Goal: Task Accomplishment & Management: Manage account settings

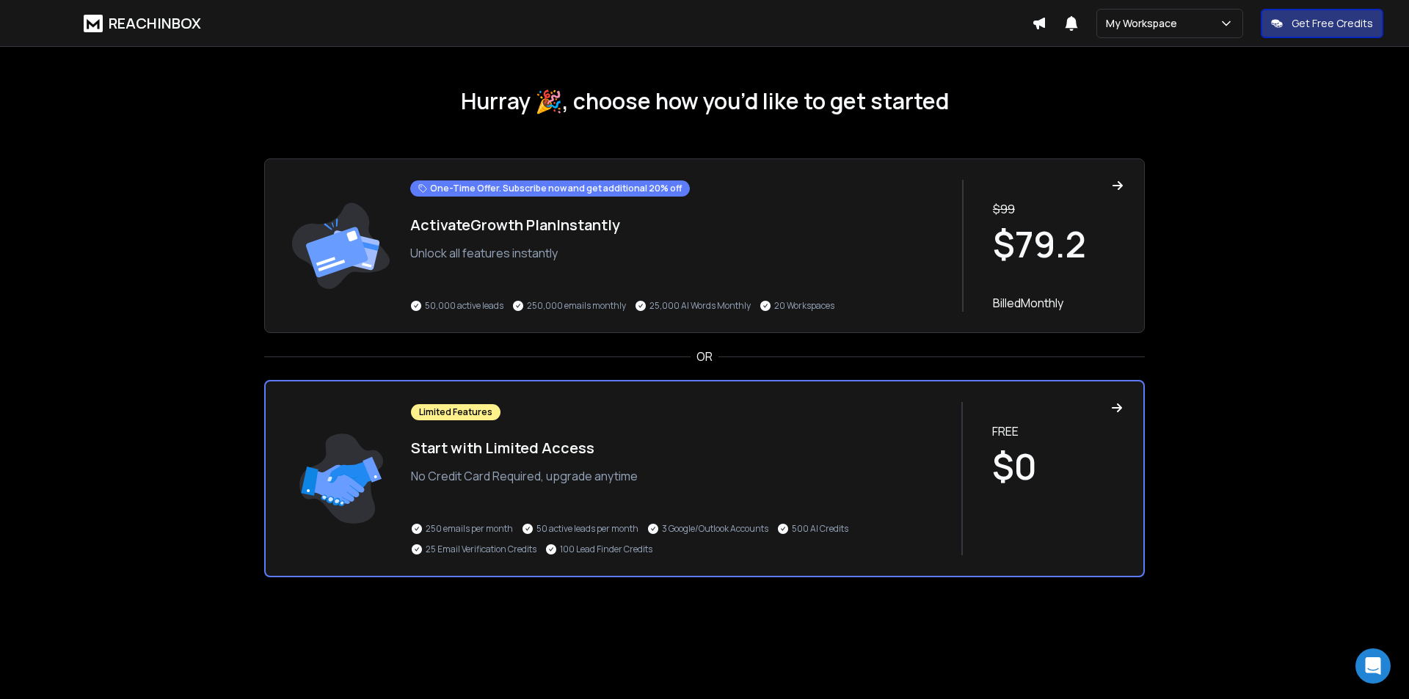
click at [718, 462] on div "Limited Features Start with Limited Access No Credit Card Required, upgrade any…" at bounding box center [679, 478] width 536 height 153
click at [1055, 404] on div at bounding box center [1057, 408] width 131 height 12
click at [950, 442] on div "Limited Features Start with Limited Access No Credit Card Required, upgrade any…" at bounding box center [704, 478] width 837 height 153
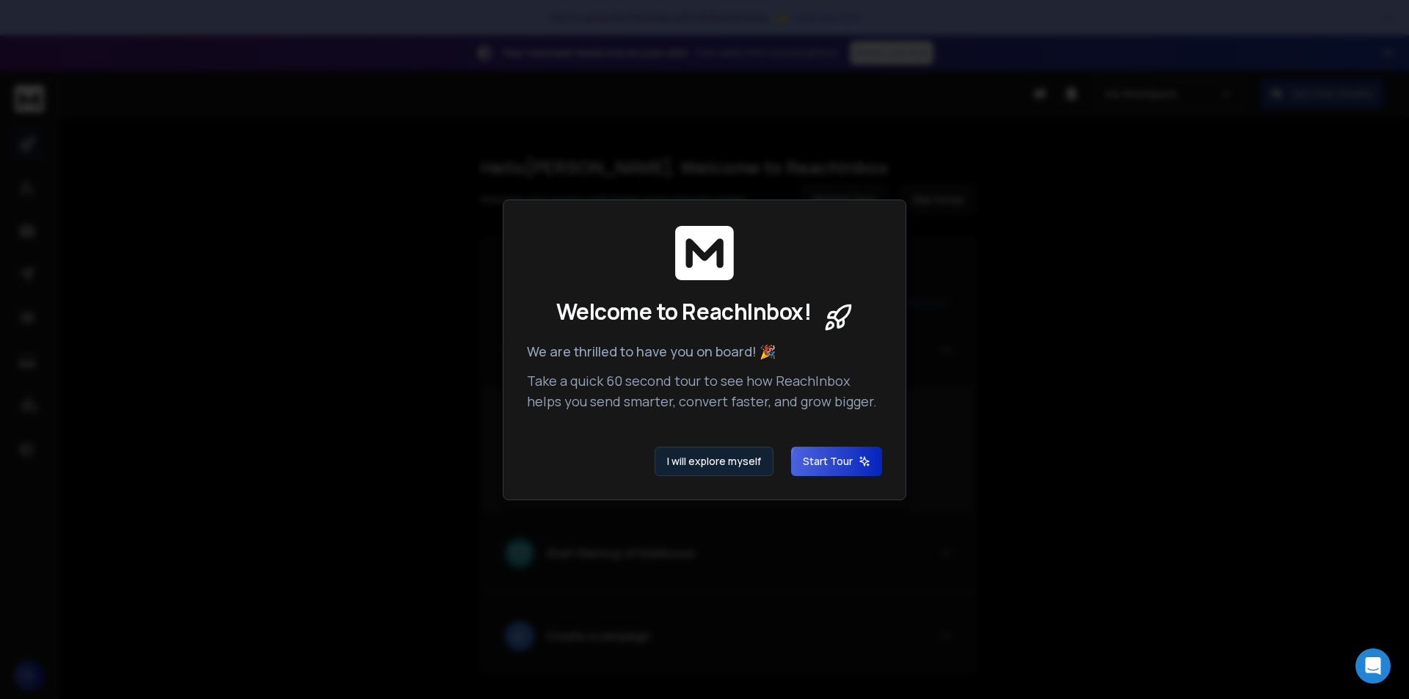
click at [735, 462] on button "I will explore myself" at bounding box center [714, 461] width 119 height 29
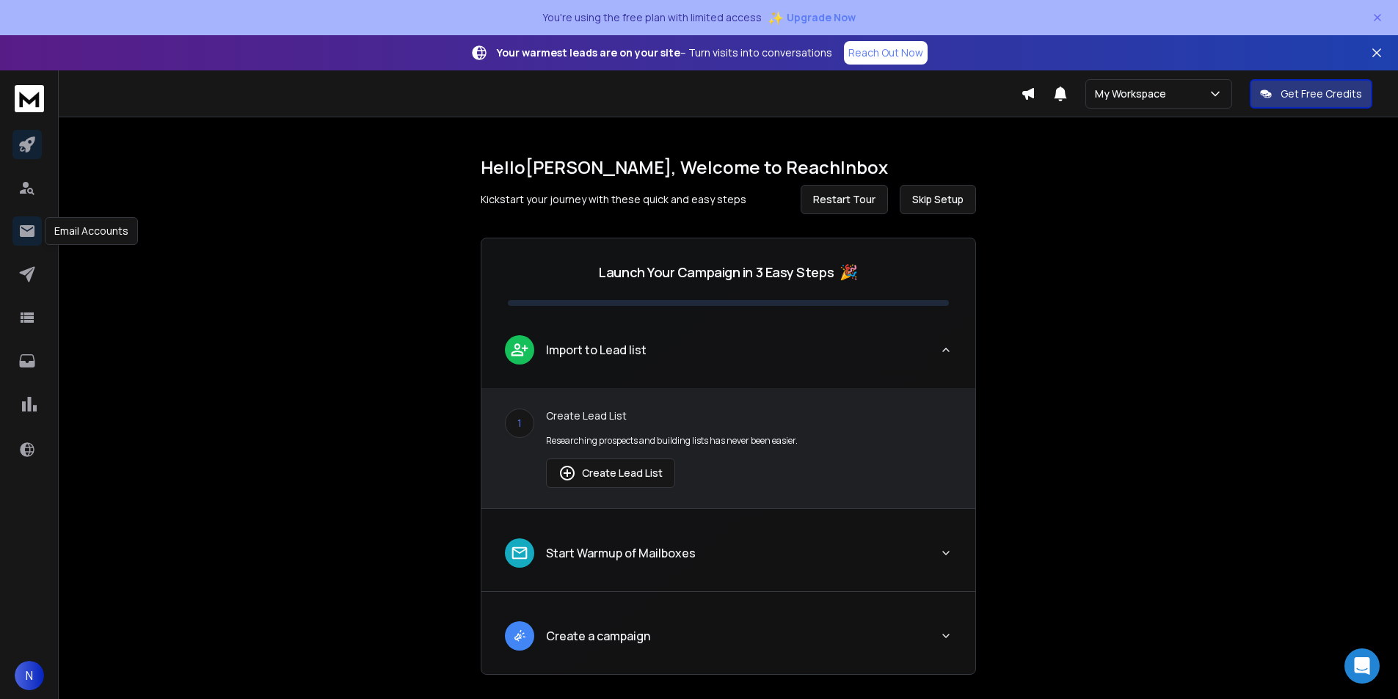
click at [37, 236] on link at bounding box center [26, 231] width 29 height 29
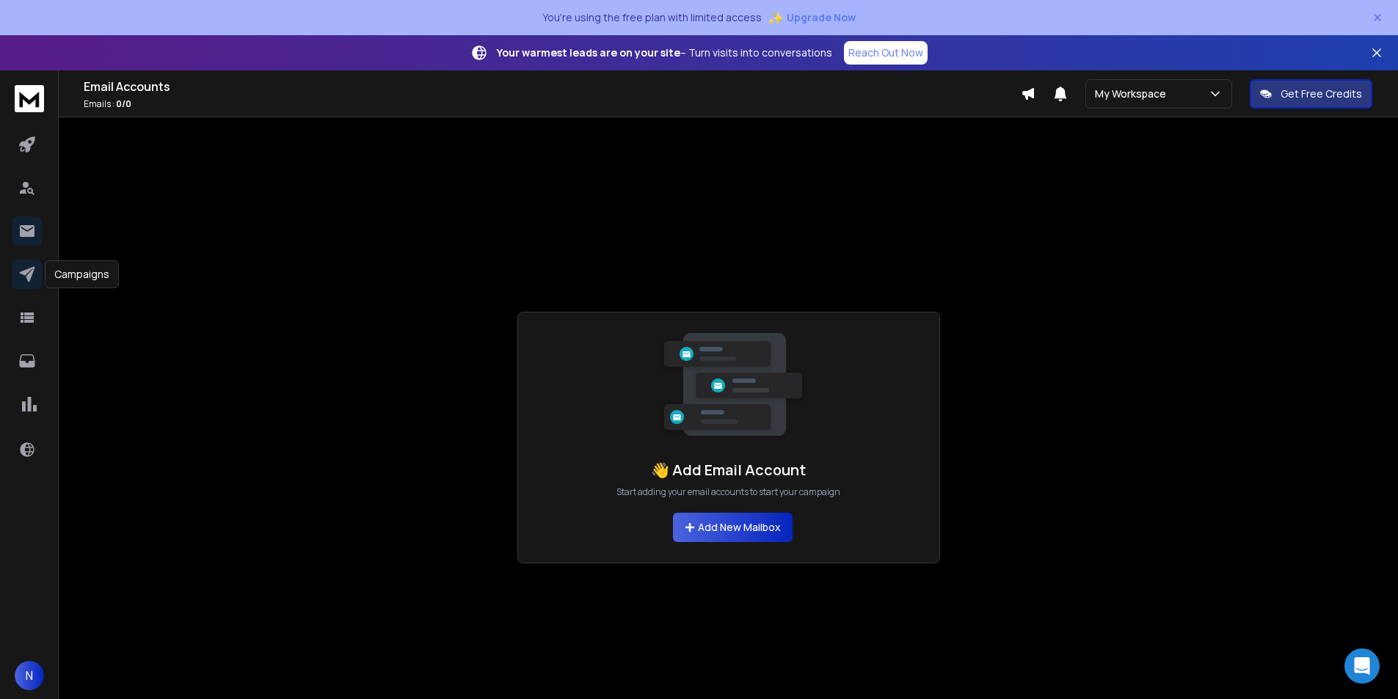
click at [29, 268] on icon at bounding box center [27, 275] width 18 height 18
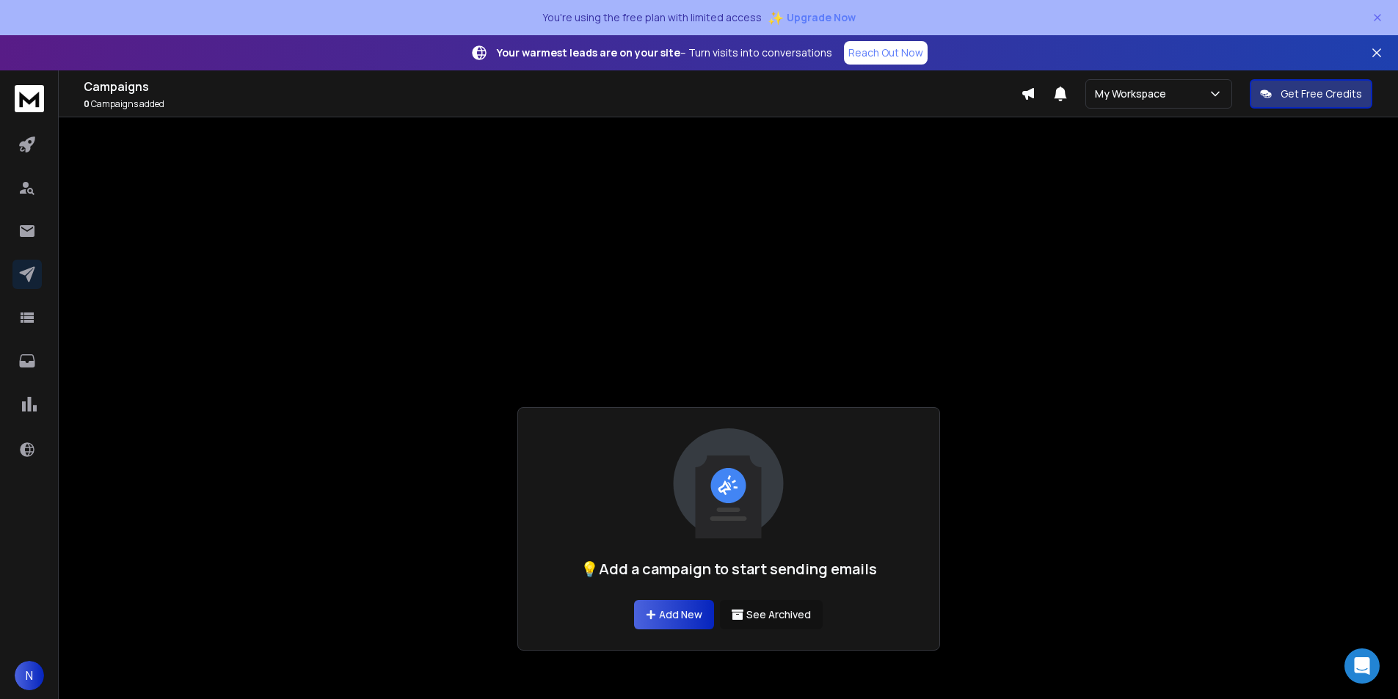
click at [683, 612] on link "Add New" at bounding box center [674, 614] width 80 height 29
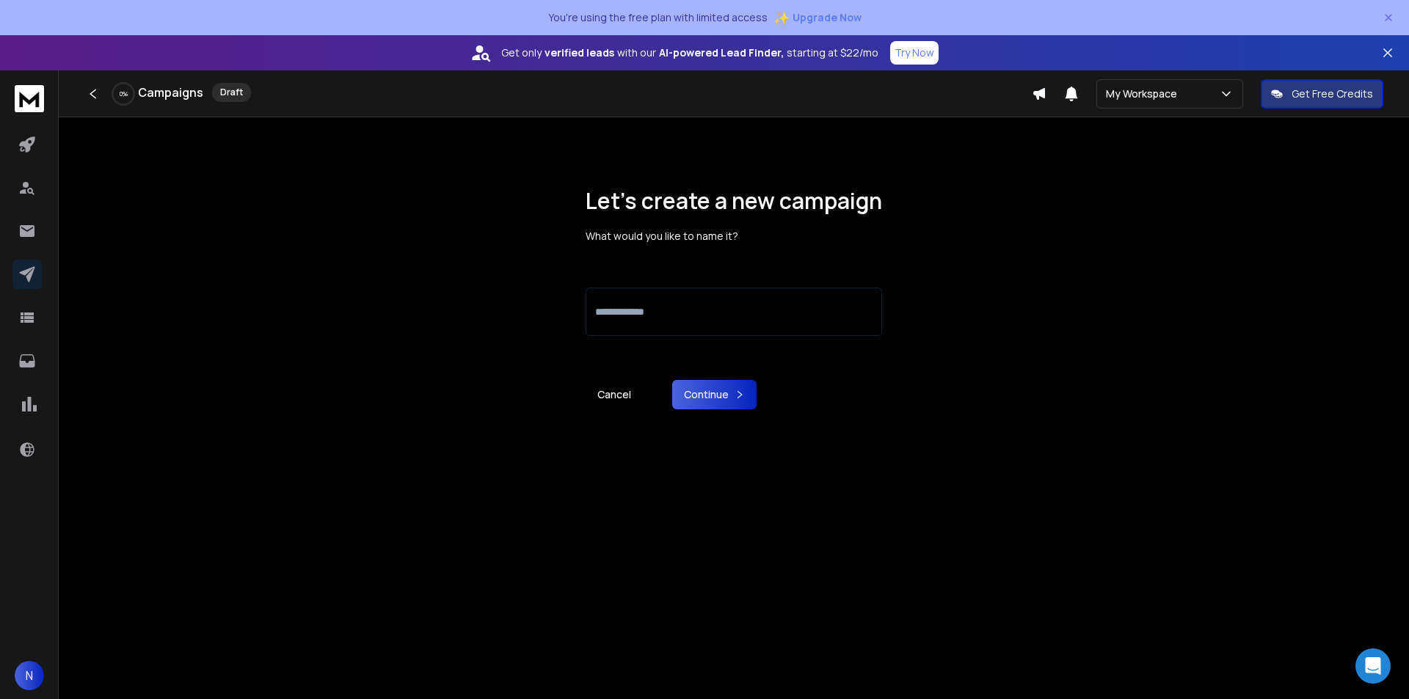
click at [677, 324] on input at bounding box center [734, 312] width 297 height 48
type input "***"
click at [721, 389] on button "Continue" at bounding box center [714, 394] width 84 height 29
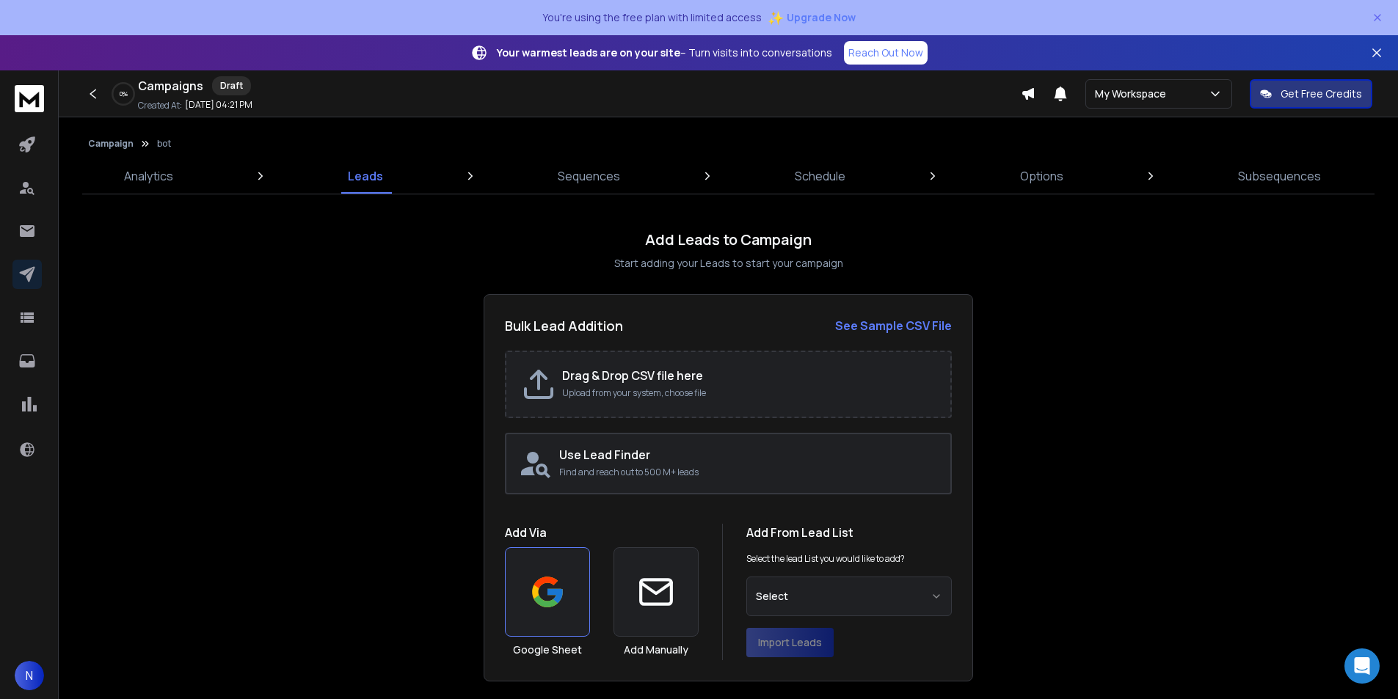
click at [548, 574] on icon at bounding box center [547, 592] width 37 height 44
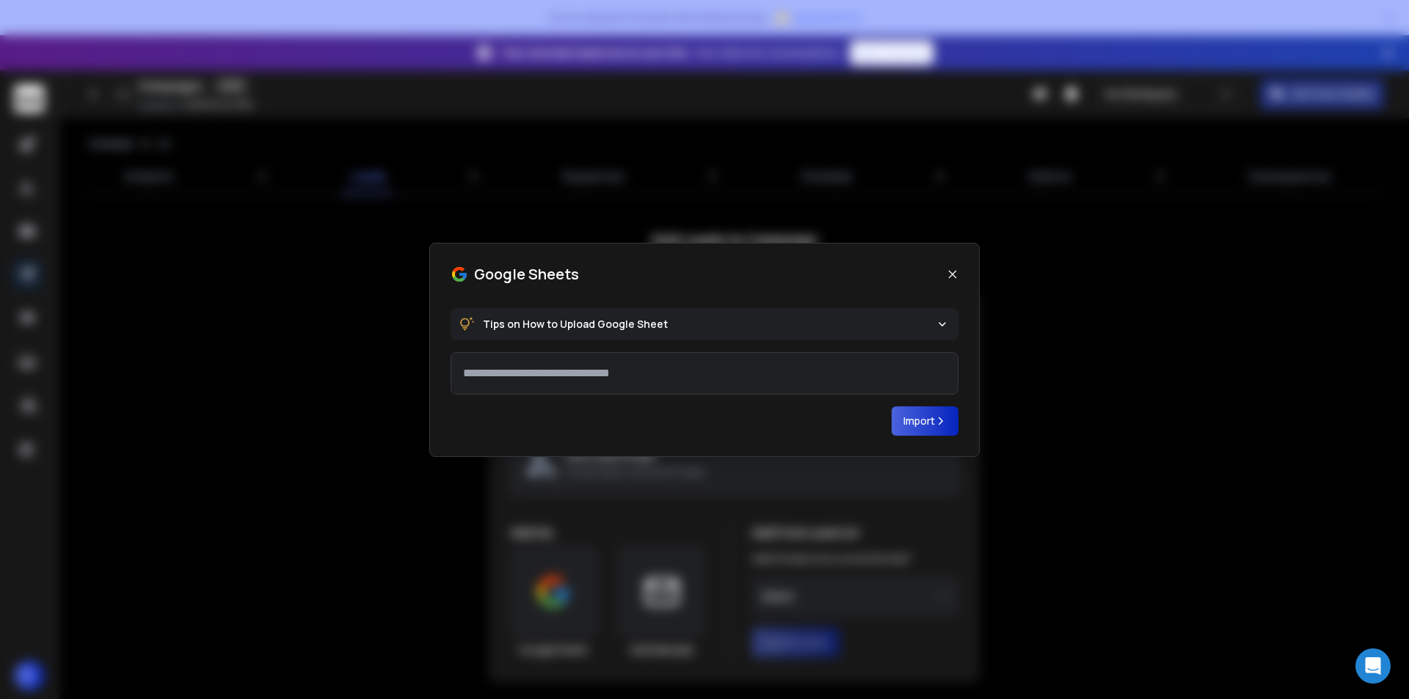
click at [954, 275] on icon at bounding box center [953, 274] width 8 height 8
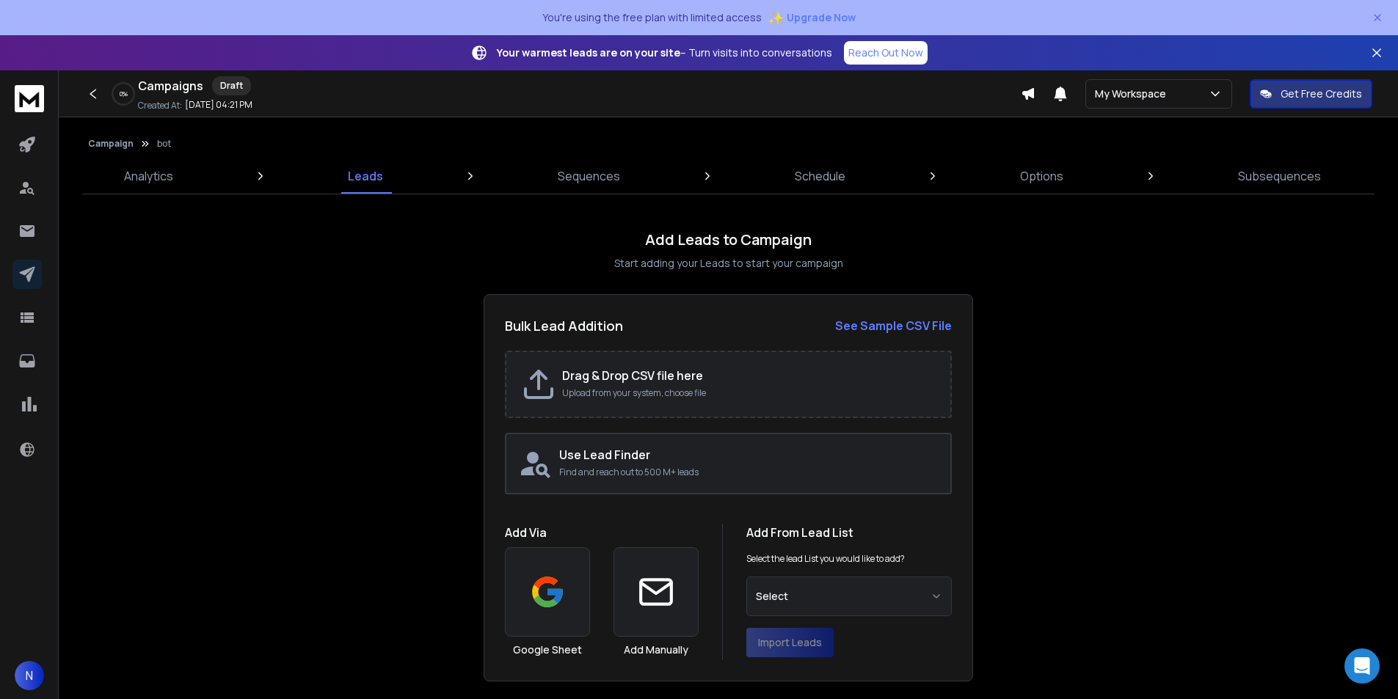
click at [658, 178] on div "Analytics Leads Sequences Schedule Options Subsequences" at bounding box center [722, 176] width 1281 height 35
click at [596, 179] on p "Sequences" at bounding box center [589, 176] width 62 height 18
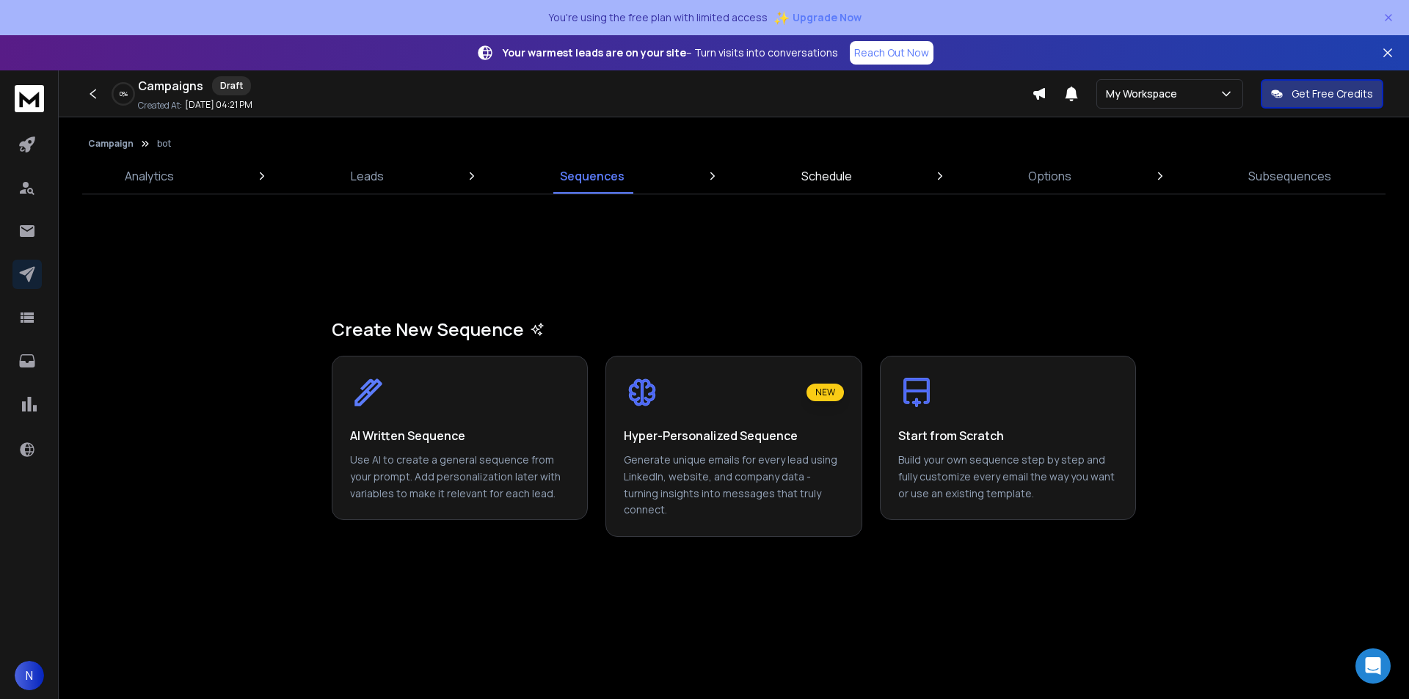
click at [839, 182] on p "Schedule" at bounding box center [826, 176] width 51 height 18
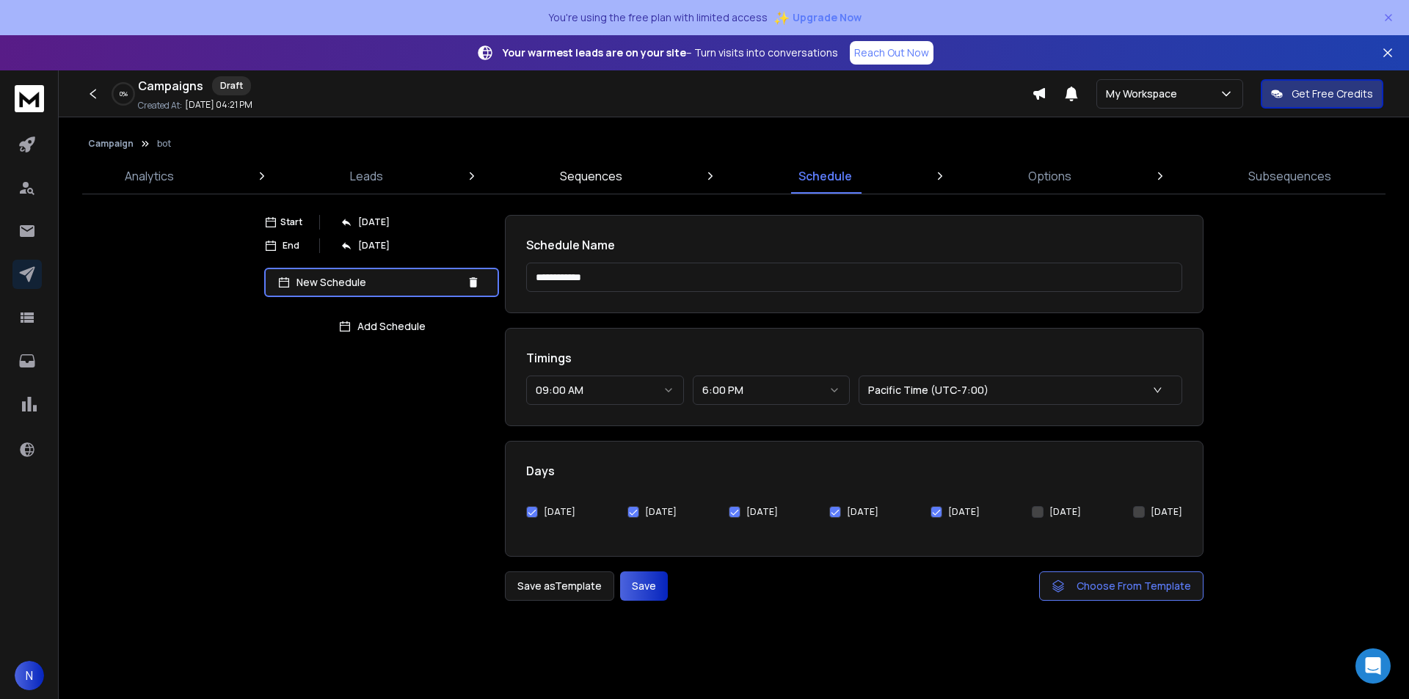
click at [596, 170] on p "Sequences" at bounding box center [591, 176] width 62 height 18
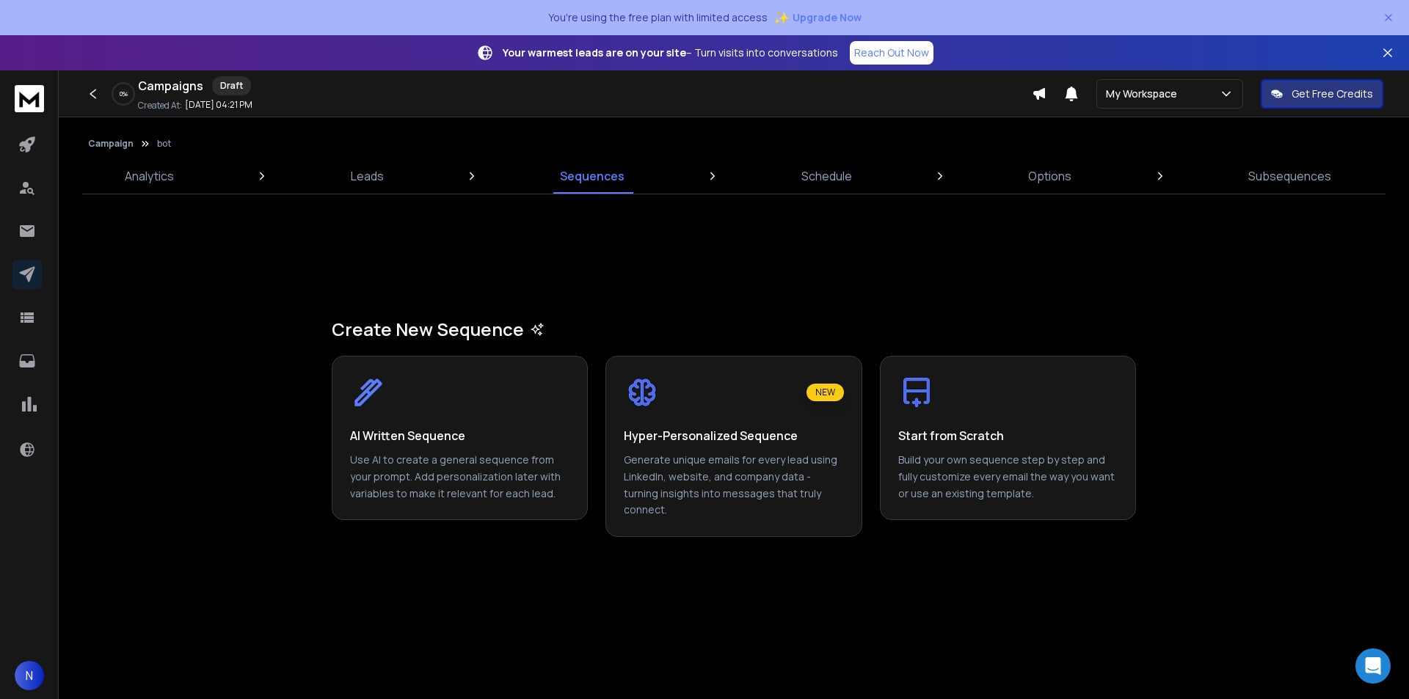
click at [488, 423] on div "AI Written Sequence Use AI to create a general sequence from your prompt. Add p…" at bounding box center [459, 438] width 255 height 163
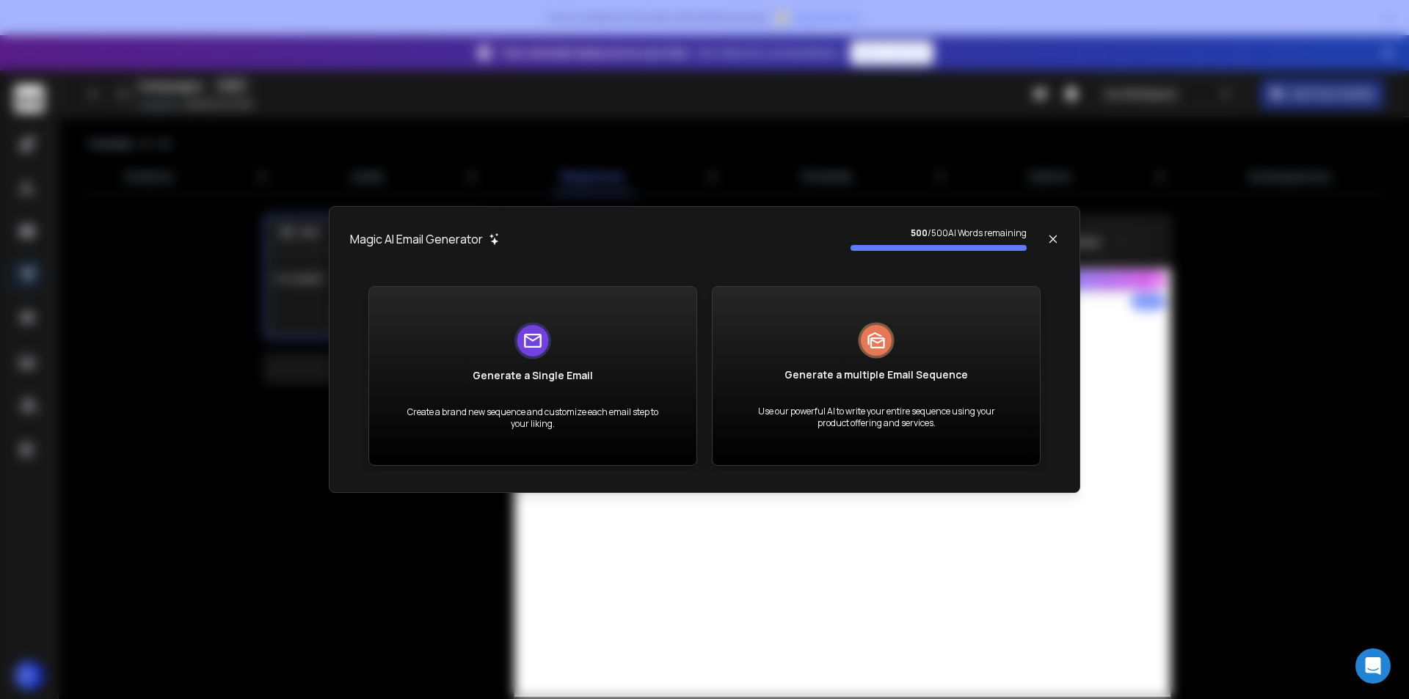
click at [629, 332] on div "Generate a Single Email" at bounding box center [532, 352] width 257 height 61
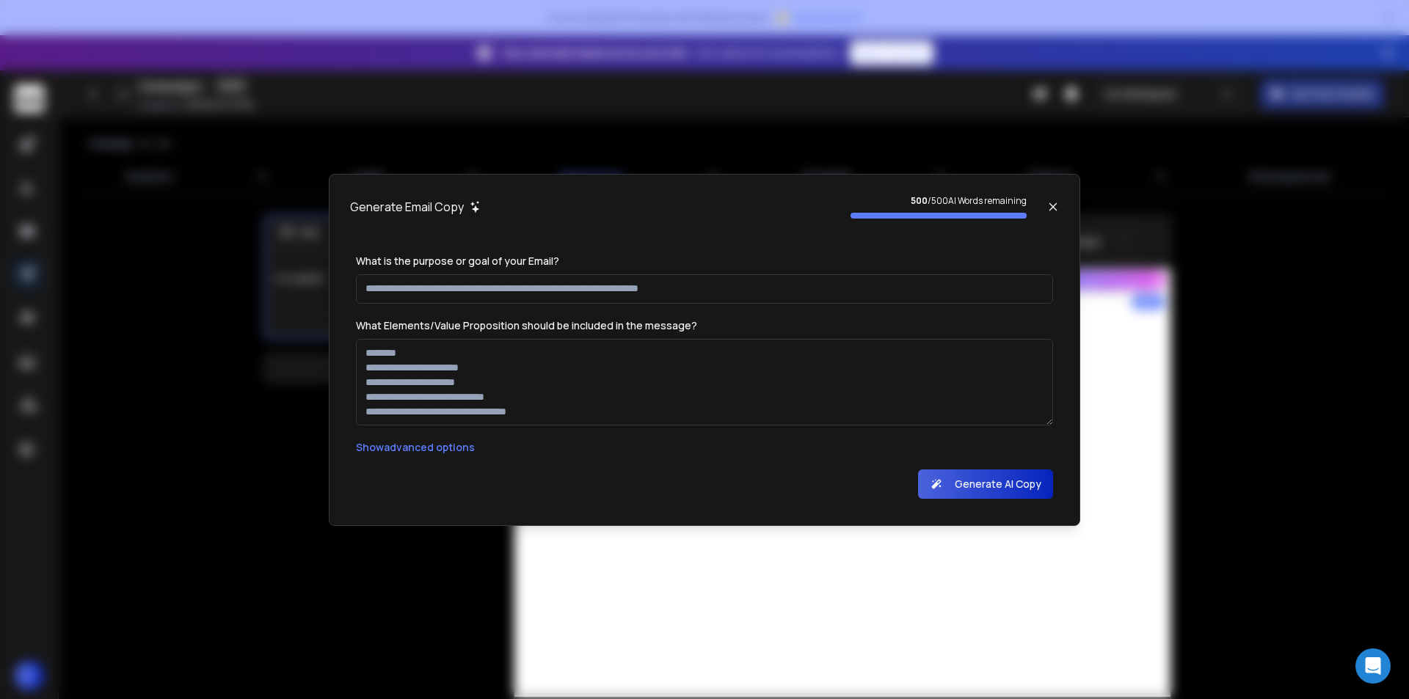
click at [1055, 206] on icon at bounding box center [1053, 207] width 12 height 12
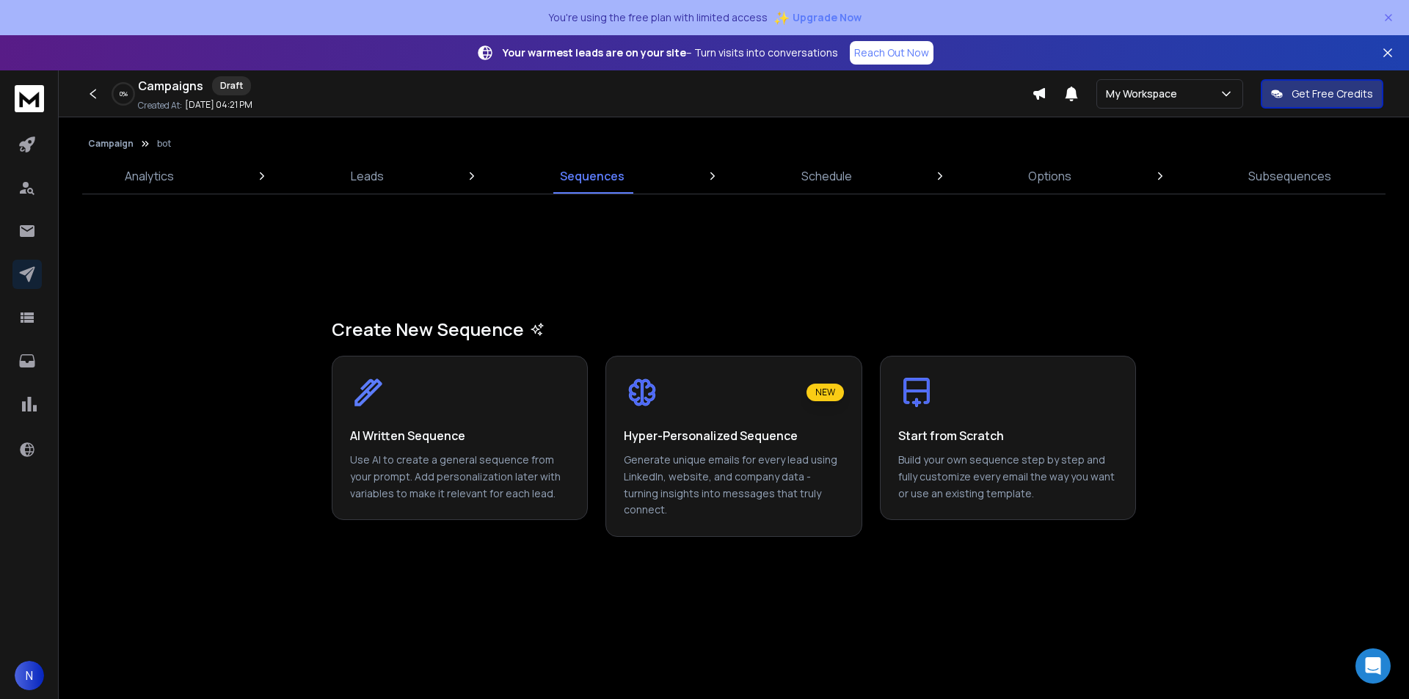
click at [230, 291] on div "Create New Sequence AI Written Sequence Use AI to create a general sequence fro…" at bounding box center [733, 386] width 1303 height 354
click at [408, 429] on h3 "AI Written Sequence" at bounding box center [407, 436] width 115 height 15
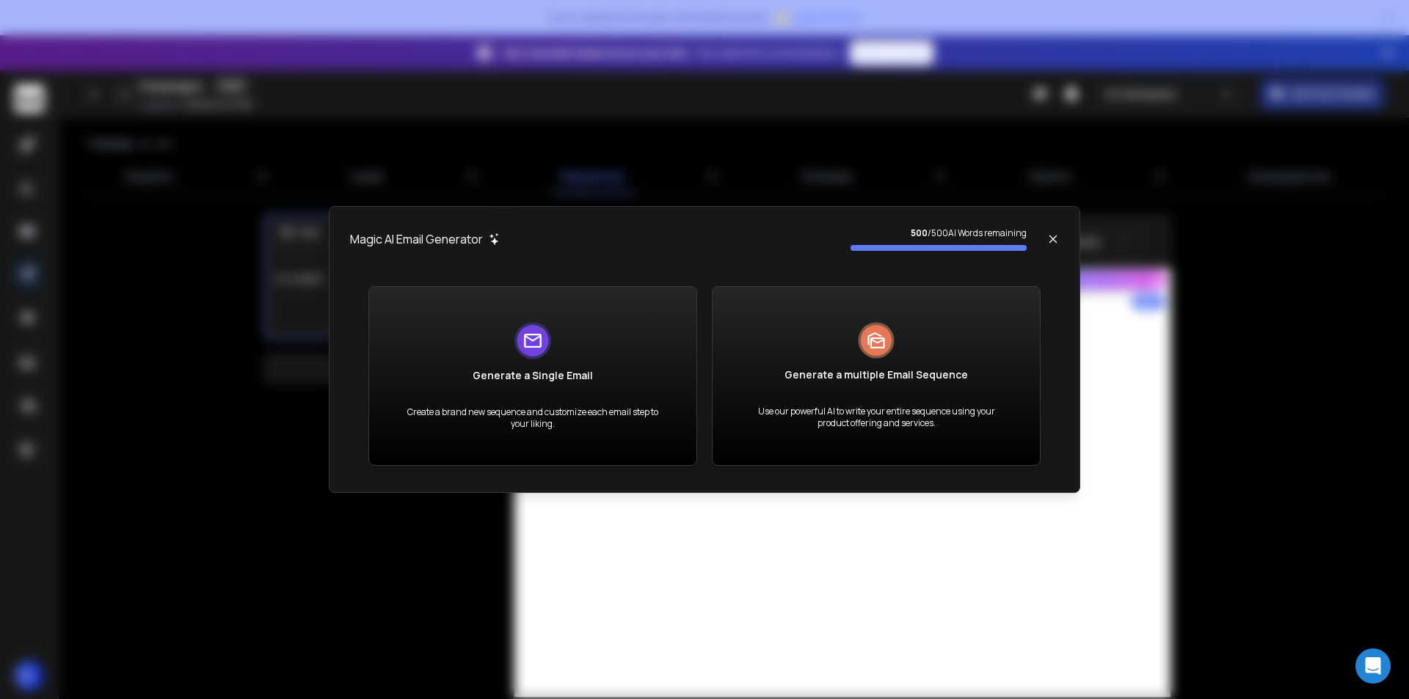
drag, startPoint x: 1055, startPoint y: 239, endPoint x: 1027, endPoint y: 272, distance: 43.2
click at [1054, 242] on icon at bounding box center [1053, 239] width 12 height 12
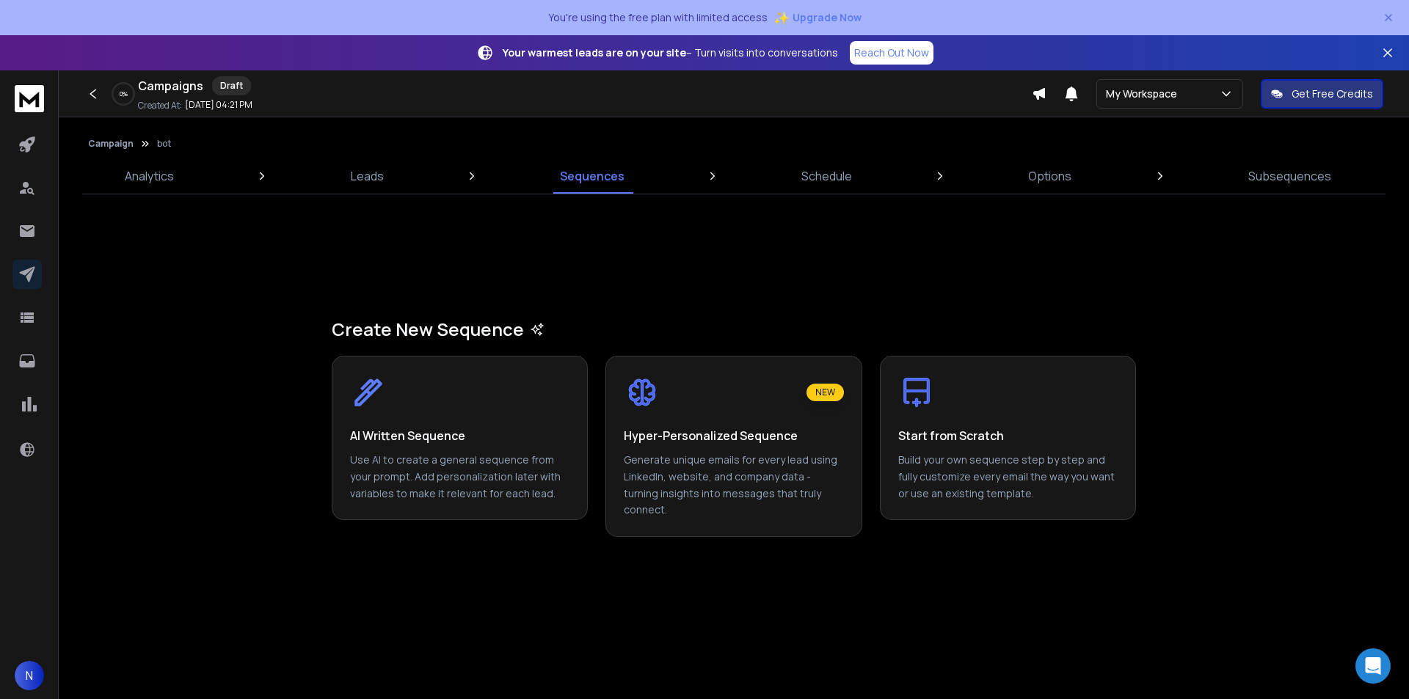
click at [735, 414] on div "NEW Hyper-Personalized Sequence Generate unique emails for every lead using Lin…" at bounding box center [733, 447] width 255 height 180
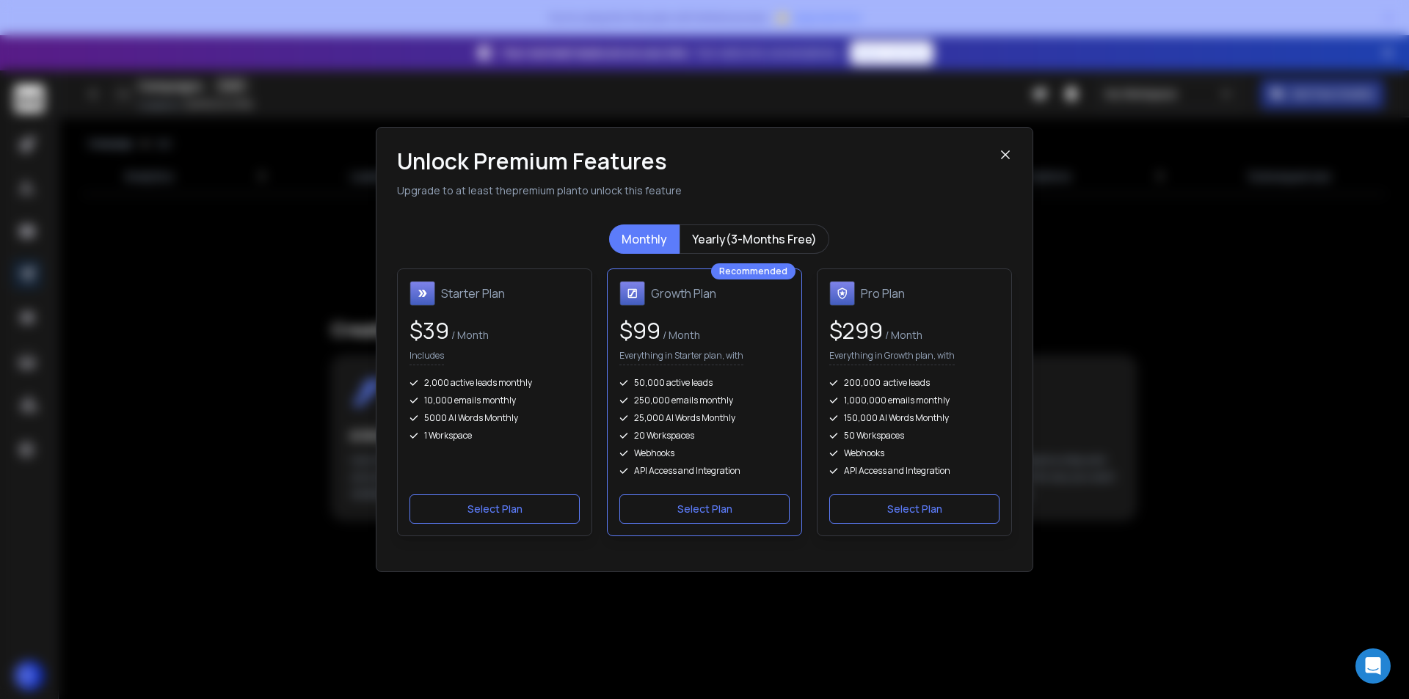
click at [1003, 156] on icon at bounding box center [1005, 154] width 13 height 13
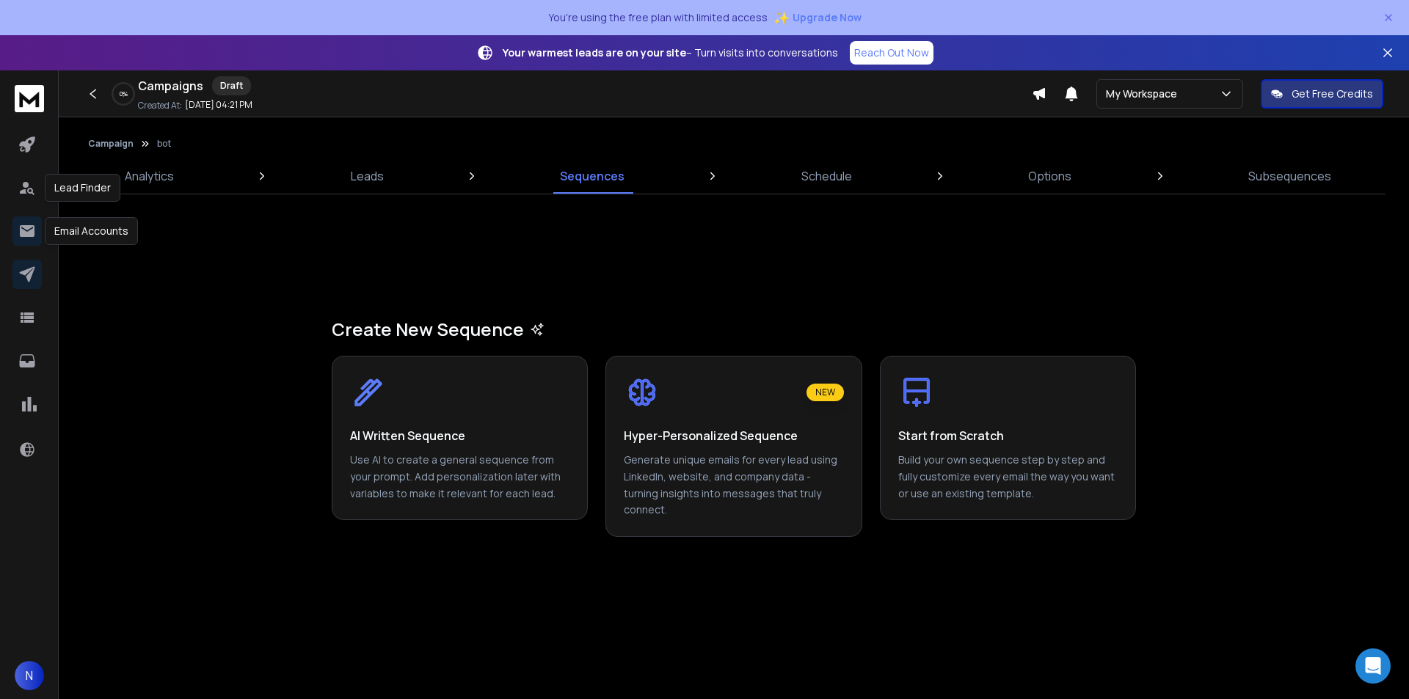
click at [26, 221] on link at bounding box center [26, 231] width 29 height 29
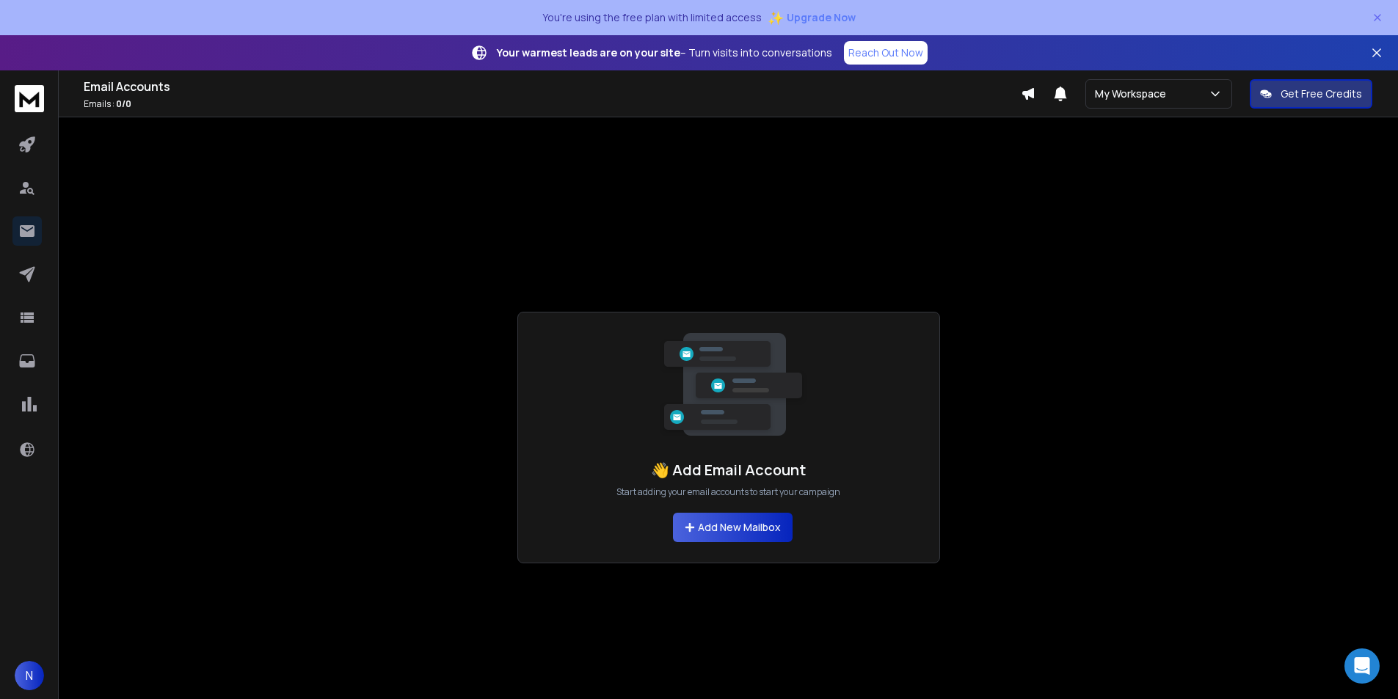
click at [747, 535] on button "Add New Mailbox" at bounding box center [733, 527] width 120 height 29
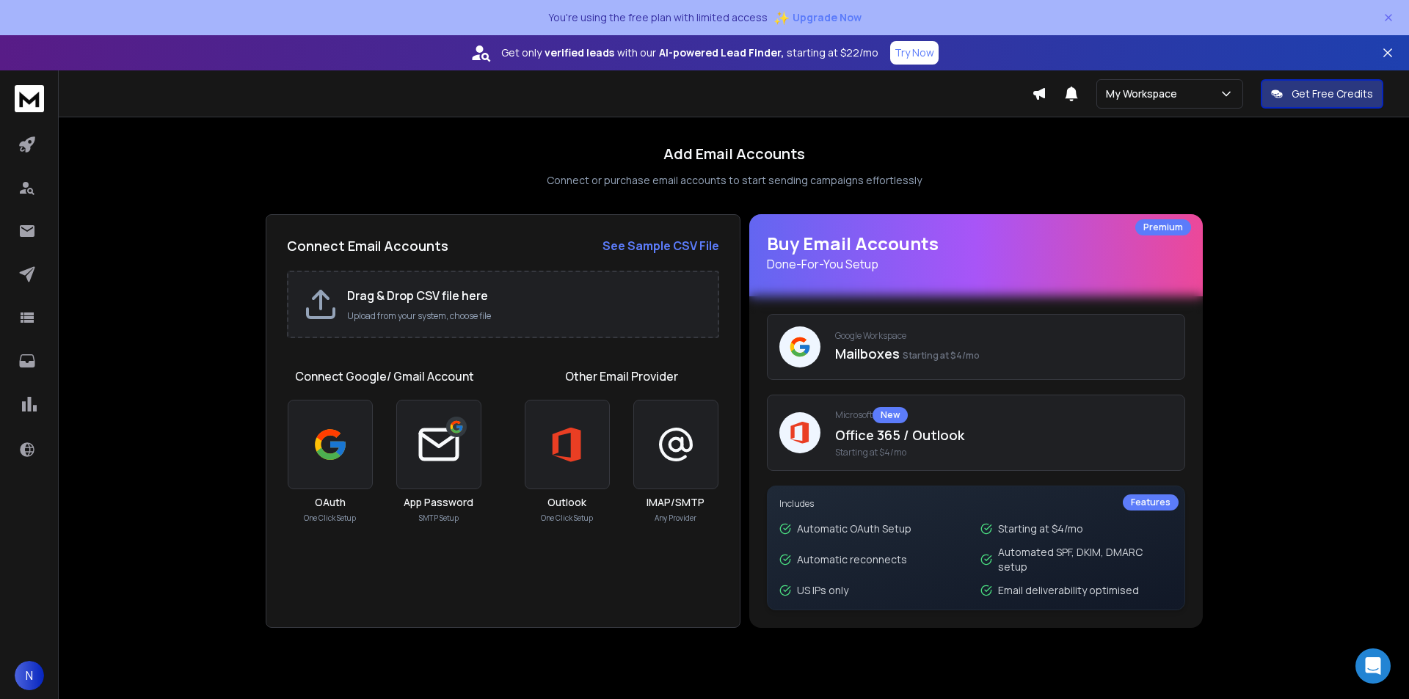
click at [343, 462] on icon at bounding box center [330, 445] width 37 height 44
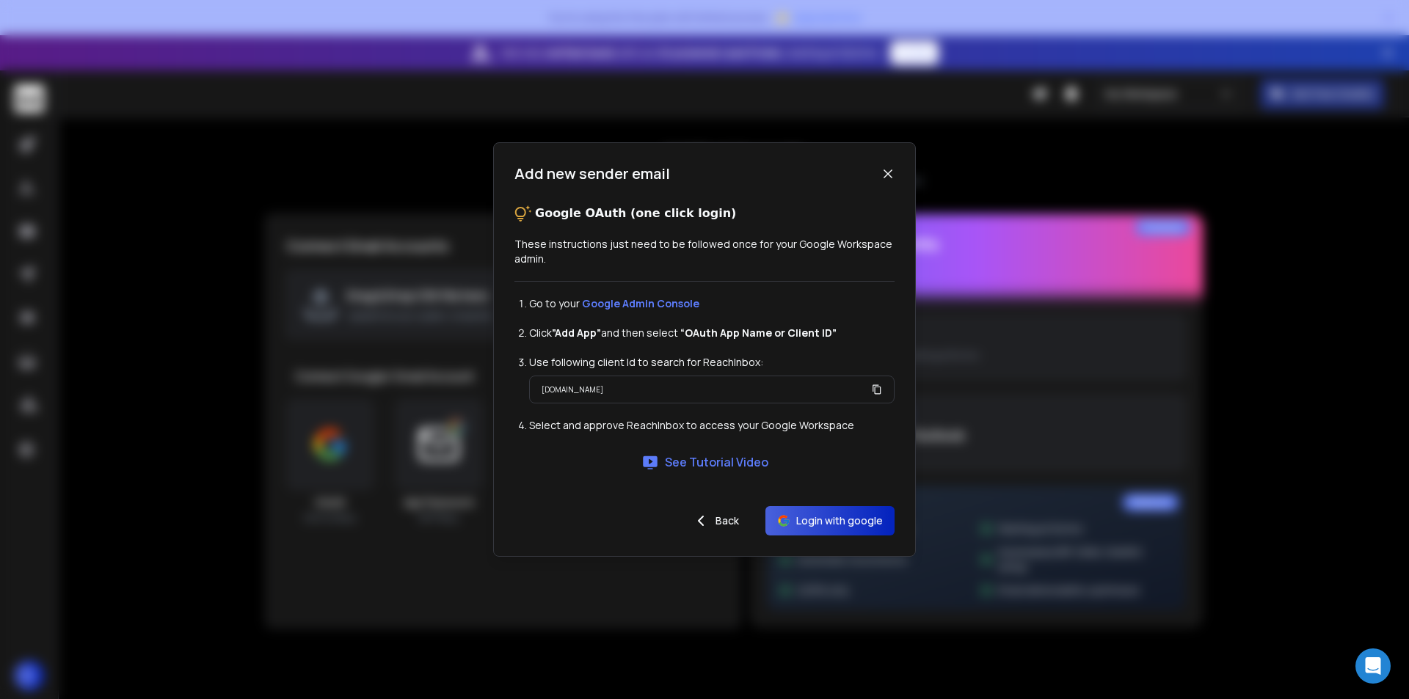
click at [815, 523] on button "Login with google" at bounding box center [829, 520] width 129 height 29
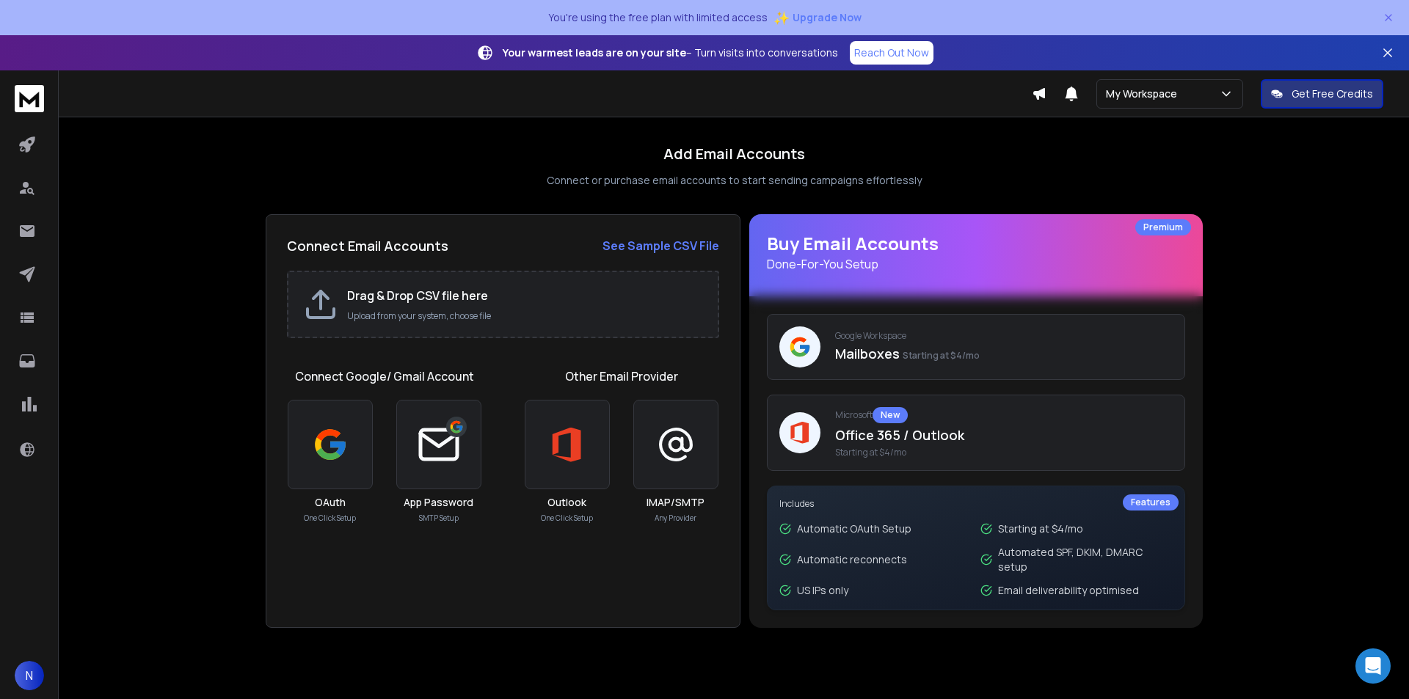
click at [358, 452] on div at bounding box center [330, 445] width 85 height 90
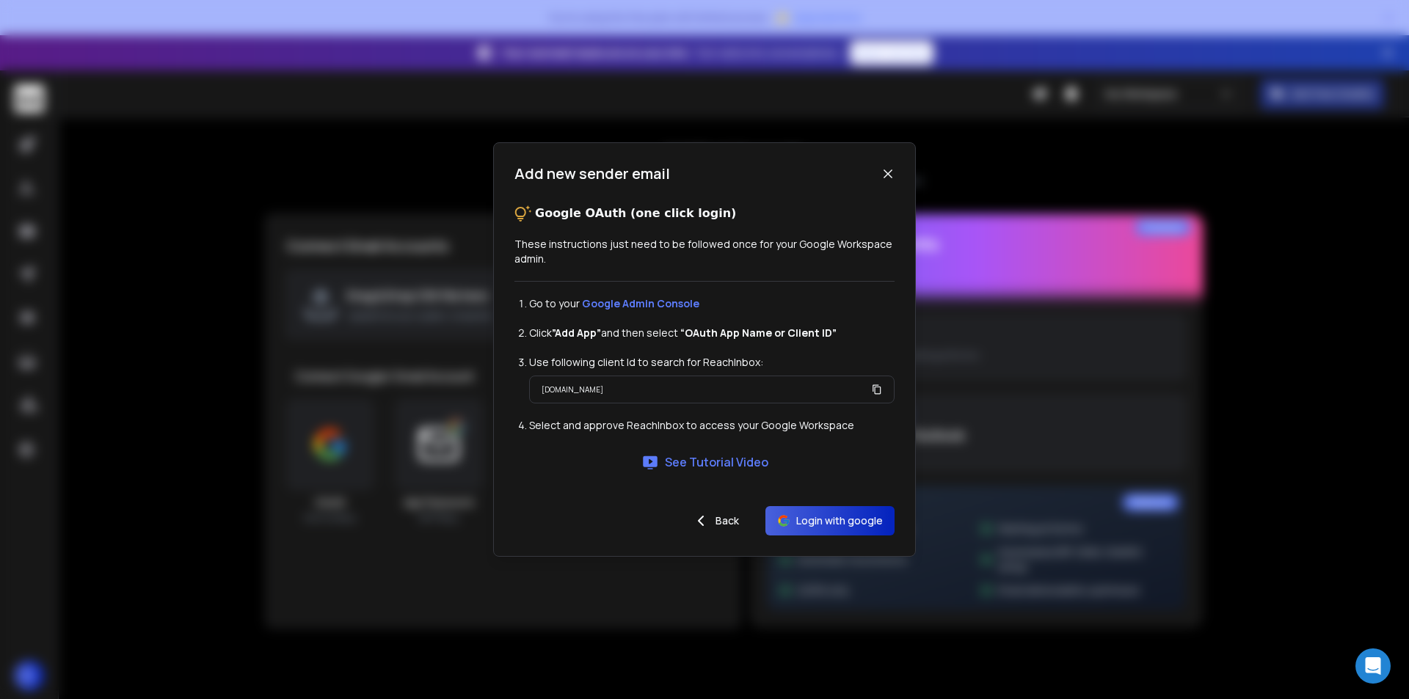
click at [805, 512] on button "Login with google" at bounding box center [829, 520] width 129 height 29
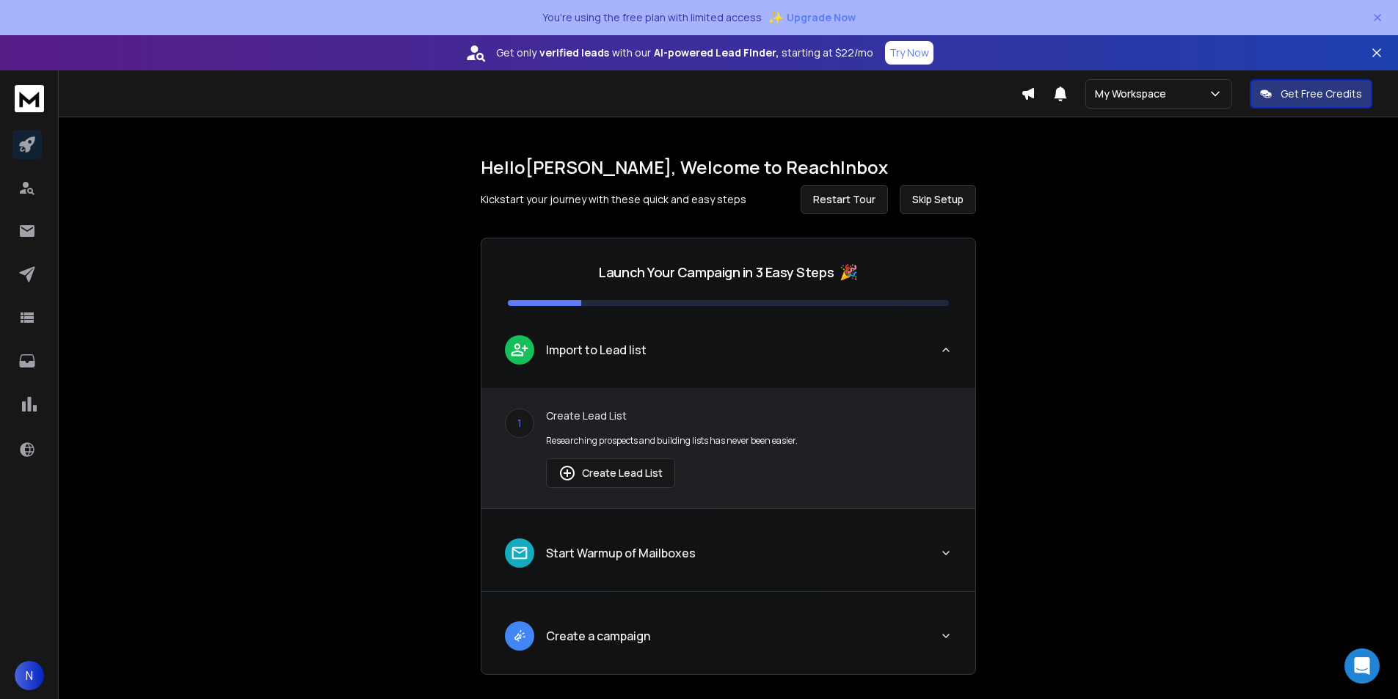
click at [1097, 236] on div "Hello [PERSON_NAME] , Welcome to ReachInbox Kickstart your journey with these q…" at bounding box center [728, 415] width 1292 height 567
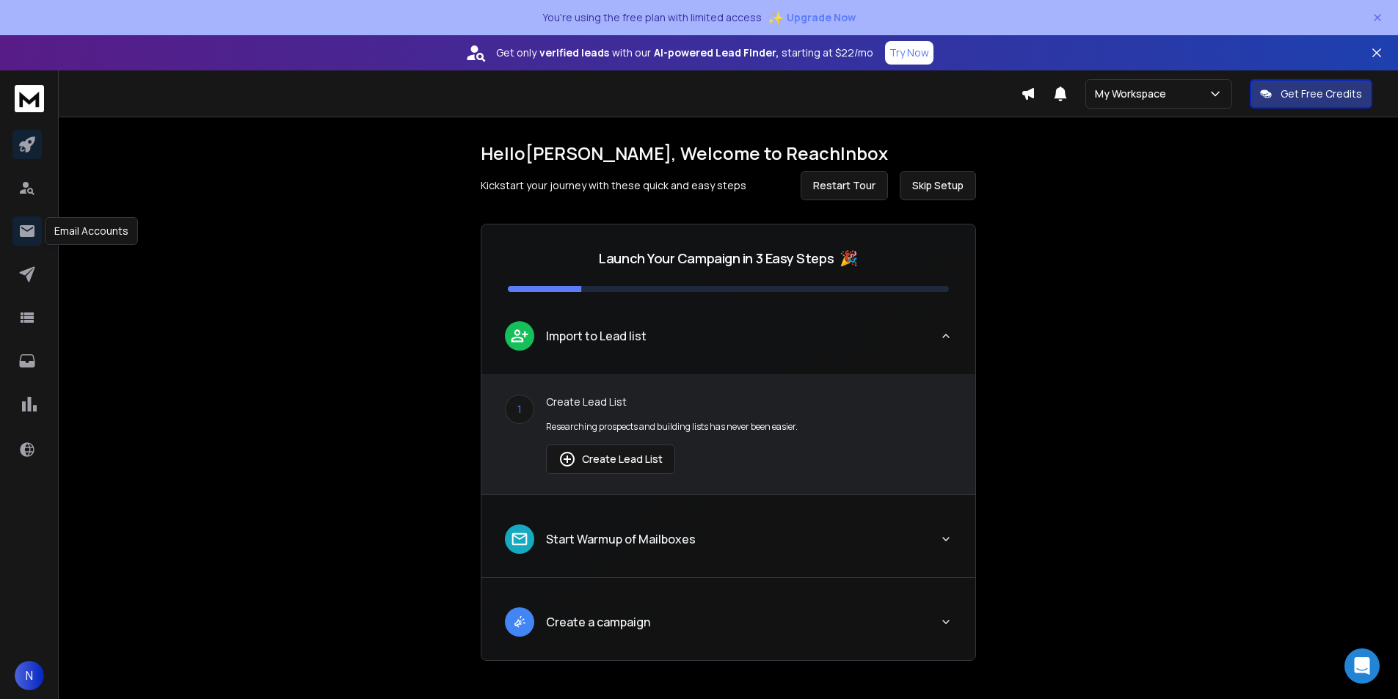
click at [19, 239] on icon at bounding box center [27, 231] width 18 height 18
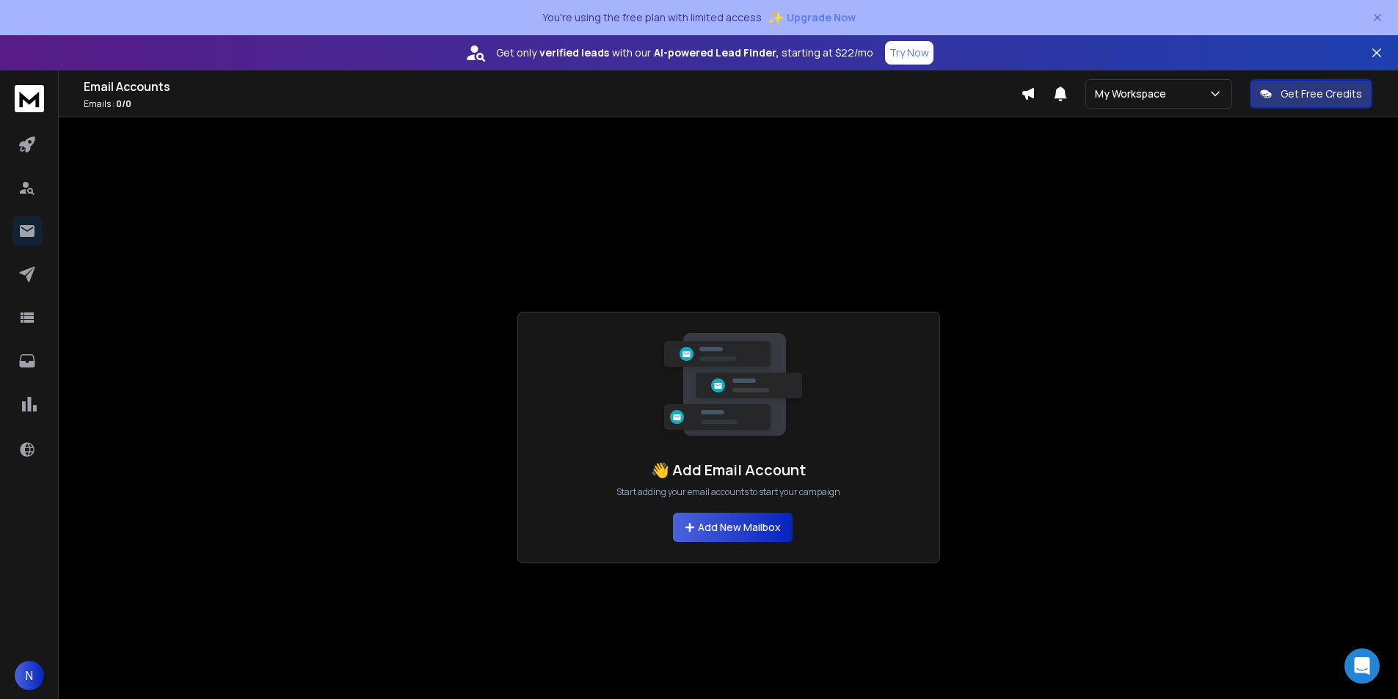
click at [765, 536] on button "Add New Mailbox" at bounding box center [733, 527] width 120 height 29
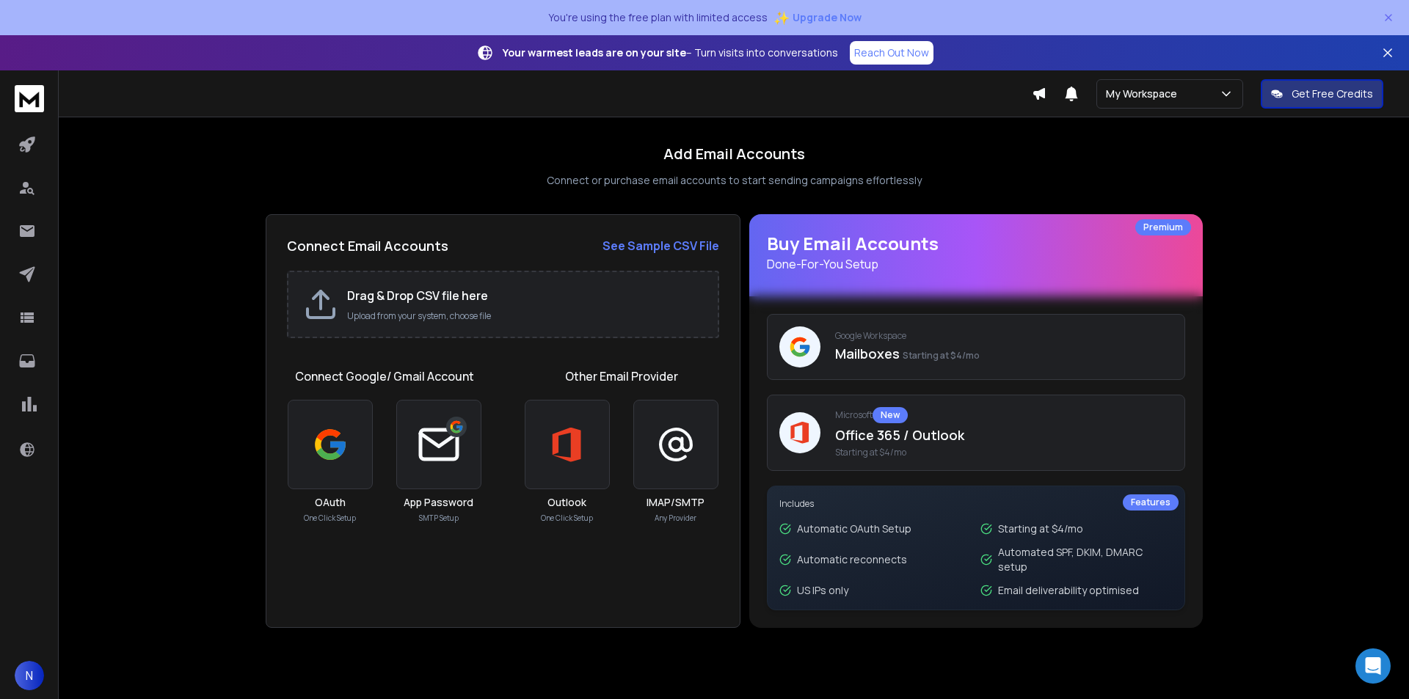
click at [340, 444] on icon at bounding box center [337, 449] width 15 height 15
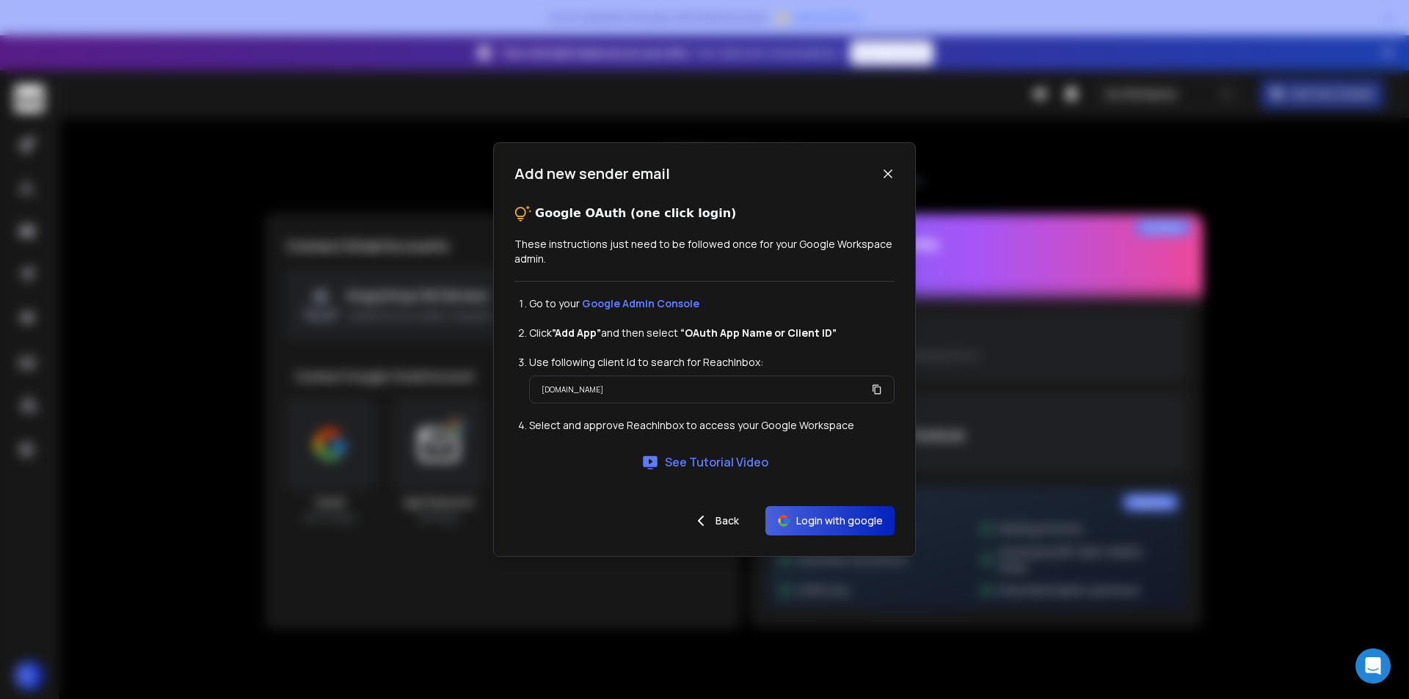
click at [833, 520] on button "Login with google" at bounding box center [829, 520] width 129 height 29
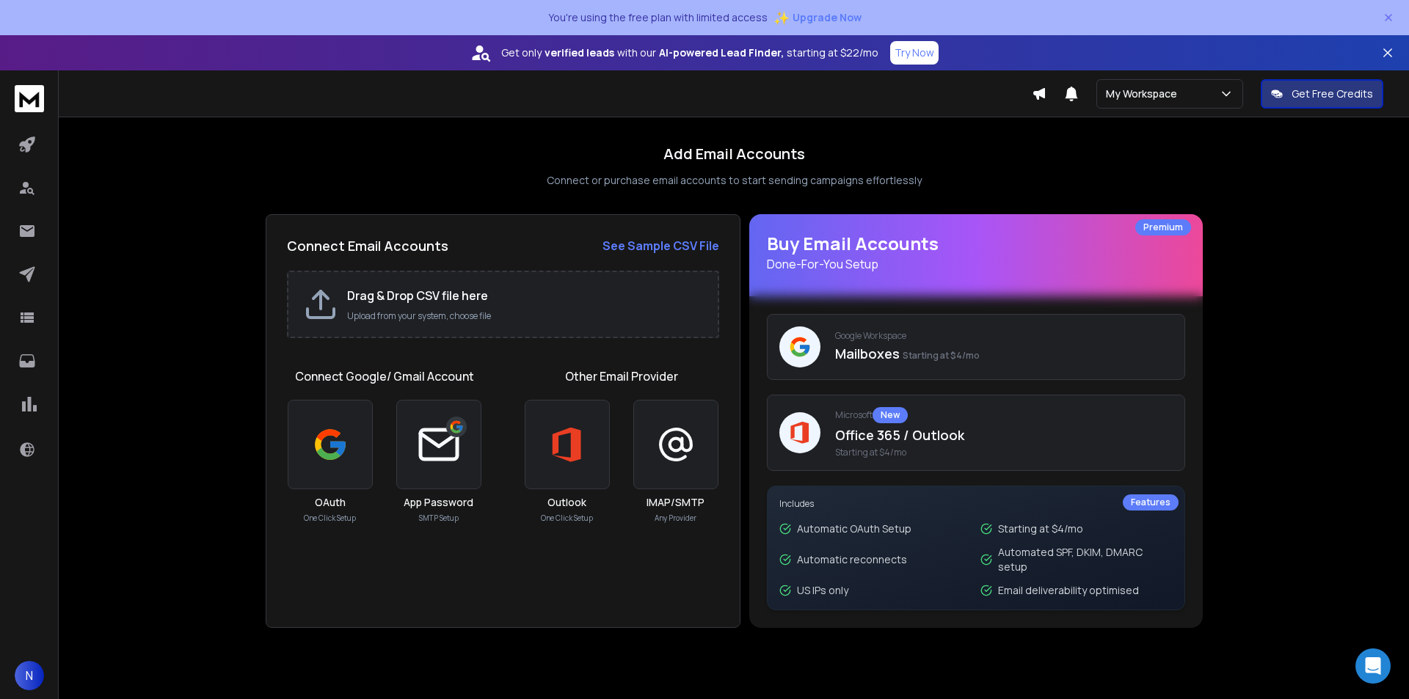
click at [346, 447] on icon at bounding box center [337, 449] width 15 height 15
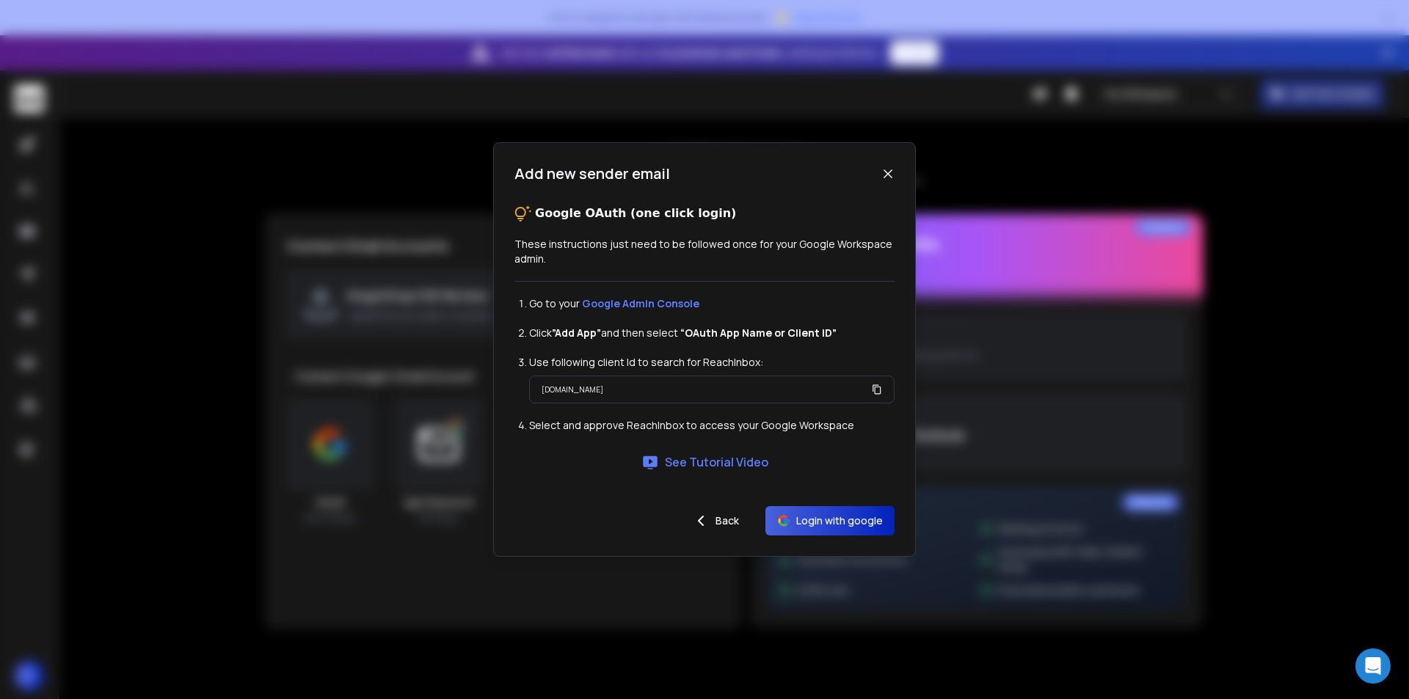
click at [708, 338] on strong "“OAuth App Name or Client ID”" at bounding box center [758, 333] width 156 height 14
drag, startPoint x: 685, startPoint y: 332, endPoint x: 819, endPoint y: 332, distance: 133.6
click at [819, 332] on strong "“OAuth App Name or Client ID”" at bounding box center [758, 333] width 156 height 14
click at [571, 337] on strong "”Add App”" at bounding box center [576, 333] width 49 height 14
drag, startPoint x: 658, startPoint y: 320, endPoint x: 681, endPoint y: 335, distance: 27.5
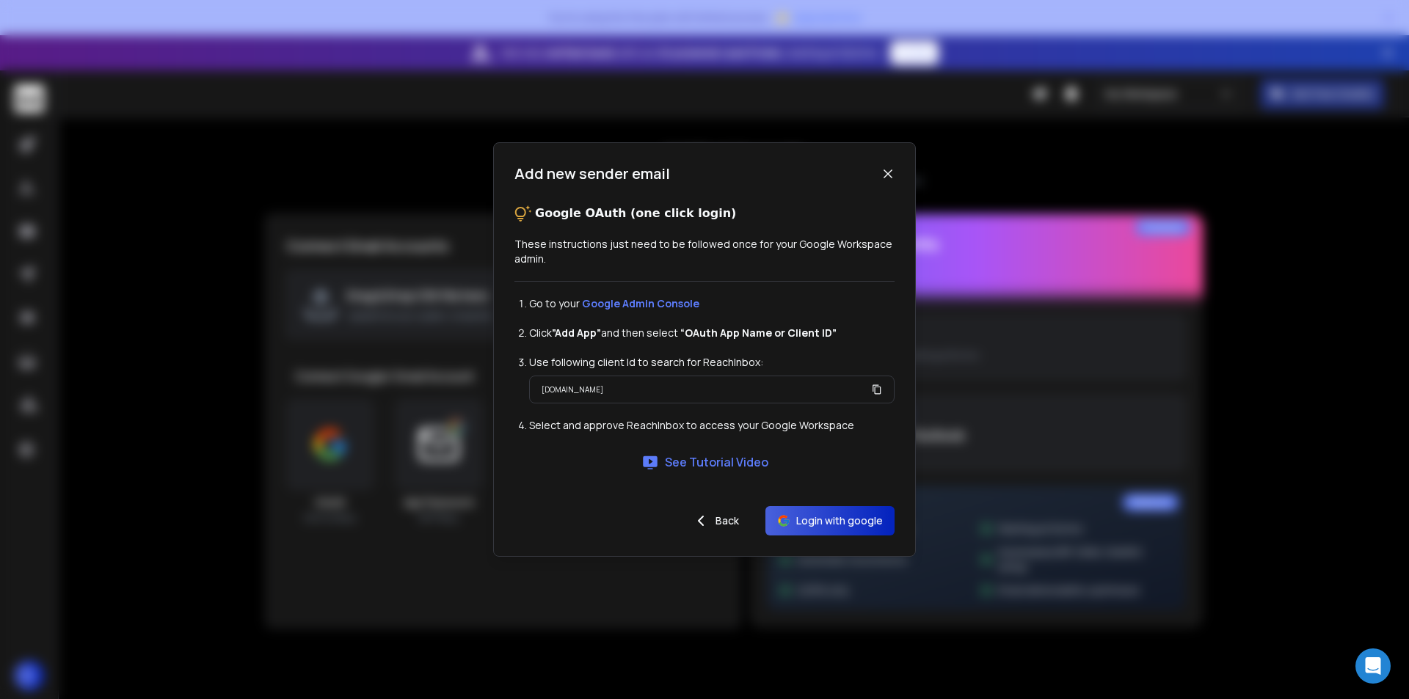
click at [681, 335] on li "Click ”Add App” and then select “OAuth App Name or Client ID”" at bounding box center [712, 333] width 366 height 15
click at [705, 321] on ul "Go to your Google Admin Console Click ”Add App” and then select “OAuth App Name…" at bounding box center [712, 365] width 366 height 137
drag, startPoint x: 684, startPoint y: 330, endPoint x: 823, endPoint y: 332, distance: 139.5
click at [826, 332] on strong "“OAuth App Name or Client ID”" at bounding box center [758, 333] width 156 height 14
copy strong "OAuth App Name or Client ID"
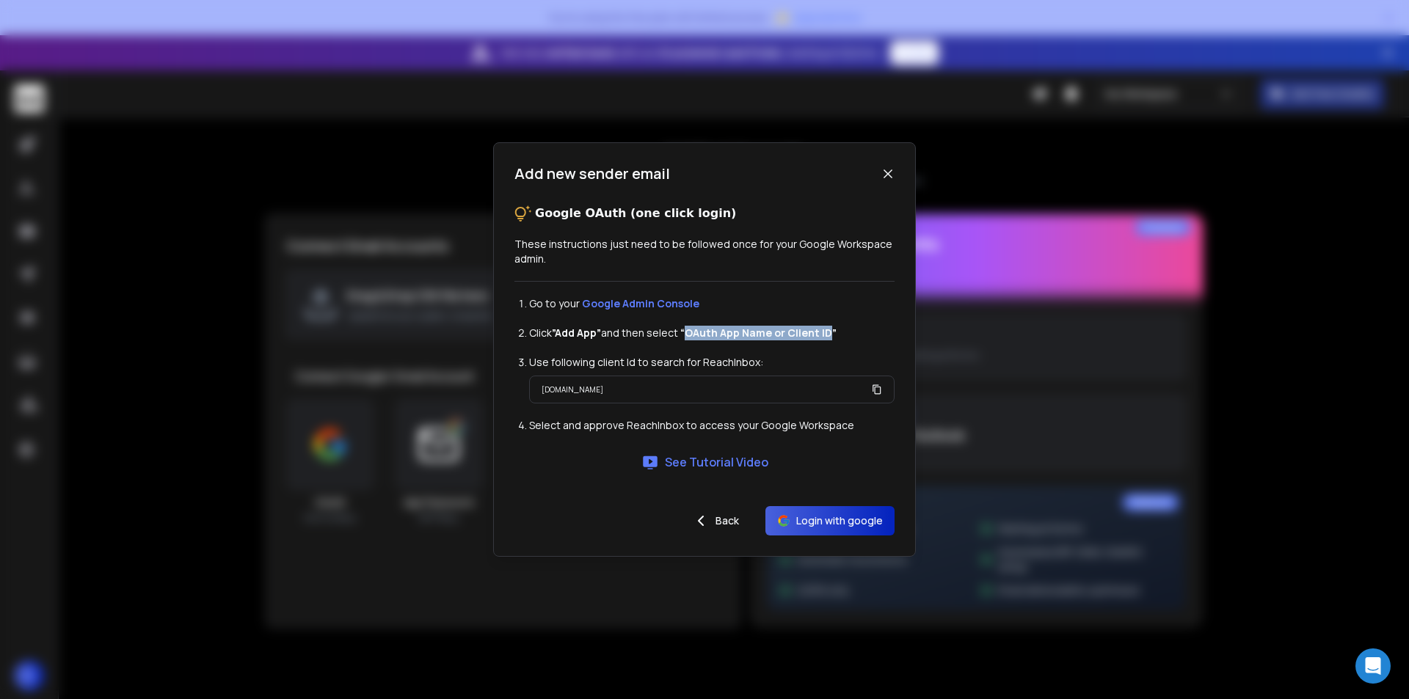
click at [836, 517] on button "Login with google" at bounding box center [829, 520] width 129 height 29
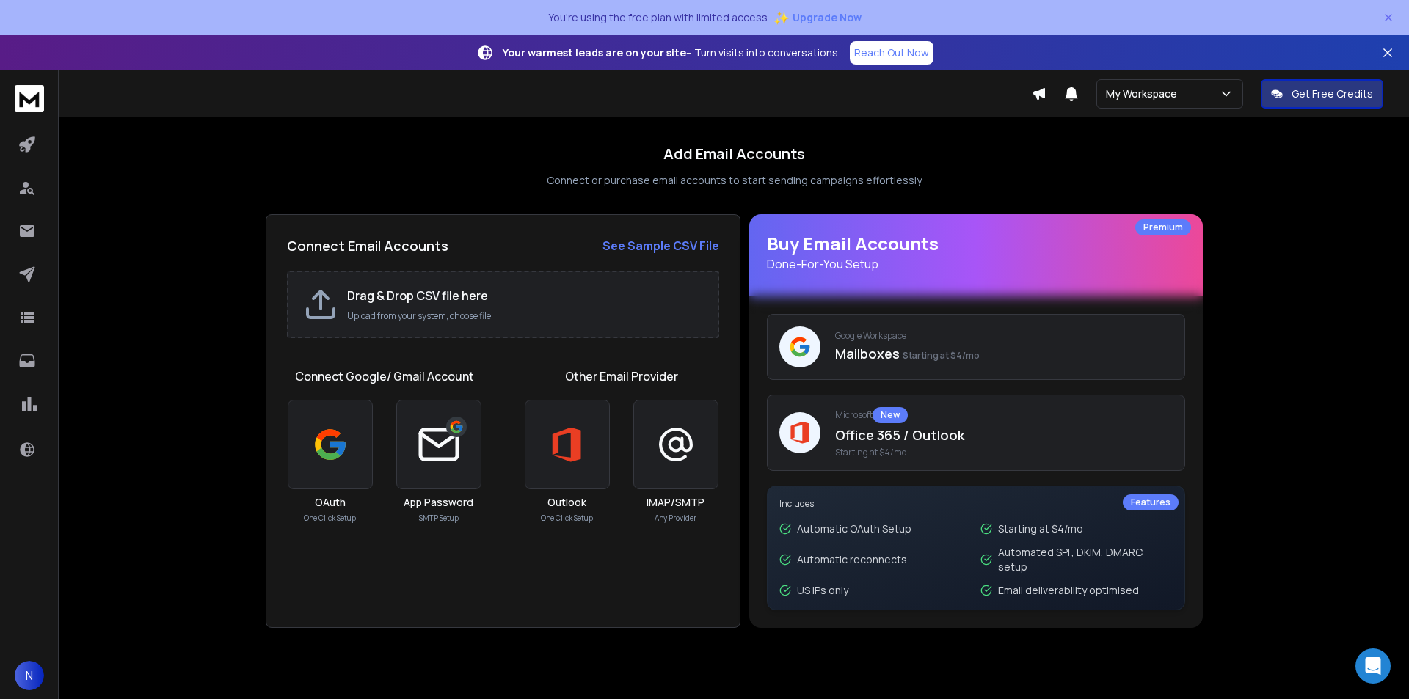
click at [355, 445] on div at bounding box center [330, 445] width 85 height 90
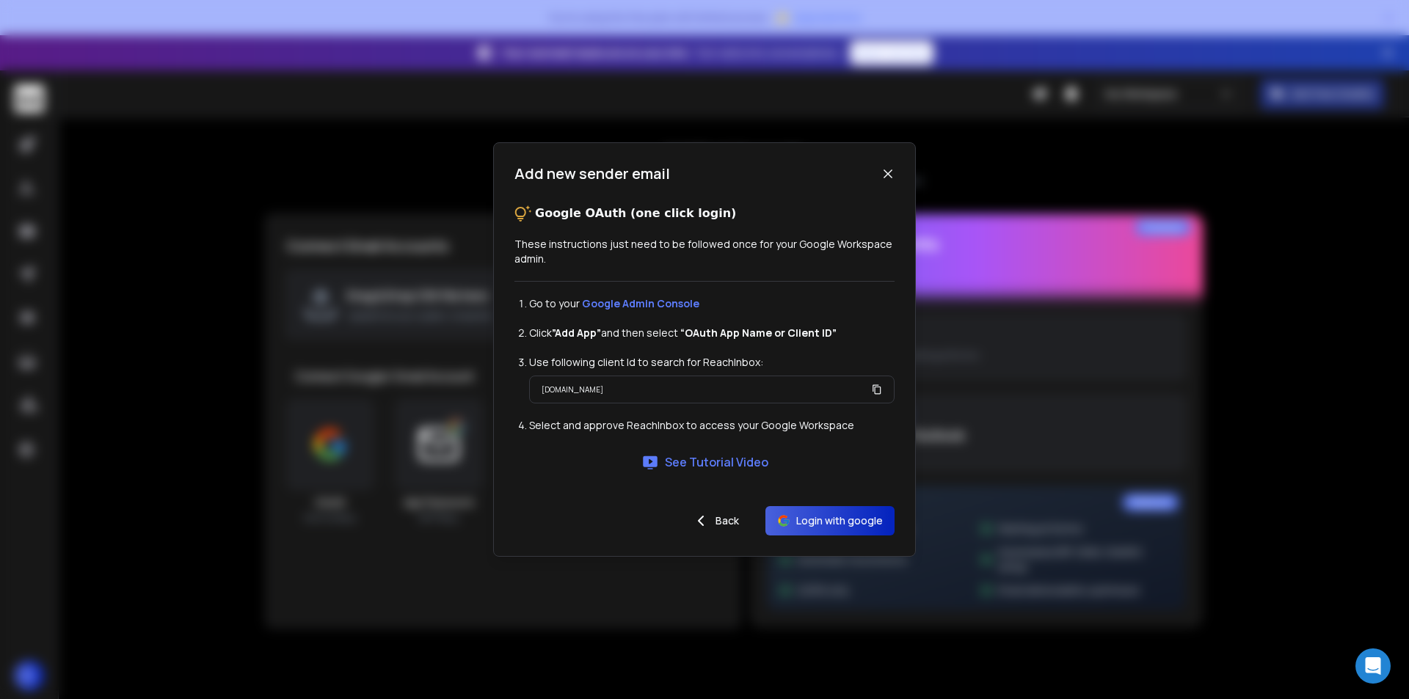
click at [848, 523] on button "Login with google" at bounding box center [829, 520] width 129 height 29
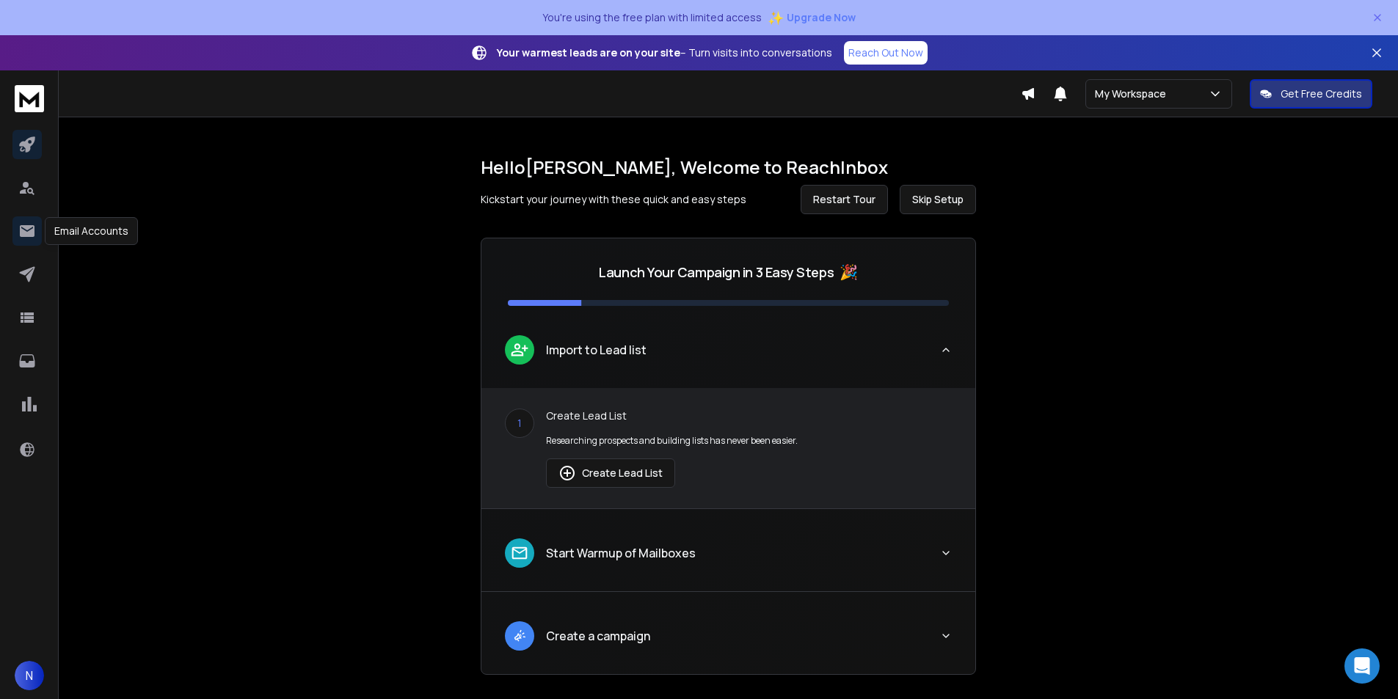
click at [34, 235] on icon at bounding box center [27, 231] width 15 height 12
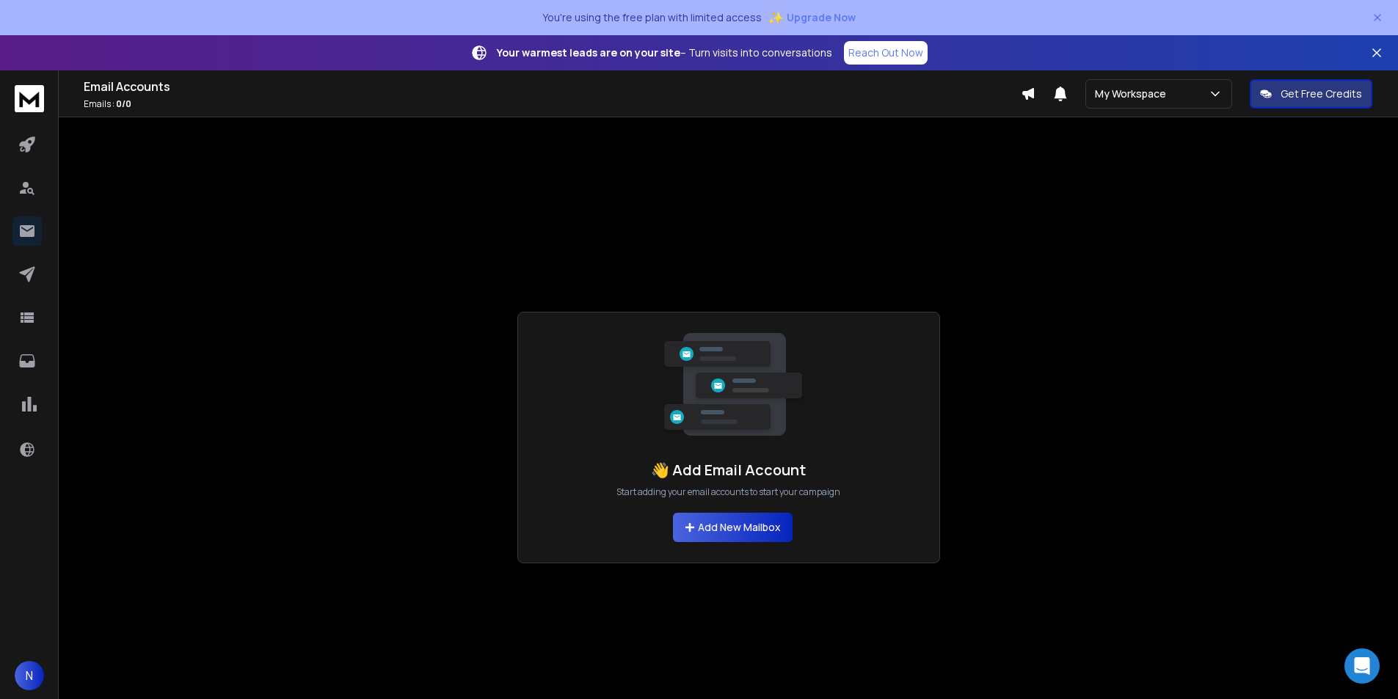
click at [752, 529] on button "Add New Mailbox" at bounding box center [733, 527] width 120 height 29
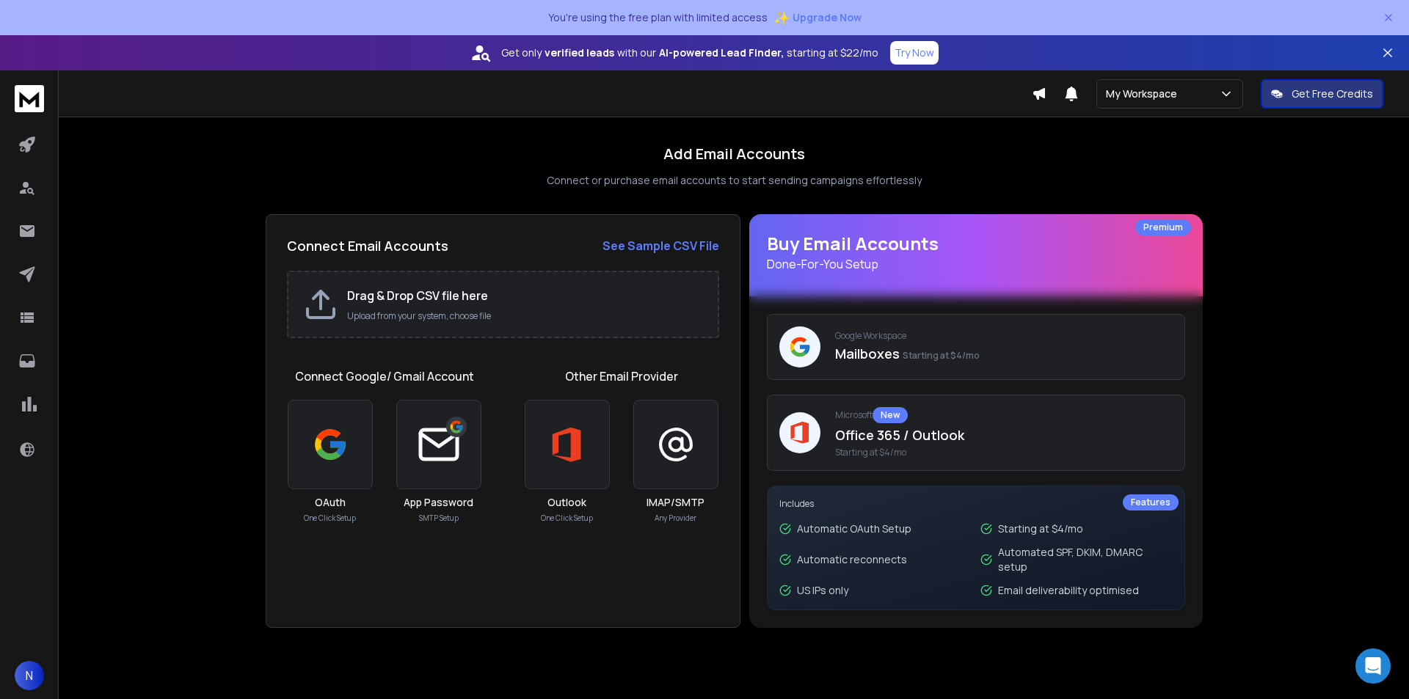
click at [360, 426] on div at bounding box center [330, 445] width 85 height 90
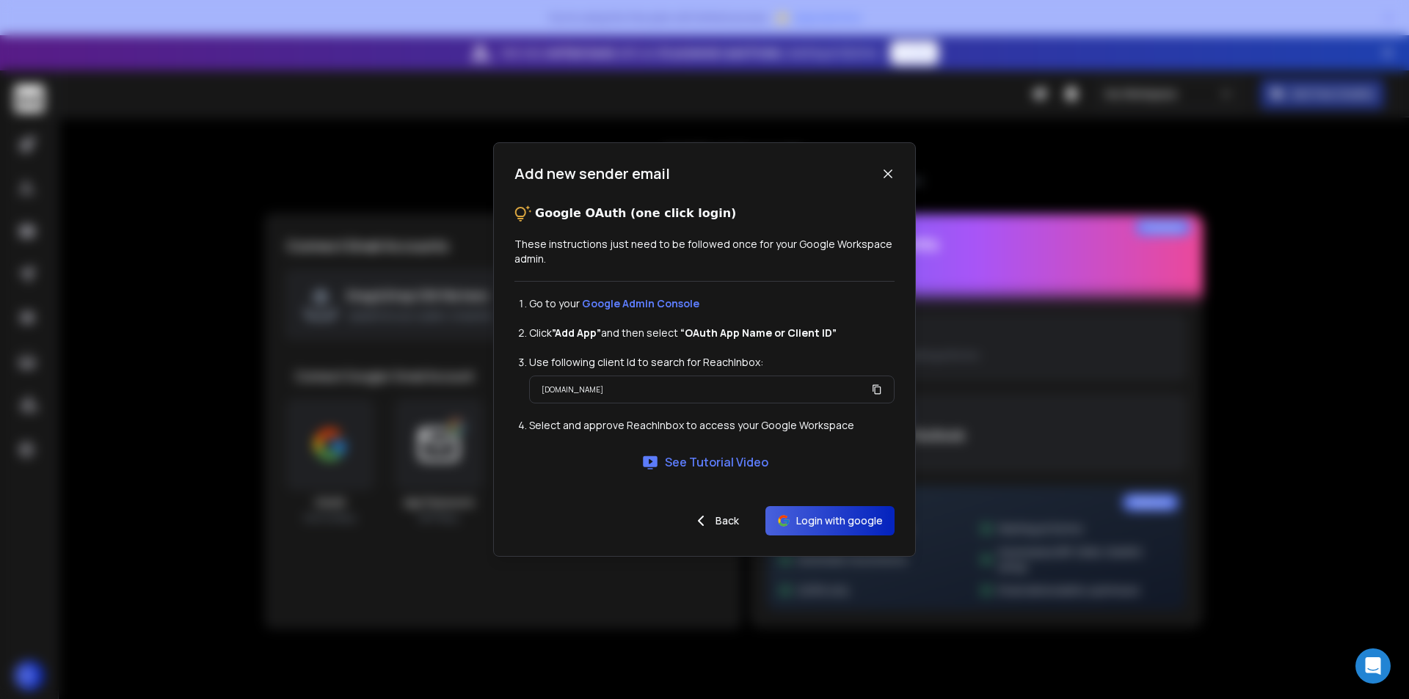
click at [842, 524] on button "Login with google" at bounding box center [829, 520] width 129 height 29
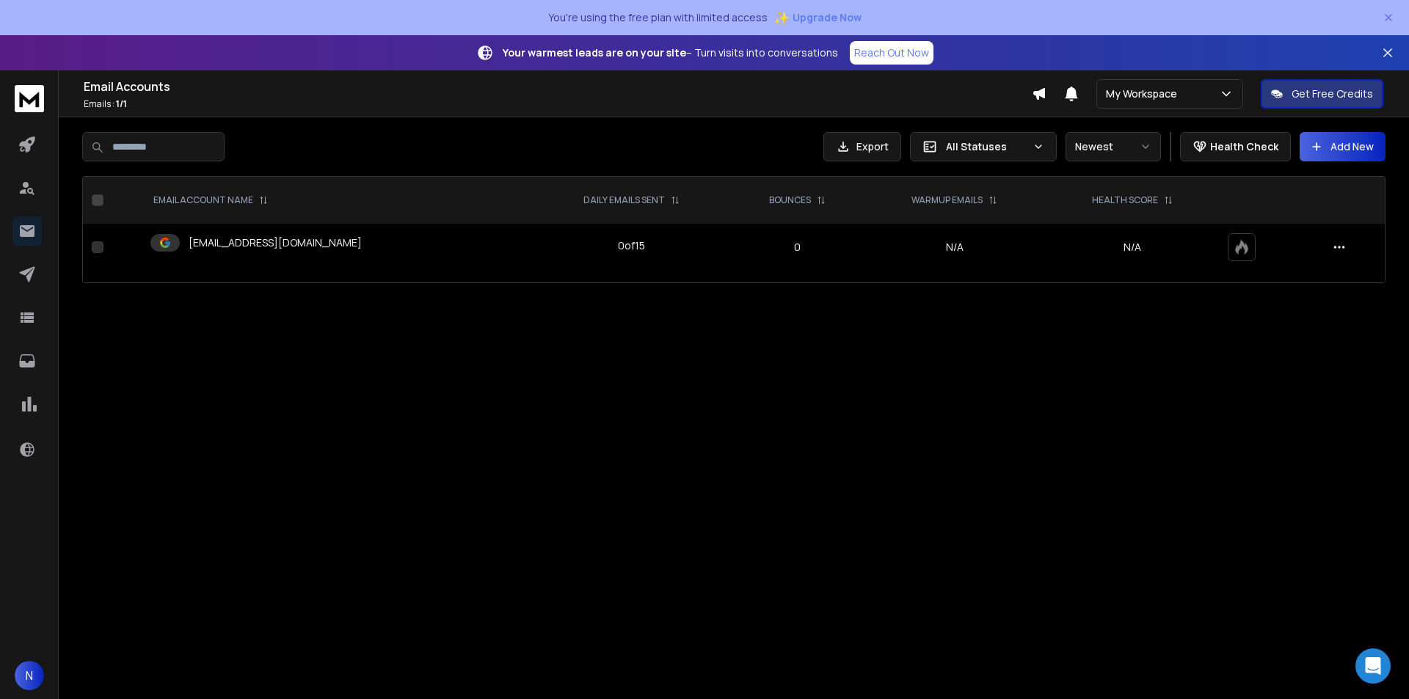
click at [1350, 139] on button "Add New" at bounding box center [1343, 146] width 86 height 29
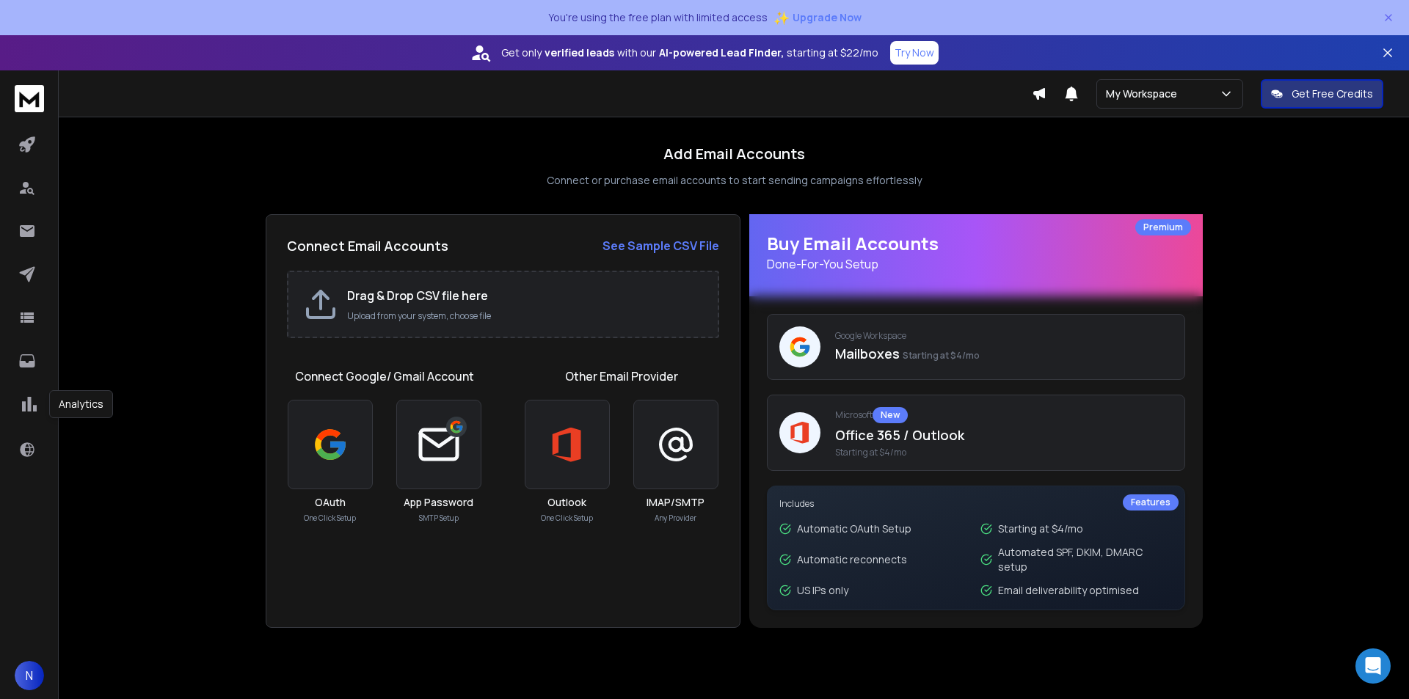
click at [335, 440] on icon at bounding box center [330, 445] width 37 height 44
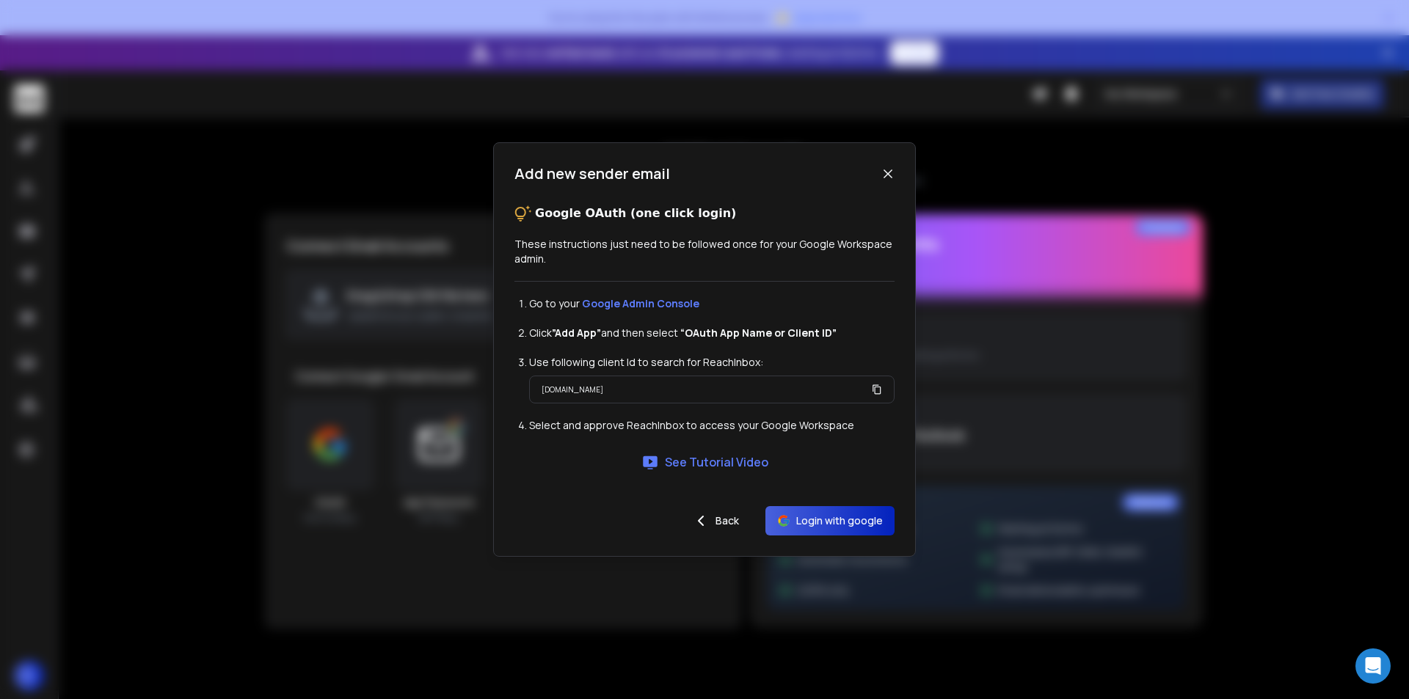
click at [834, 531] on button "Login with google" at bounding box center [829, 520] width 129 height 29
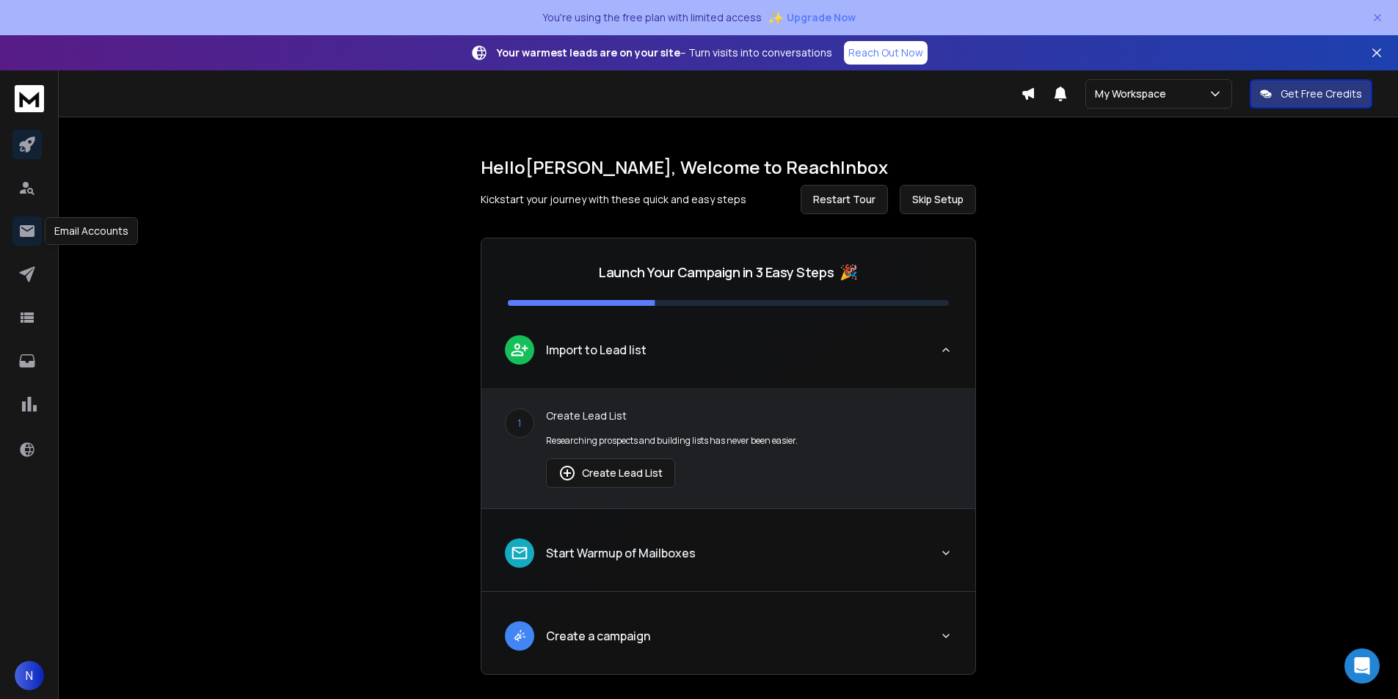
click at [30, 233] on icon at bounding box center [27, 231] width 15 height 12
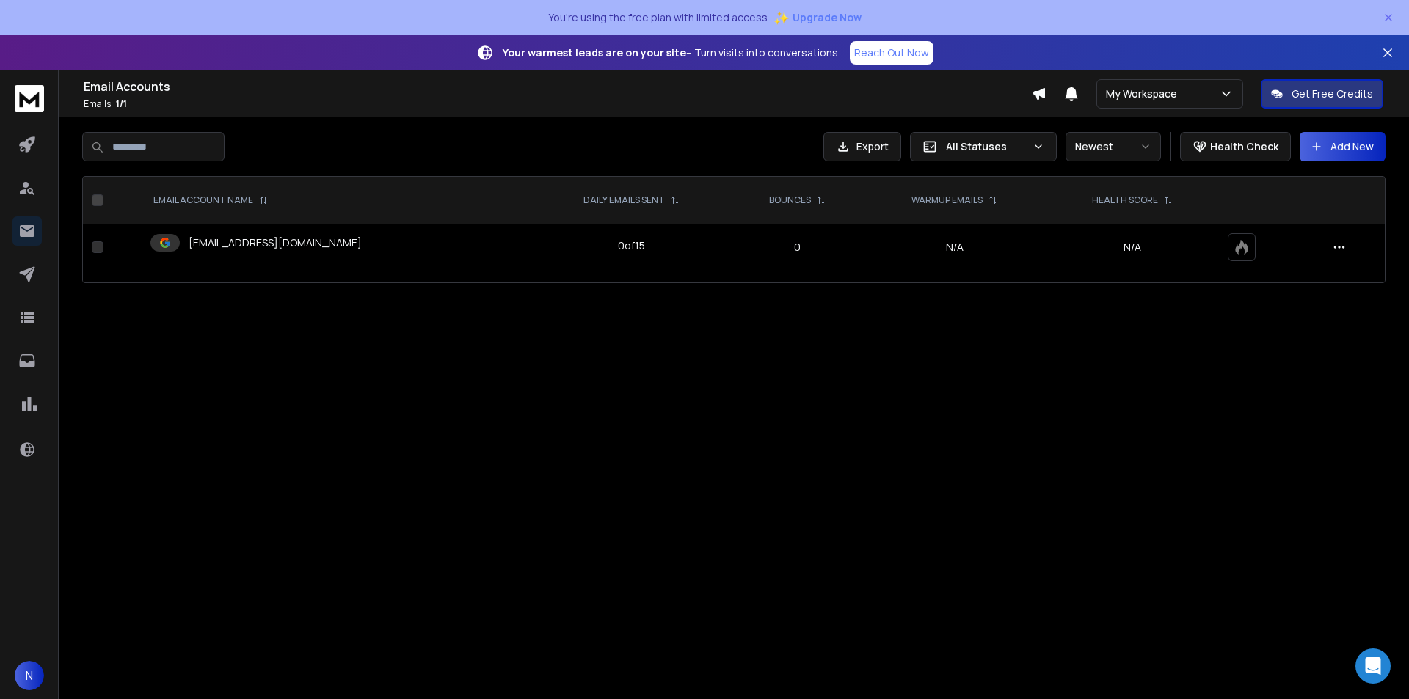
click at [1347, 153] on button "Add New" at bounding box center [1343, 146] width 86 height 29
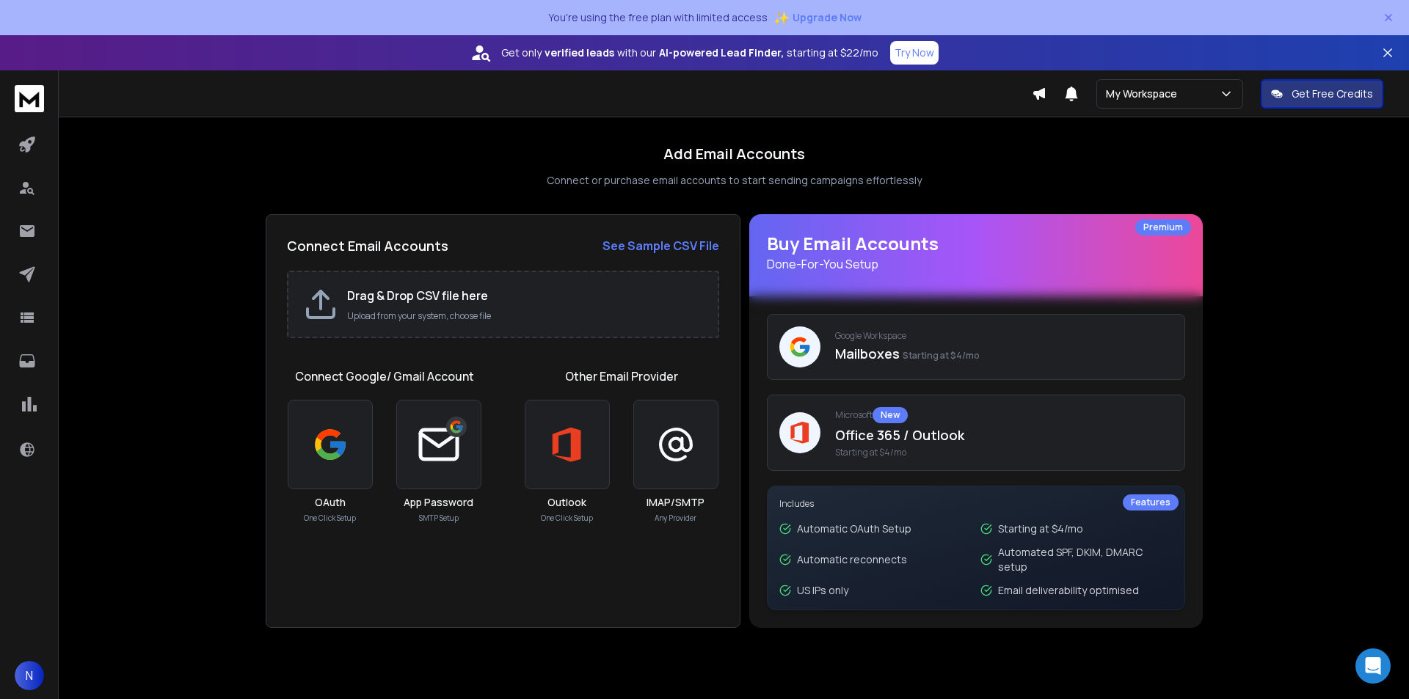
click at [342, 461] on icon at bounding box center [330, 445] width 37 height 44
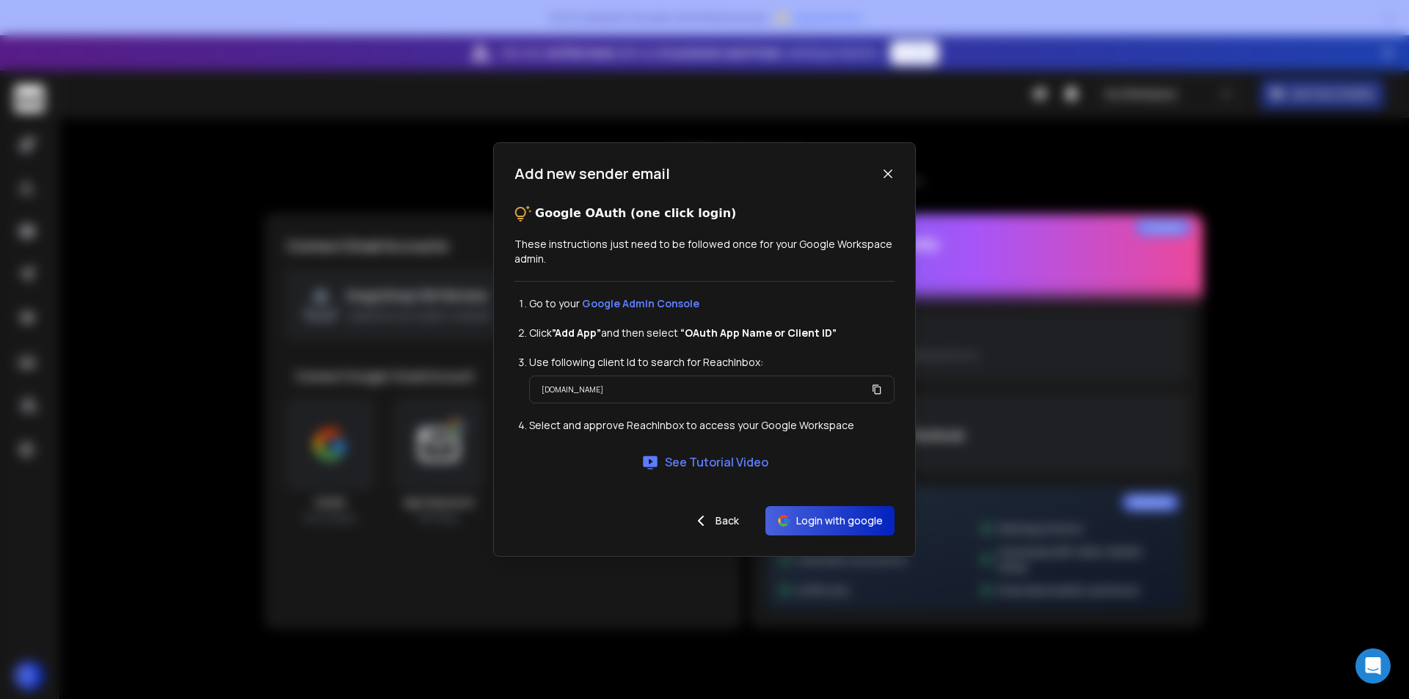
click at [824, 516] on button "Login with google" at bounding box center [829, 520] width 129 height 29
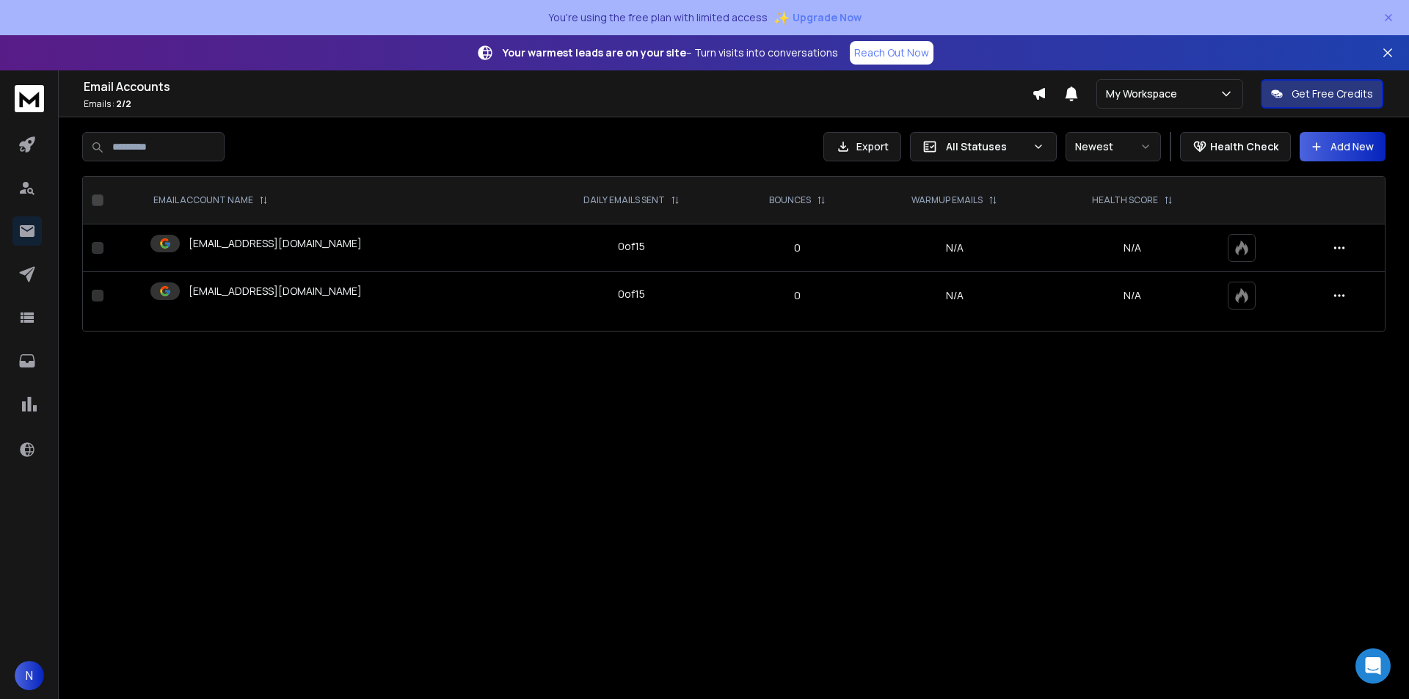
click at [1347, 147] on button "Add New" at bounding box center [1343, 146] width 86 height 29
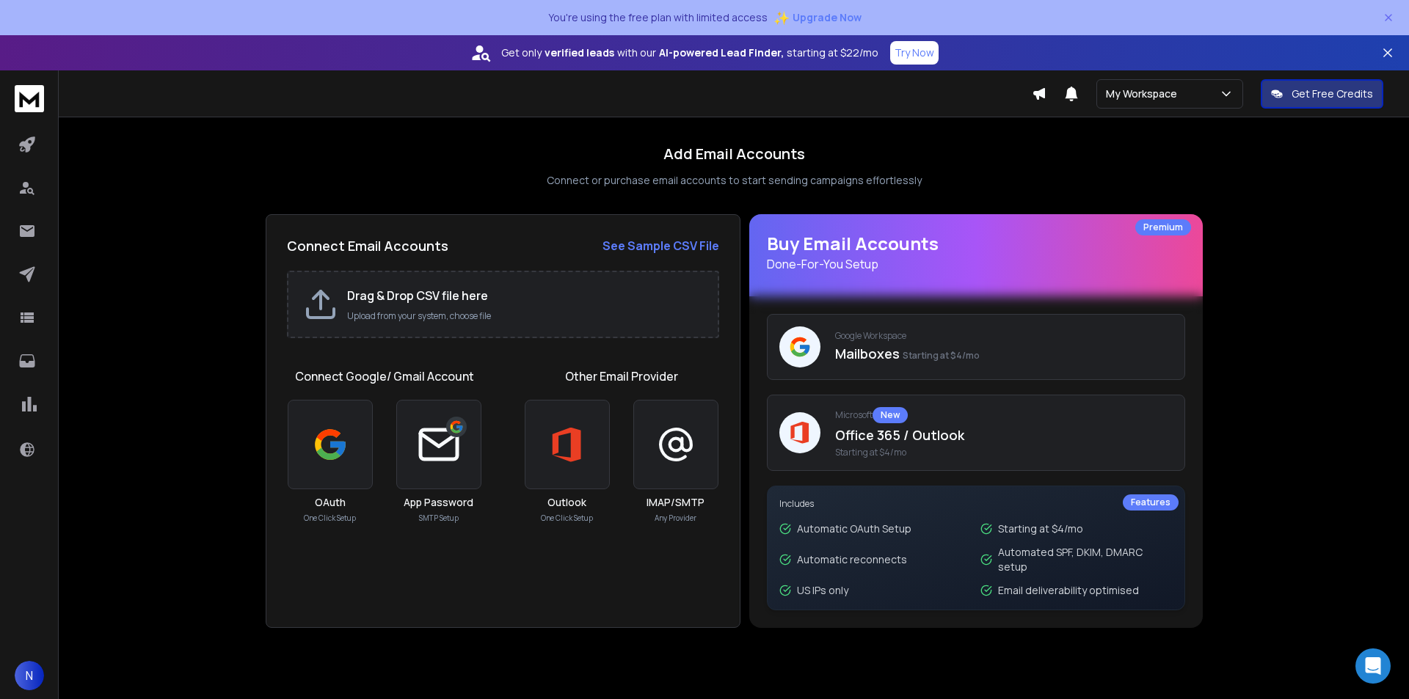
click at [338, 457] on icon at bounding box center [328, 454] width 24 height 12
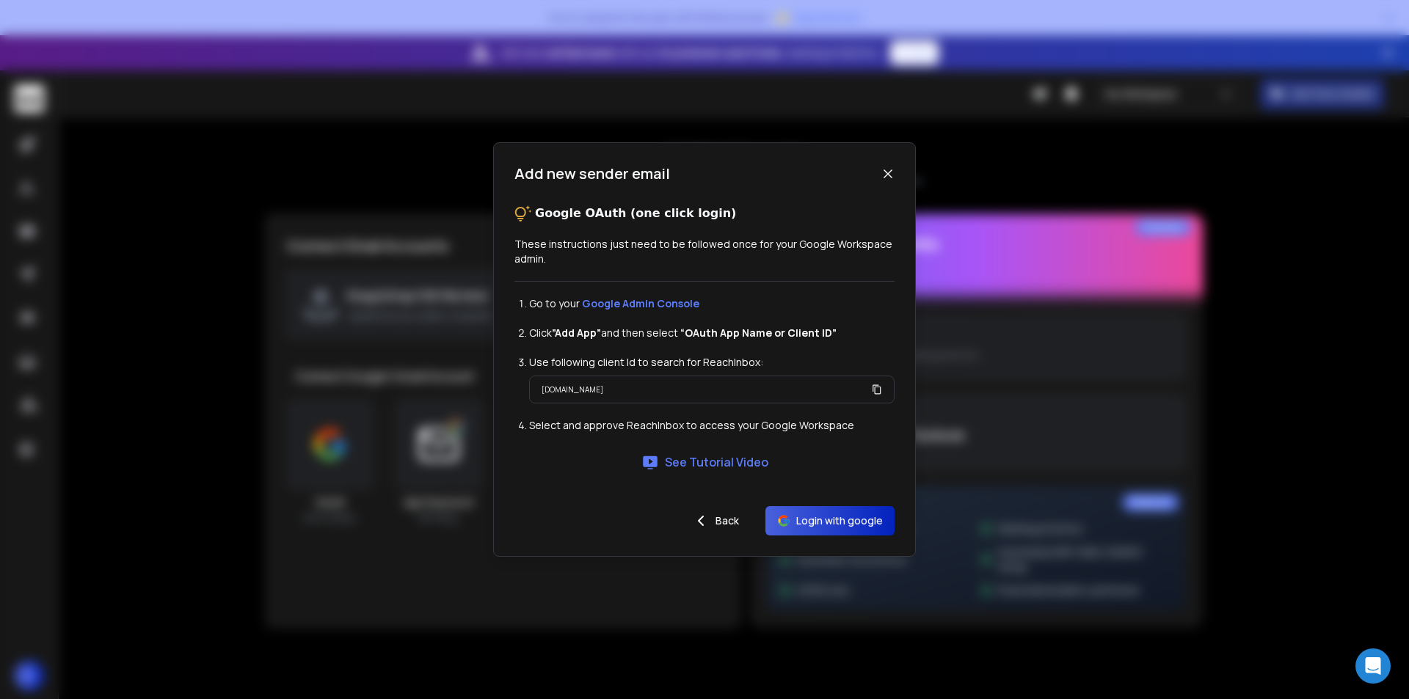
click at [844, 512] on button "Login with google" at bounding box center [829, 520] width 129 height 29
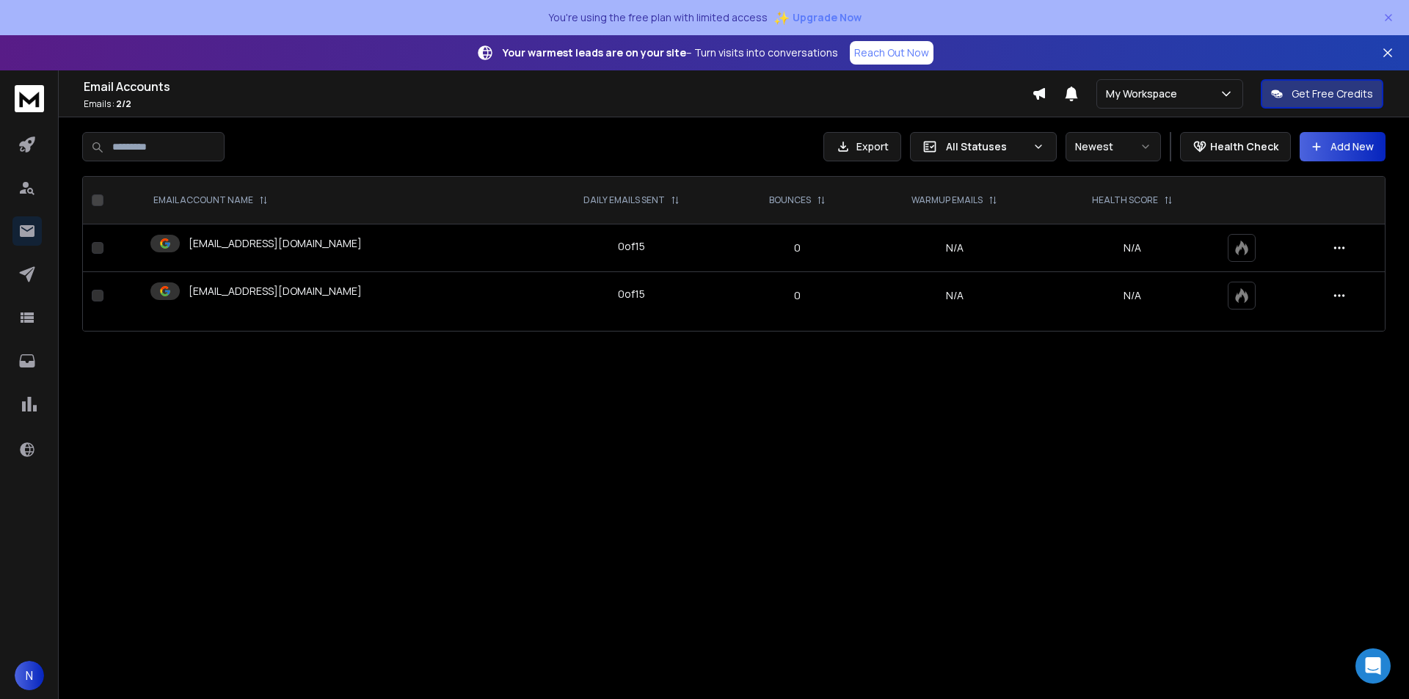
click at [1322, 137] on button "Add New" at bounding box center [1343, 146] width 86 height 29
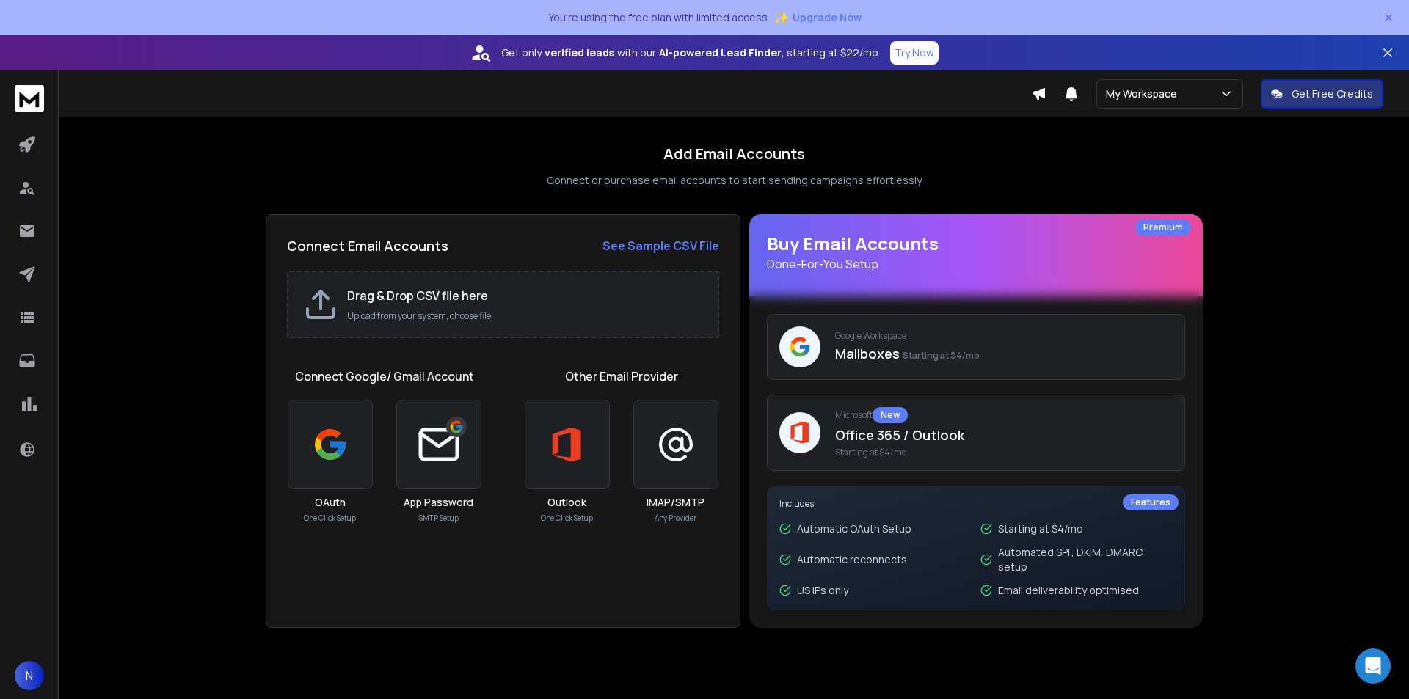
click at [318, 452] on icon at bounding box center [330, 445] width 37 height 44
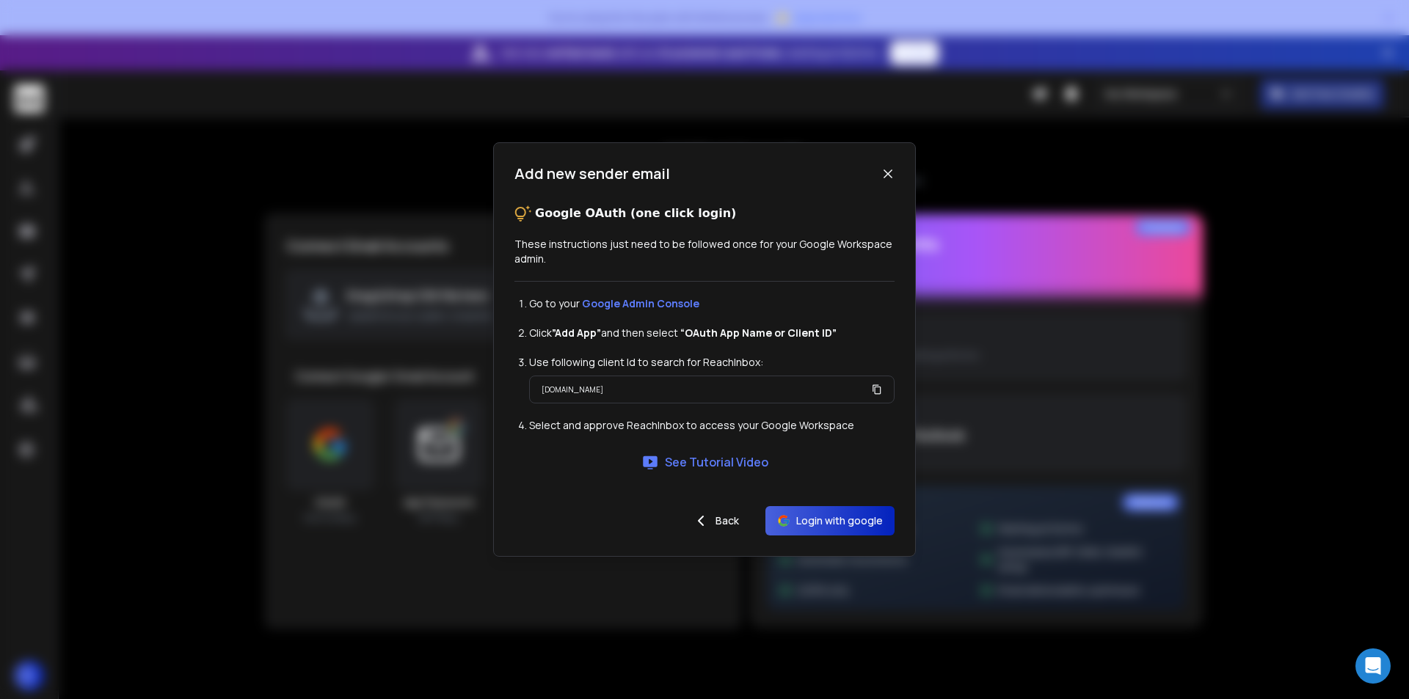
click at [865, 525] on button "Login with google" at bounding box center [829, 520] width 129 height 29
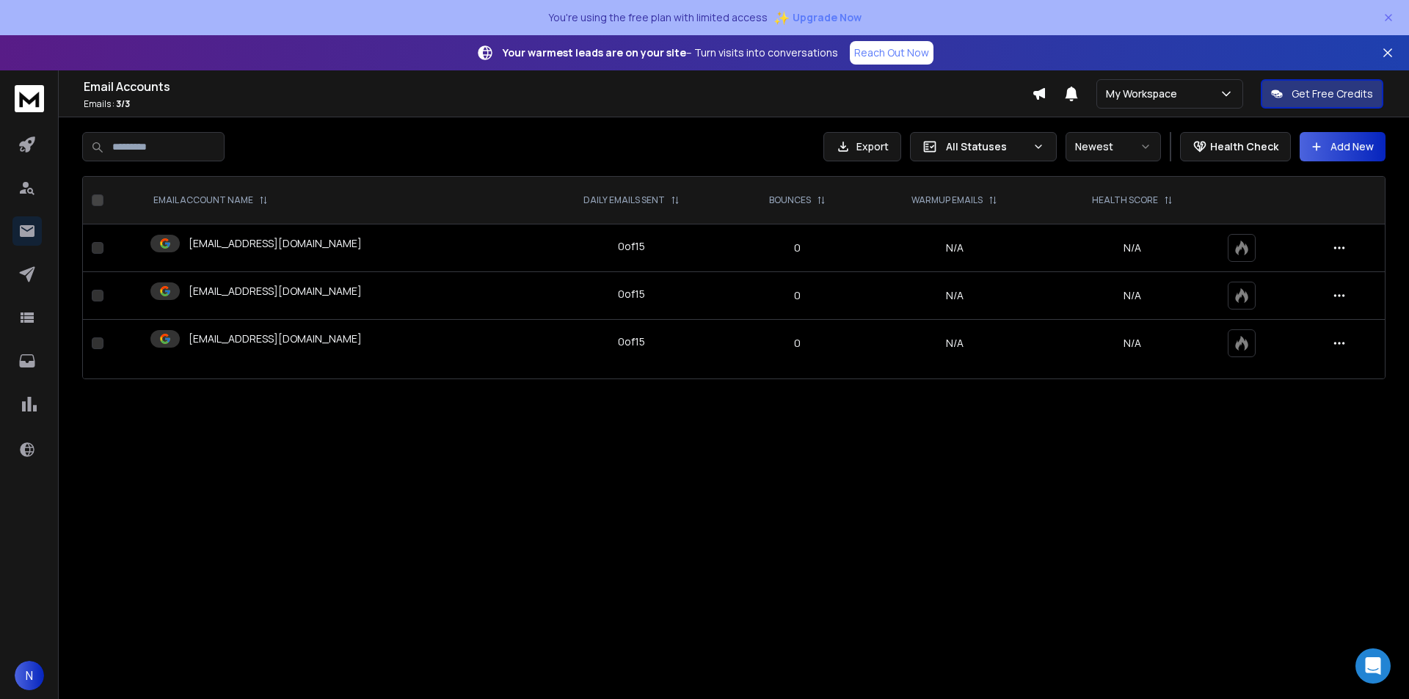
click at [1334, 143] on button "Add New" at bounding box center [1343, 146] width 86 height 29
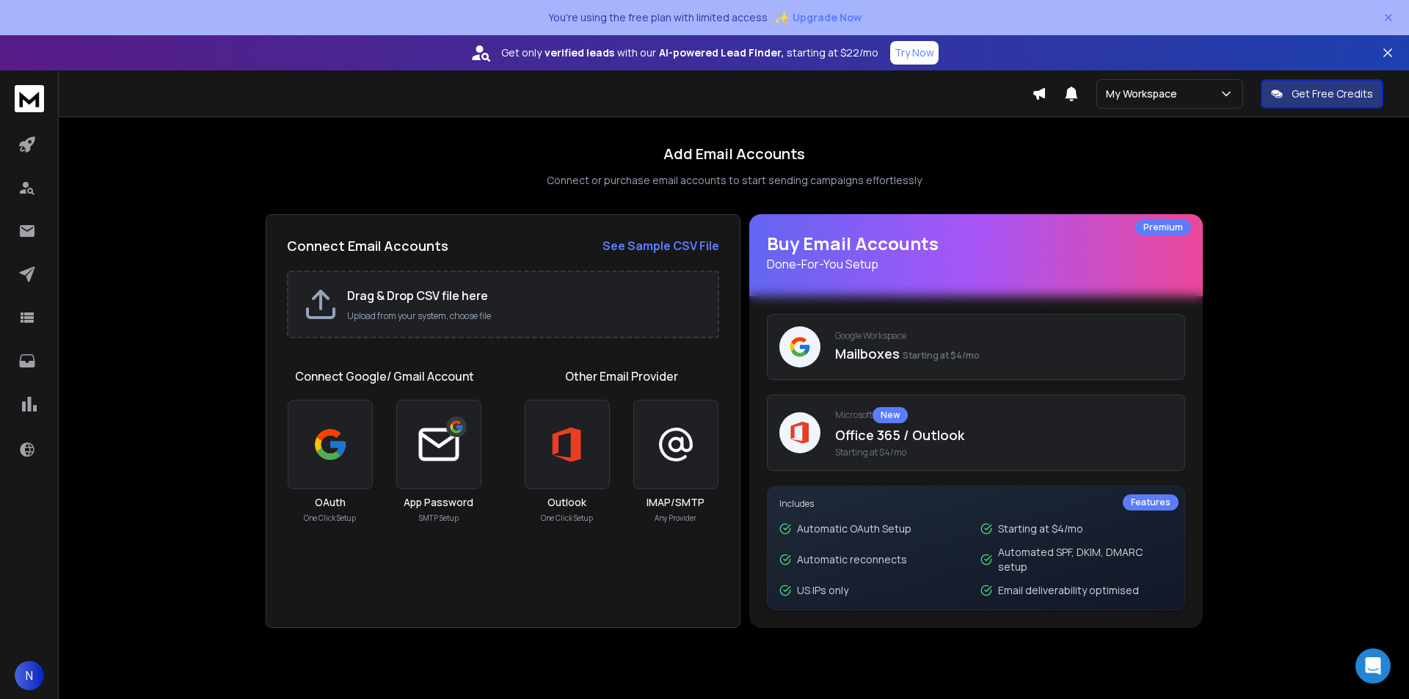
click at [286, 456] on div "Connect Email Accounts See Sample CSV File Drag & Drop CSV file here Upload fro…" at bounding box center [503, 421] width 475 height 414
click at [353, 462] on div at bounding box center [330, 445] width 85 height 90
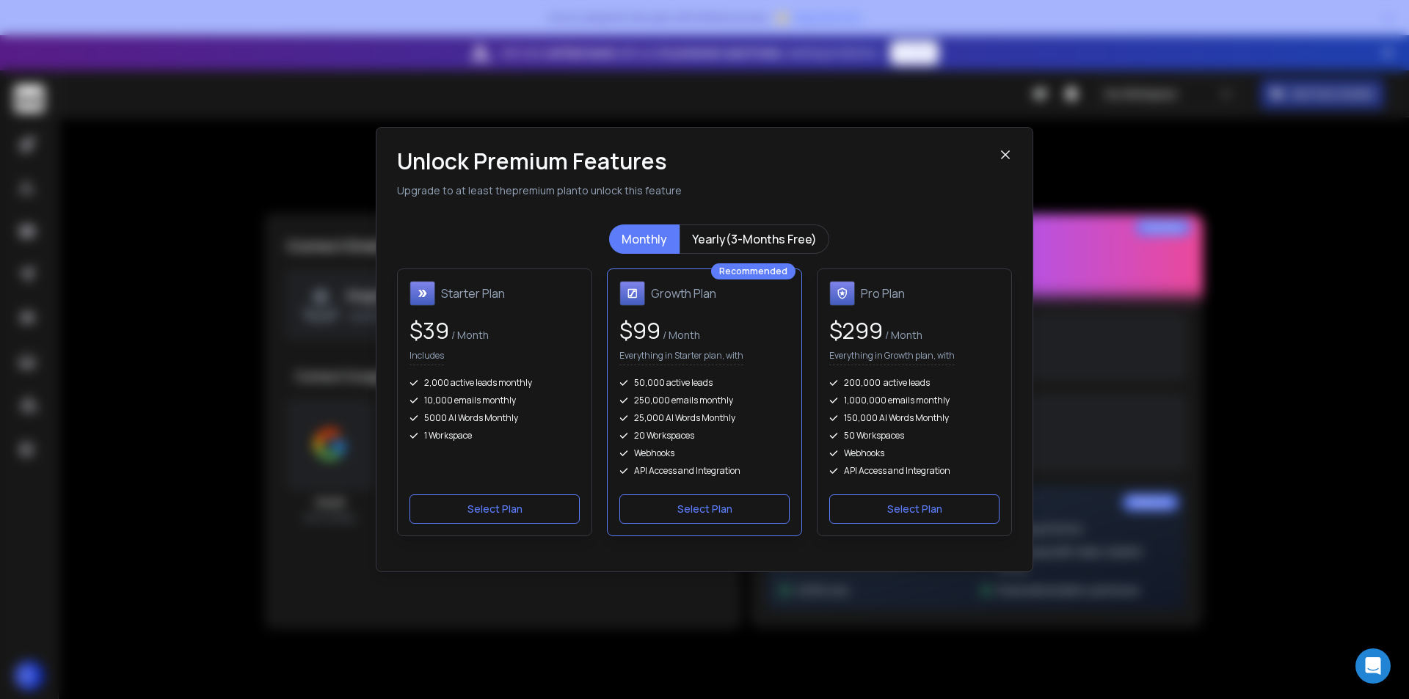
click at [683, 412] on div "25,000 AI Words Monthly" at bounding box center [704, 418] width 170 height 12
click at [705, 512] on button "Select Plan" at bounding box center [704, 509] width 170 height 29
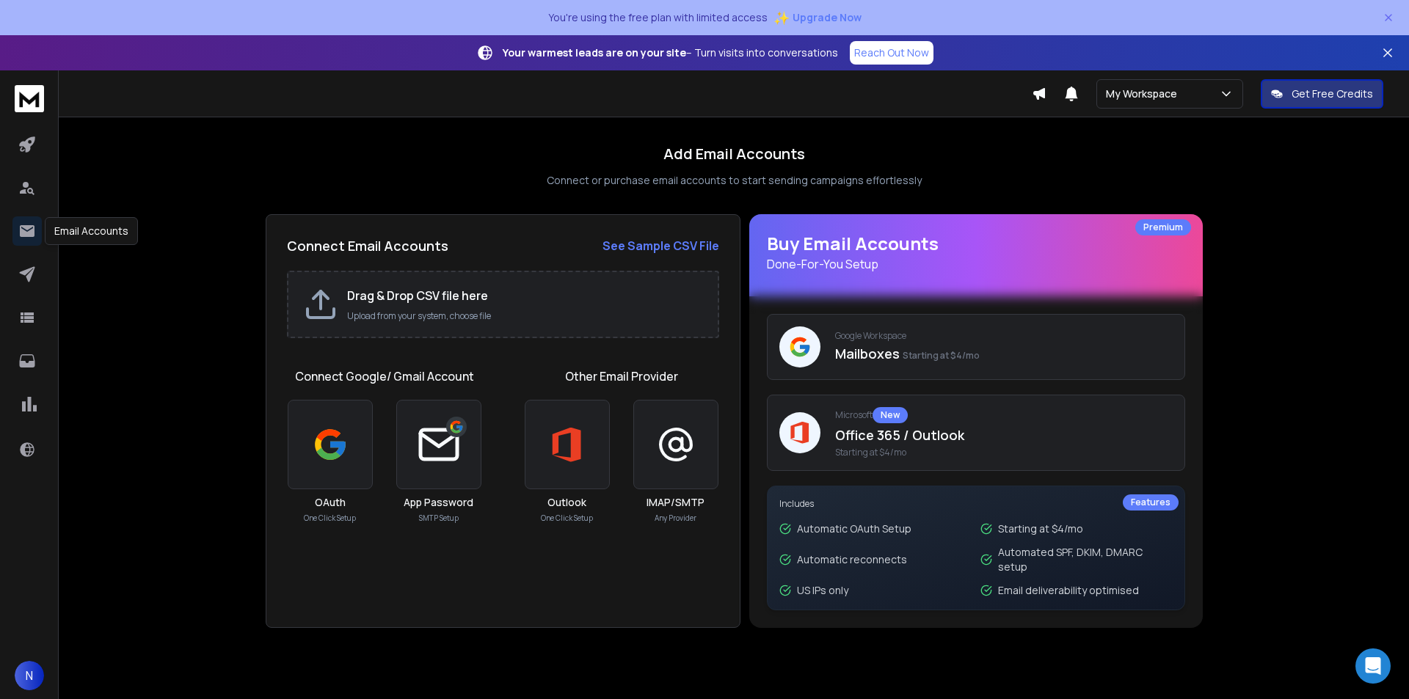
click at [37, 236] on link at bounding box center [26, 231] width 29 height 29
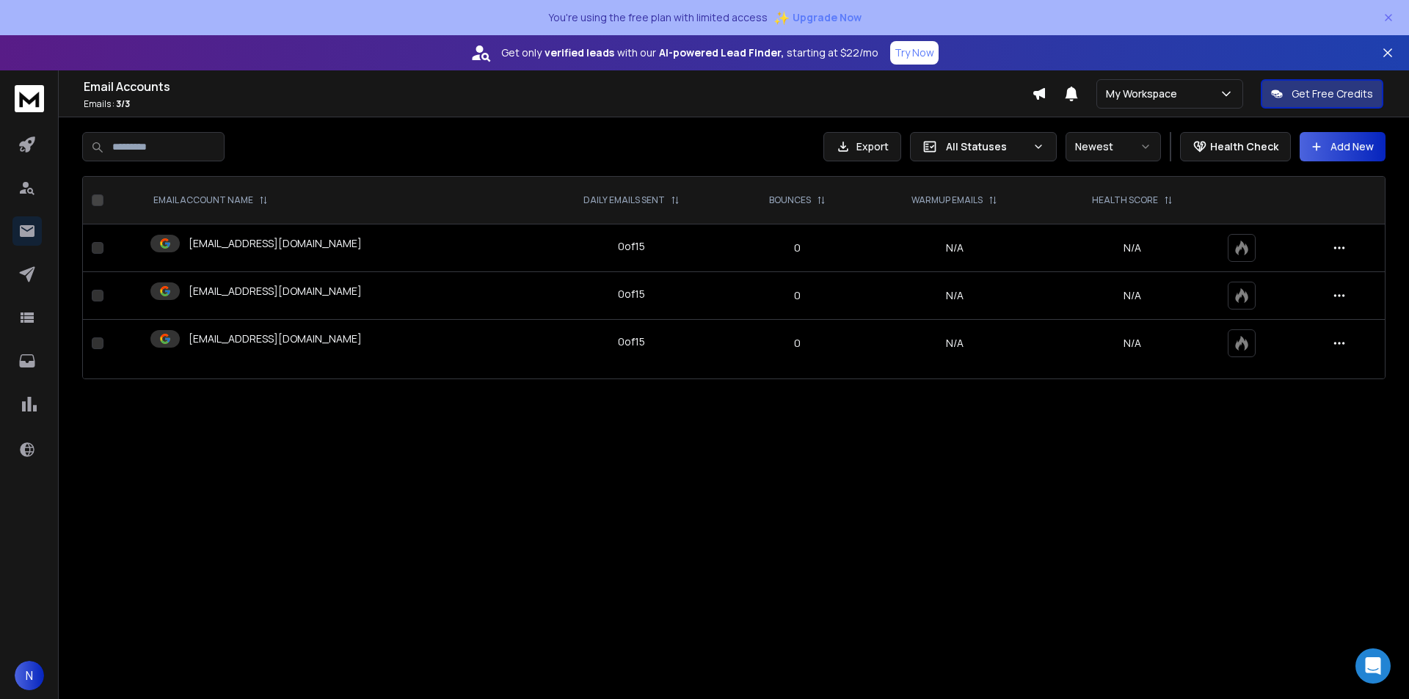
drag, startPoint x: 902, startPoint y: 461, endPoint x: 897, endPoint y: 385, distance: 76.5
click at [900, 460] on div "You're using the free plan with limited access ✨ Upgrade Now Get only verified …" at bounding box center [704, 349] width 1409 height 699
click at [641, 48] on p "Get only verified leads with our AI-powered Lead Finder, starting at $22/mo" at bounding box center [689, 53] width 377 height 15
click at [688, 46] on strong "AI-powered Lead Finder," at bounding box center [721, 53] width 125 height 15
click at [906, 57] on p "Try Now" at bounding box center [915, 53] width 40 height 15
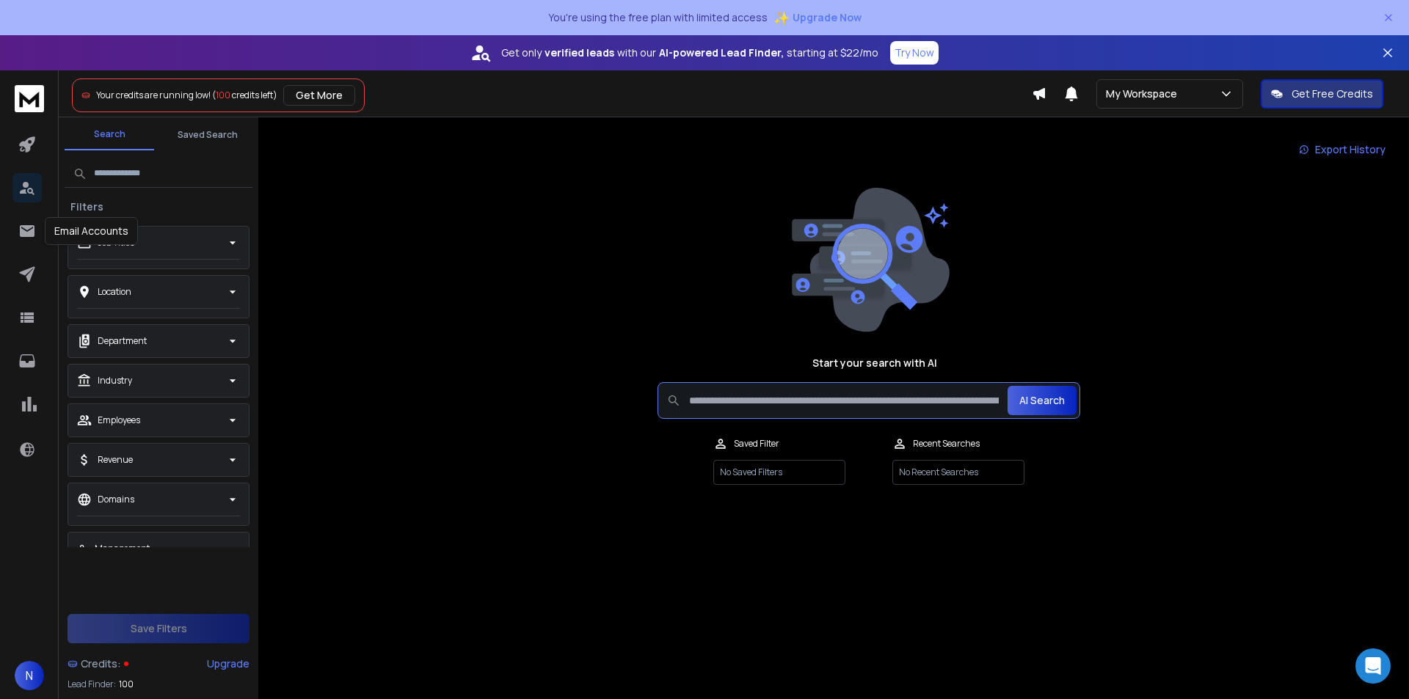
click at [29, 248] on div at bounding box center [29, 234] width 34 height 34
click at [29, 239] on link at bounding box center [26, 231] width 29 height 29
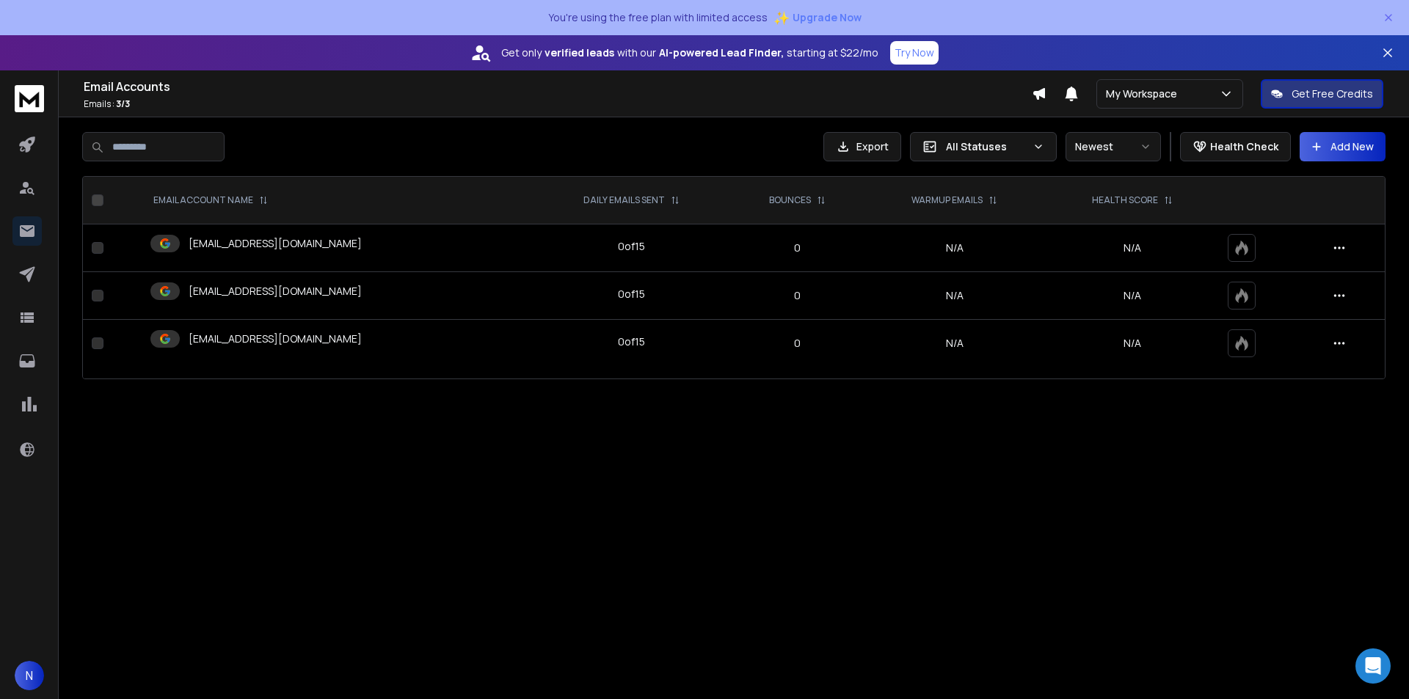
click at [1305, 101] on button "Get Free Credits" at bounding box center [1322, 93] width 123 height 29
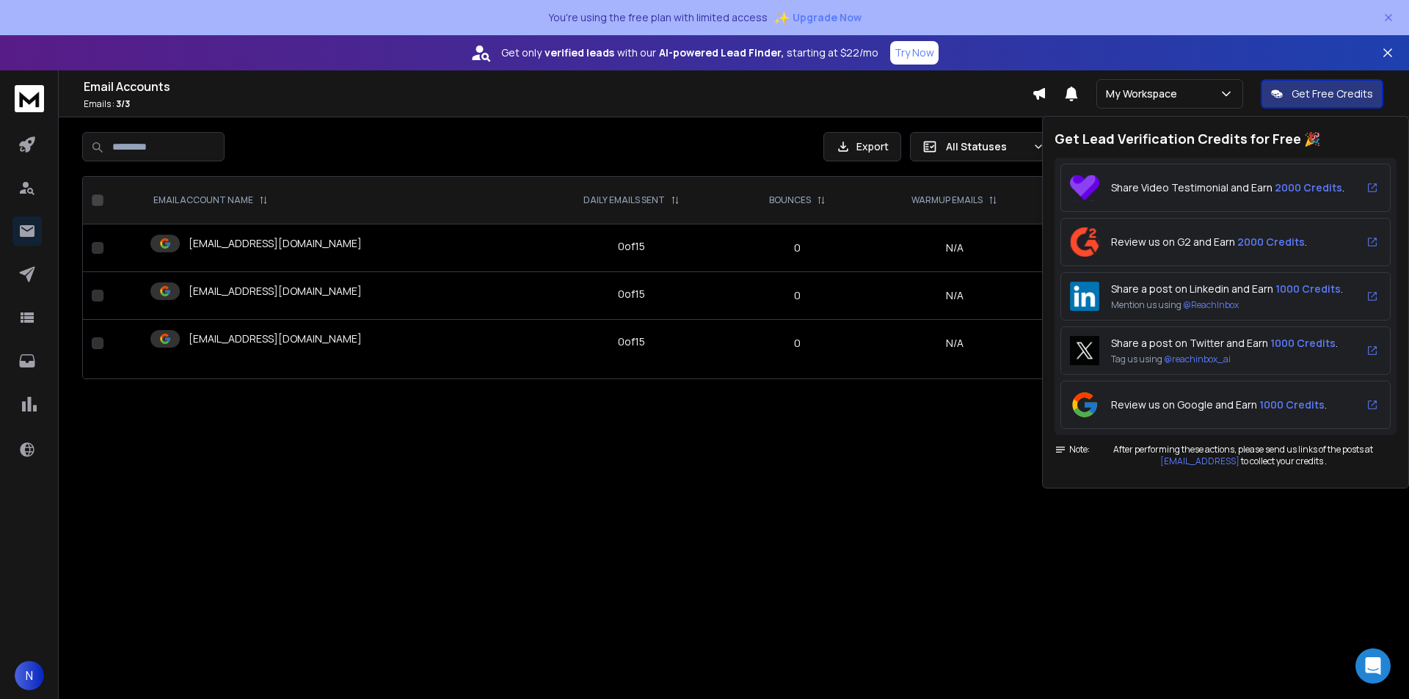
click at [578, 51] on strong "verified leads" at bounding box center [580, 53] width 70 height 15
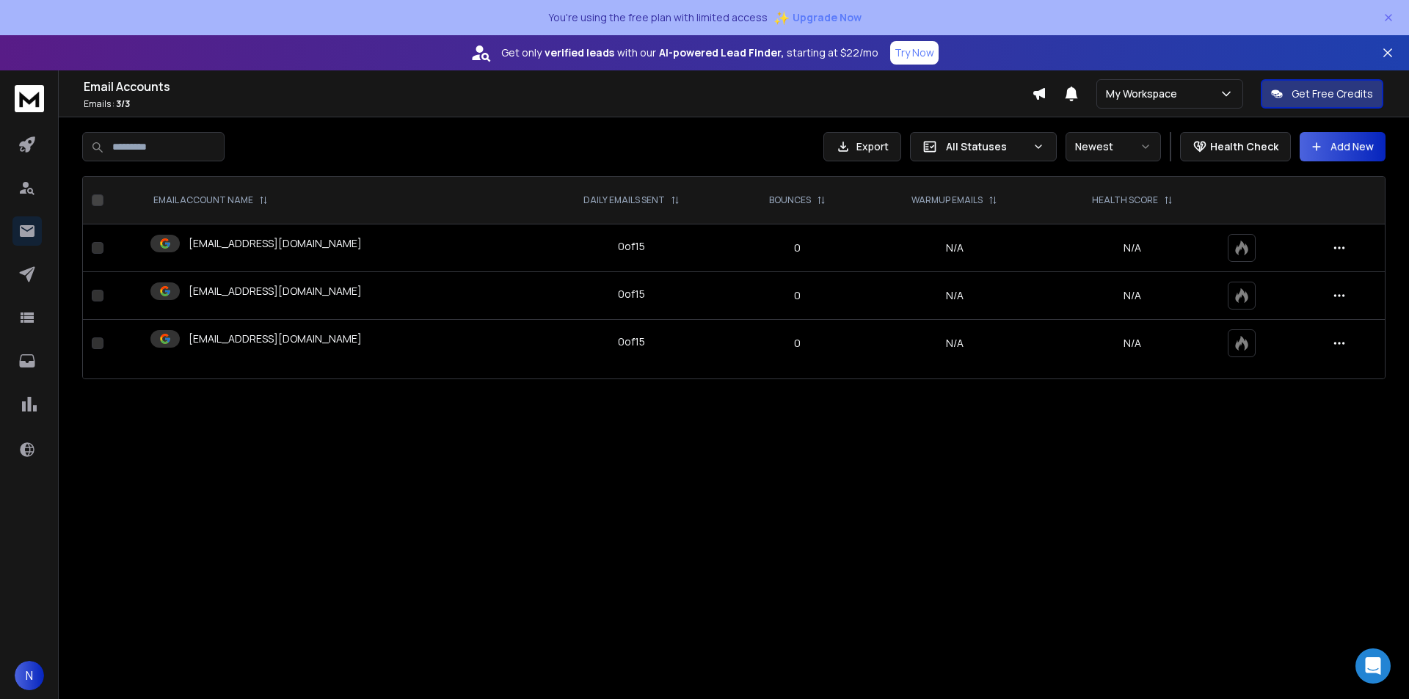
click at [639, 18] on p "You're using the free plan with limited access" at bounding box center [657, 17] width 219 height 15
click at [723, 14] on p "You're using the free plan with limited access" at bounding box center [657, 17] width 219 height 15
click at [796, 20] on span "Upgrade Now" at bounding box center [827, 17] width 69 height 15
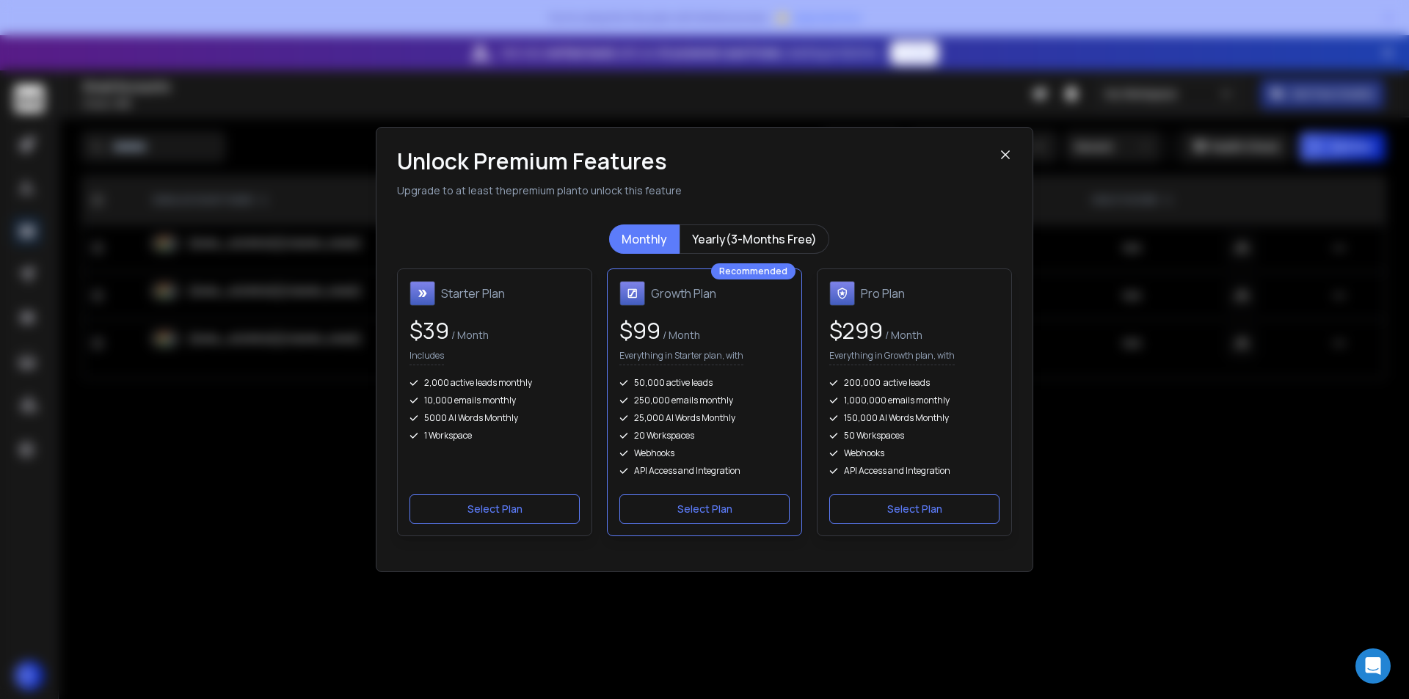
click at [723, 497] on button "Select Plan" at bounding box center [704, 509] width 170 height 29
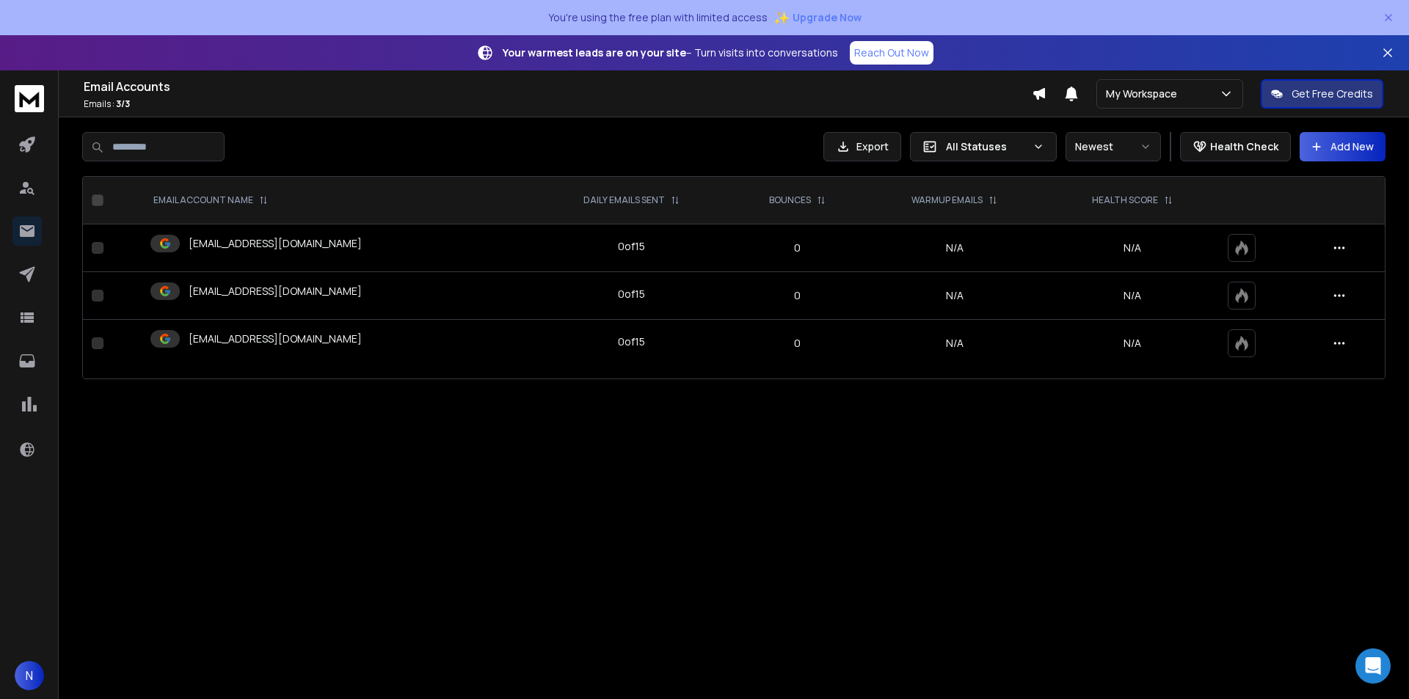
click at [261, 253] on td "[EMAIL_ADDRESS][DOMAIN_NAME]" at bounding box center [337, 249] width 390 height 48
click at [405, 294] on div "[EMAIL_ADDRESS][DOMAIN_NAME]" at bounding box center [336, 292] width 373 height 18
click at [390, 335] on div "[EMAIL_ADDRESS][DOMAIN_NAME]" at bounding box center [336, 339] width 373 height 18
click at [534, 479] on div "You're using the free plan with limited access ✨ Upgrade Now Your warmest leads…" at bounding box center [704, 349] width 1409 height 699
click at [92, 197] on button "Select this Page" at bounding box center [98, 200] width 12 height 12
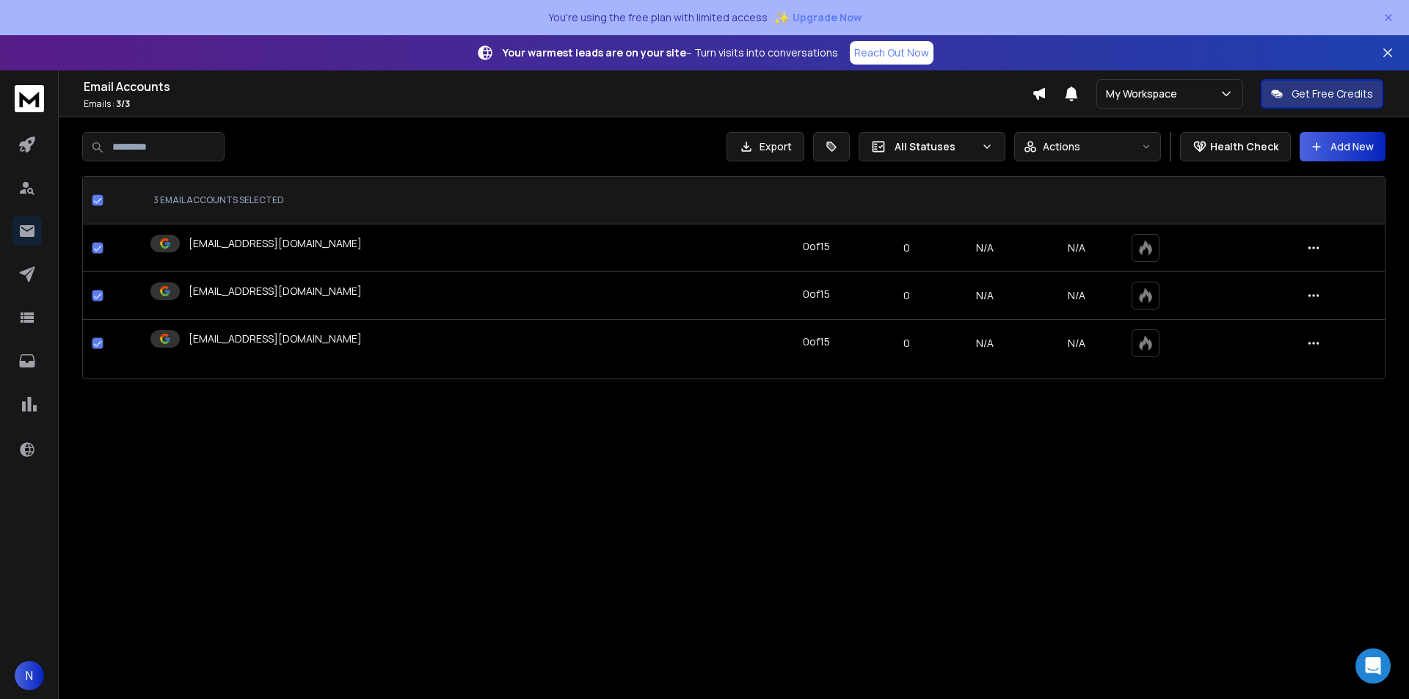
click at [959, 150] on p "All Statuses" at bounding box center [935, 146] width 81 height 15
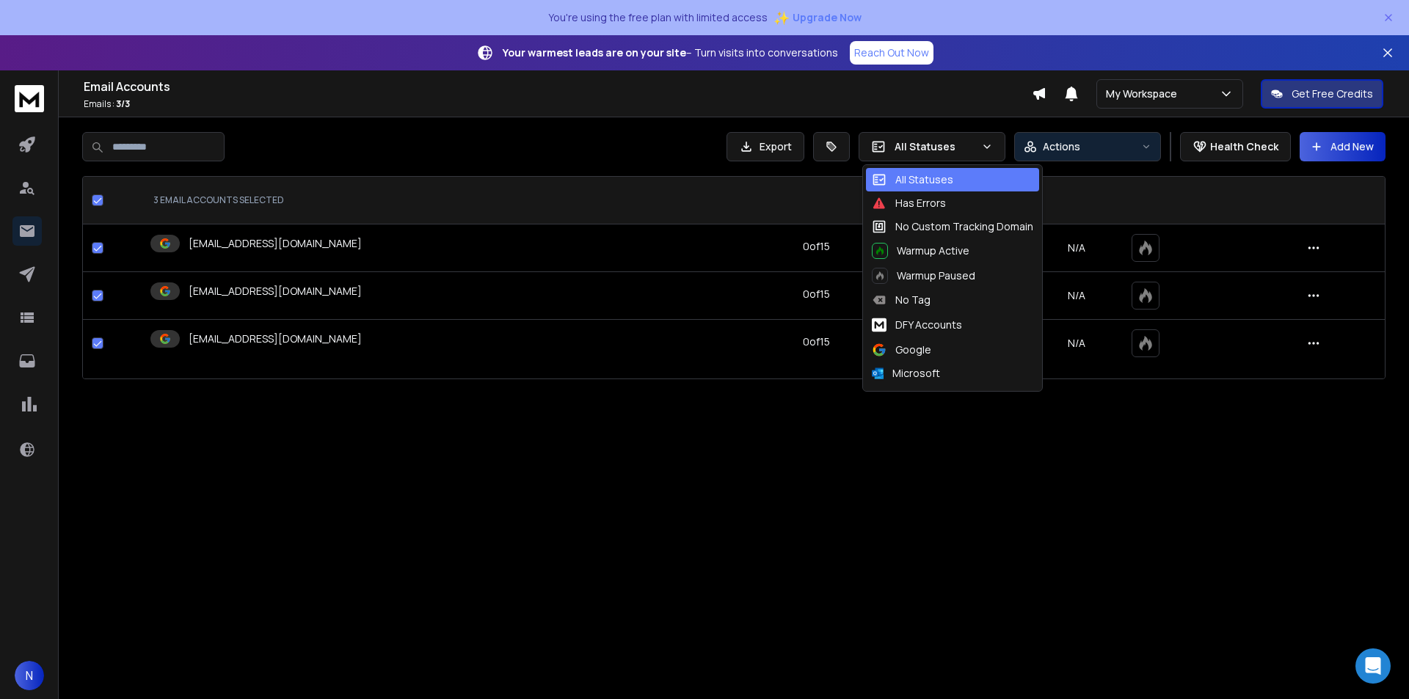
click at [1064, 142] on p "Actions" at bounding box center [1061, 146] width 37 height 15
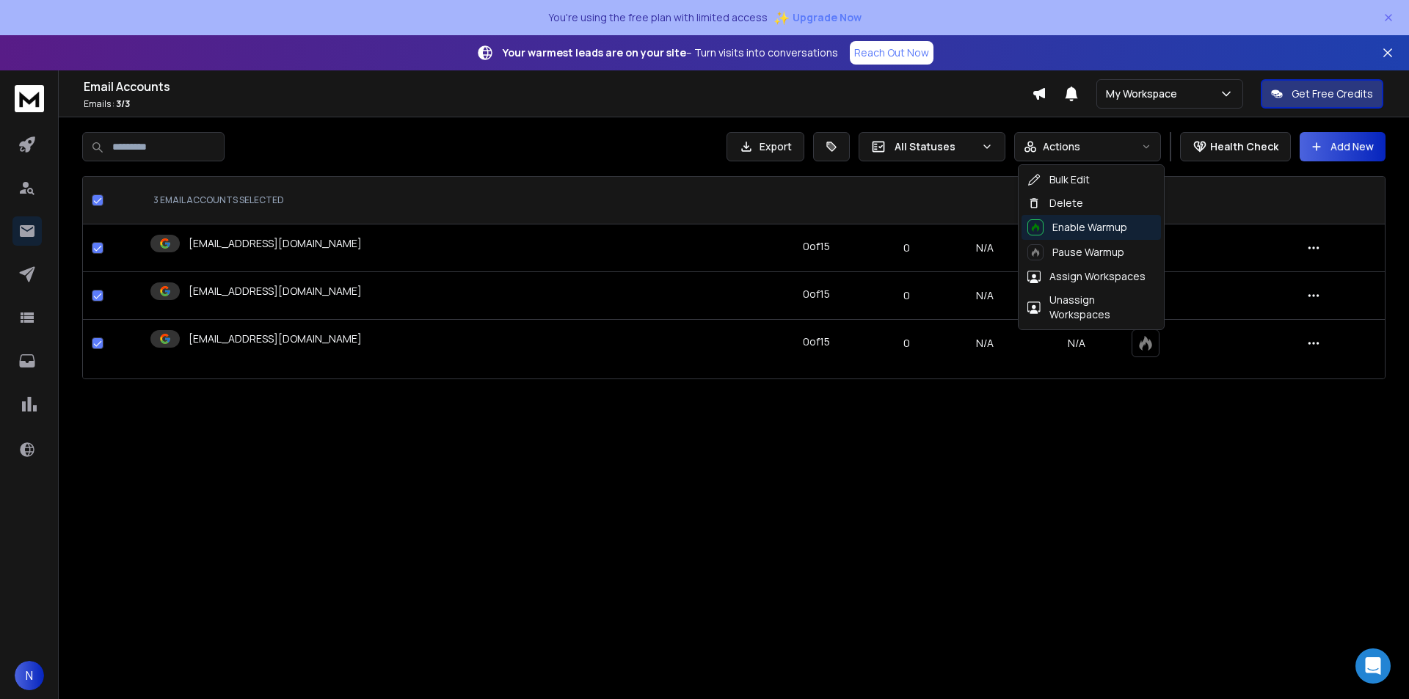
click at [1075, 228] on div "Enable Warmup" at bounding box center [1078, 227] width 100 height 16
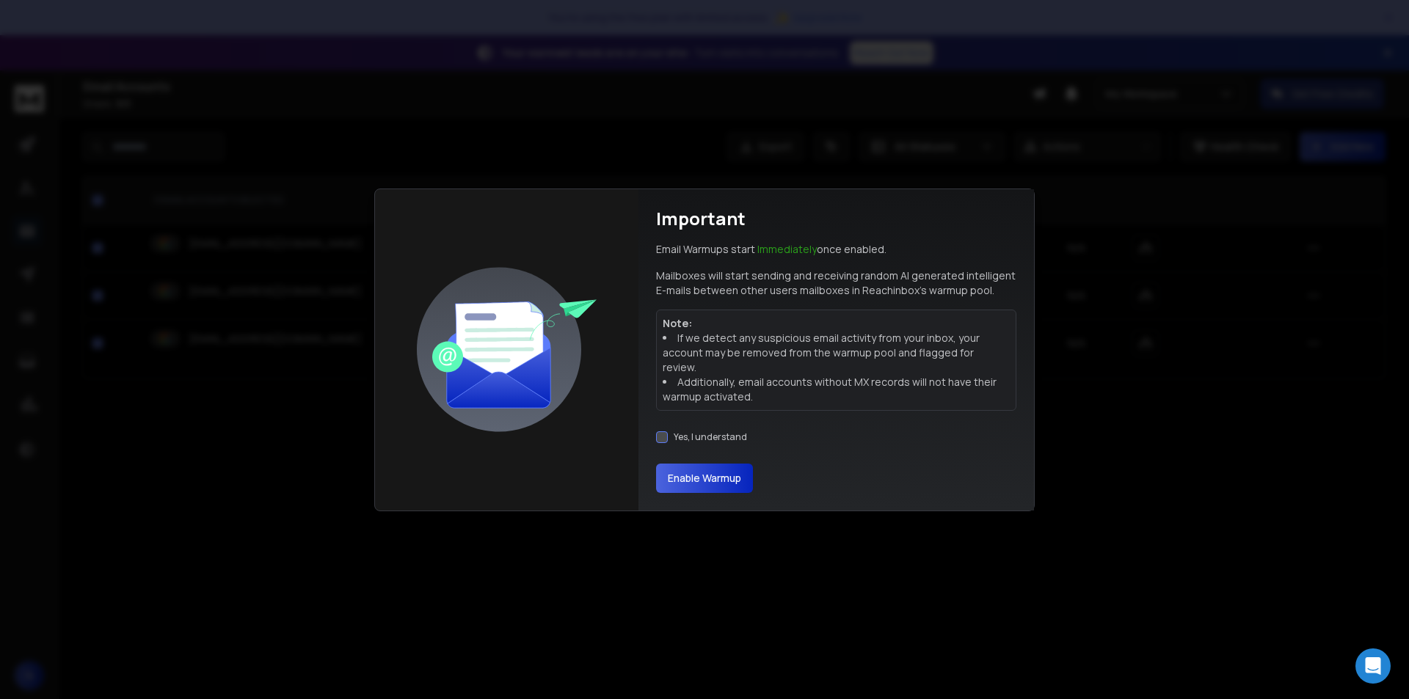
drag, startPoint x: 712, startPoint y: 431, endPoint x: 716, endPoint y: 454, distance: 23.2
click at [713, 432] on label "Yes, I understand" at bounding box center [710, 438] width 73 height 12
click at [716, 471] on button "Enable Warmup" at bounding box center [704, 478] width 97 height 29
click at [658, 432] on button "Yes, I understand" at bounding box center [662, 438] width 12 height 12
click at [680, 468] on button "Enable Warmup" at bounding box center [704, 478] width 97 height 29
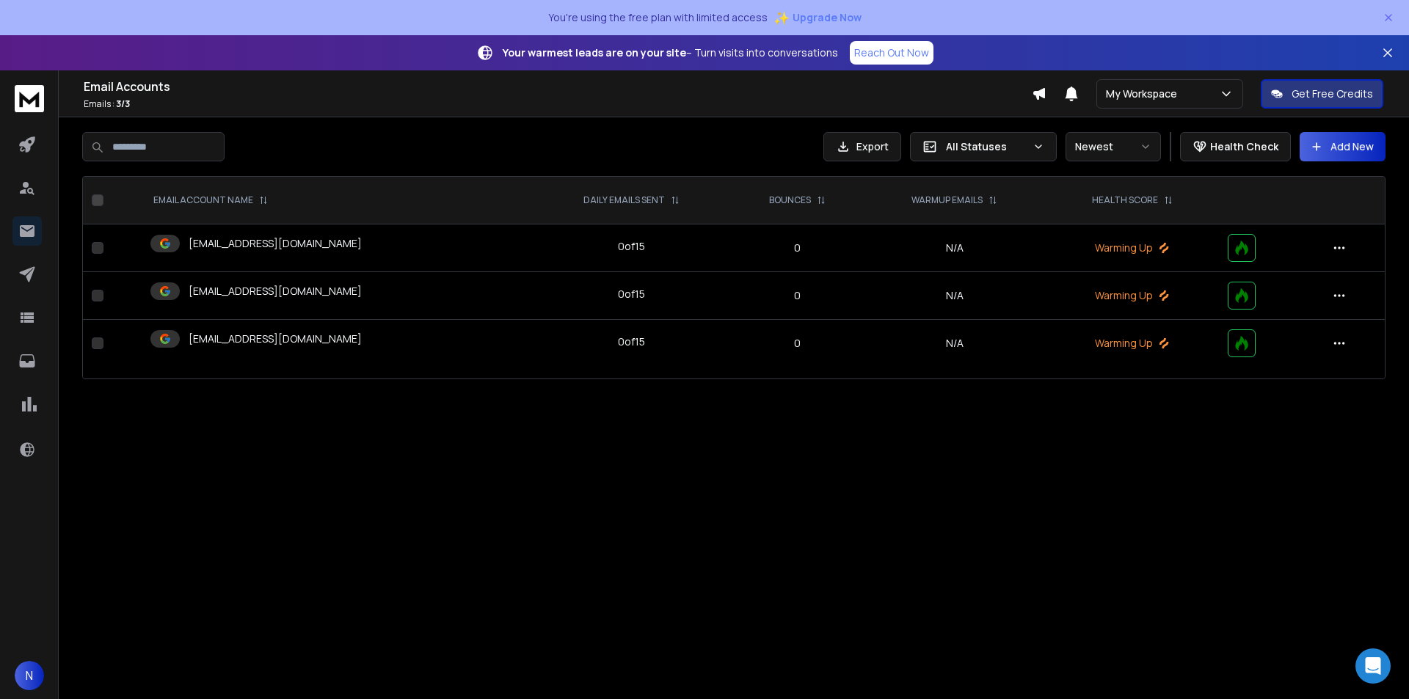
click at [1141, 152] on button "Newest" at bounding box center [1113, 146] width 95 height 29
click at [98, 200] on button "Select this Page" at bounding box center [98, 200] width 12 height 12
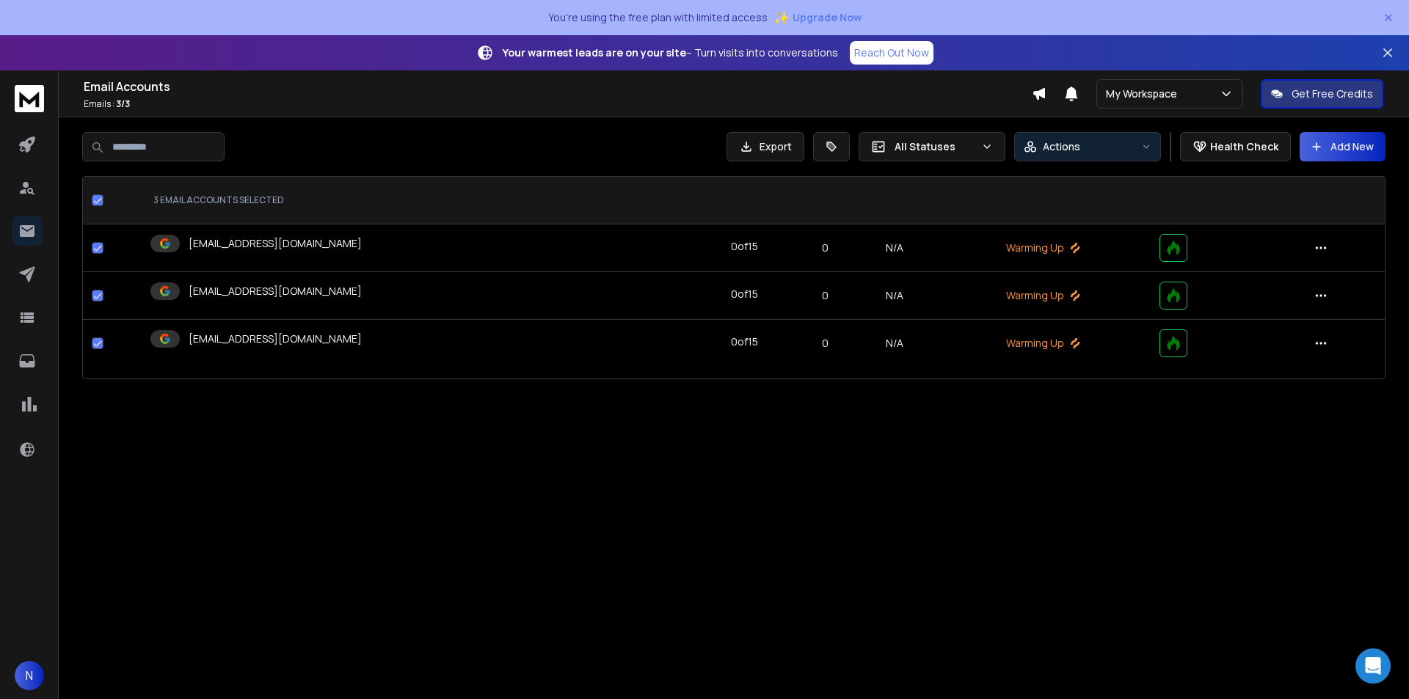
click at [1108, 145] on div "Actions" at bounding box center [1080, 146] width 112 height 15
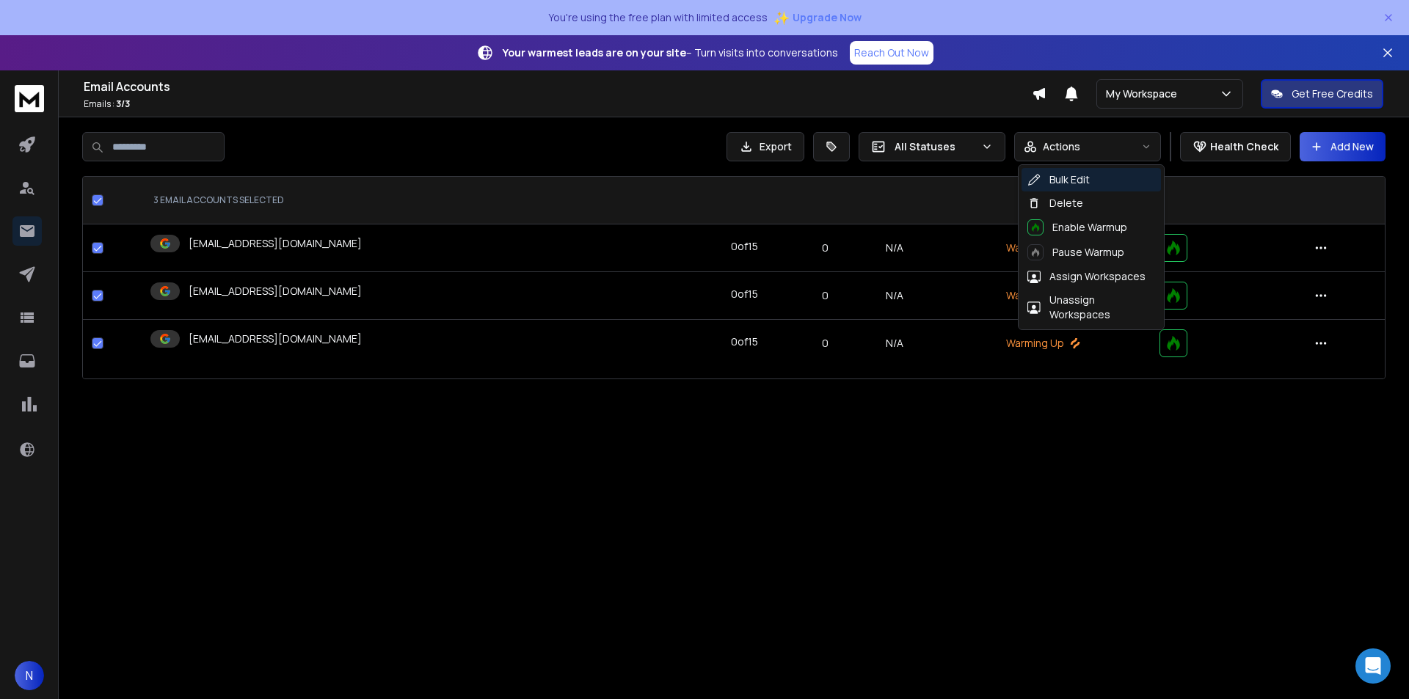
click at [1066, 174] on div "Bulk Edit" at bounding box center [1059, 179] width 62 height 15
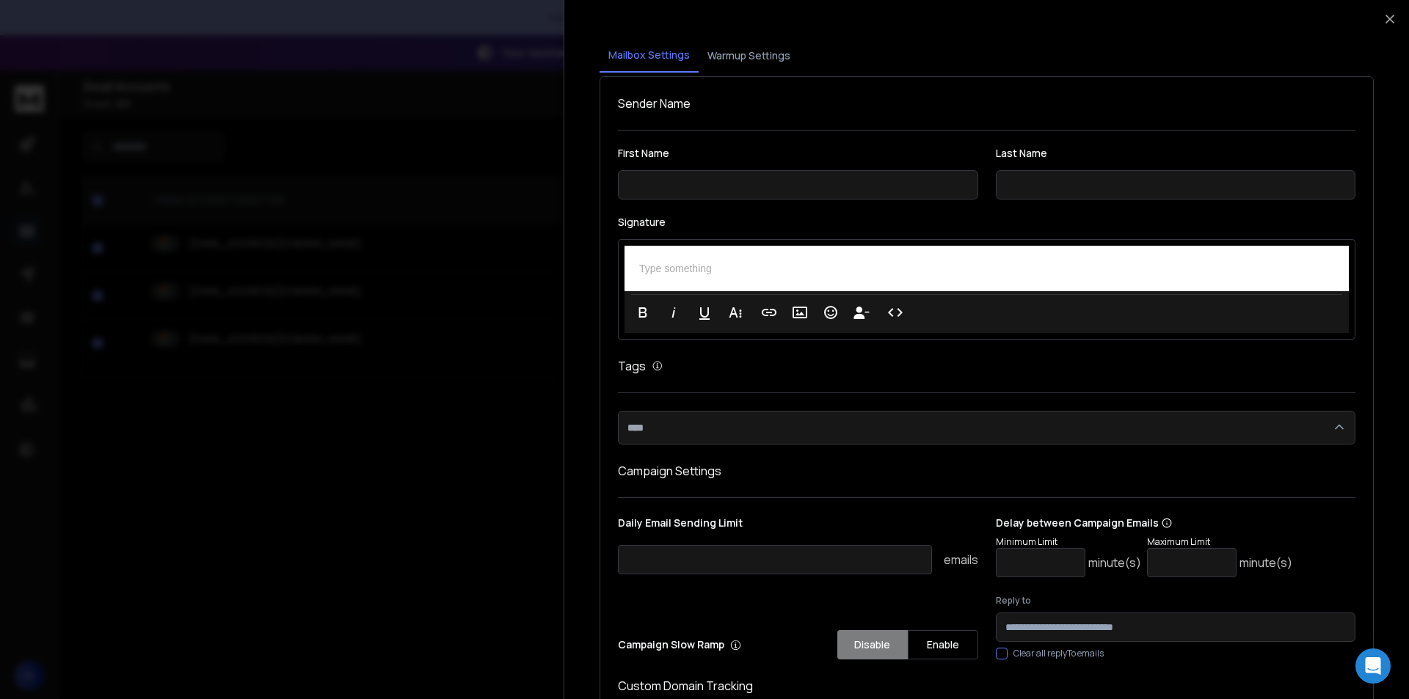
click at [721, 58] on button "Warmup Settings" at bounding box center [749, 56] width 101 height 32
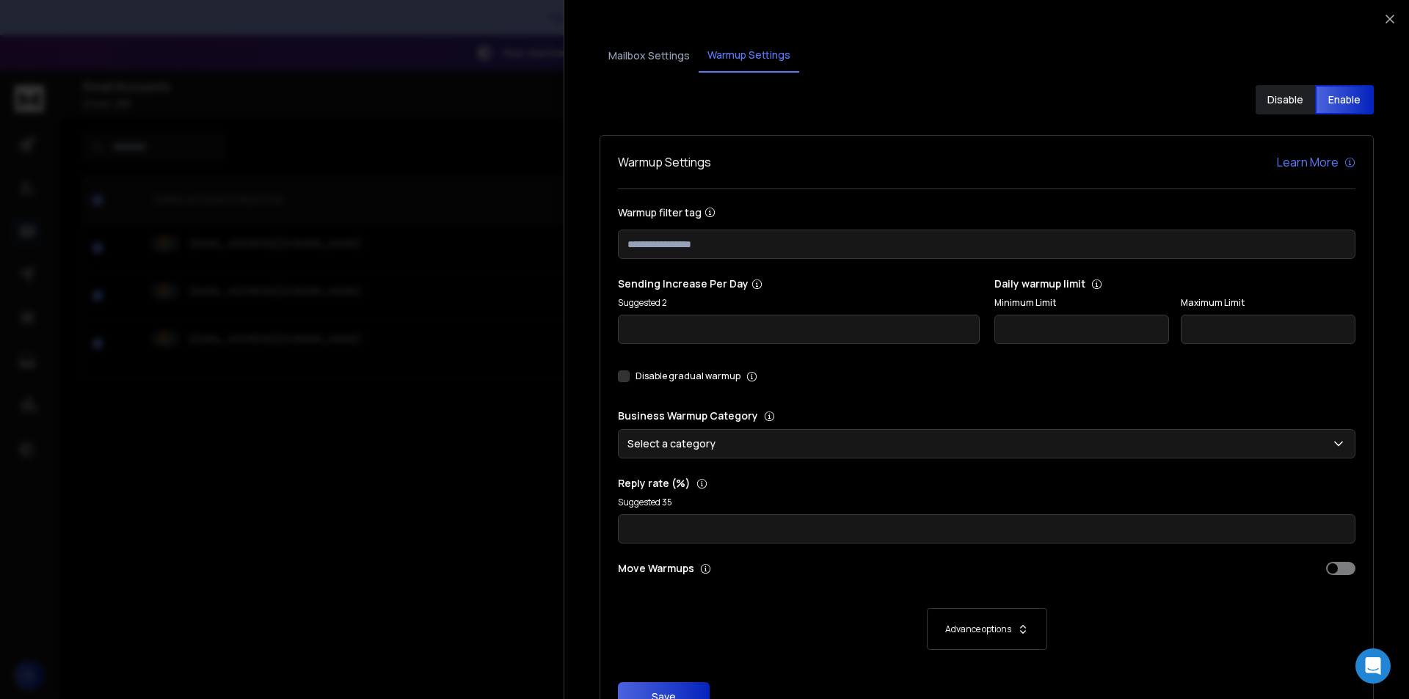
click at [744, 327] on input "number" at bounding box center [799, 329] width 362 height 29
type input "**"
type button "on"
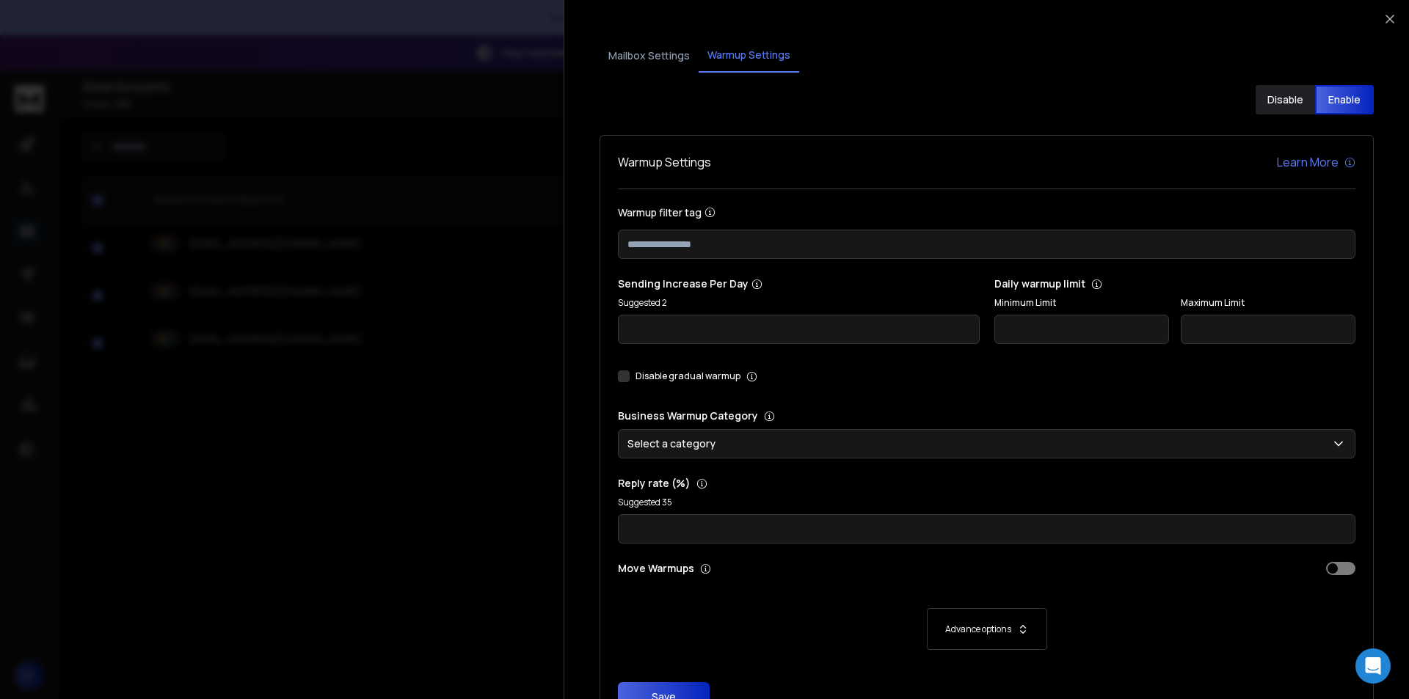
click at [683, 535] on input "number" at bounding box center [987, 528] width 738 height 29
type input "**"
click at [675, 689] on button "Save" at bounding box center [664, 697] width 92 height 29
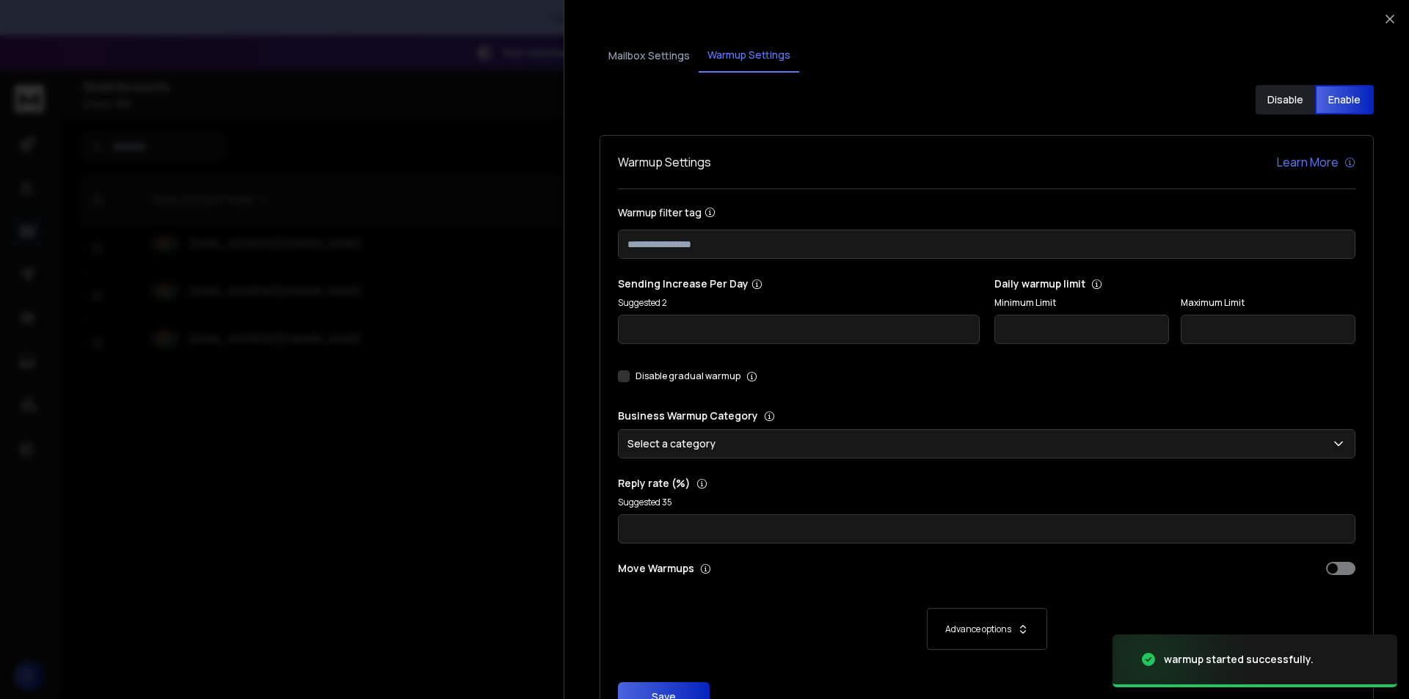
scroll to position [72, 0]
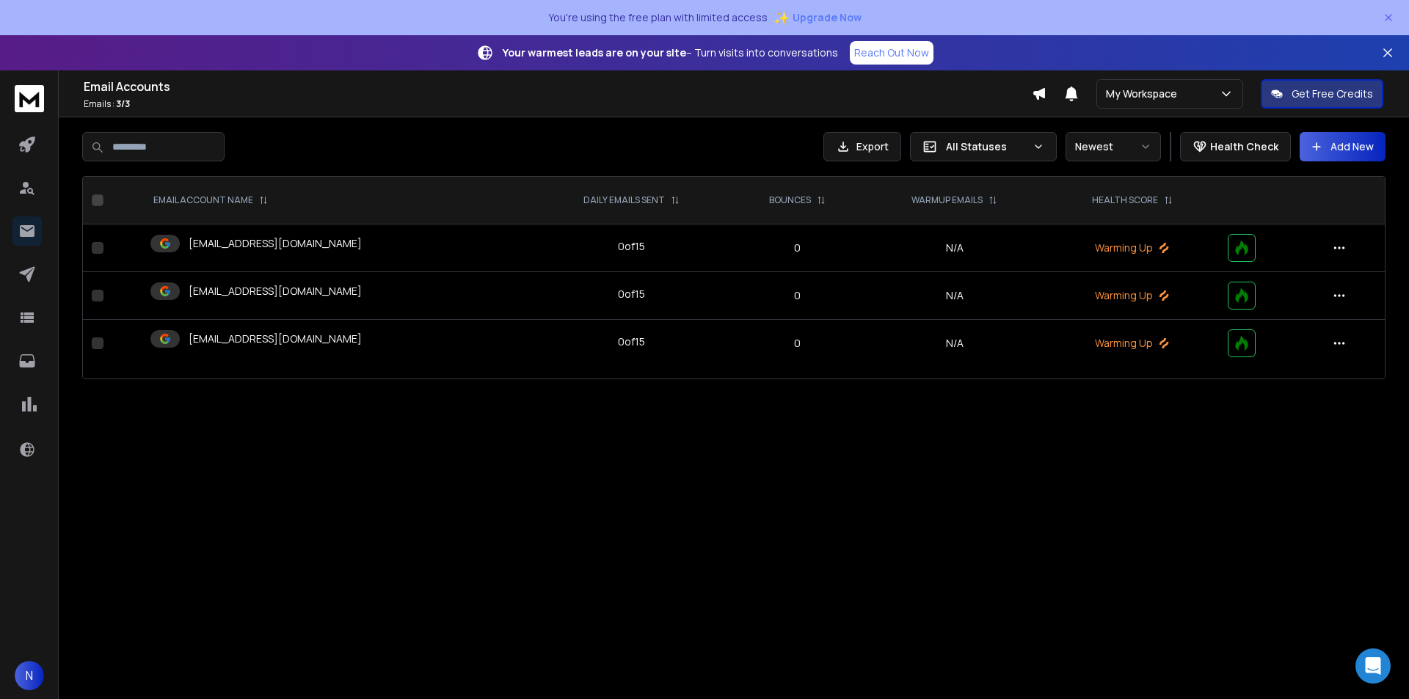
click at [528, 459] on div "You're using the free plan with limited access ✨ Upgrade Now Your warmest leads…" at bounding box center [704, 349] width 1409 height 699
click at [804, 19] on span "Upgrade Now" at bounding box center [827, 17] width 69 height 15
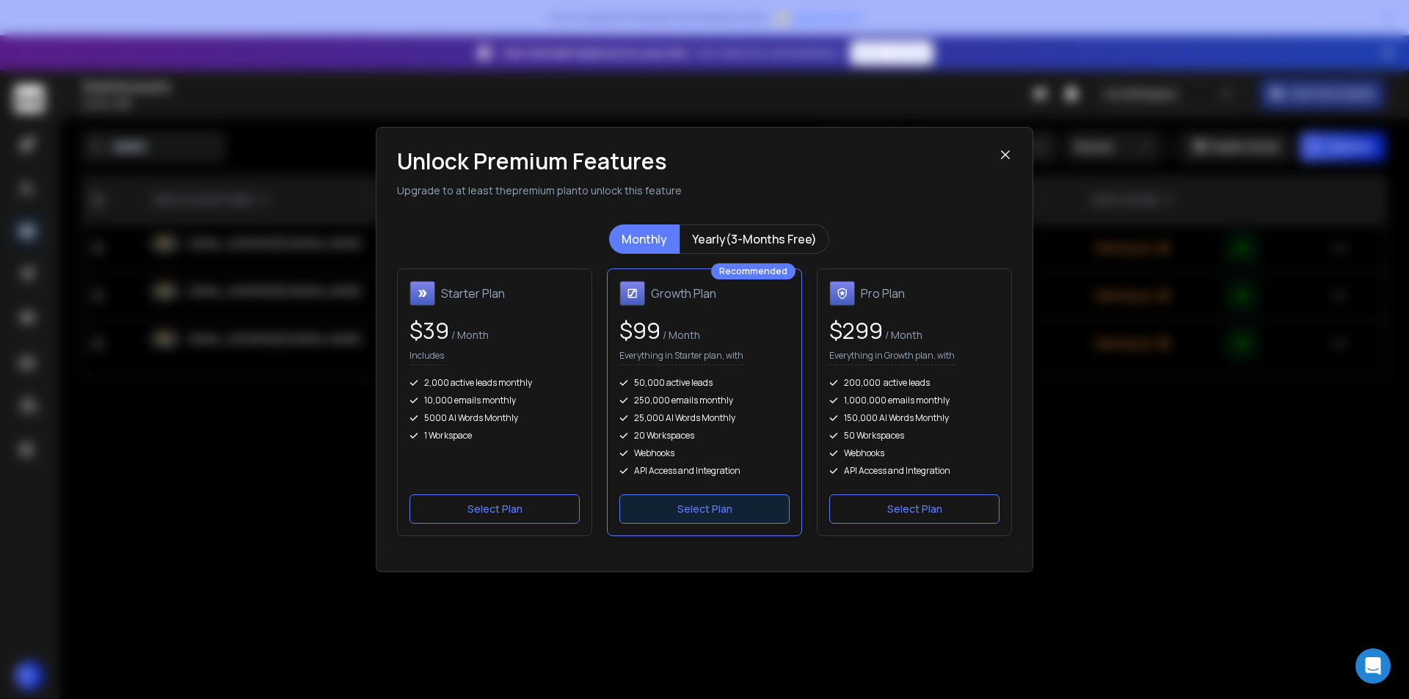
click at [688, 516] on button "Select Plan" at bounding box center [704, 509] width 170 height 29
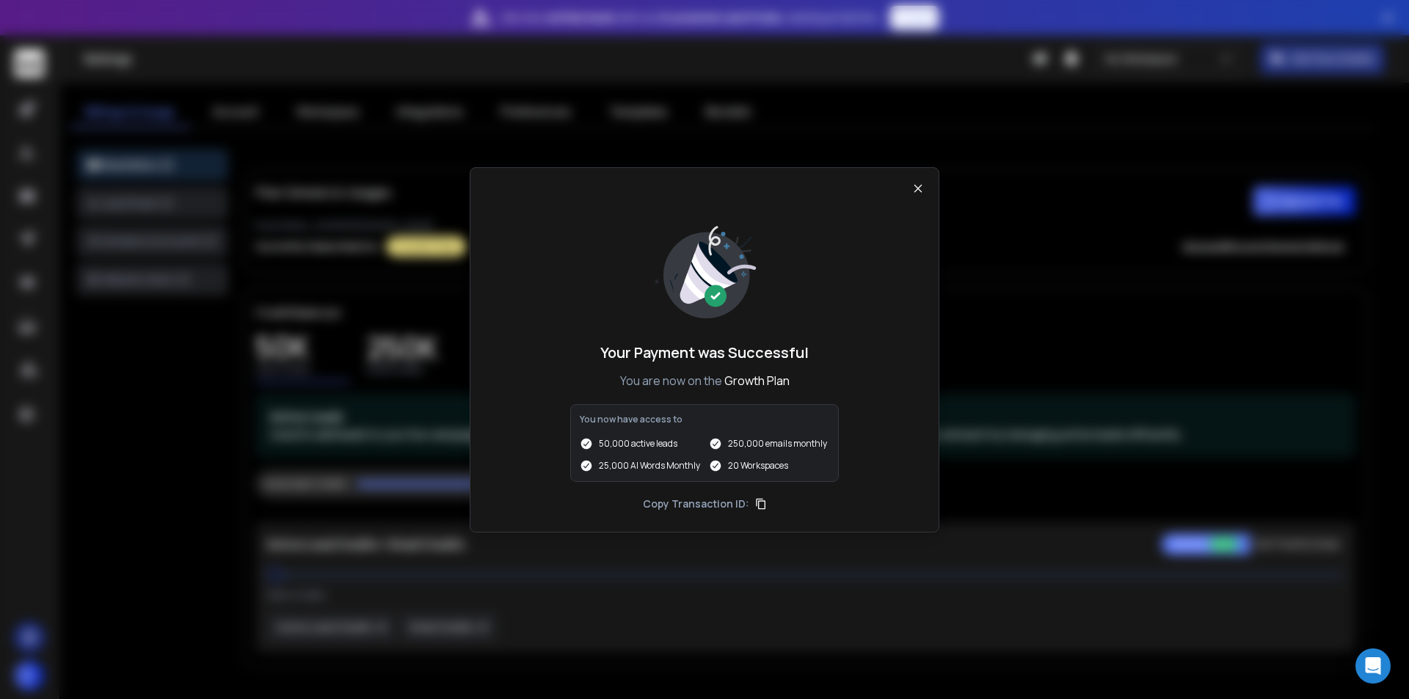
click at [996, 239] on div "Your Payment was Successful You are now on the Growth Plan You now have access …" at bounding box center [704, 350] width 1409 height 395
click at [967, 319] on div "Your Payment was Successful You are now on the Growth Plan You now have access …" at bounding box center [704, 350] width 1409 height 395
click at [921, 192] on icon at bounding box center [918, 189] width 12 height 12
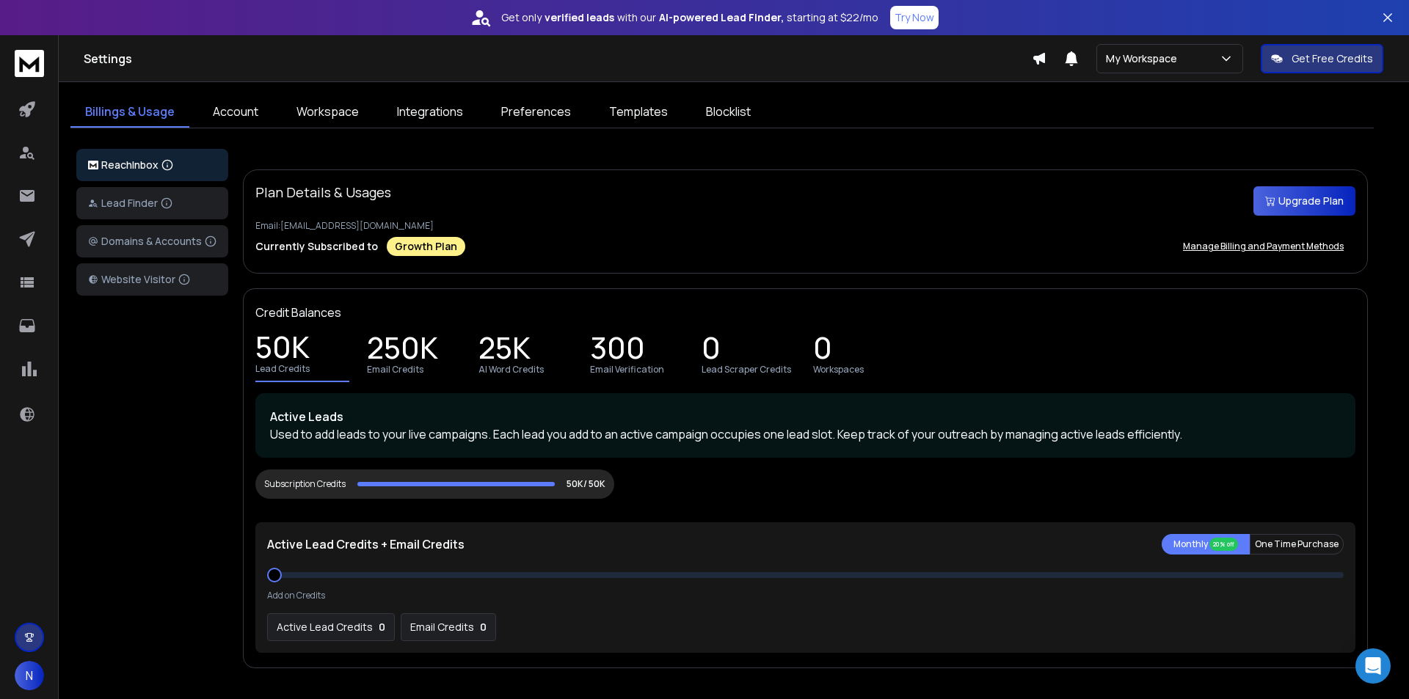
click at [503, 12] on div "Get only verified leads with our AI-powered Lead Finder, starting at $22/mo" at bounding box center [674, 18] width 408 height 22
click at [511, 16] on p "Get only verified leads with our AI-powered Lead Finder, starting at $22/mo" at bounding box center [689, 17] width 377 height 15
click at [511, 15] on p "Get only verified leads with our AI-powered Lead Finder, starting at $22/mo" at bounding box center [689, 17] width 377 height 15
copy p "Get only"
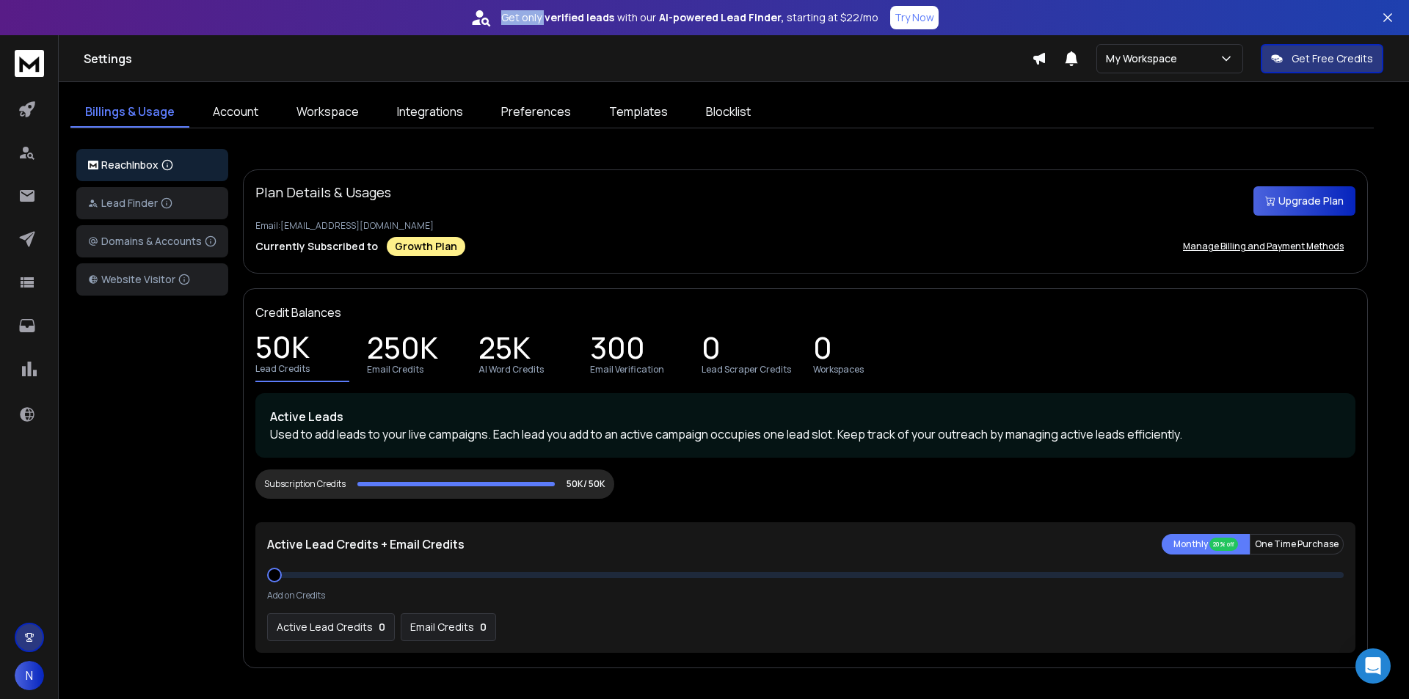
click at [522, 18] on p "Get only verified leads with our AI-powered Lead Finder, starting at $22/mo" at bounding box center [689, 17] width 377 height 15
drag, startPoint x: 522, startPoint y: 18, endPoint x: 861, endPoint y: 11, distance: 339.2
click at [861, 11] on p "Get only verified leads with our AI-powered Lead Finder, starting at $22/mo" at bounding box center [689, 17] width 377 height 15
copy p "Get only verified leads with our AI-powered Lead Finder, starting at $22/mo"
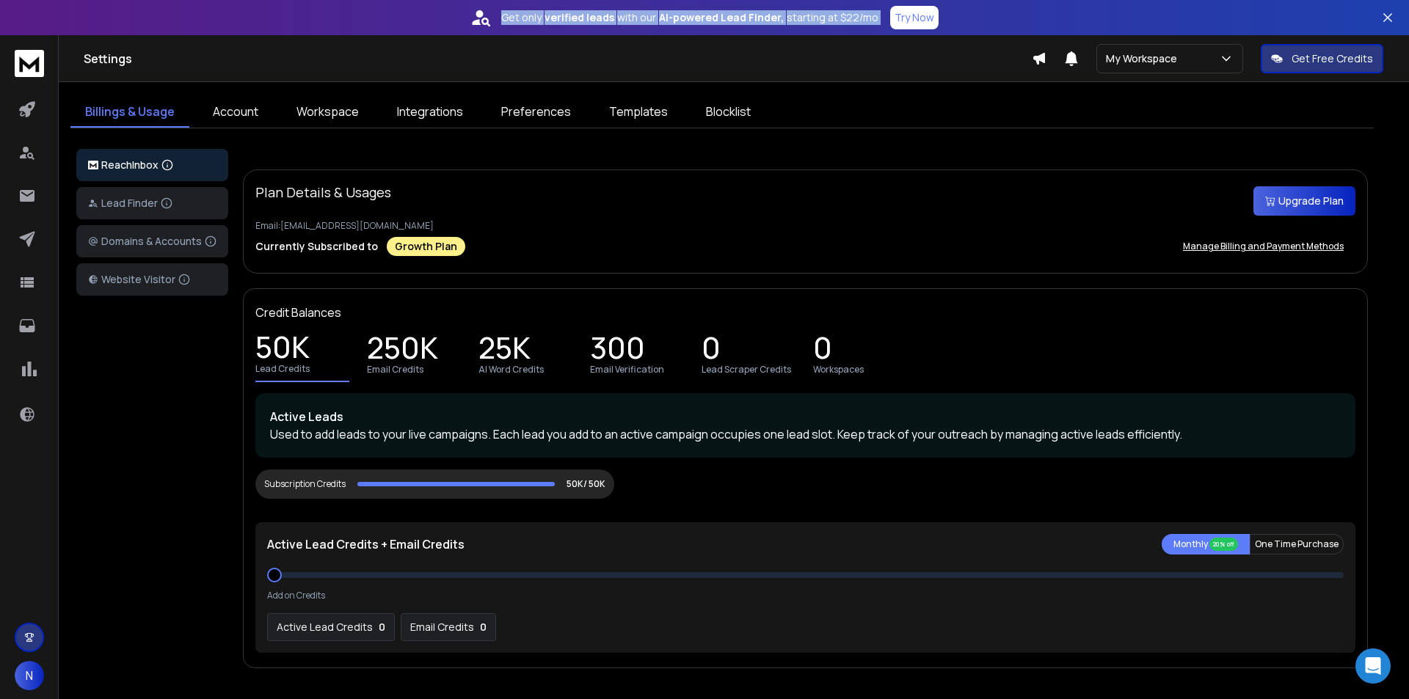
click at [219, 372] on div "ReachInbox Lead Finder Domains & Accounts Website Visitor Plan Details & Usages…" at bounding box center [722, 416] width 1292 height 535
click at [159, 398] on div "ReachInbox Lead Finder Domains & Accounts Website Visitor Plan Details & Usages…" at bounding box center [722, 416] width 1292 height 535
click at [156, 359] on div "ReachInbox Lead Finder Domains & Accounts Website Visitor Plan Details & Usages…" at bounding box center [722, 416] width 1292 height 535
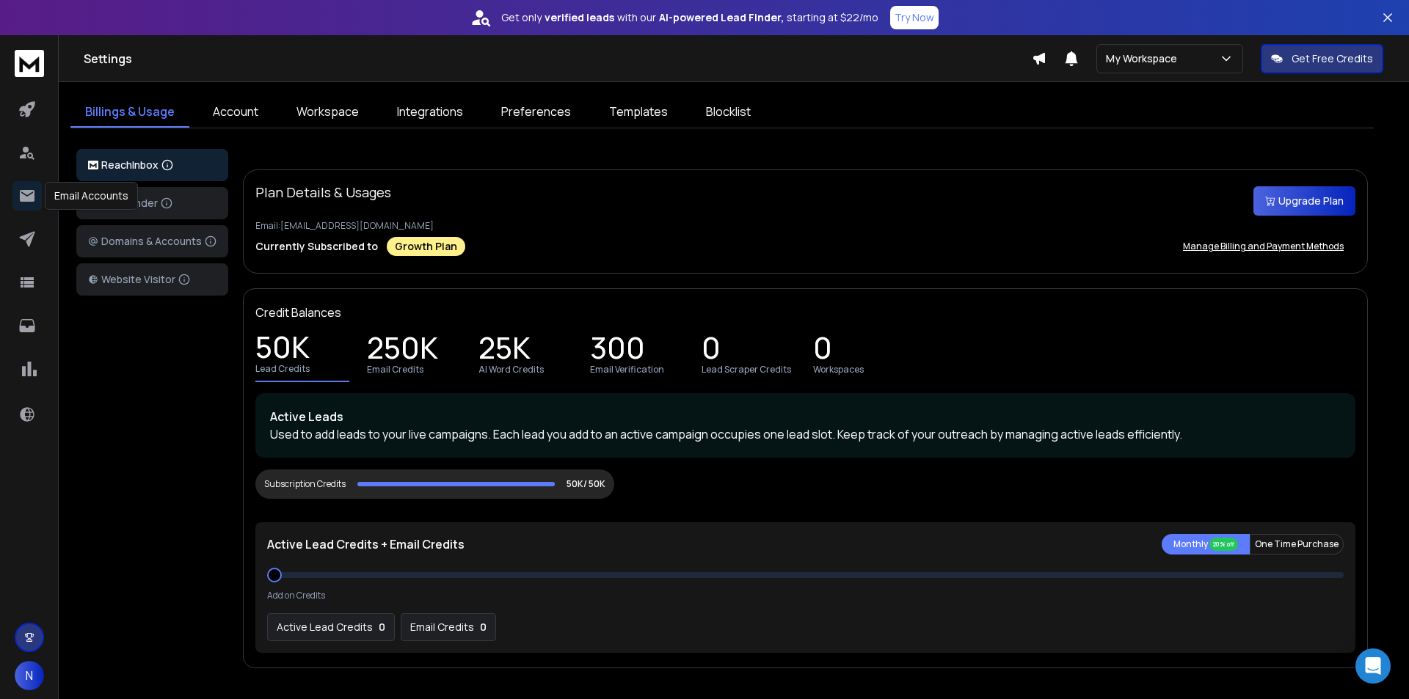
click at [25, 197] on icon at bounding box center [27, 196] width 15 height 12
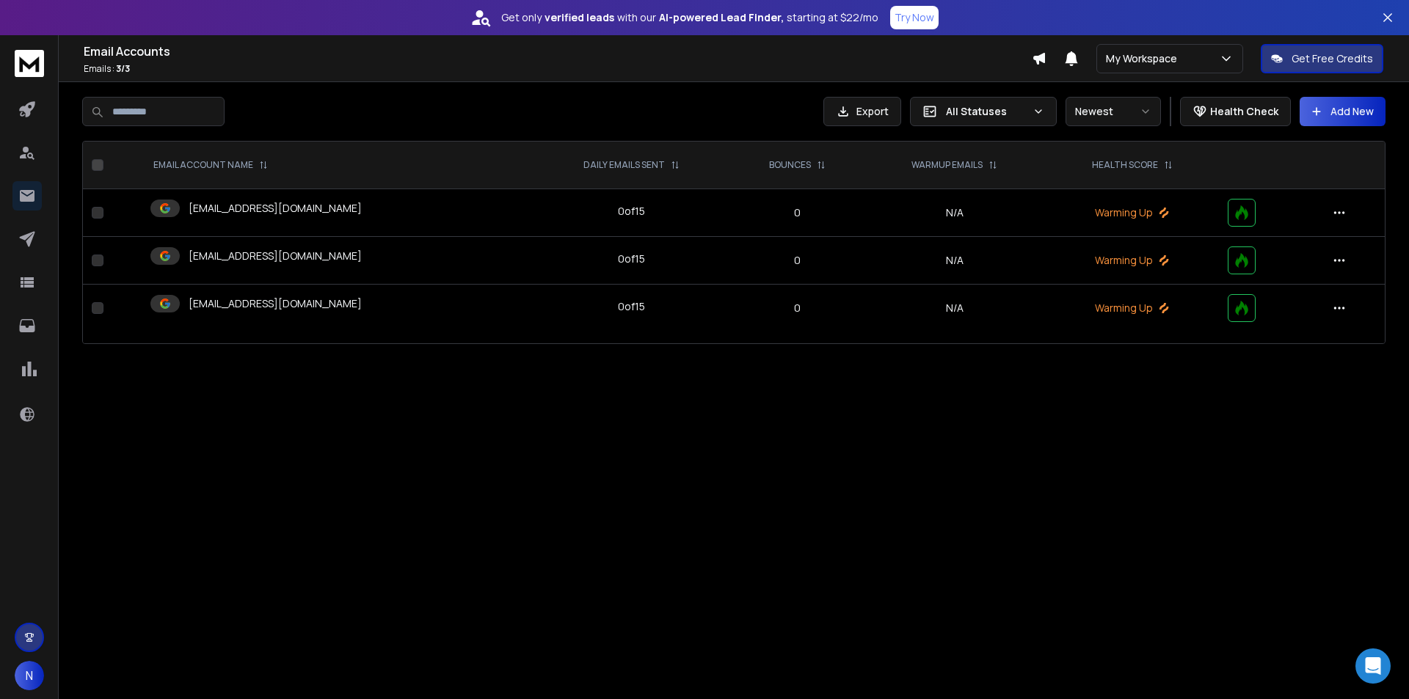
click at [1339, 108] on button "Add New" at bounding box center [1343, 111] width 86 height 29
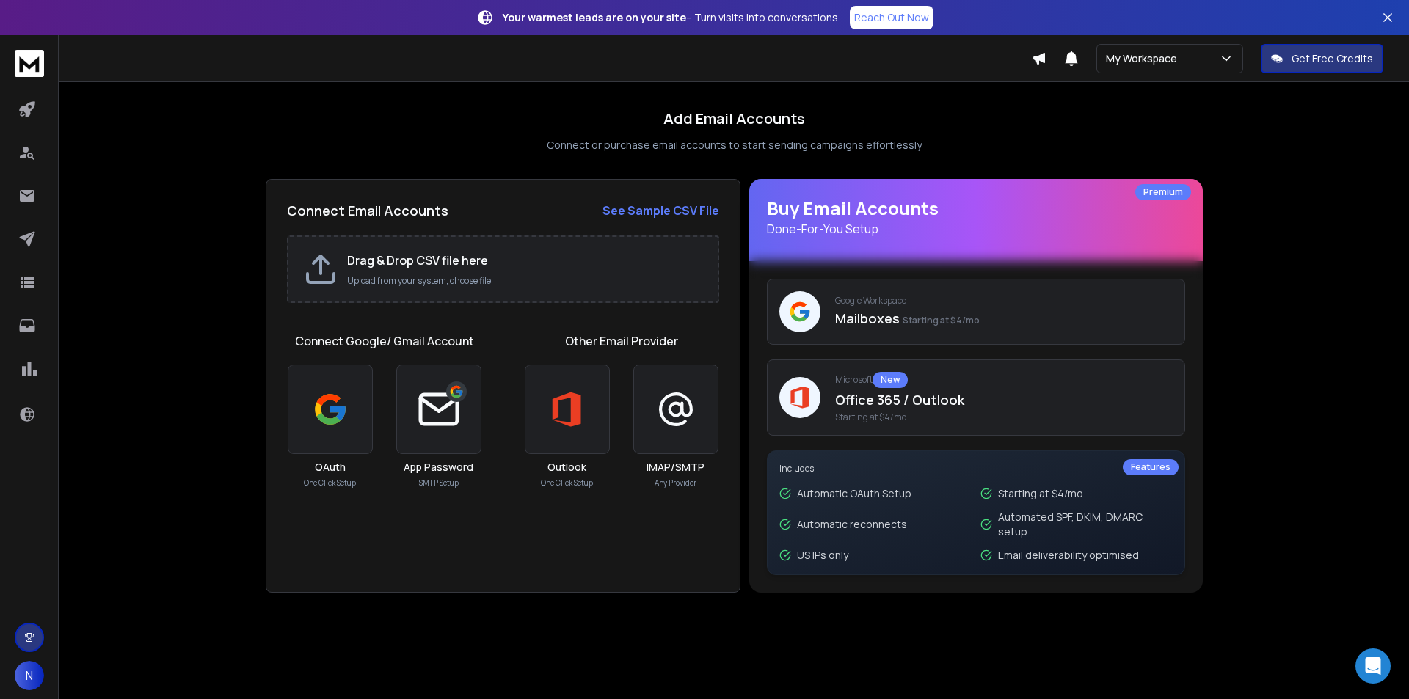
click at [327, 412] on icon at bounding box center [330, 410] width 37 height 44
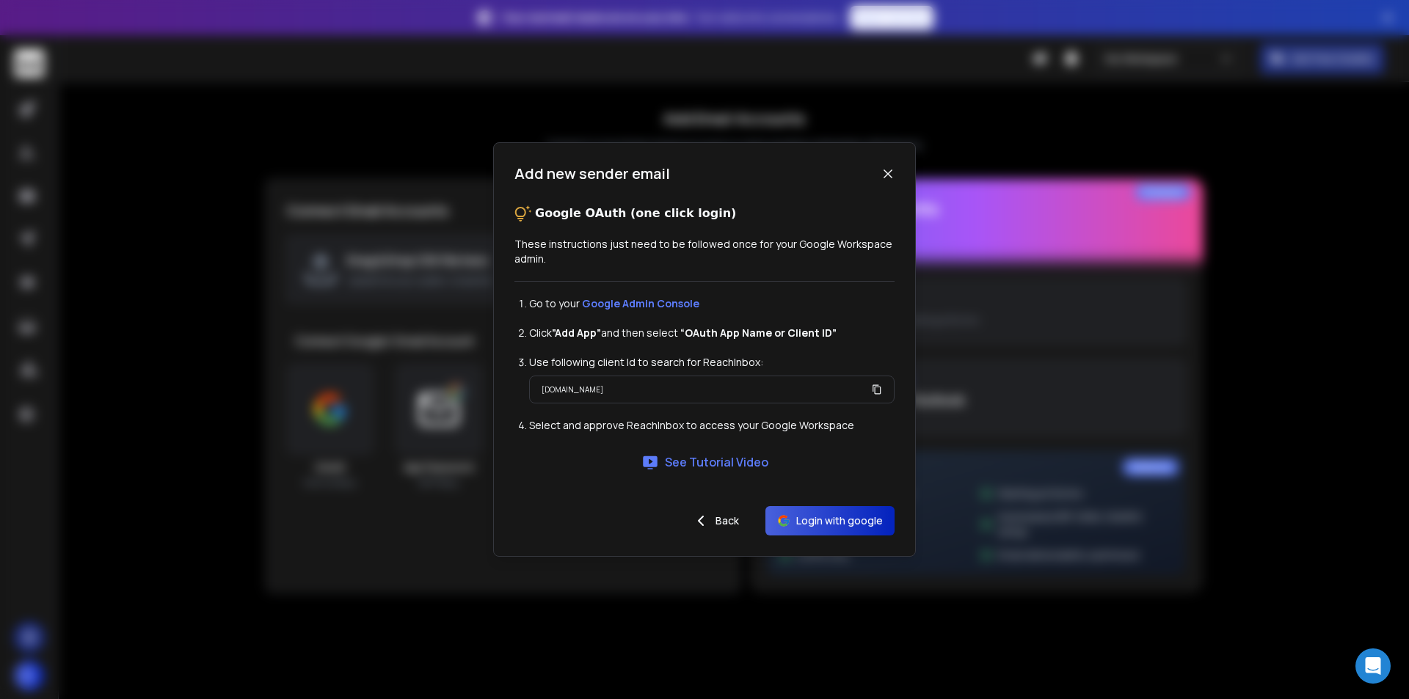
click at [833, 523] on button "Login with google" at bounding box center [829, 520] width 129 height 29
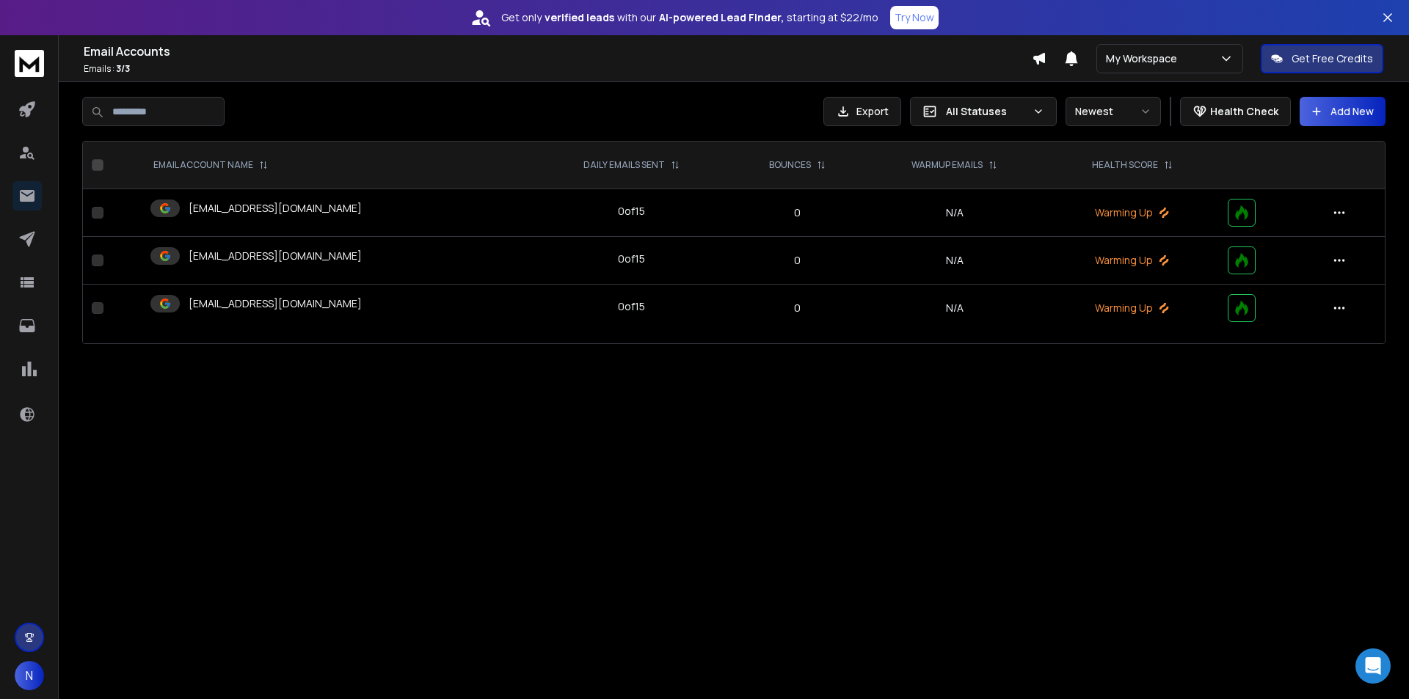
click at [1365, 103] on button "Add New" at bounding box center [1343, 111] width 86 height 29
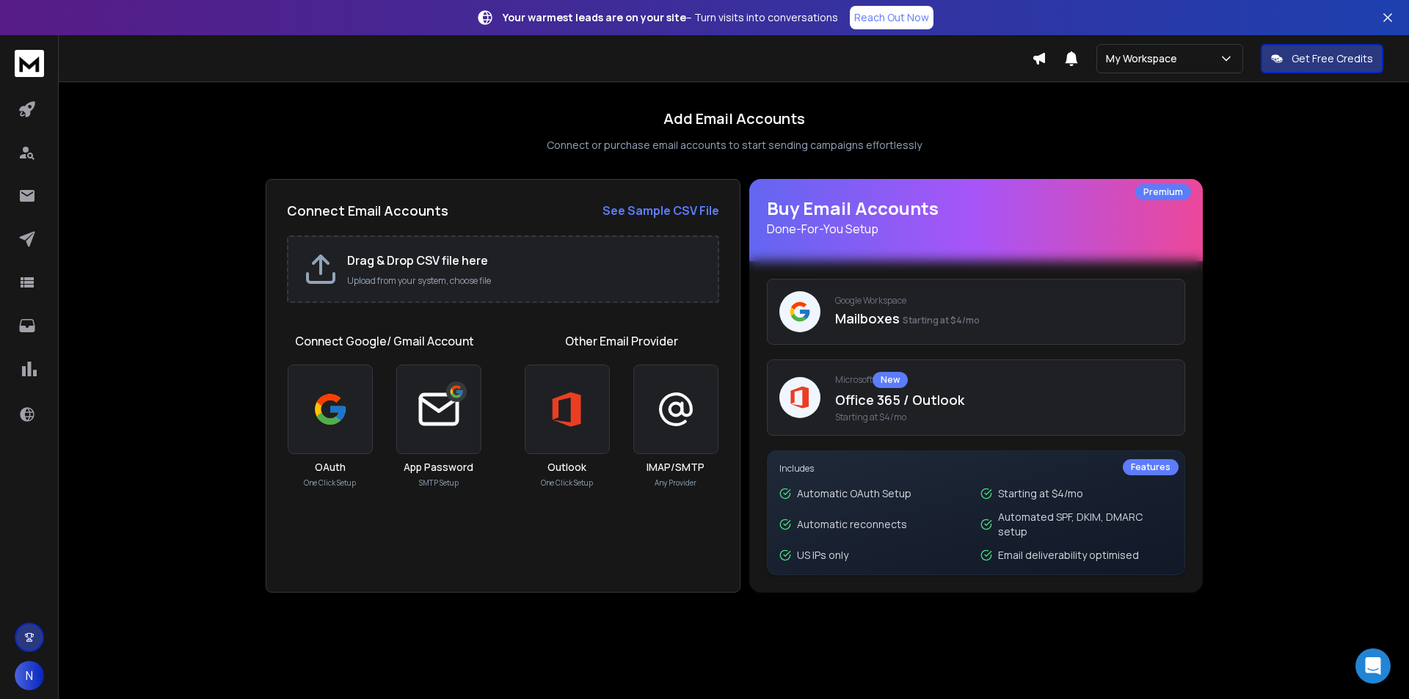
click at [341, 425] on icon at bounding box center [330, 410] width 37 height 44
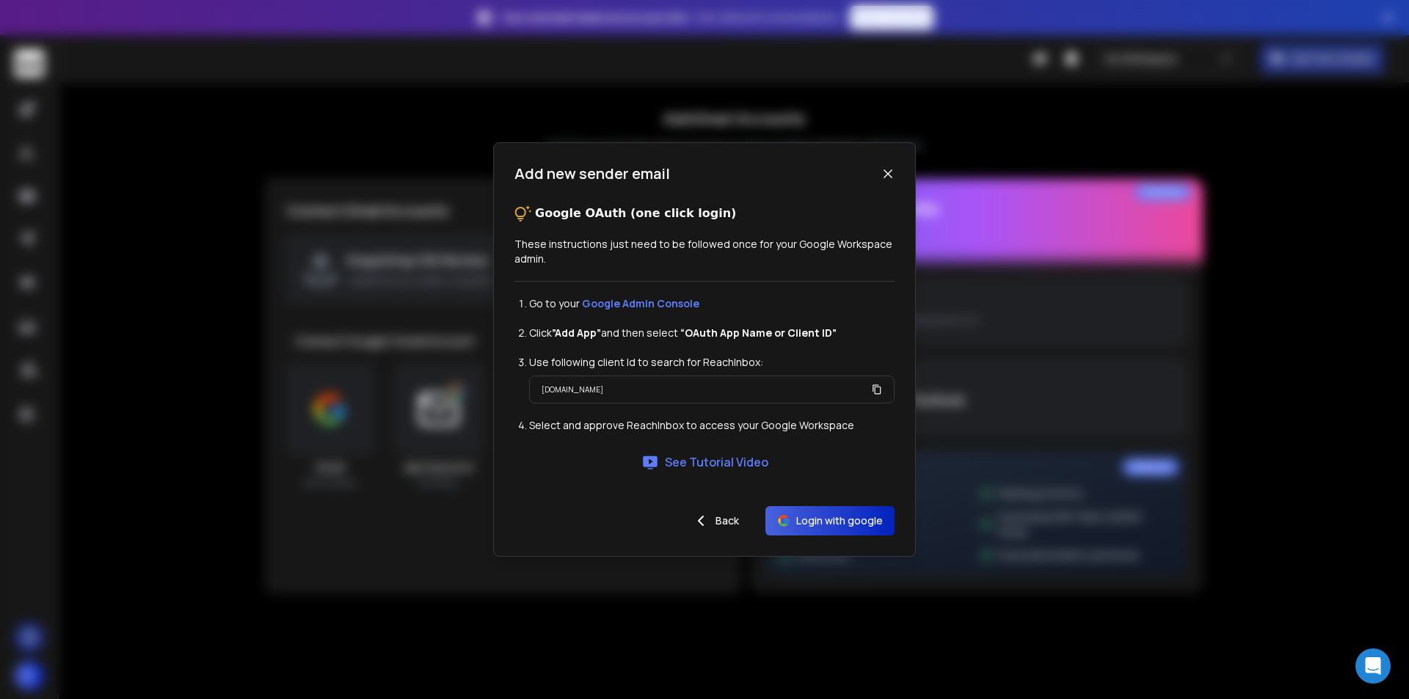
click at [809, 510] on button "Login with google" at bounding box center [829, 520] width 129 height 29
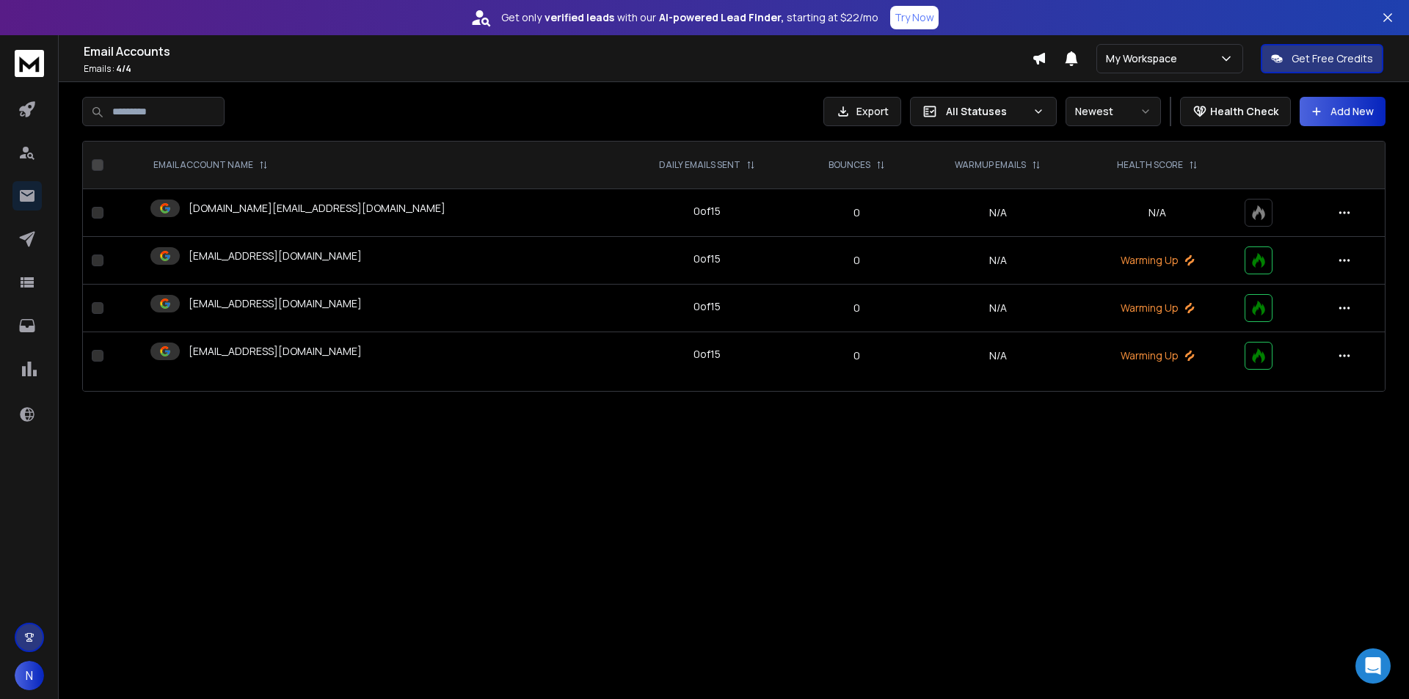
click at [1352, 109] on button "Add New" at bounding box center [1343, 111] width 86 height 29
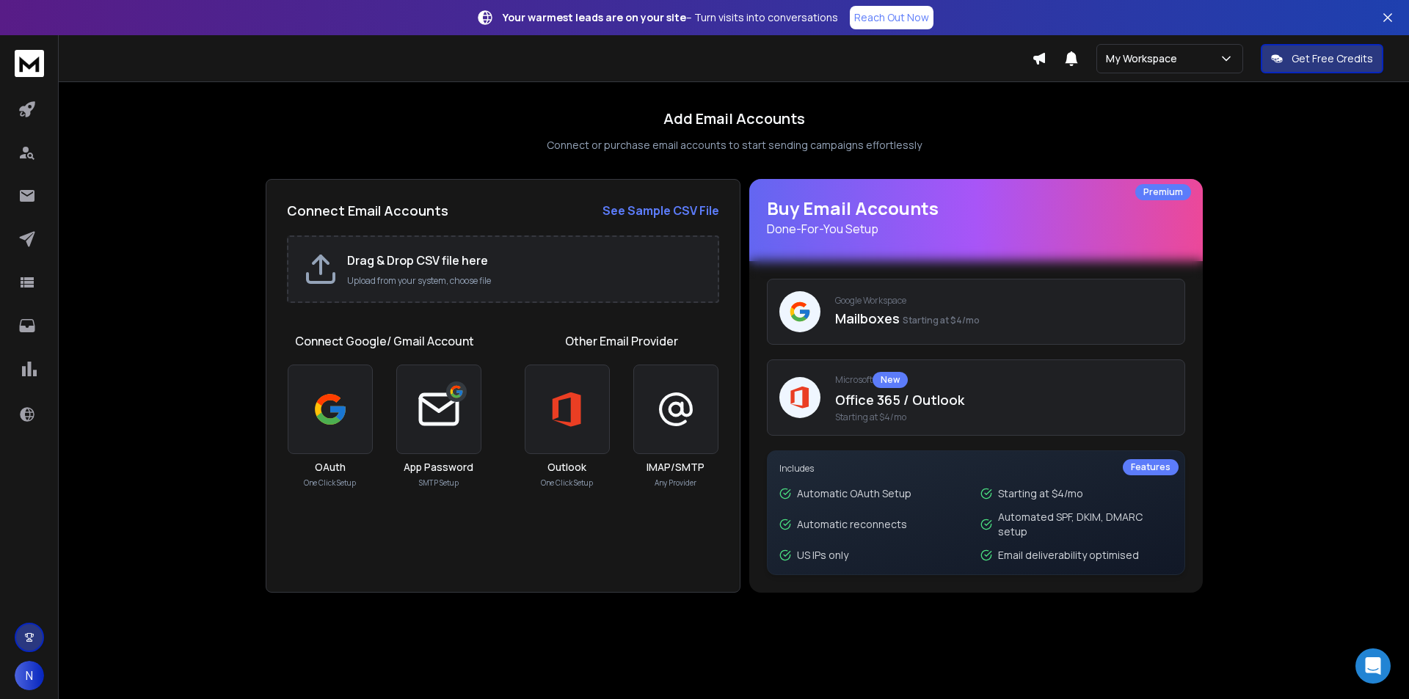
click at [341, 423] on icon at bounding box center [328, 418] width 24 height 12
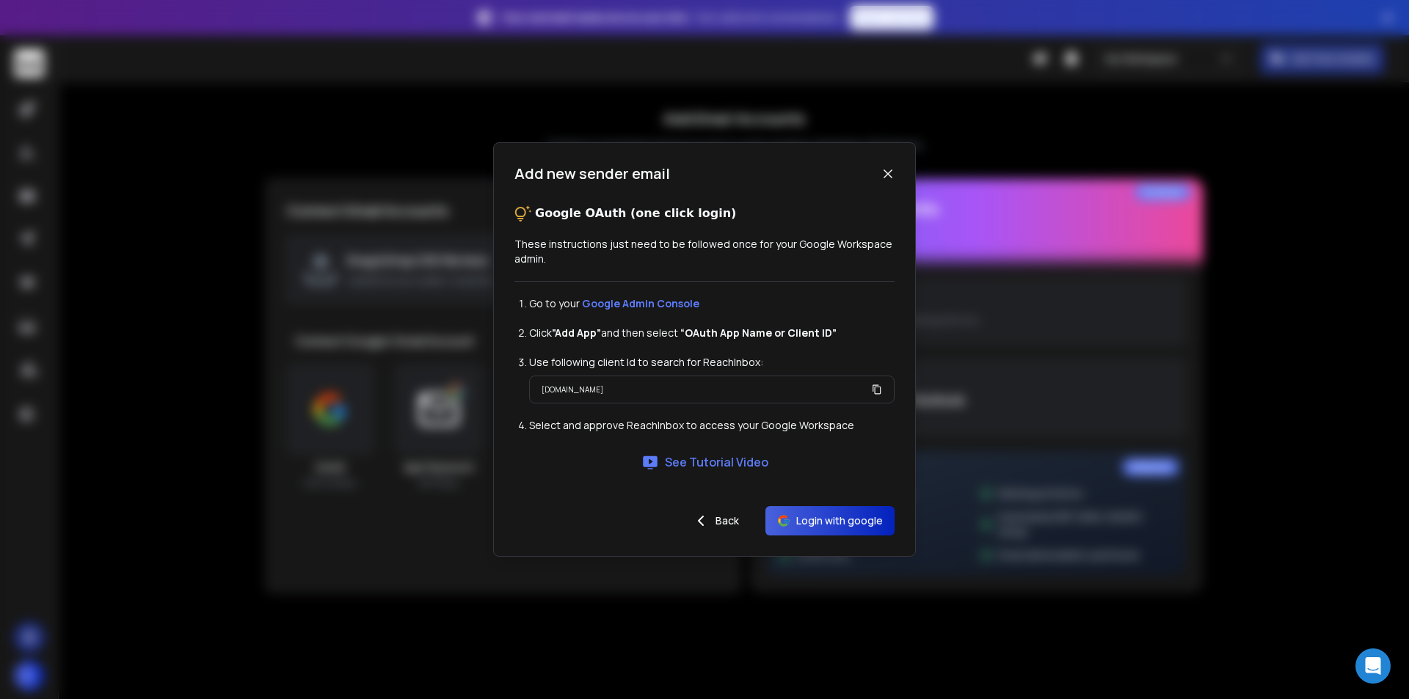
click at [827, 519] on button "Login with google" at bounding box center [829, 520] width 129 height 29
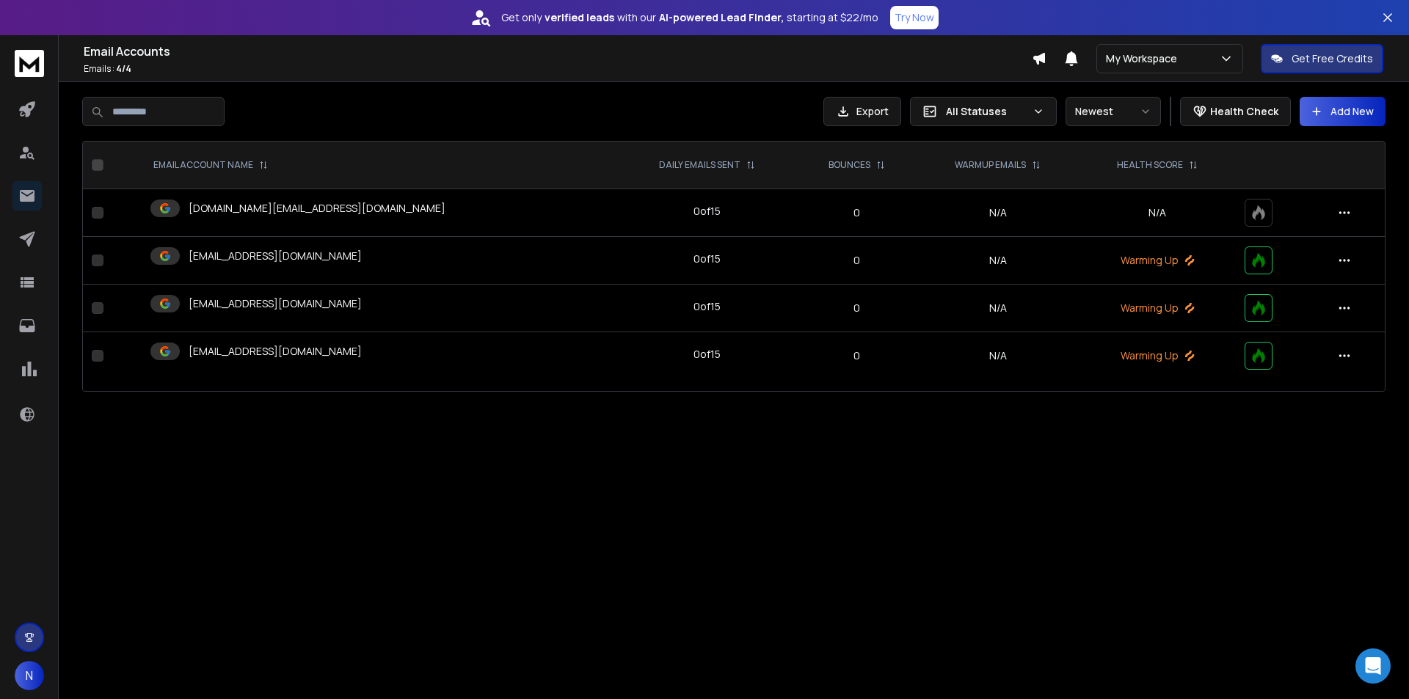
click at [1319, 114] on icon at bounding box center [1317, 111] width 10 height 10
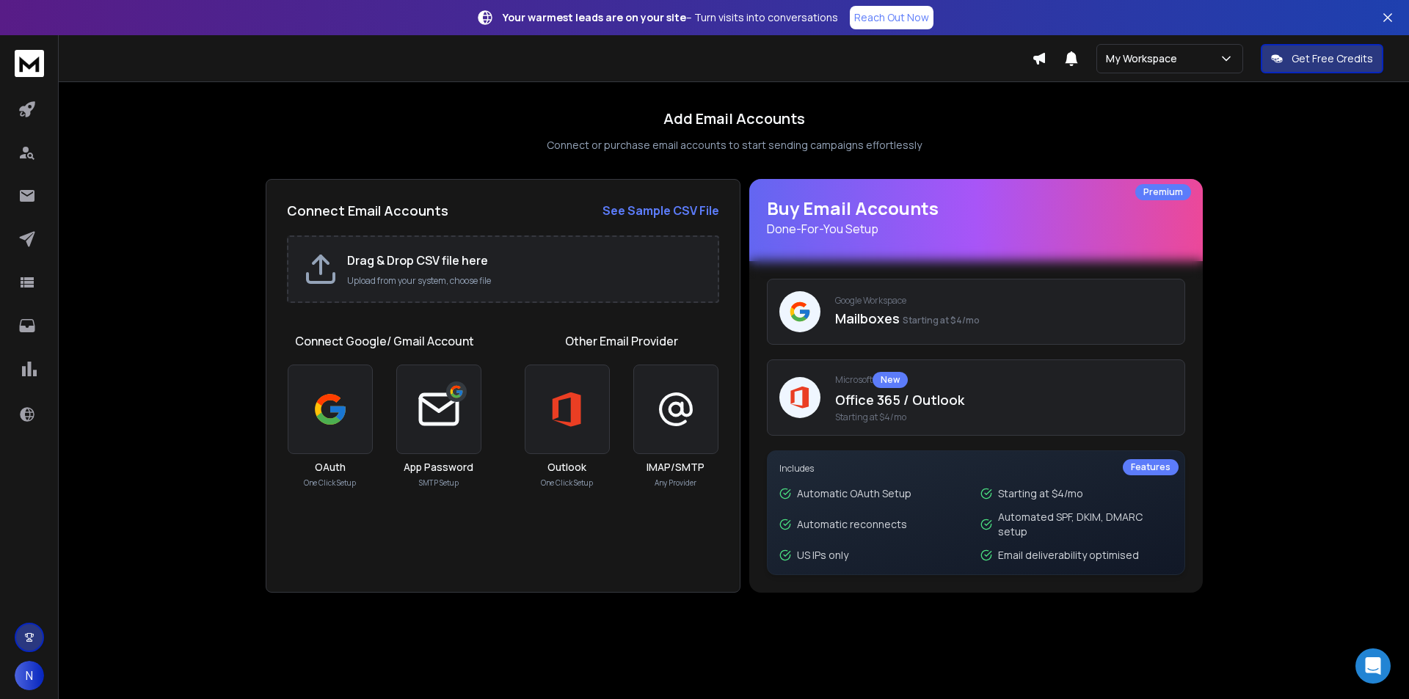
click at [328, 432] on div at bounding box center [330, 410] width 85 height 90
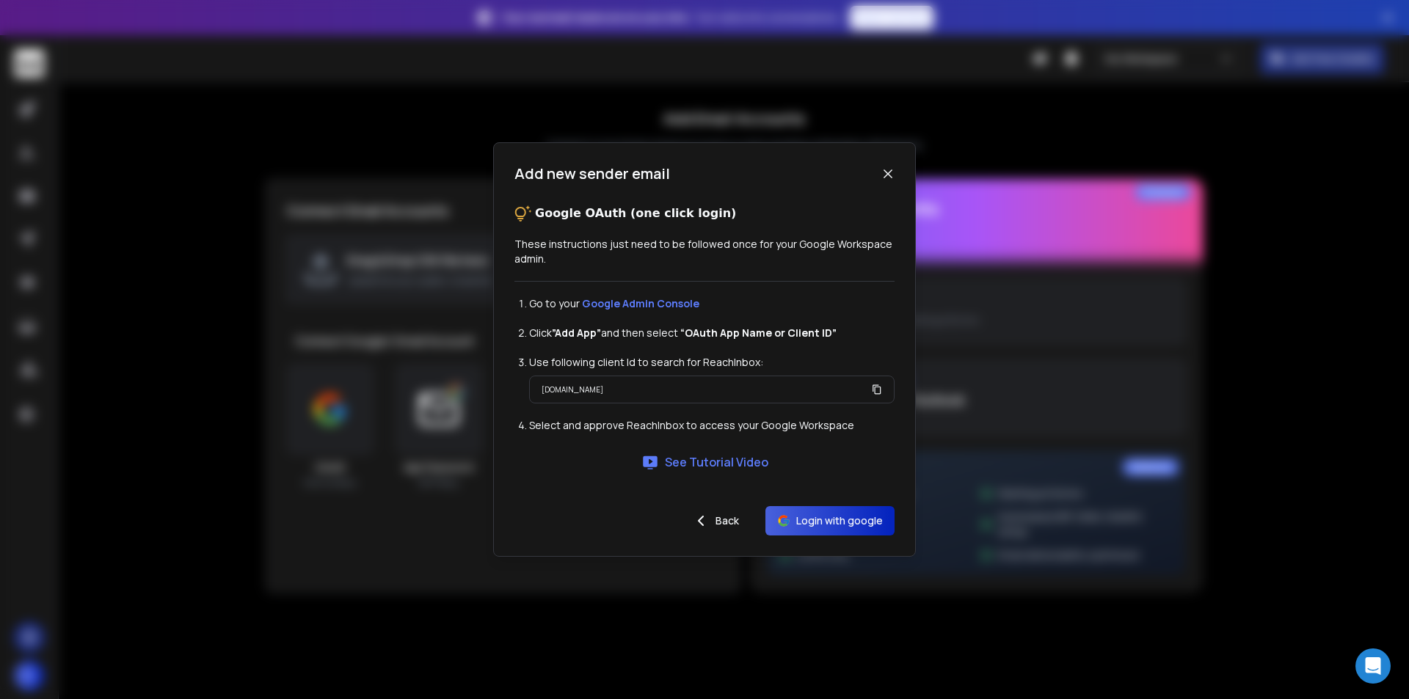
drag, startPoint x: 804, startPoint y: 524, endPoint x: 680, endPoint y: 422, distance: 160.0
click at [804, 525] on button "Login with google" at bounding box center [829, 520] width 129 height 29
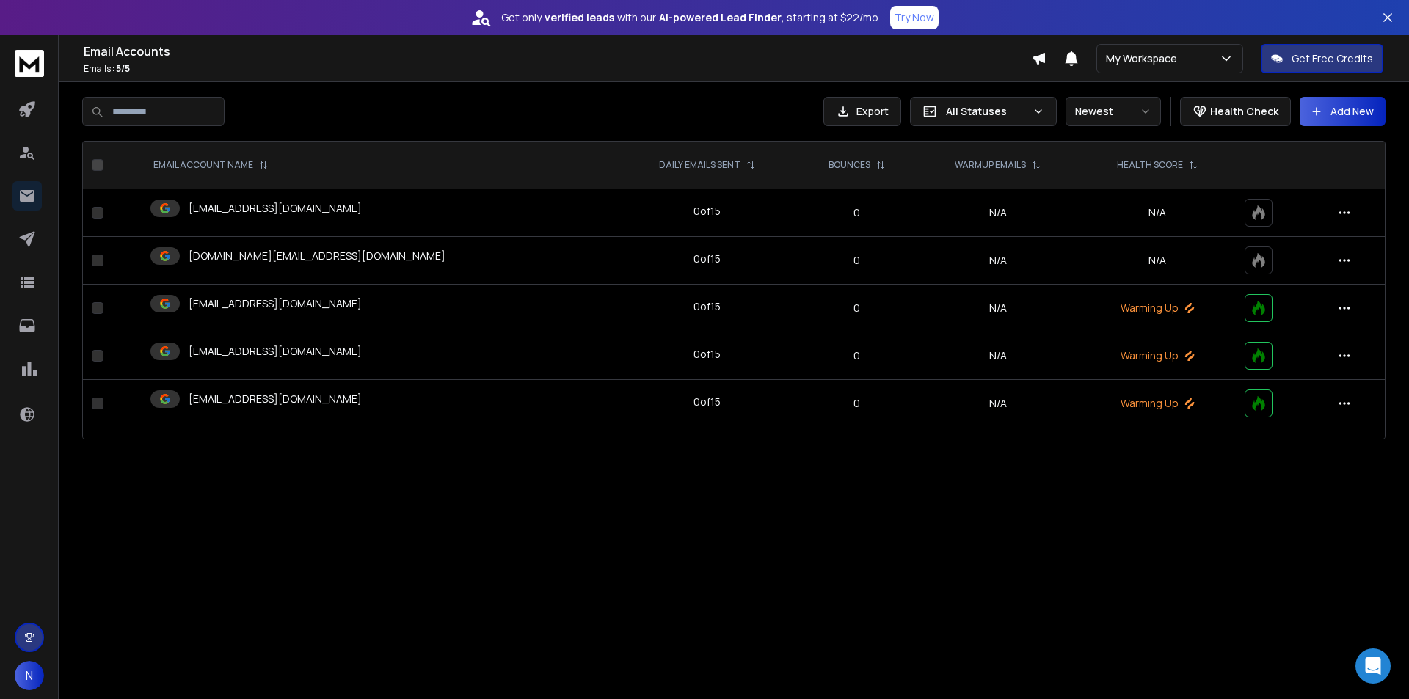
click at [1341, 99] on button "Add New" at bounding box center [1343, 111] width 86 height 29
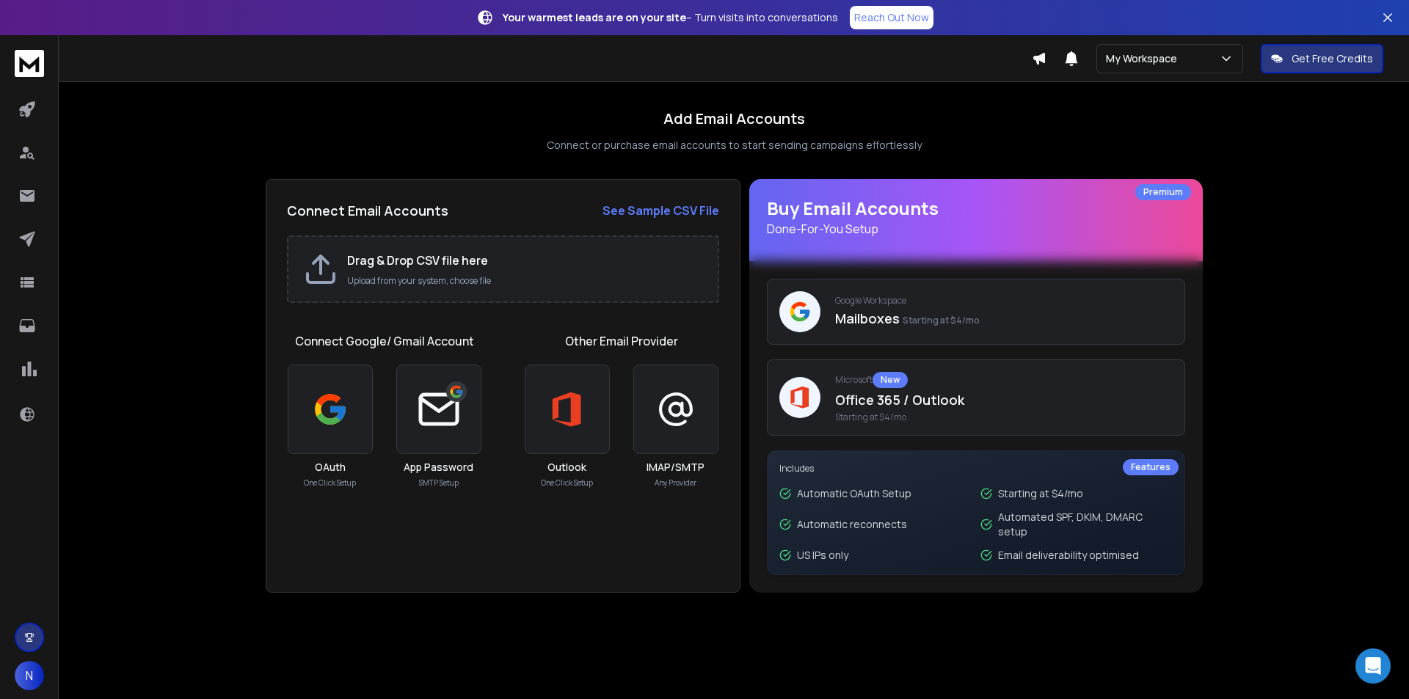
click at [346, 410] on icon at bounding box center [337, 414] width 15 height 15
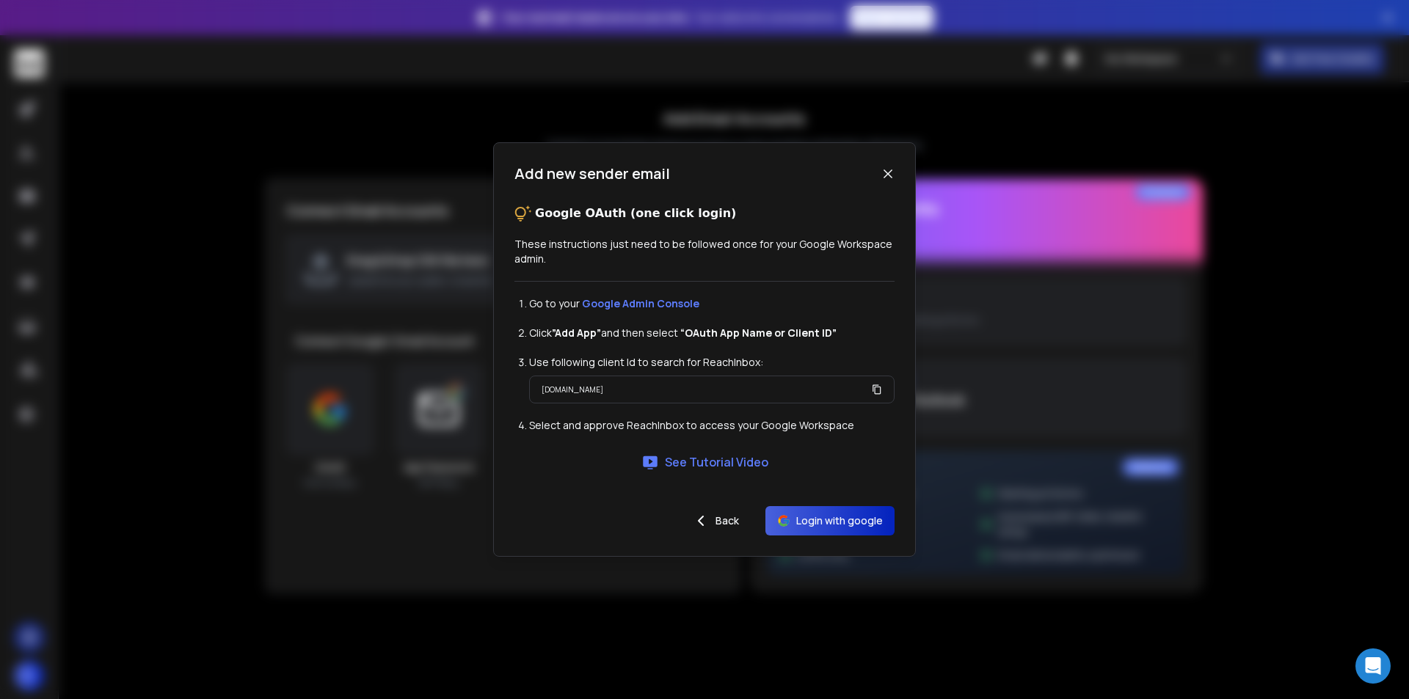
click at [829, 493] on div "Google OAuth (one click login) These instructions just need to be followed once…" at bounding box center [704, 370] width 380 height 331
drag, startPoint x: 843, startPoint y: 517, endPoint x: 845, endPoint y: 529, distance: 12.1
click at [843, 518] on button "Login with google" at bounding box center [829, 520] width 129 height 29
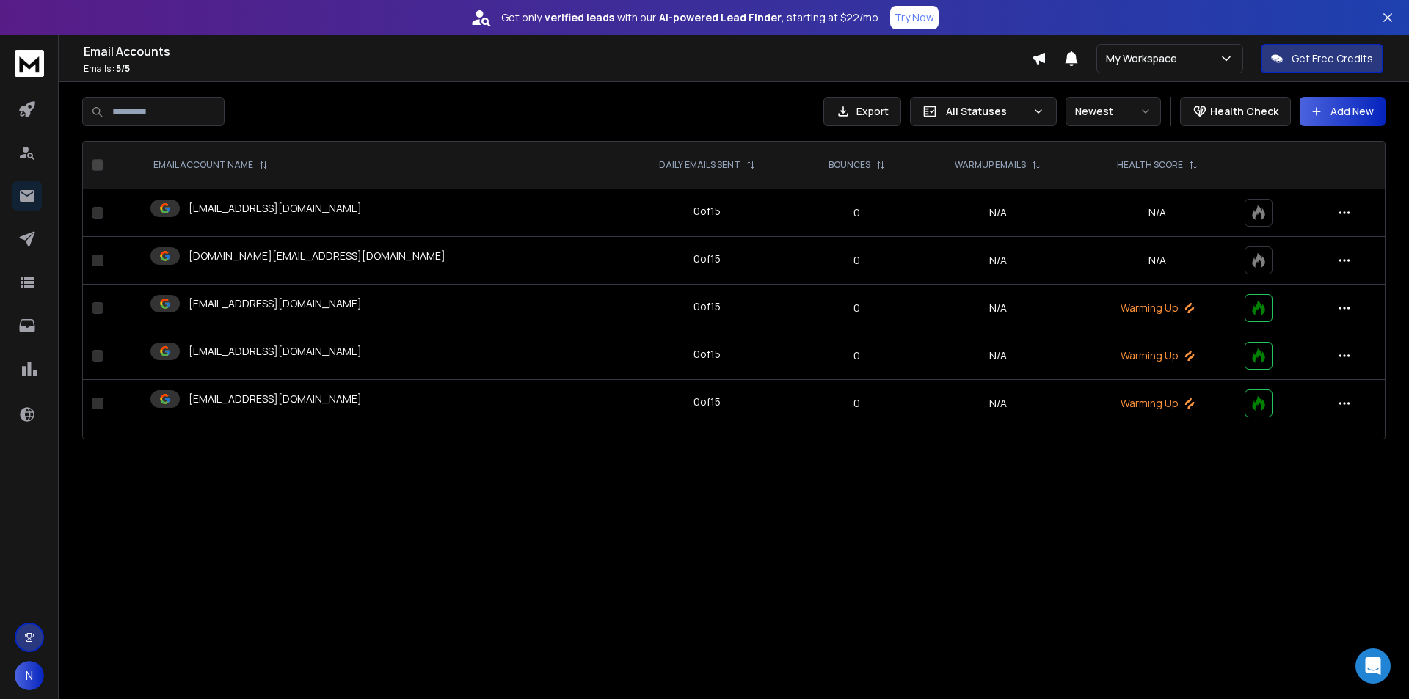
click at [1357, 114] on button "Add New" at bounding box center [1343, 111] width 86 height 29
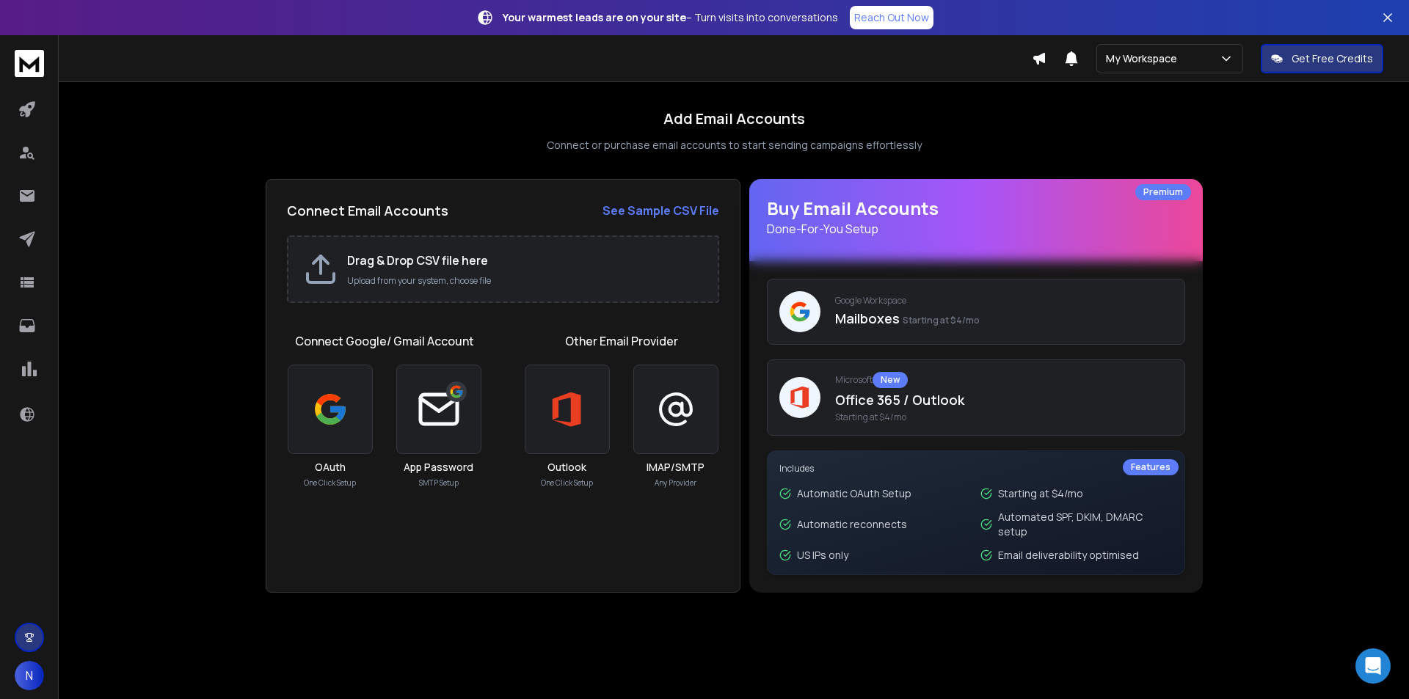
click at [338, 399] on icon at bounding box center [328, 400] width 24 height 12
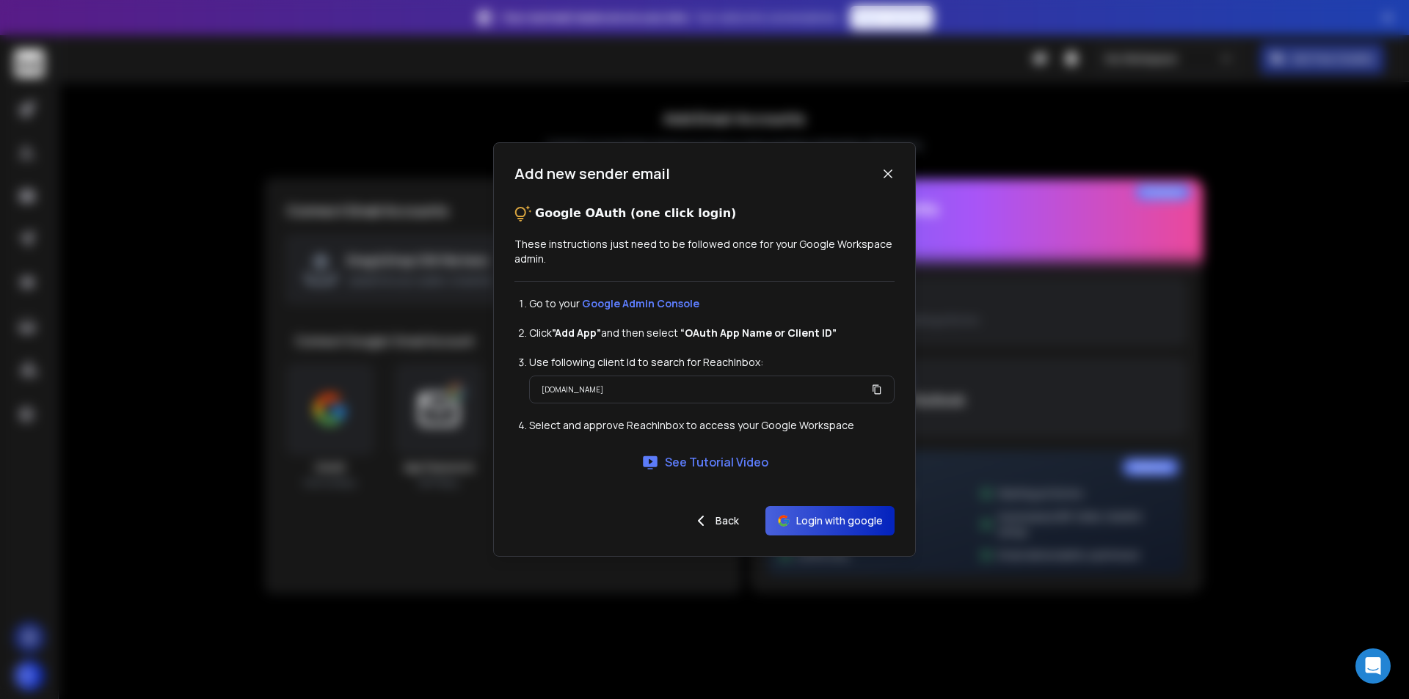
click at [789, 516] on icon at bounding box center [783, 520] width 13 height 13
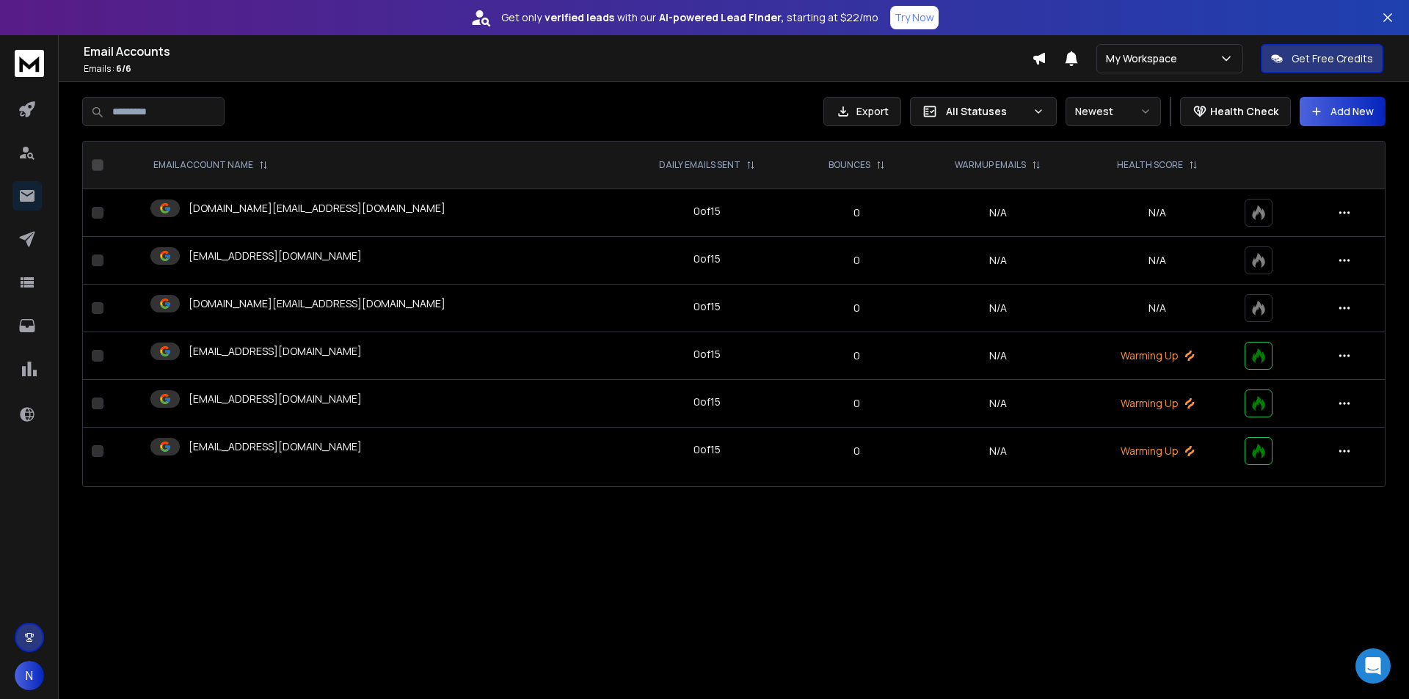
click at [1348, 111] on button "Add New" at bounding box center [1343, 111] width 86 height 29
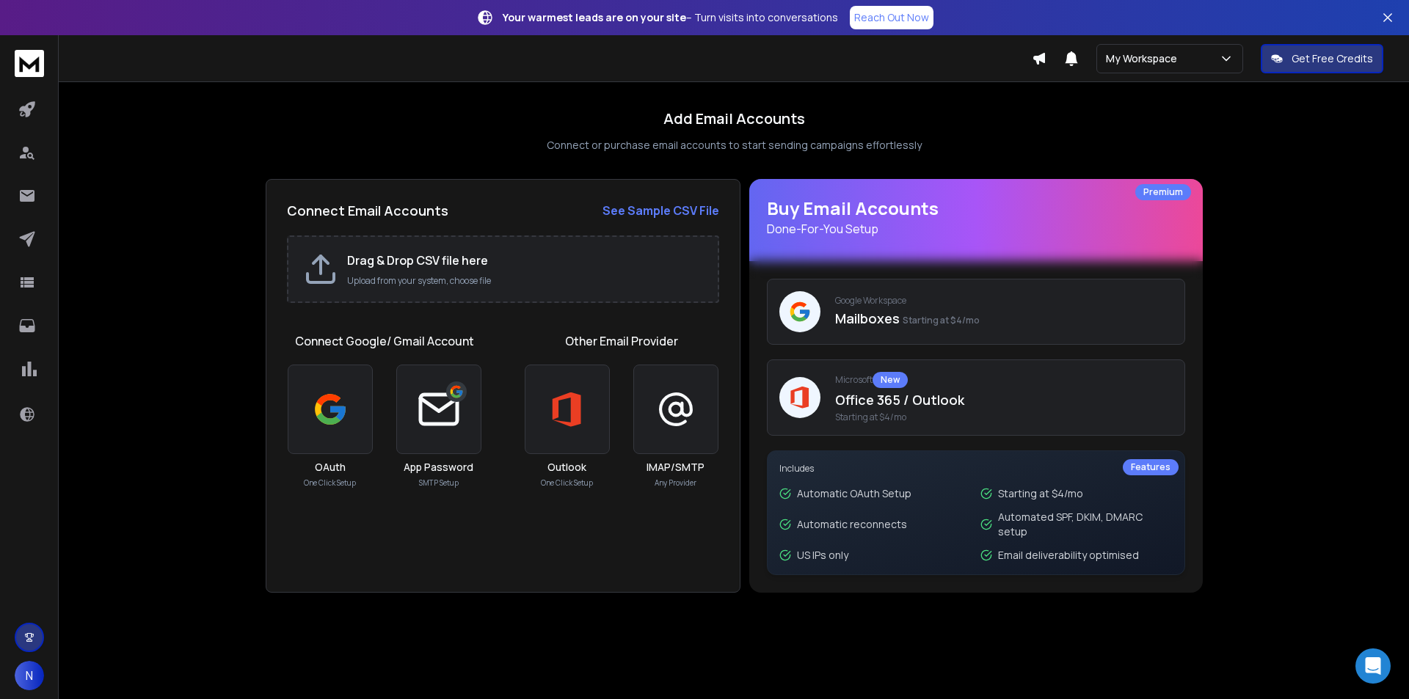
click at [330, 418] on icon at bounding box center [330, 410] width 37 height 44
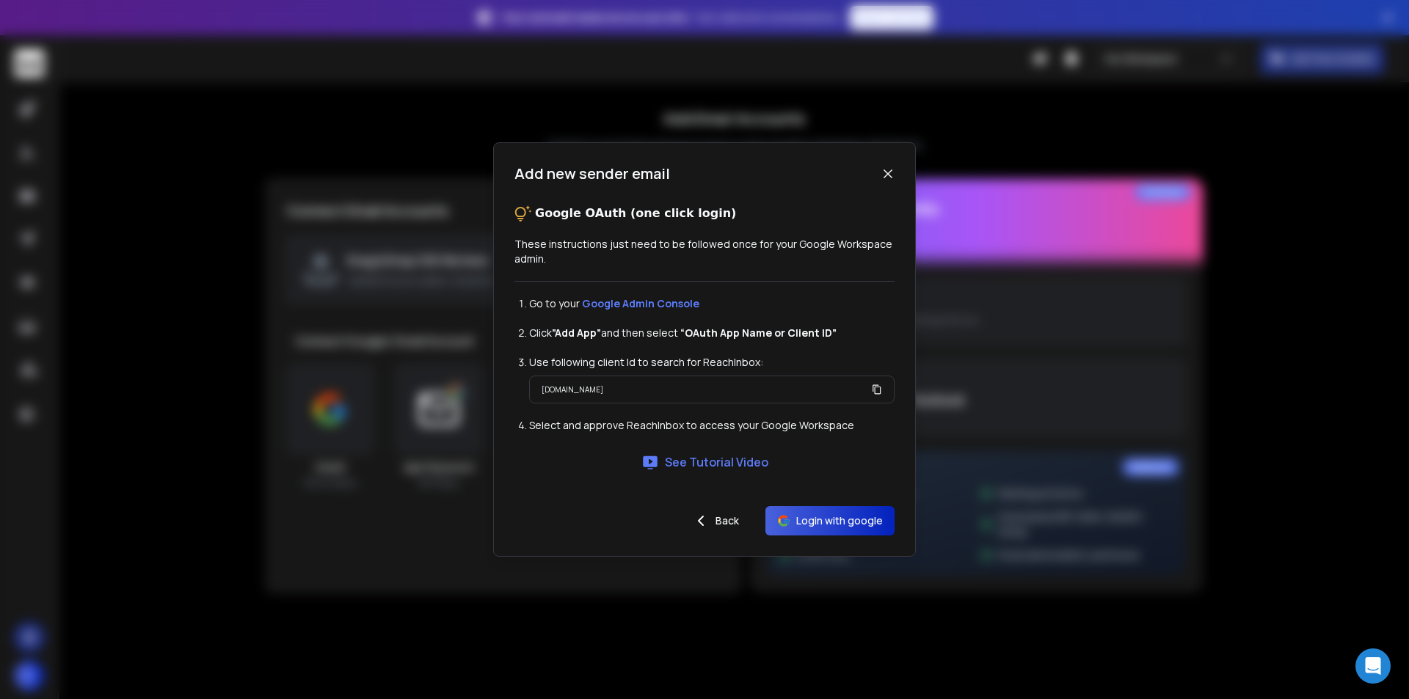
click at [830, 525] on button "Login with google" at bounding box center [829, 520] width 129 height 29
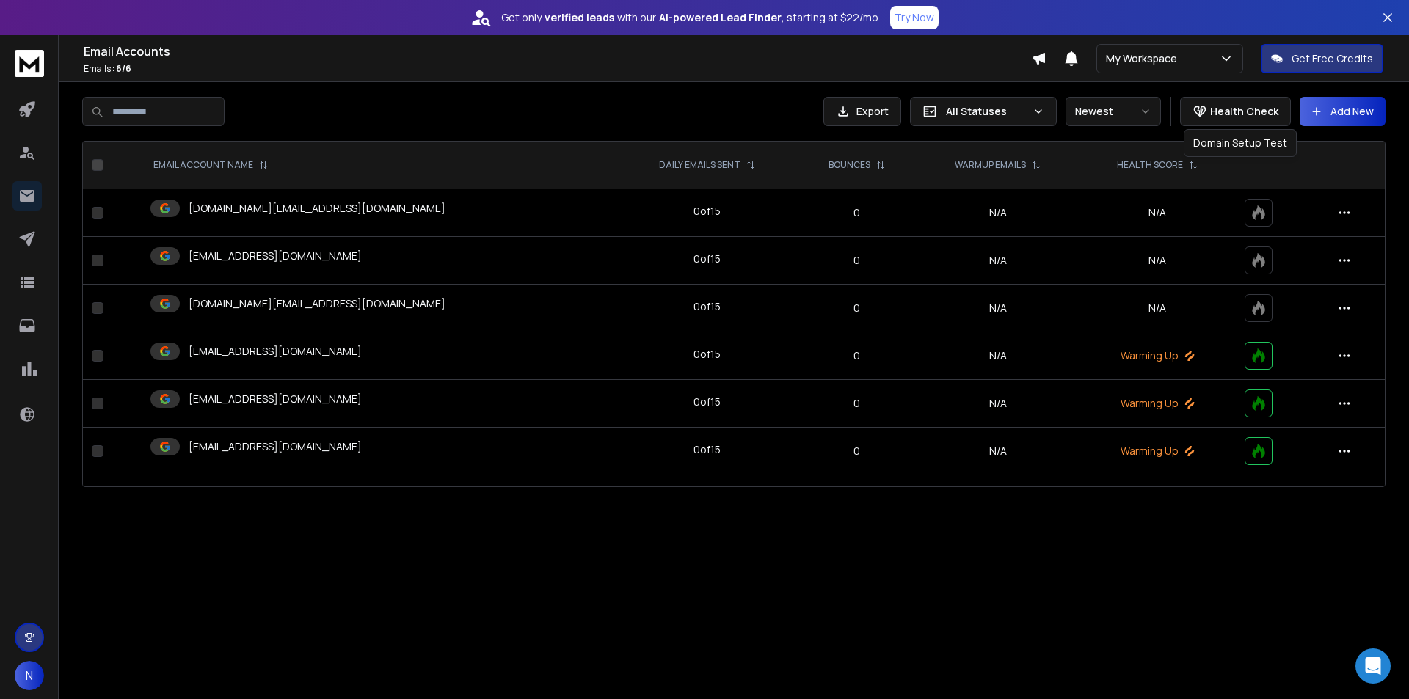
click at [1337, 102] on button "Add New" at bounding box center [1343, 111] width 86 height 29
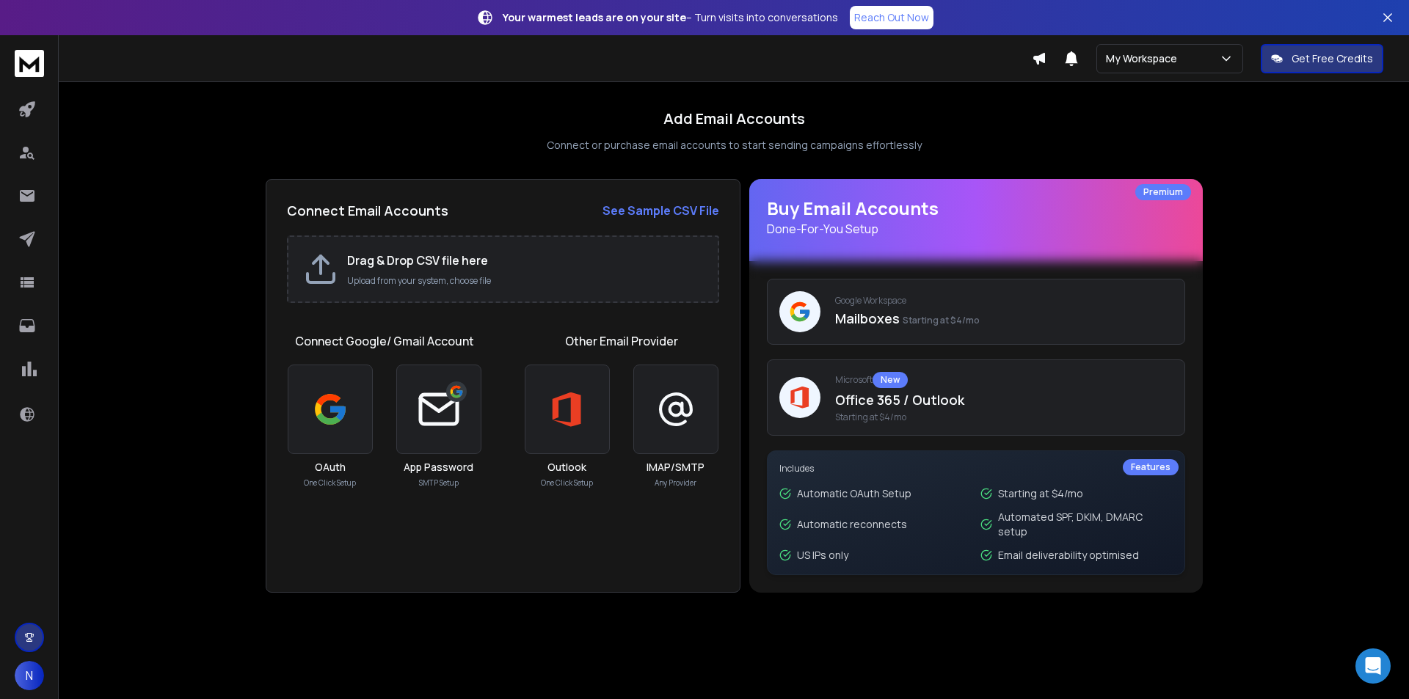
click at [319, 396] on icon at bounding box center [330, 410] width 37 height 44
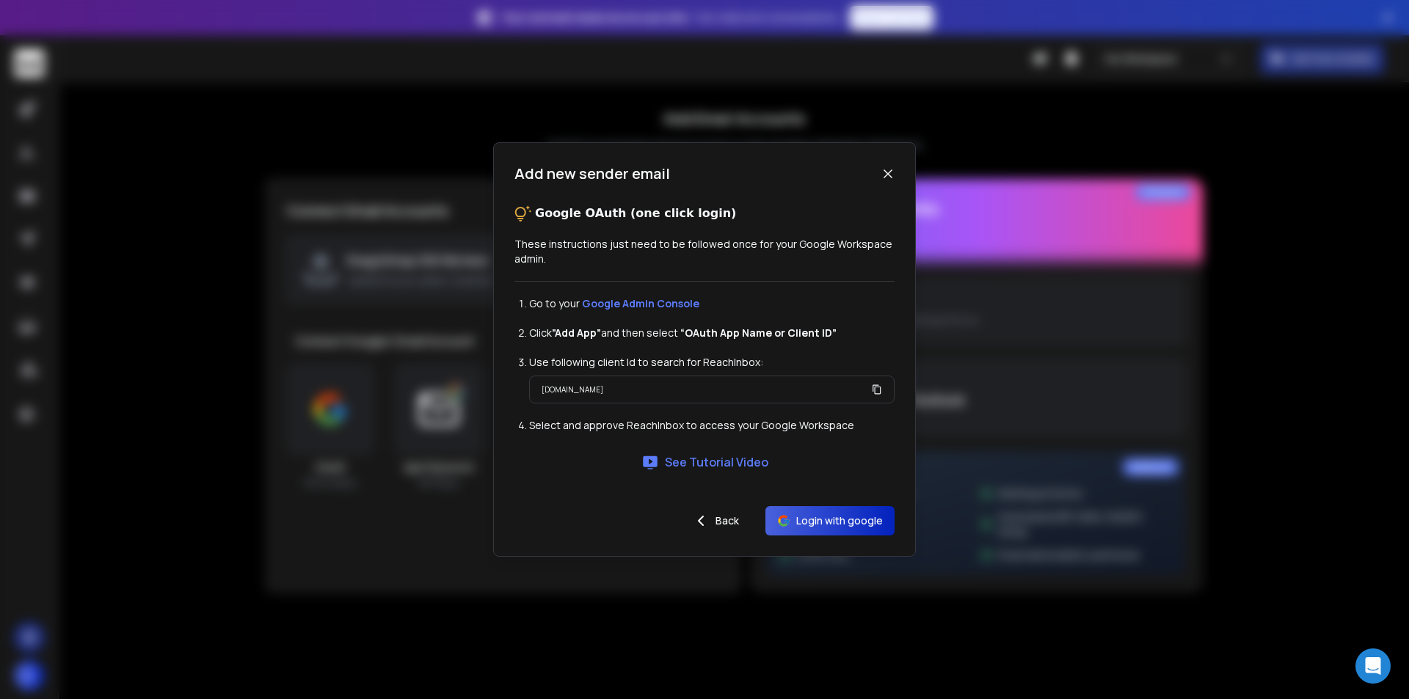
click at [815, 514] on button "Login with google" at bounding box center [829, 520] width 129 height 29
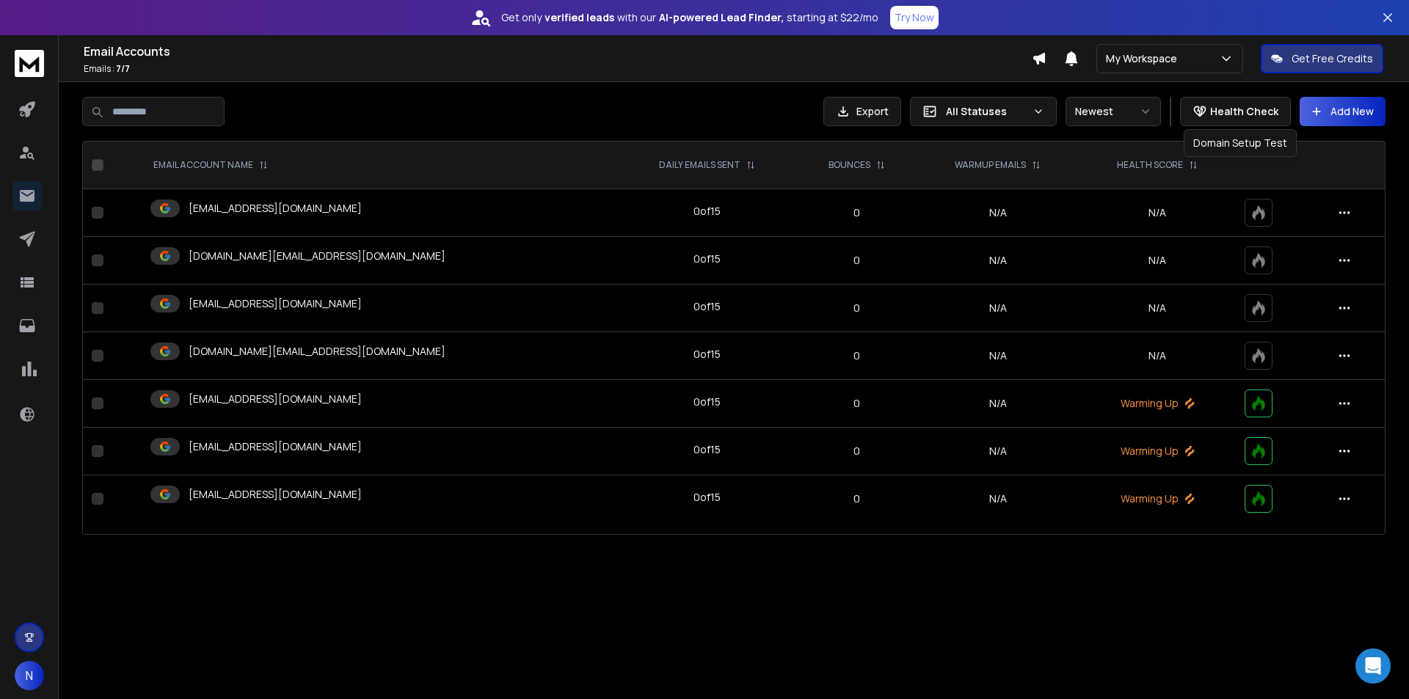
click at [1319, 115] on icon at bounding box center [1317, 111] width 10 height 10
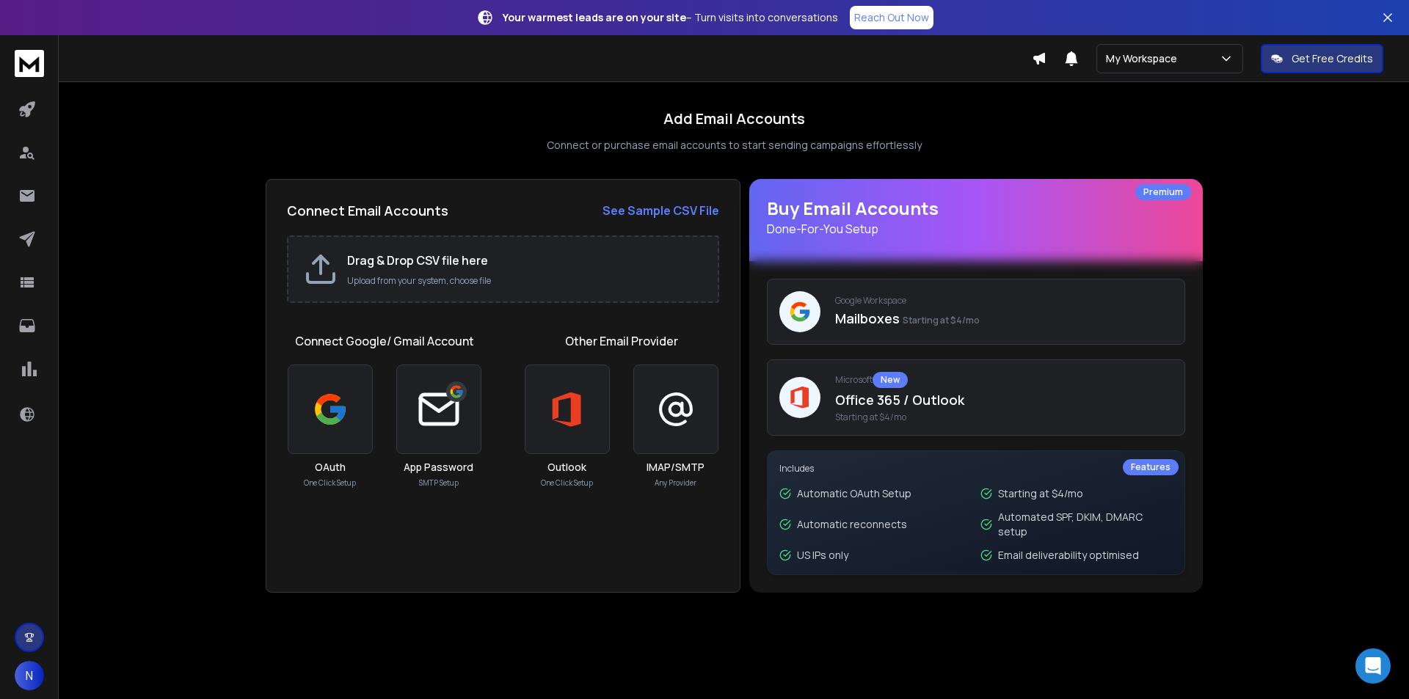
click at [330, 396] on icon at bounding box center [328, 400] width 24 height 12
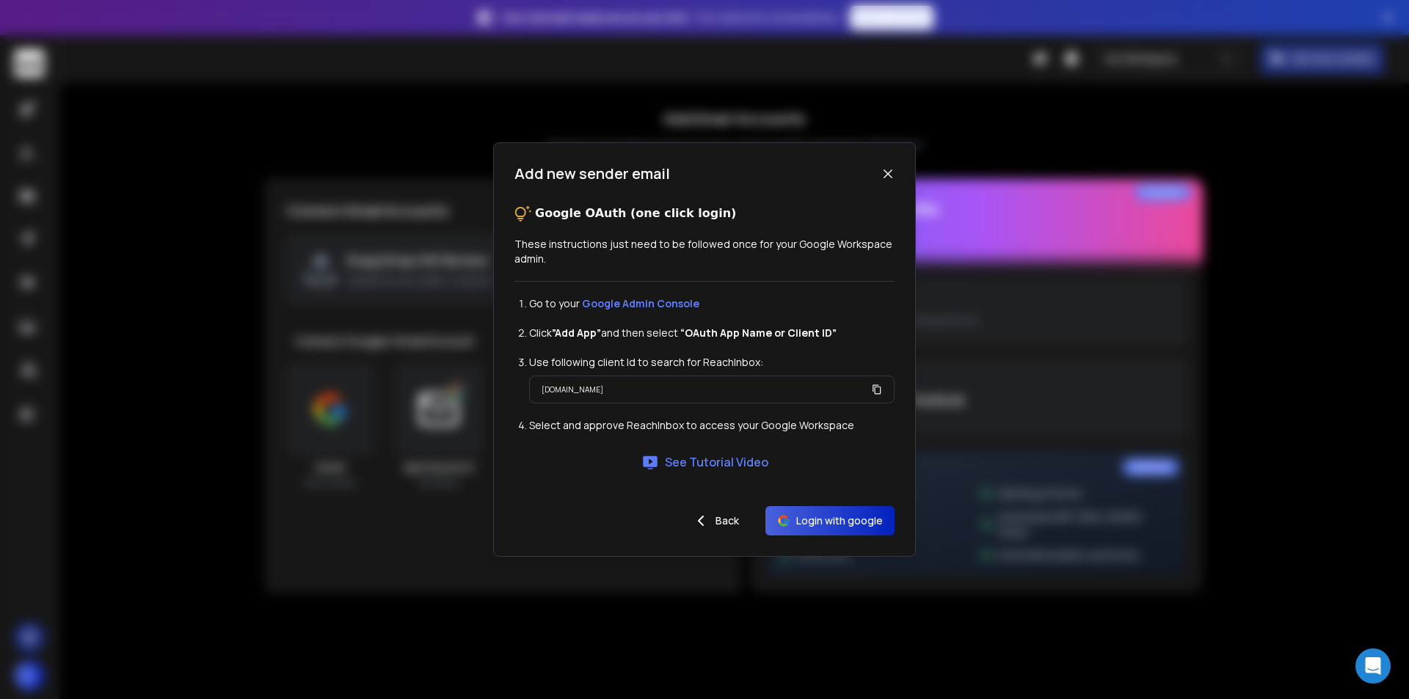
click at [834, 515] on button "Login with google" at bounding box center [829, 520] width 129 height 29
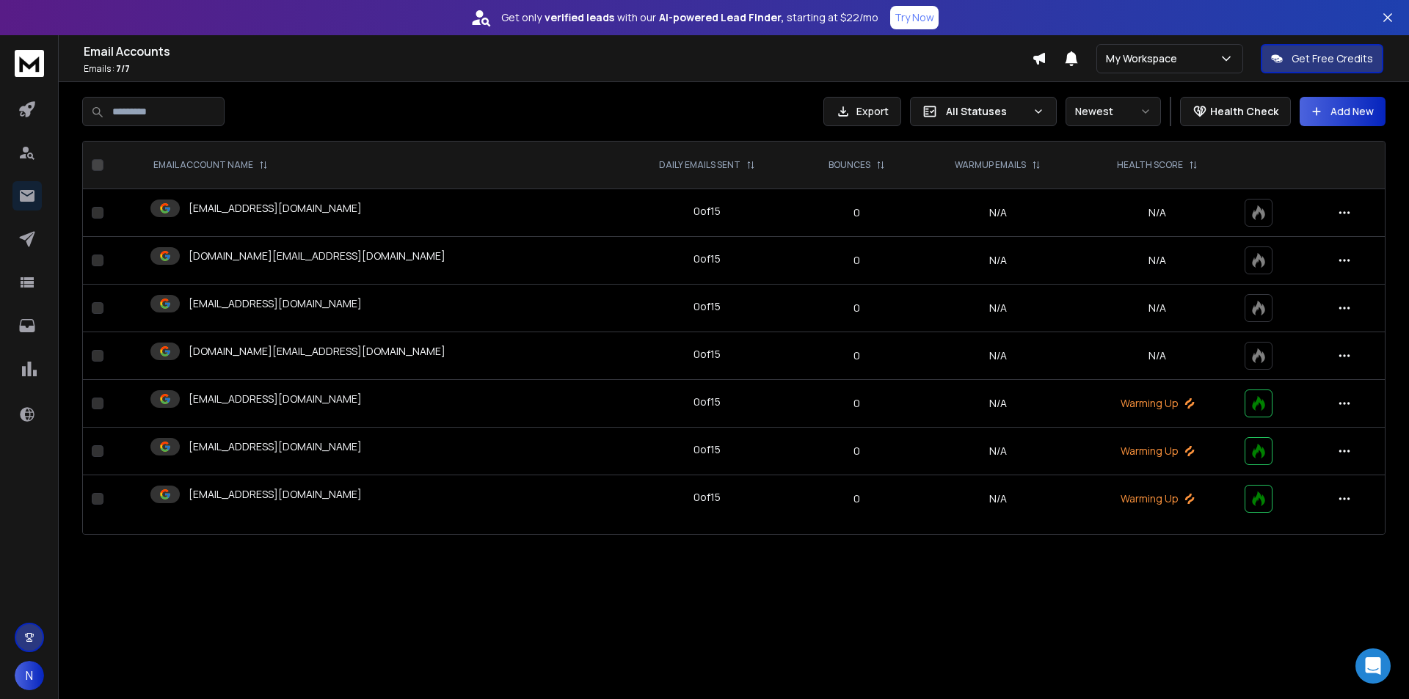
click at [1345, 114] on button "Add New" at bounding box center [1343, 111] width 86 height 29
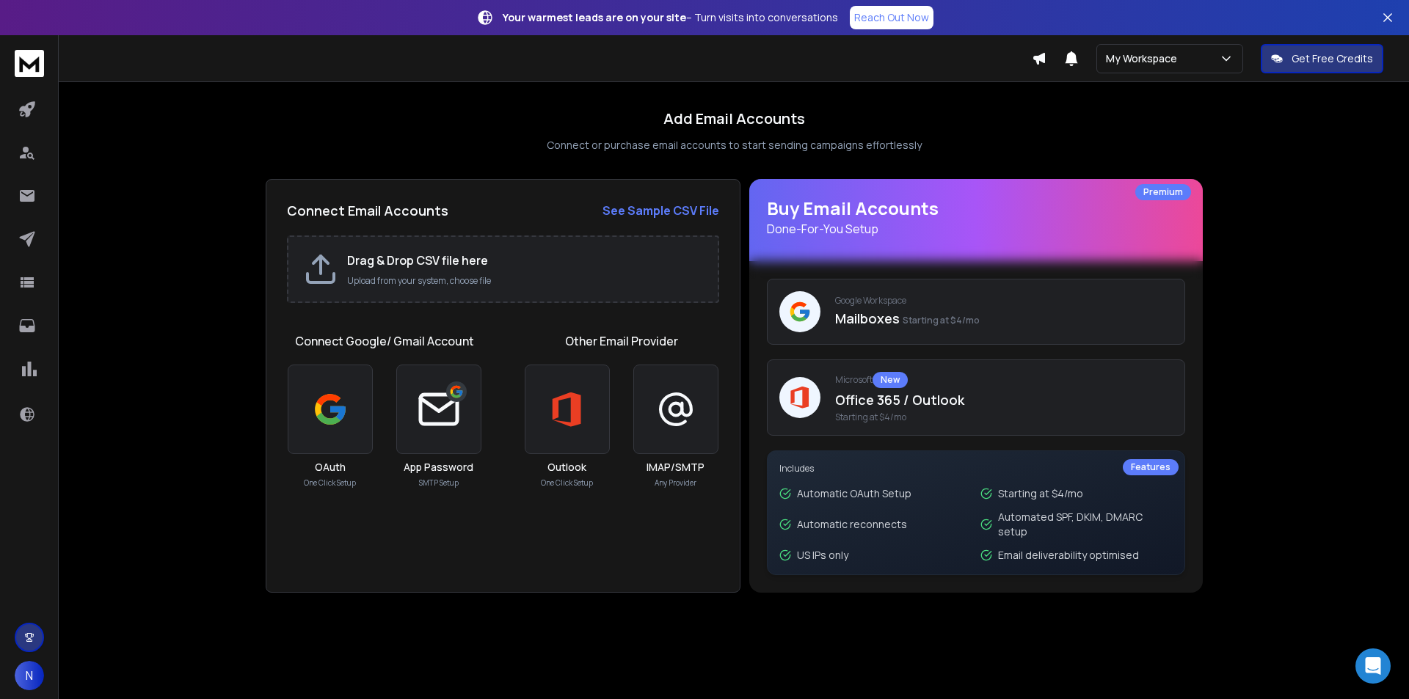
click at [303, 416] on div at bounding box center [330, 410] width 85 height 90
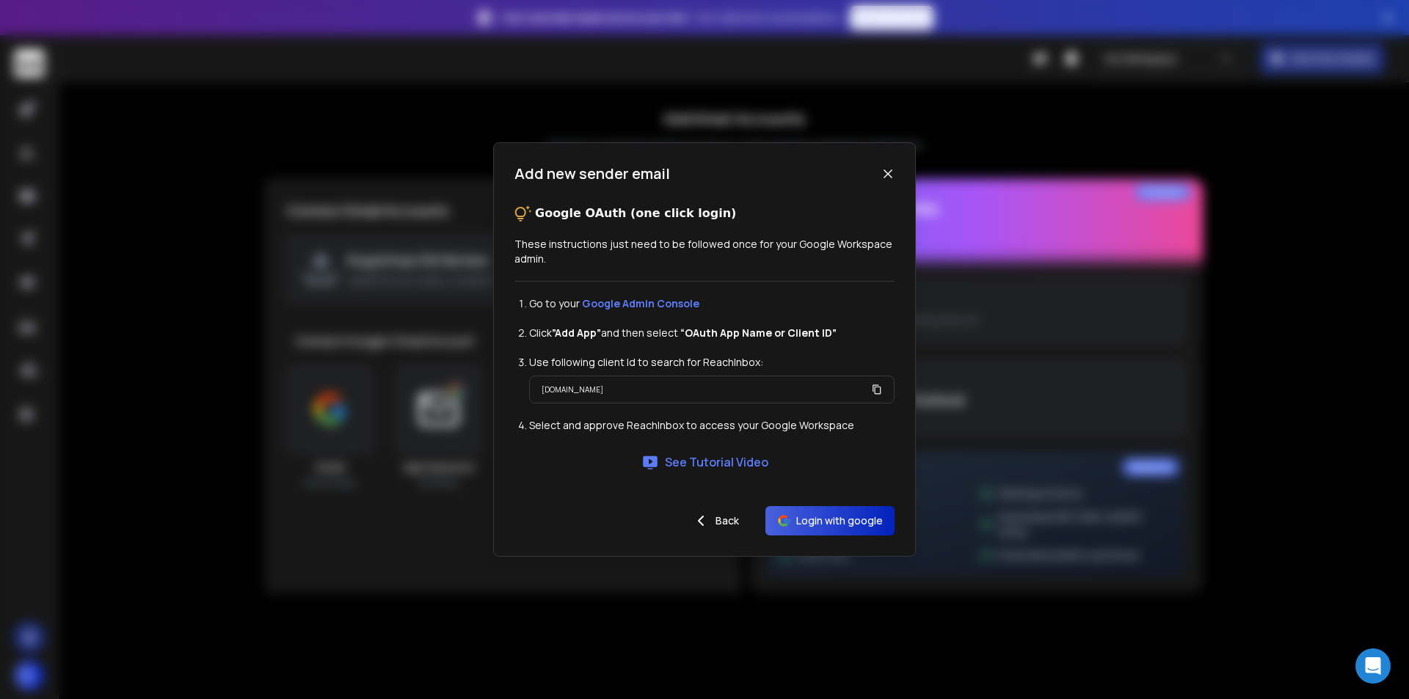
click at [858, 511] on button "Login with google" at bounding box center [829, 520] width 129 height 29
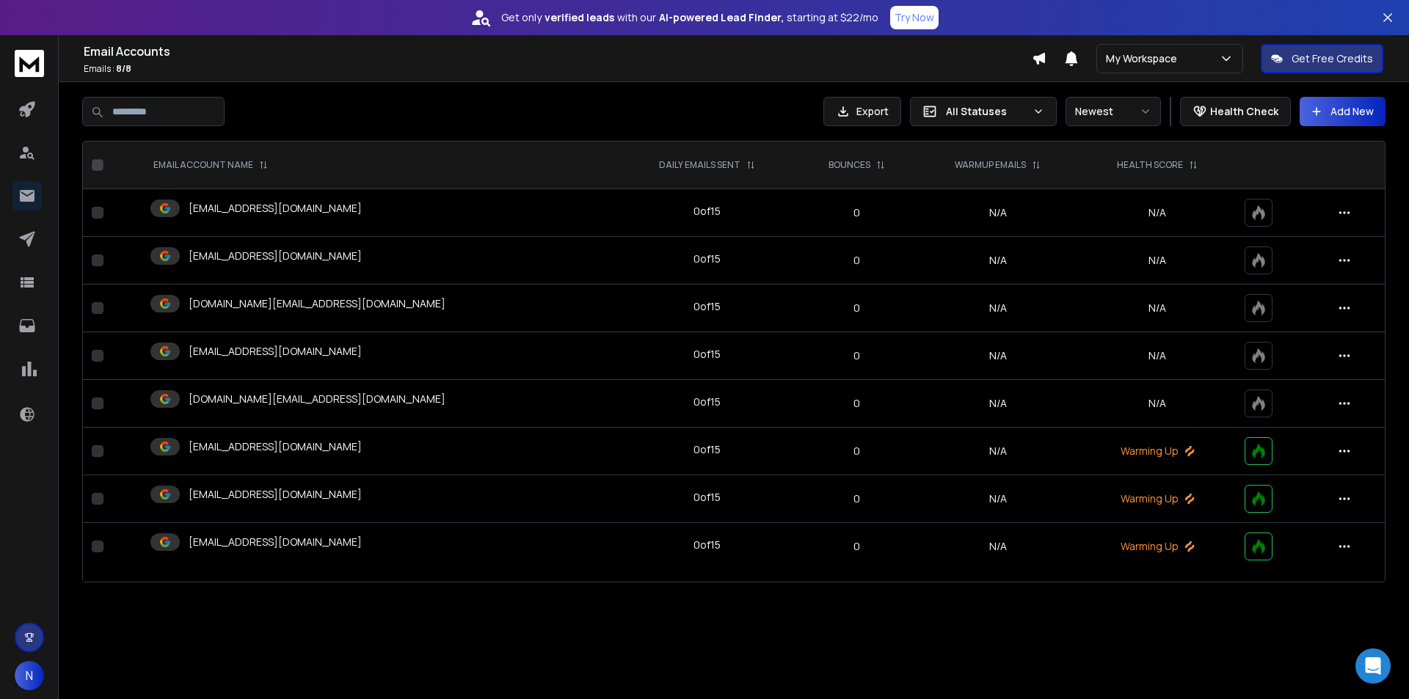
click at [1331, 116] on button "Add New" at bounding box center [1343, 111] width 86 height 29
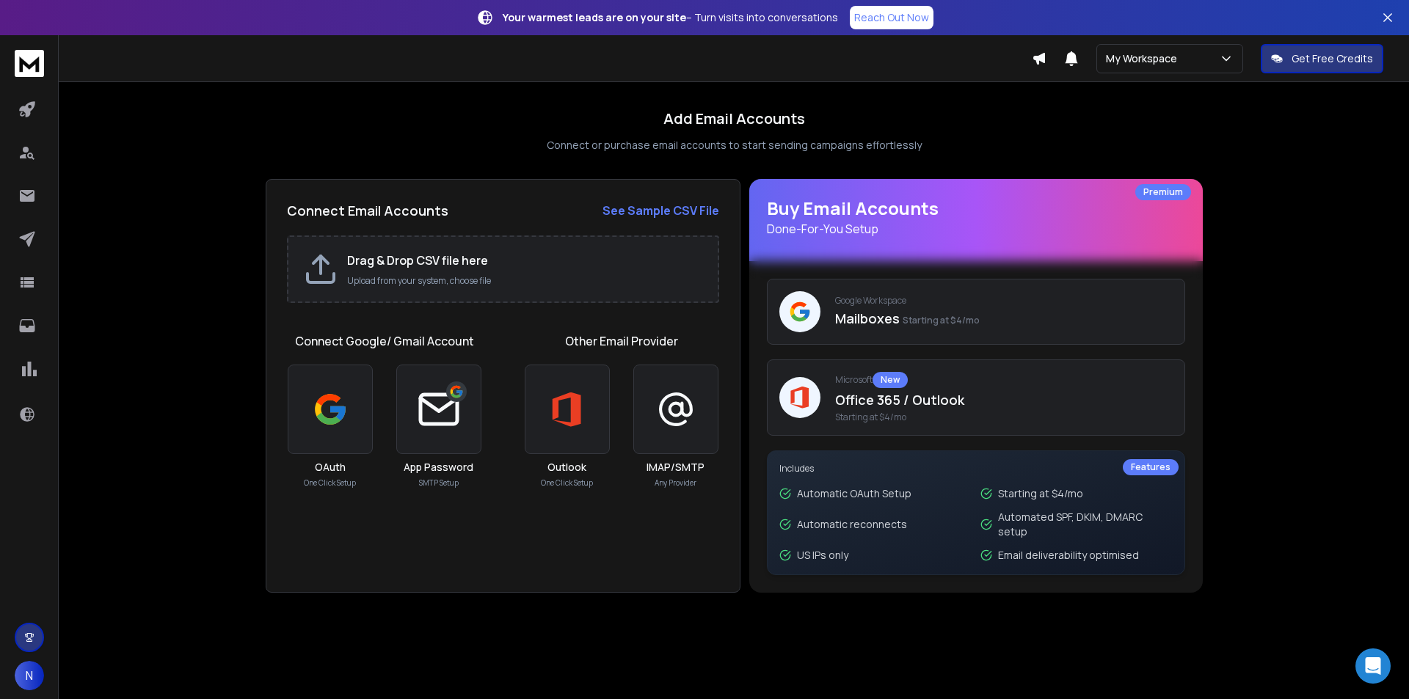
click at [338, 415] on icon at bounding box center [330, 410] width 37 height 44
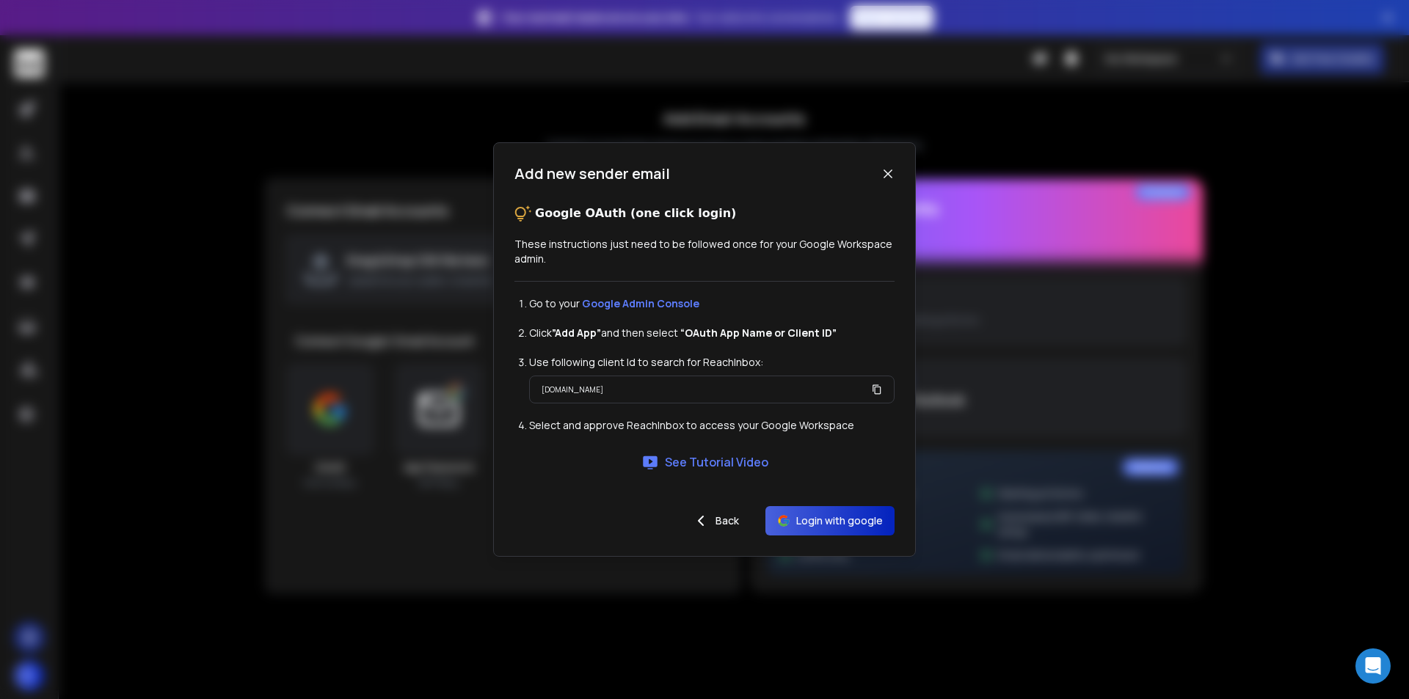
click at [820, 528] on button "Login with google" at bounding box center [829, 520] width 129 height 29
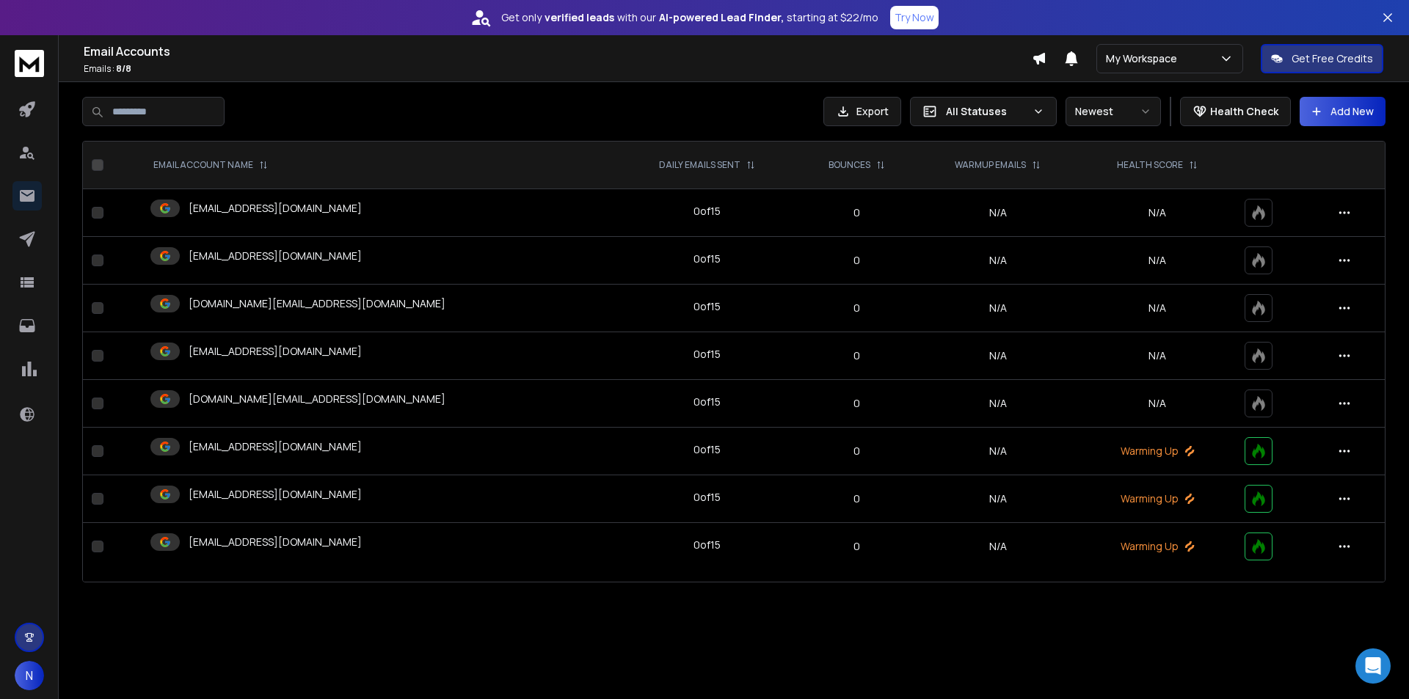
click at [1334, 106] on button "Add New" at bounding box center [1343, 111] width 86 height 29
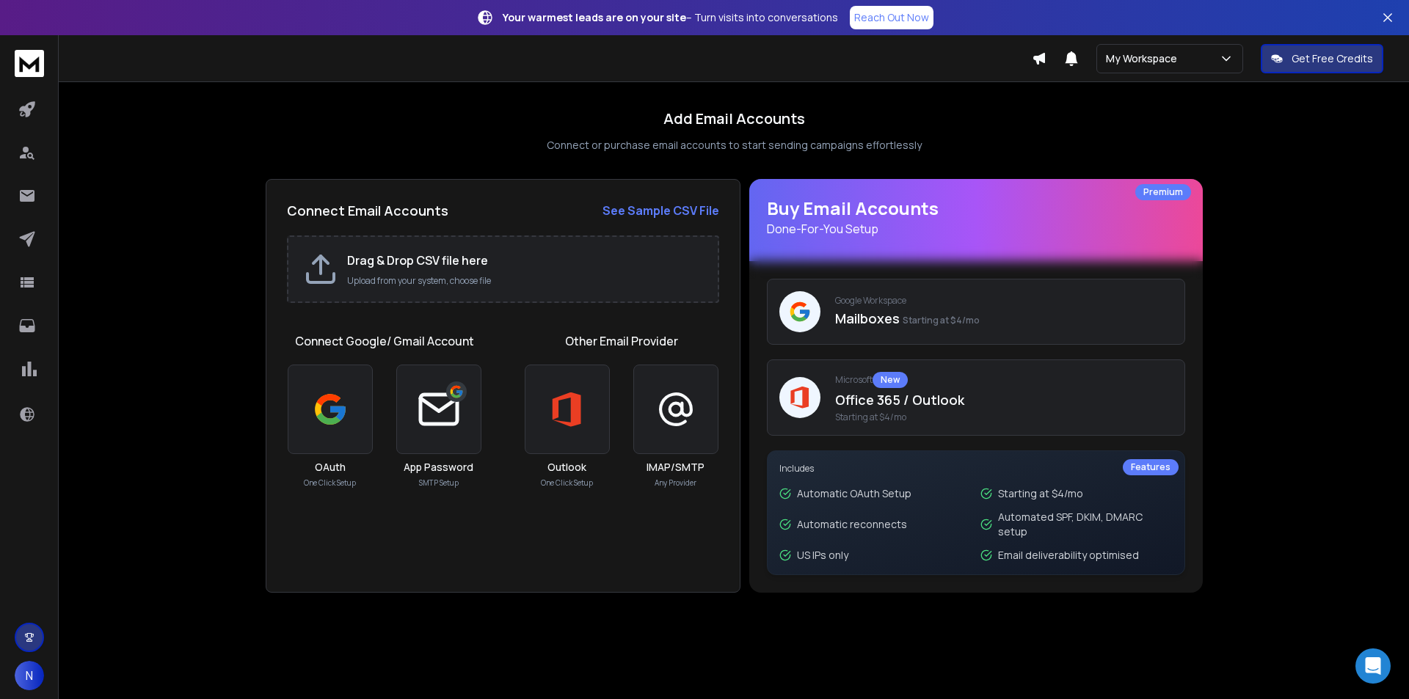
click at [335, 421] on icon at bounding box center [328, 418] width 24 height 12
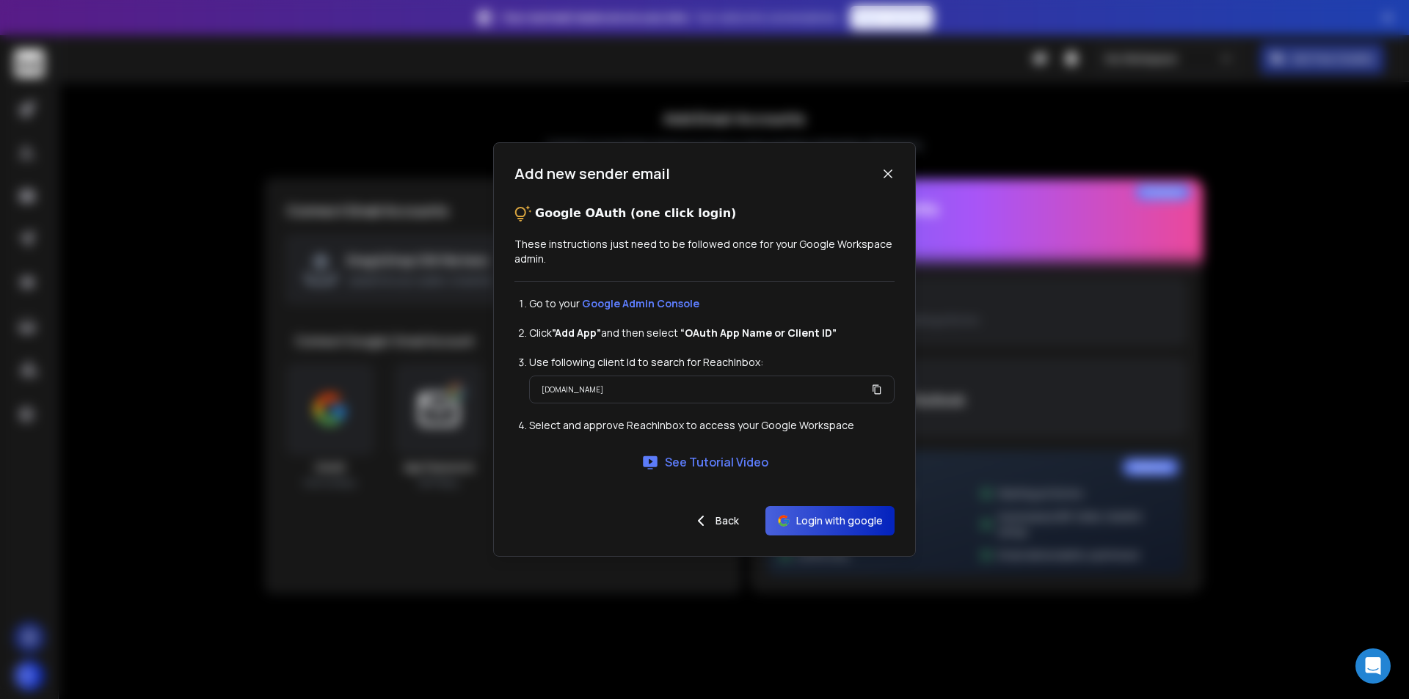
click at [810, 521] on button "Login with google" at bounding box center [829, 520] width 129 height 29
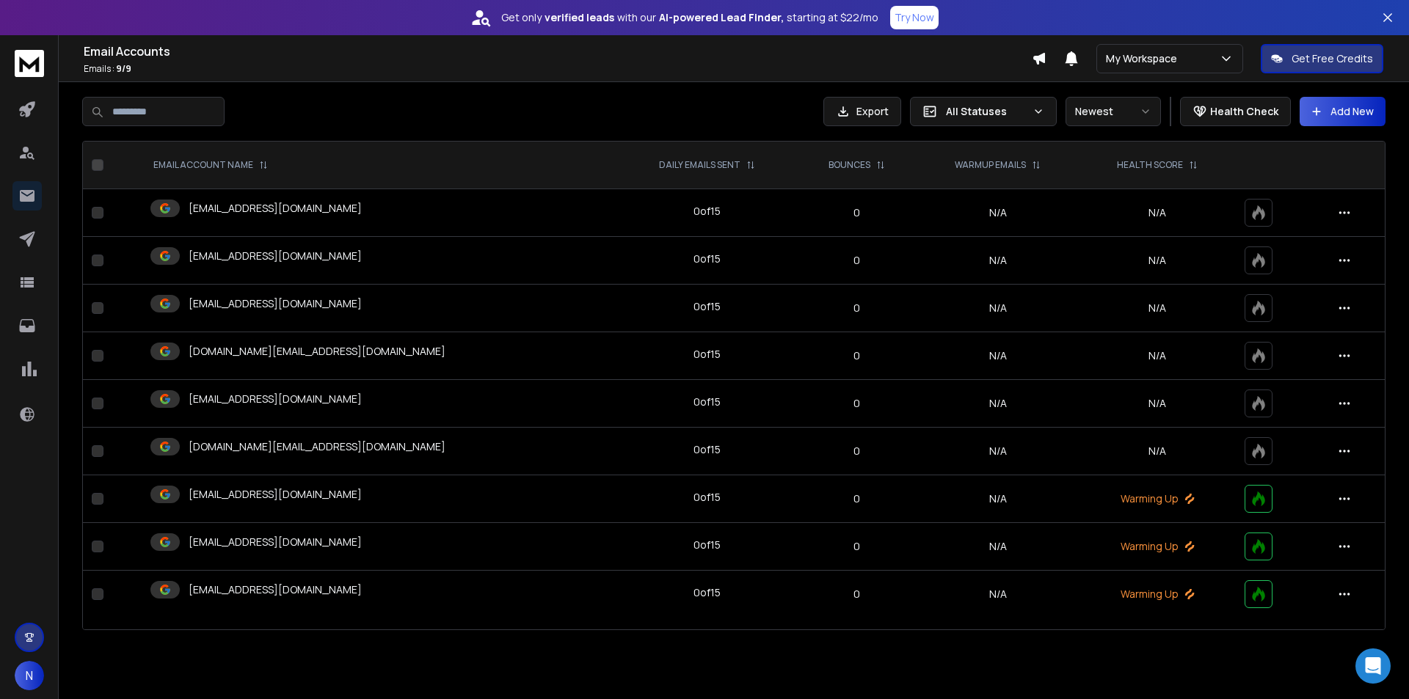
click at [1338, 110] on button "Add New" at bounding box center [1343, 111] width 86 height 29
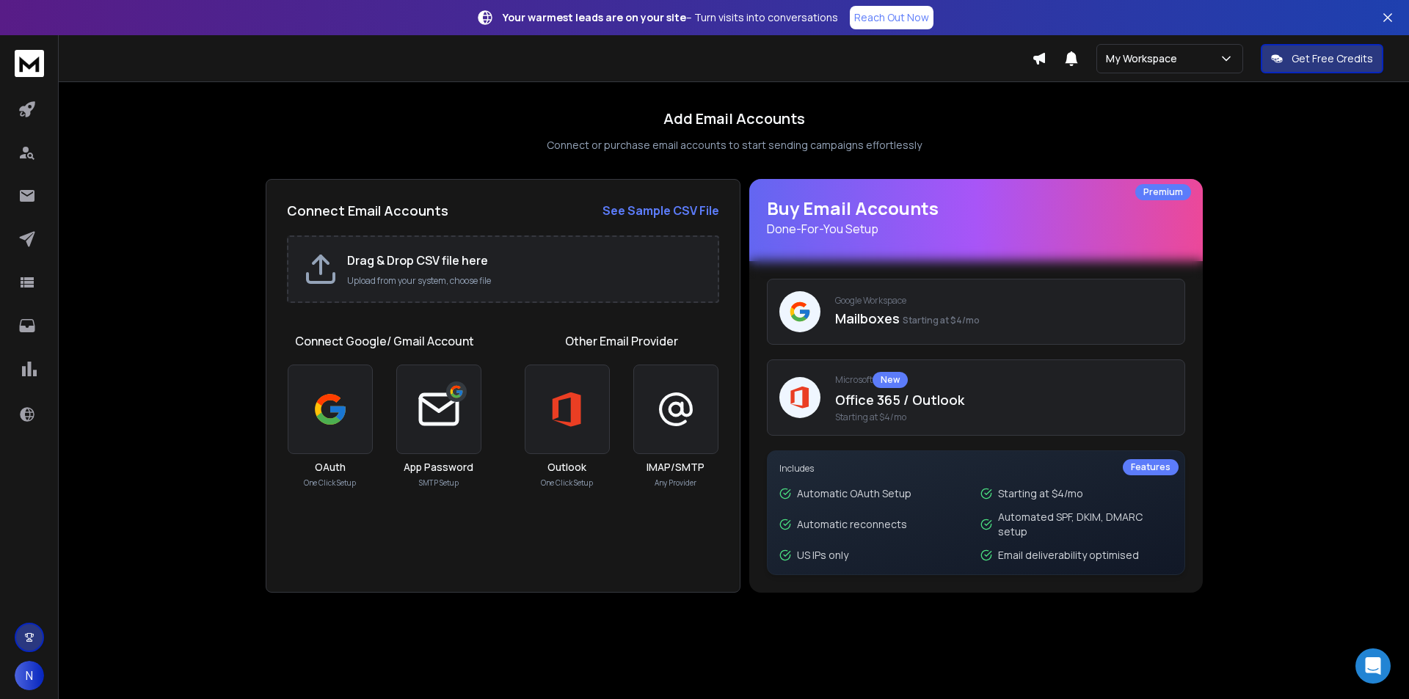
click at [337, 414] on icon at bounding box center [330, 410] width 37 height 44
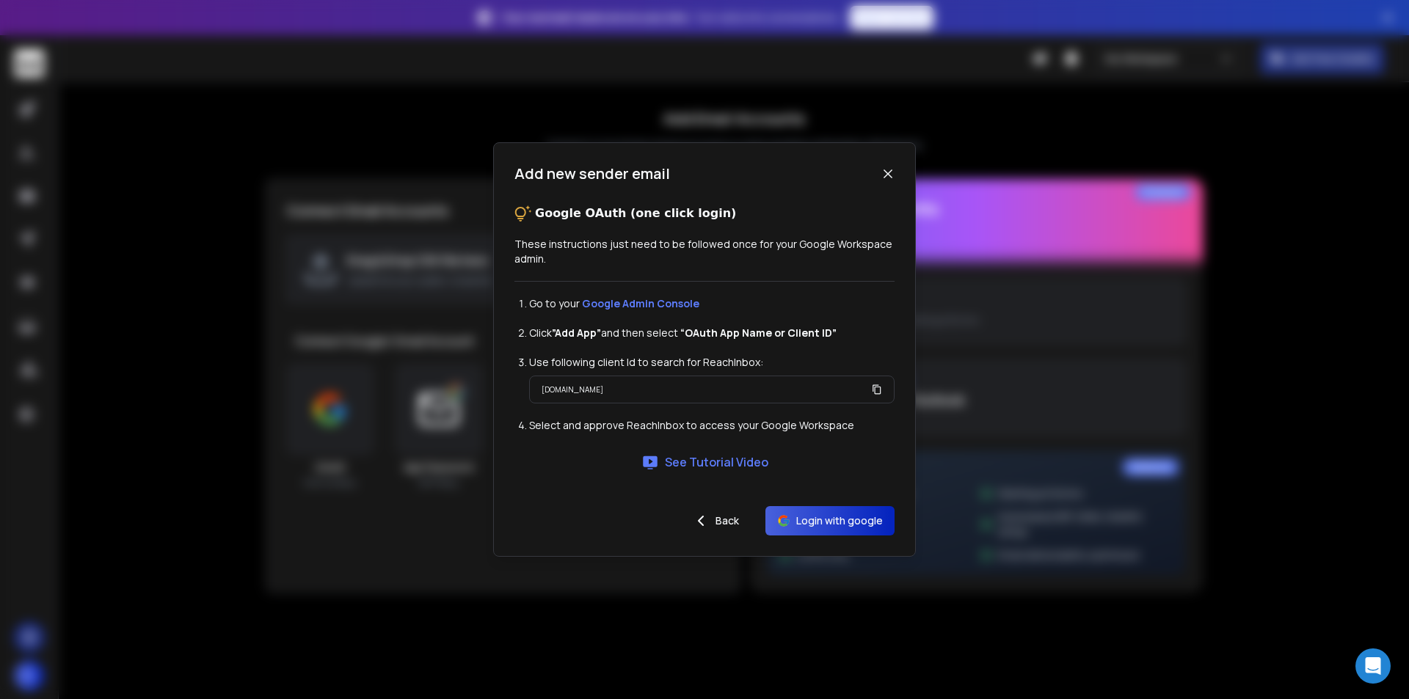
click at [840, 515] on button "Login with google" at bounding box center [829, 520] width 129 height 29
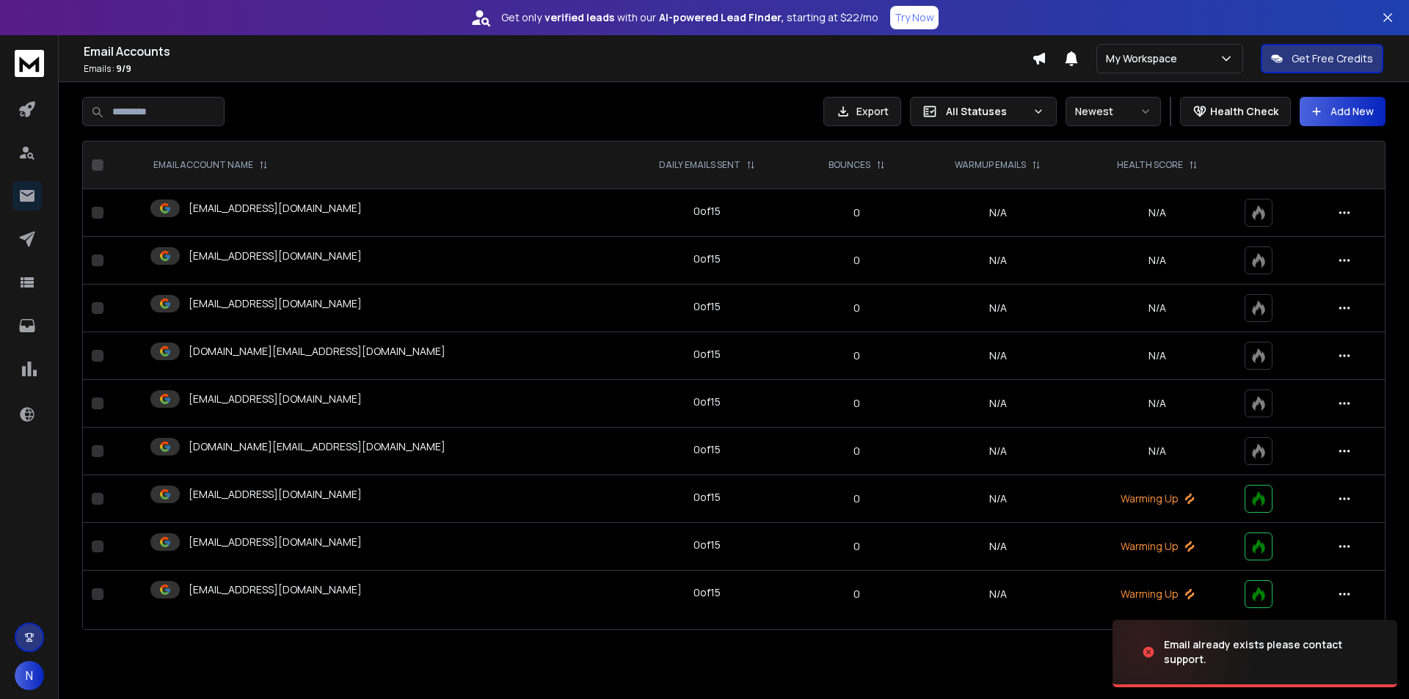
click at [1339, 112] on button "Add New" at bounding box center [1343, 111] width 86 height 29
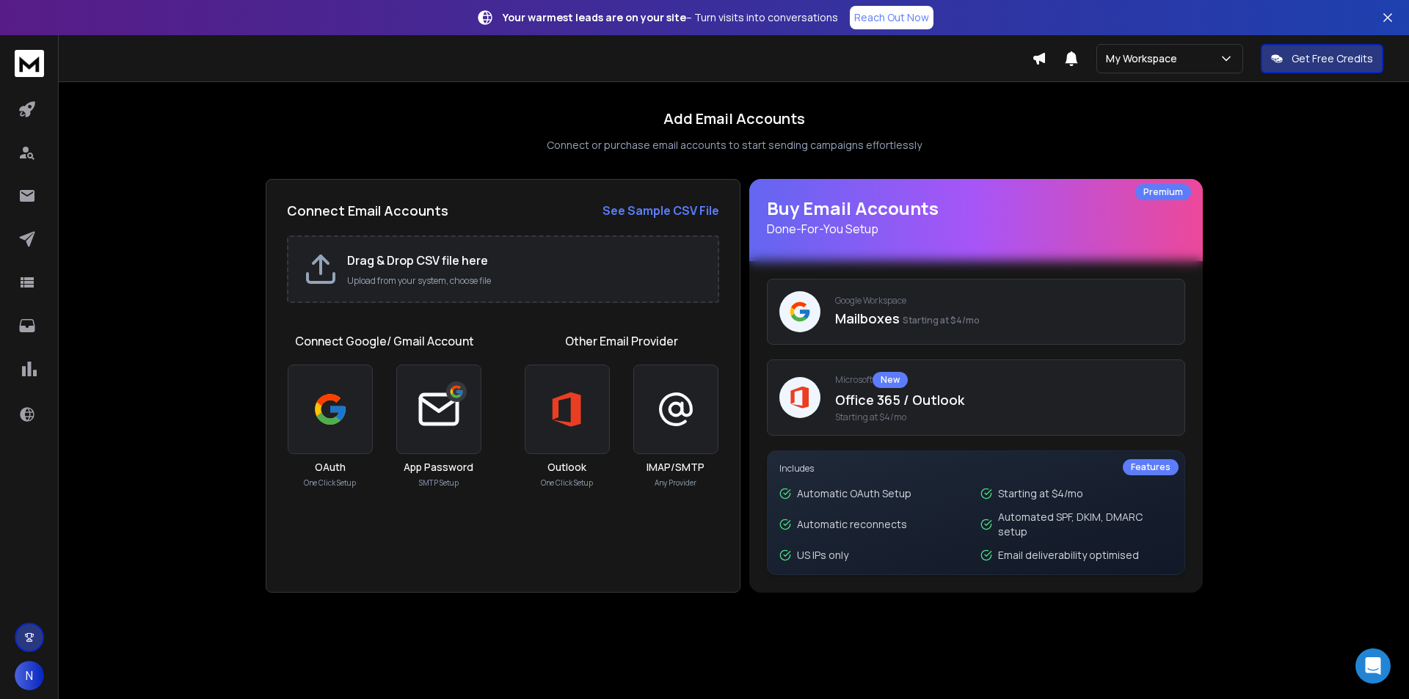
click at [332, 418] on icon at bounding box center [330, 410] width 37 height 44
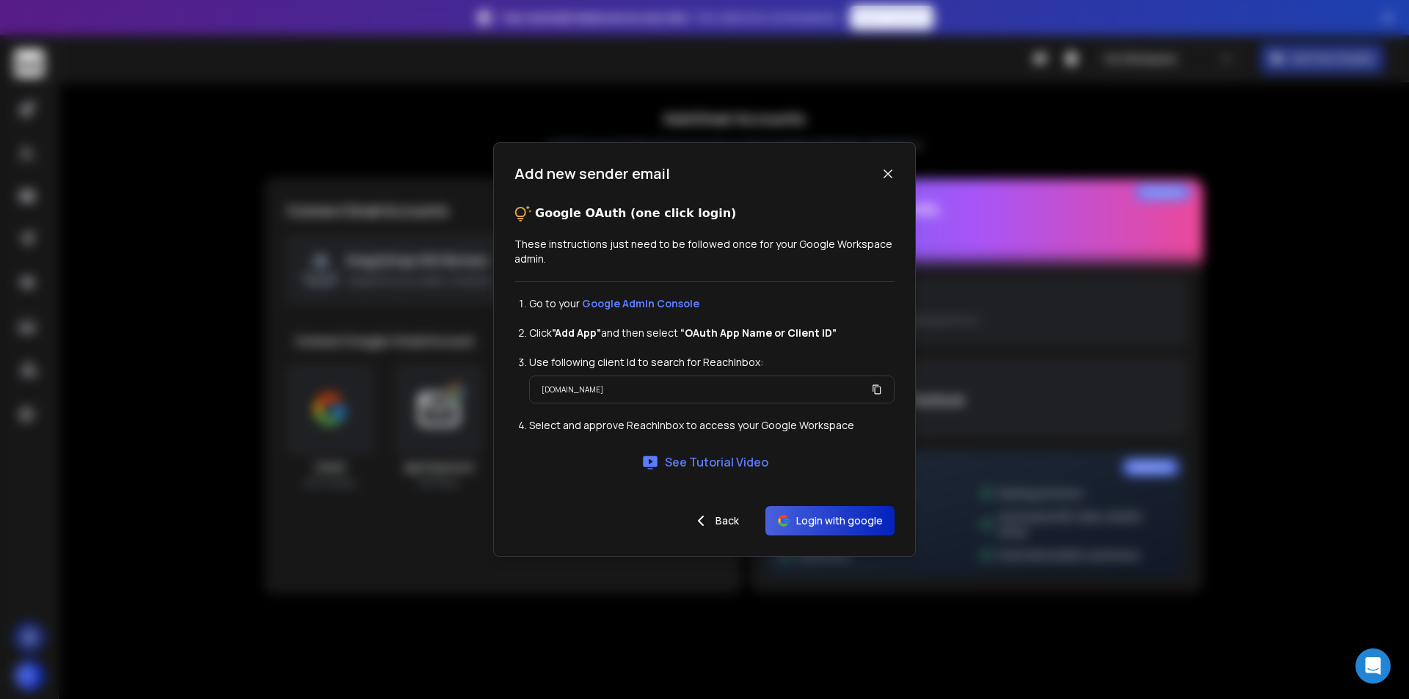
drag, startPoint x: 790, startPoint y: 519, endPoint x: 780, endPoint y: 525, distance: 11.6
click at [789, 519] on icon at bounding box center [783, 520] width 13 height 13
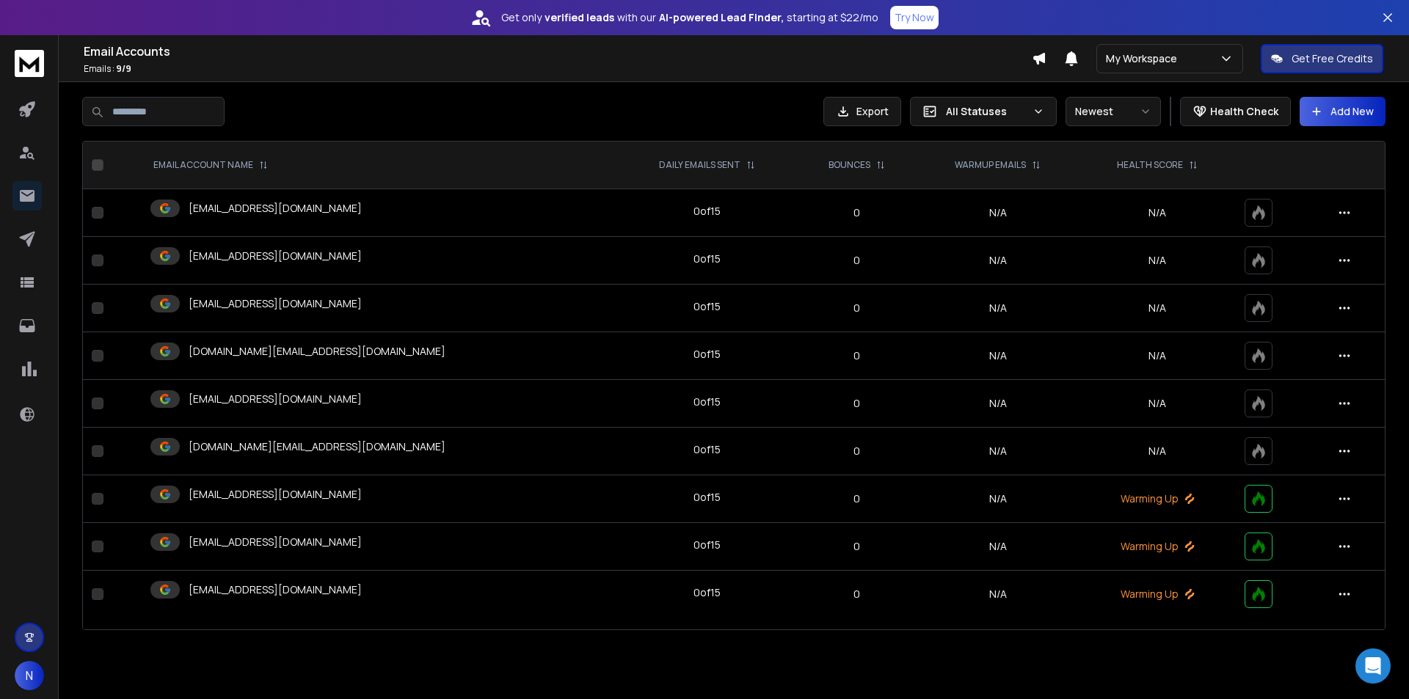
click at [1356, 108] on button "Add New" at bounding box center [1343, 111] width 86 height 29
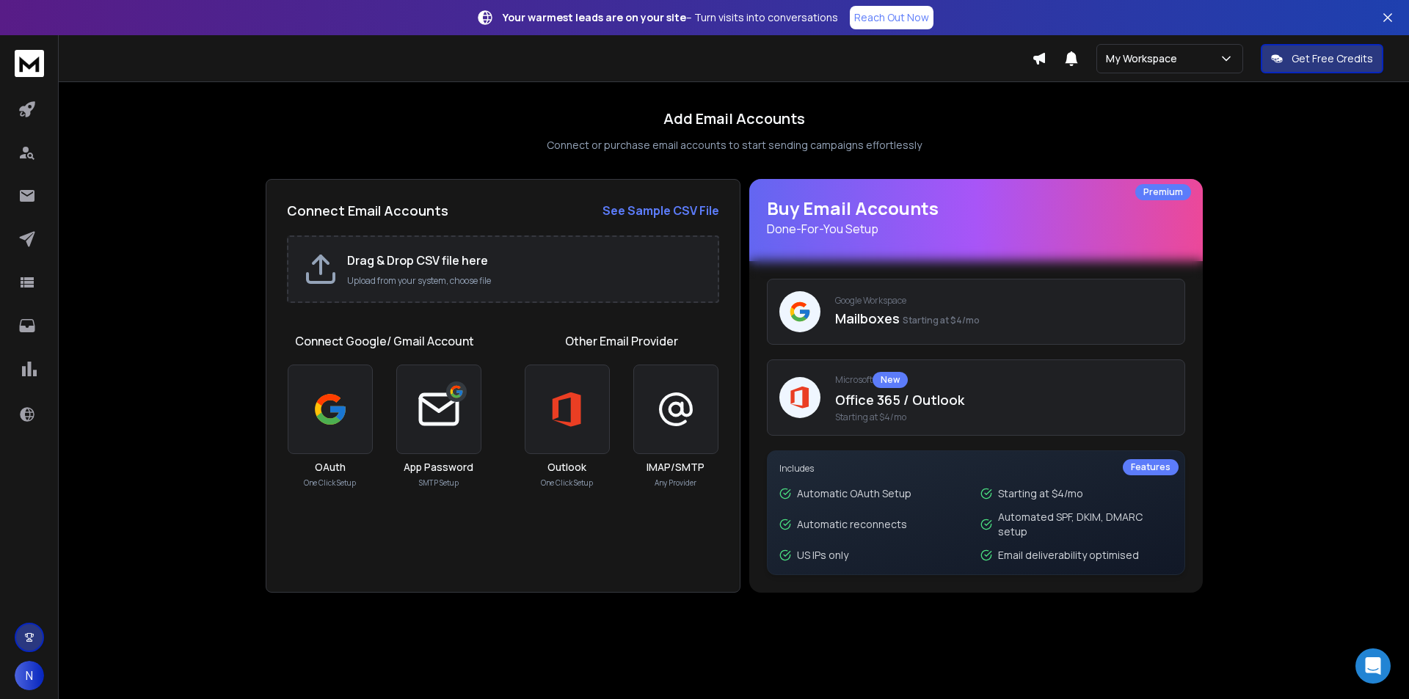
click at [335, 417] on icon at bounding box center [330, 410] width 37 height 44
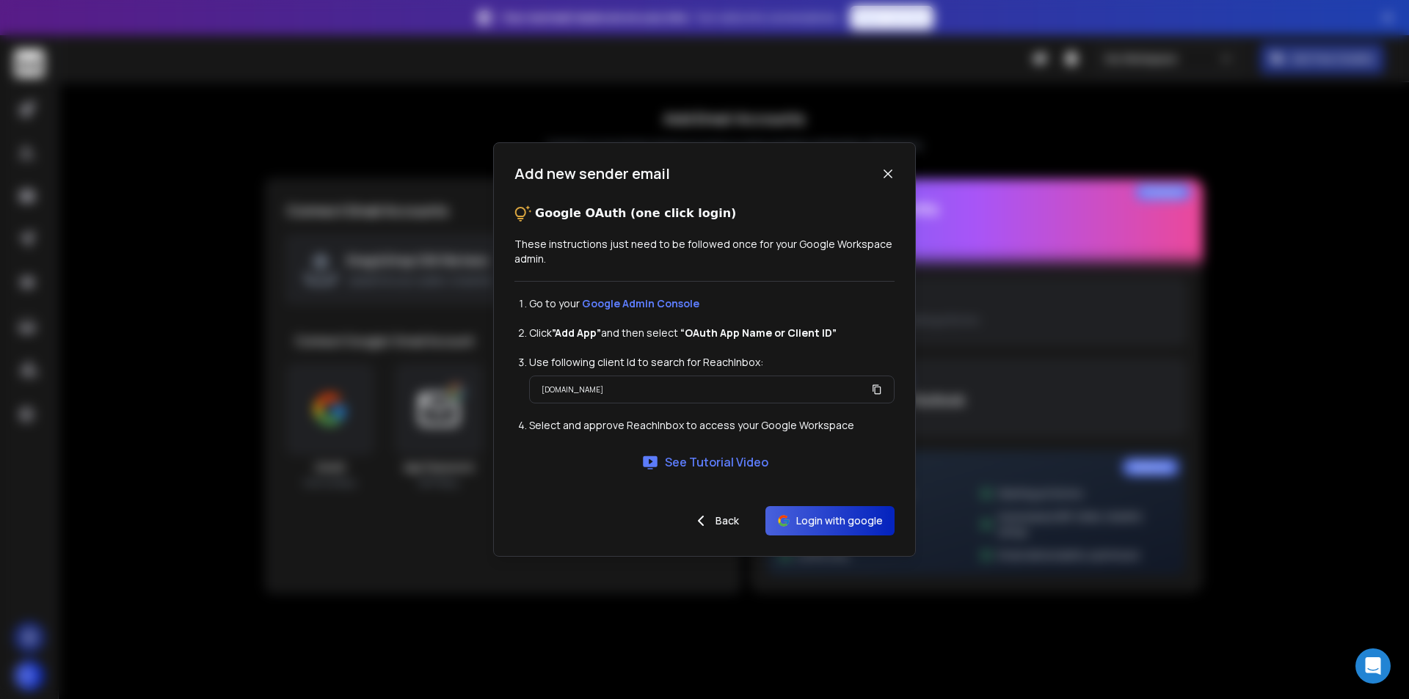
click at [807, 519] on button "Login with google" at bounding box center [829, 520] width 129 height 29
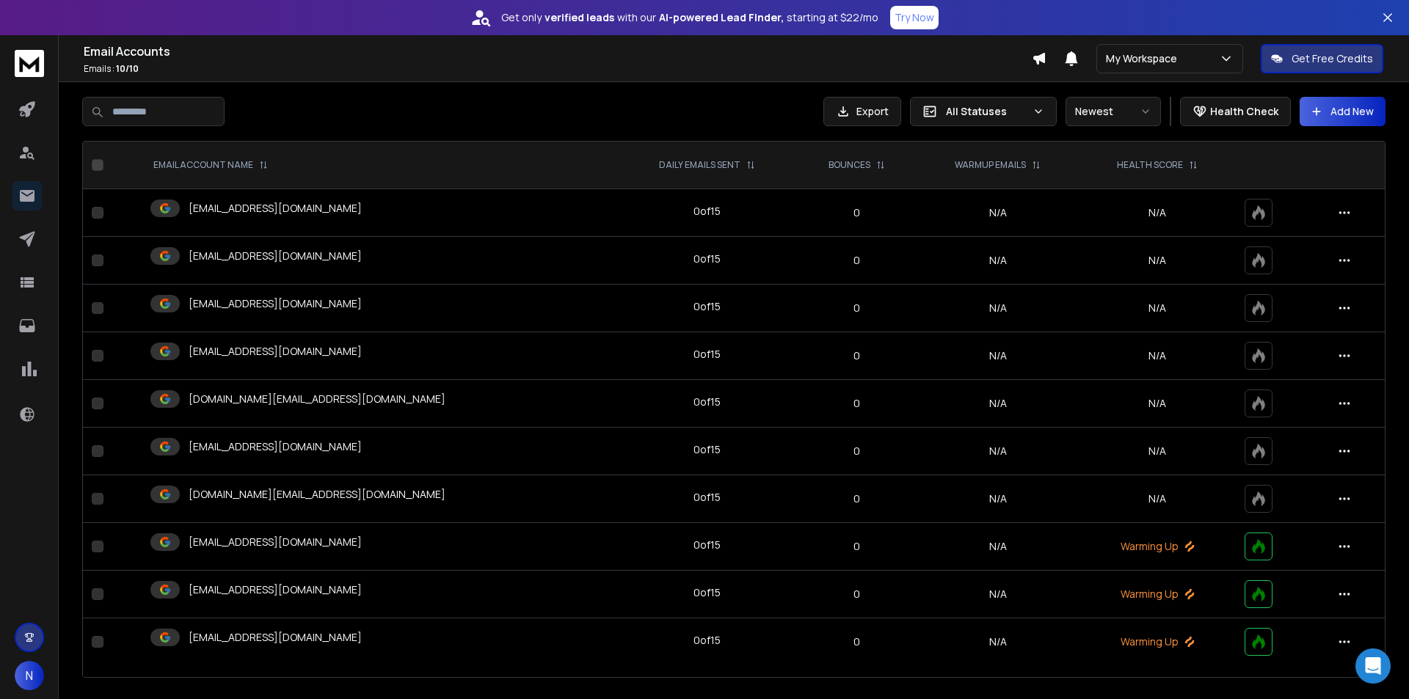
click at [1324, 116] on button "Add New" at bounding box center [1343, 111] width 86 height 29
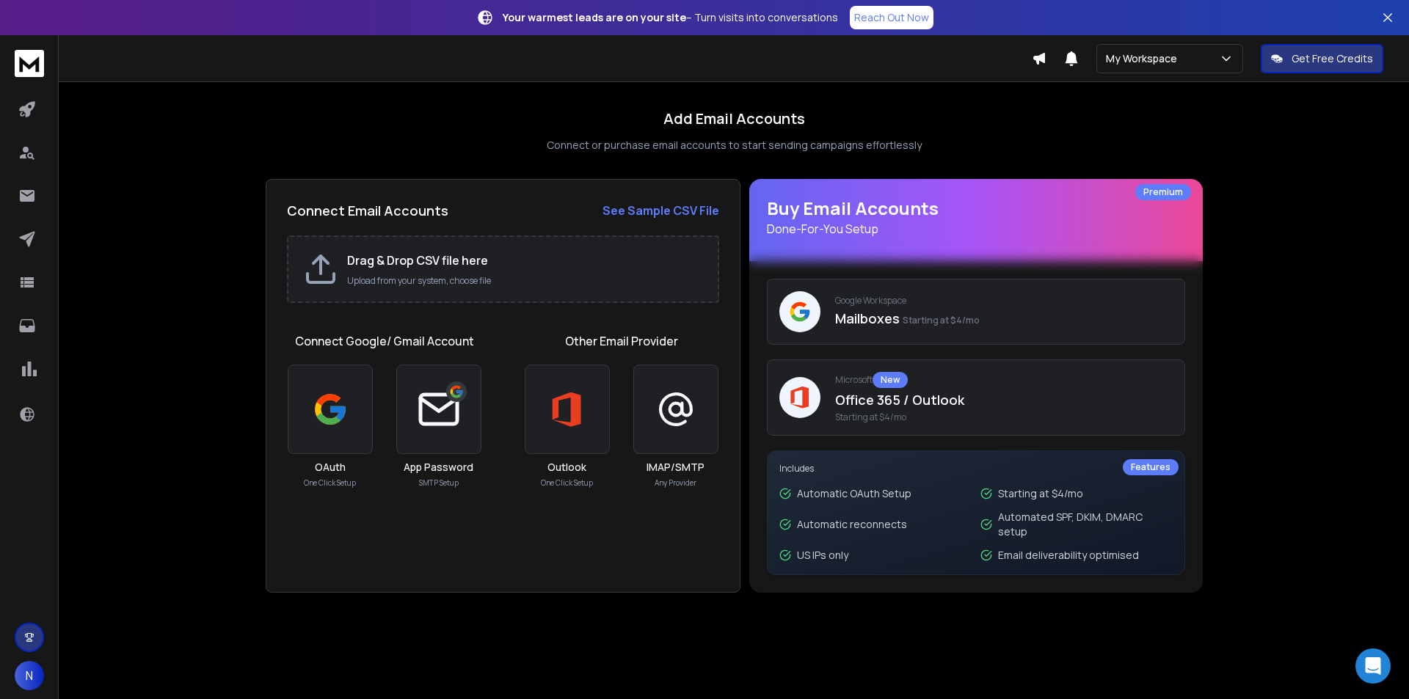
click at [343, 404] on icon at bounding box center [330, 410] width 37 height 44
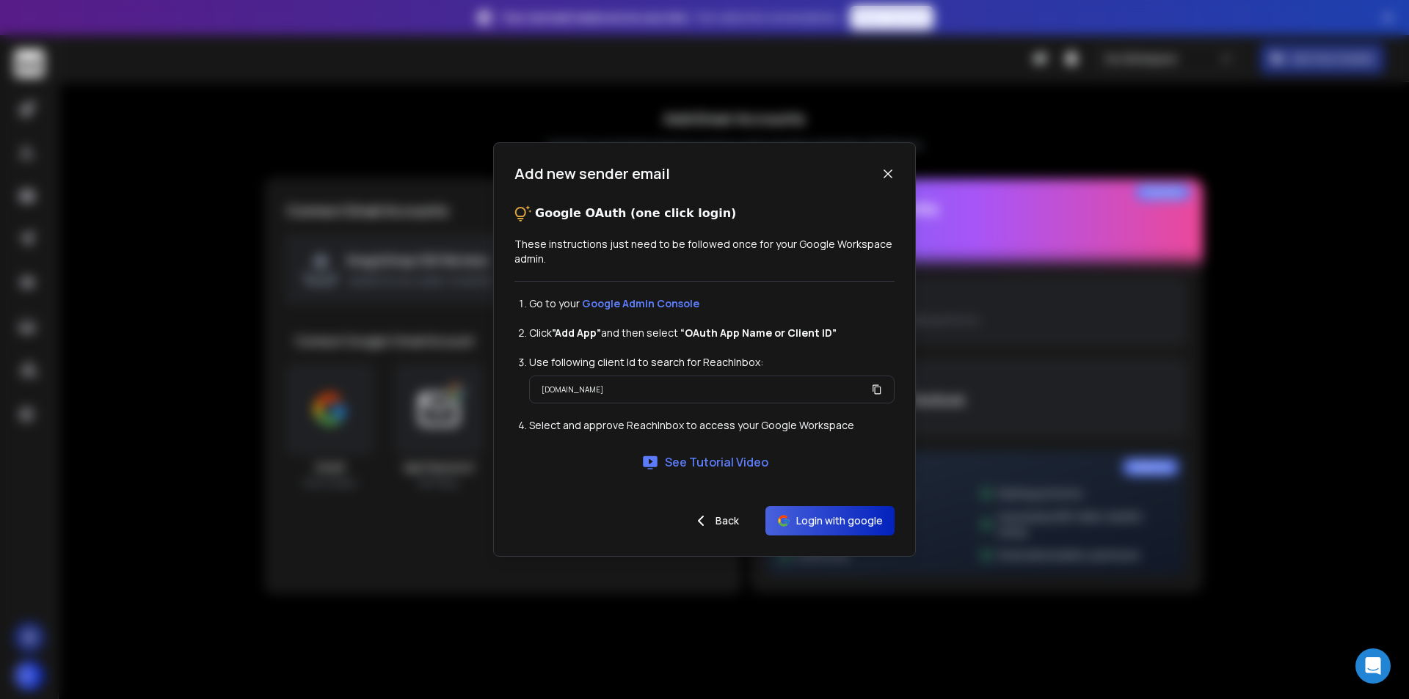
click at [825, 529] on button "Login with google" at bounding box center [829, 520] width 129 height 29
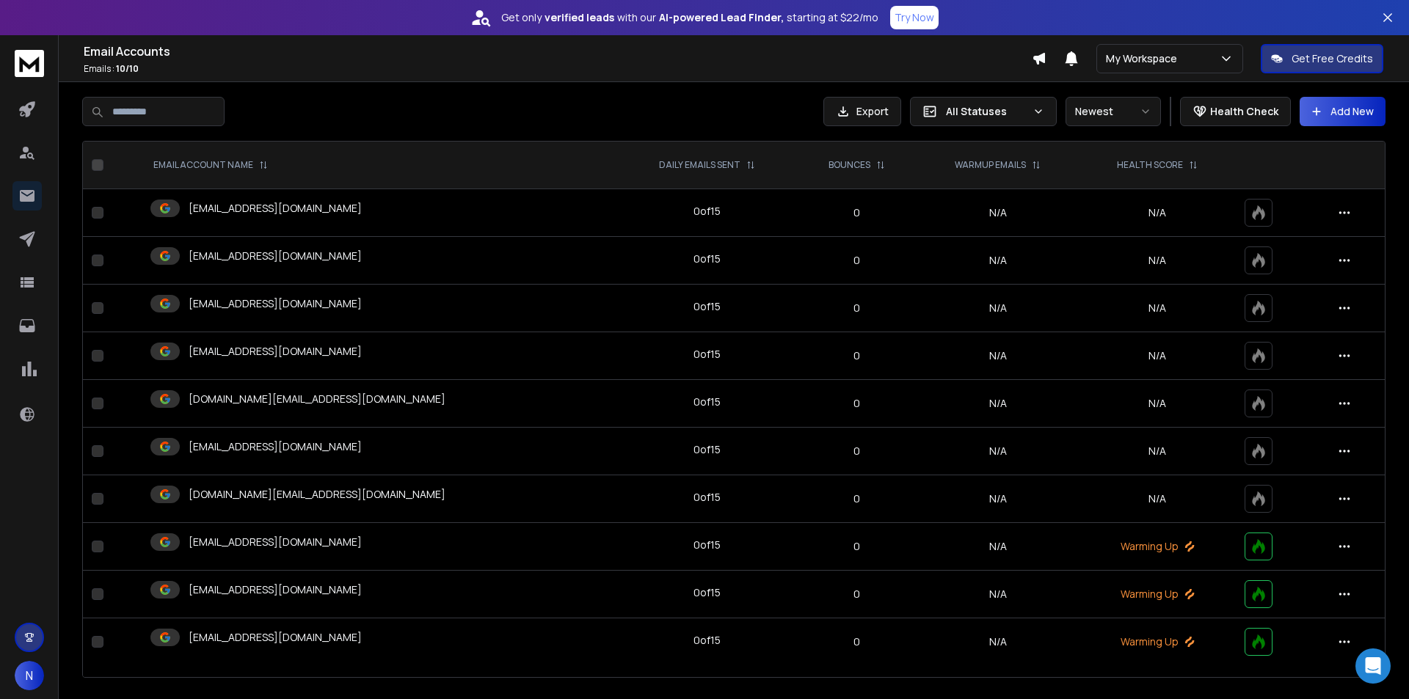
click at [1331, 109] on button "Add New" at bounding box center [1343, 111] width 86 height 29
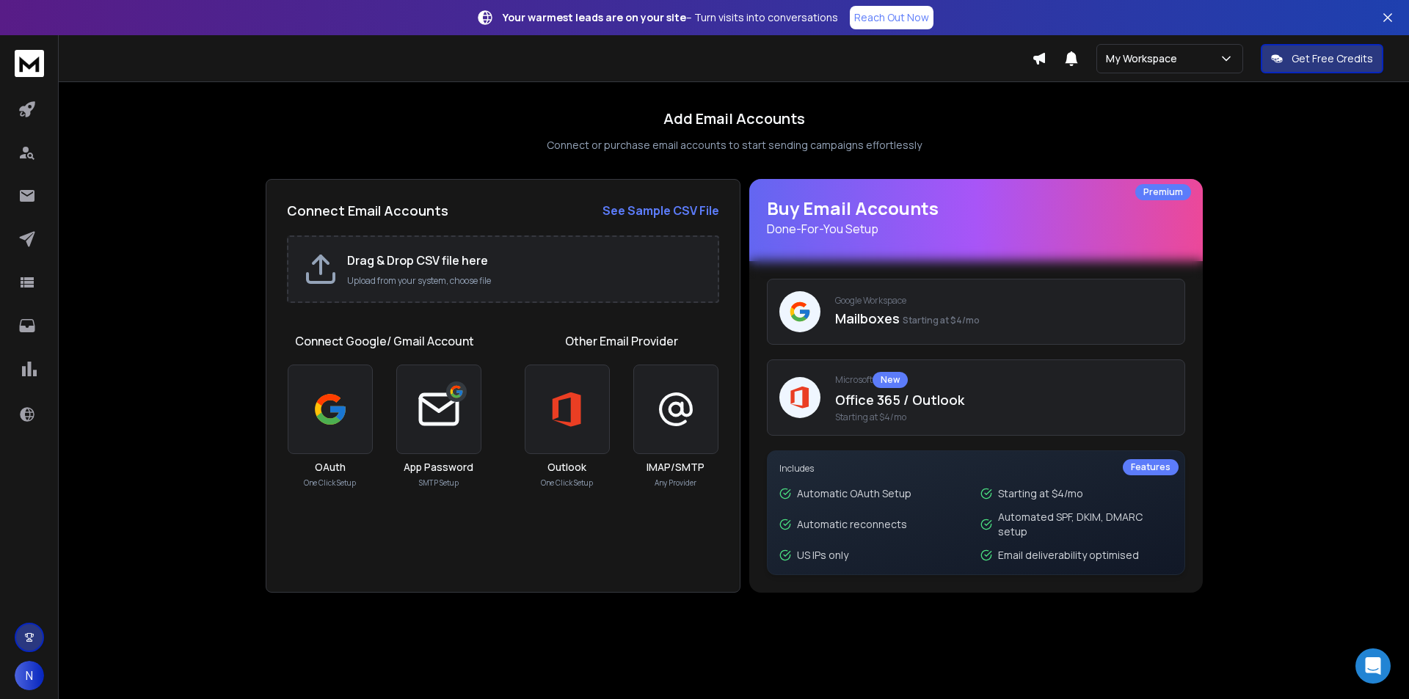
click at [362, 399] on div at bounding box center [330, 410] width 85 height 90
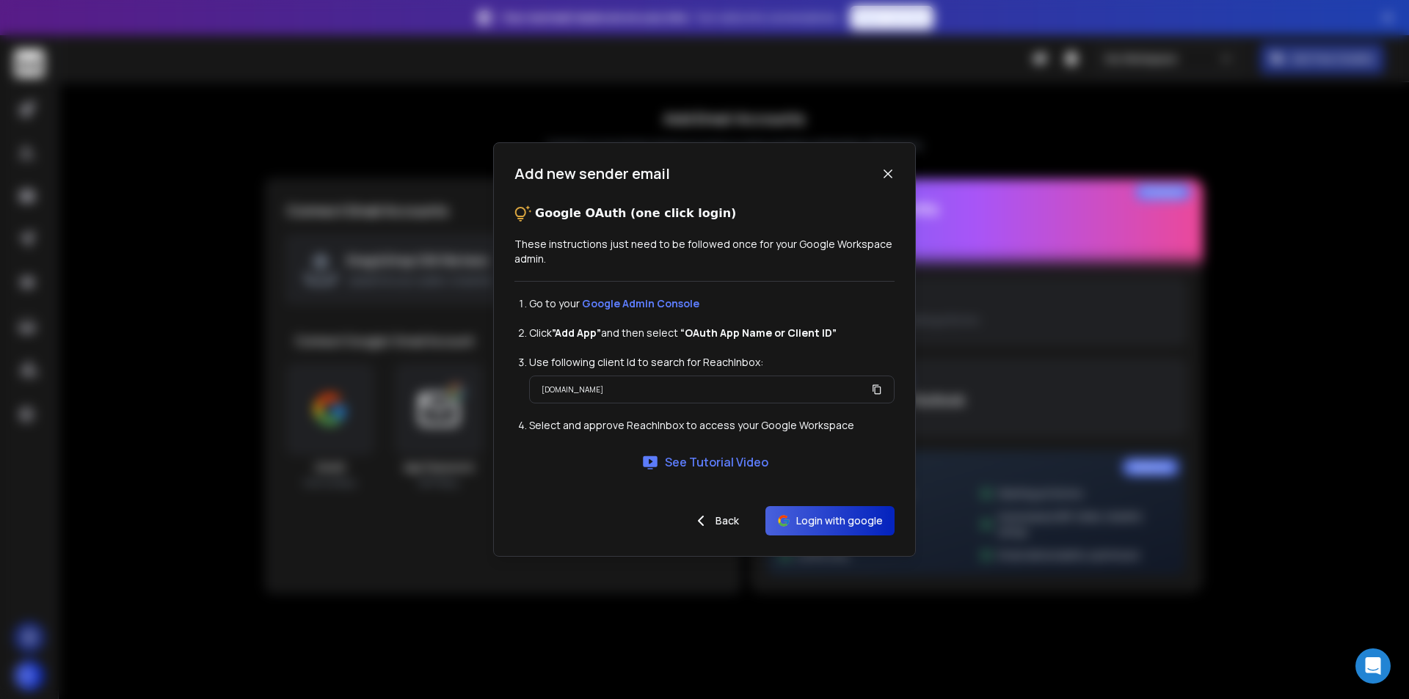
click at [828, 514] on button "Login with google" at bounding box center [829, 520] width 129 height 29
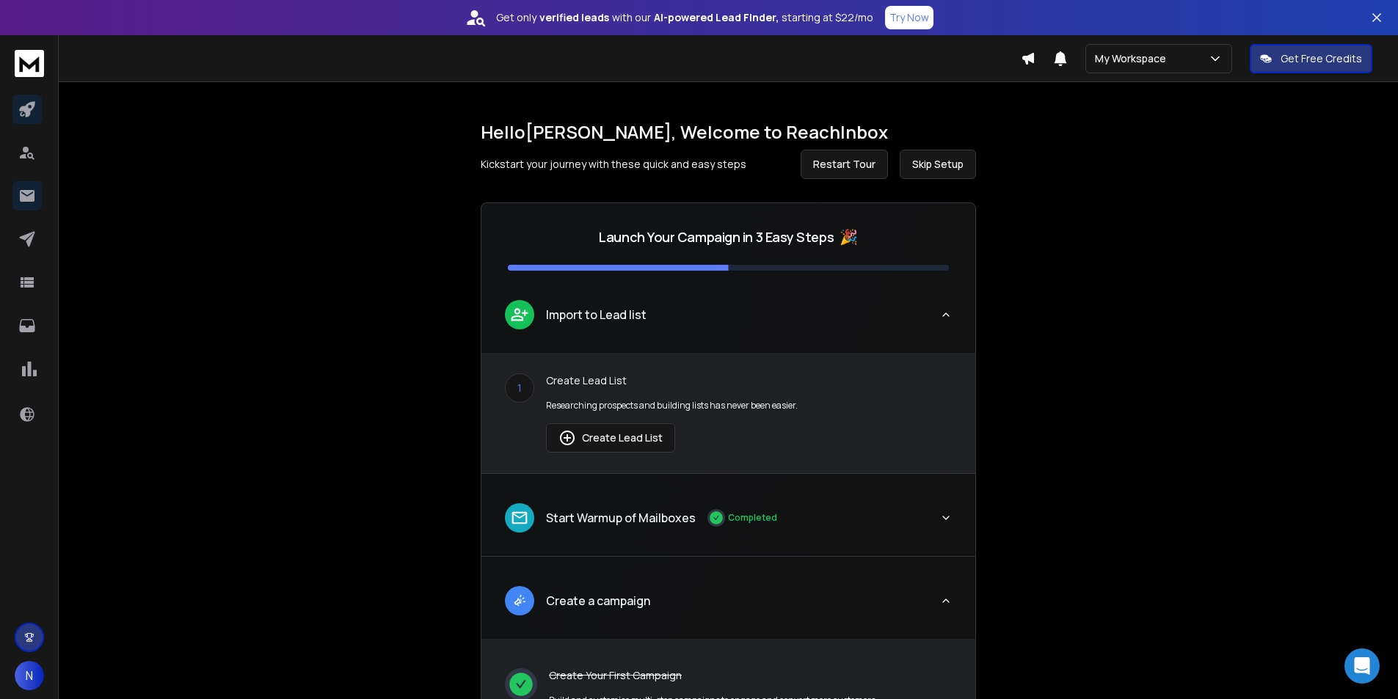
click at [25, 198] on icon at bounding box center [27, 196] width 15 height 12
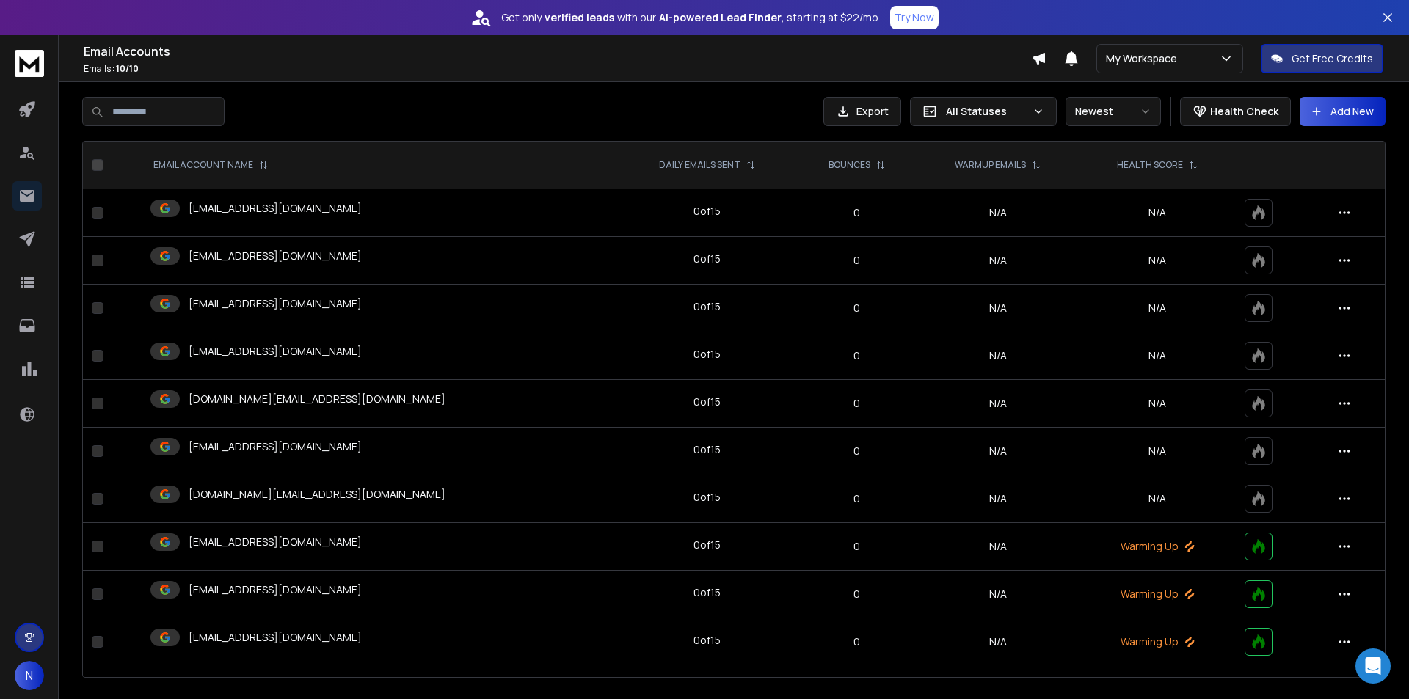
click at [1339, 111] on button "Add New" at bounding box center [1343, 111] width 86 height 29
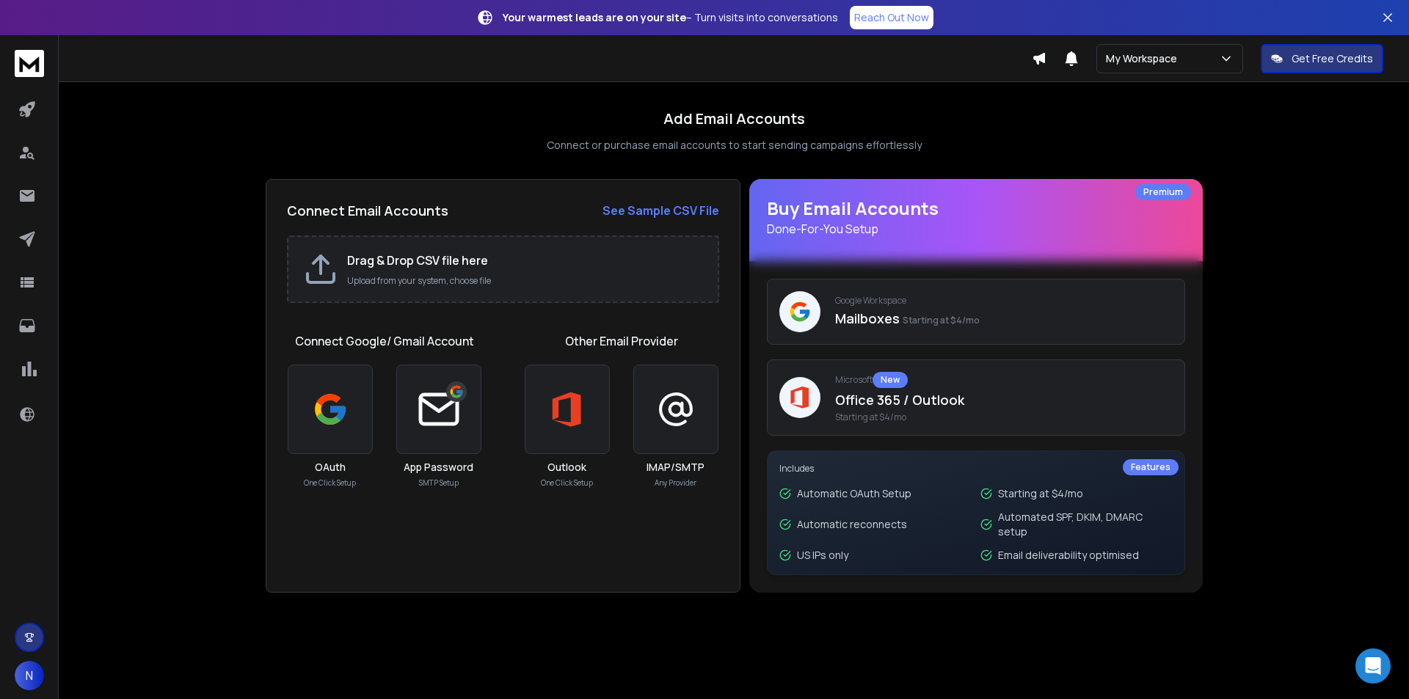
click at [316, 420] on icon at bounding box center [330, 410] width 37 height 44
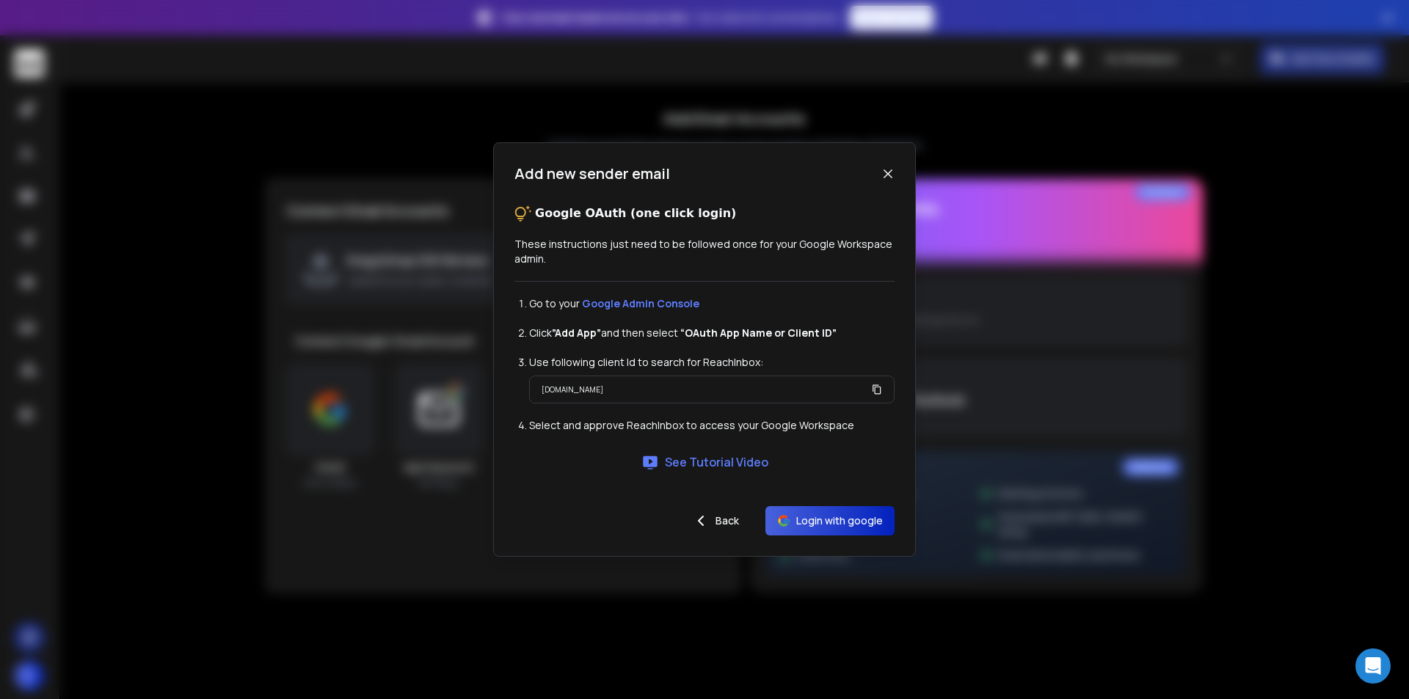
click at [851, 528] on button "Login with google" at bounding box center [829, 520] width 129 height 29
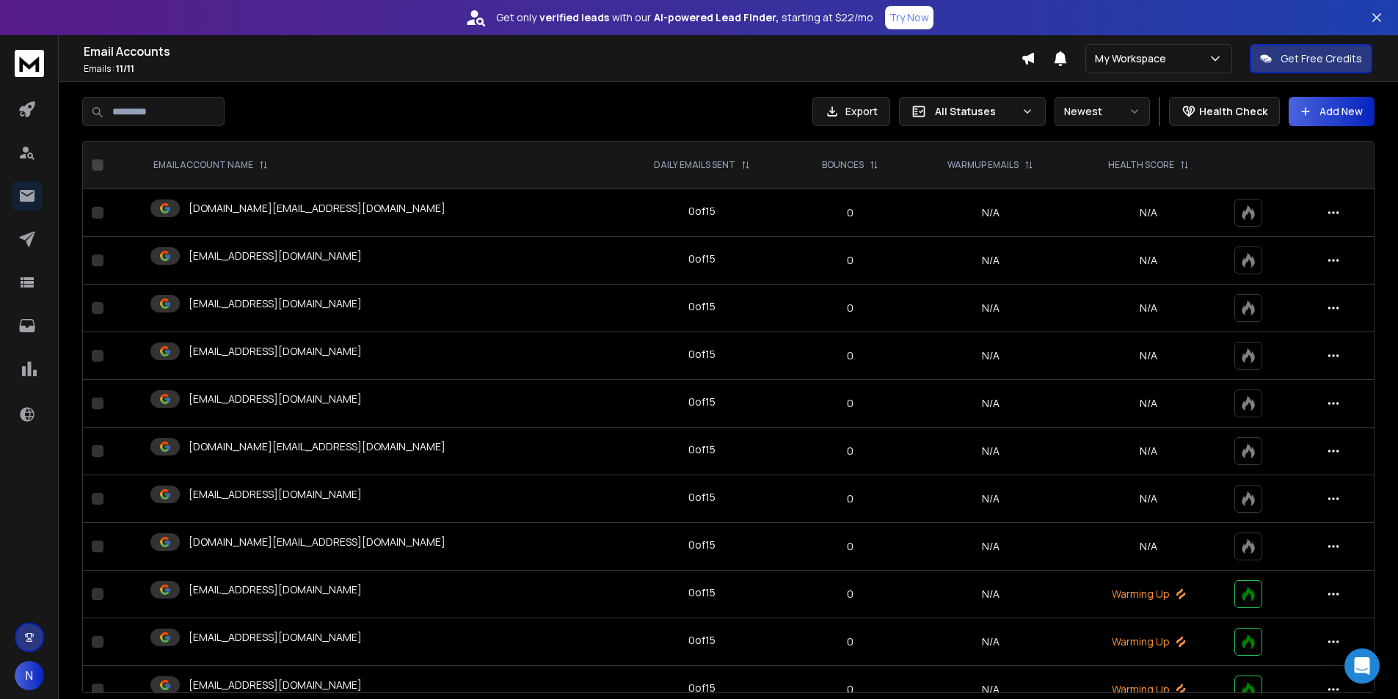
click at [1347, 107] on button "Add New" at bounding box center [1332, 111] width 86 height 29
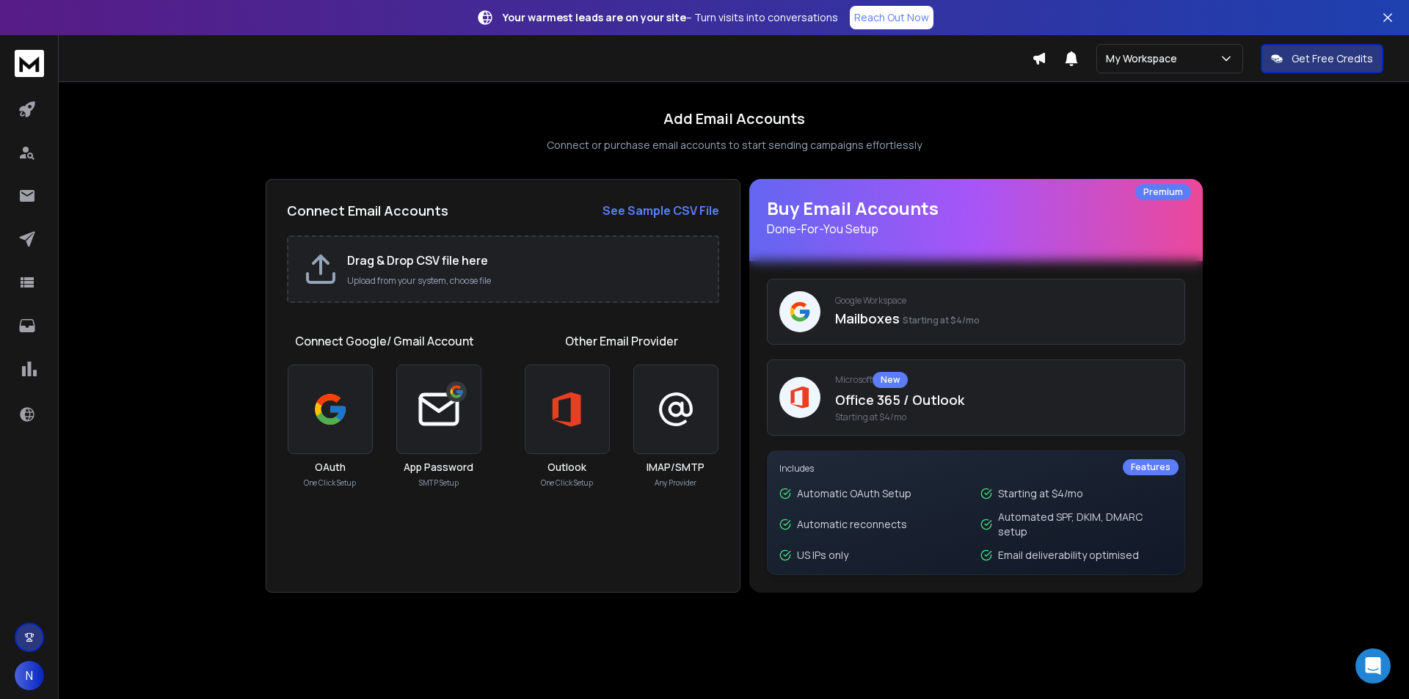
click at [346, 414] on icon at bounding box center [337, 414] width 15 height 15
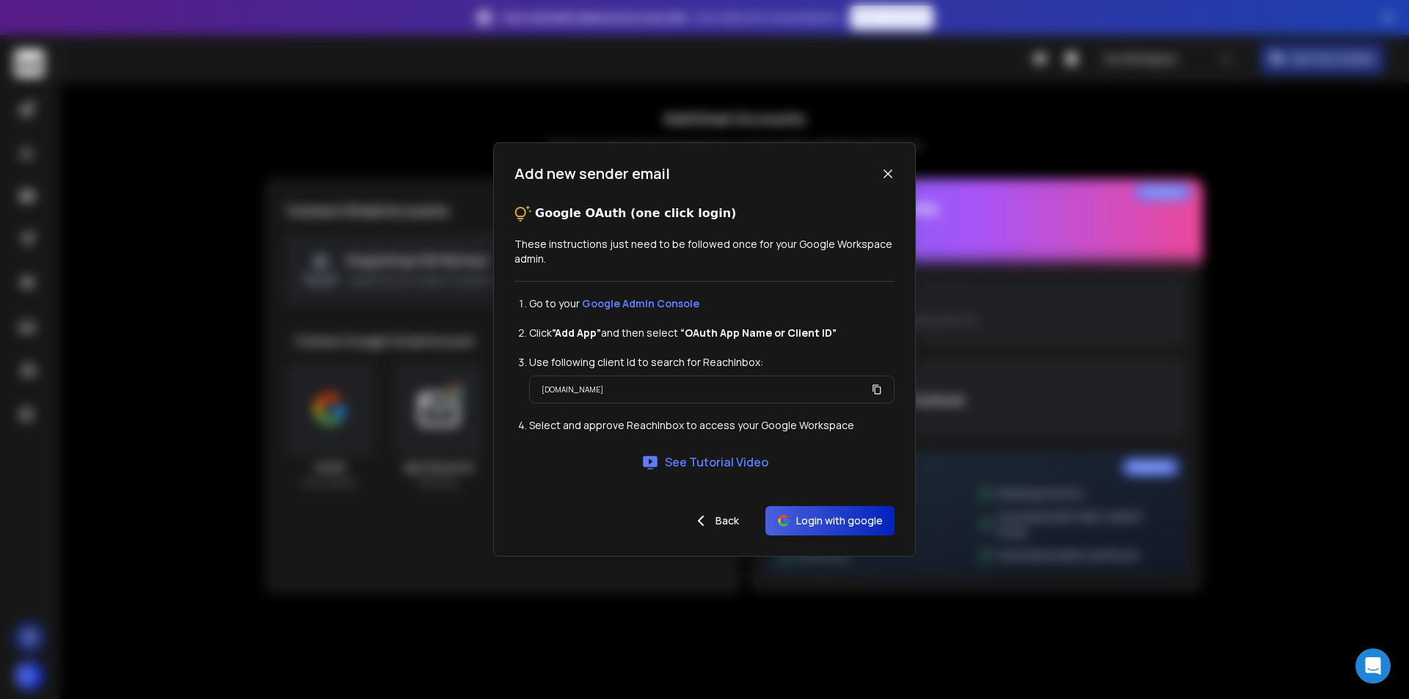
click at [843, 517] on button "Login with google" at bounding box center [829, 520] width 129 height 29
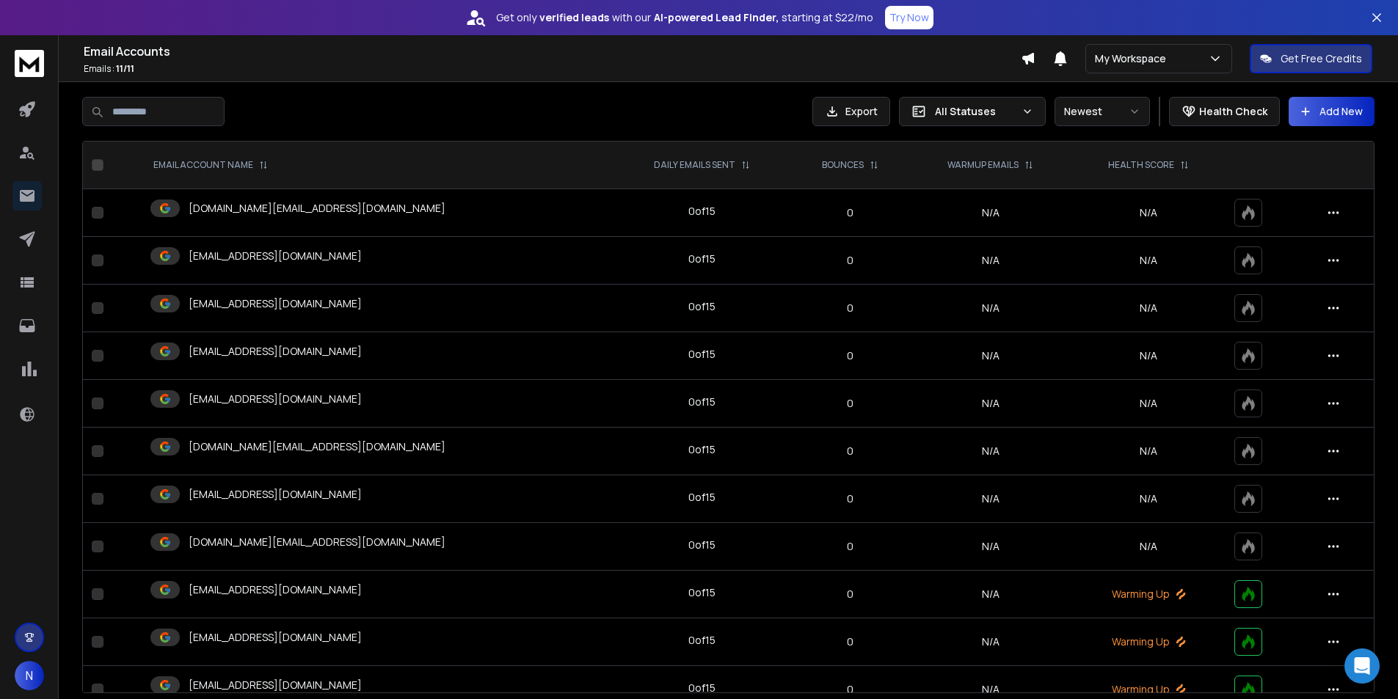
click at [1311, 110] on icon at bounding box center [1306, 111] width 10 height 10
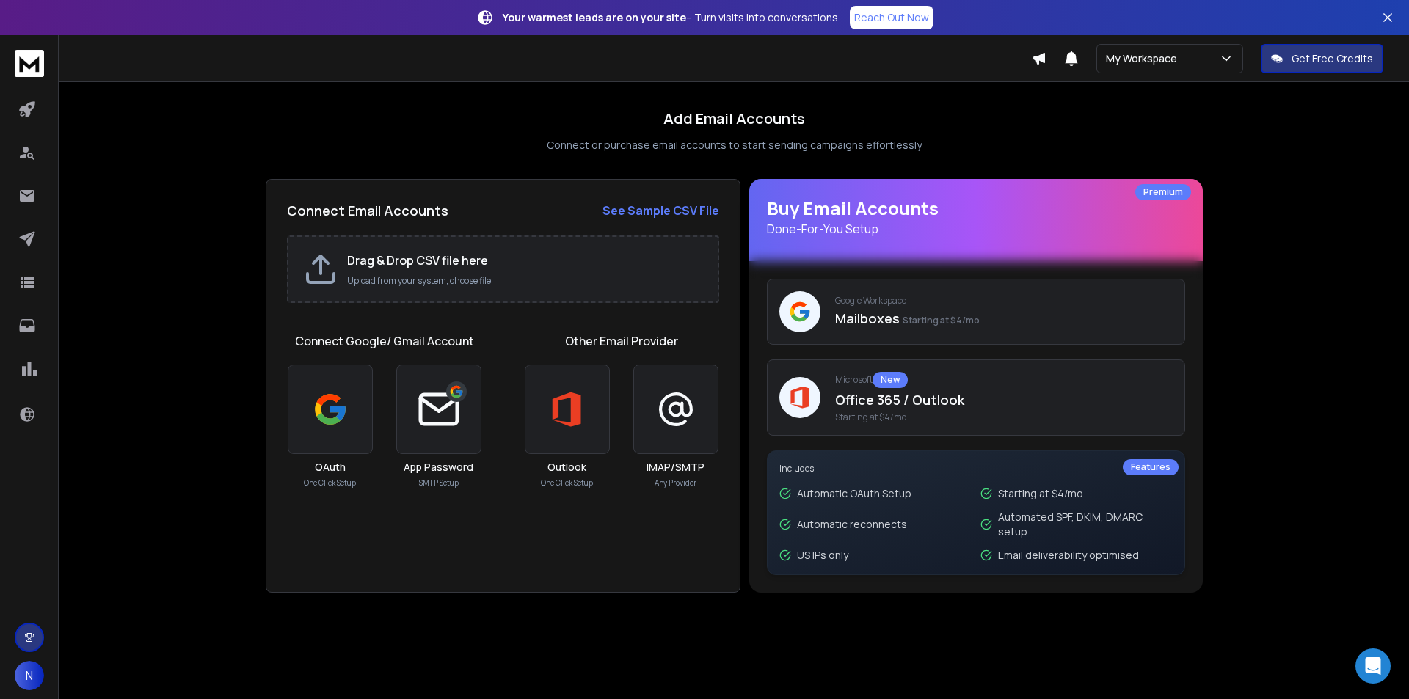
click at [349, 410] on icon at bounding box center [330, 410] width 37 height 44
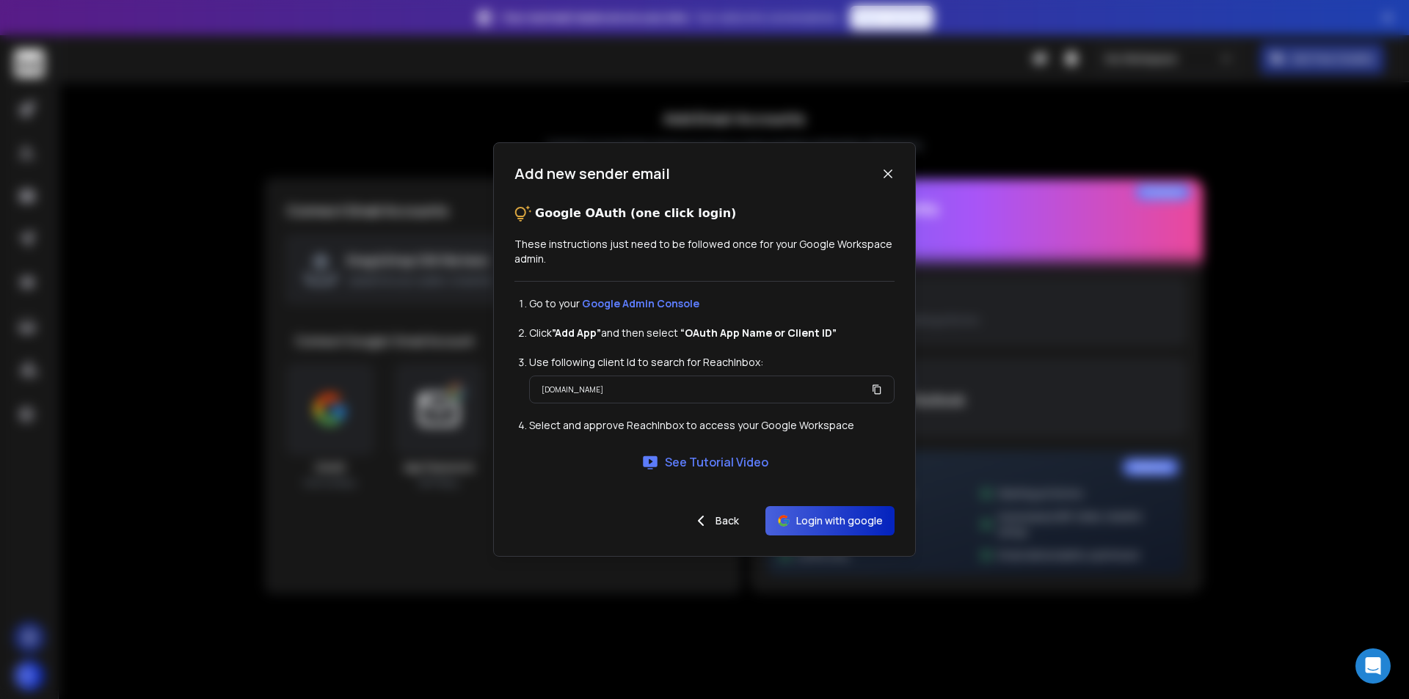
click at [826, 522] on button "Login with google" at bounding box center [829, 520] width 129 height 29
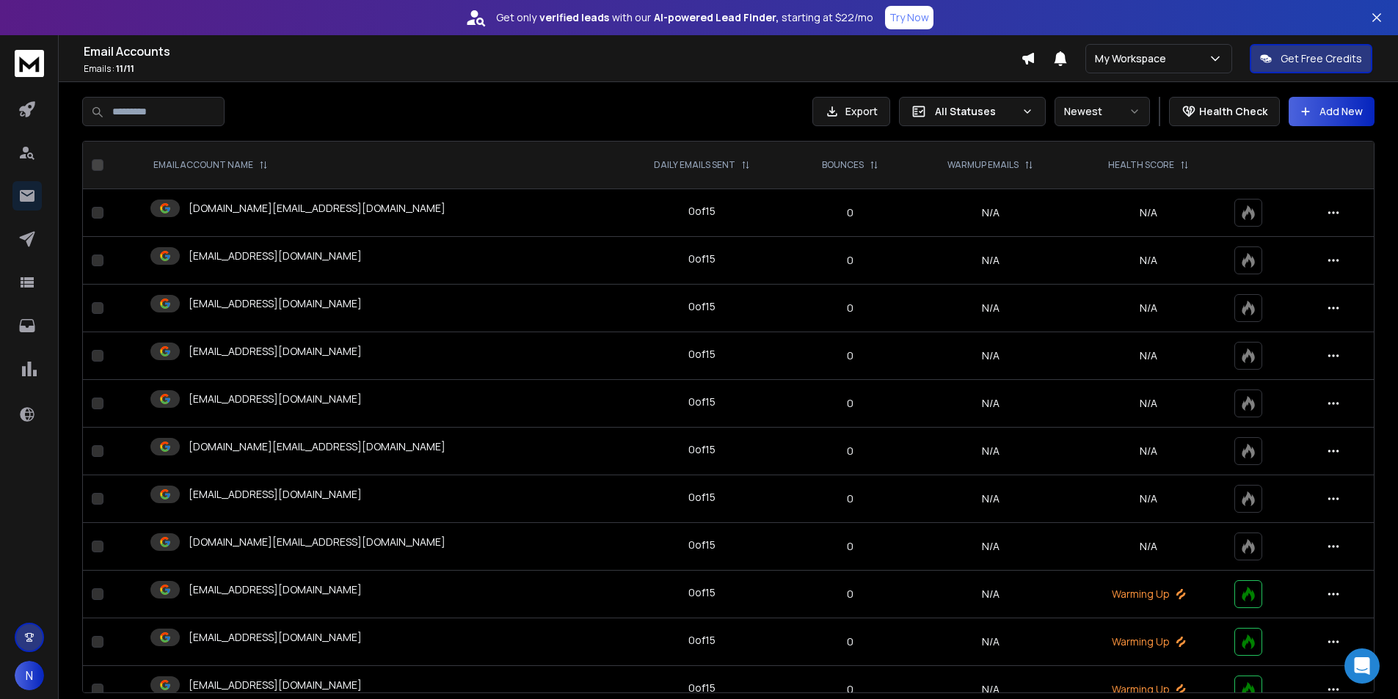
click at [1339, 103] on button "Add New" at bounding box center [1332, 111] width 86 height 29
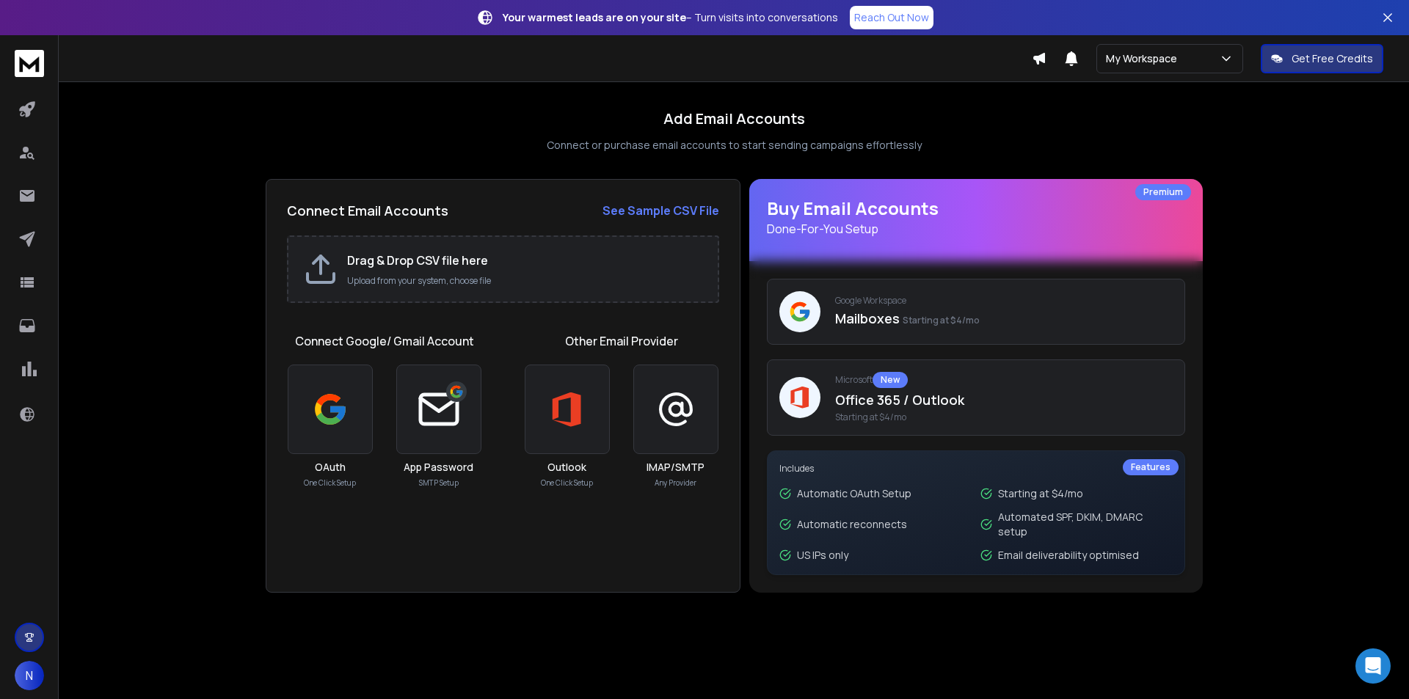
click at [318, 415] on icon at bounding box center [330, 410] width 37 height 44
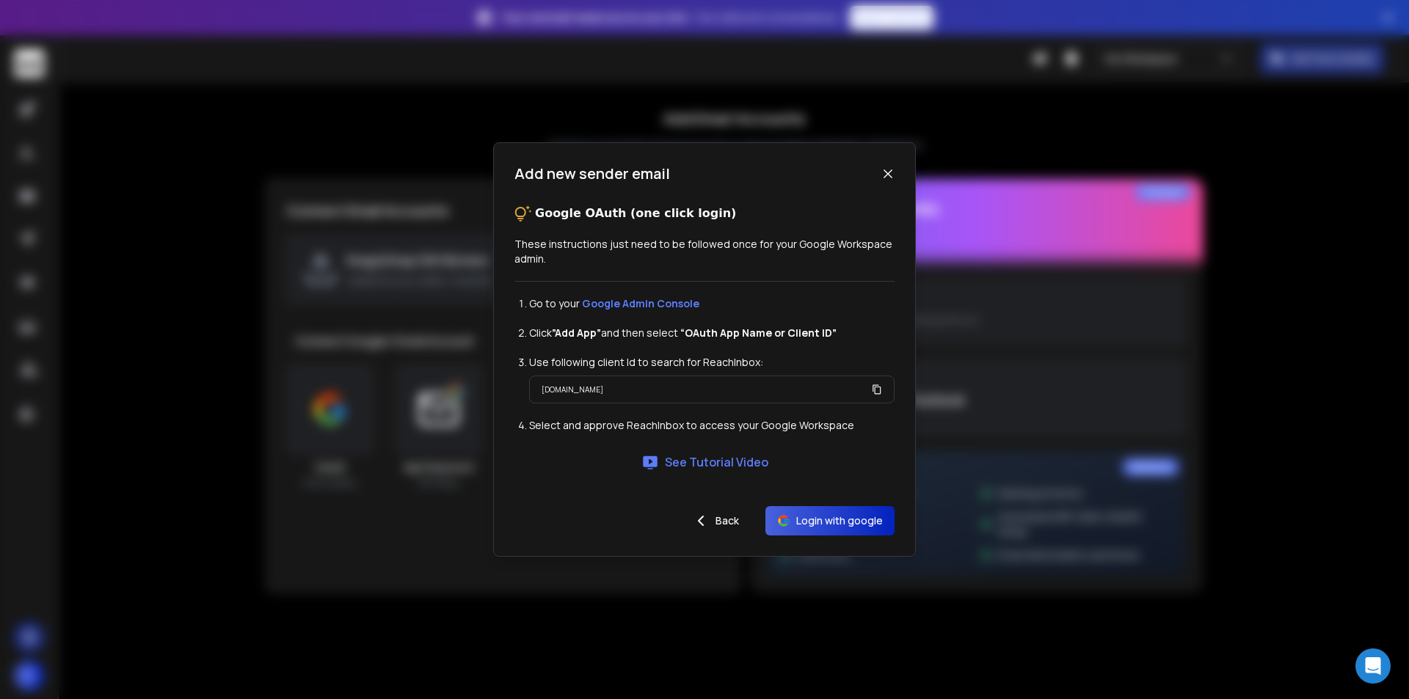
drag, startPoint x: 818, startPoint y: 512, endPoint x: 818, endPoint y: 524, distance: 12.5
click at [818, 512] on button "Login with google" at bounding box center [829, 520] width 129 height 29
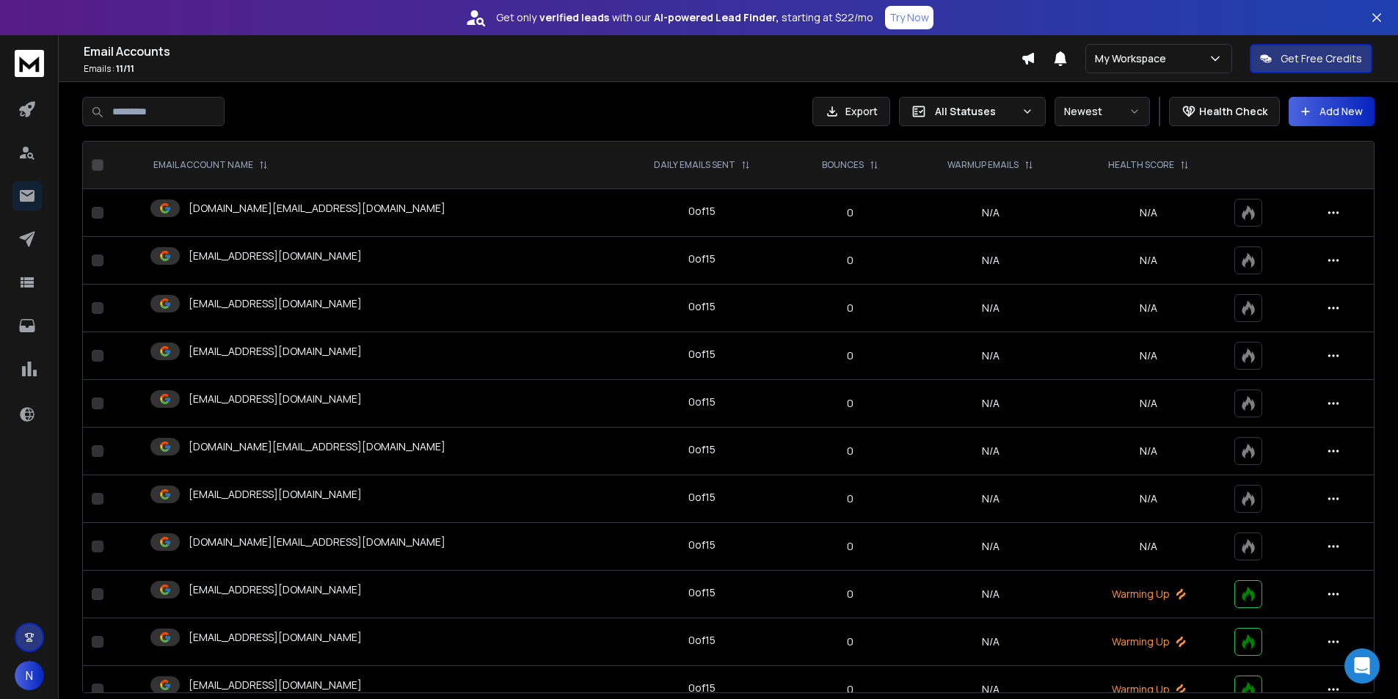
click at [1329, 112] on button "Add New" at bounding box center [1332, 111] width 86 height 29
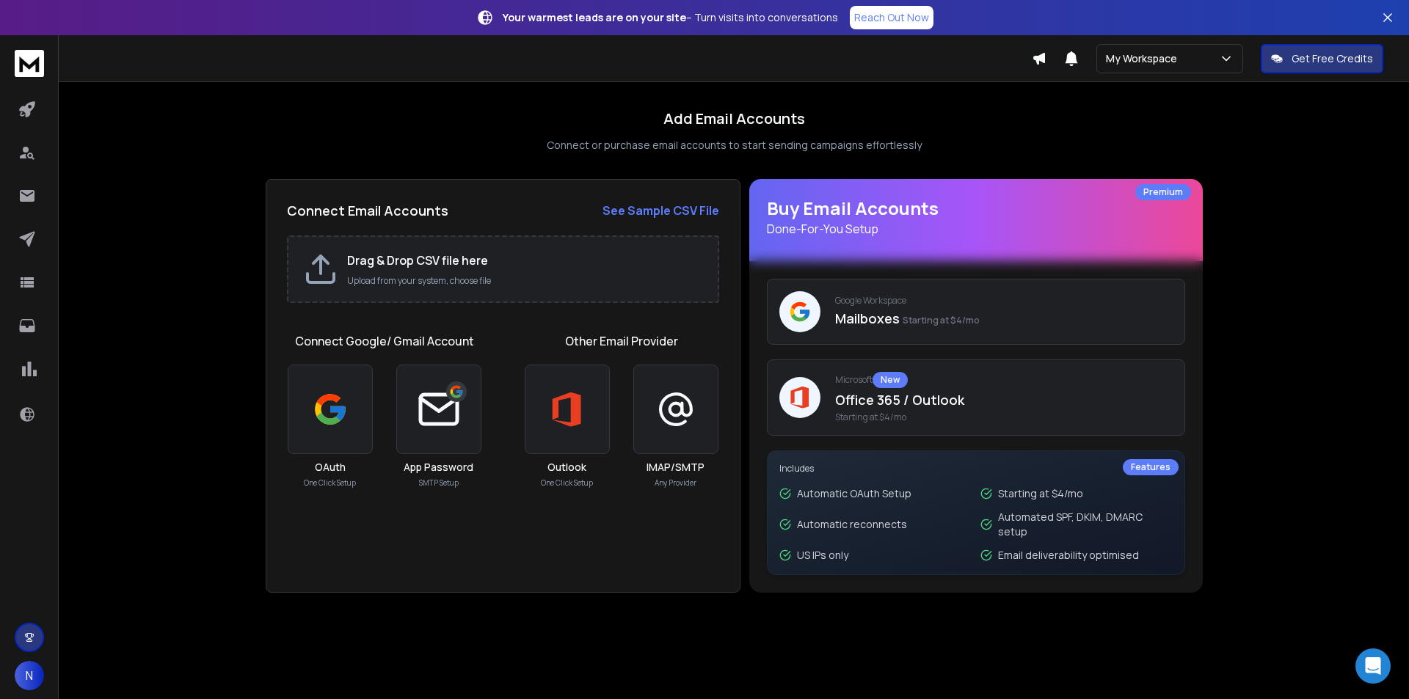
click at [349, 419] on icon at bounding box center [330, 410] width 37 height 44
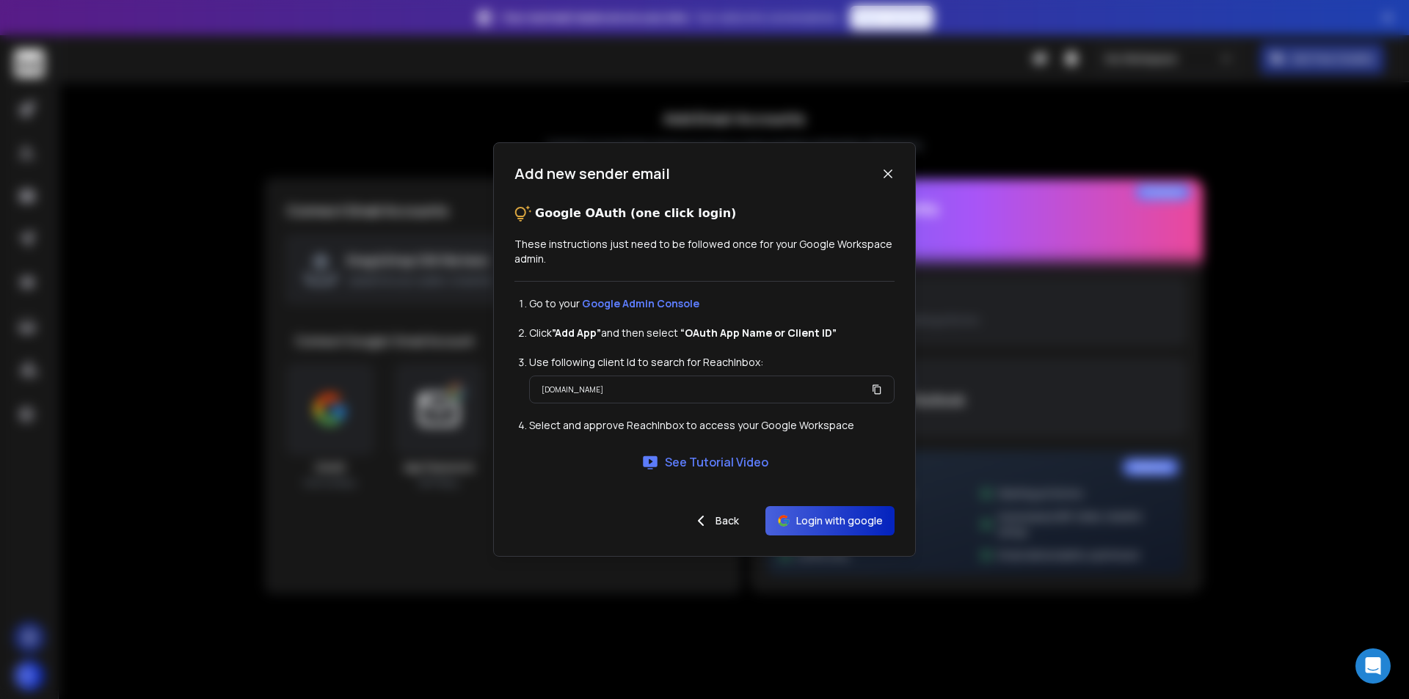
click at [852, 527] on button "Login with google" at bounding box center [829, 520] width 129 height 29
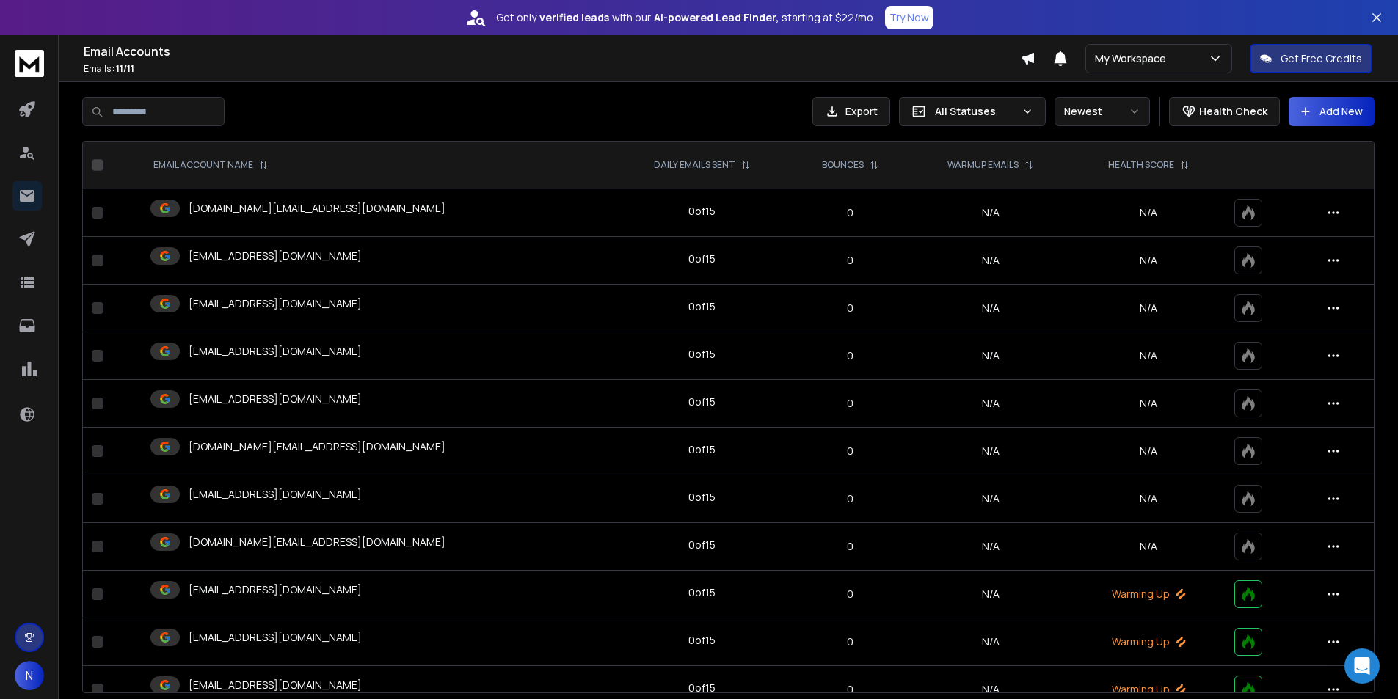
click at [1334, 101] on button "Add New" at bounding box center [1332, 111] width 86 height 29
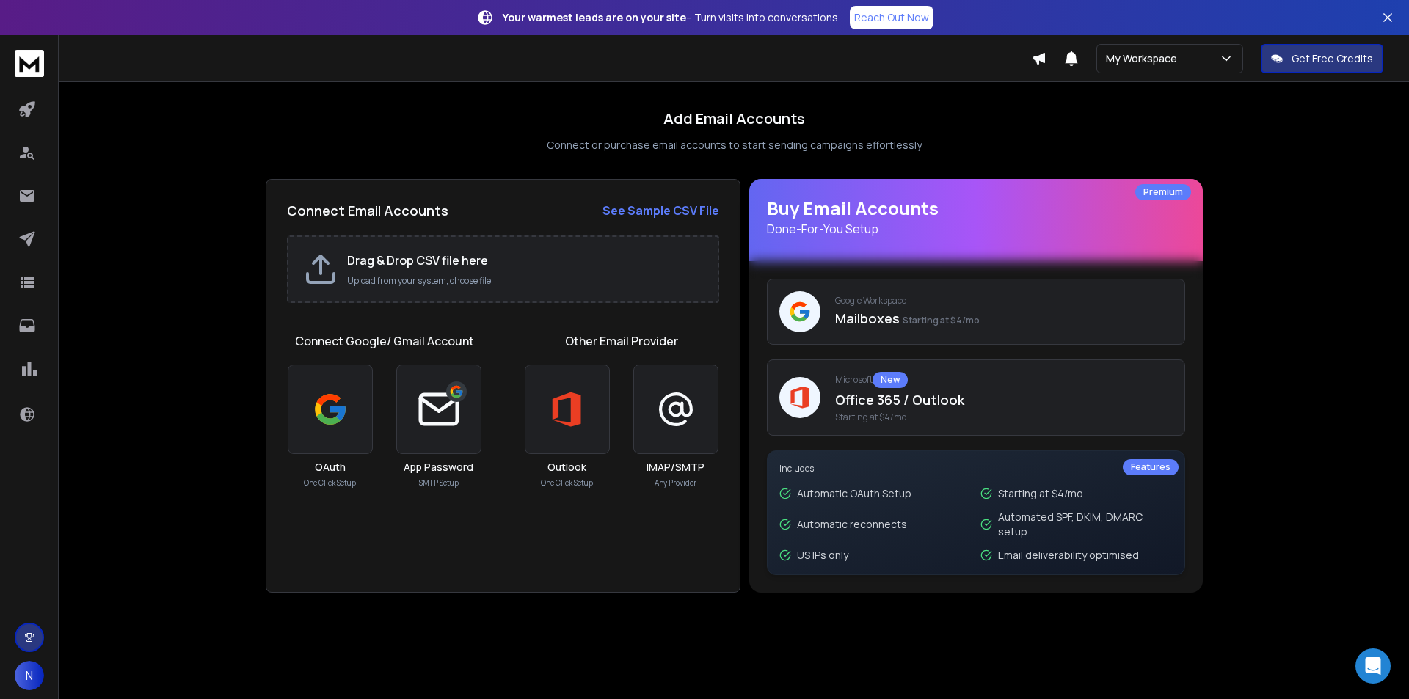
click at [332, 420] on icon at bounding box center [328, 418] width 24 height 12
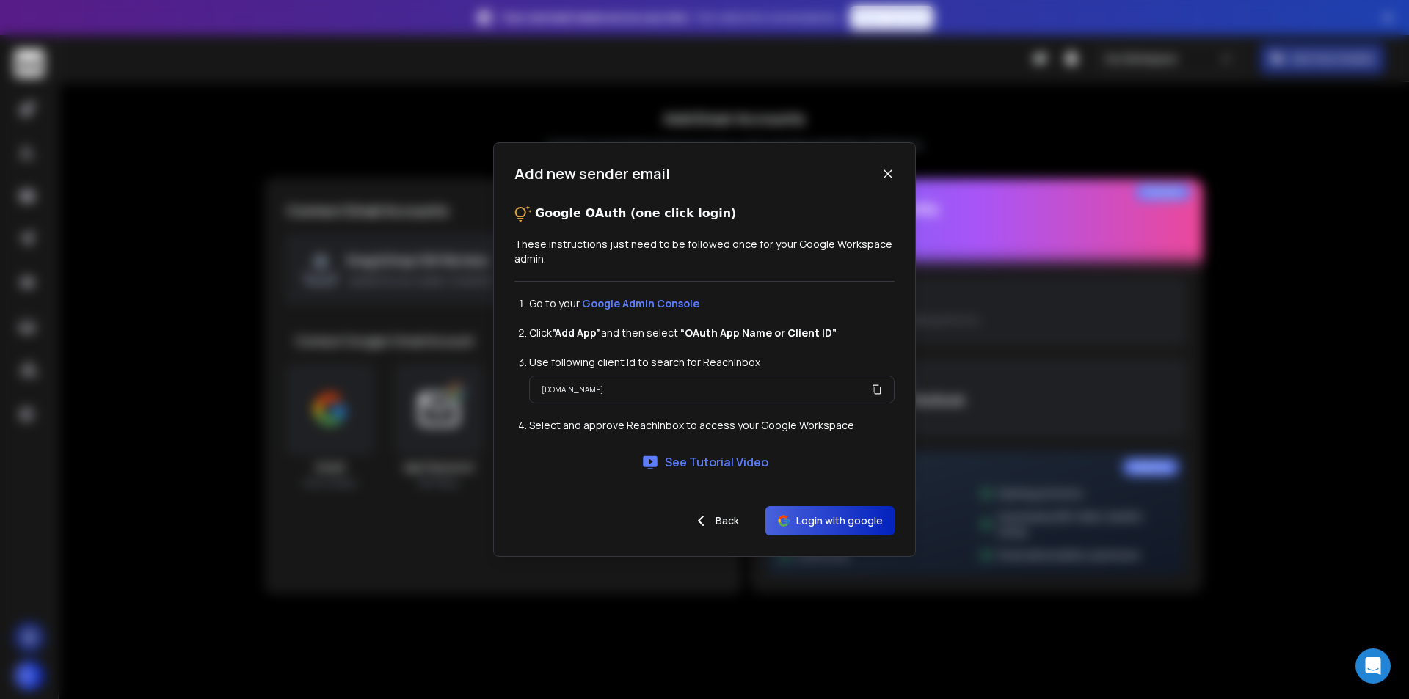
click at [873, 526] on button "Login with google" at bounding box center [829, 520] width 129 height 29
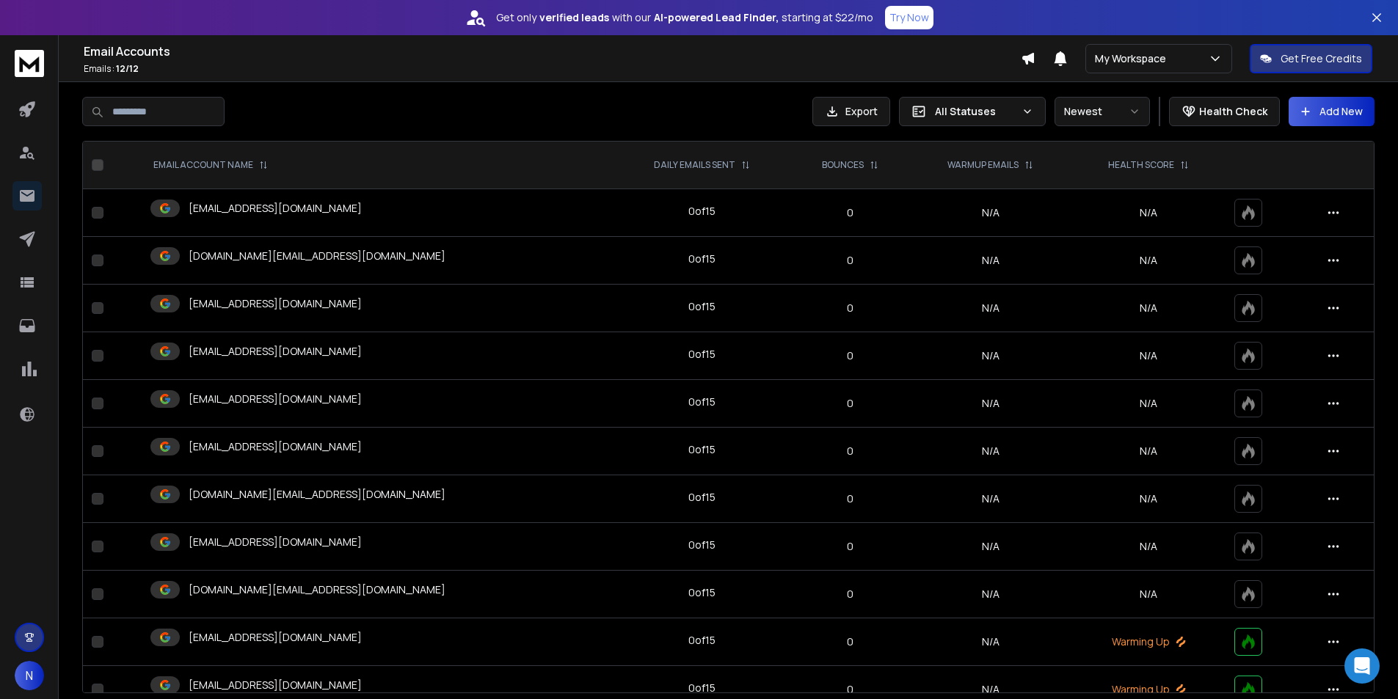
click at [1298, 101] on button "Add New" at bounding box center [1332, 111] width 86 height 29
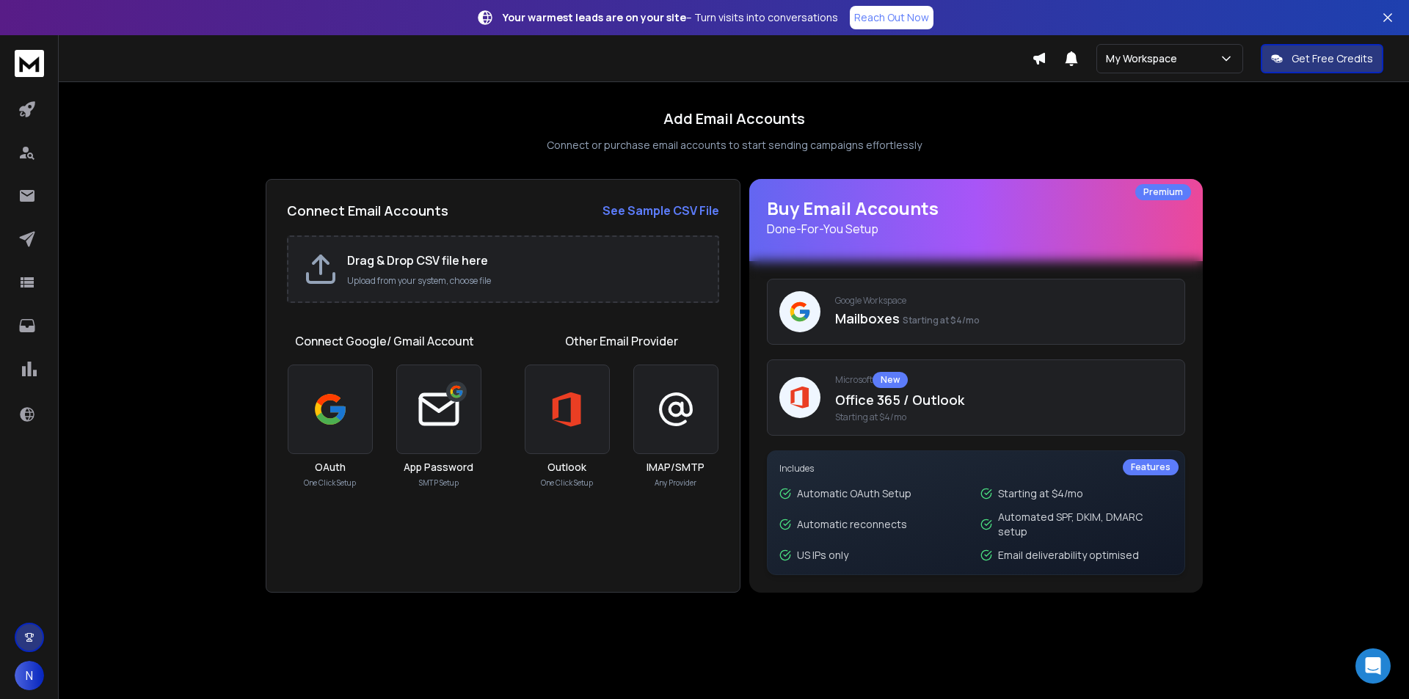
click at [318, 414] on icon at bounding box center [330, 410] width 37 height 44
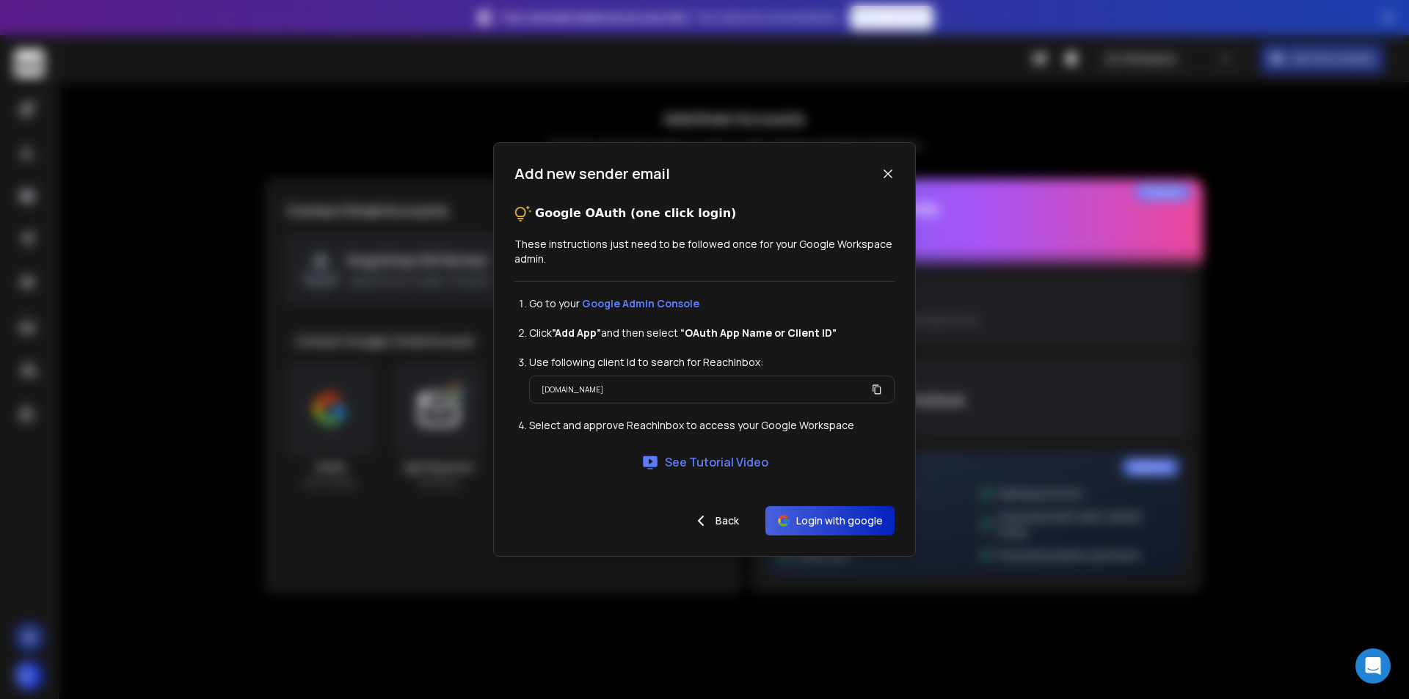
click at [832, 528] on button "Login with google" at bounding box center [829, 520] width 129 height 29
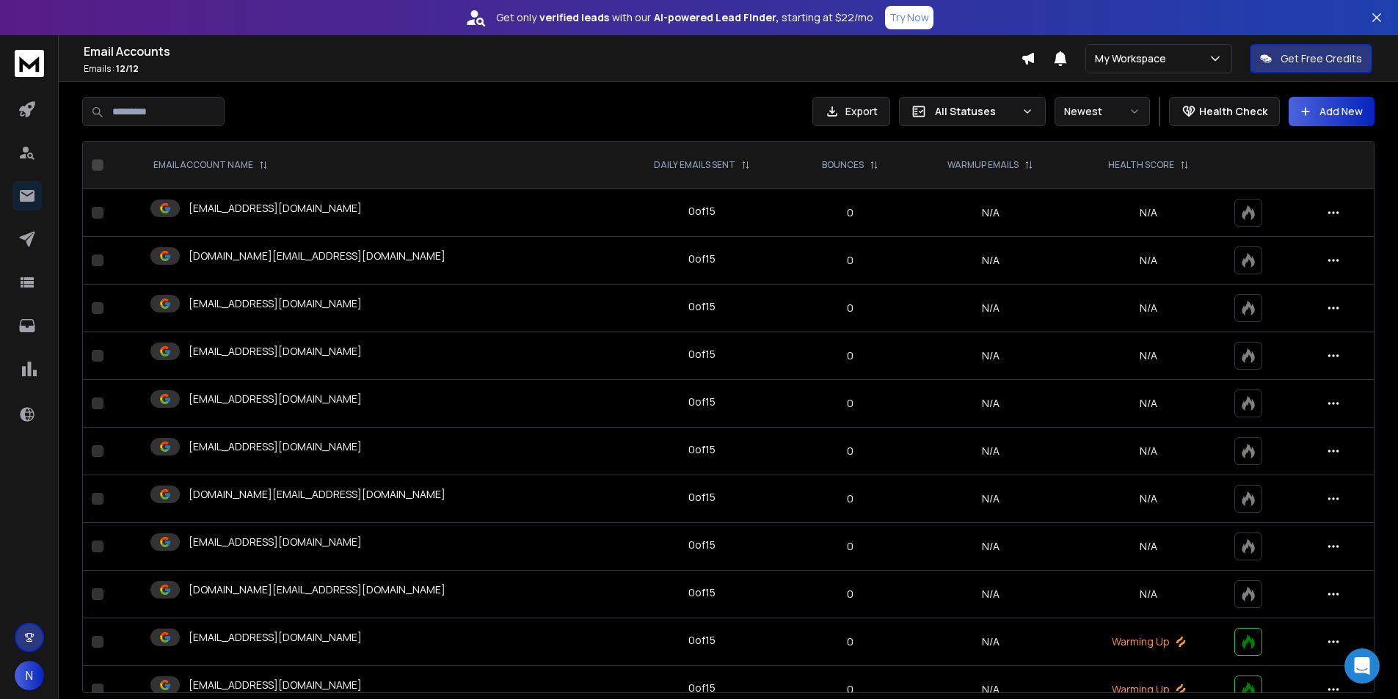
click at [1337, 104] on button "Add New" at bounding box center [1332, 111] width 86 height 29
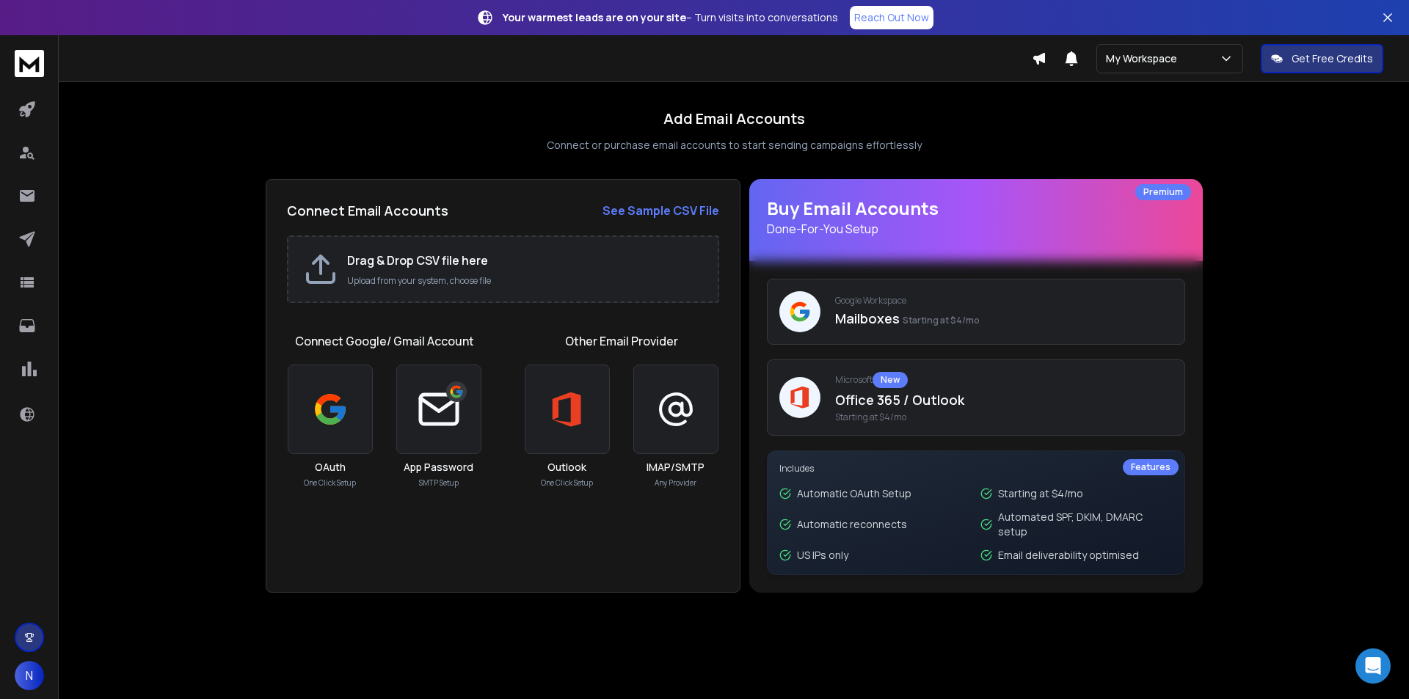
click at [336, 431] on div at bounding box center [330, 410] width 85 height 90
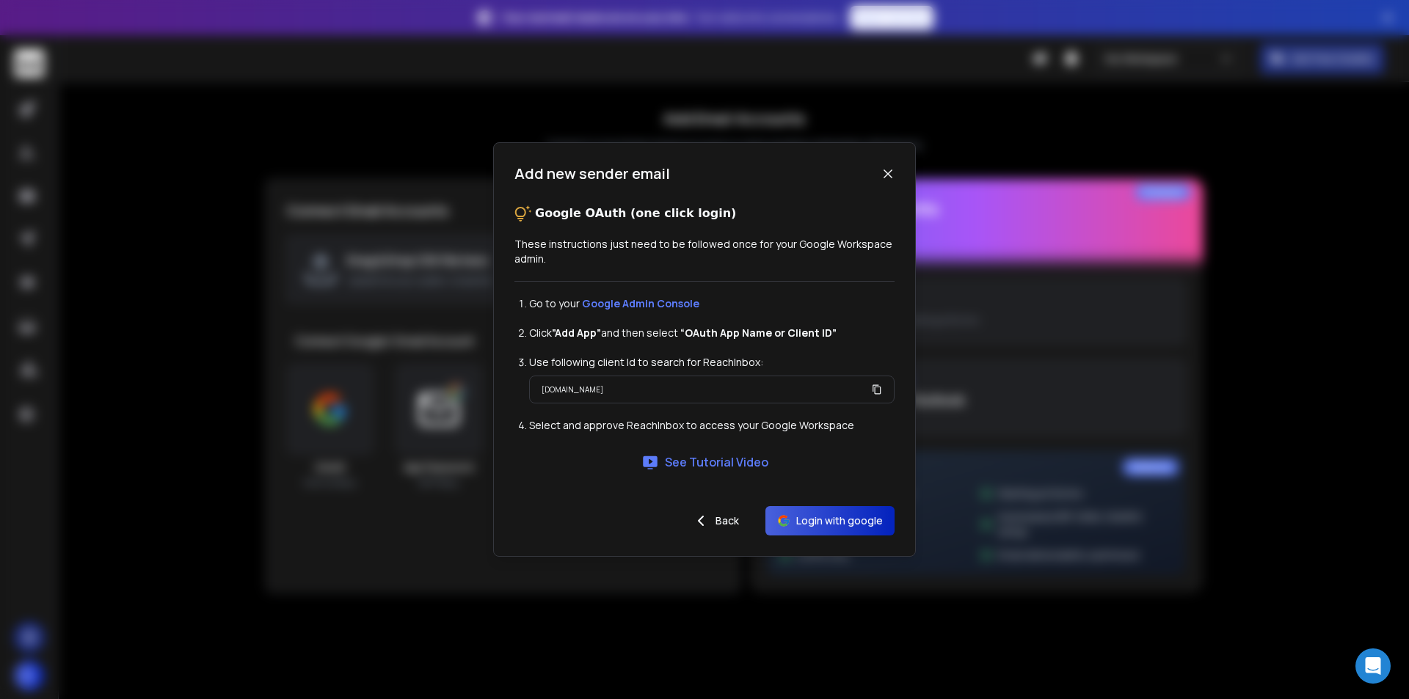
click at [826, 533] on button "Login with google" at bounding box center [829, 520] width 129 height 29
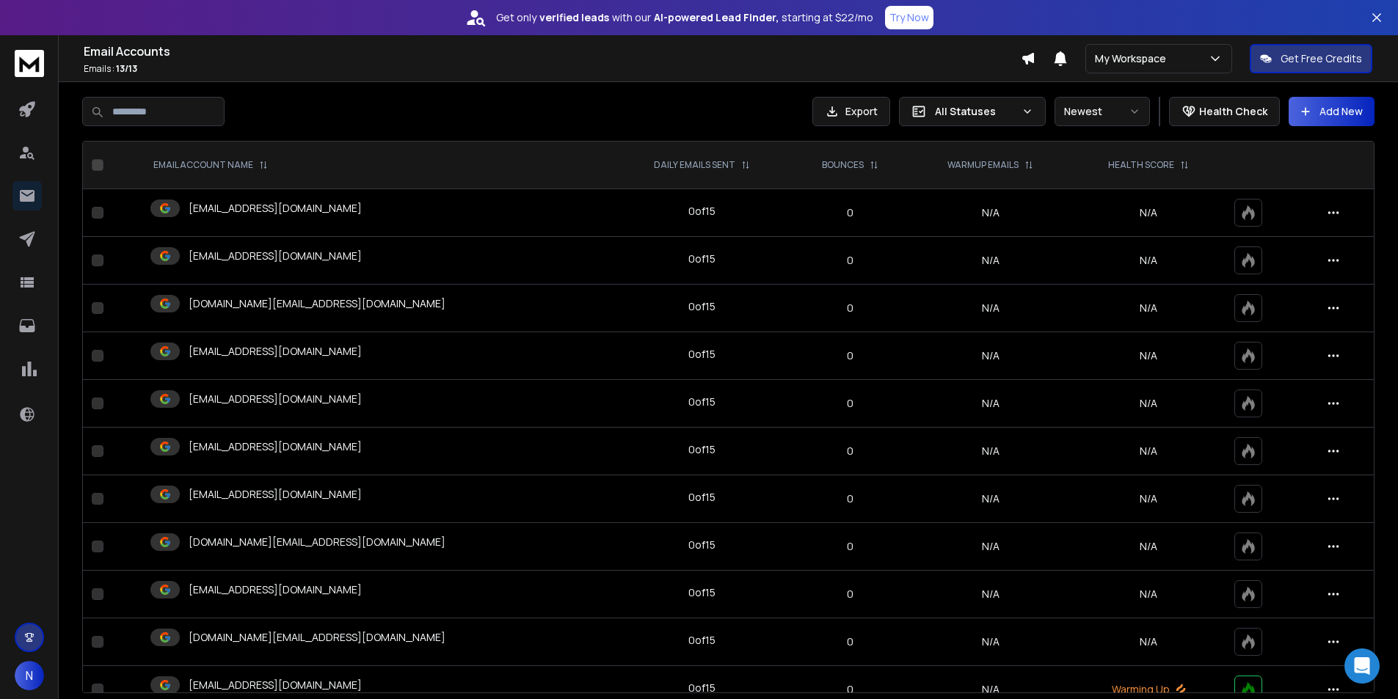
click at [1325, 106] on button "Add New" at bounding box center [1332, 111] width 86 height 29
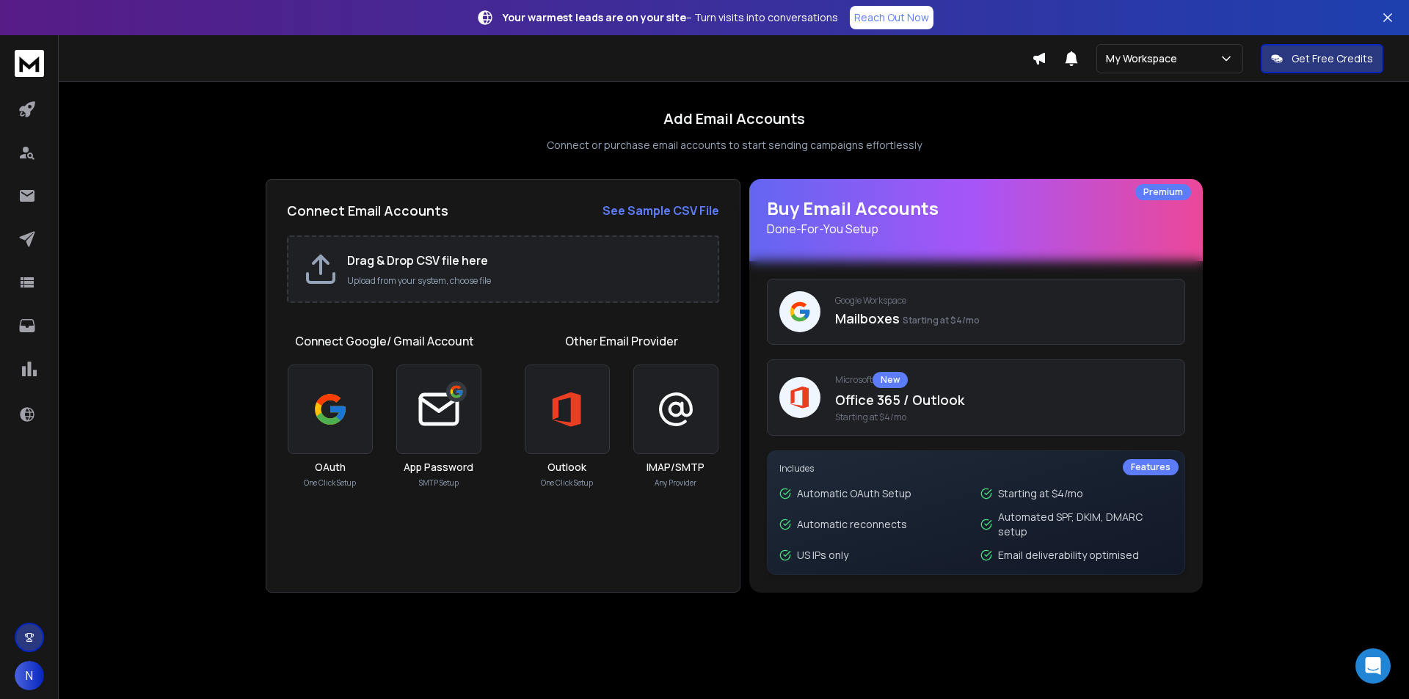
click at [329, 424] on icon at bounding box center [330, 410] width 37 height 44
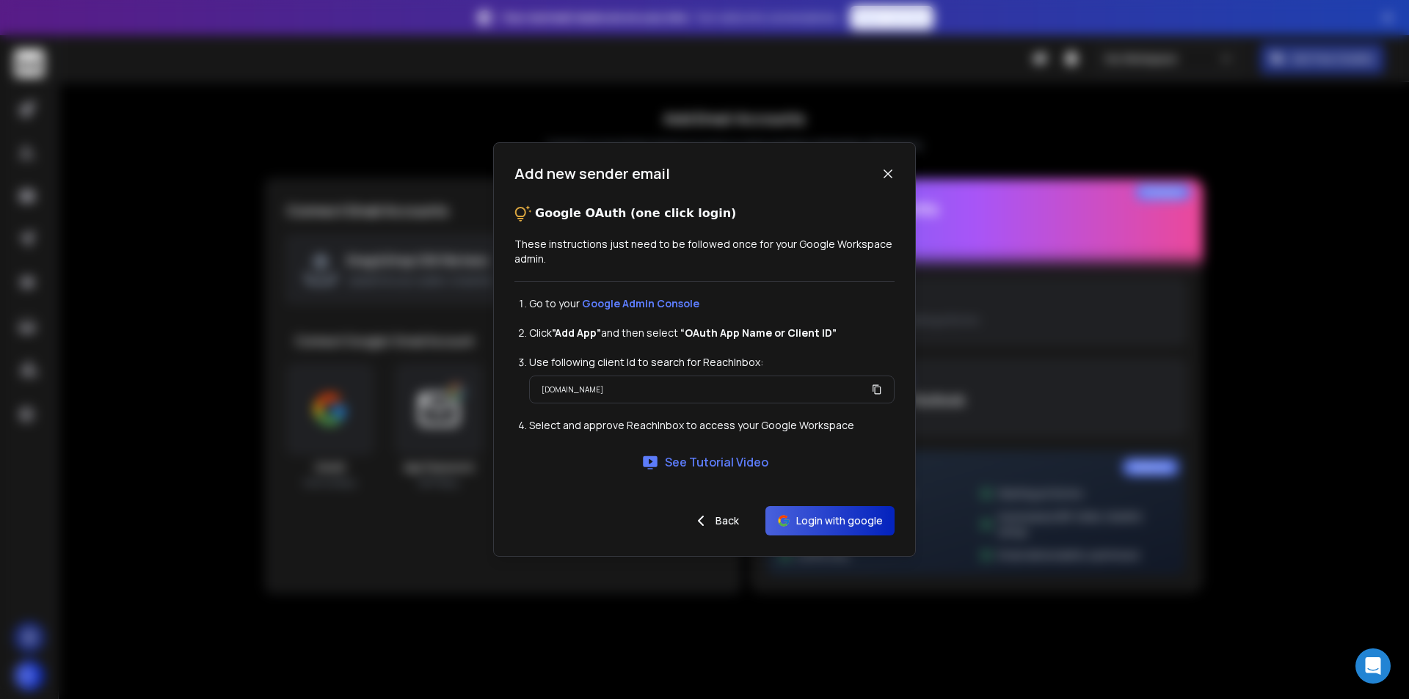
click at [818, 511] on button "Login with google" at bounding box center [829, 520] width 129 height 29
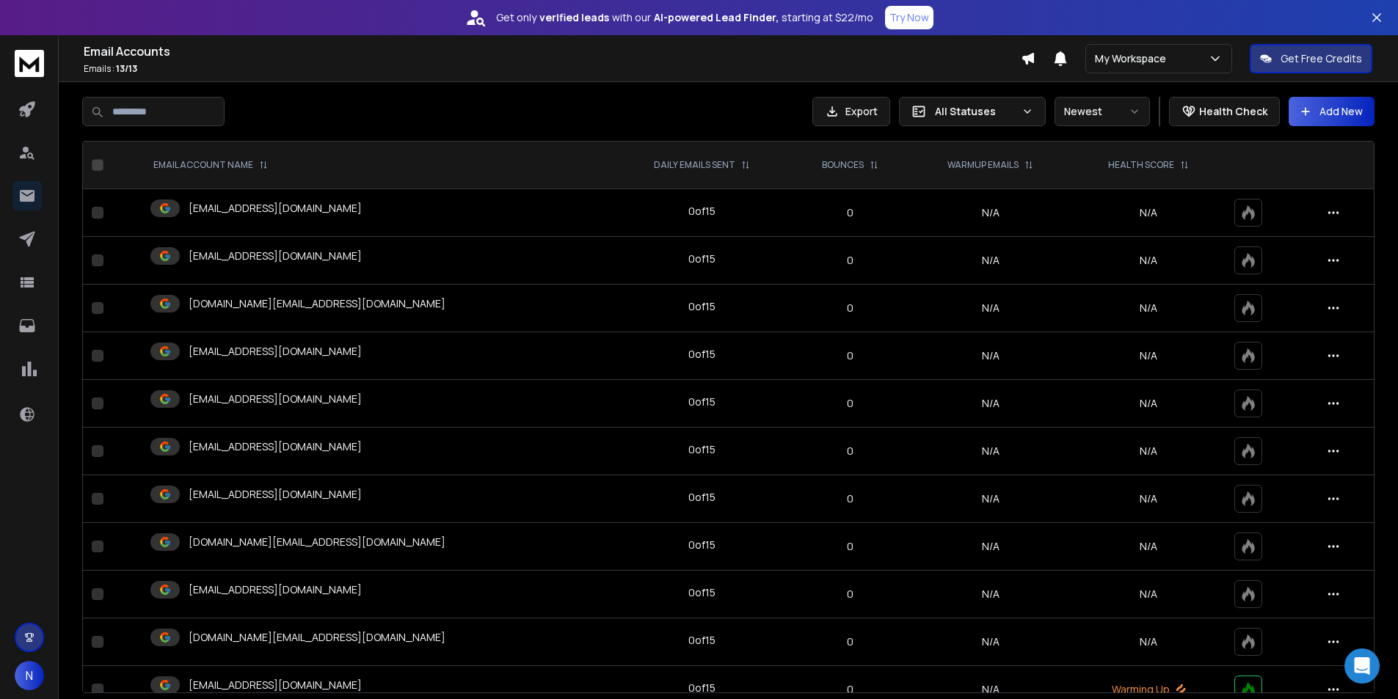
click at [1311, 110] on icon at bounding box center [1306, 111] width 10 height 10
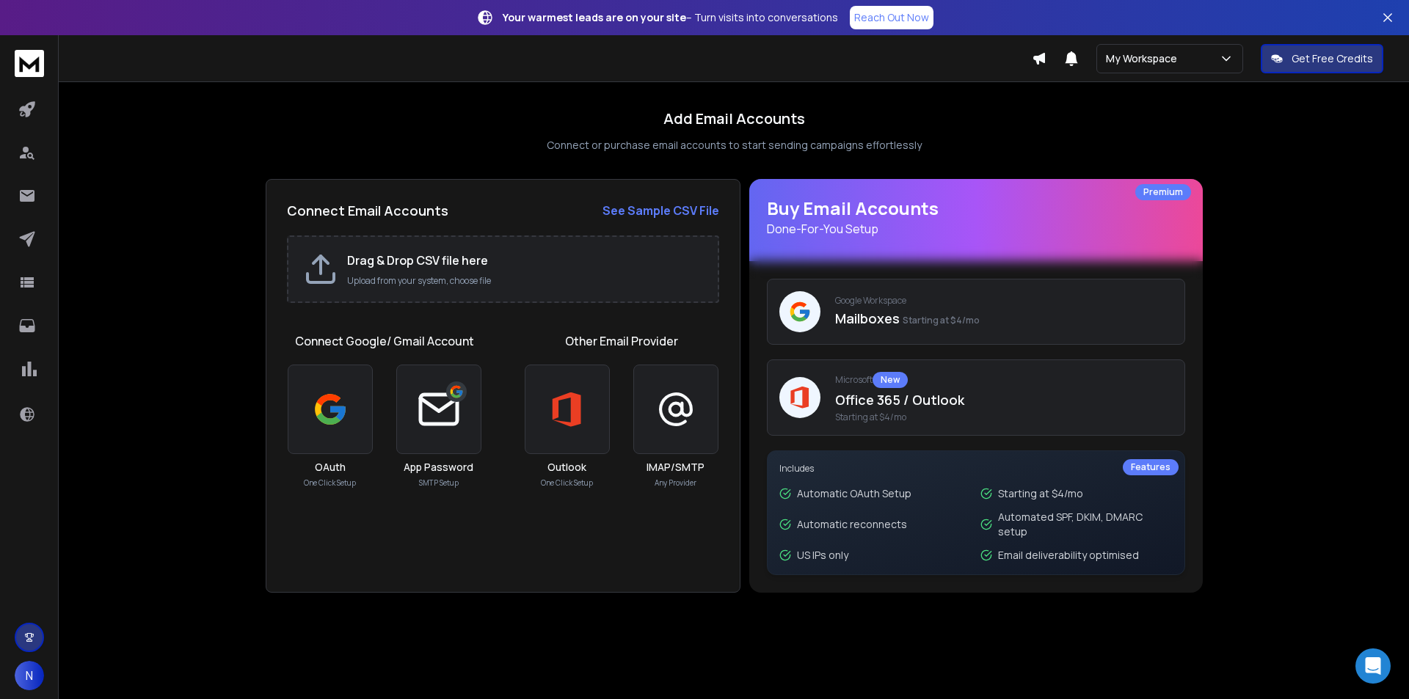
click at [335, 407] on icon at bounding box center [337, 414] width 15 height 15
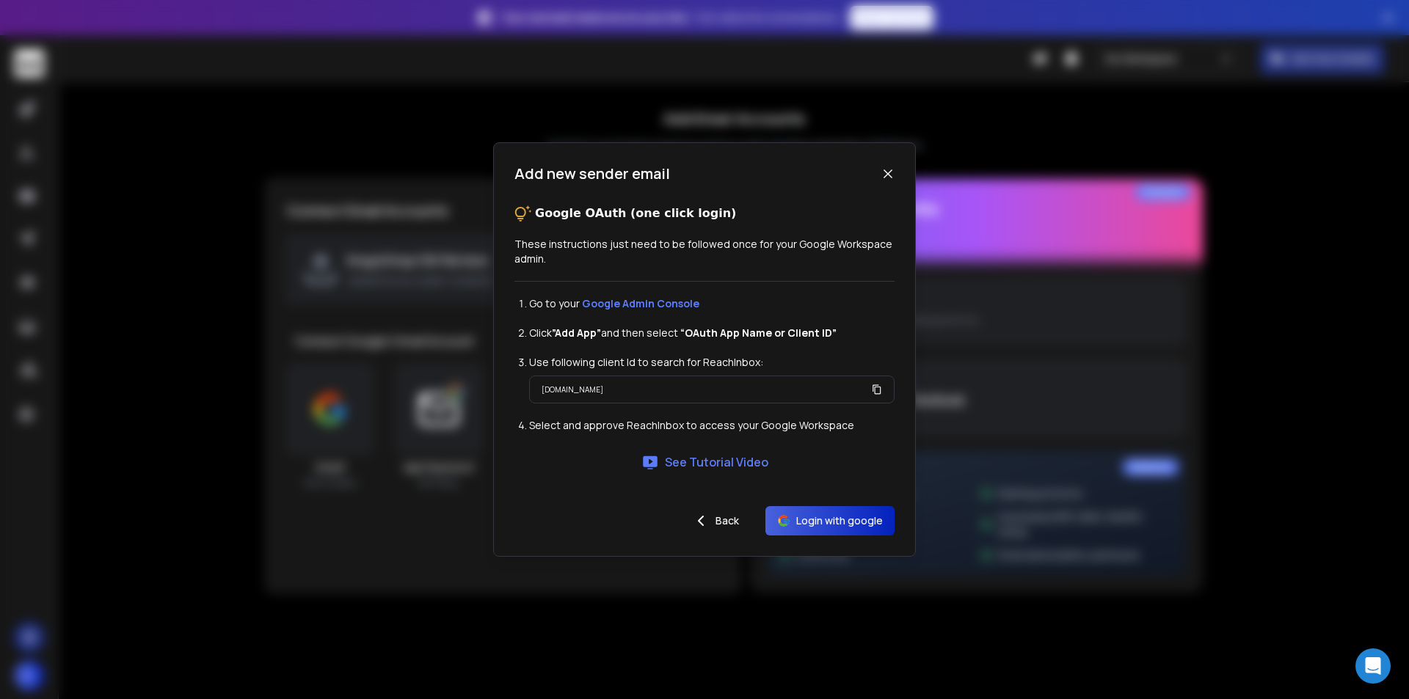
click at [839, 506] on div "Google OAuth (one click login) These instructions just need to be followed once…" at bounding box center [704, 370] width 380 height 331
click at [837, 515] on button "Login with google" at bounding box center [829, 520] width 129 height 29
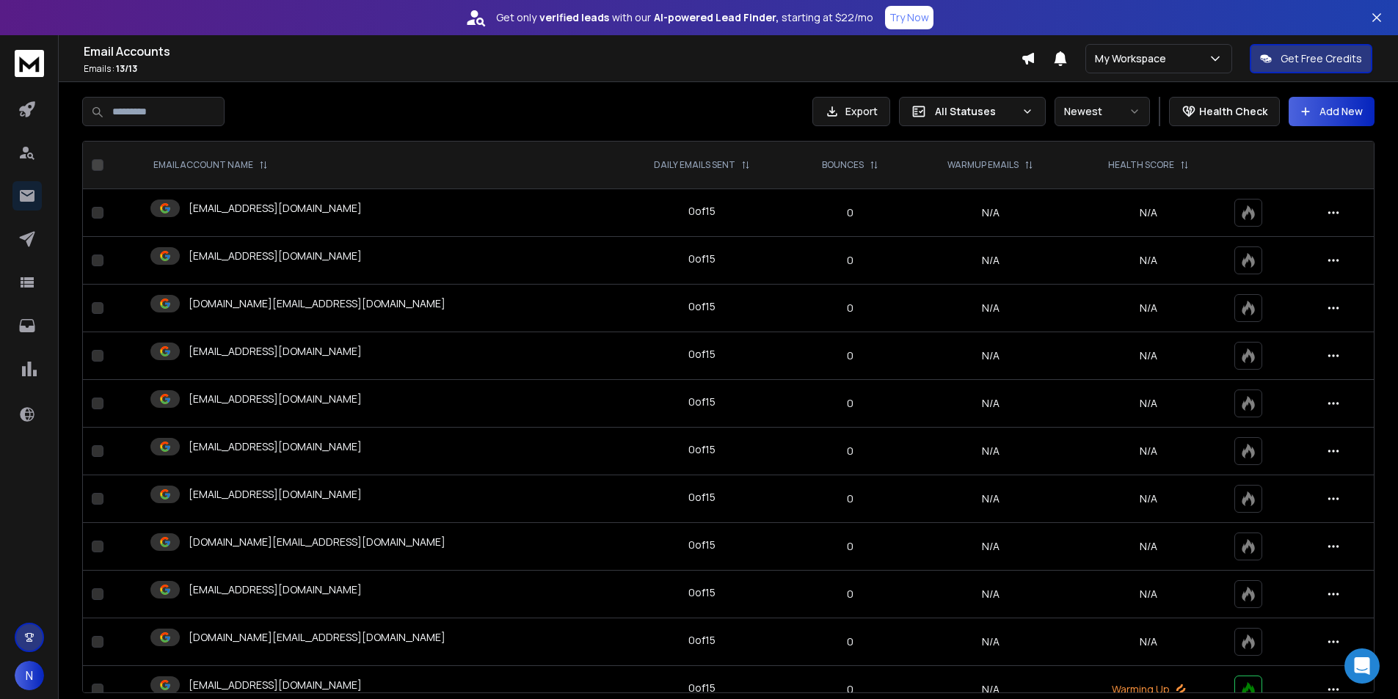
click at [1321, 117] on button "Add New" at bounding box center [1332, 111] width 86 height 29
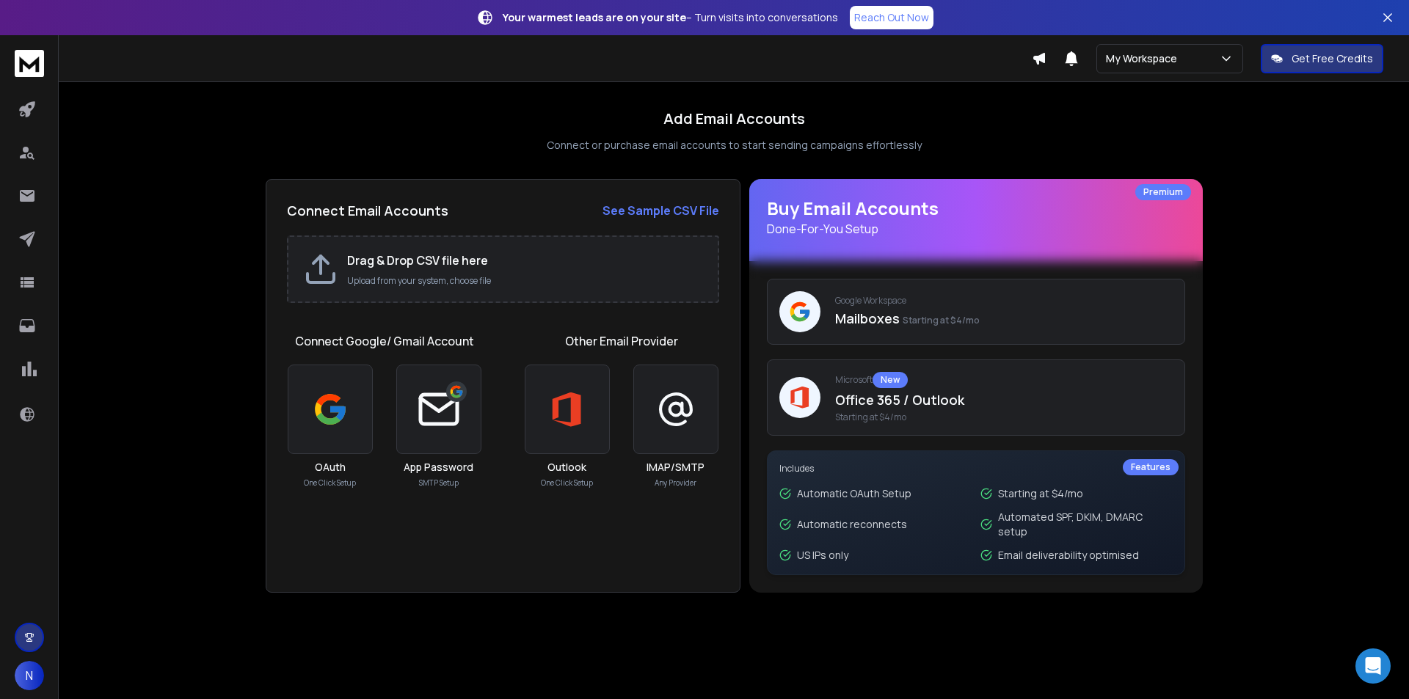
click at [324, 410] on icon at bounding box center [330, 409] width 31 height 31
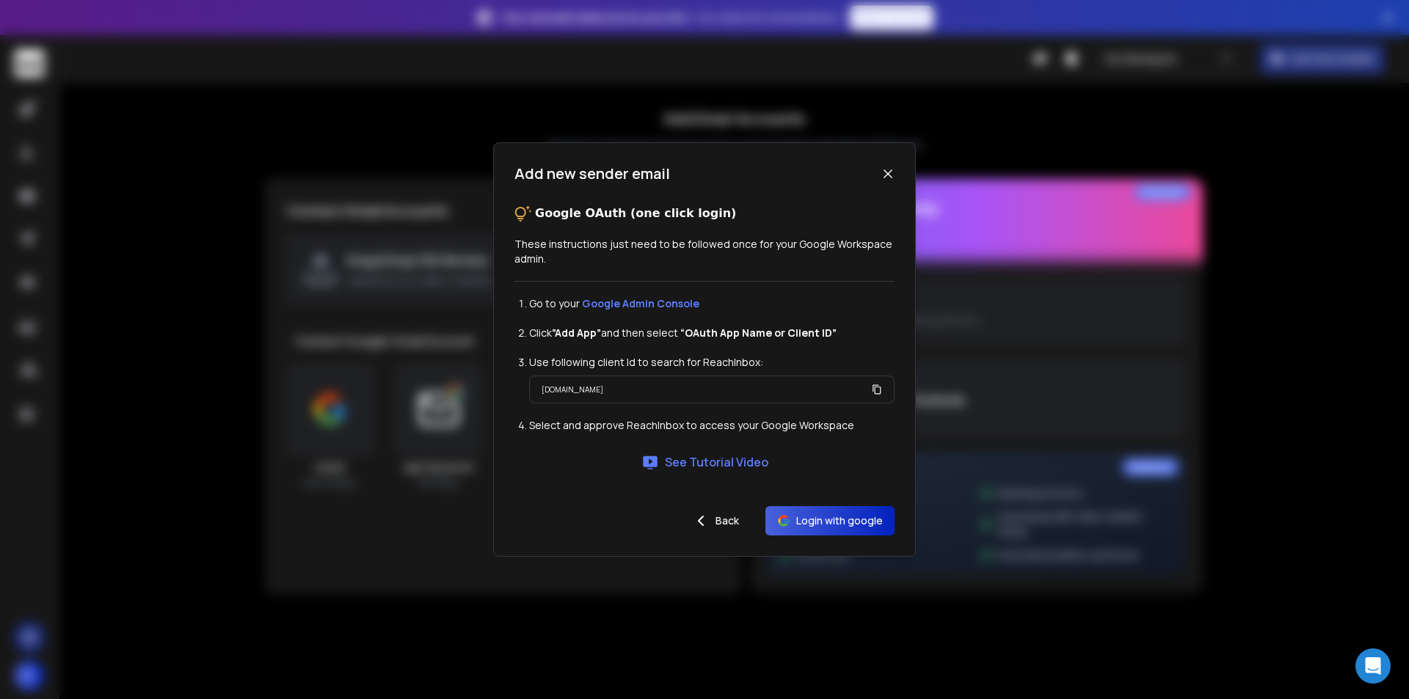
click at [838, 521] on button "Login with google" at bounding box center [829, 520] width 129 height 29
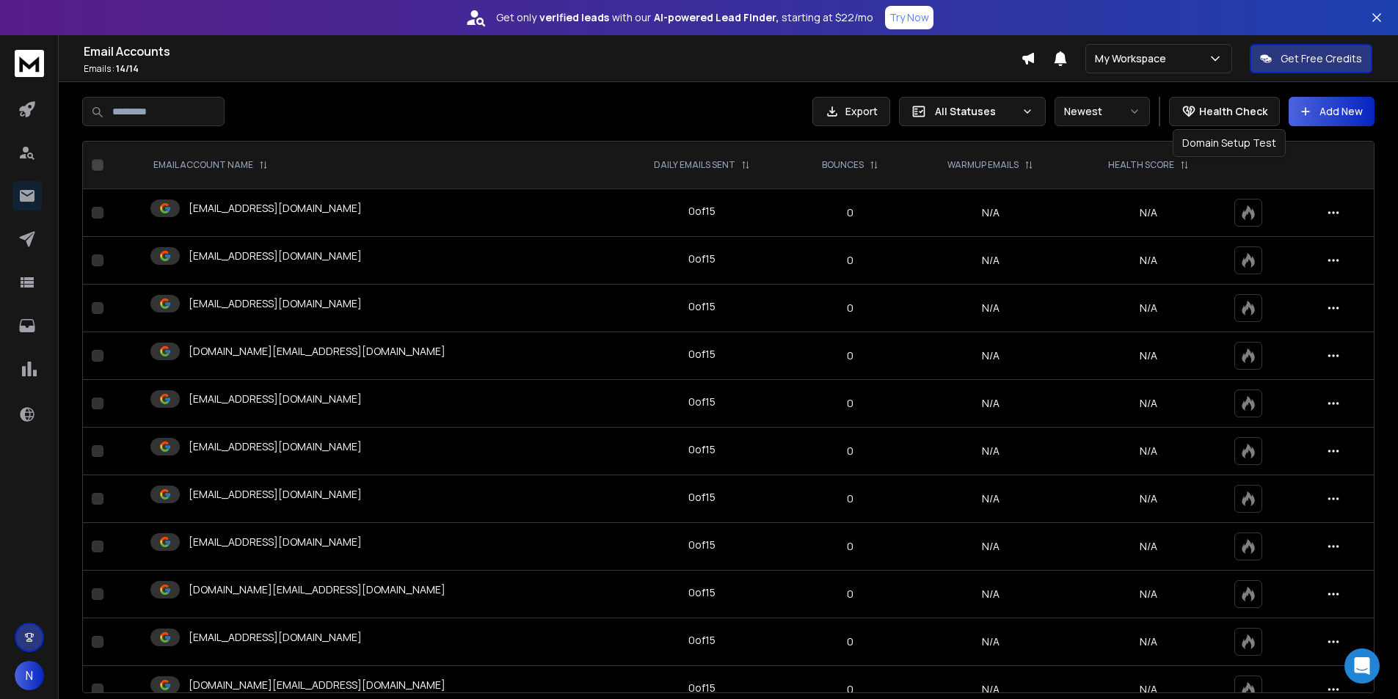
click at [1314, 106] on button "Add New" at bounding box center [1332, 111] width 86 height 29
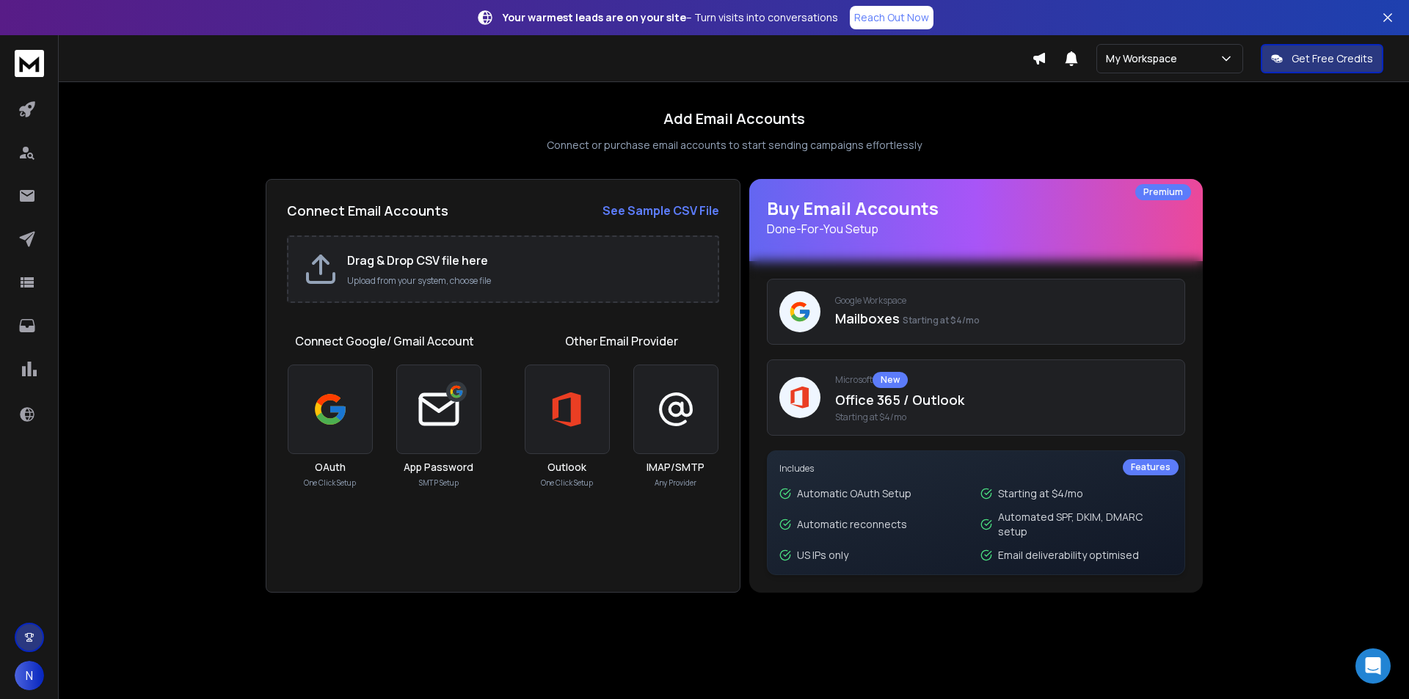
click at [334, 414] on icon at bounding box center [330, 410] width 37 height 44
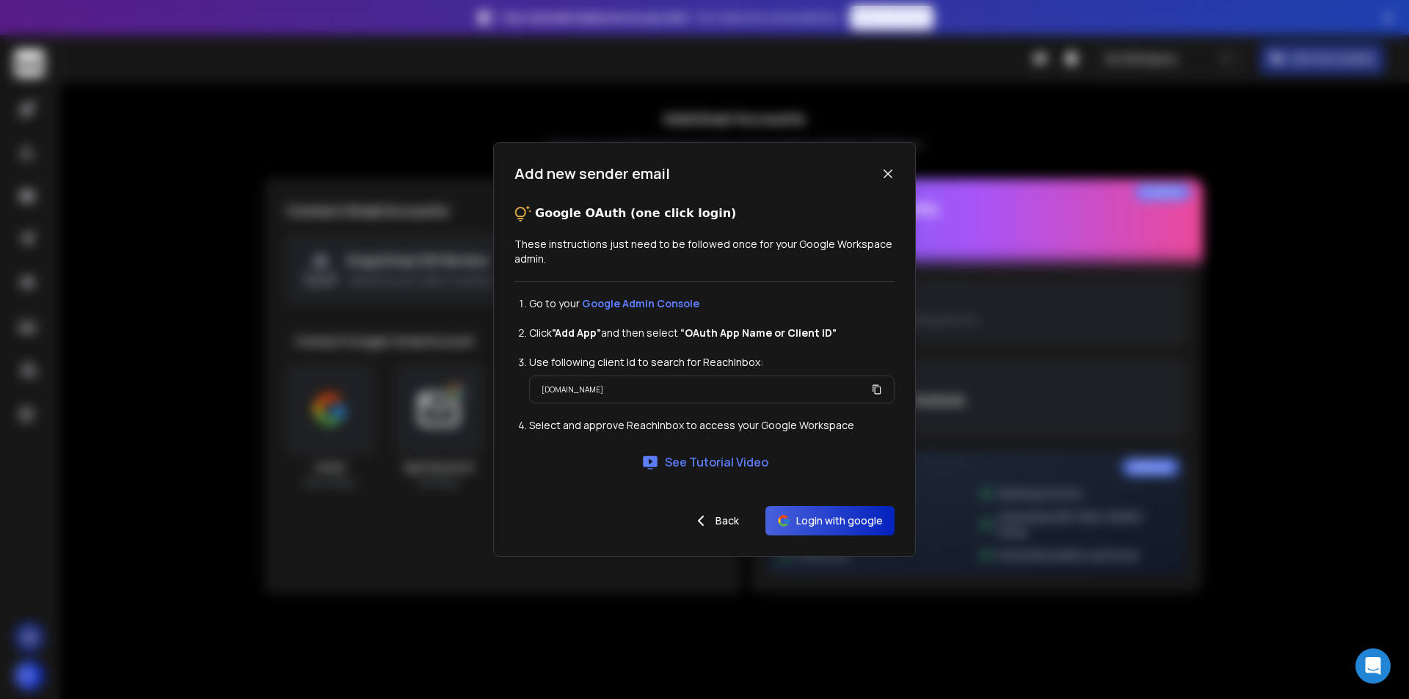
click at [870, 506] on div "Google OAuth (one click login) These instructions just need to be followed once…" at bounding box center [704, 370] width 380 height 331
drag, startPoint x: 873, startPoint y: 508, endPoint x: 861, endPoint y: 516, distance: 14.9
click at [873, 508] on button "Login with google" at bounding box center [829, 520] width 129 height 29
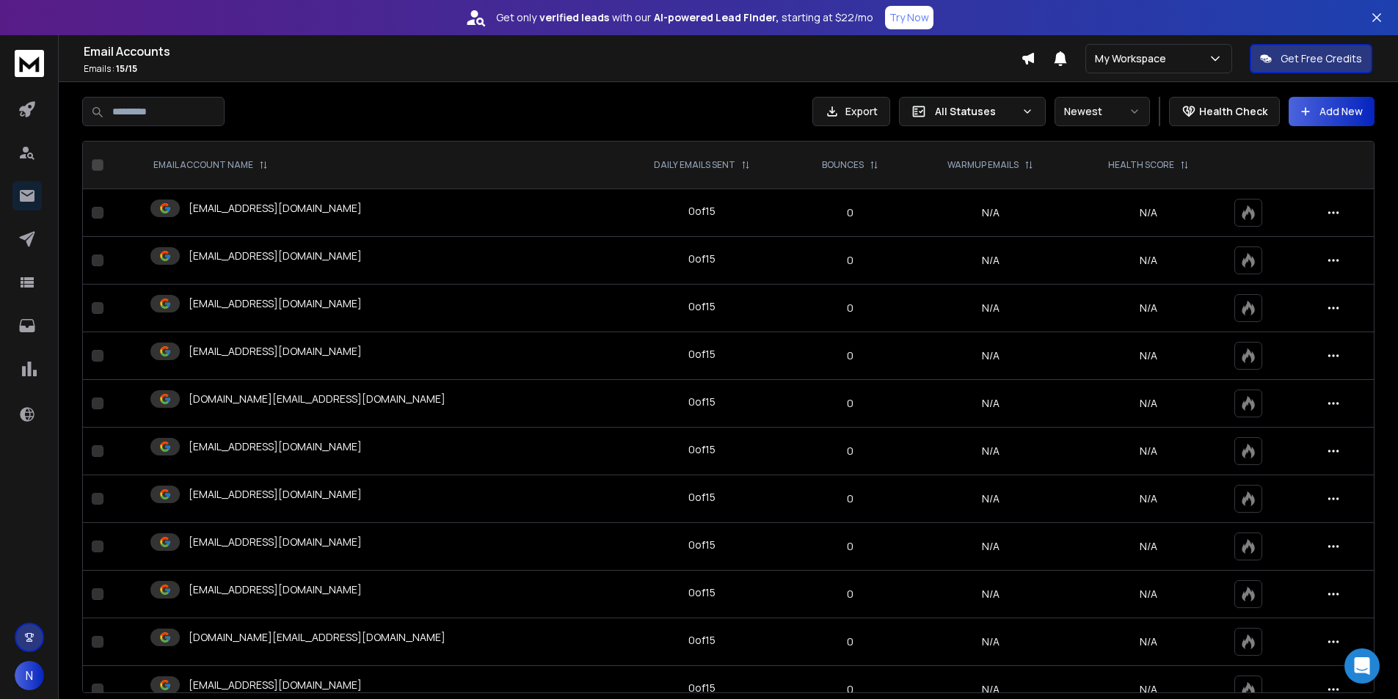
click at [1328, 108] on button "Add New" at bounding box center [1332, 111] width 86 height 29
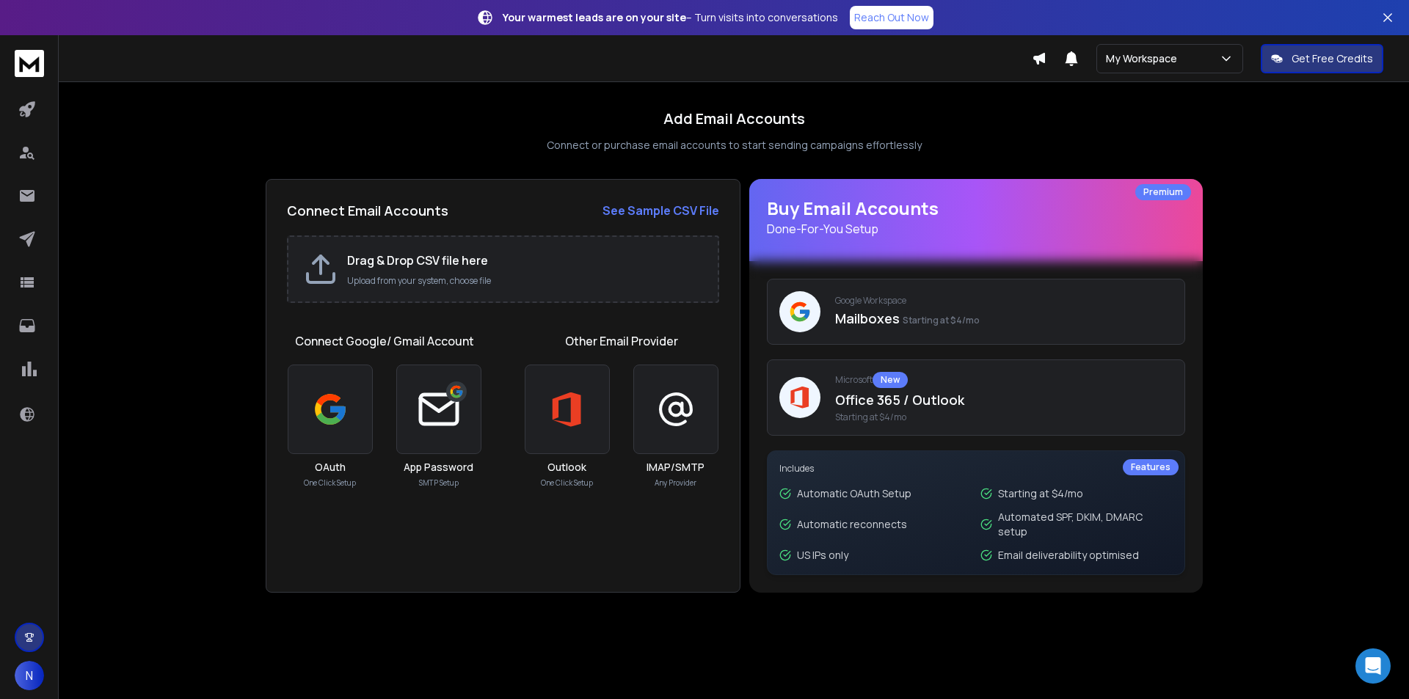
click at [316, 415] on icon at bounding box center [330, 410] width 37 height 44
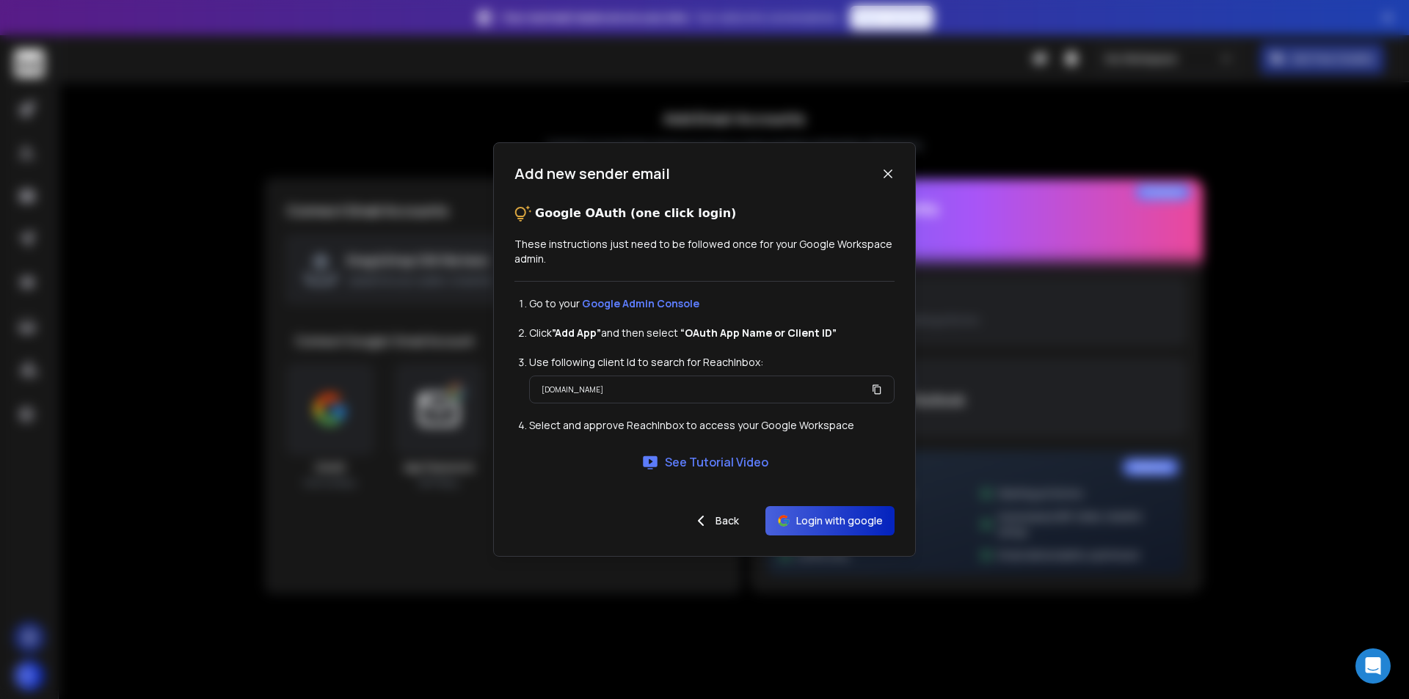
click at [835, 520] on button "Login with google" at bounding box center [829, 520] width 129 height 29
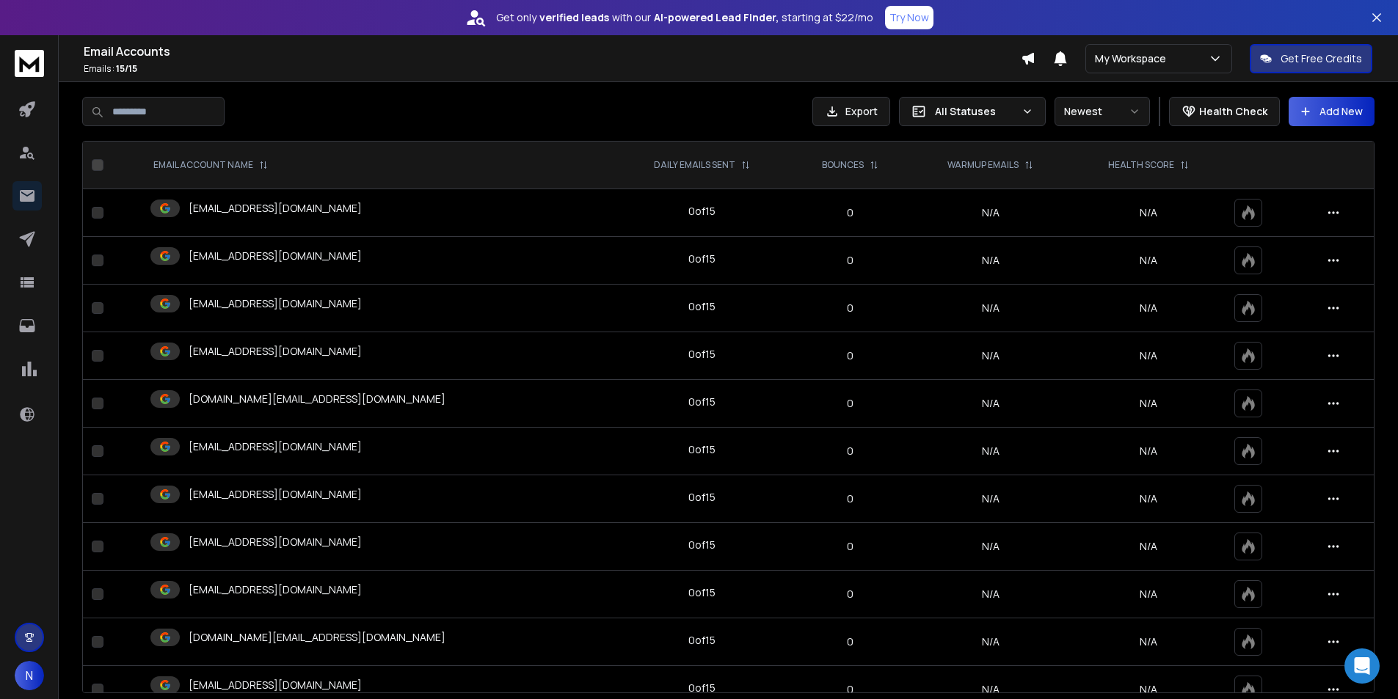
click at [1343, 111] on button "Add New" at bounding box center [1332, 111] width 86 height 29
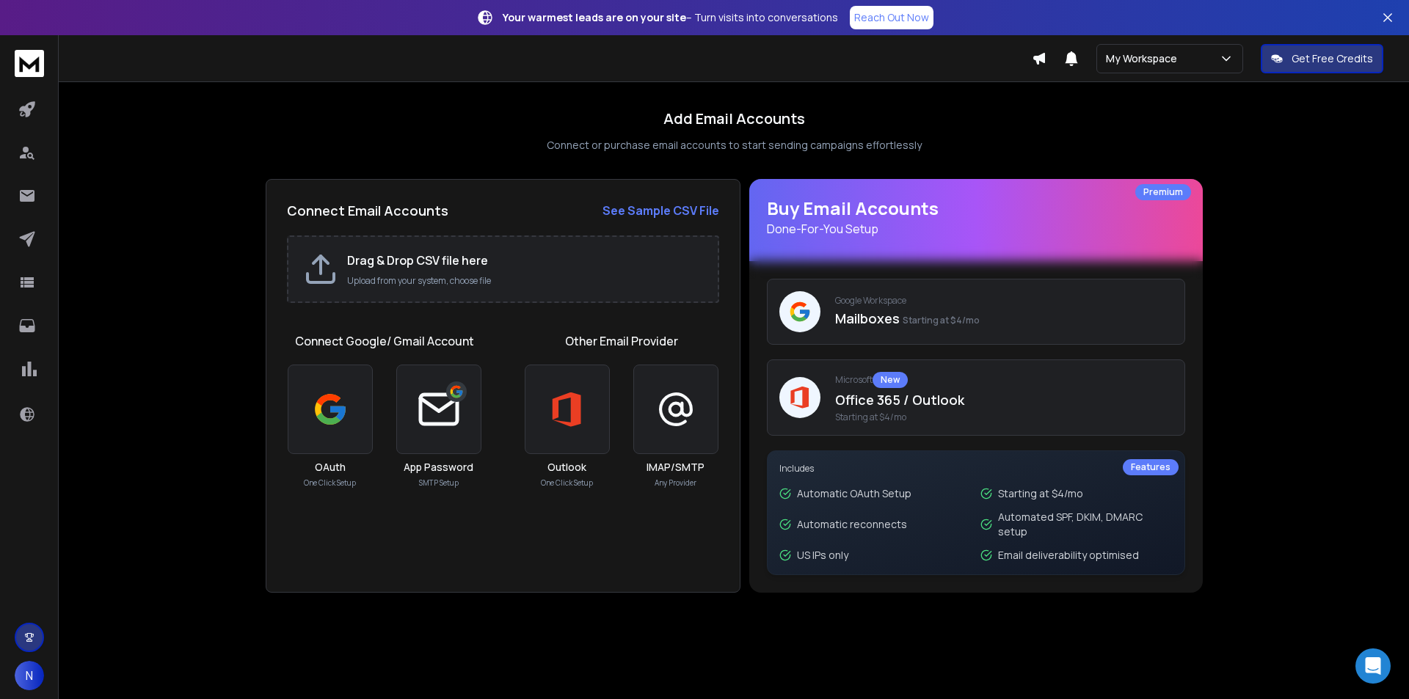
click at [355, 411] on div at bounding box center [330, 410] width 85 height 90
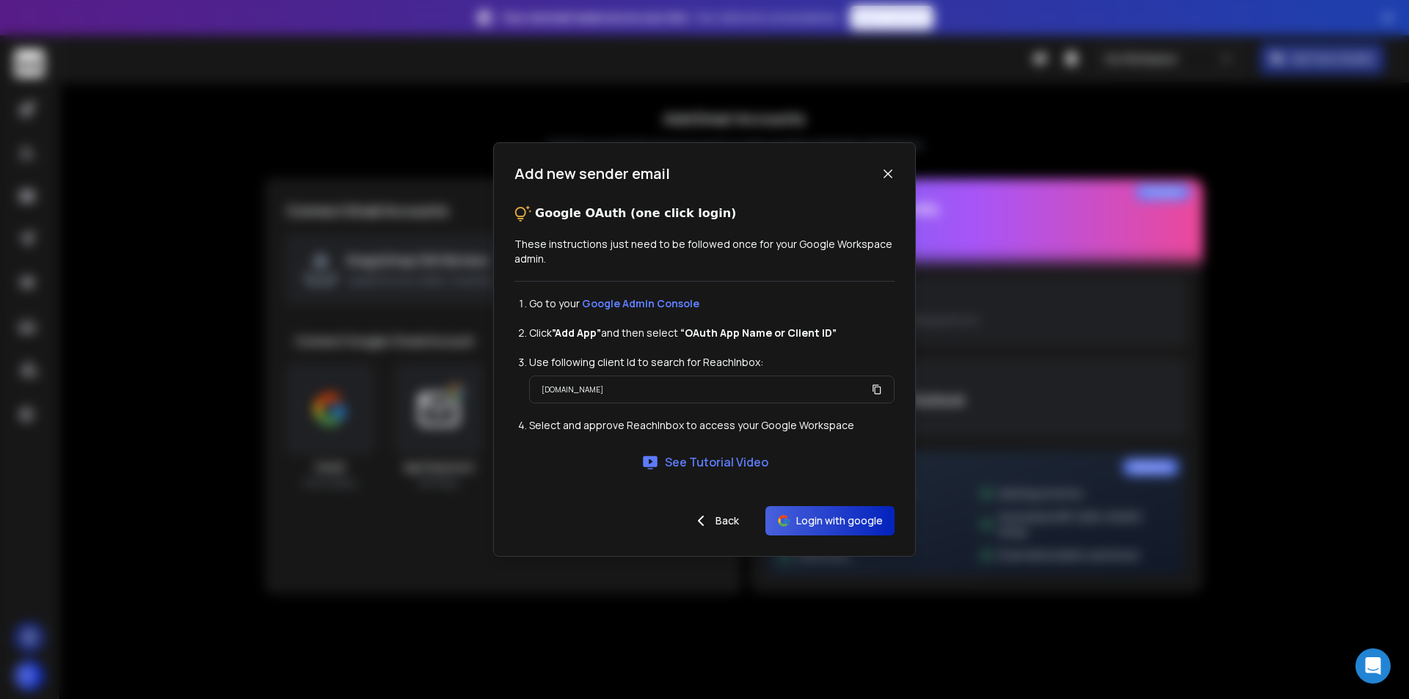
click at [880, 525] on button "Login with google" at bounding box center [829, 520] width 129 height 29
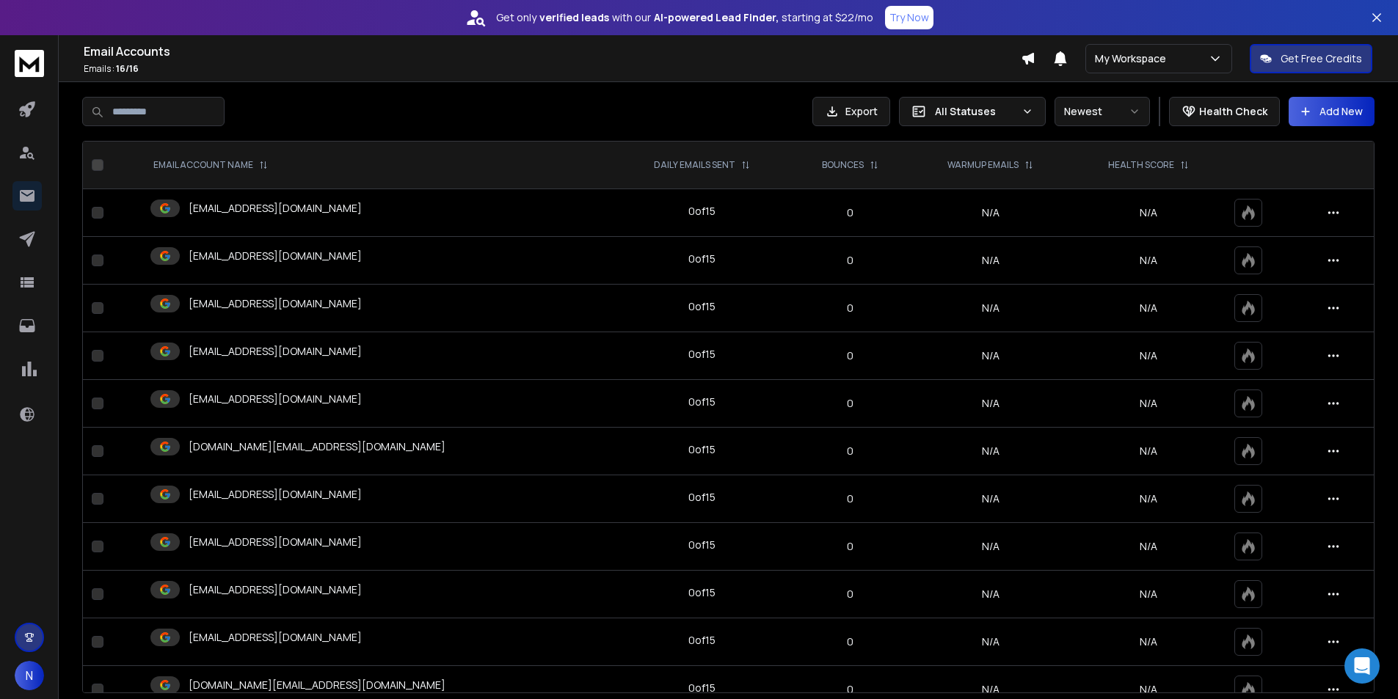
click at [1319, 114] on button "Add New" at bounding box center [1332, 111] width 86 height 29
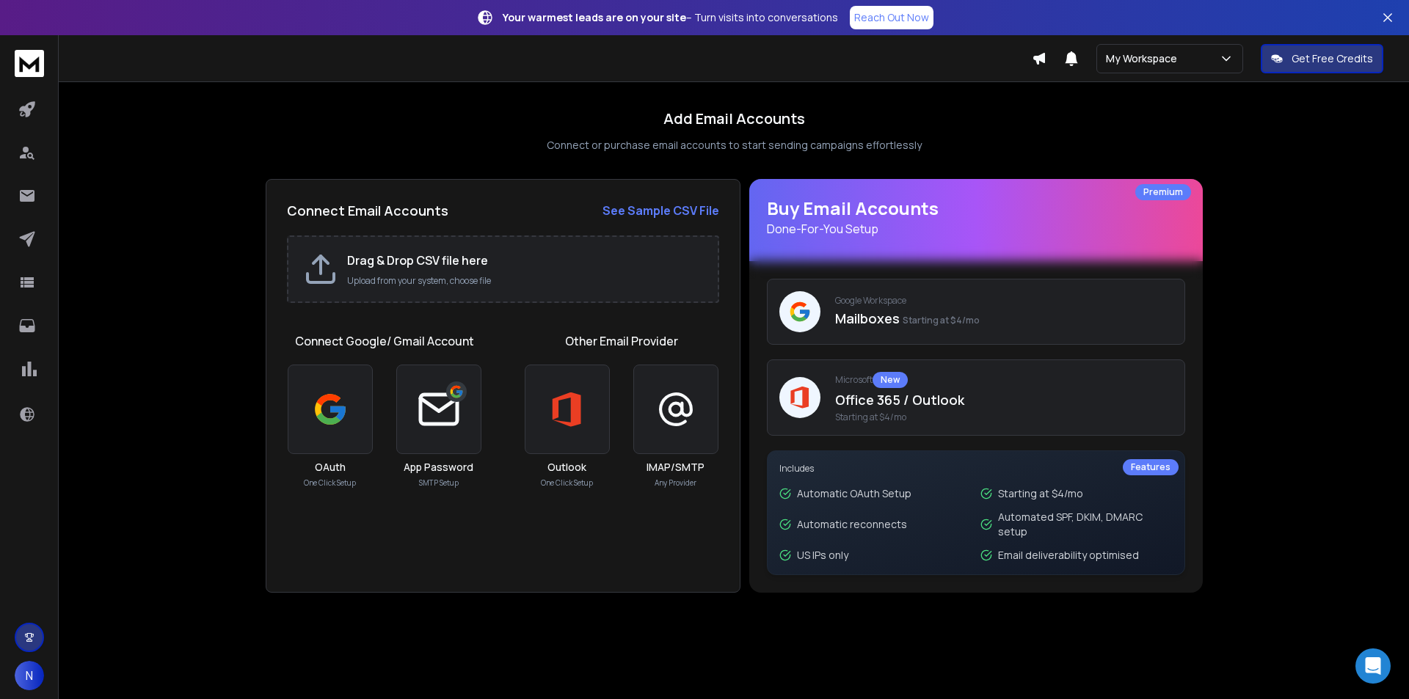
click at [320, 423] on icon at bounding box center [330, 410] width 37 height 44
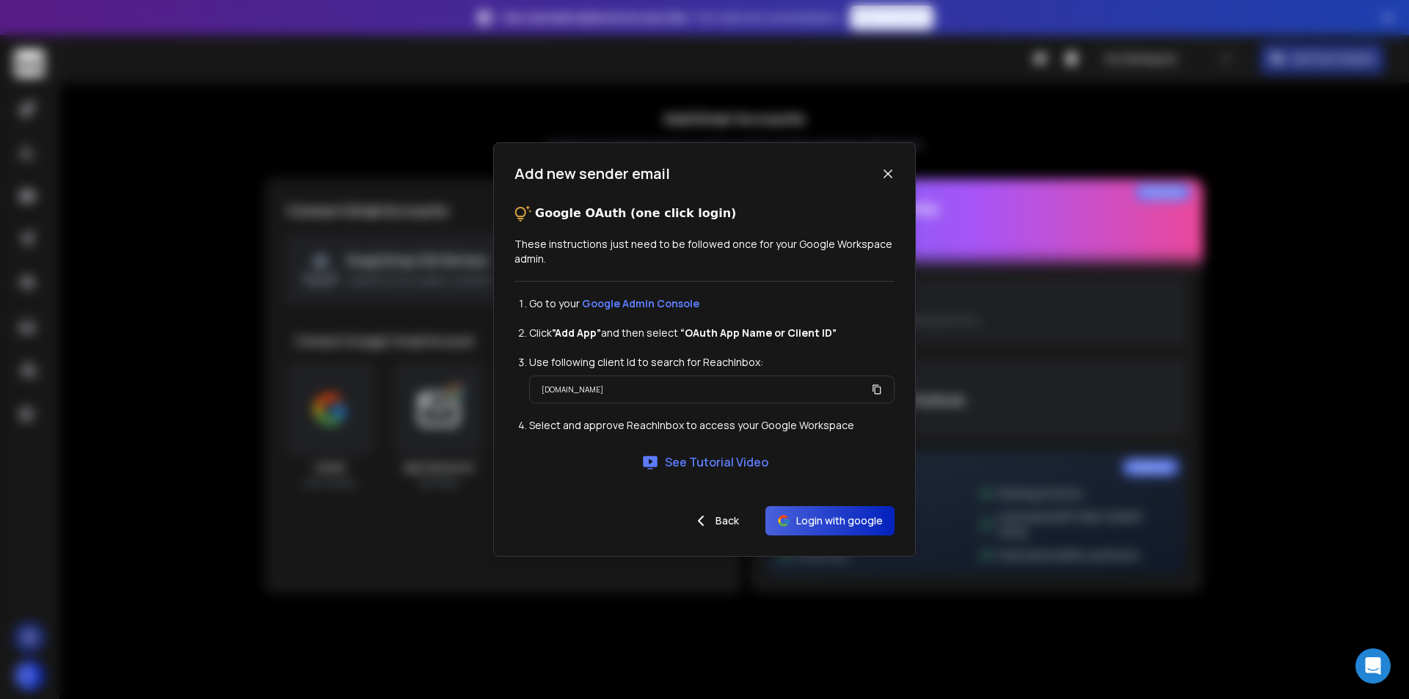
click at [842, 525] on button "Login with google" at bounding box center [829, 520] width 129 height 29
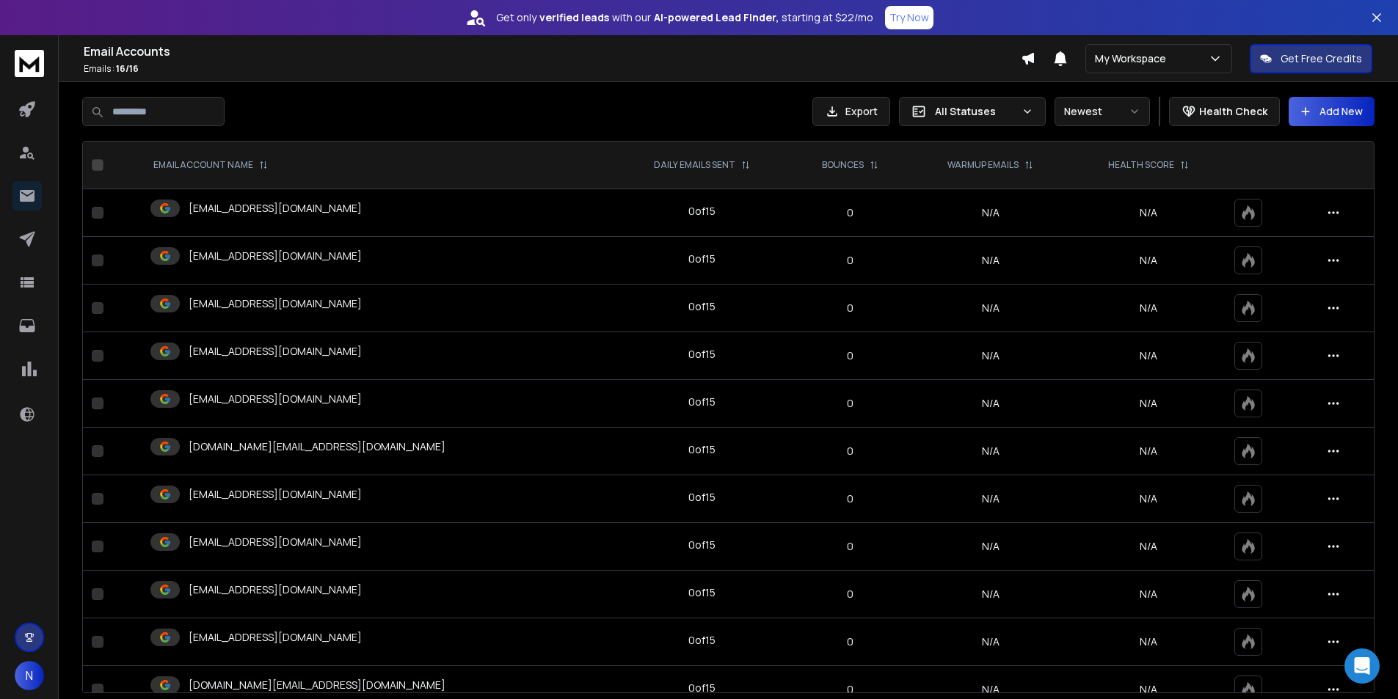
click at [1333, 103] on button "Add New" at bounding box center [1332, 111] width 86 height 29
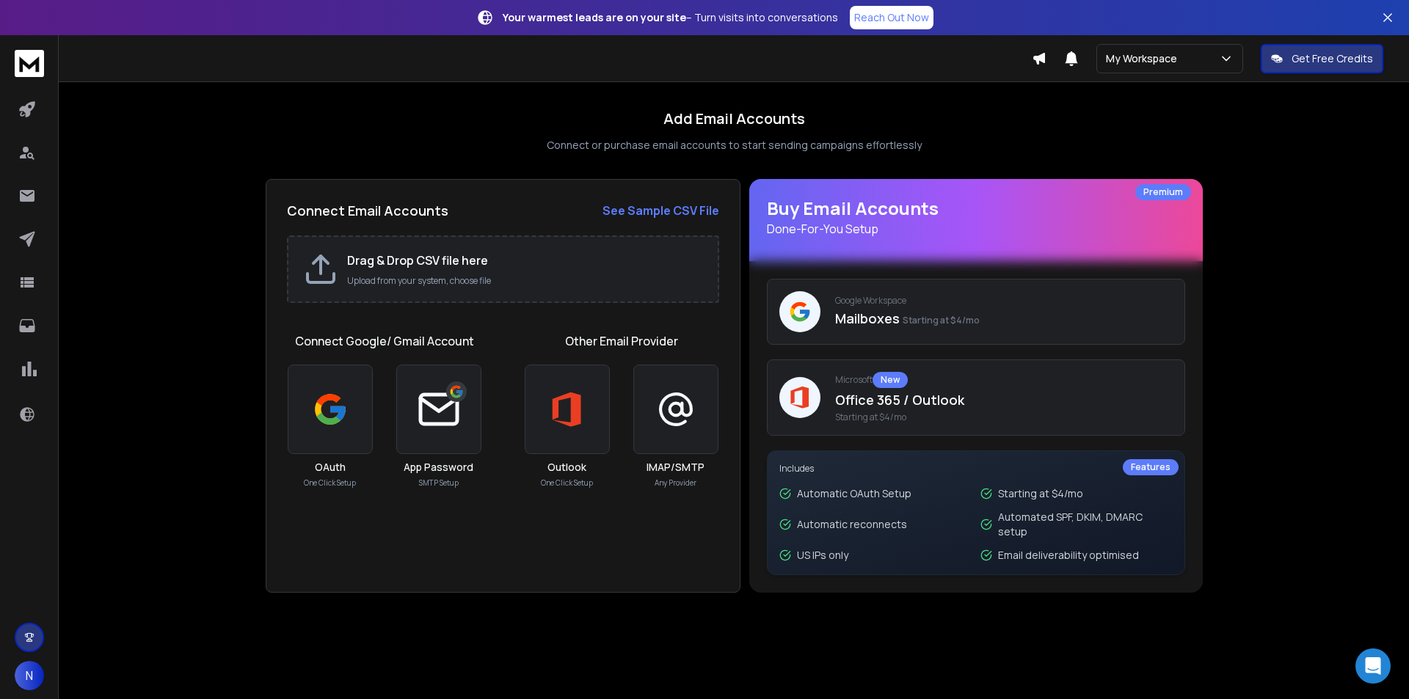
click at [341, 400] on icon at bounding box center [328, 400] width 24 height 12
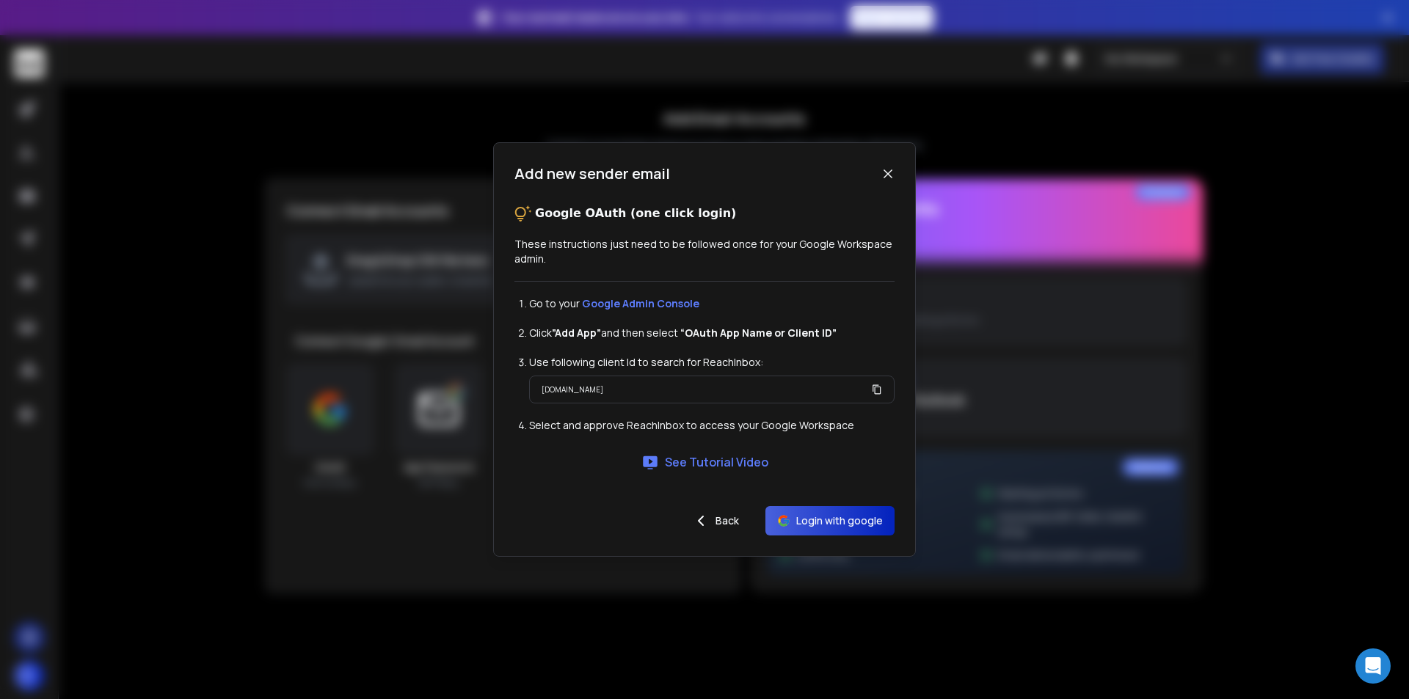
drag, startPoint x: 806, startPoint y: 522, endPoint x: 797, endPoint y: 526, distance: 9.8
click at [806, 521] on button "Login with google" at bounding box center [829, 520] width 129 height 29
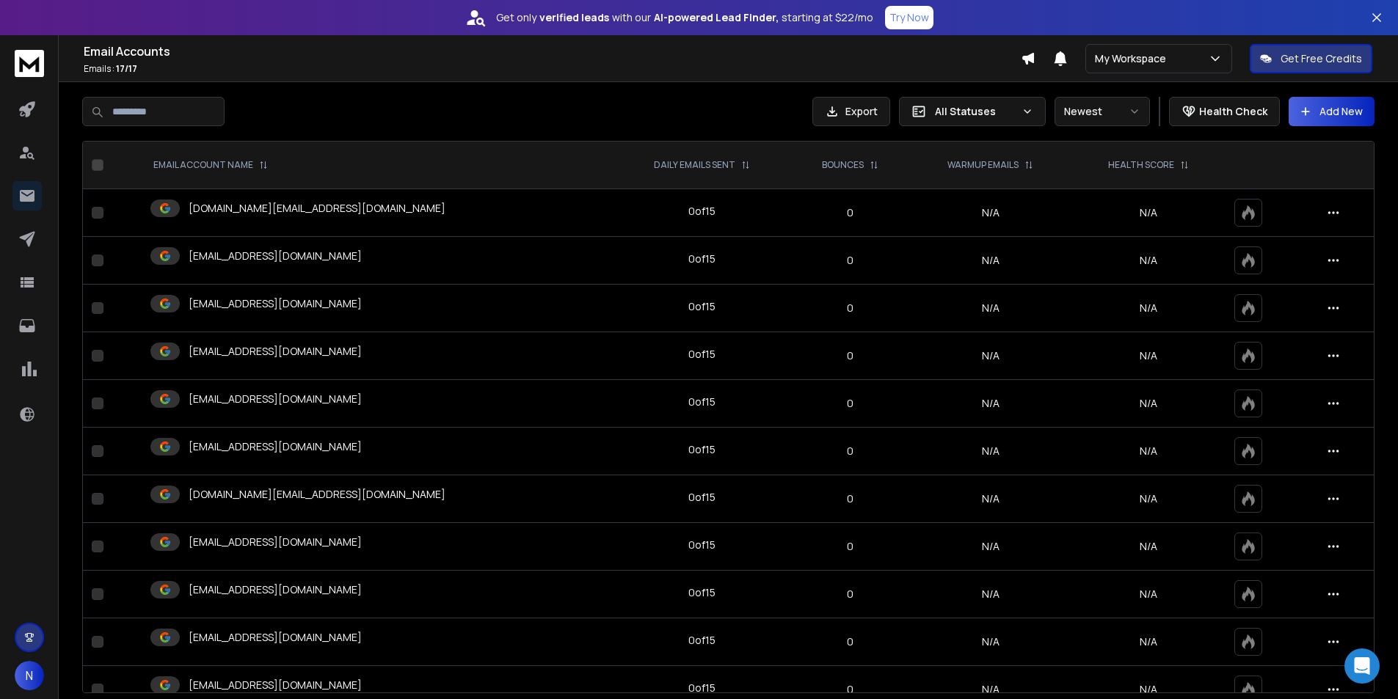
drag, startPoint x: 1328, startPoint y: 109, endPoint x: 1327, endPoint y: 117, distance: 7.5
click at [1328, 110] on button "Add New" at bounding box center [1332, 111] width 86 height 29
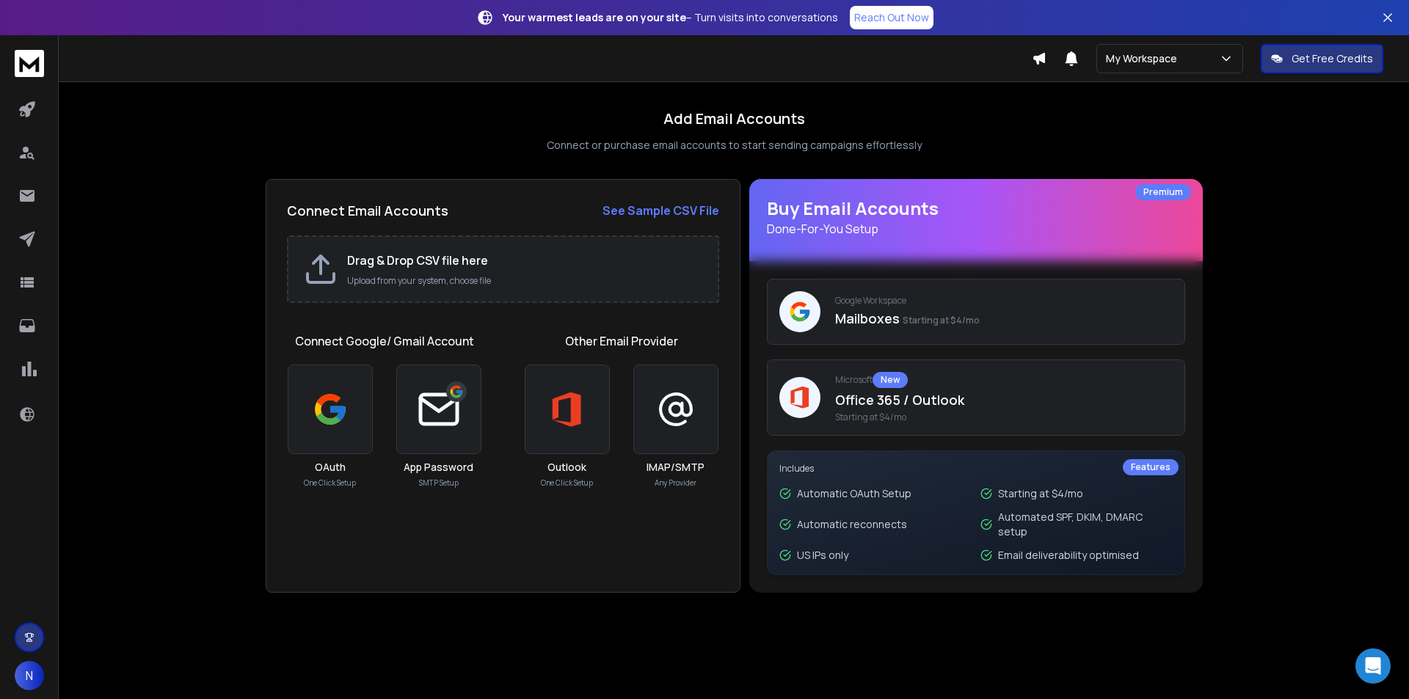
click at [354, 434] on div at bounding box center [330, 410] width 85 height 90
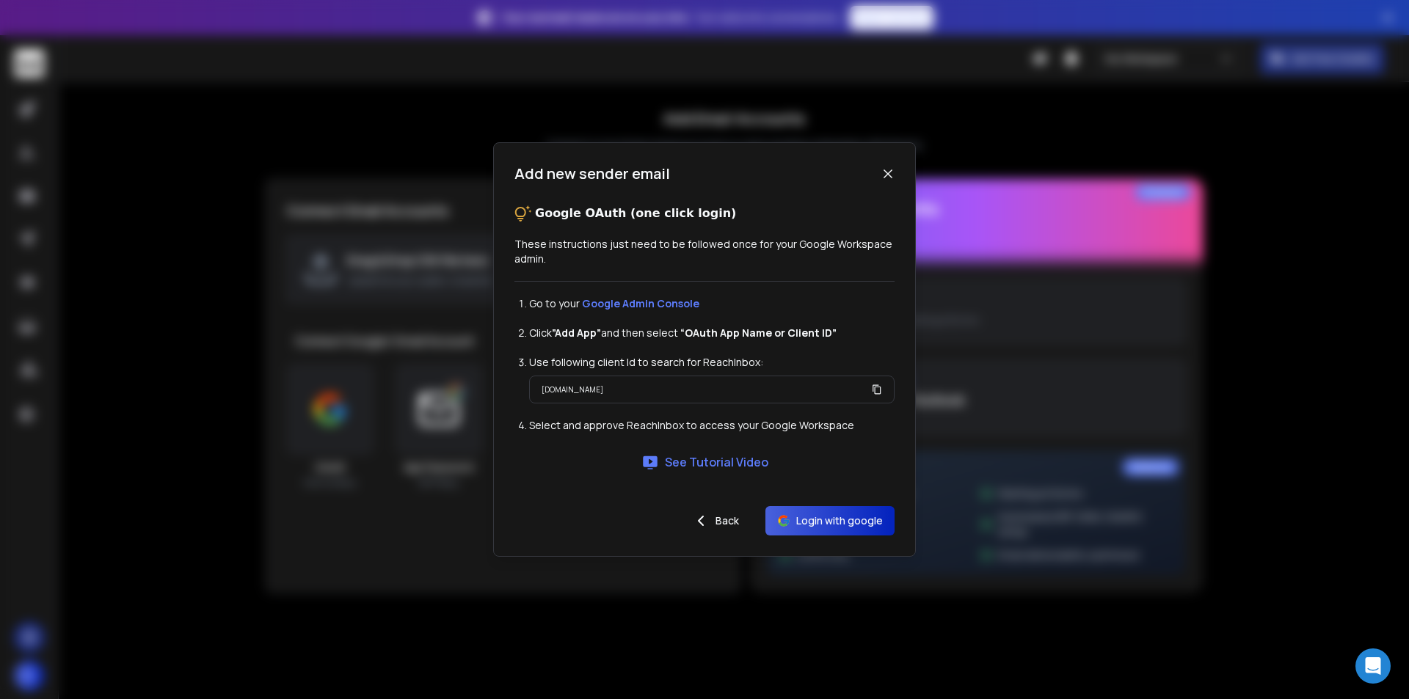
click at [827, 505] on div "Google OAuth (one click login) These instructions just need to be followed once…" at bounding box center [704, 370] width 380 height 331
click at [826, 517] on button "Login with google" at bounding box center [829, 520] width 129 height 29
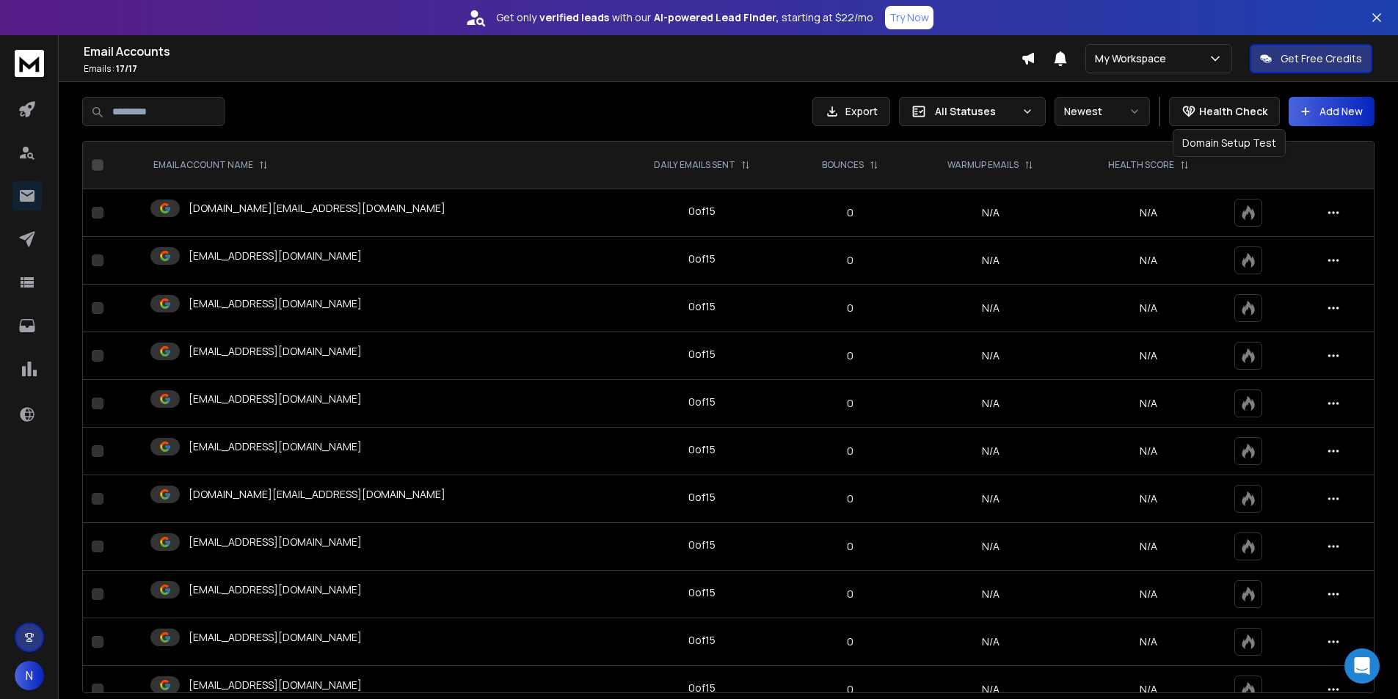
click at [1313, 112] on button "Add New" at bounding box center [1332, 111] width 86 height 29
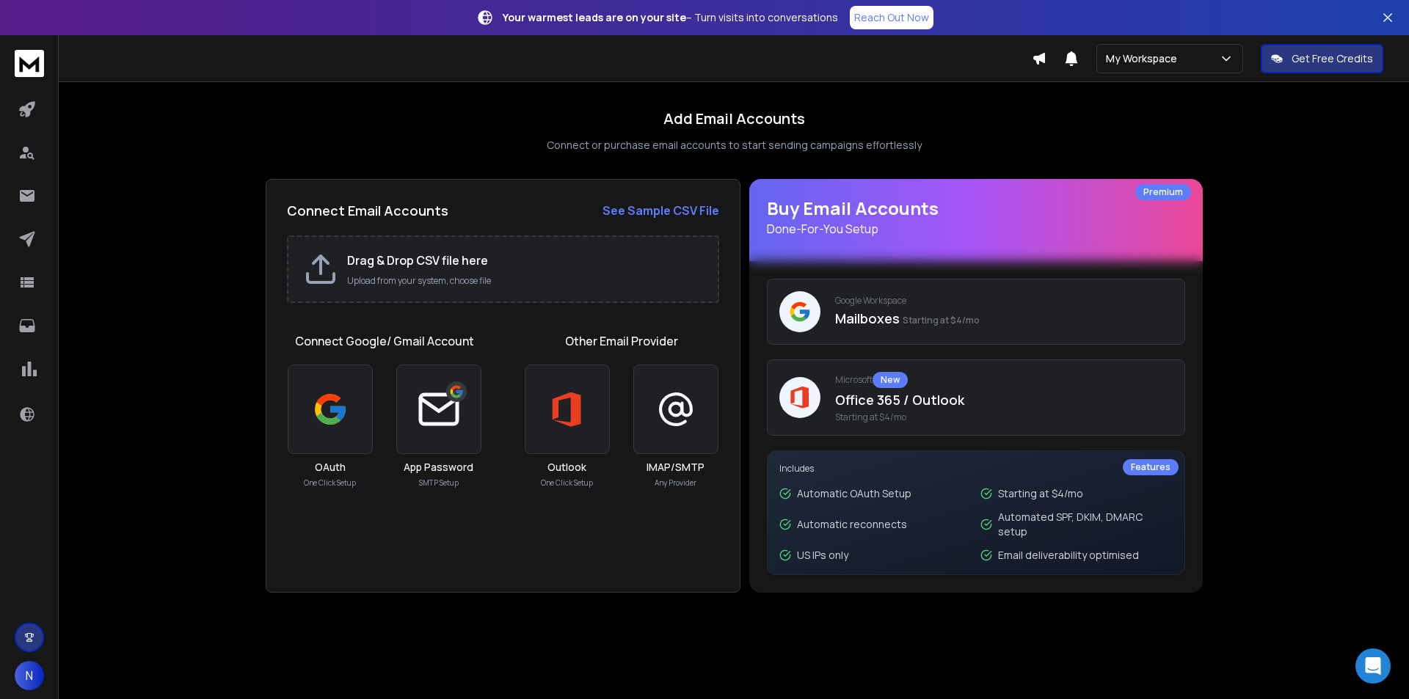
click at [349, 411] on icon at bounding box center [330, 410] width 37 height 44
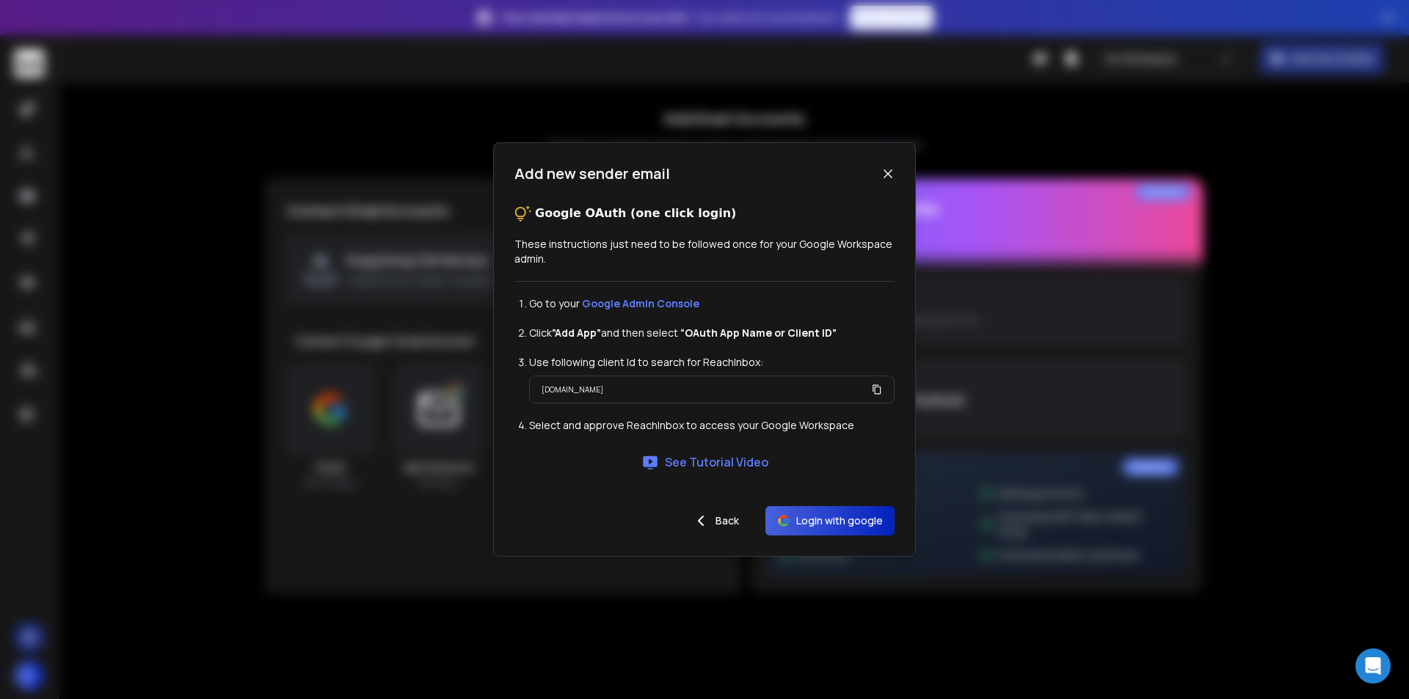
click at [809, 531] on button "Login with google" at bounding box center [829, 520] width 129 height 29
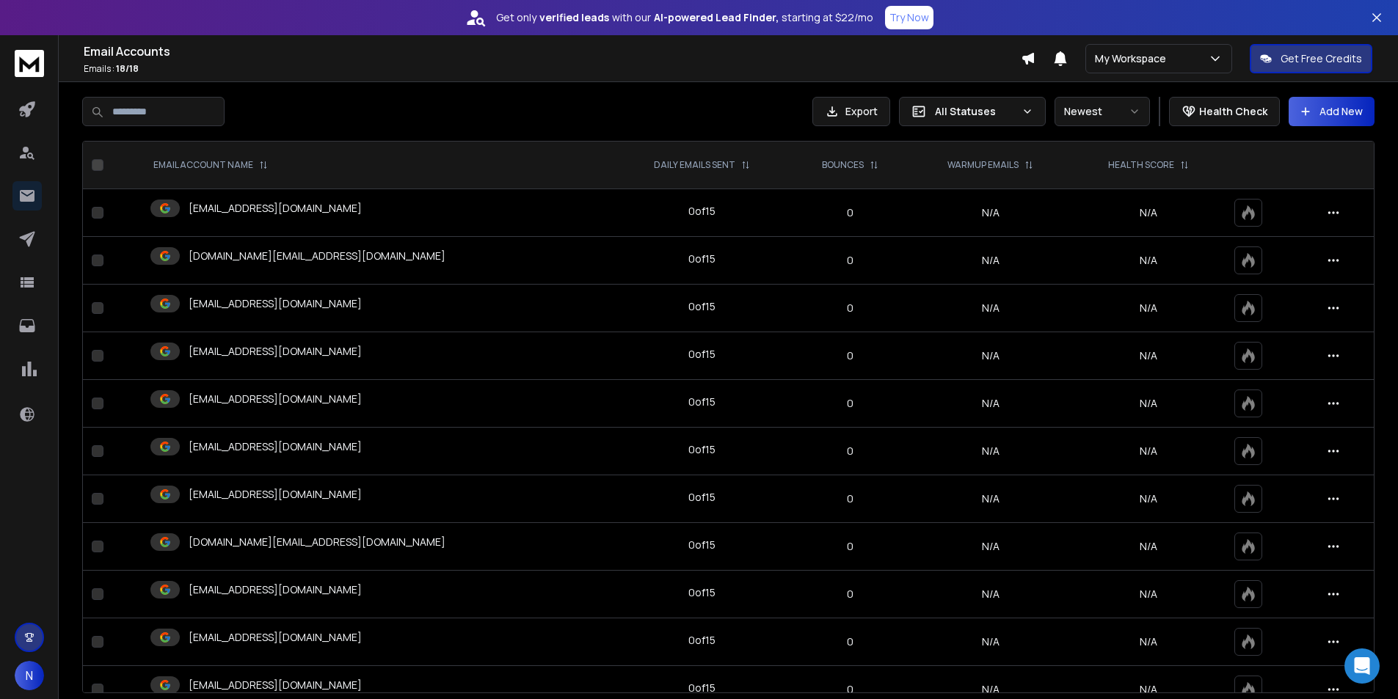
click at [1315, 103] on button "Add New" at bounding box center [1332, 111] width 86 height 29
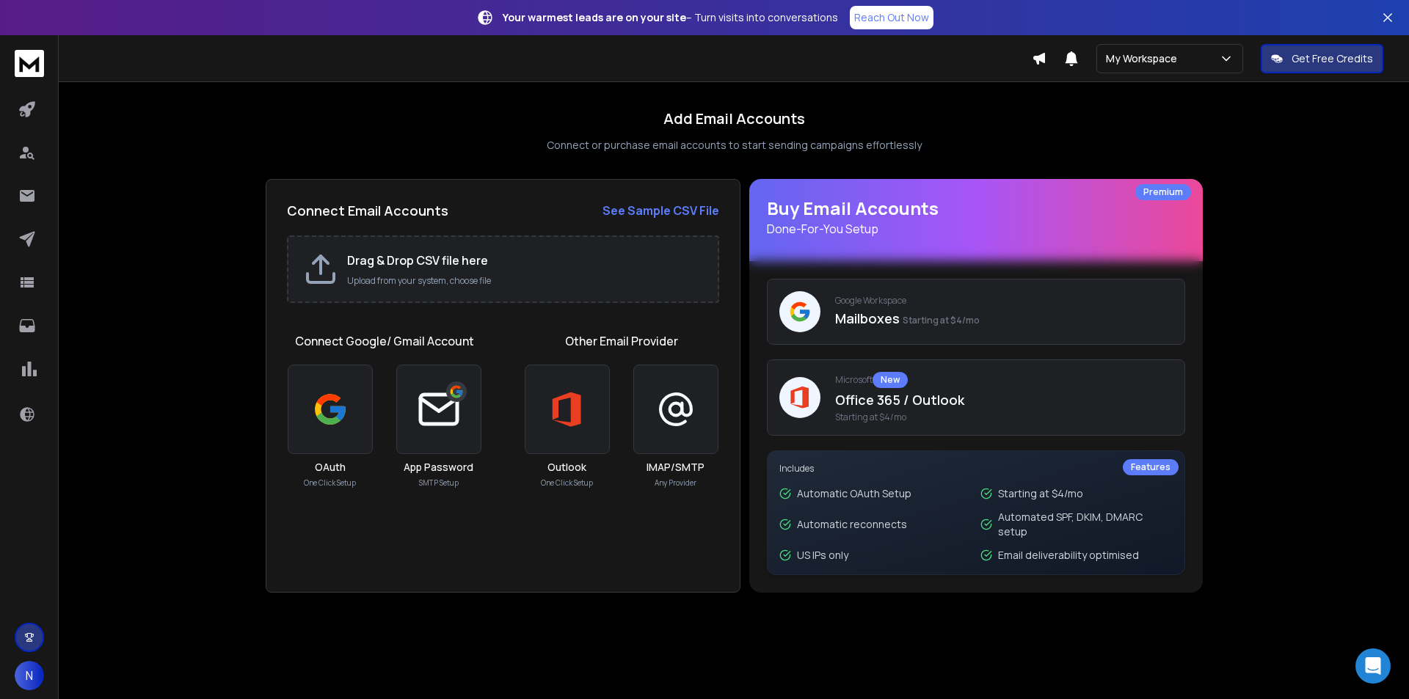
click at [291, 400] on div at bounding box center [330, 410] width 85 height 90
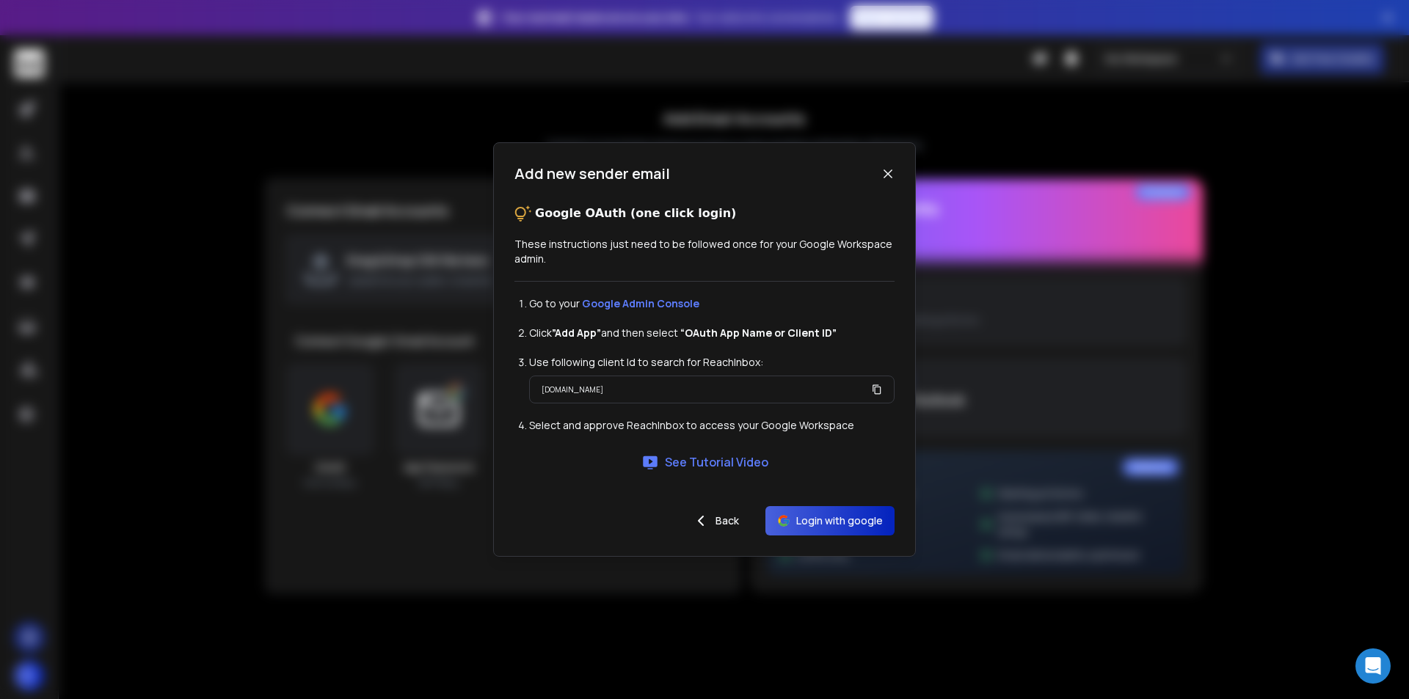
click at [820, 520] on button "Login with google" at bounding box center [829, 520] width 129 height 29
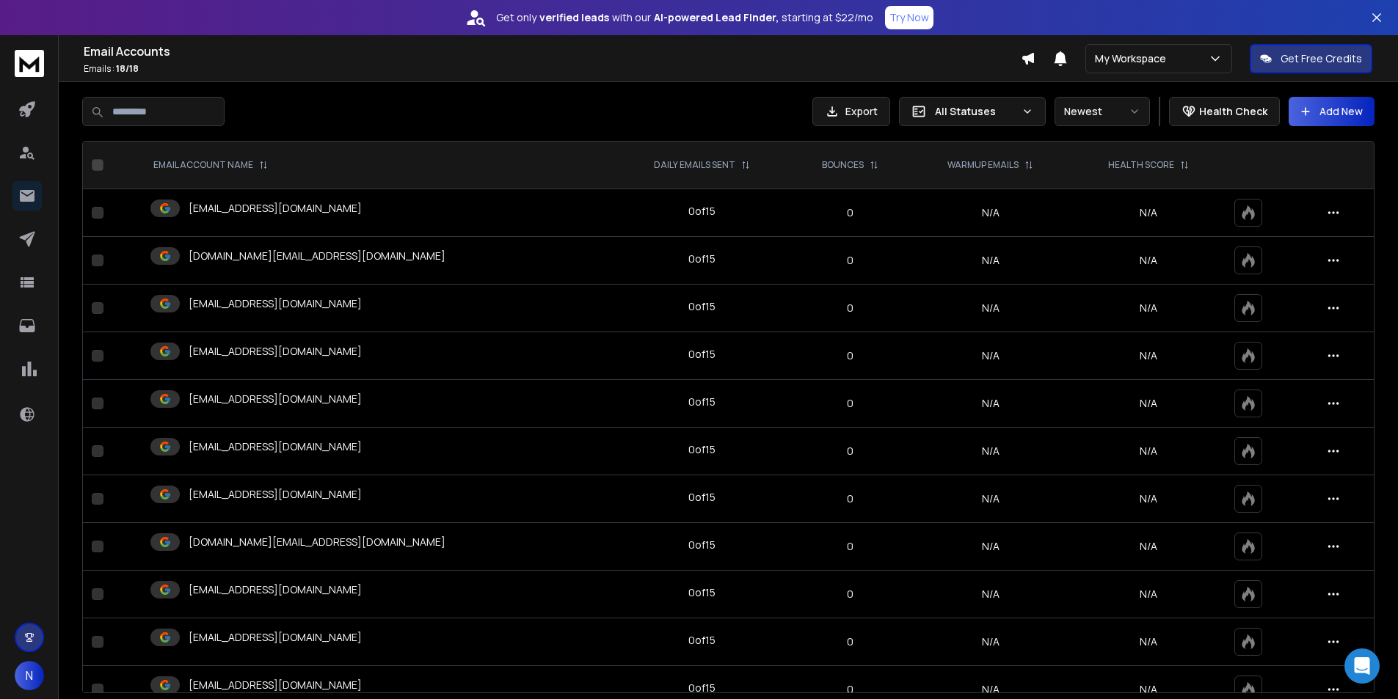
click at [1326, 115] on button "Add New" at bounding box center [1332, 111] width 86 height 29
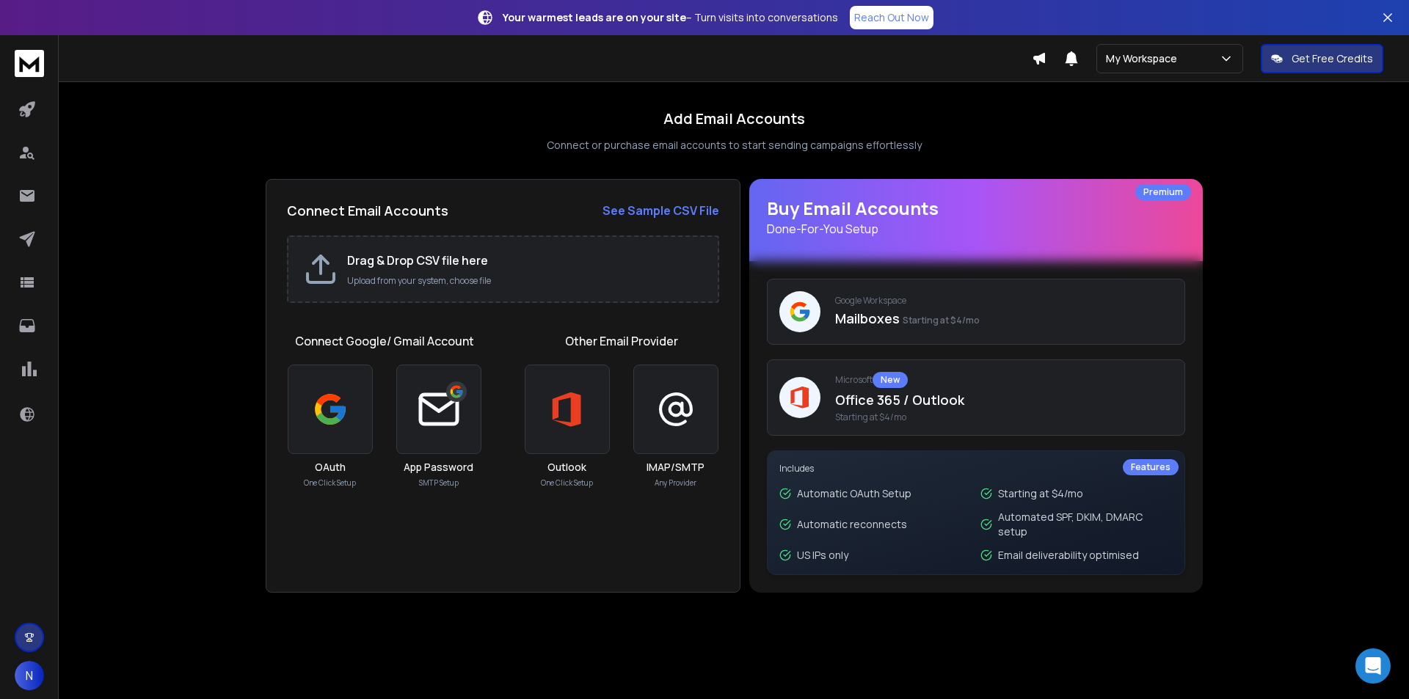
click at [363, 423] on div at bounding box center [330, 410] width 85 height 90
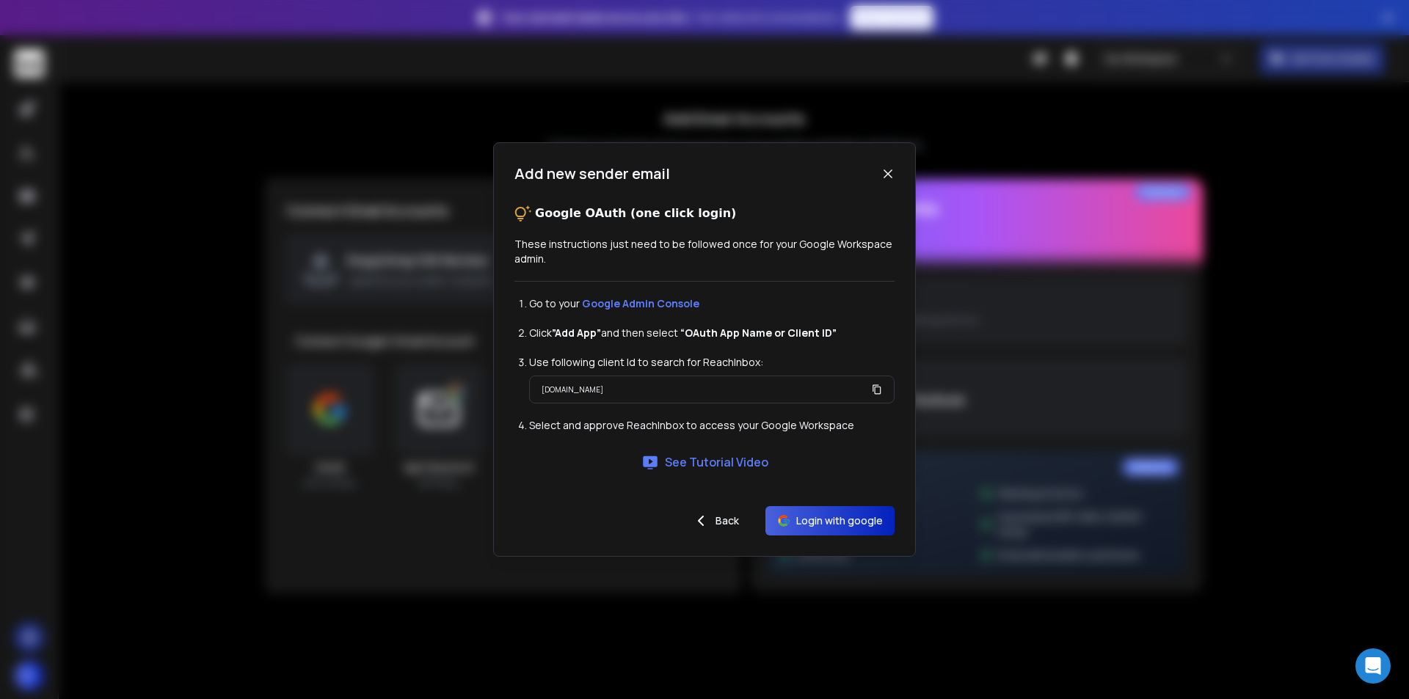
click at [883, 514] on button "Login with google" at bounding box center [829, 520] width 129 height 29
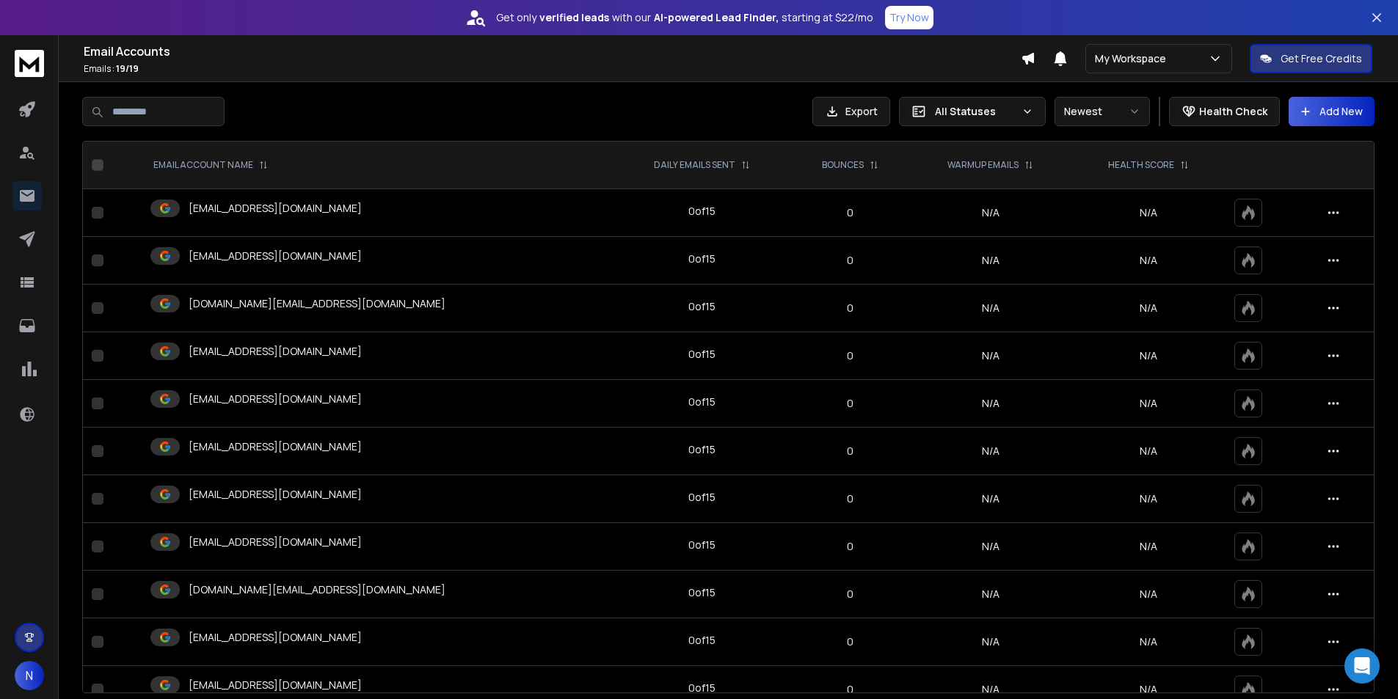
click at [1320, 106] on button "Add New" at bounding box center [1332, 111] width 86 height 29
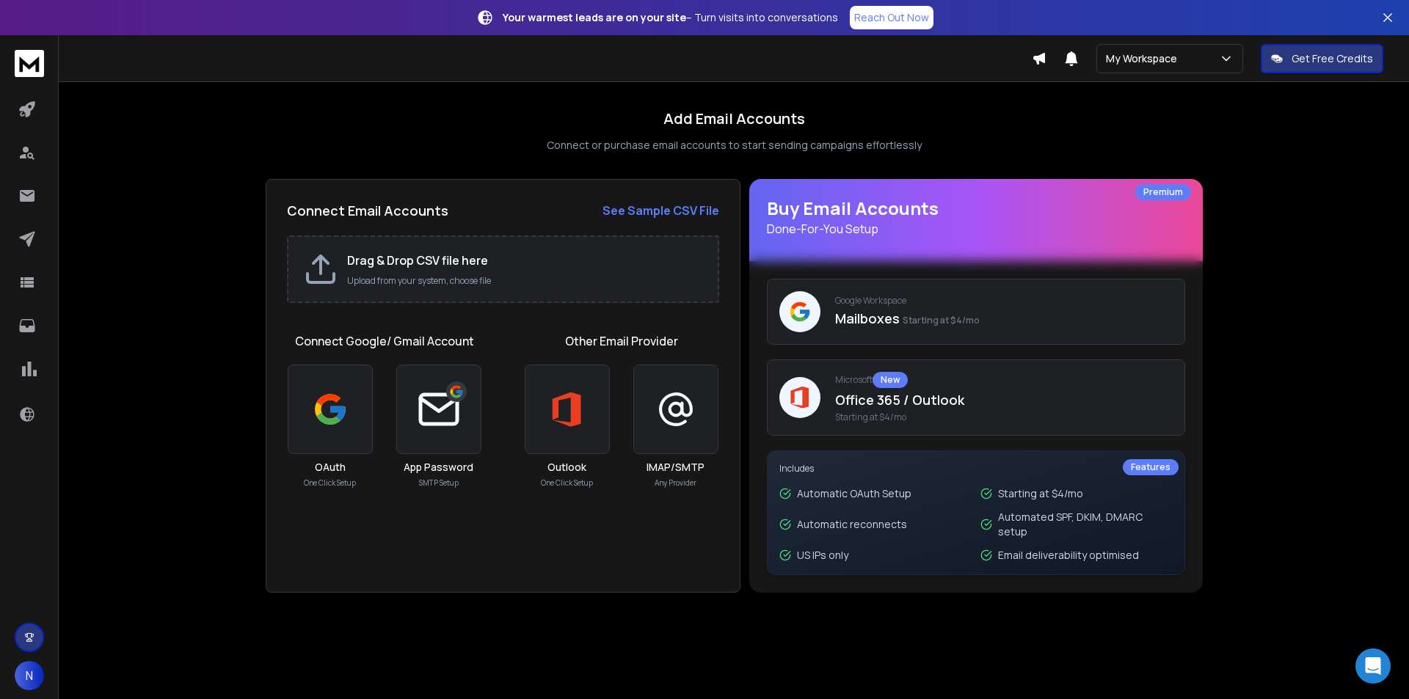
click at [336, 394] on icon at bounding box center [330, 410] width 37 height 44
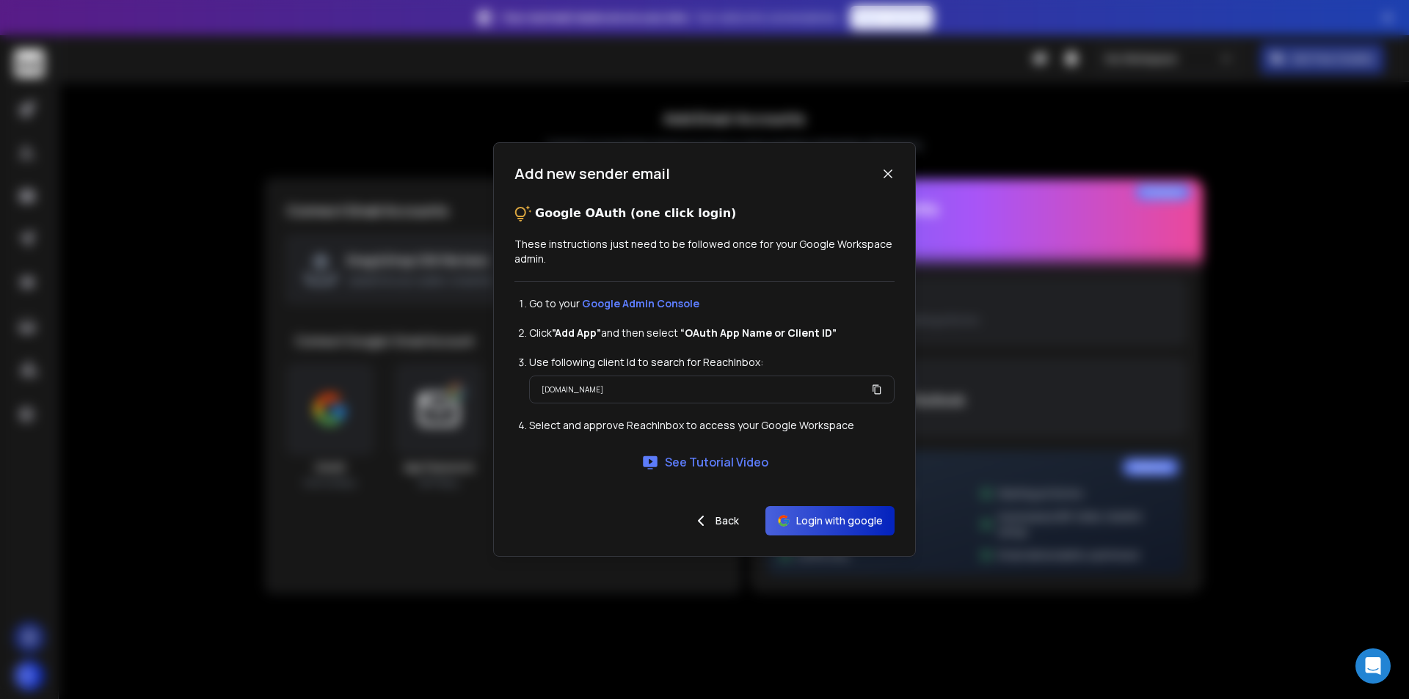
click at [869, 525] on button "Login with google" at bounding box center [829, 520] width 129 height 29
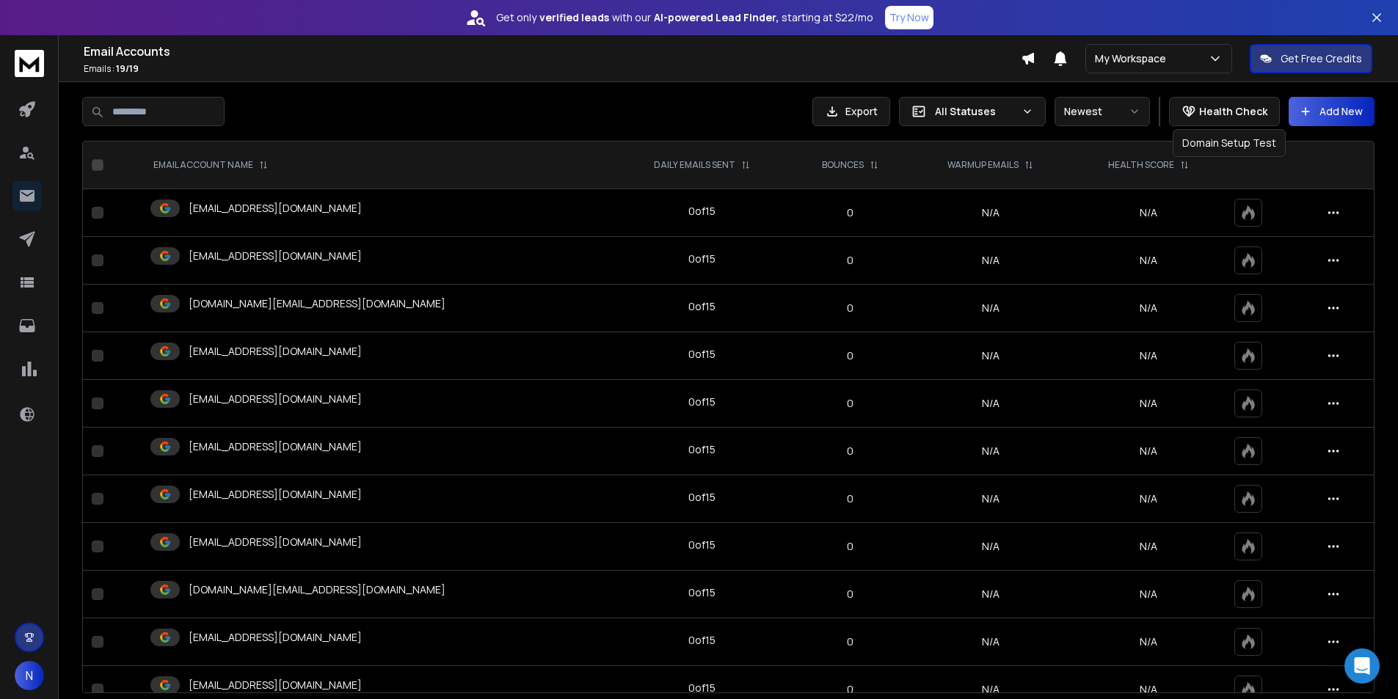
click at [1307, 109] on icon at bounding box center [1305, 111] width 8 height 8
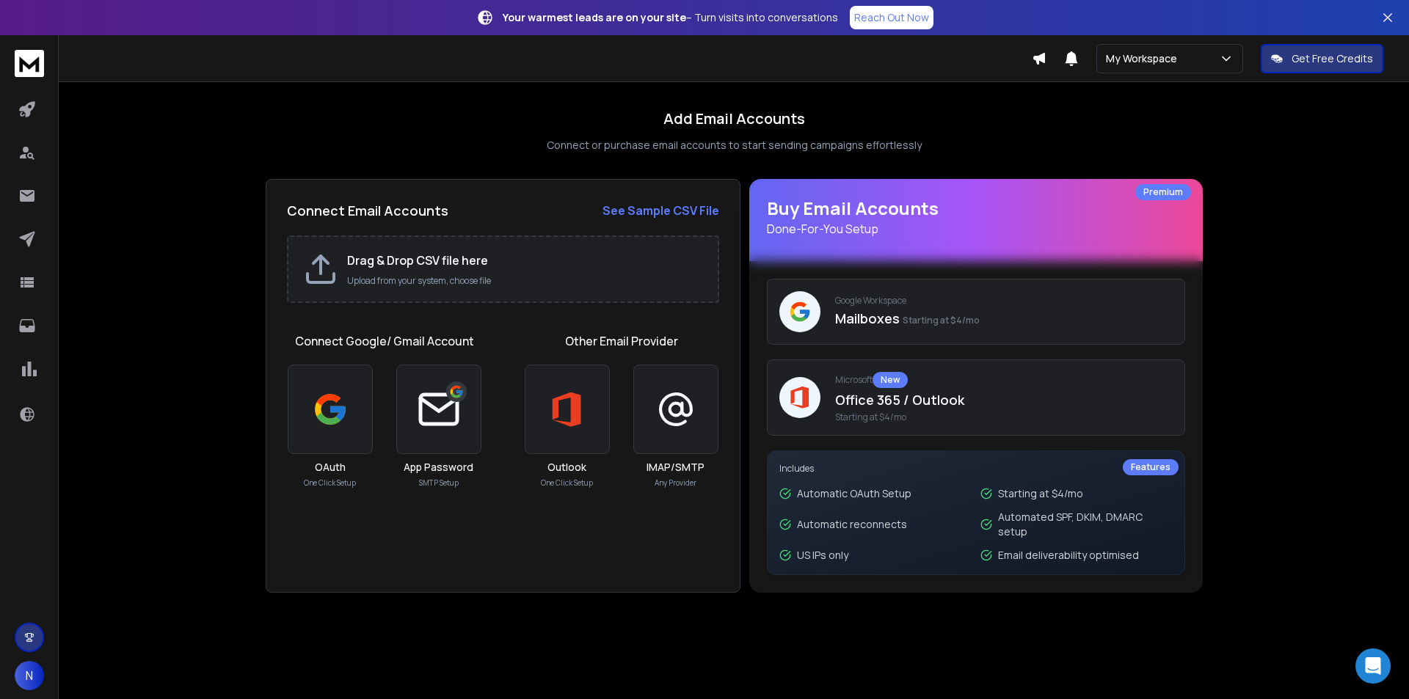
click at [329, 410] on icon at bounding box center [330, 410] width 37 height 44
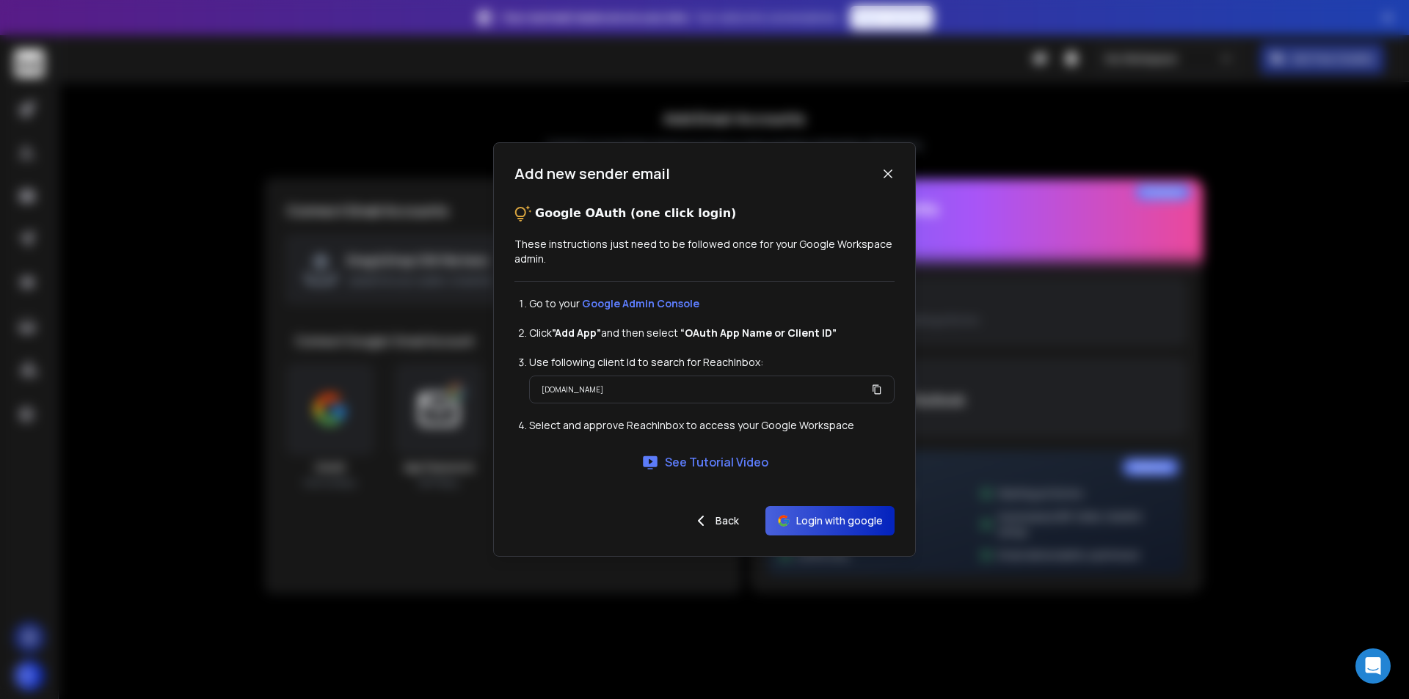
click at [844, 521] on button "Login with google" at bounding box center [829, 520] width 129 height 29
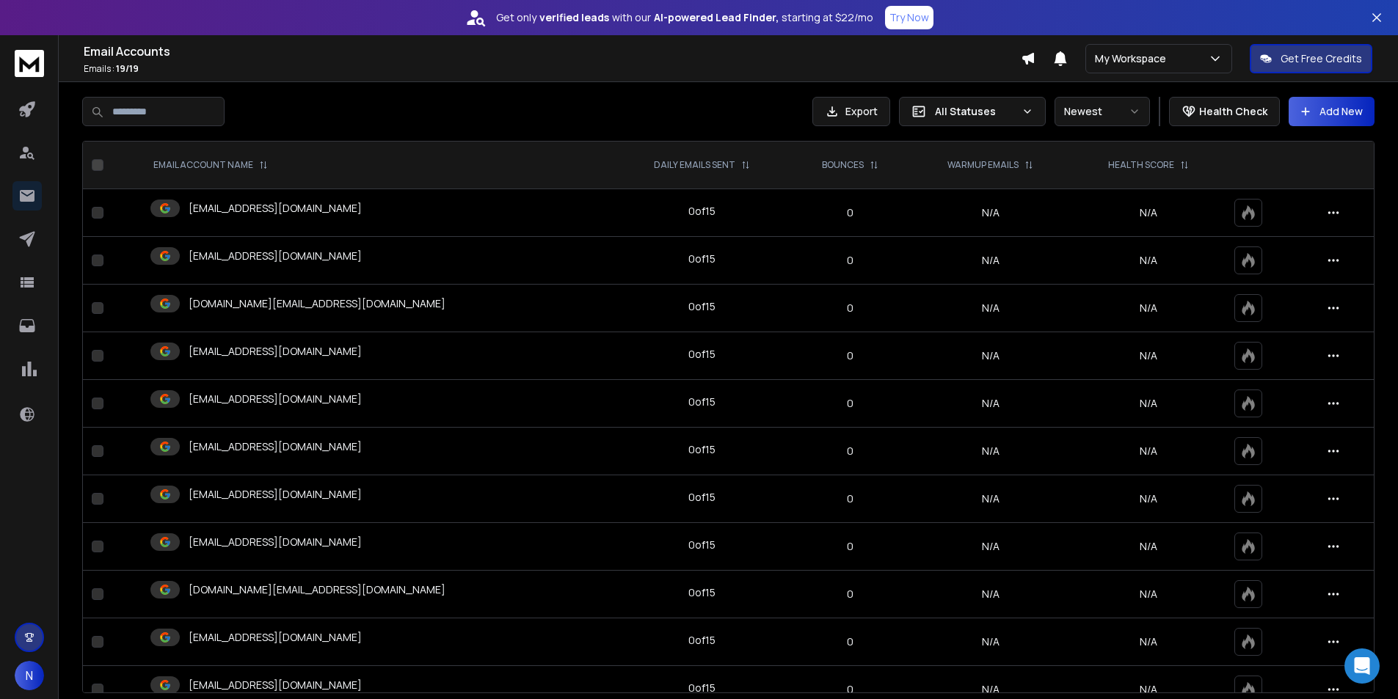
click at [1326, 110] on button "Add New" at bounding box center [1332, 111] width 86 height 29
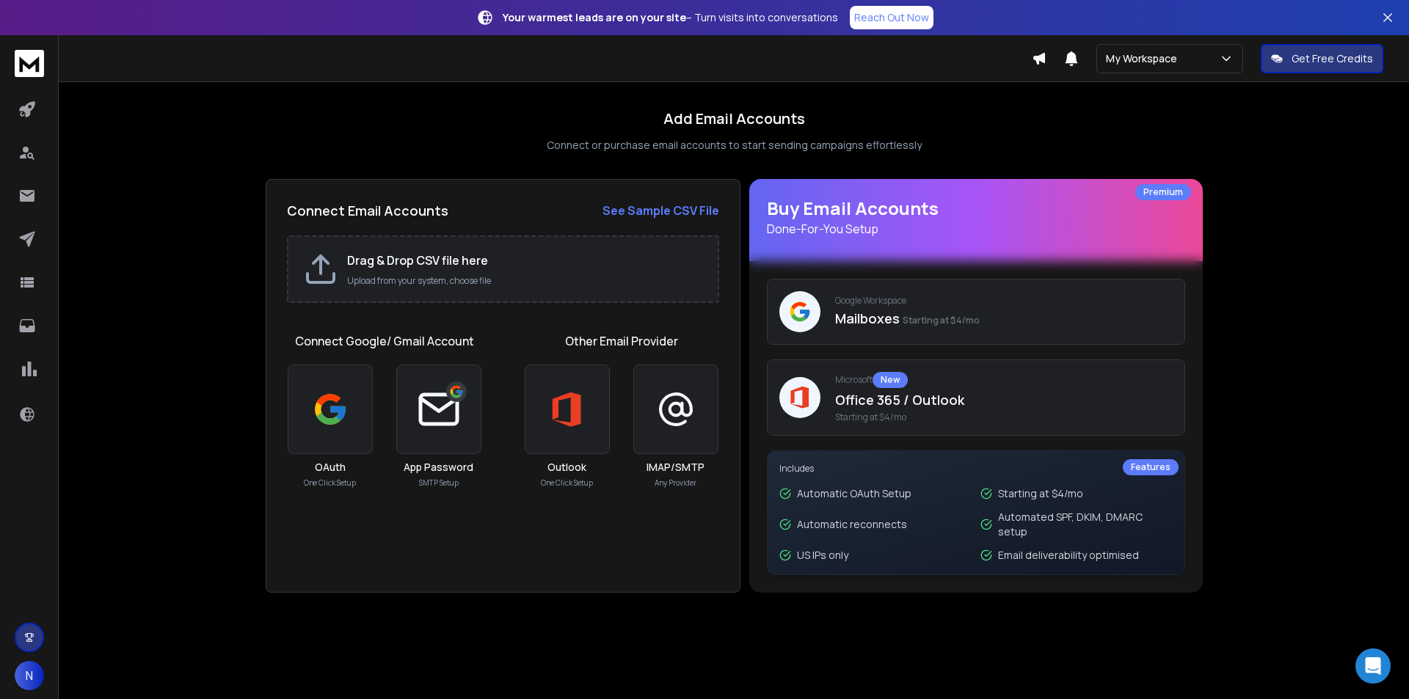
click at [349, 426] on icon at bounding box center [330, 410] width 37 height 44
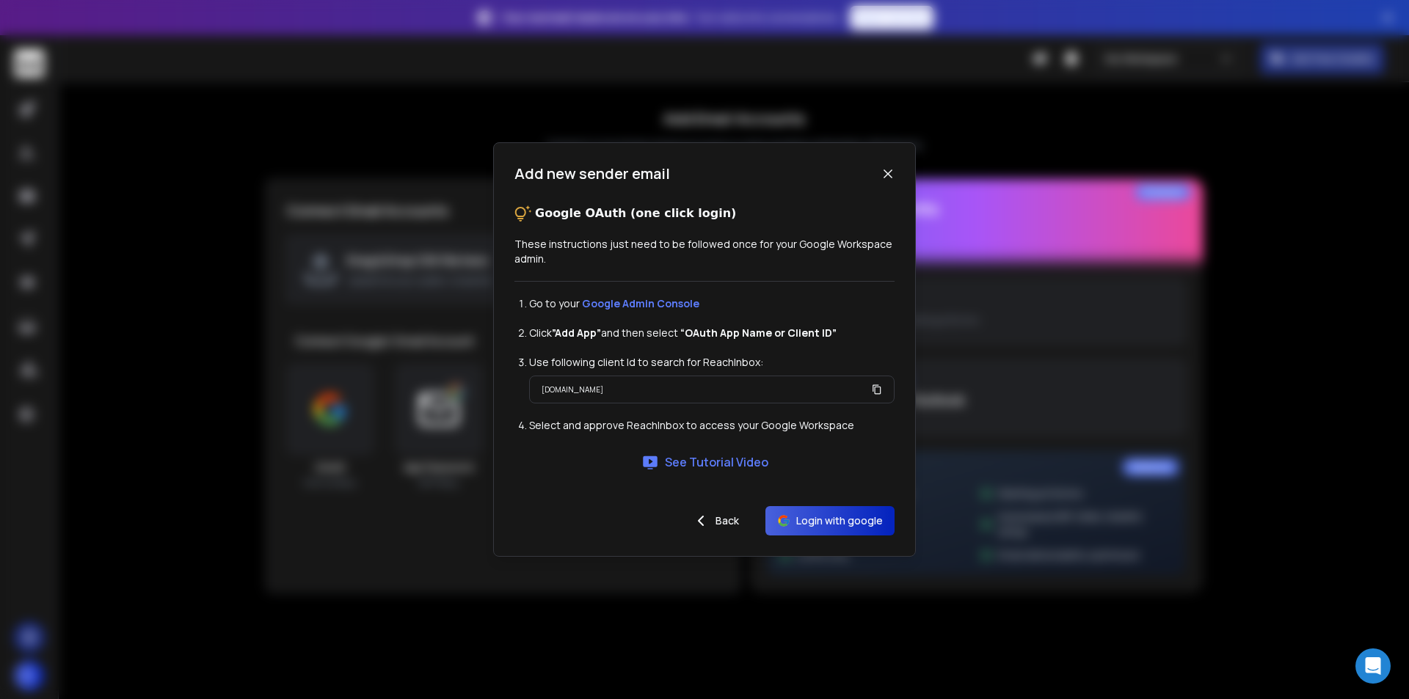
click at [811, 527] on button "Login with google" at bounding box center [829, 520] width 129 height 29
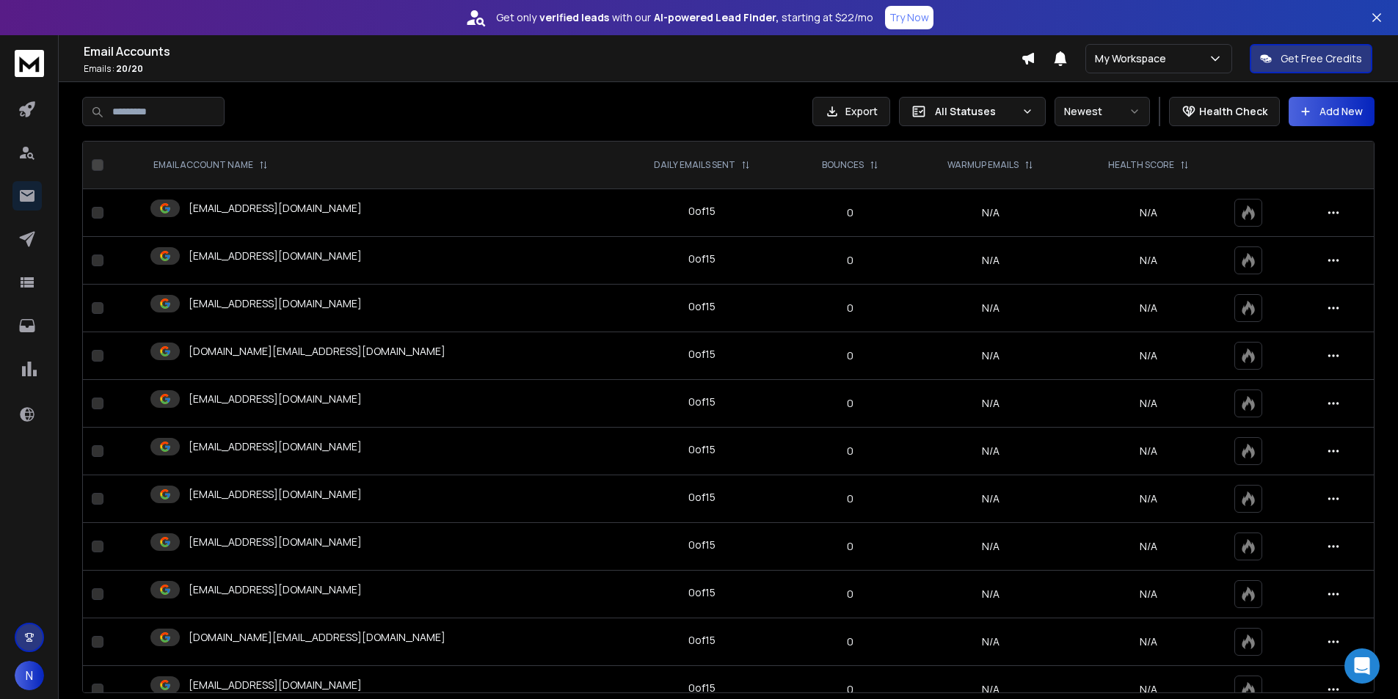
click at [1344, 123] on button "Add New" at bounding box center [1332, 111] width 86 height 29
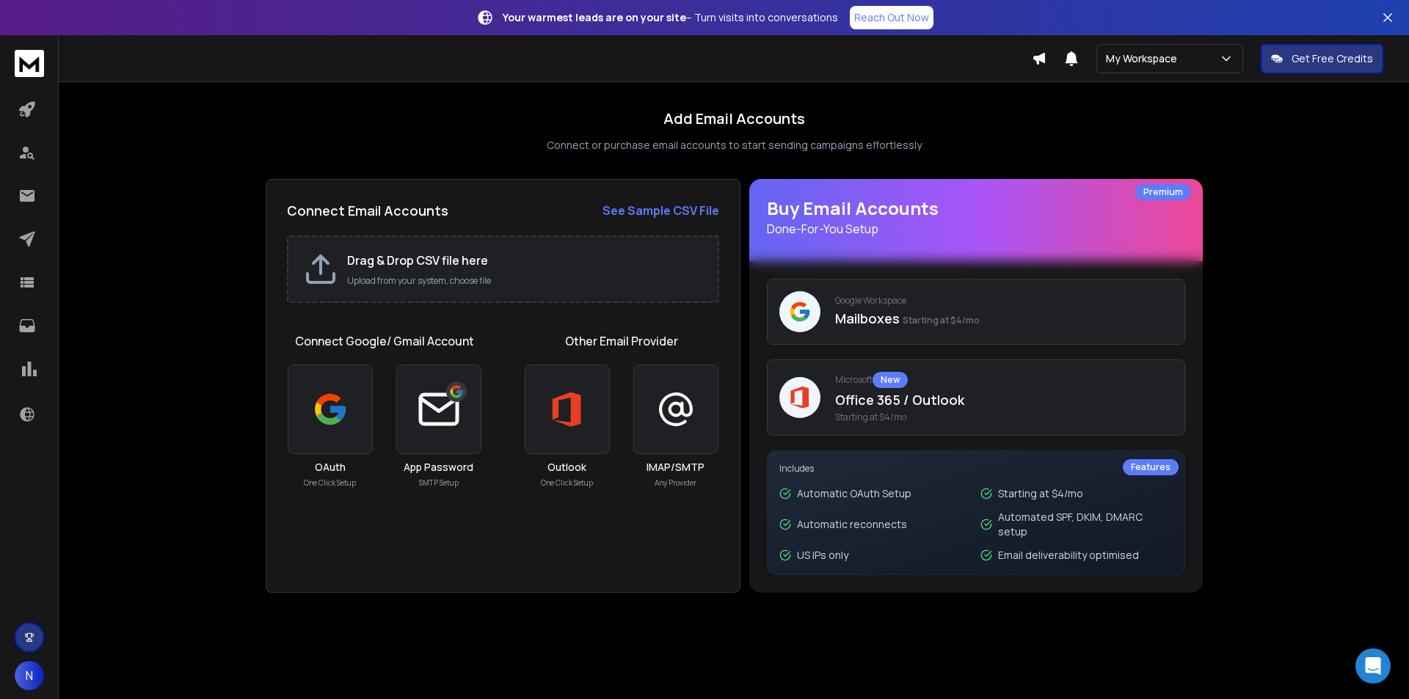
click at [341, 412] on icon at bounding box center [337, 414] width 15 height 15
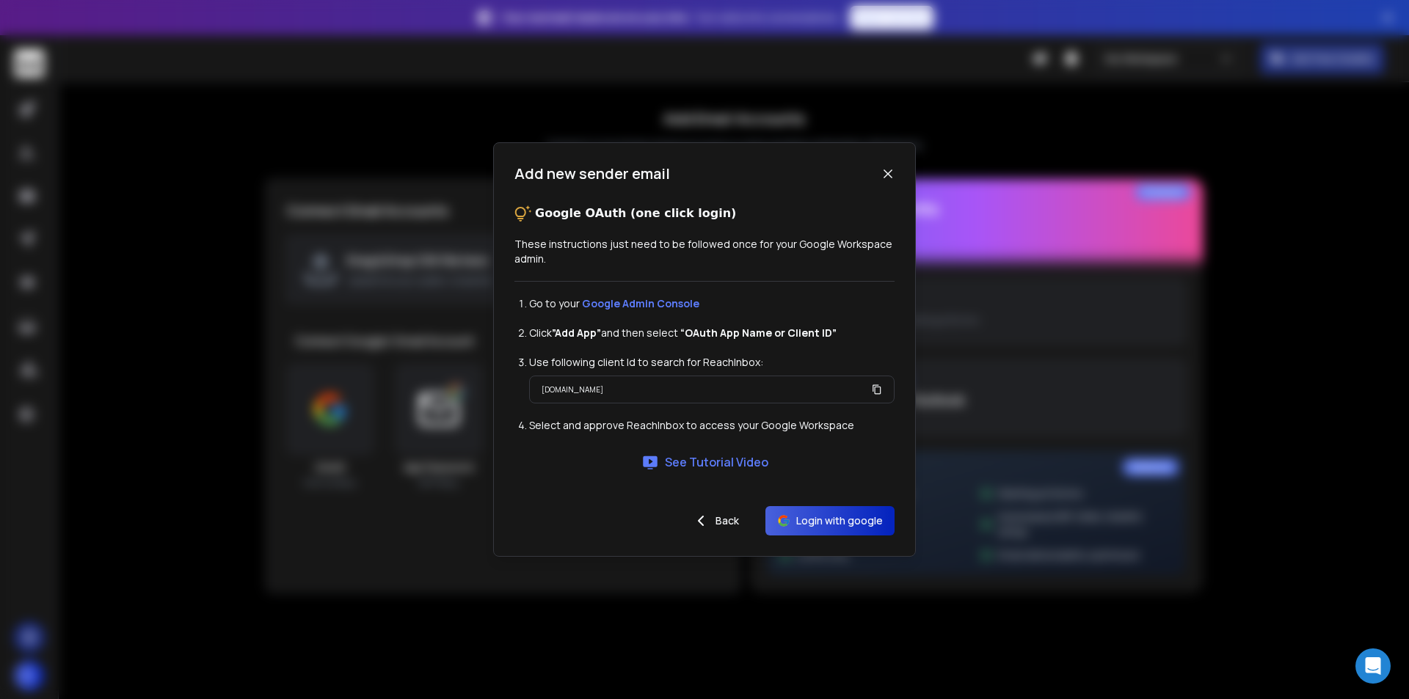
click at [820, 523] on button "Login with google" at bounding box center [829, 520] width 129 height 29
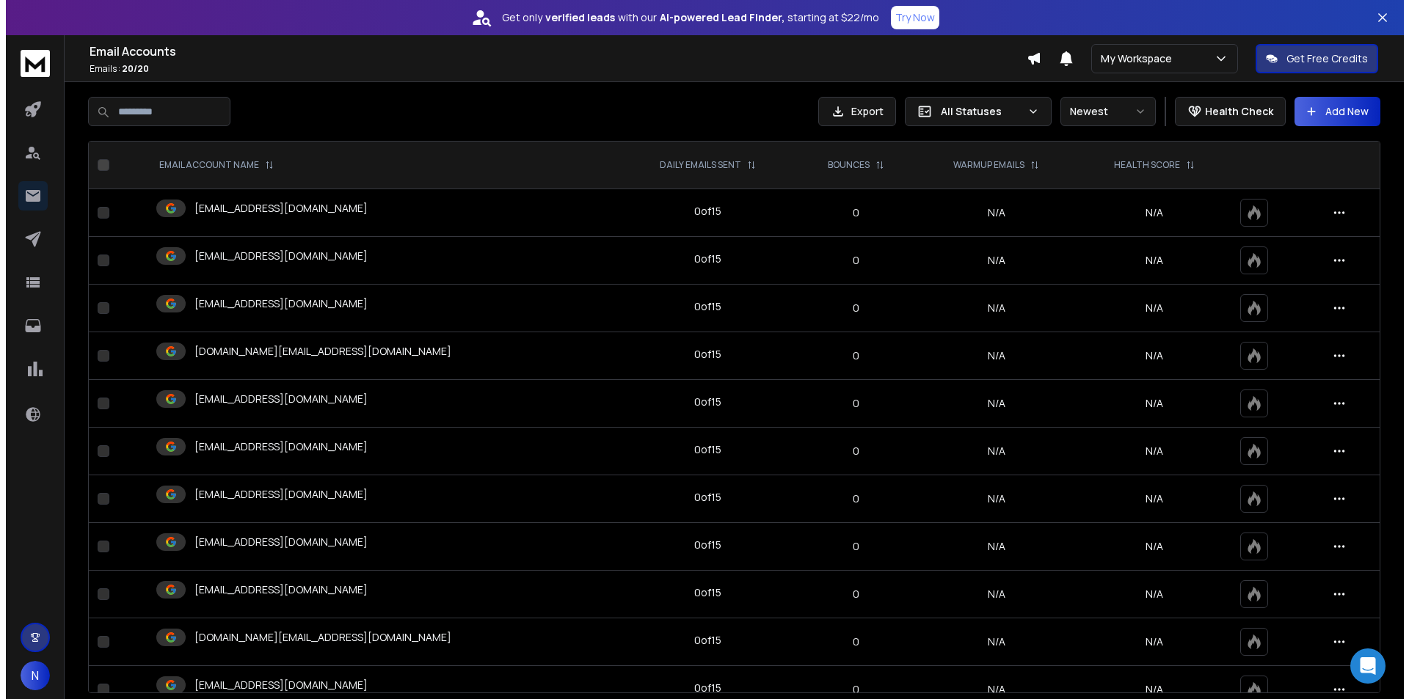
scroll to position [220, 0]
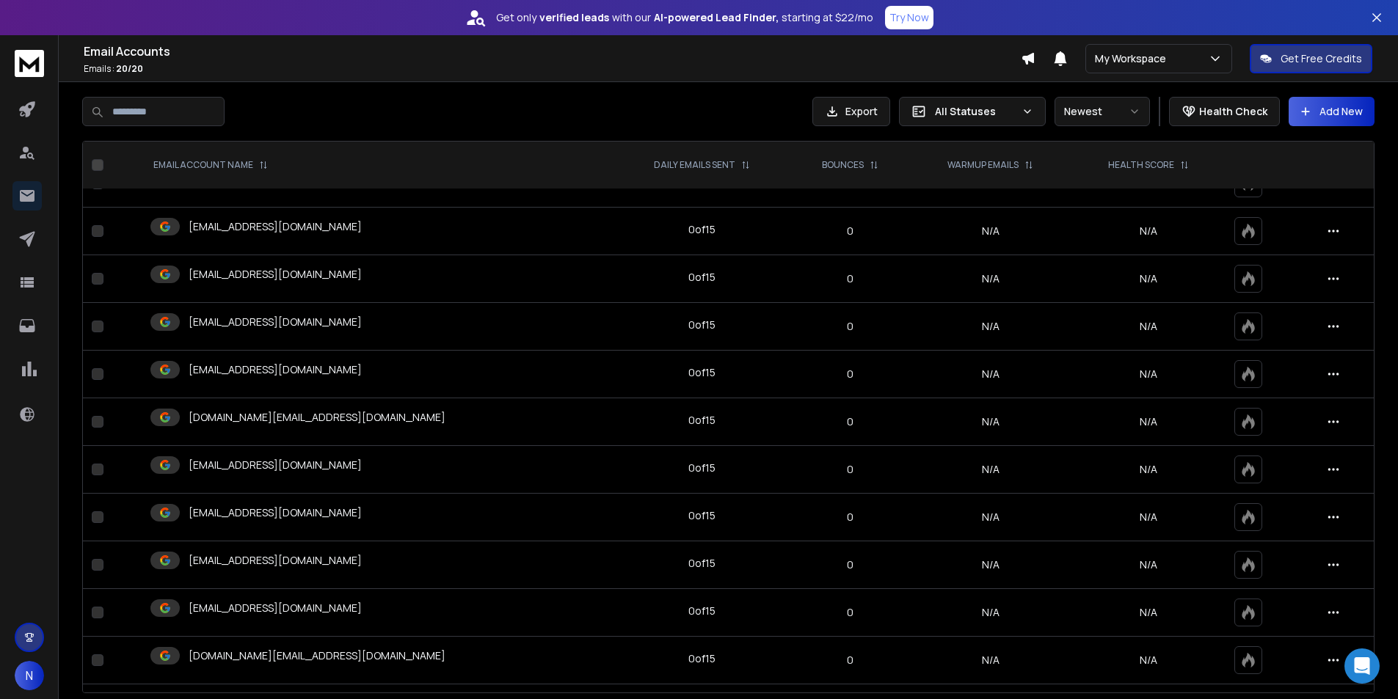
click at [1336, 119] on button "Add New" at bounding box center [1332, 111] width 86 height 29
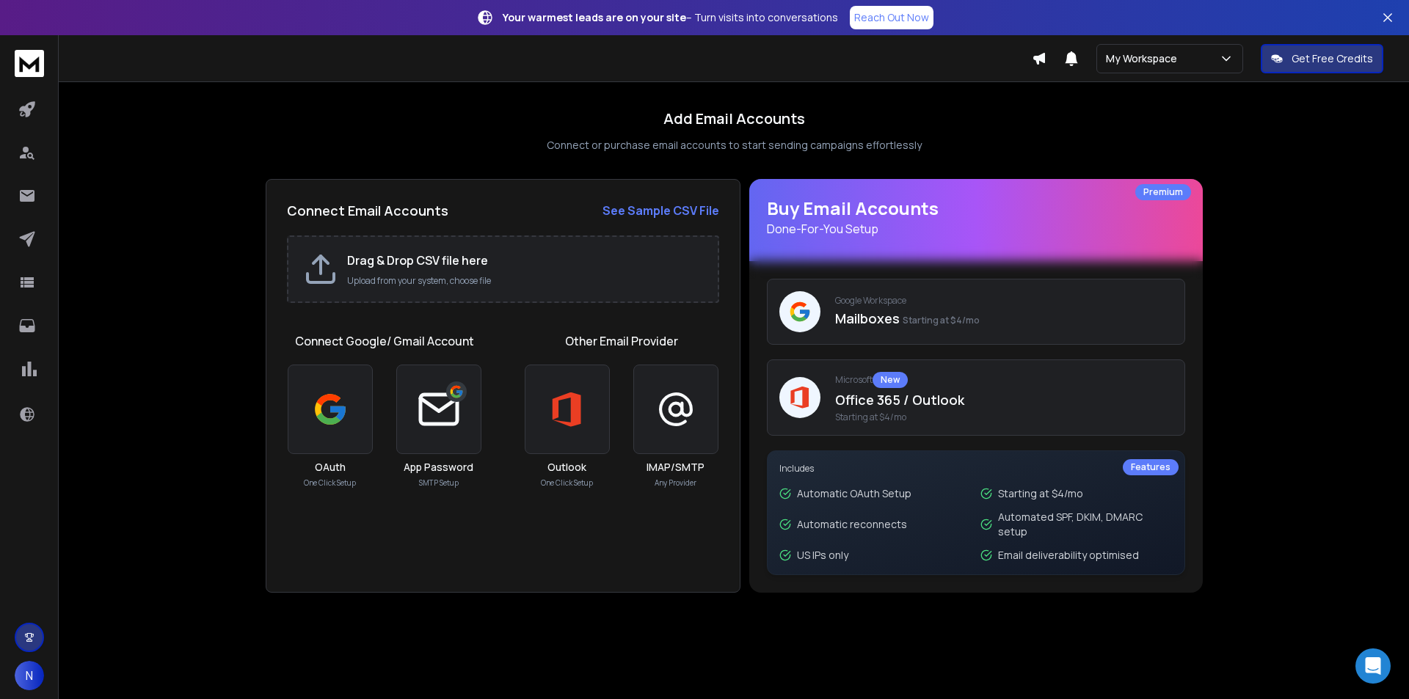
click at [349, 405] on icon at bounding box center [330, 410] width 37 height 44
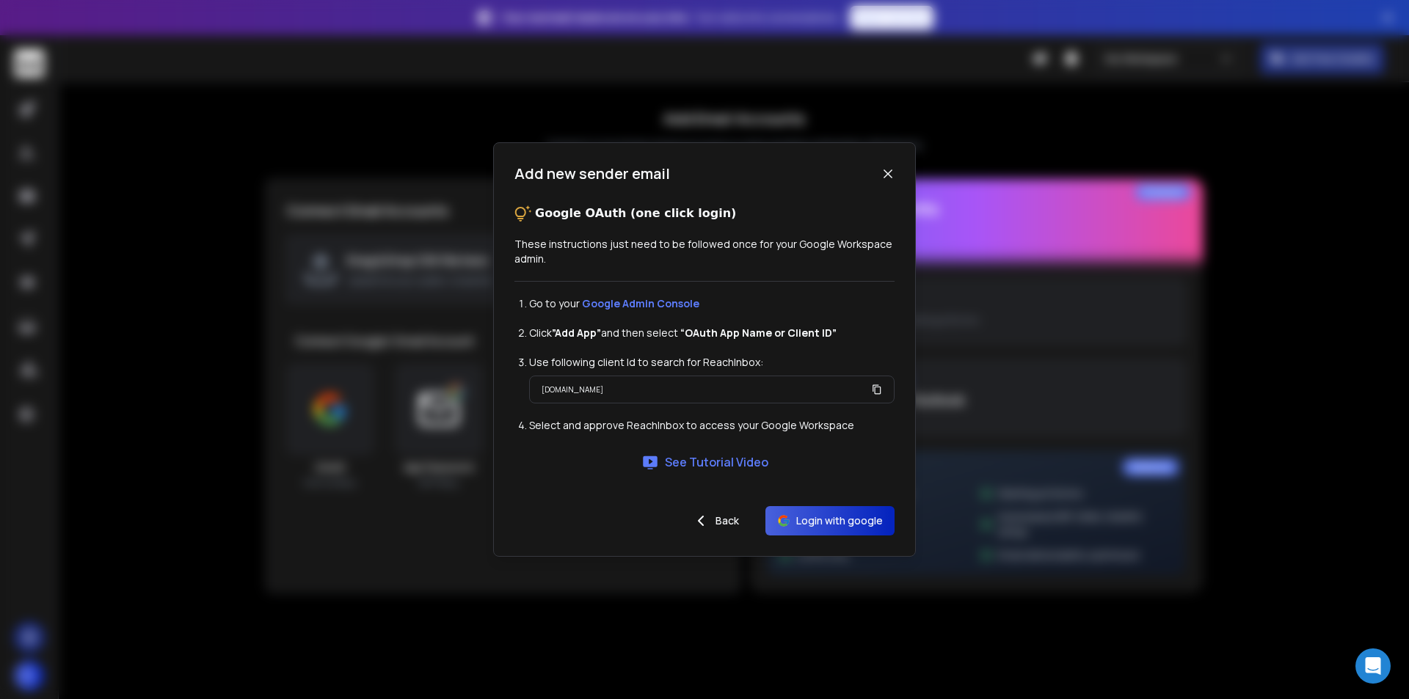
click at [828, 525] on button "Login with google" at bounding box center [829, 520] width 129 height 29
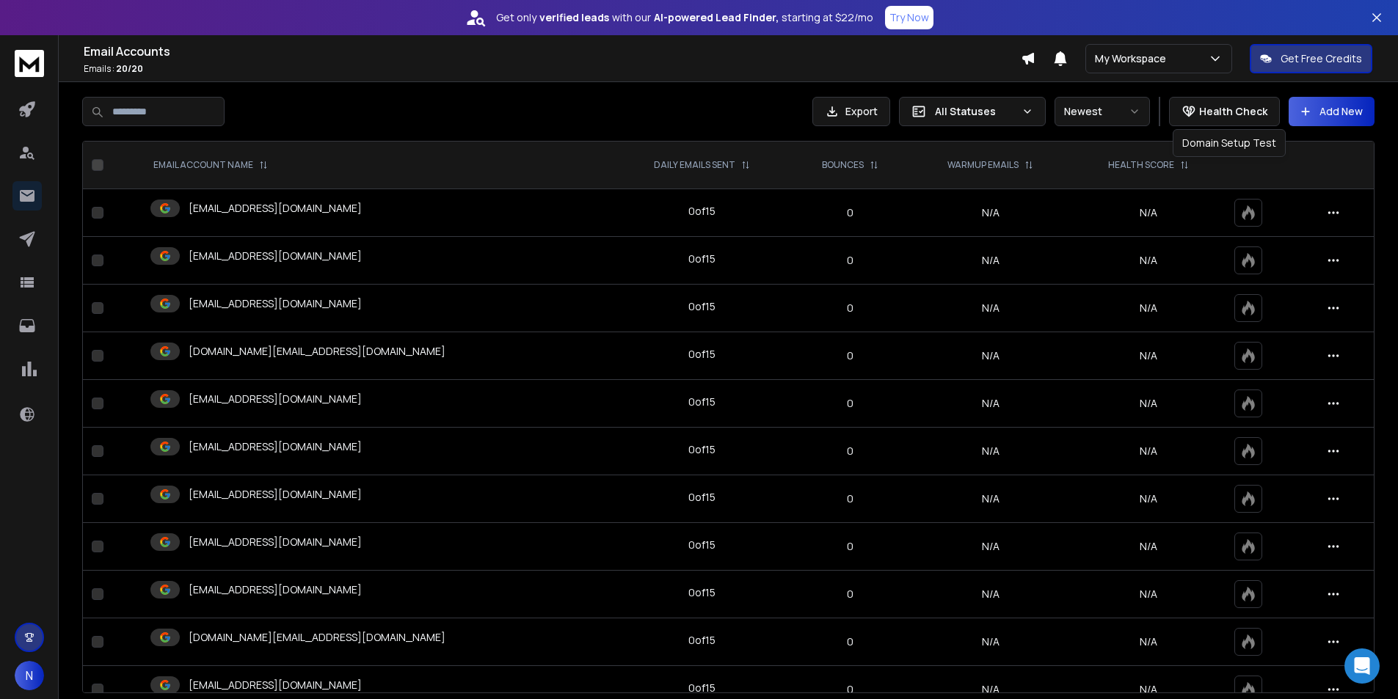
click at [1339, 105] on button "Add New" at bounding box center [1332, 111] width 86 height 29
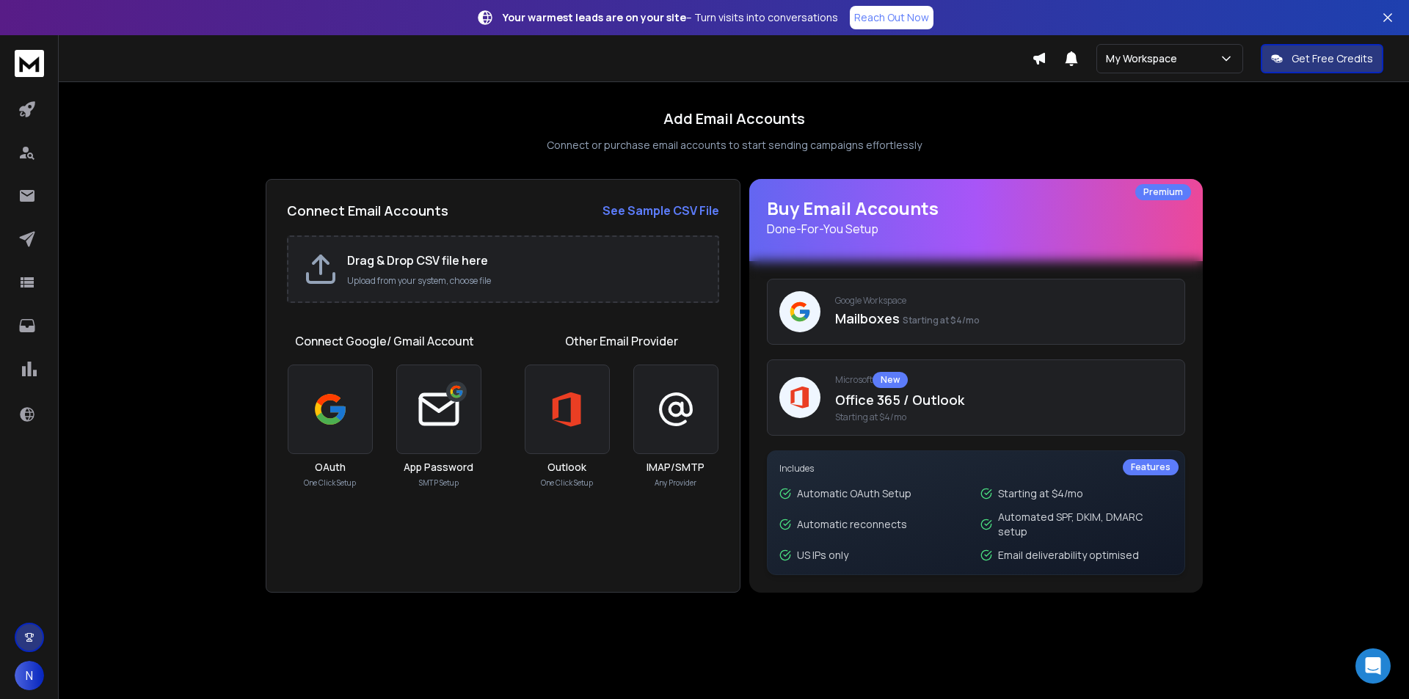
click at [305, 418] on div at bounding box center [330, 410] width 85 height 90
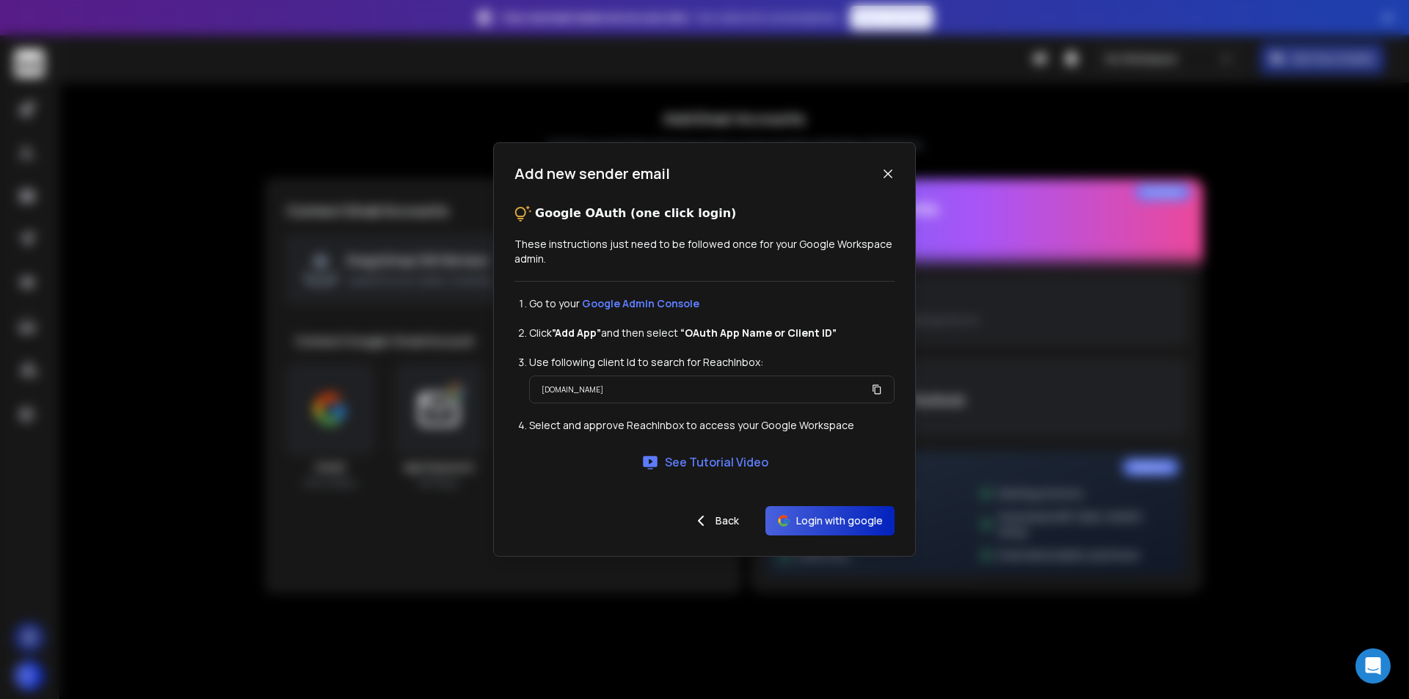
click at [817, 517] on button "Login with google" at bounding box center [829, 520] width 129 height 29
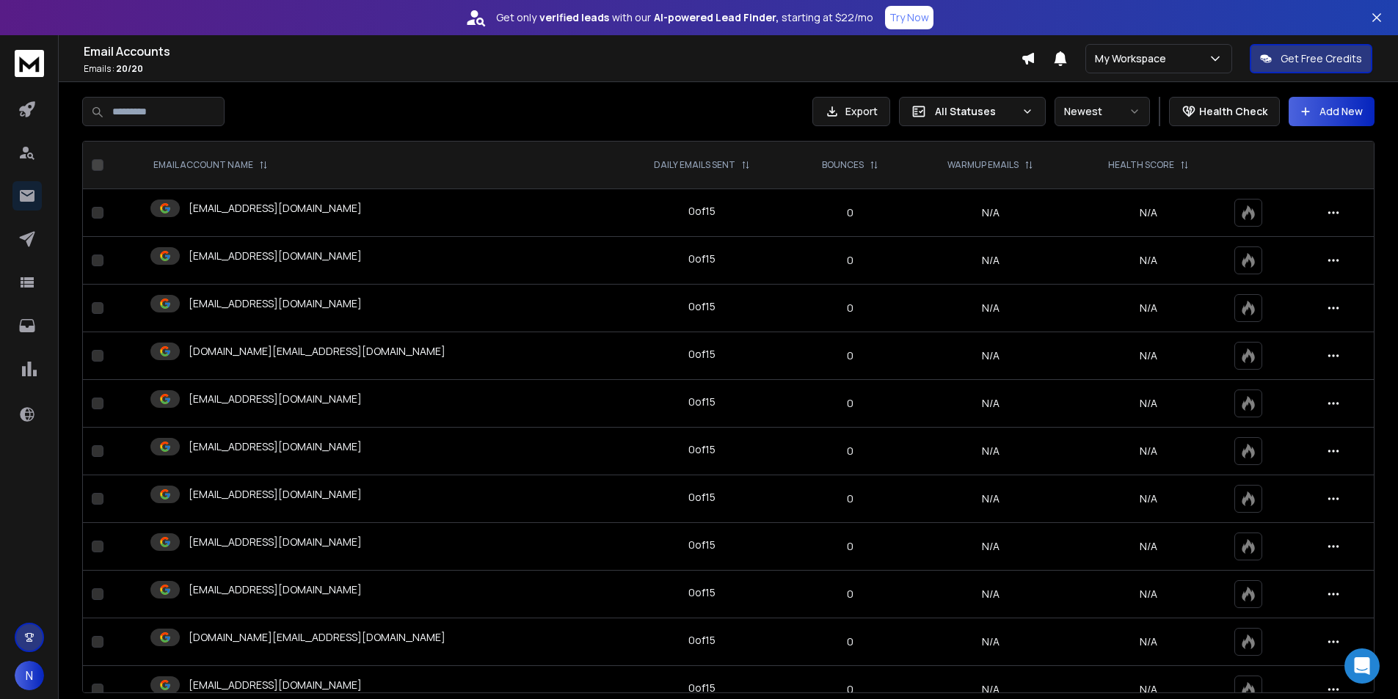
click at [1329, 106] on button "Add New" at bounding box center [1332, 111] width 86 height 29
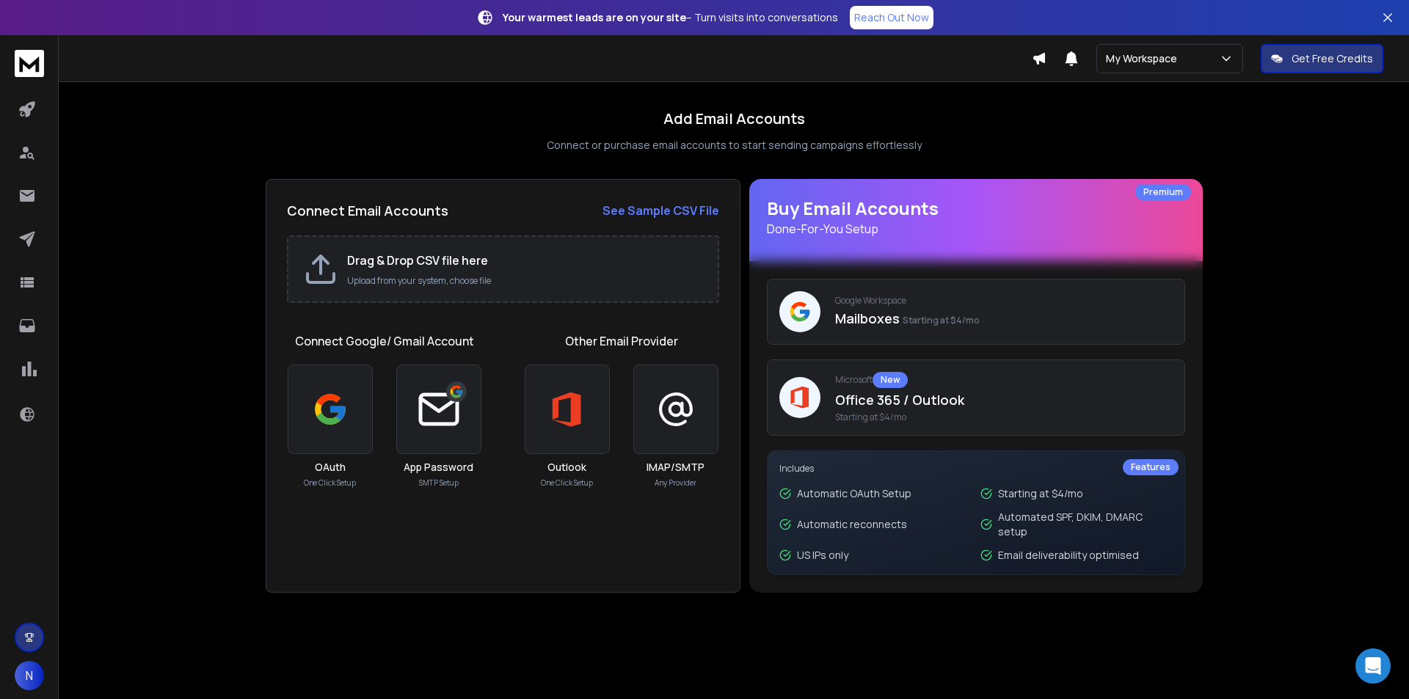
click at [357, 391] on div at bounding box center [330, 410] width 85 height 90
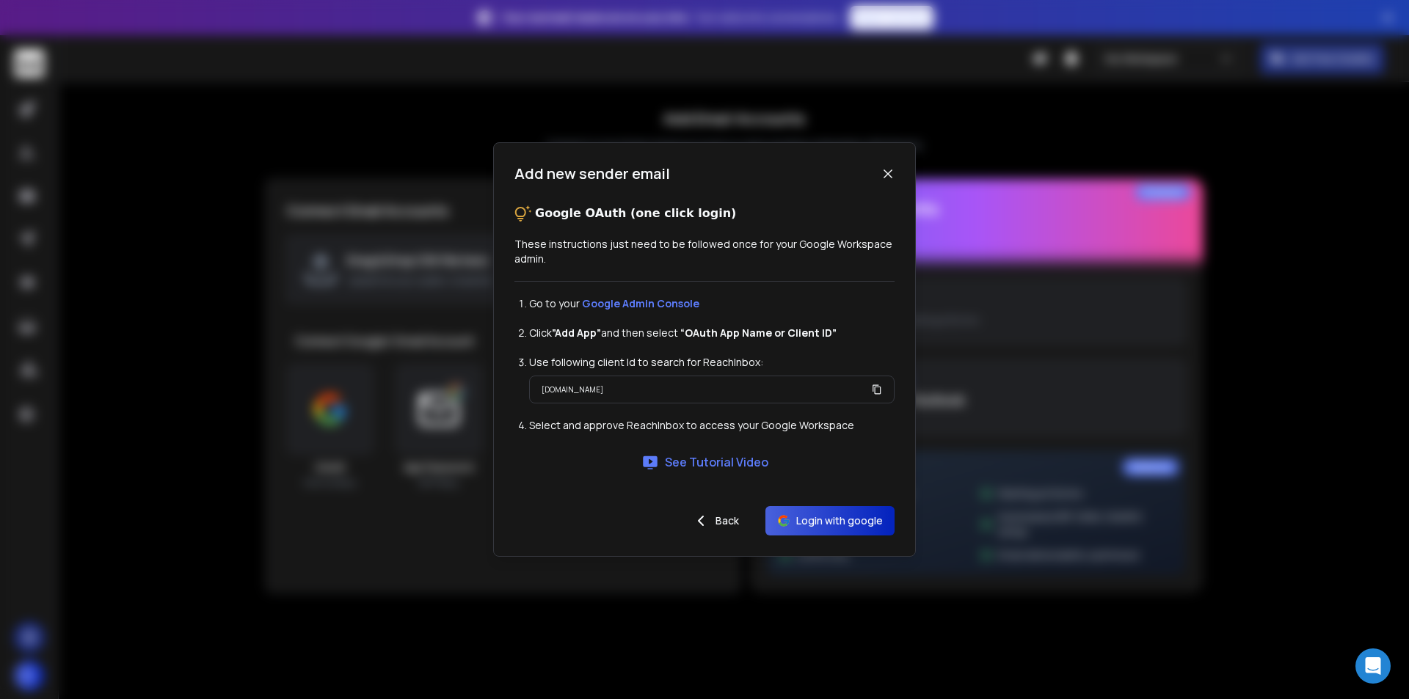
click at [826, 514] on button "Login with google" at bounding box center [829, 520] width 129 height 29
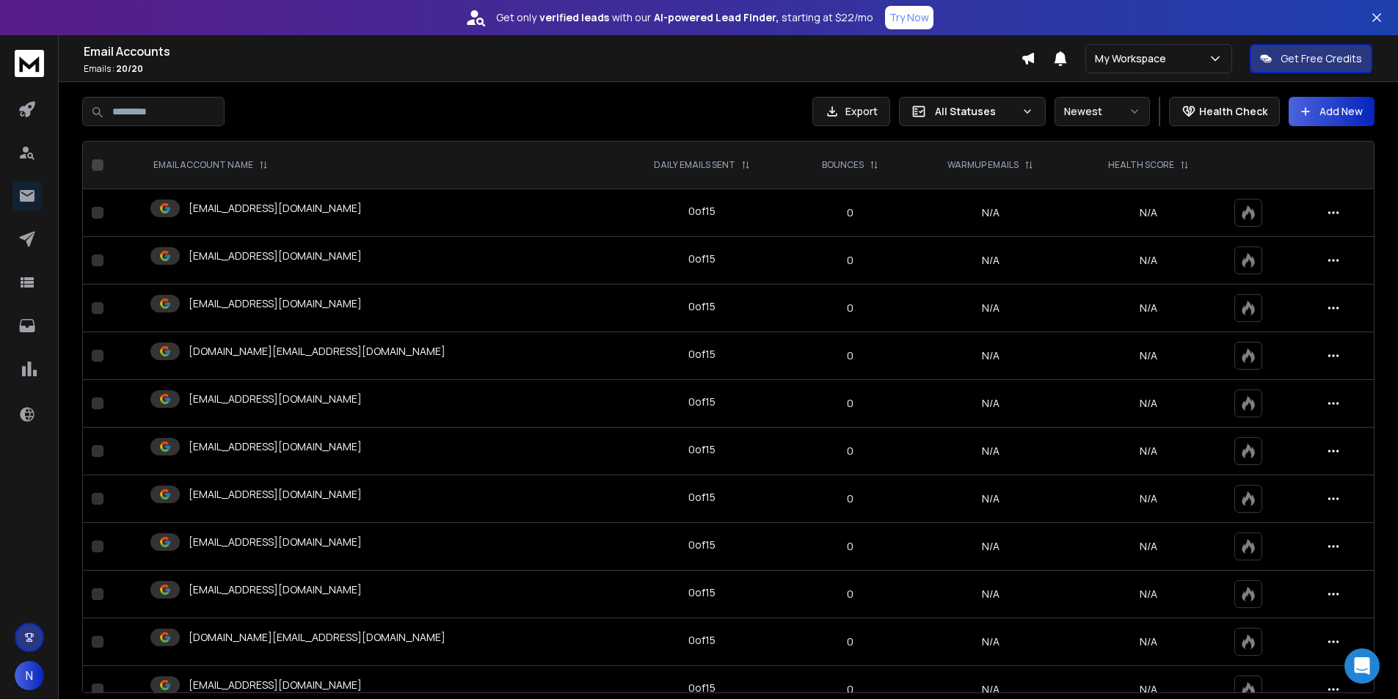
click at [1345, 117] on button "Add New" at bounding box center [1332, 111] width 86 height 29
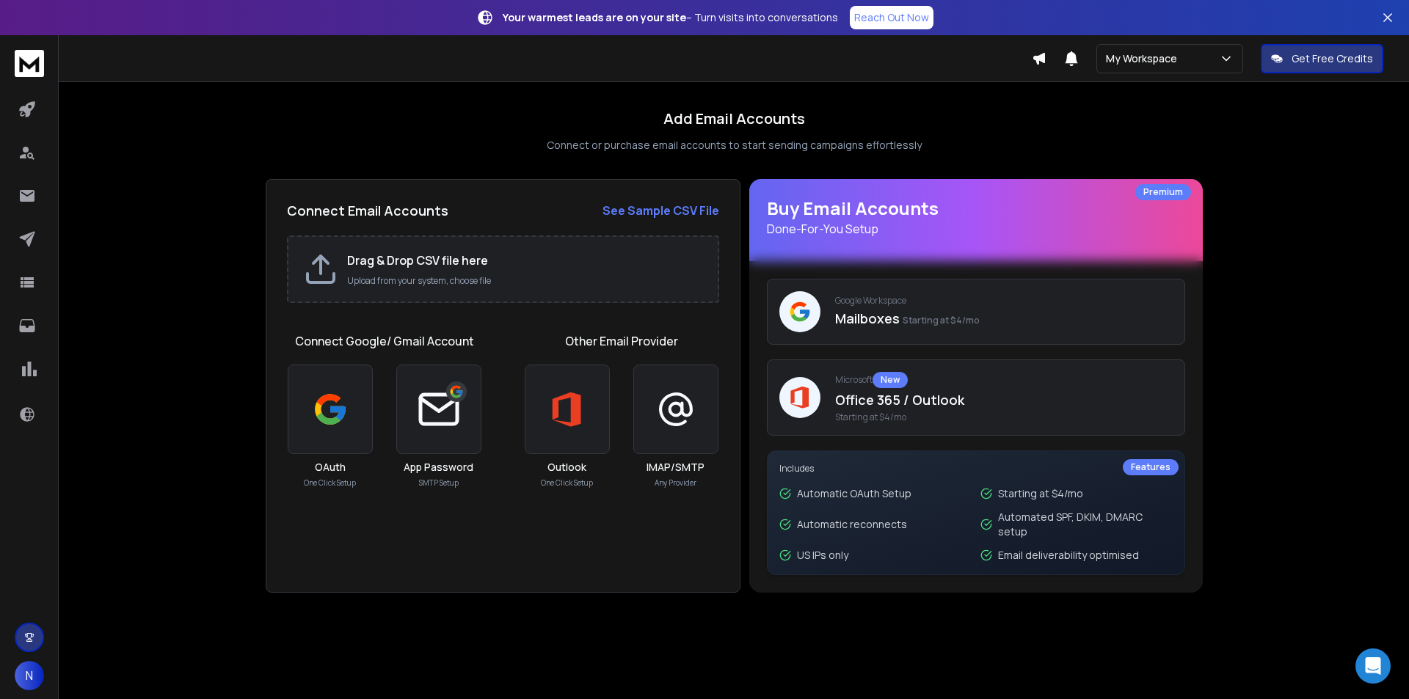
click at [338, 407] on icon at bounding box center [337, 414] width 15 height 15
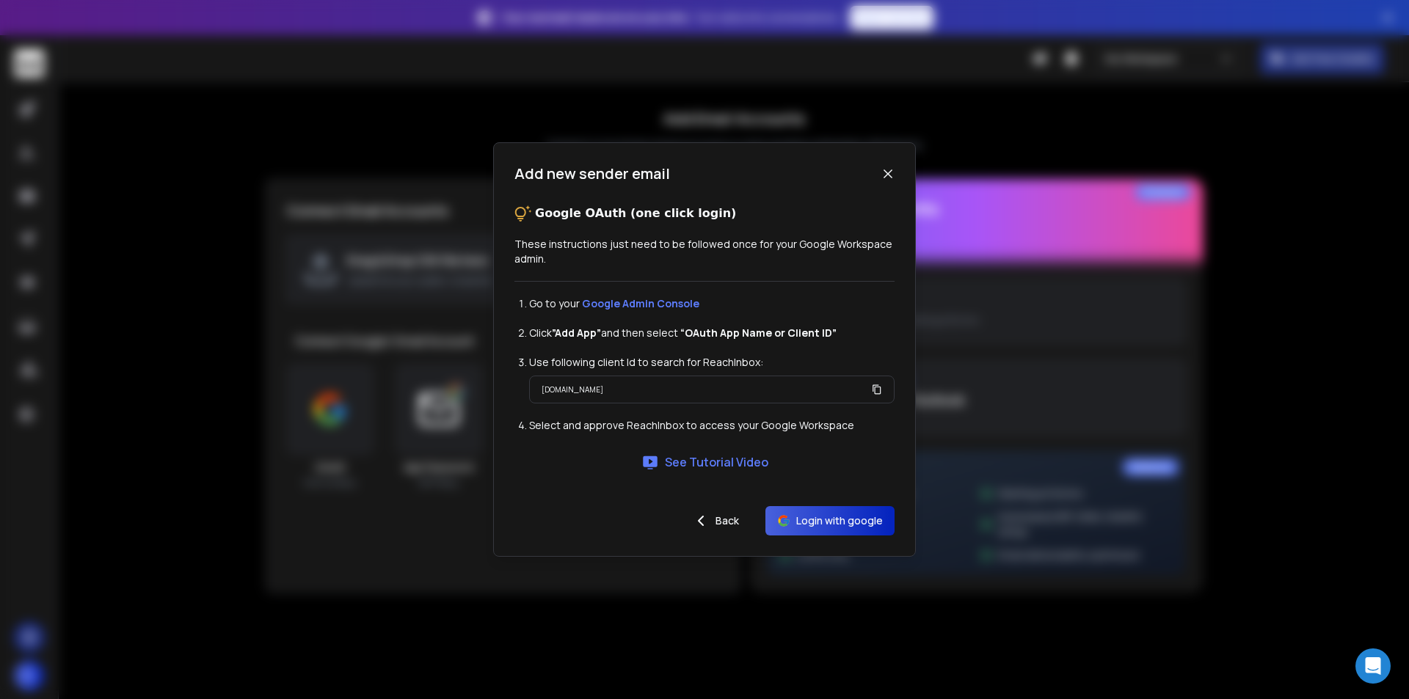
click at [852, 529] on button "Login with google" at bounding box center [829, 520] width 129 height 29
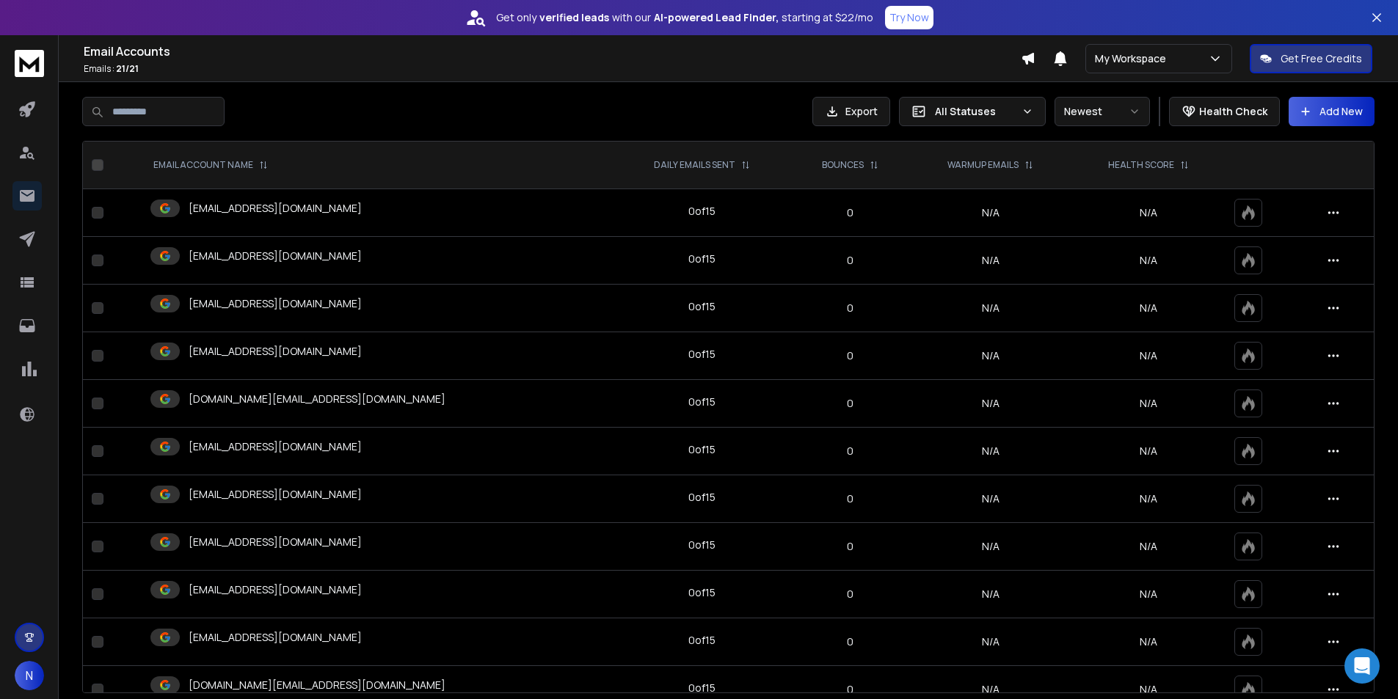
click at [1329, 109] on button "Add New" at bounding box center [1332, 111] width 86 height 29
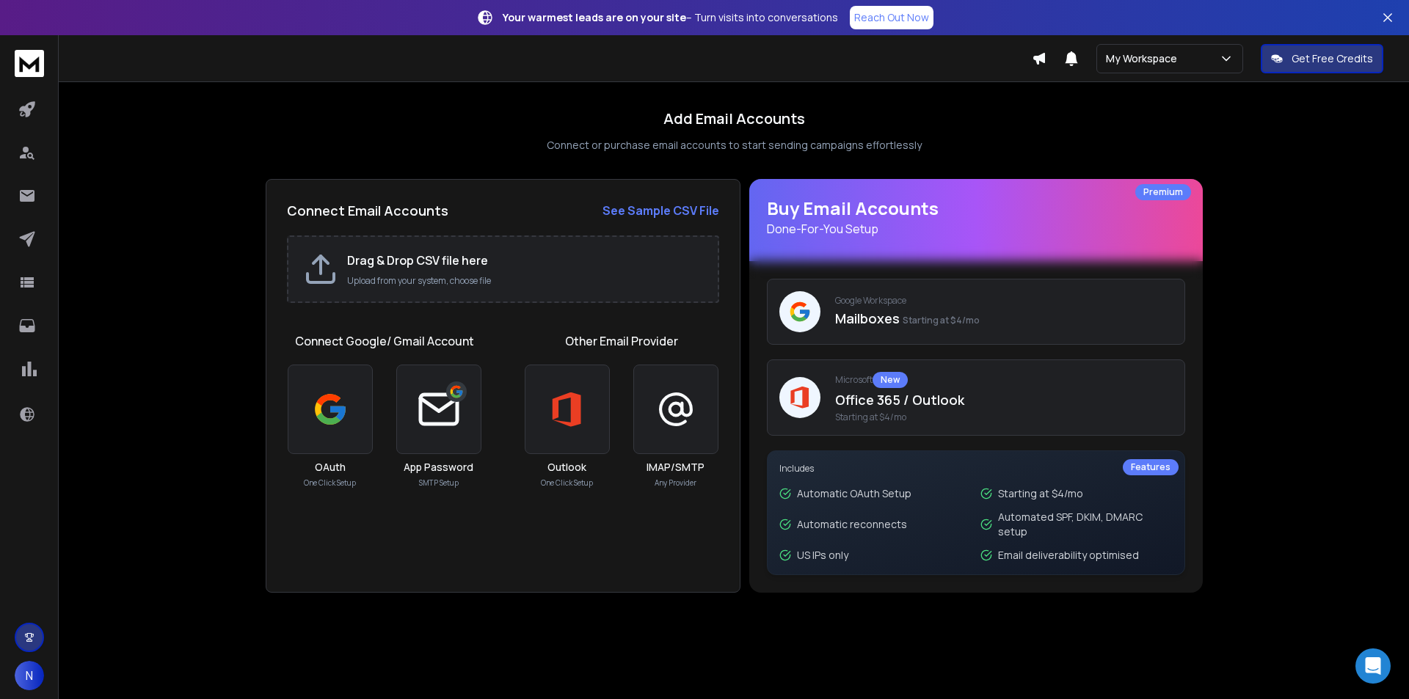
click at [321, 410] on icon at bounding box center [330, 409] width 31 height 31
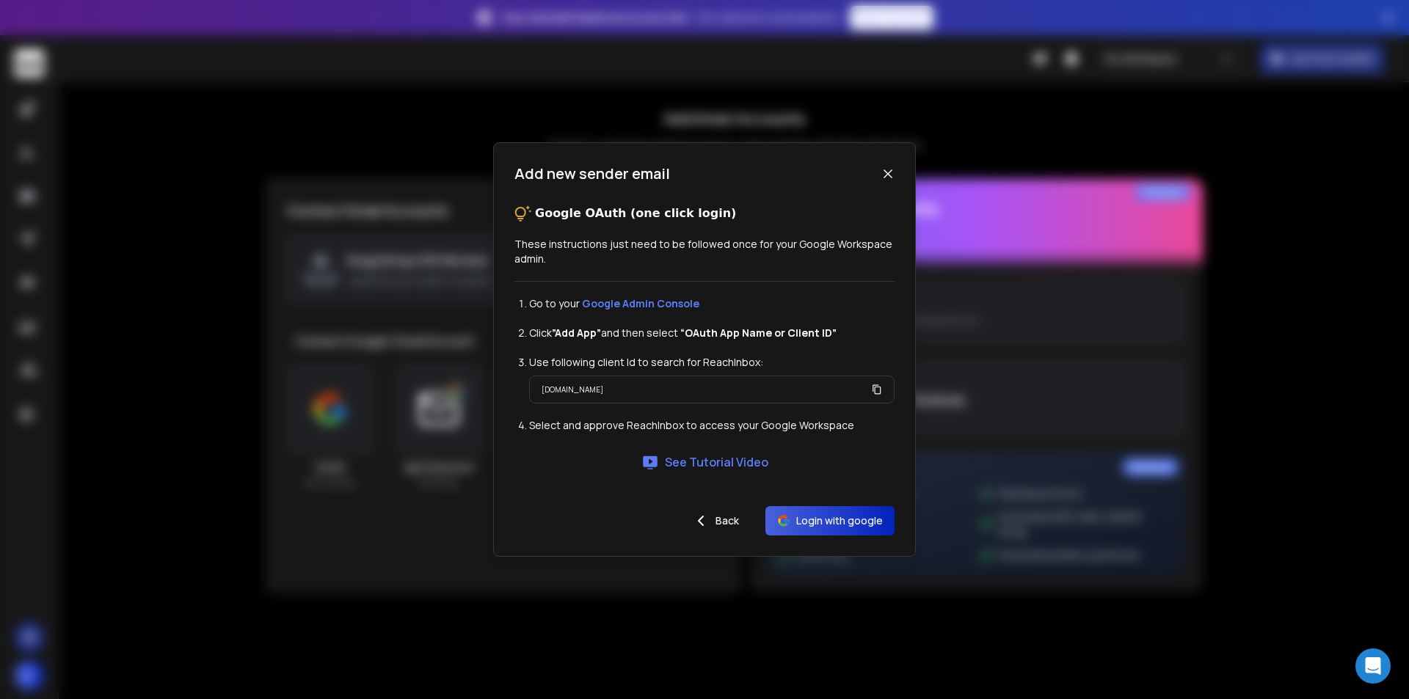
click at [829, 520] on button "Login with google" at bounding box center [829, 520] width 129 height 29
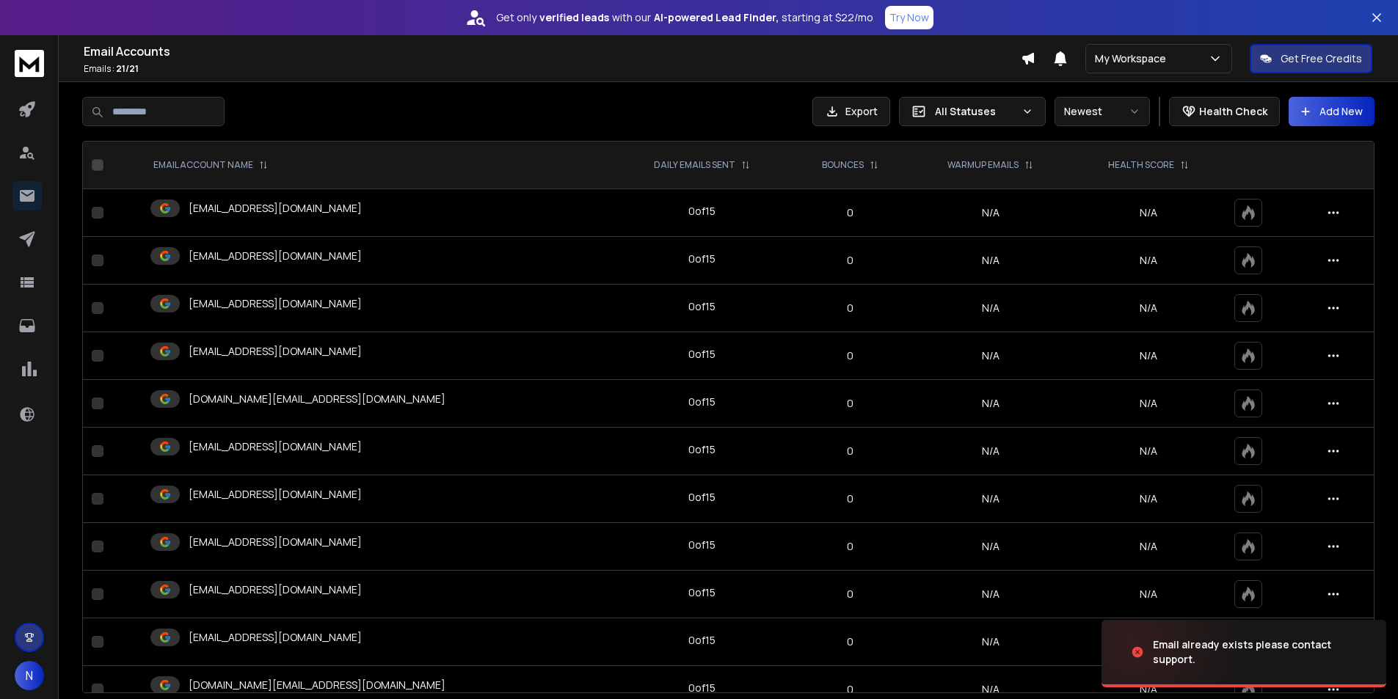
click at [1323, 112] on button "Add New" at bounding box center [1332, 111] width 86 height 29
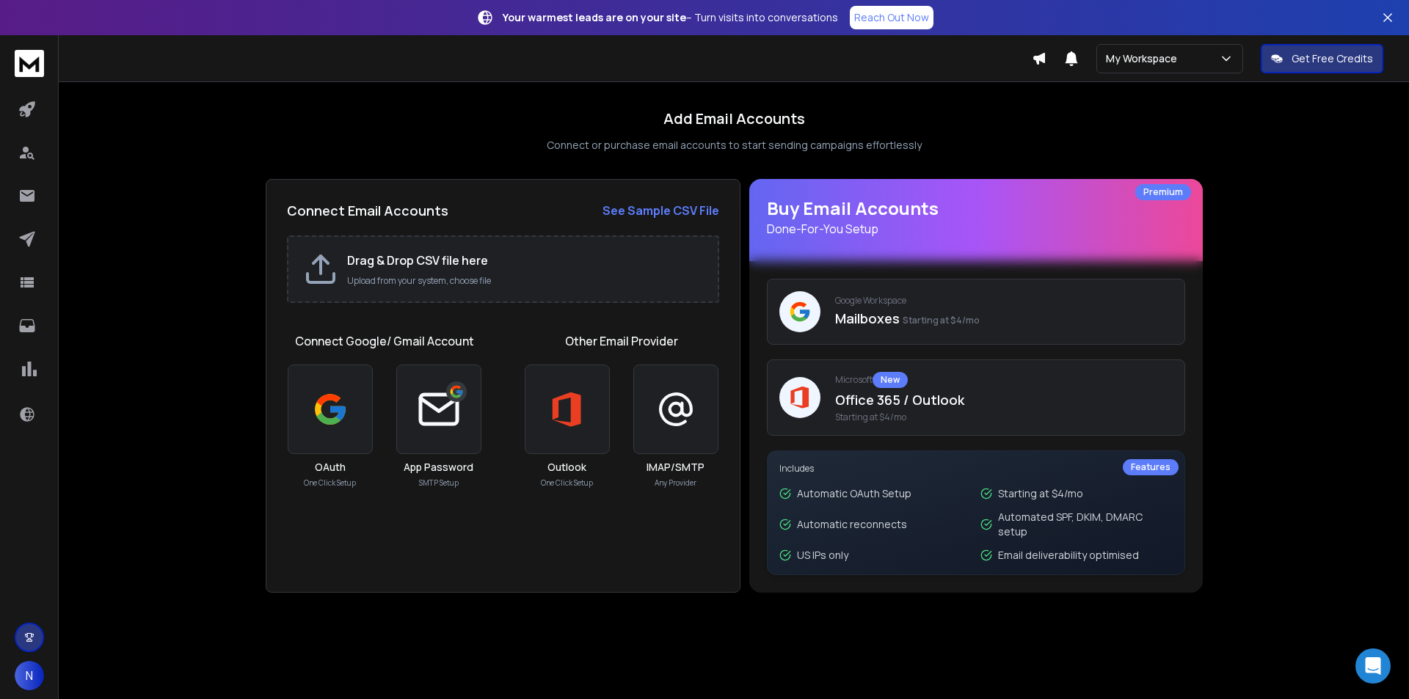
click at [327, 421] on icon at bounding box center [328, 418] width 24 height 12
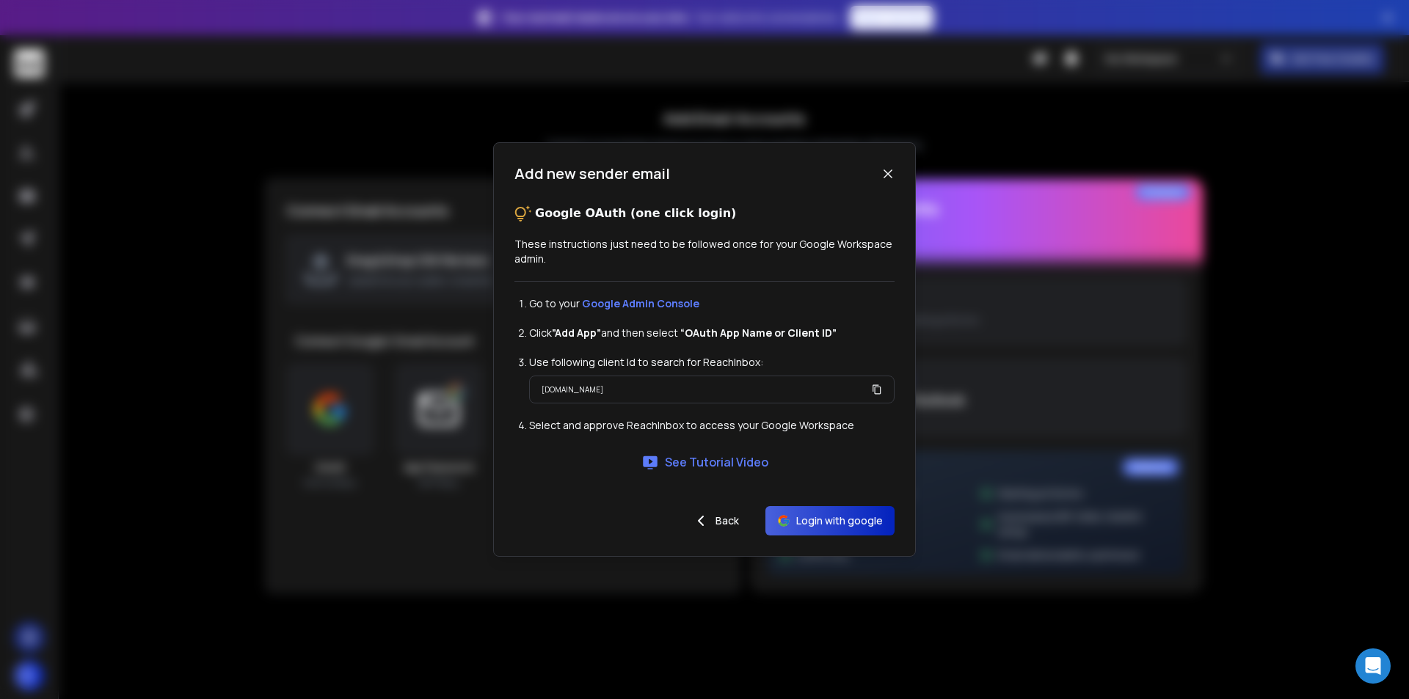
drag, startPoint x: 800, startPoint y: 511, endPoint x: 776, endPoint y: 524, distance: 27.6
click at [801, 512] on button "Login with google" at bounding box center [829, 520] width 129 height 29
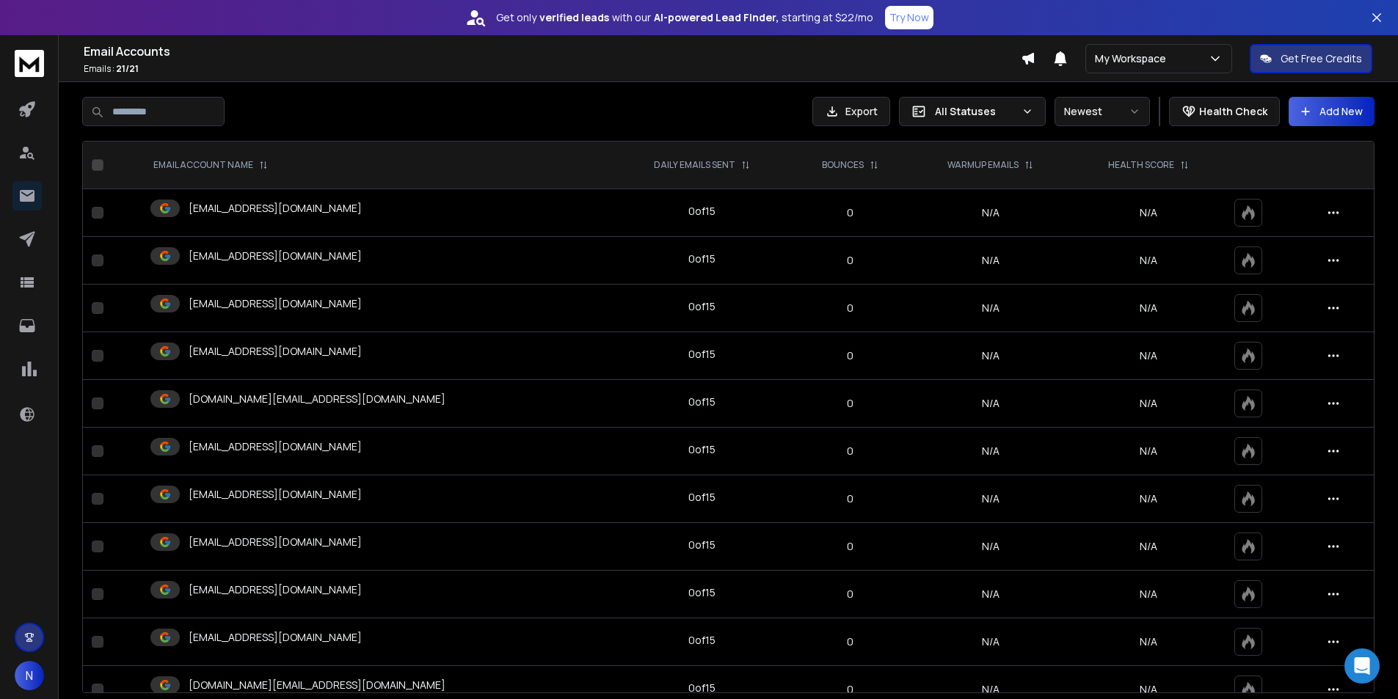
click at [1328, 119] on button "Add New" at bounding box center [1332, 111] width 86 height 29
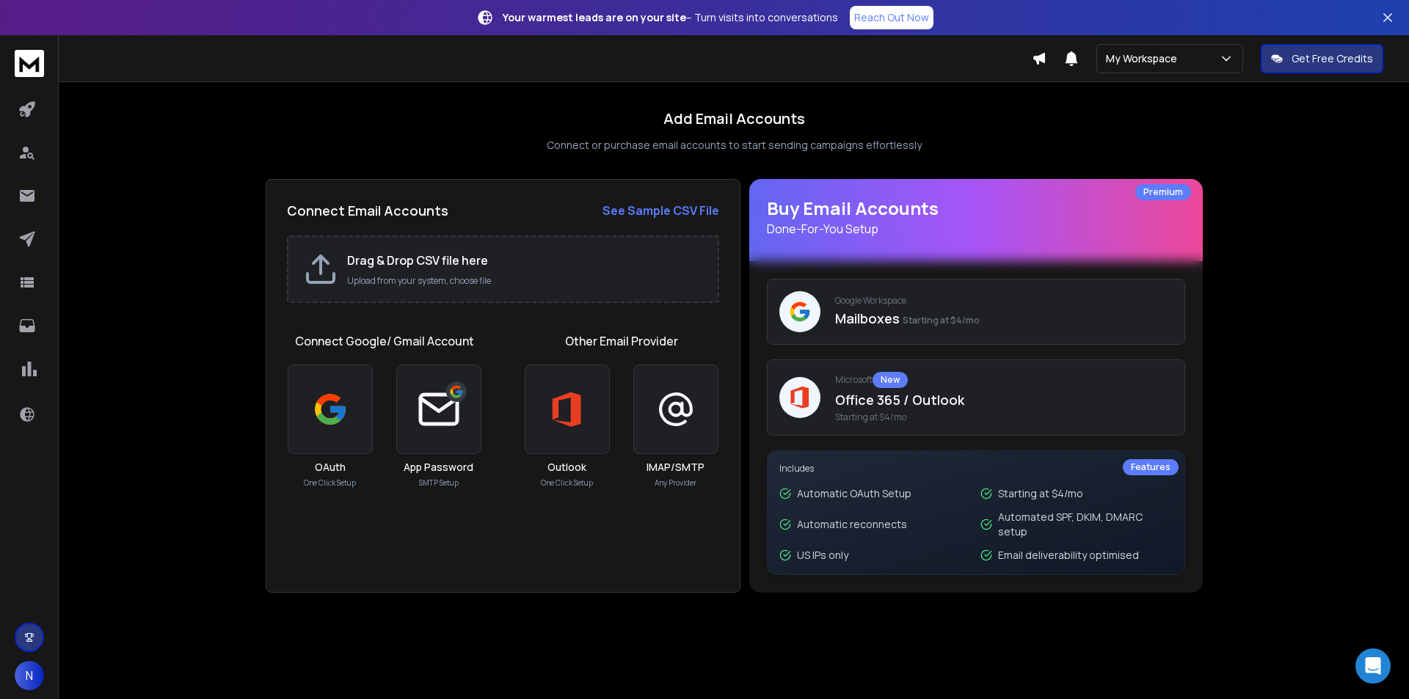
click at [315, 402] on div at bounding box center [330, 410] width 85 height 90
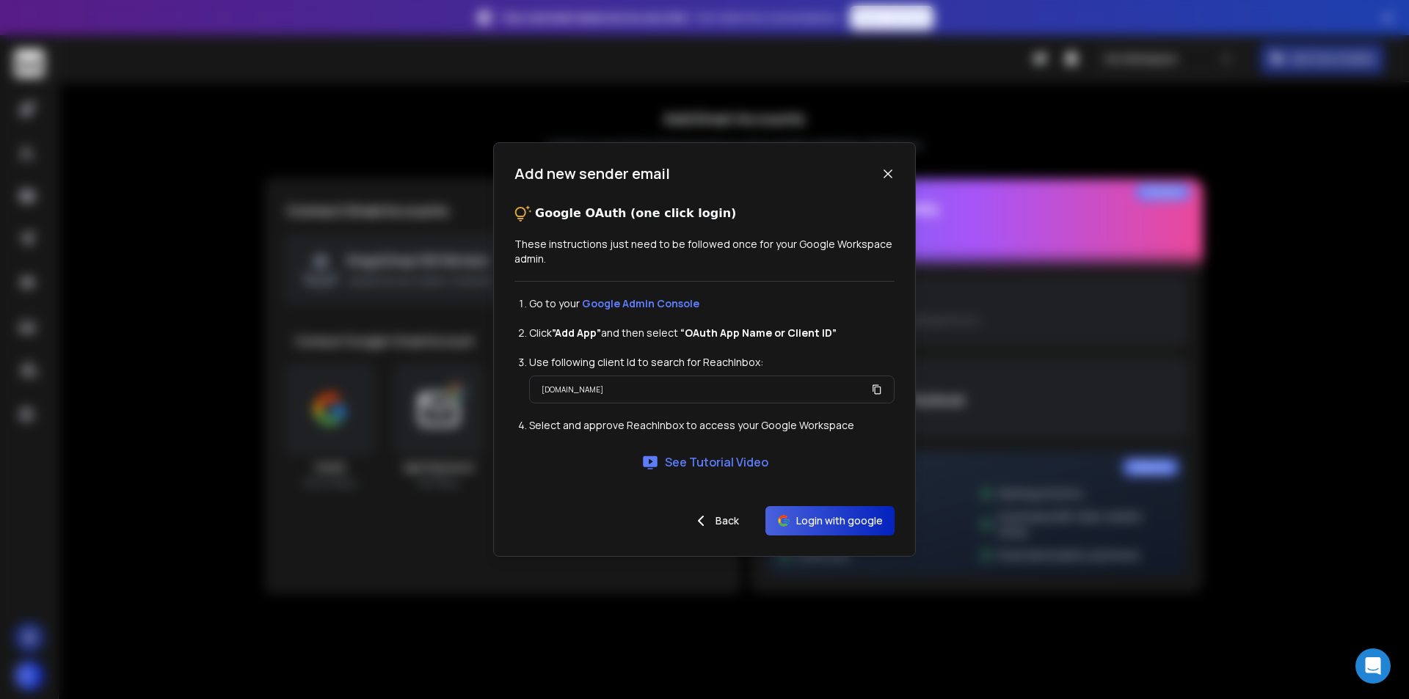
click at [821, 522] on button "Login with google" at bounding box center [829, 520] width 129 height 29
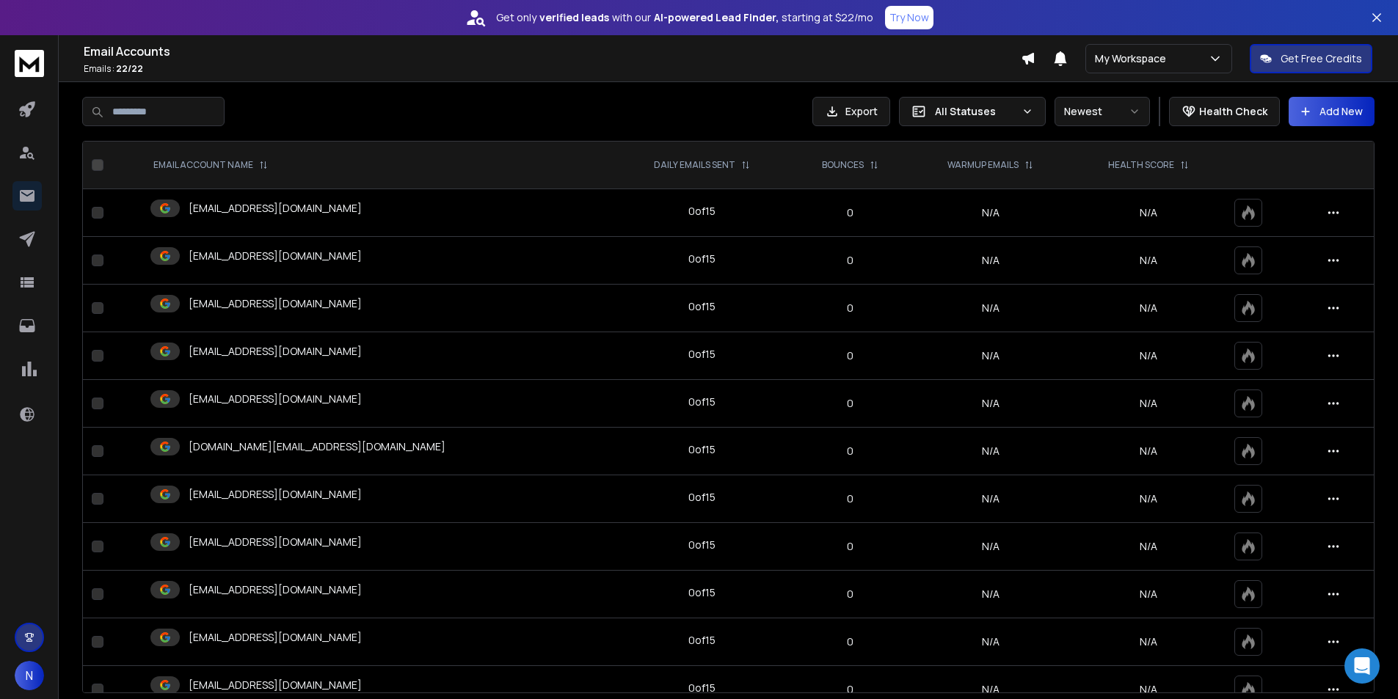
click at [1315, 109] on button "Add New" at bounding box center [1332, 111] width 86 height 29
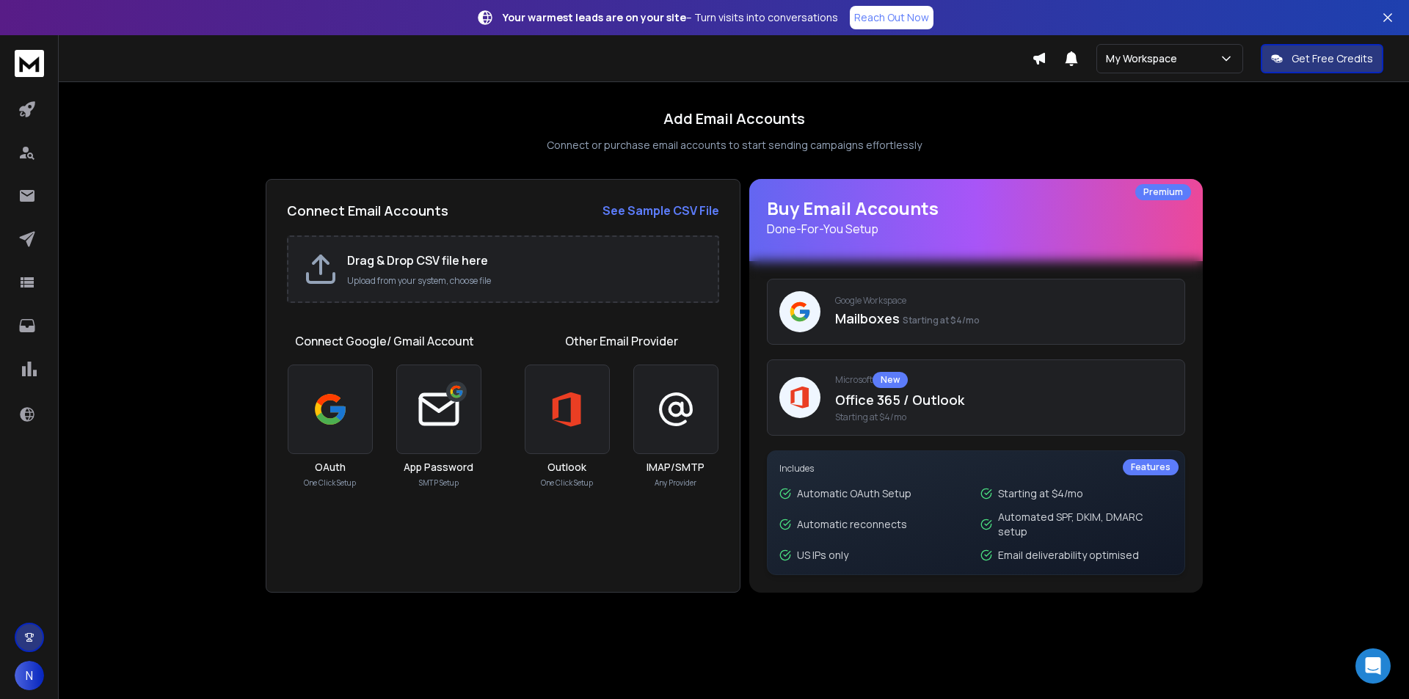
click at [339, 417] on icon at bounding box center [330, 410] width 37 height 44
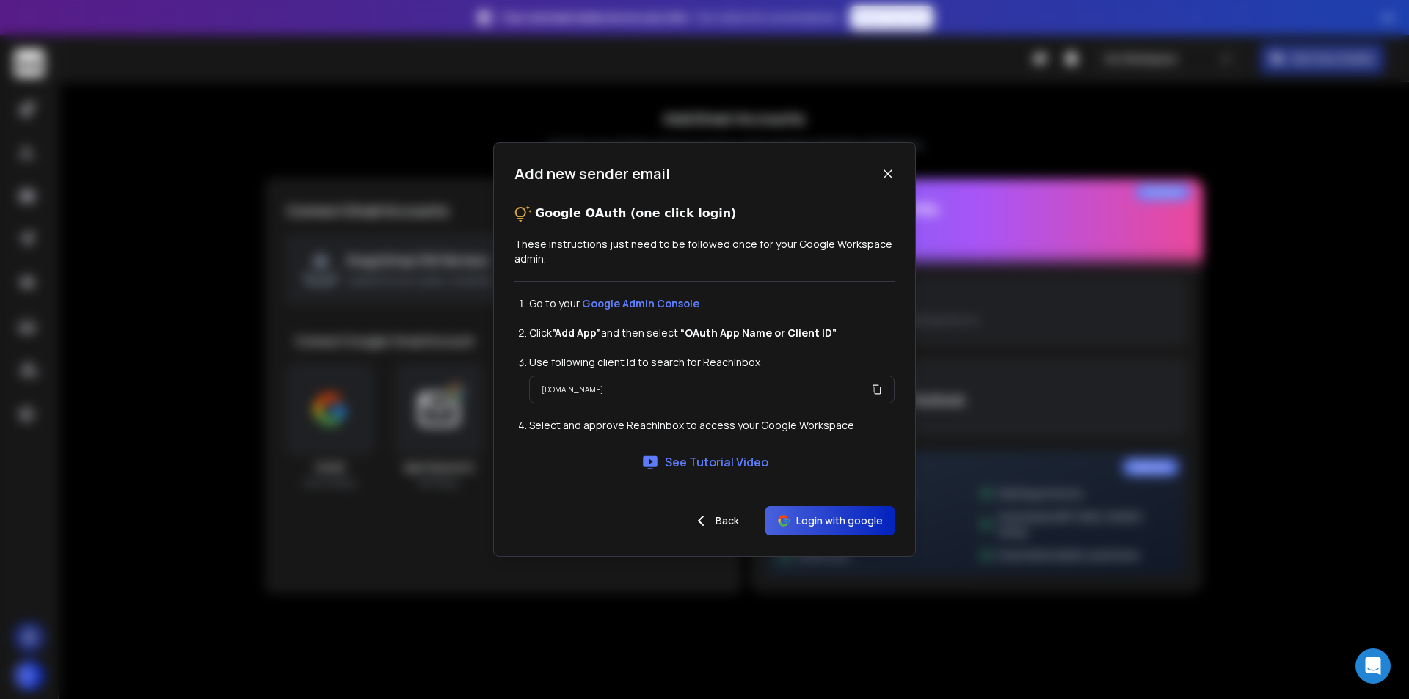
click at [804, 531] on button "Login with google" at bounding box center [829, 520] width 129 height 29
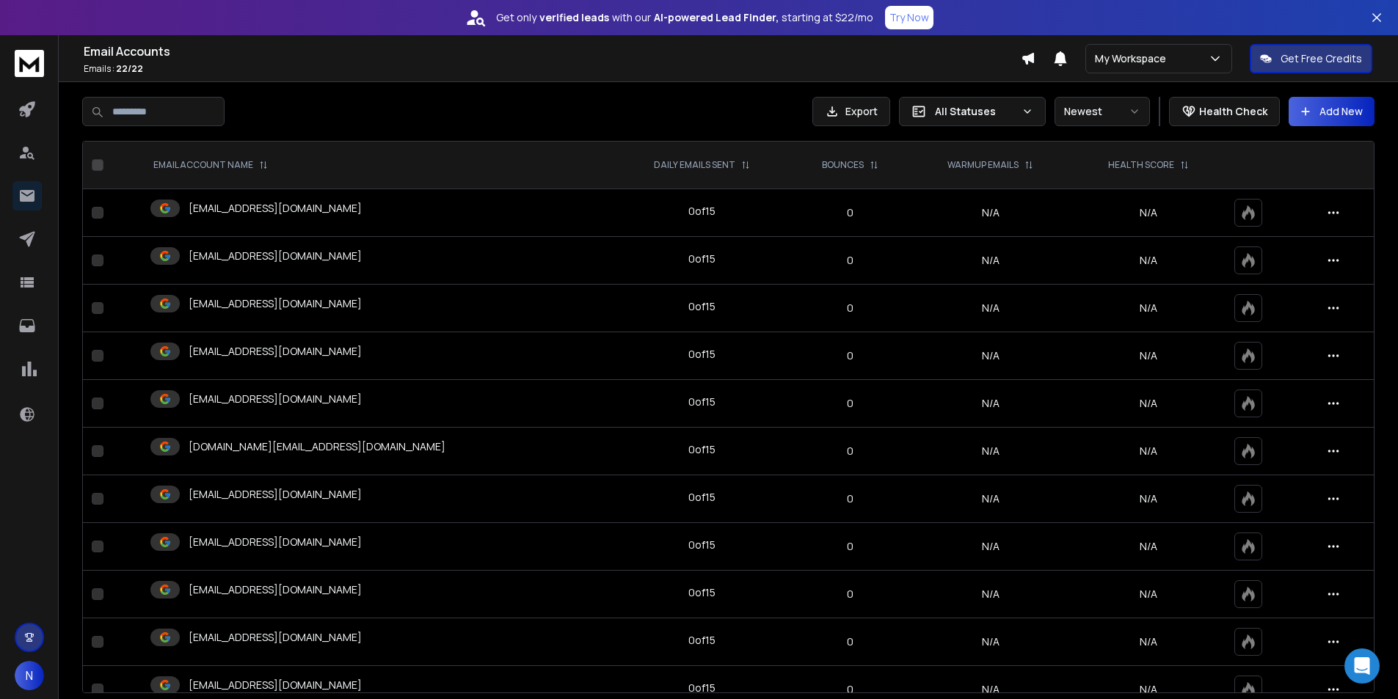
click at [1331, 105] on button "Add New" at bounding box center [1332, 111] width 86 height 29
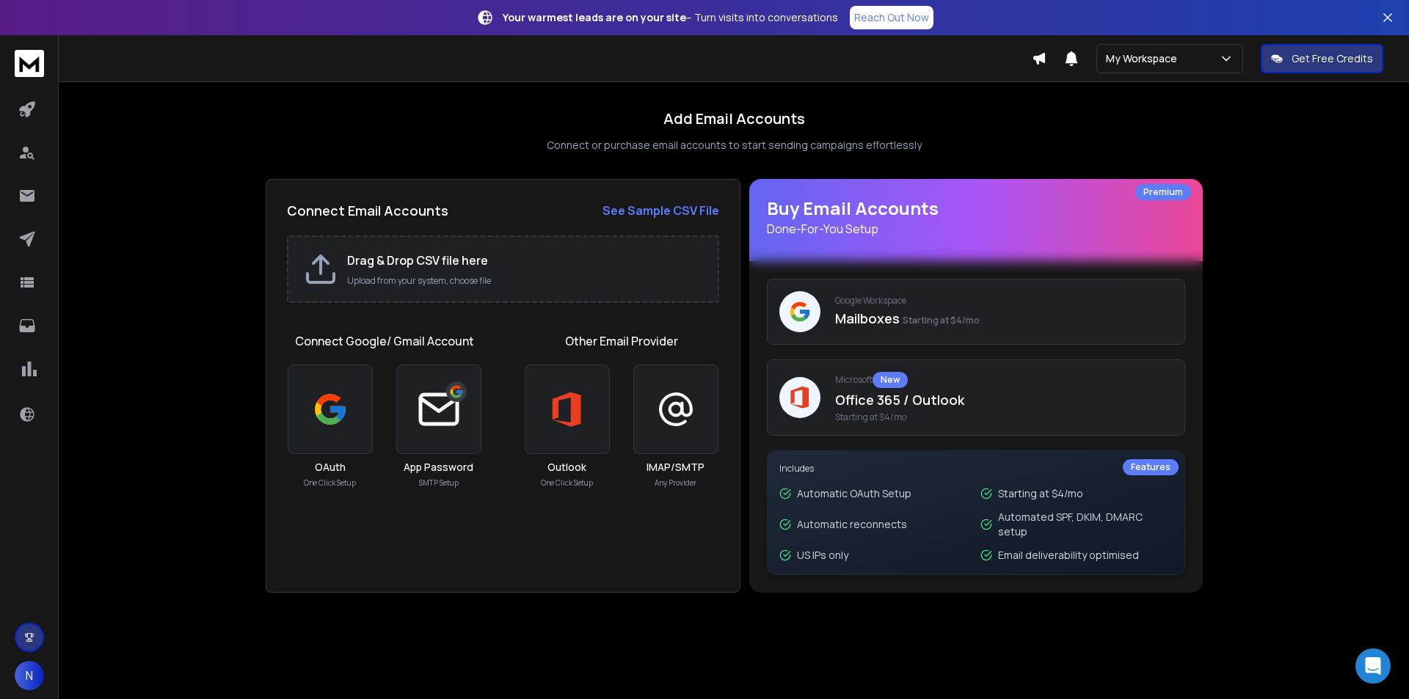
click at [346, 410] on icon at bounding box center [337, 414] width 15 height 15
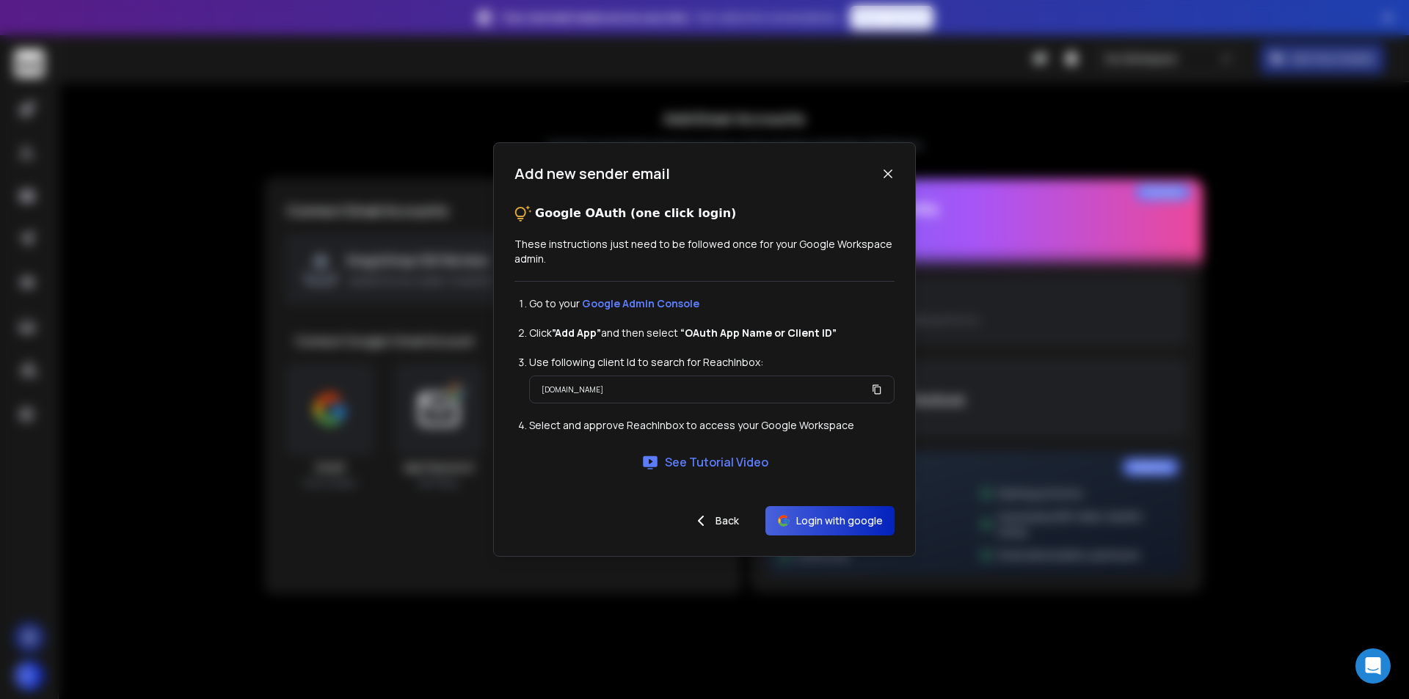
click at [843, 527] on button "Login with google" at bounding box center [829, 520] width 129 height 29
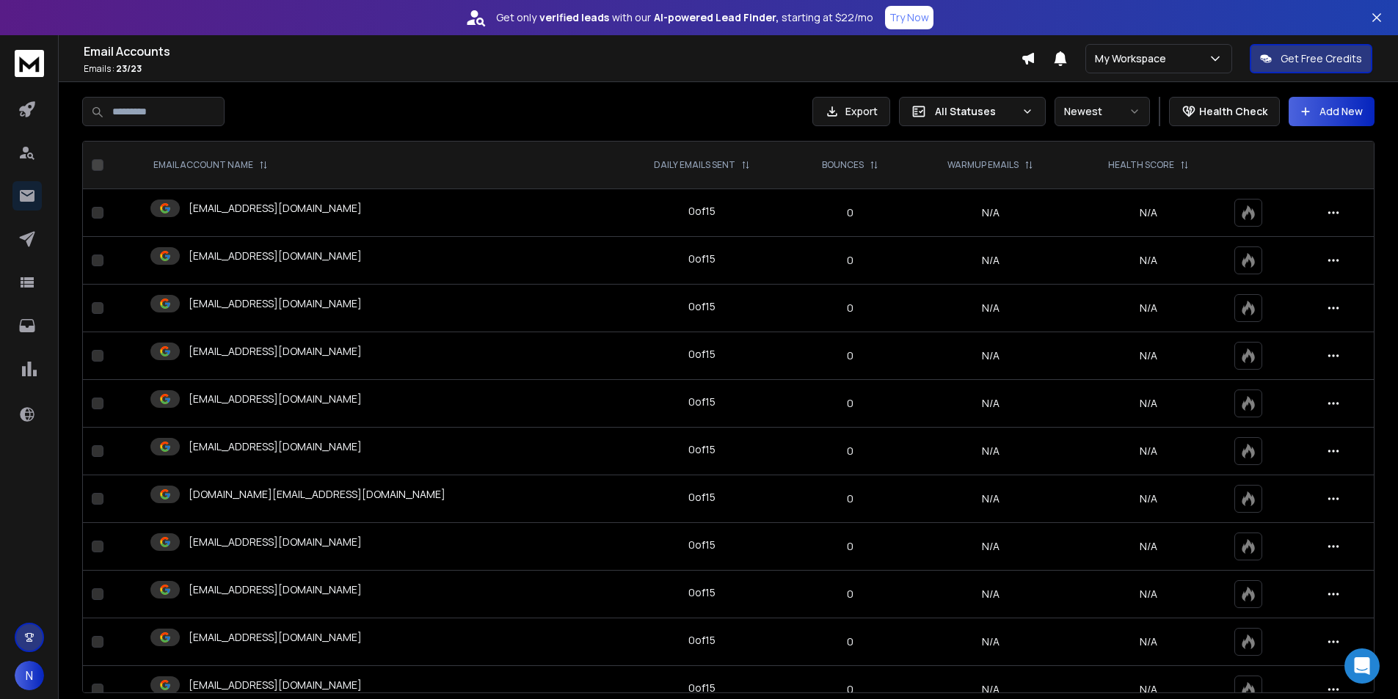
drag, startPoint x: 1330, startPoint y: 109, endPoint x: 1323, endPoint y: 113, distance: 7.9
click at [1330, 108] on button "Add New" at bounding box center [1332, 111] width 86 height 29
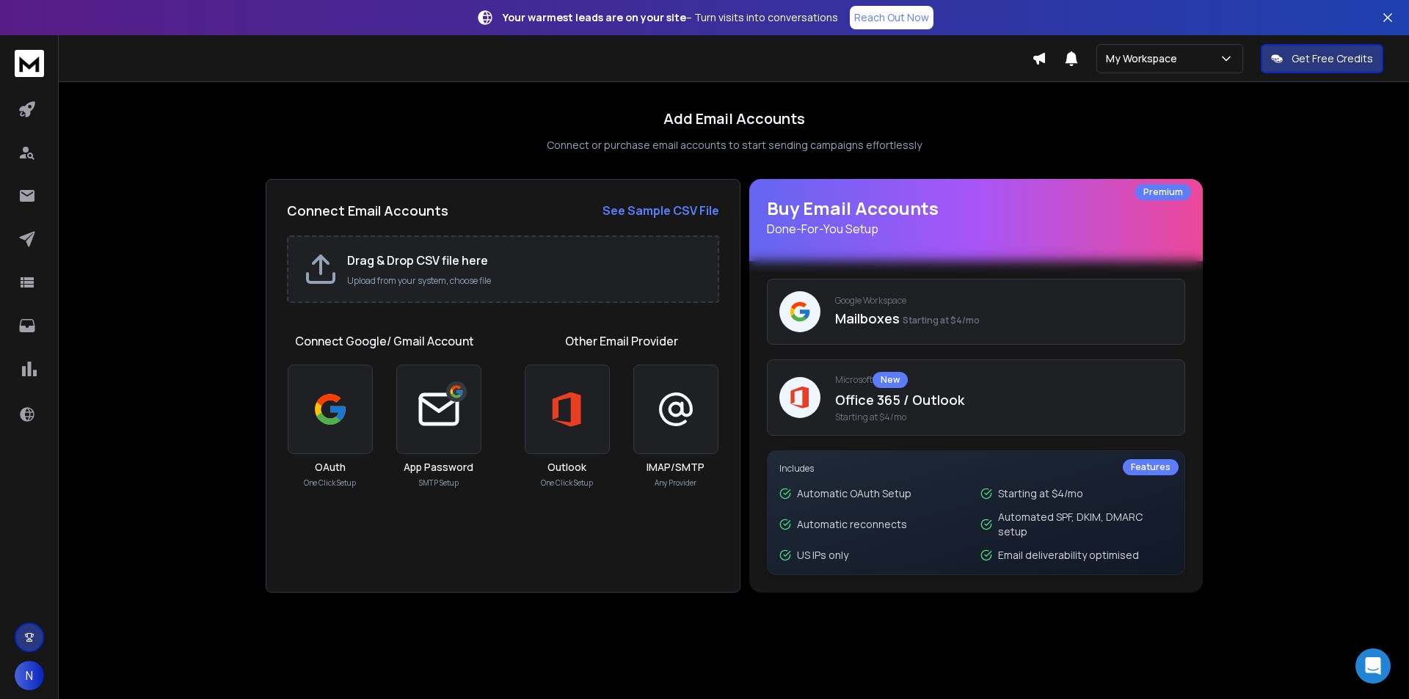
click at [349, 403] on icon at bounding box center [330, 410] width 37 height 44
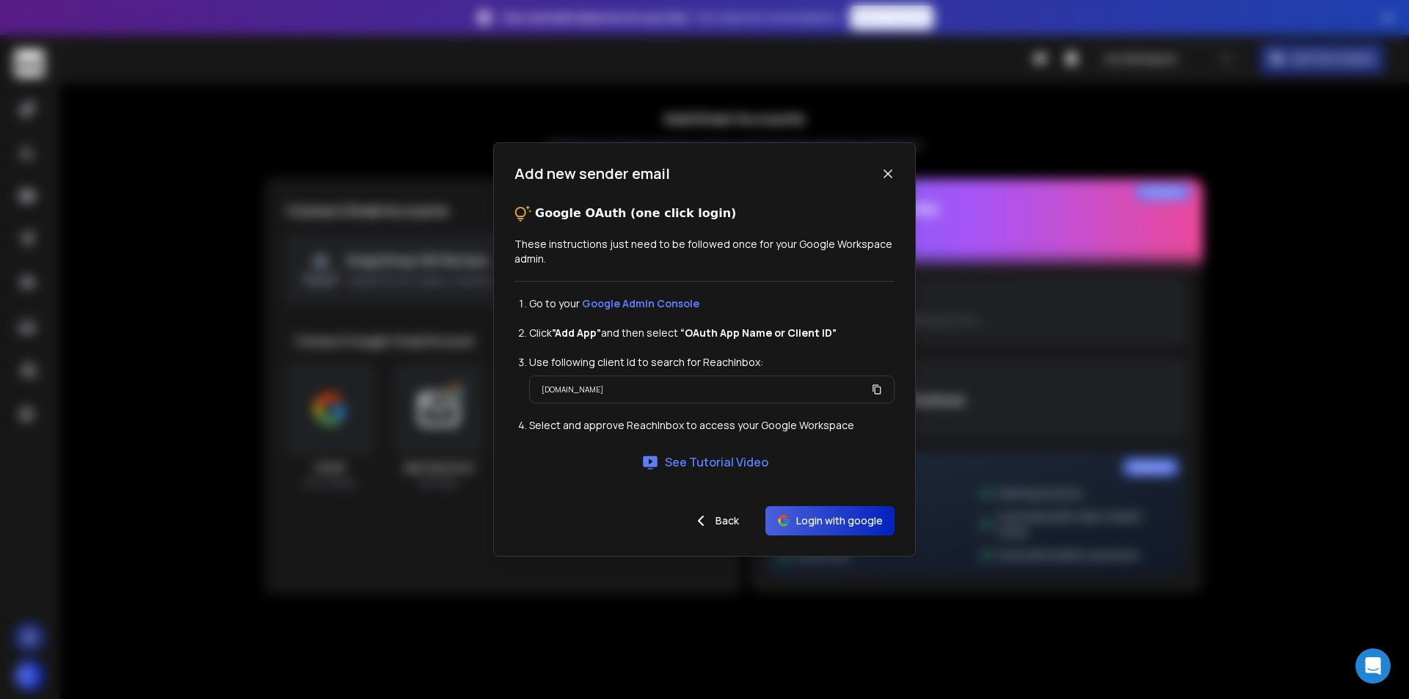
click at [800, 510] on button "Login with google" at bounding box center [829, 520] width 129 height 29
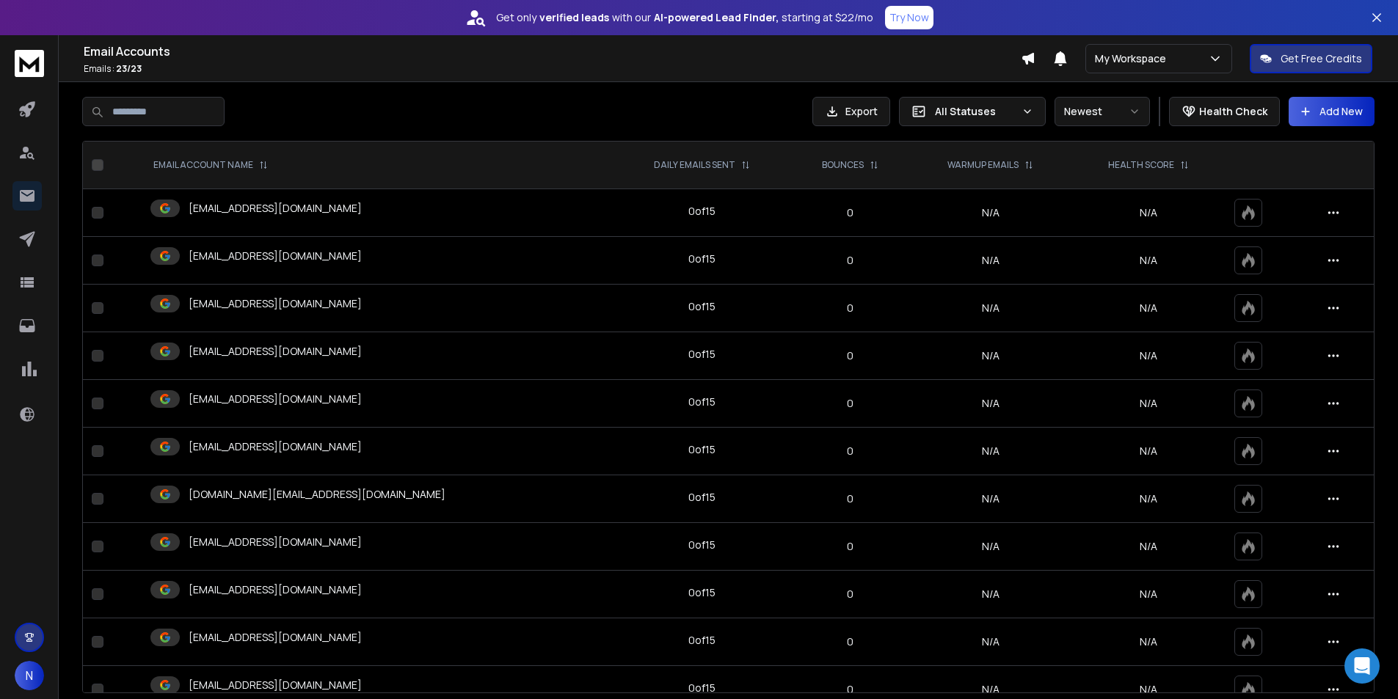
click at [1321, 112] on button "Add New" at bounding box center [1332, 111] width 86 height 29
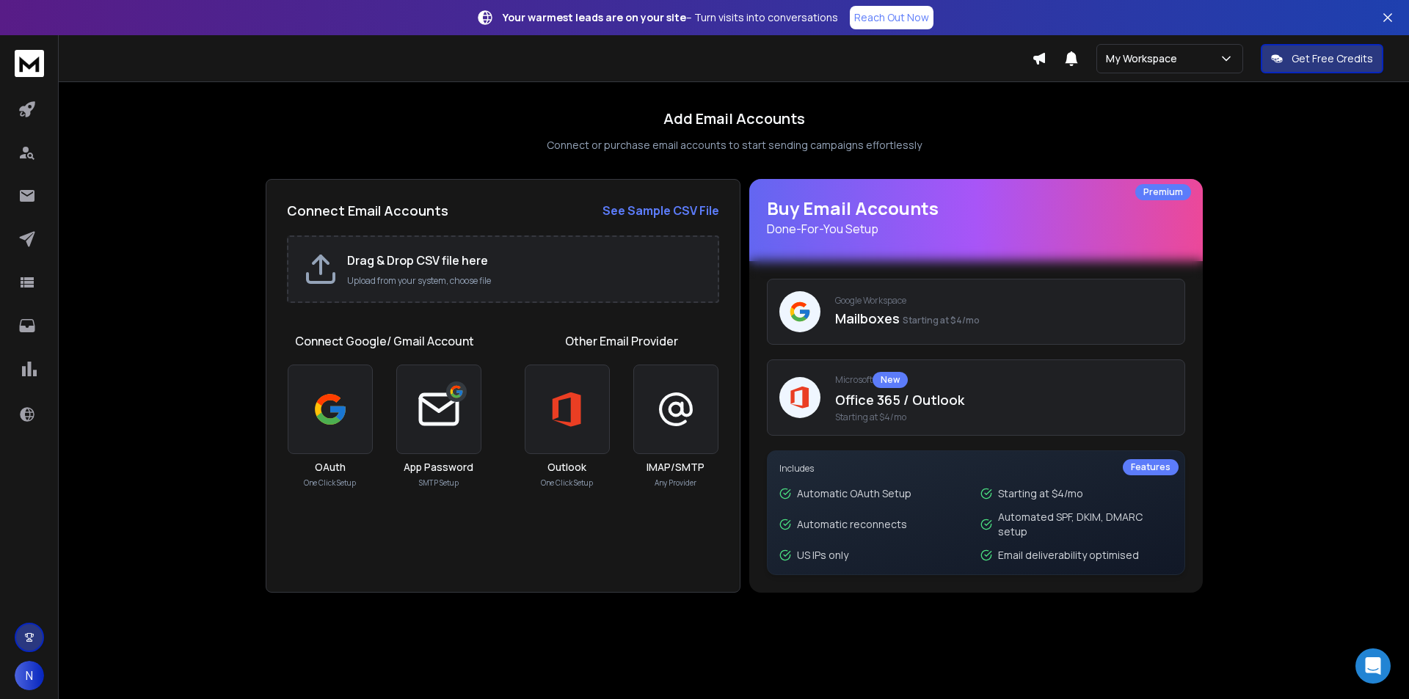
click at [334, 437] on div at bounding box center [330, 410] width 85 height 90
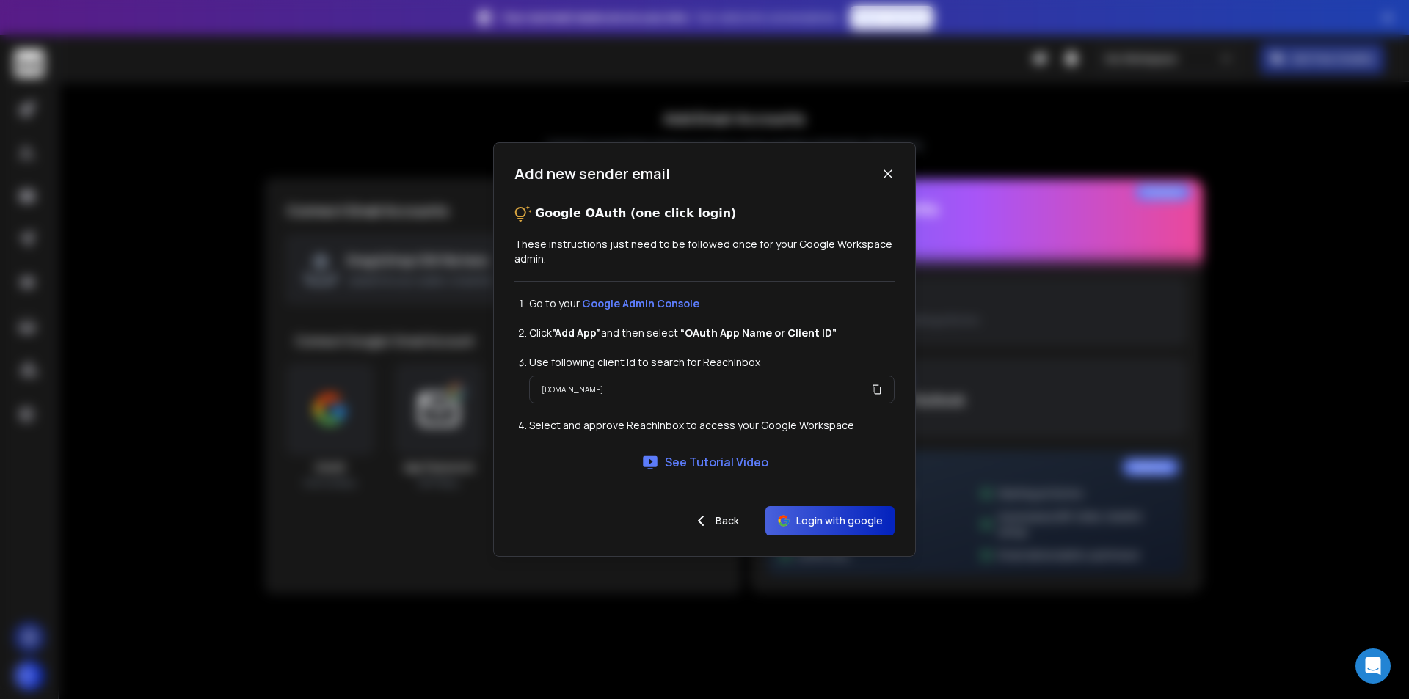
click at [809, 520] on button "Login with google" at bounding box center [829, 520] width 129 height 29
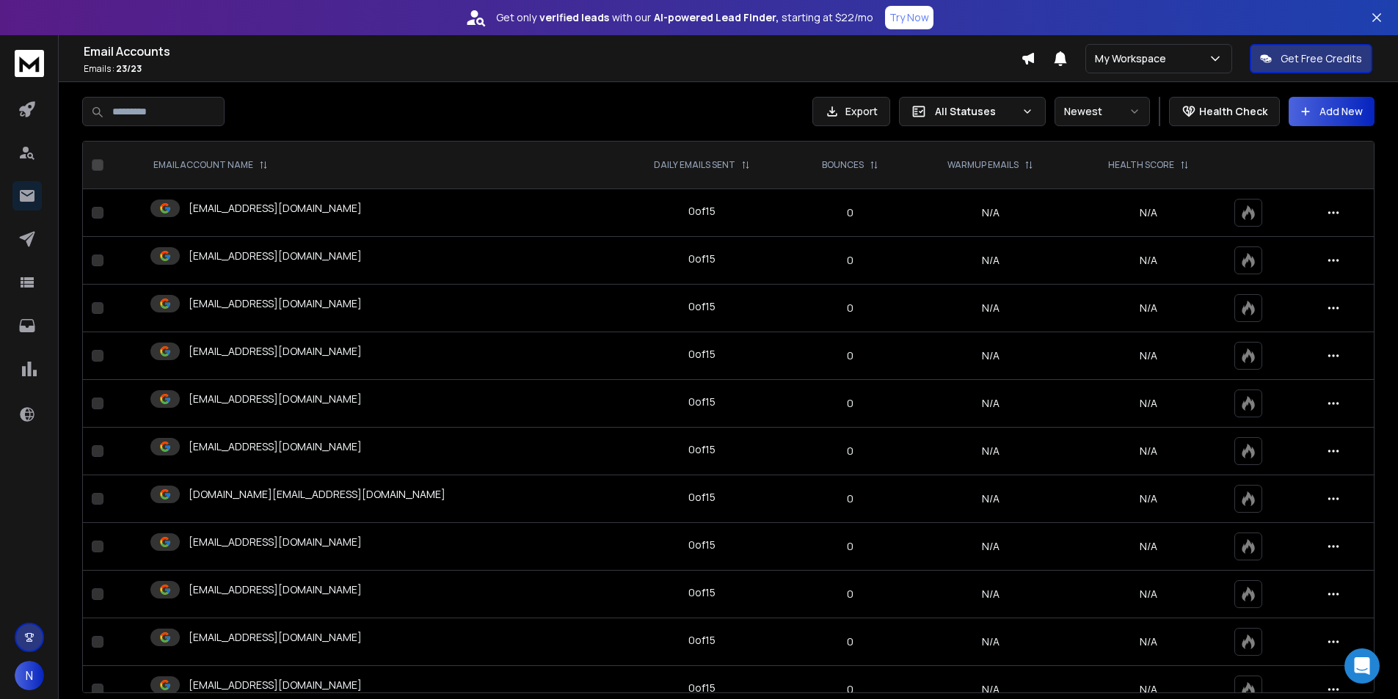
click at [1312, 114] on button "Add New" at bounding box center [1332, 111] width 86 height 29
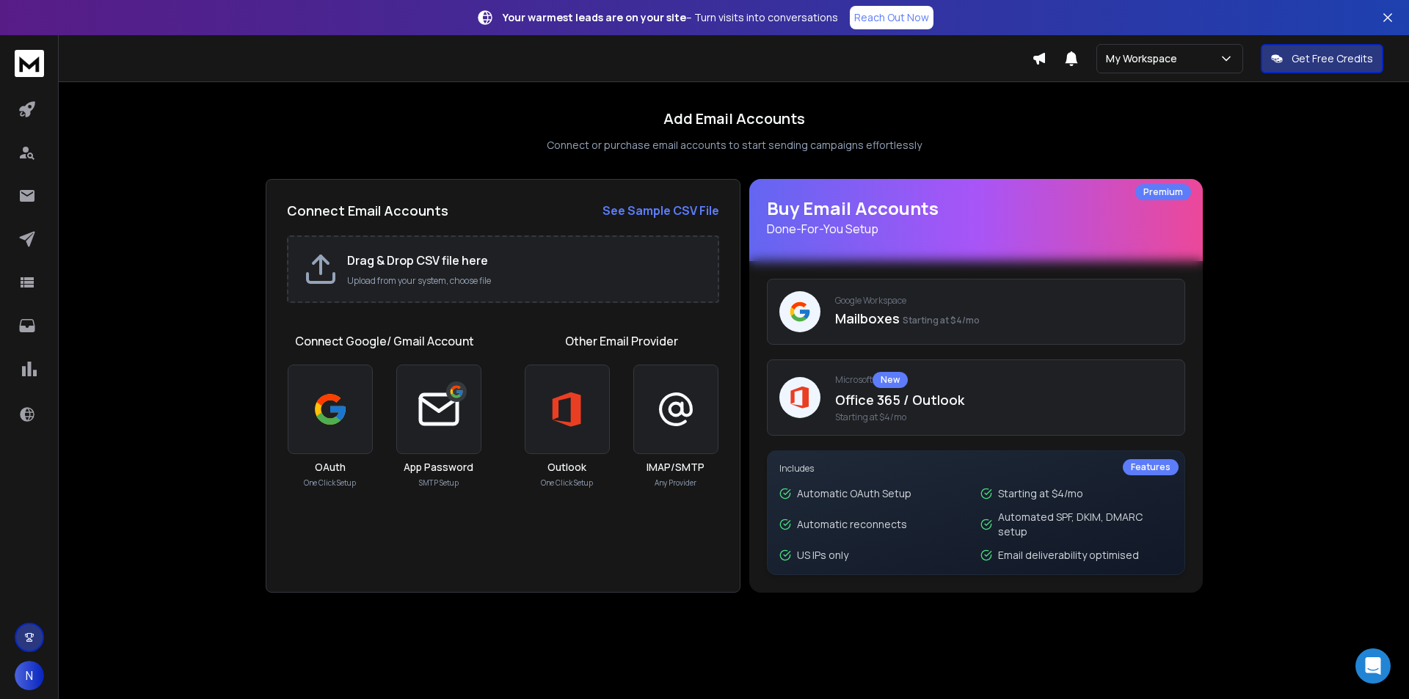
click at [327, 426] on icon at bounding box center [330, 410] width 37 height 44
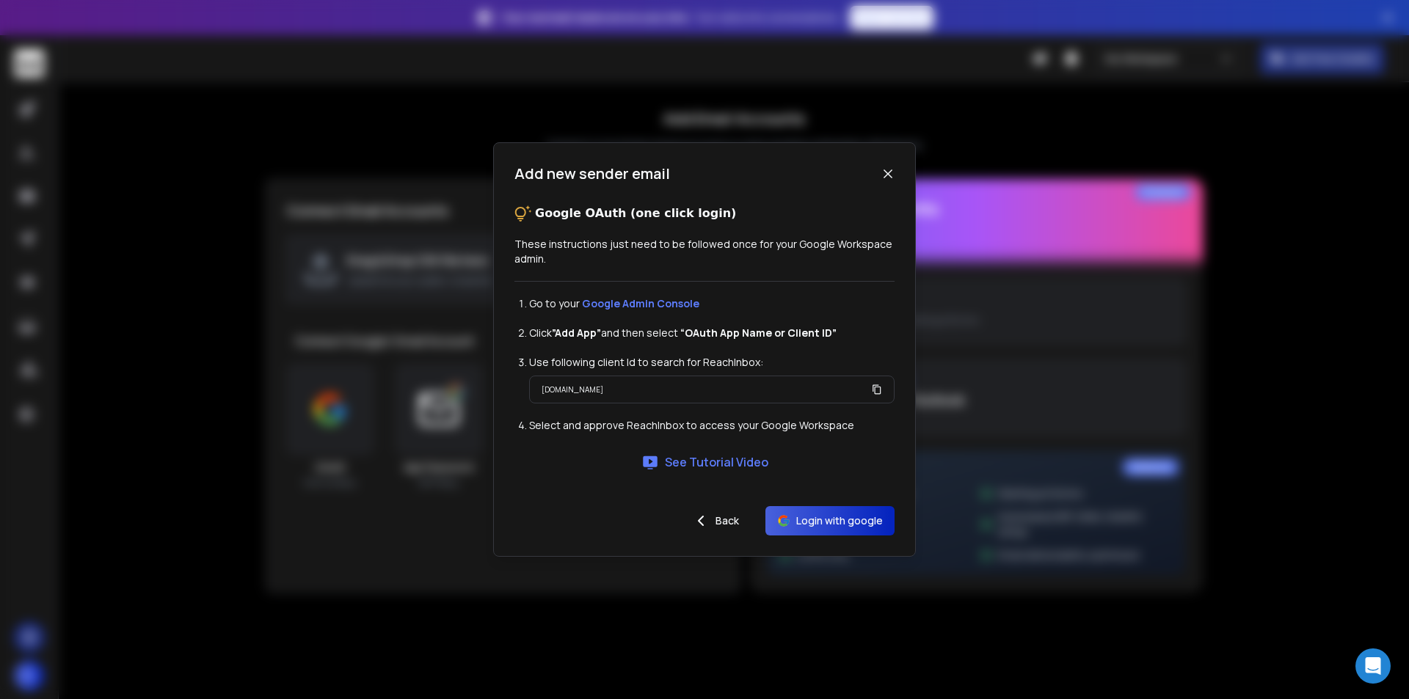
click at [825, 526] on button "Login with google" at bounding box center [829, 520] width 129 height 29
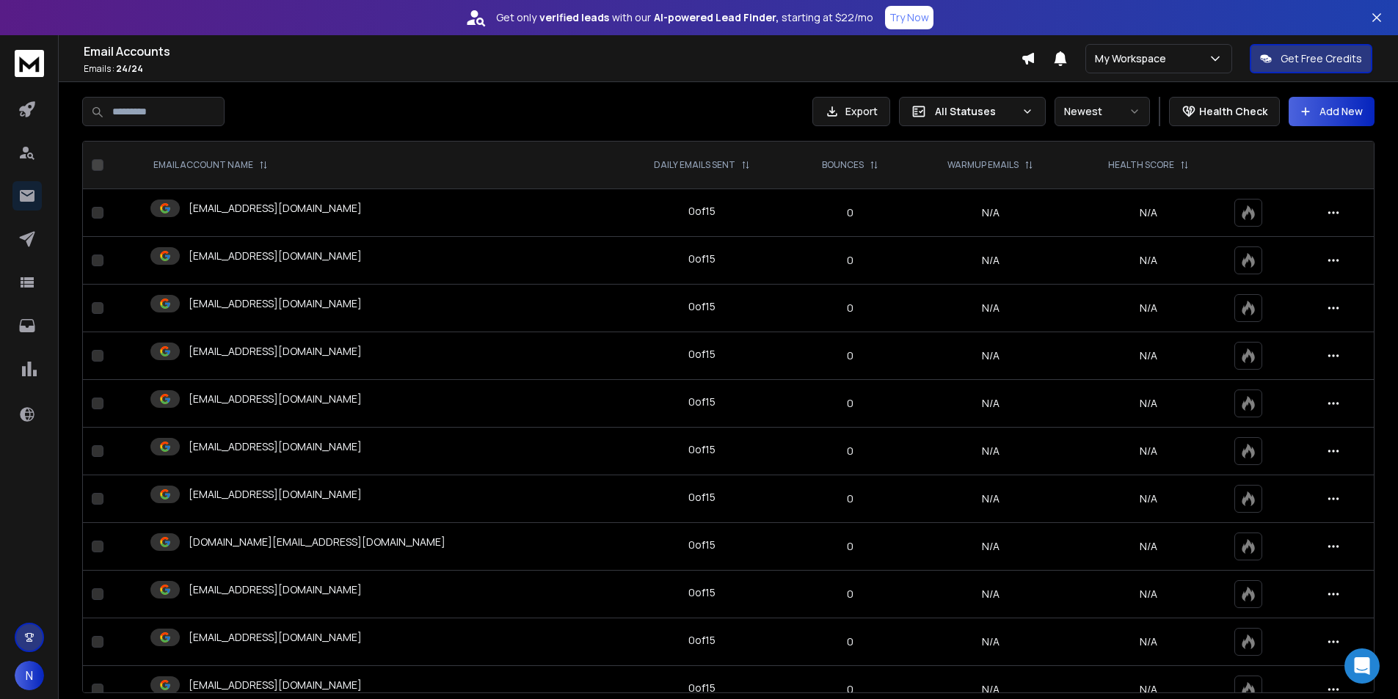
click at [1337, 106] on button "Add New" at bounding box center [1332, 111] width 86 height 29
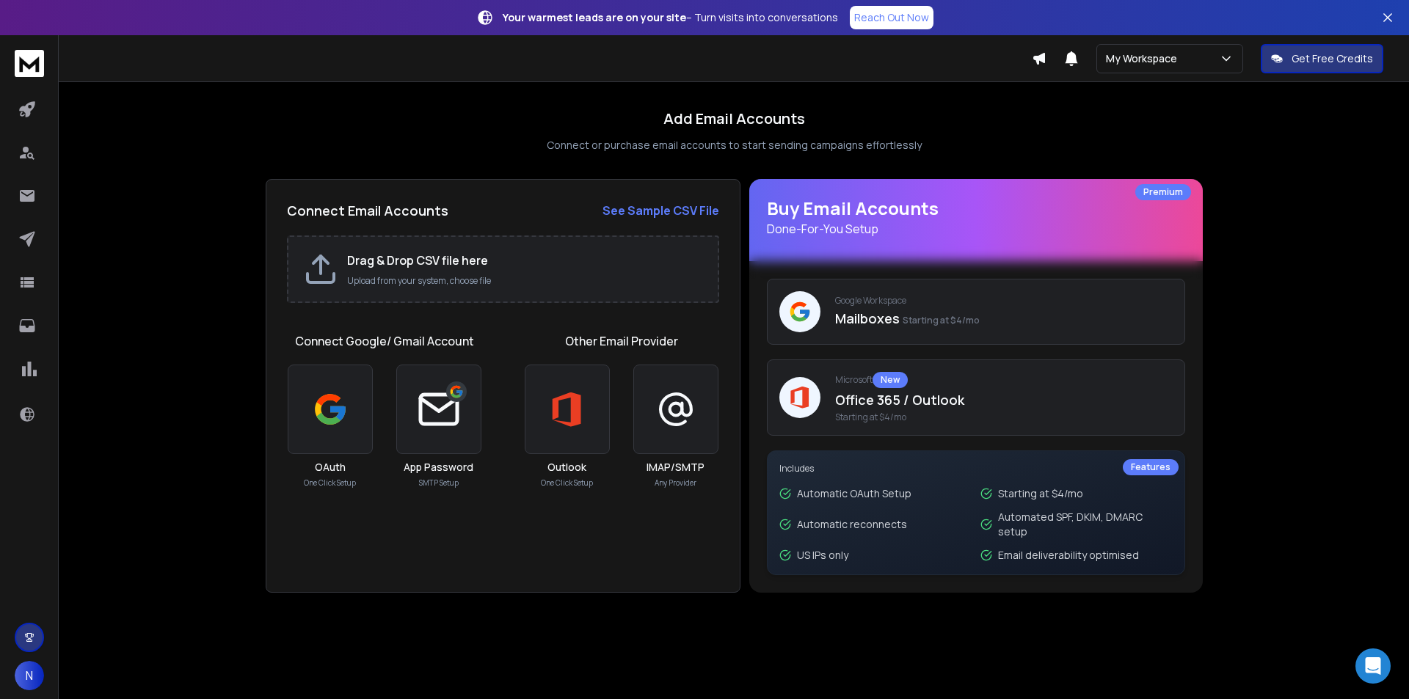
click at [346, 399] on icon at bounding box center [330, 410] width 37 height 44
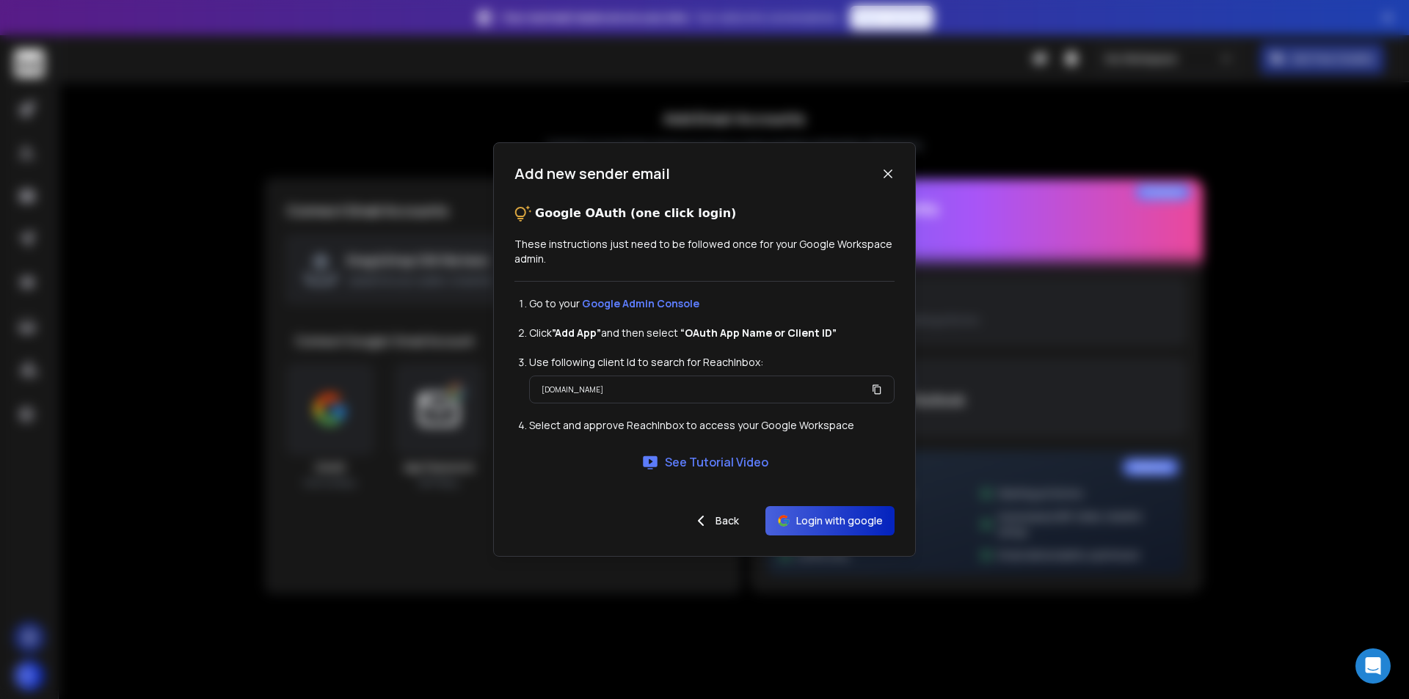
click at [801, 521] on button "Login with google" at bounding box center [829, 520] width 129 height 29
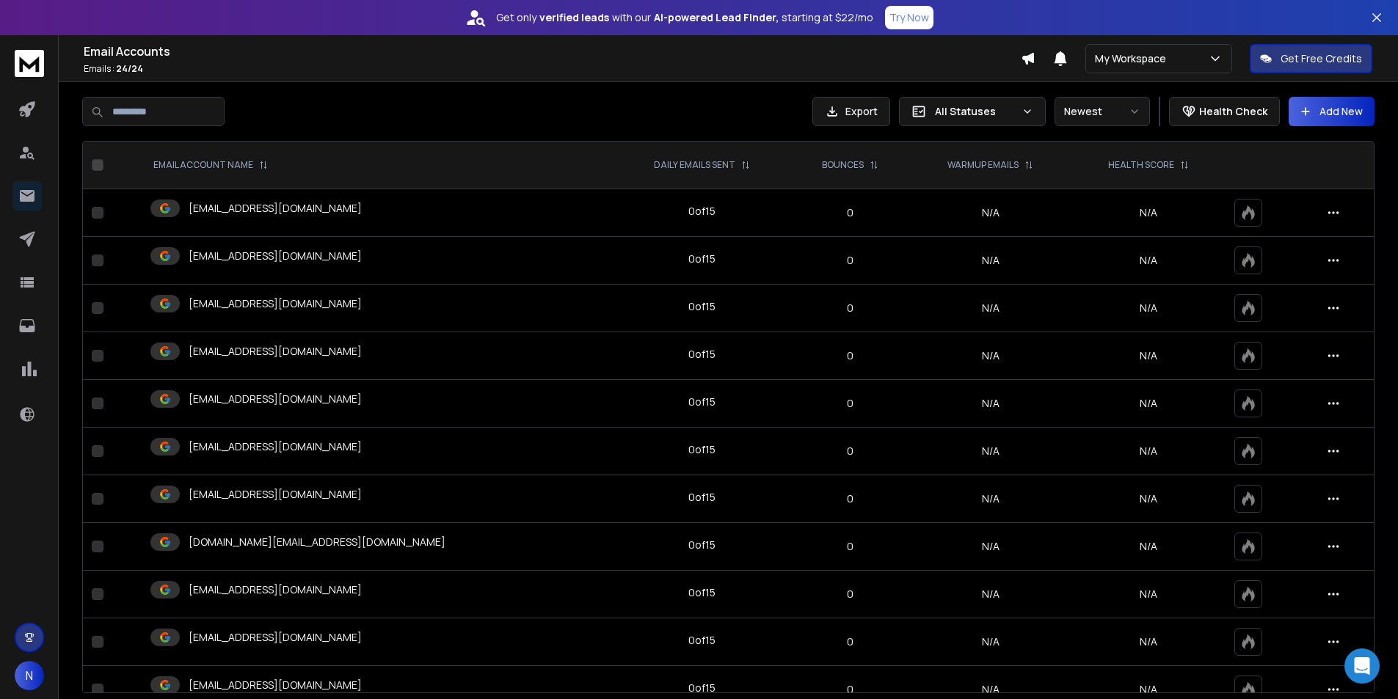
click at [1328, 111] on button "Add New" at bounding box center [1332, 111] width 86 height 29
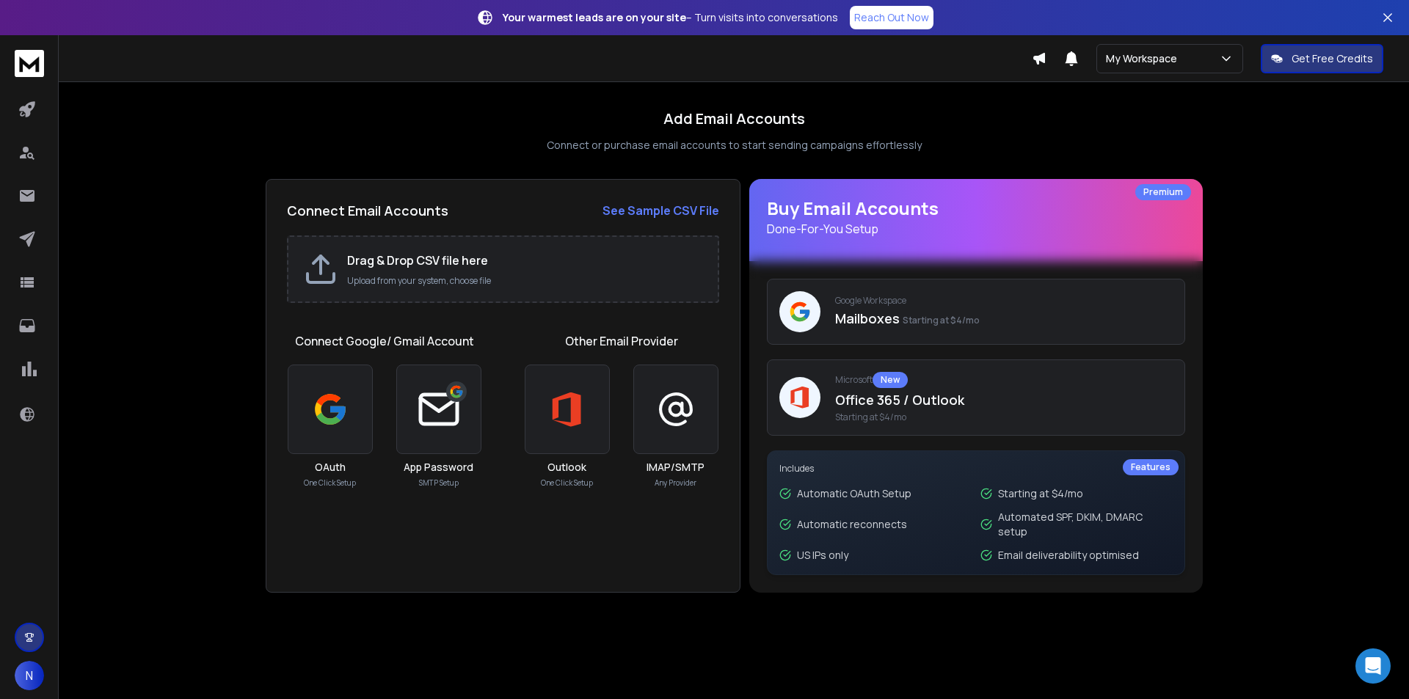
click at [340, 396] on icon at bounding box center [328, 400] width 24 height 12
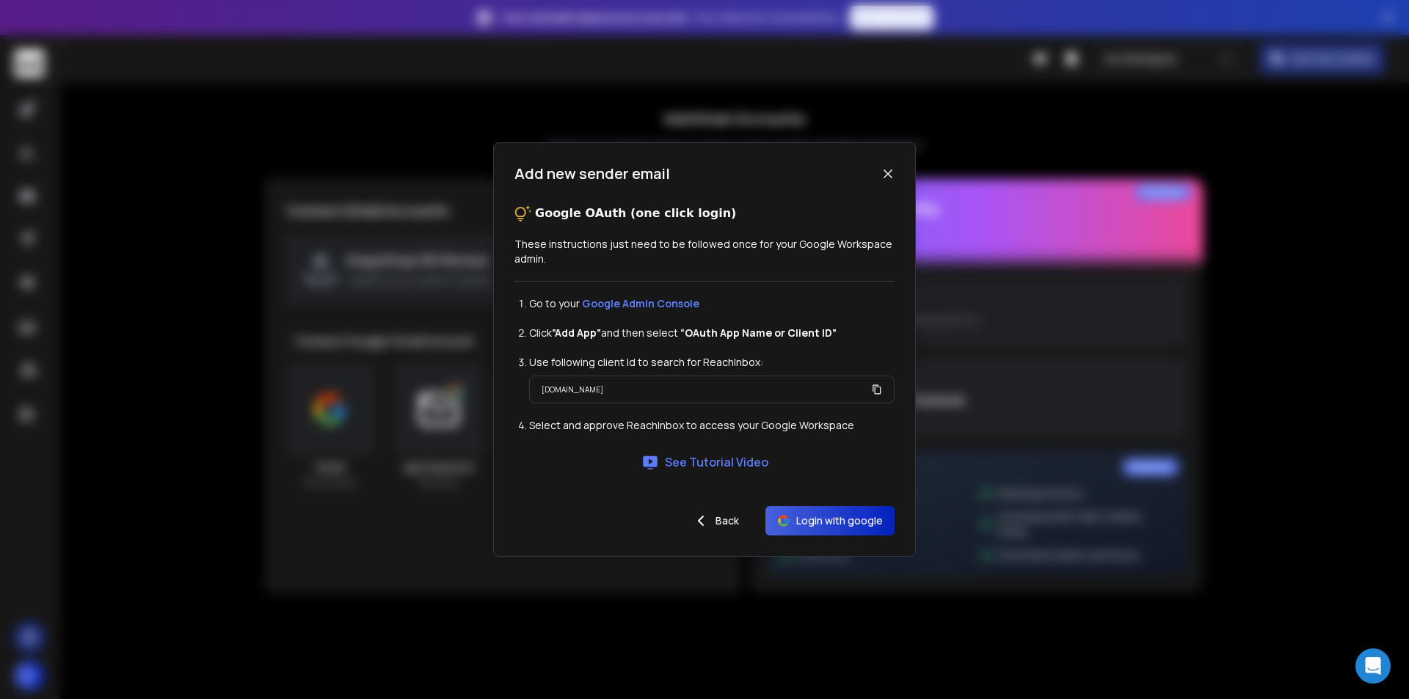
click at [816, 525] on button "Login with google" at bounding box center [829, 520] width 129 height 29
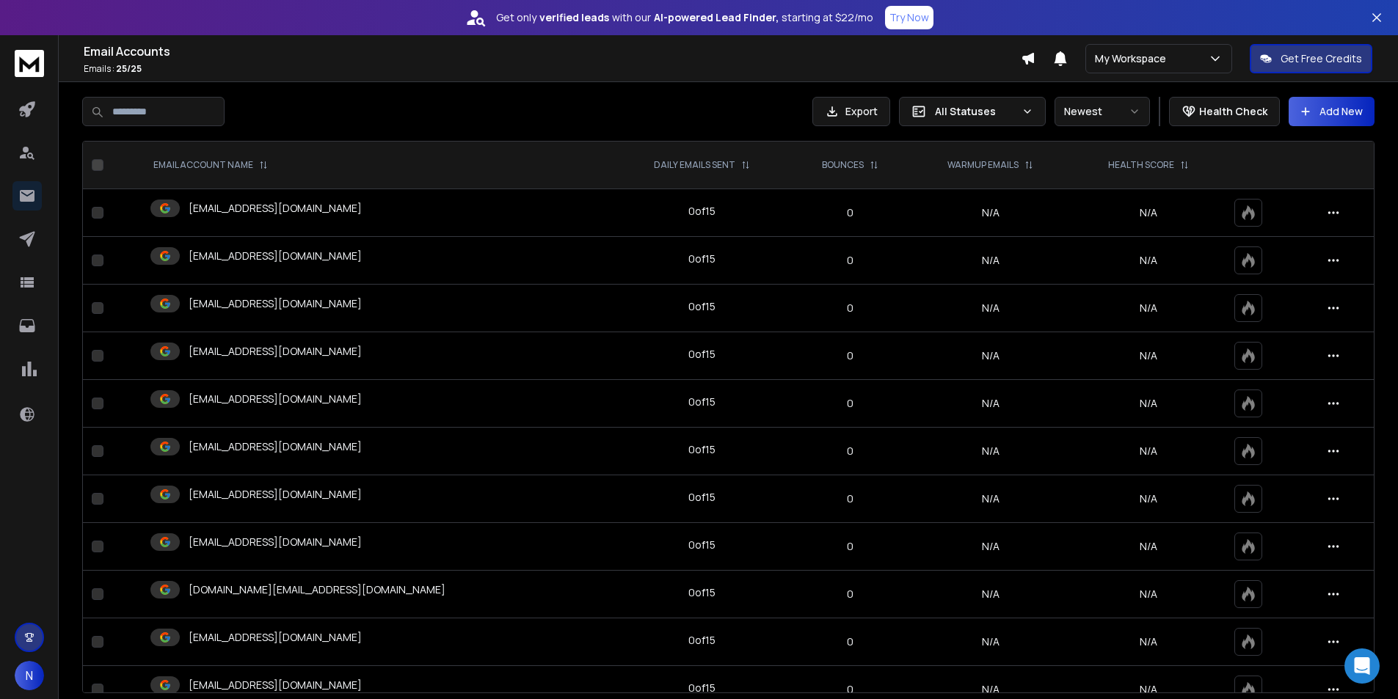
click at [1341, 108] on button "Add New" at bounding box center [1332, 111] width 86 height 29
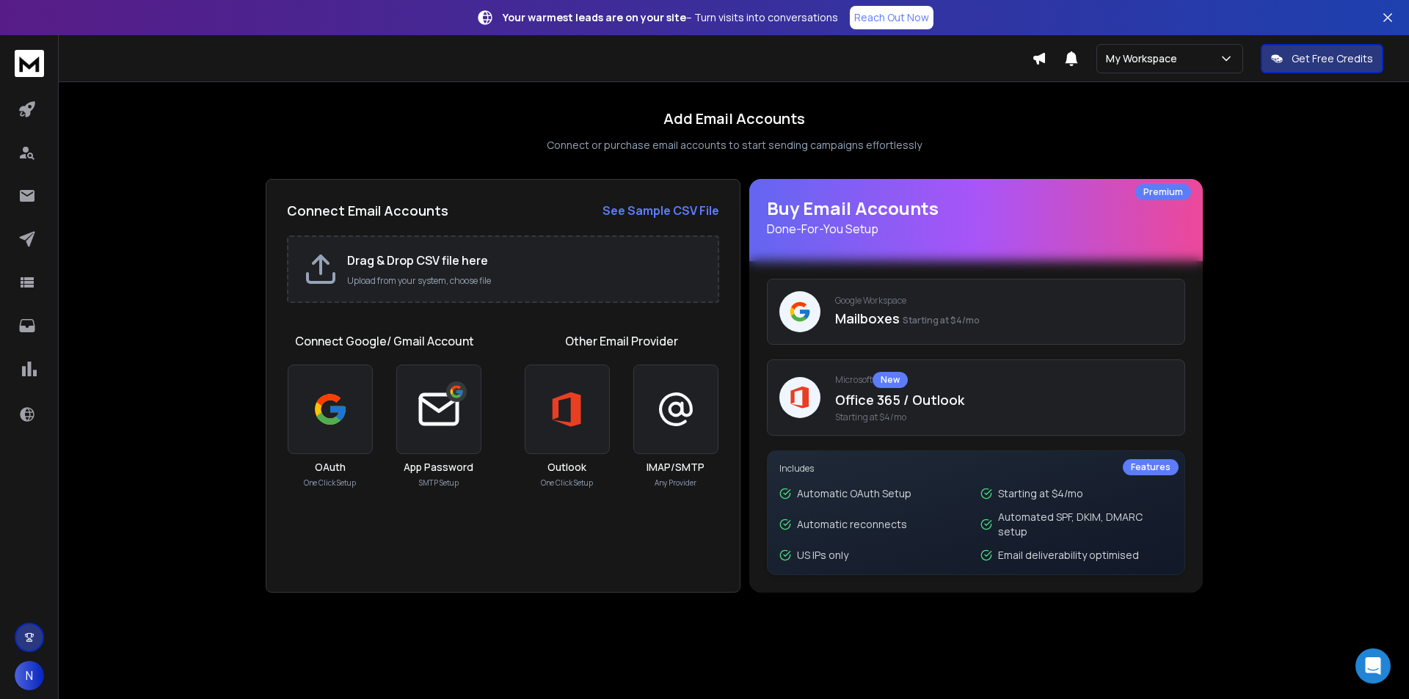
click at [334, 420] on icon at bounding box center [328, 418] width 24 height 12
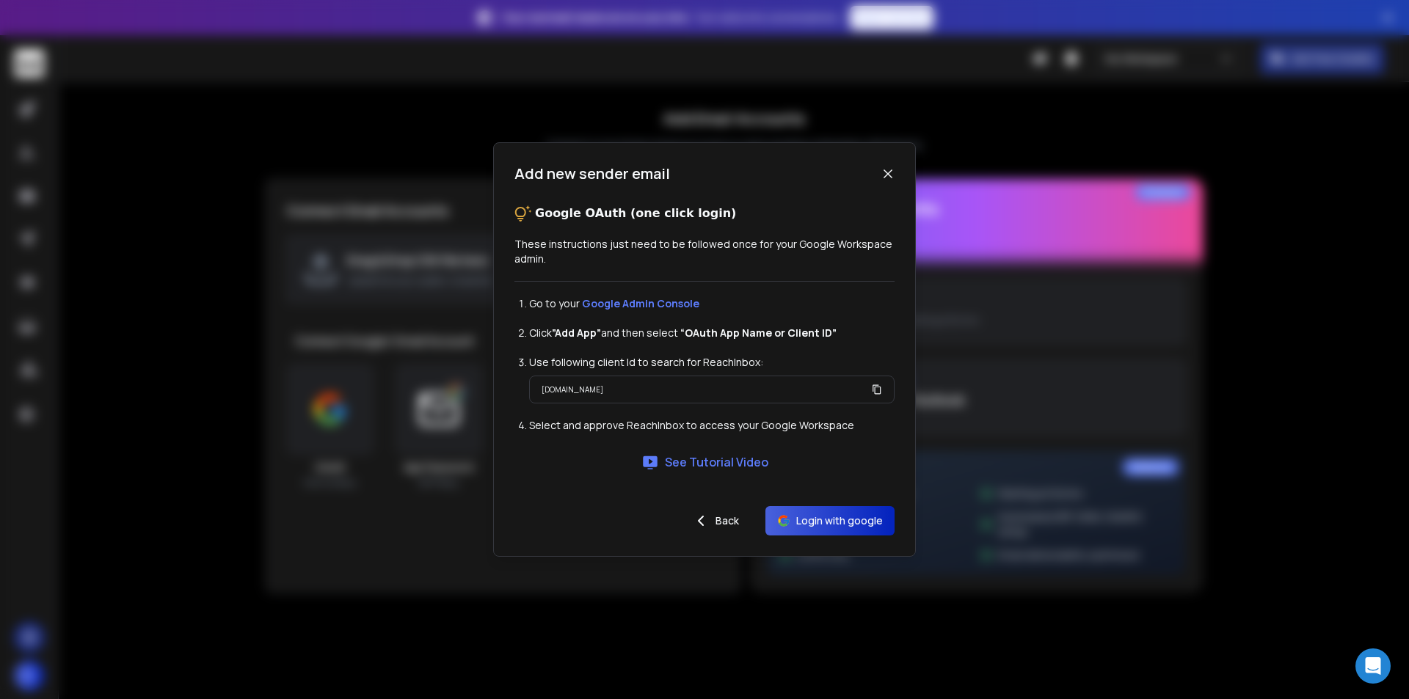
click at [861, 523] on button "Login with google" at bounding box center [829, 520] width 129 height 29
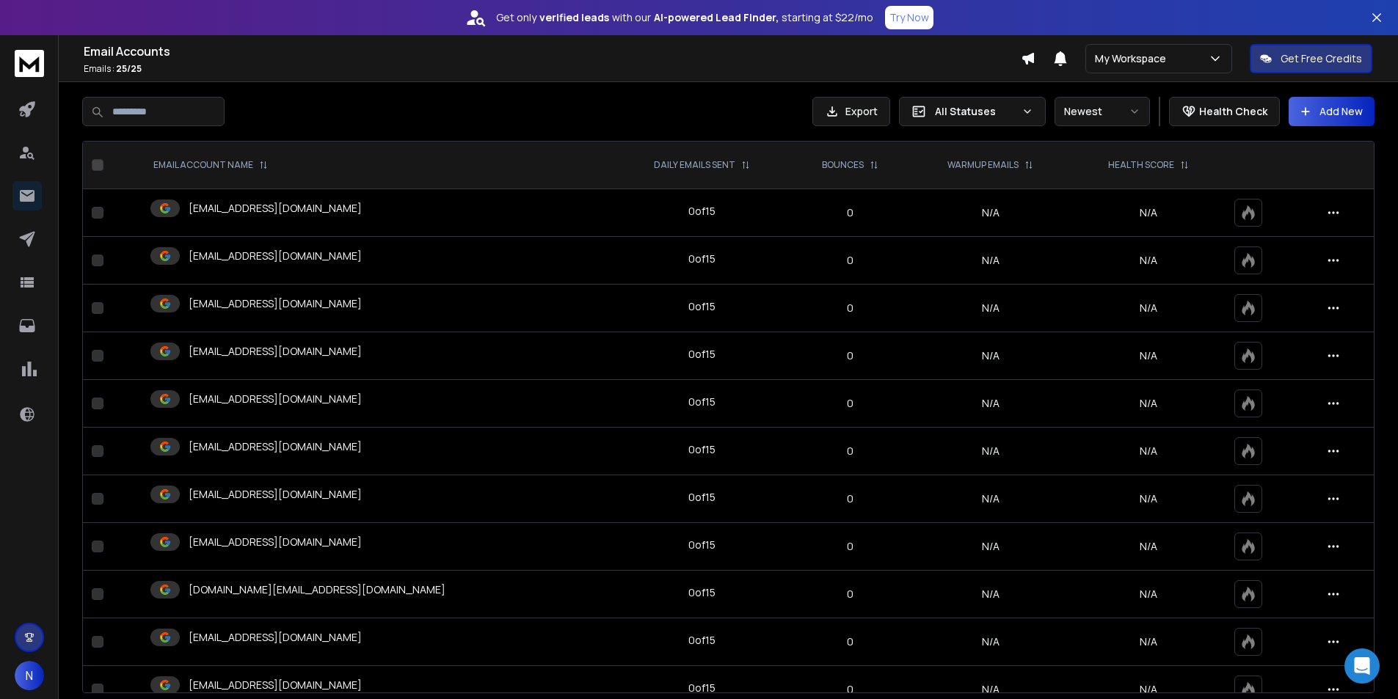
click at [1331, 114] on button "Add New" at bounding box center [1332, 111] width 86 height 29
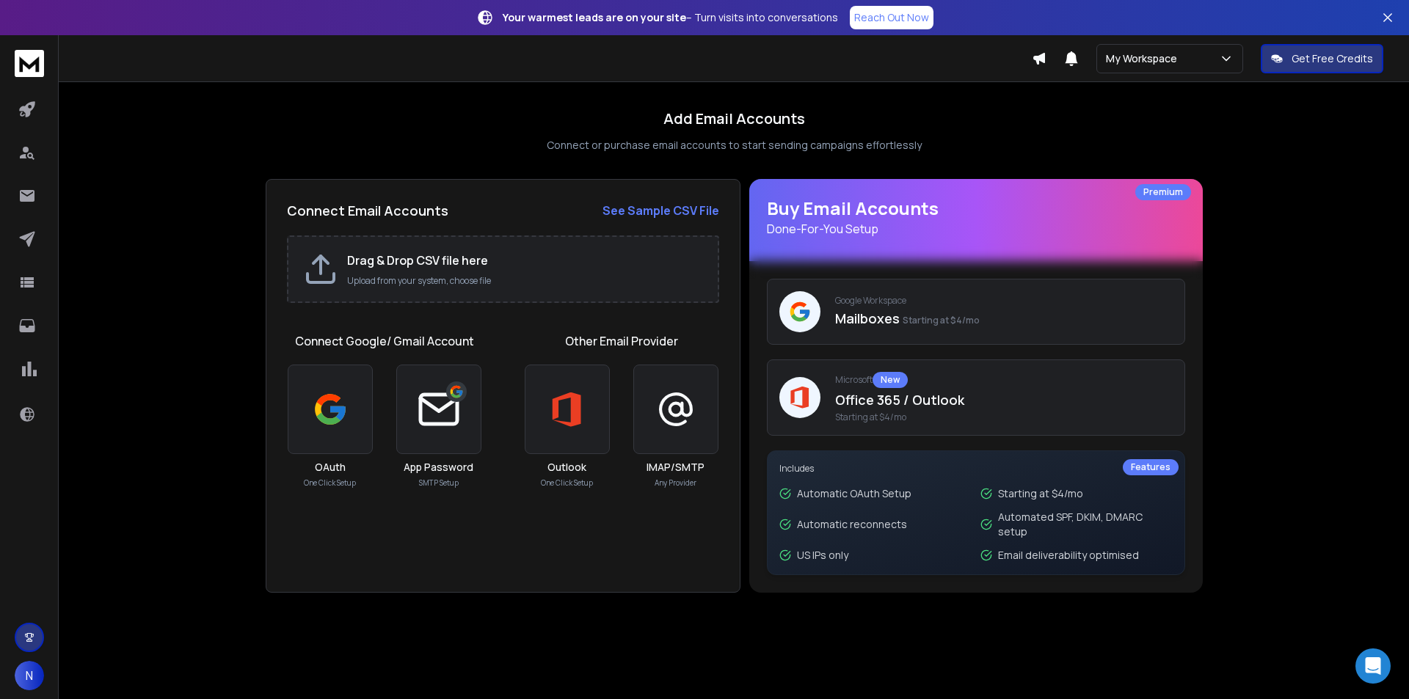
click at [291, 392] on div "Connect Email Accounts See Sample CSV File Drag & Drop CSV file here Upload fro…" at bounding box center [503, 386] width 475 height 414
click at [308, 405] on div at bounding box center [330, 410] width 85 height 90
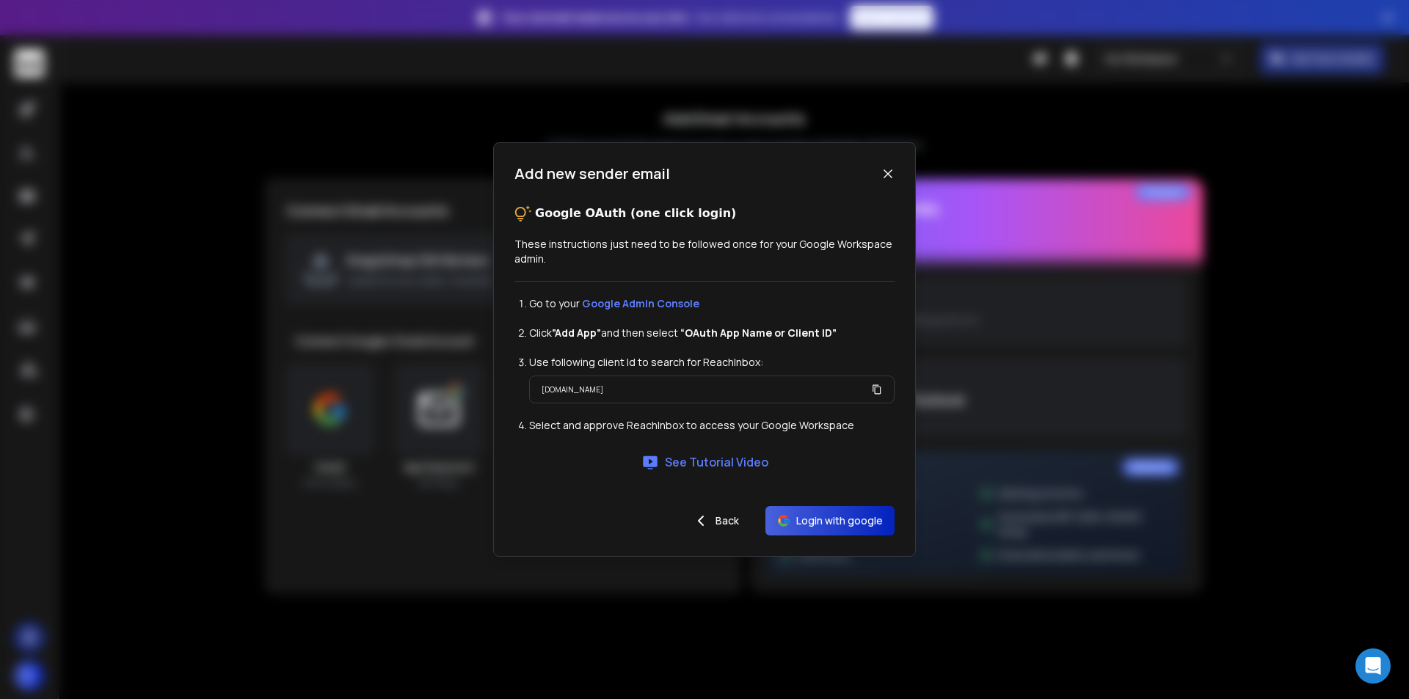
click at [786, 520] on icon at bounding box center [787, 522] width 6 height 5
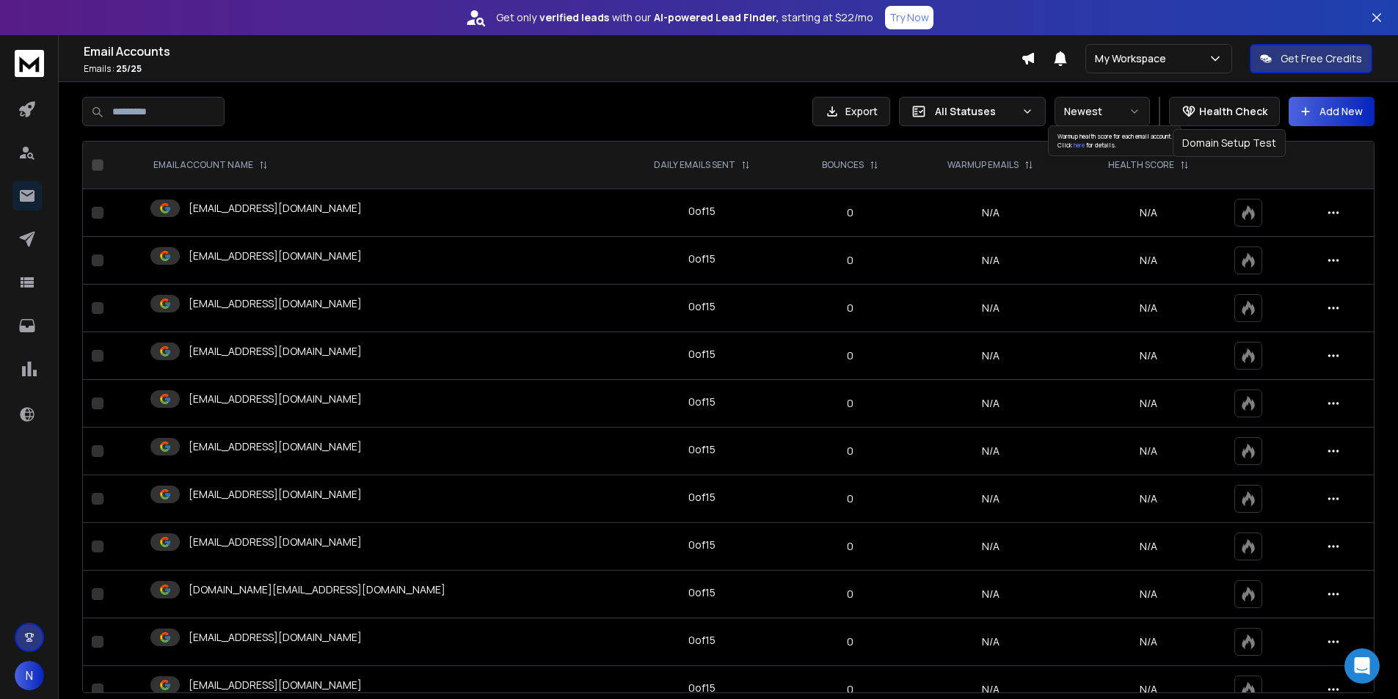
click at [1335, 110] on button "Add New" at bounding box center [1332, 111] width 86 height 29
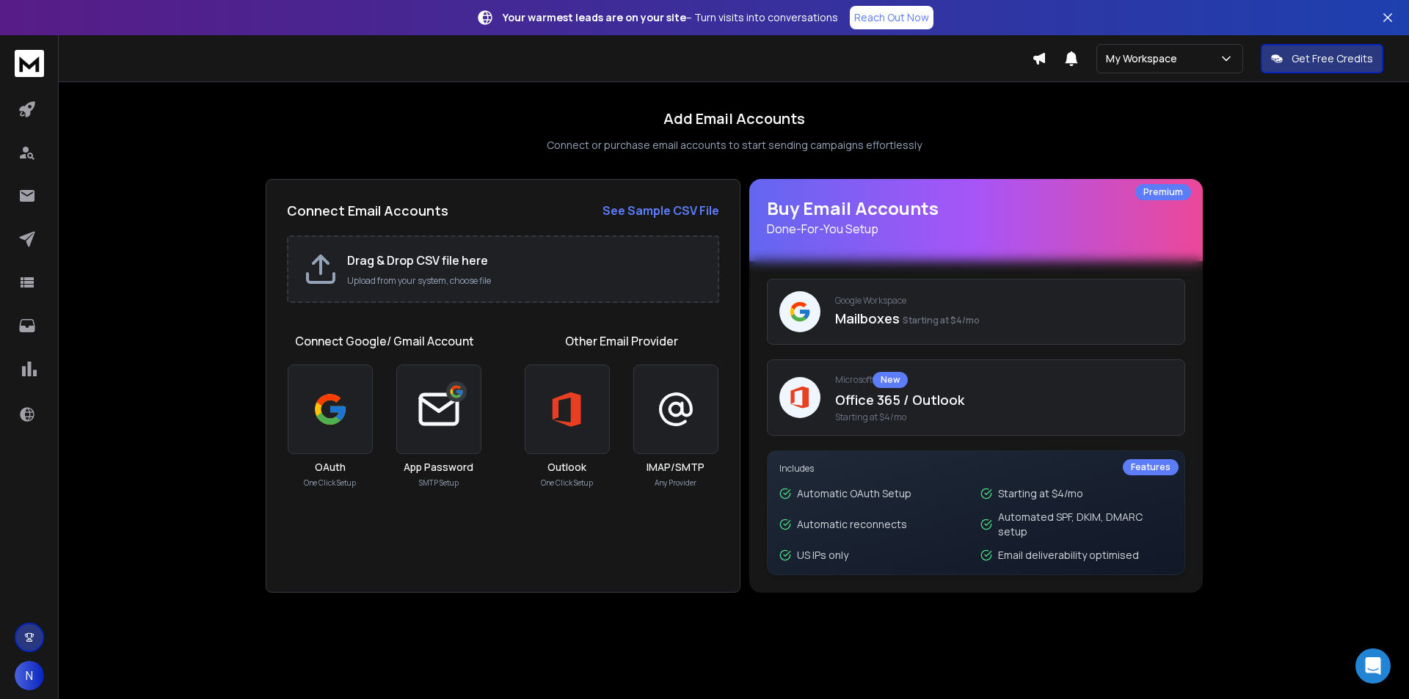
click at [352, 434] on div at bounding box center [330, 410] width 85 height 90
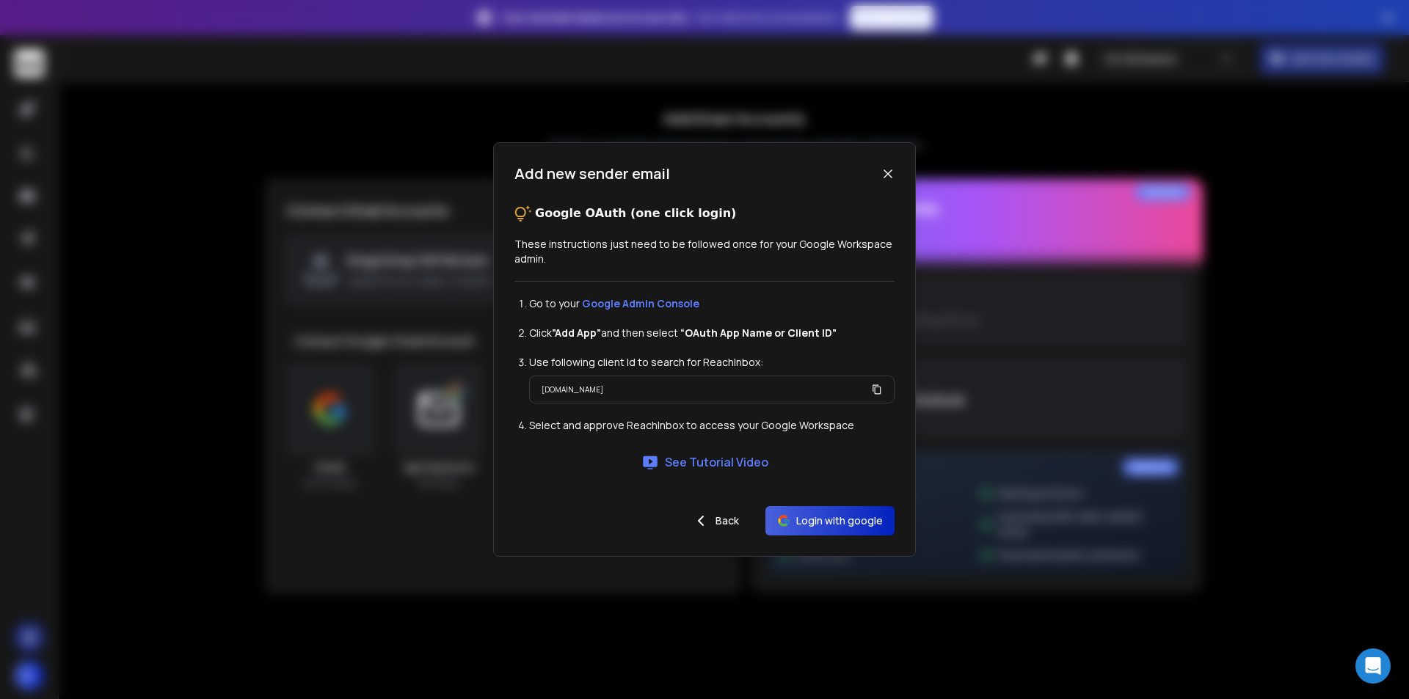
click at [804, 523] on button "Login with google" at bounding box center [829, 520] width 129 height 29
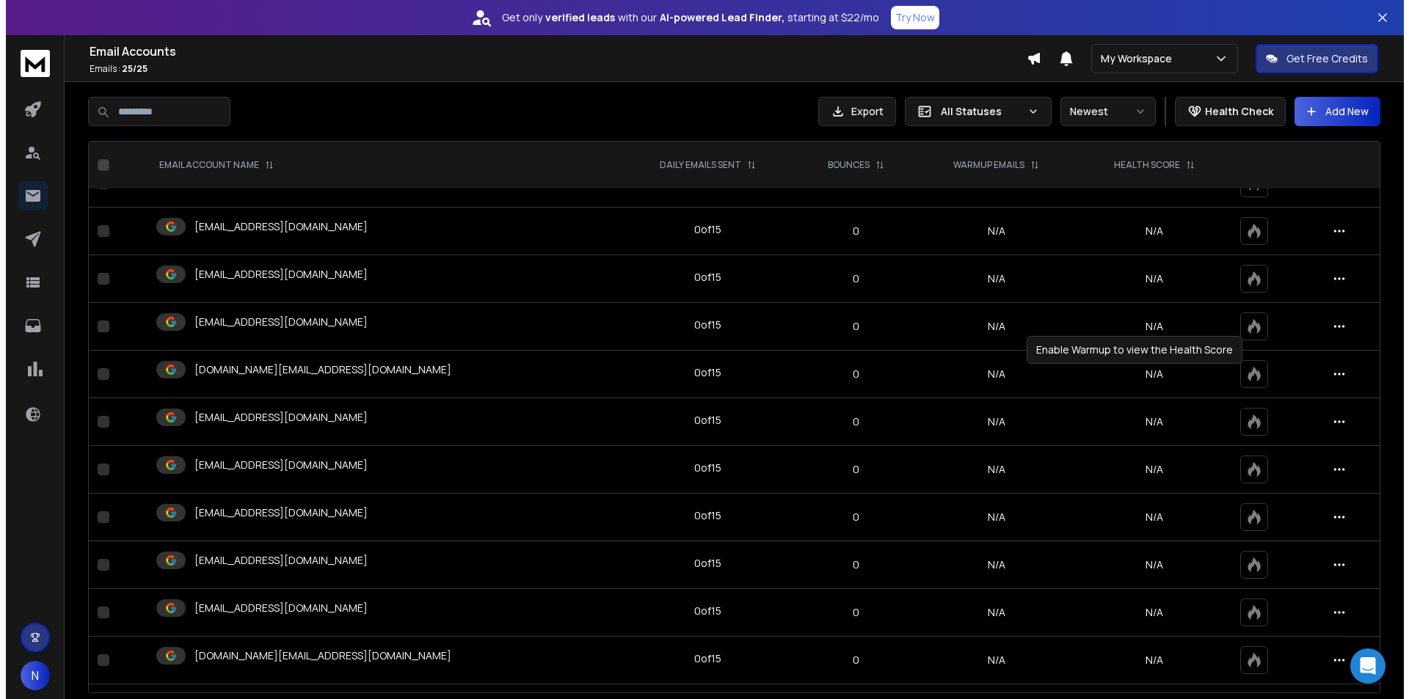
scroll to position [367, 0]
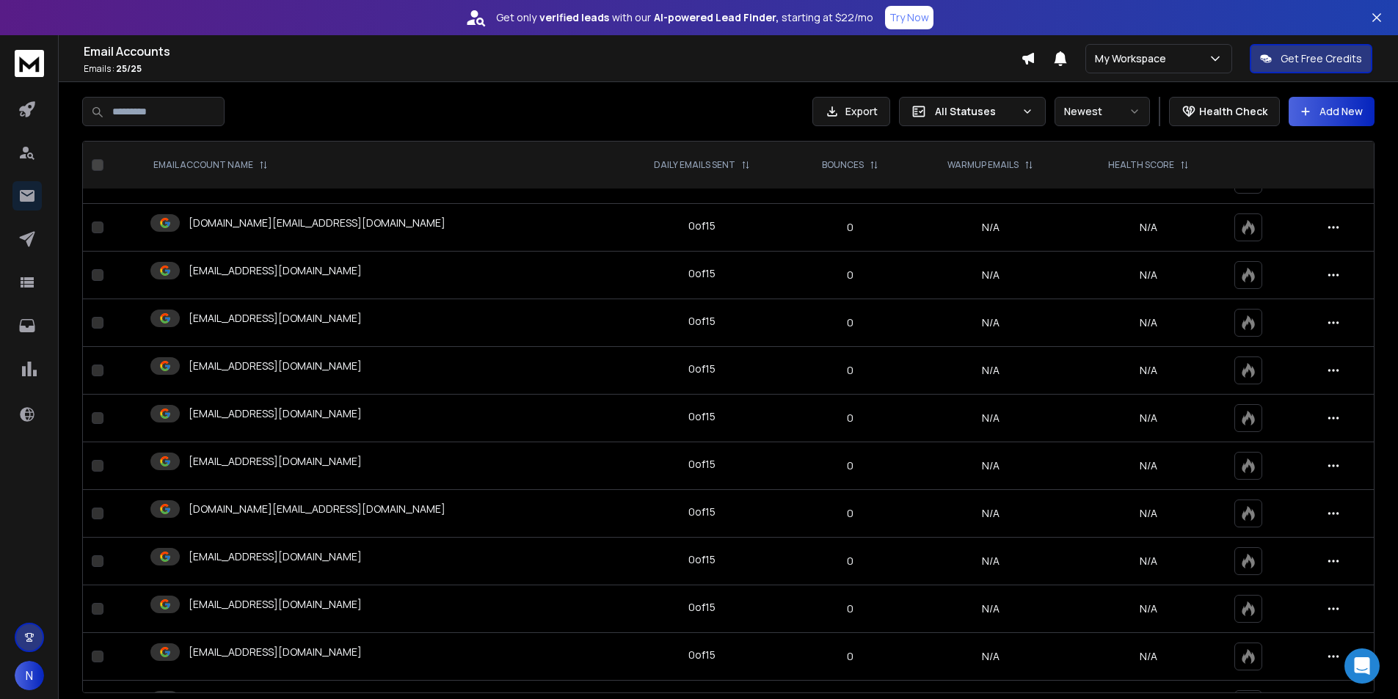
click at [1321, 114] on button "Add New" at bounding box center [1332, 111] width 86 height 29
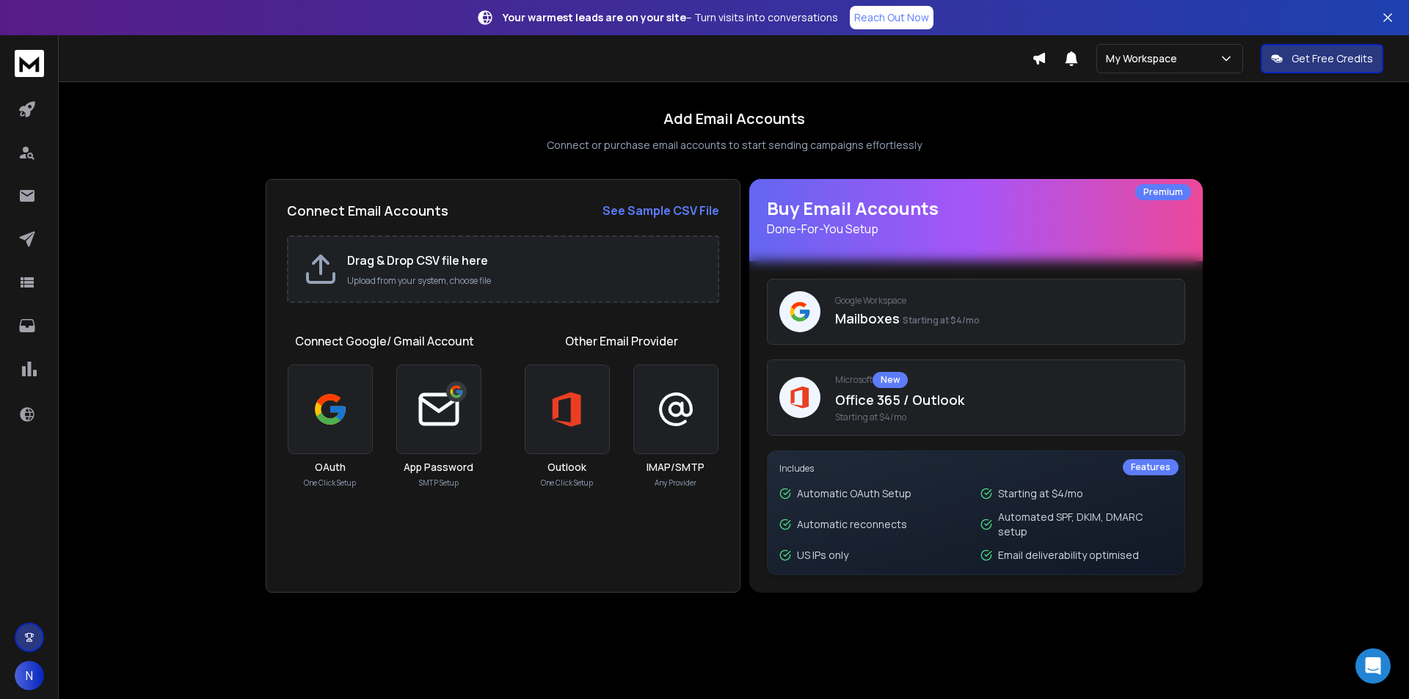
click at [340, 455] on div "OAuth One Click Setup" at bounding box center [330, 427] width 85 height 124
click at [358, 433] on div at bounding box center [330, 410] width 85 height 90
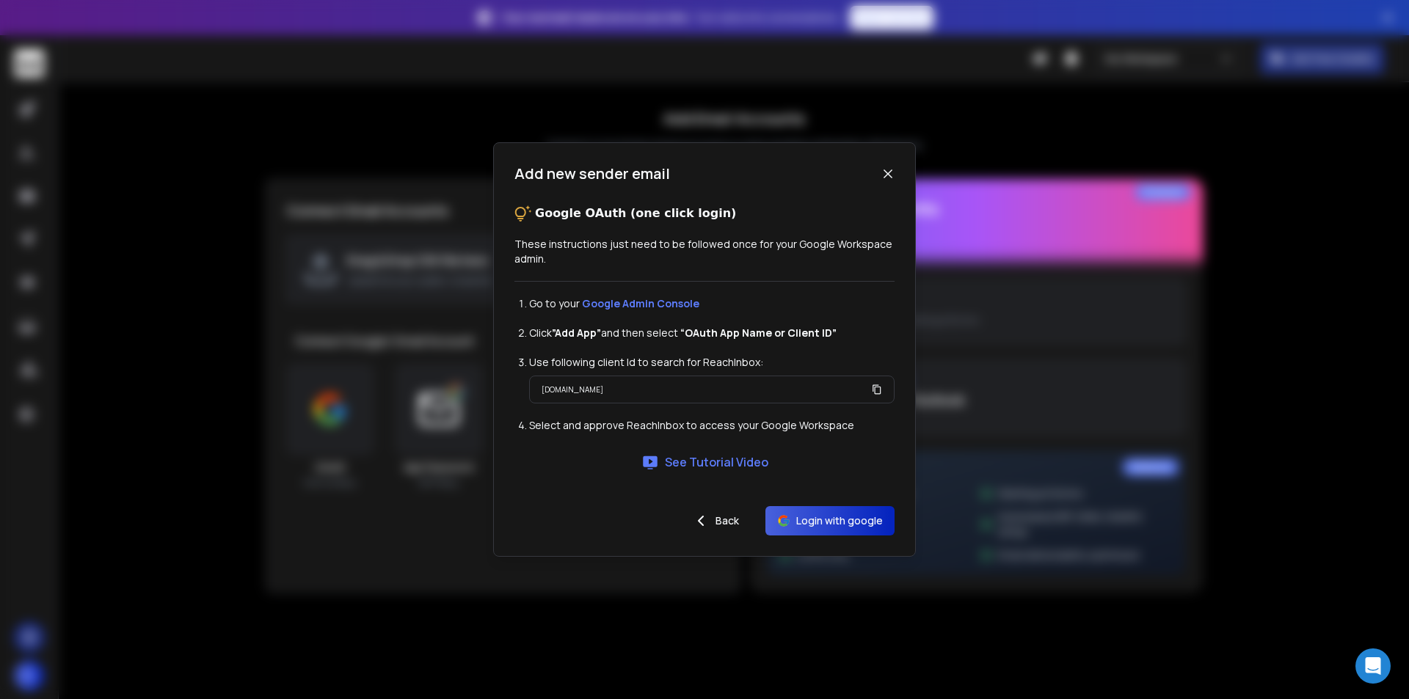
click at [799, 516] on button "Login with google" at bounding box center [829, 520] width 129 height 29
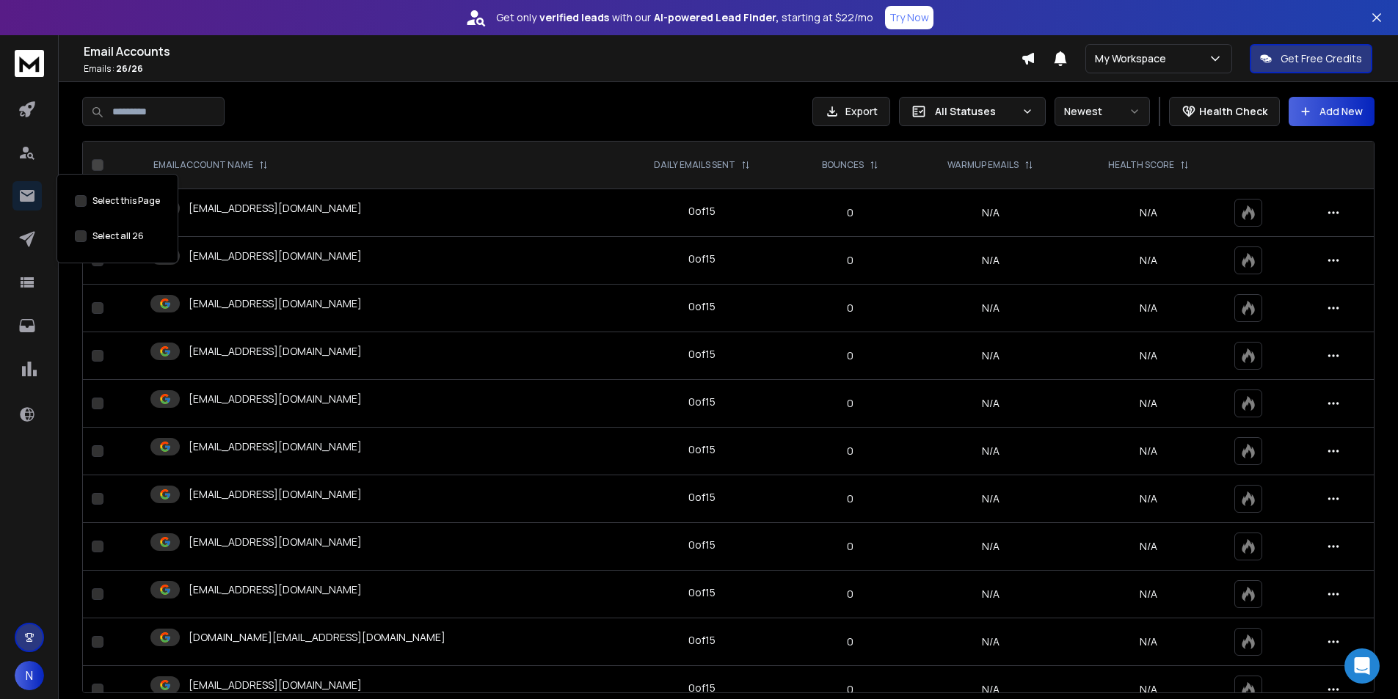
click at [96, 168] on button "Select this Page" at bounding box center [98, 165] width 12 height 12
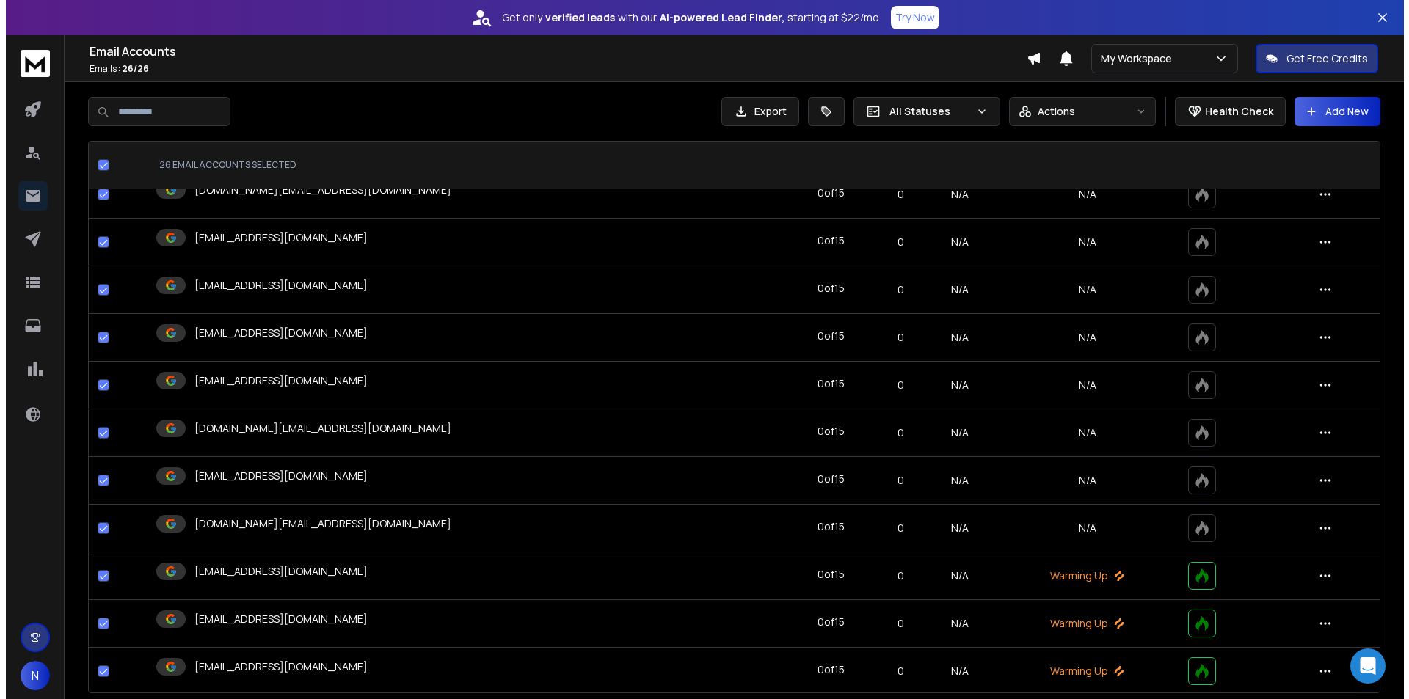
scroll to position [748, 0]
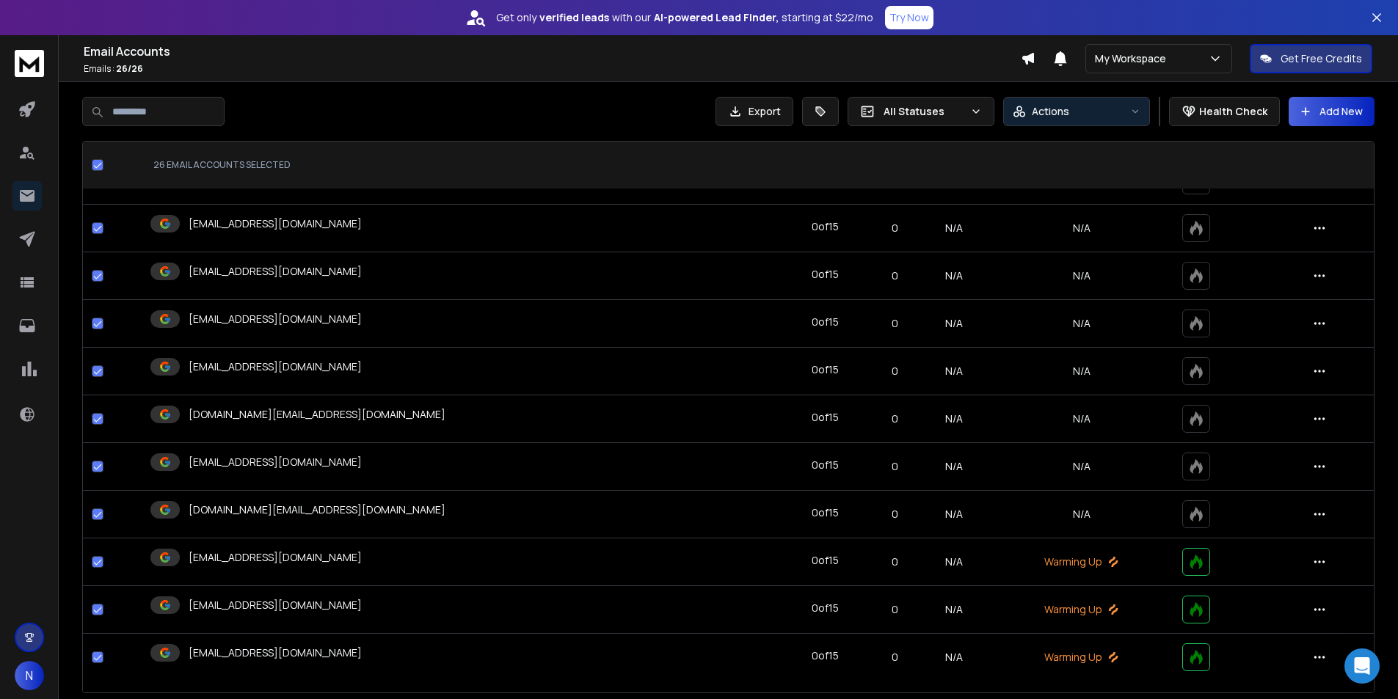
click at [1108, 111] on div "Actions" at bounding box center [1069, 111] width 112 height 15
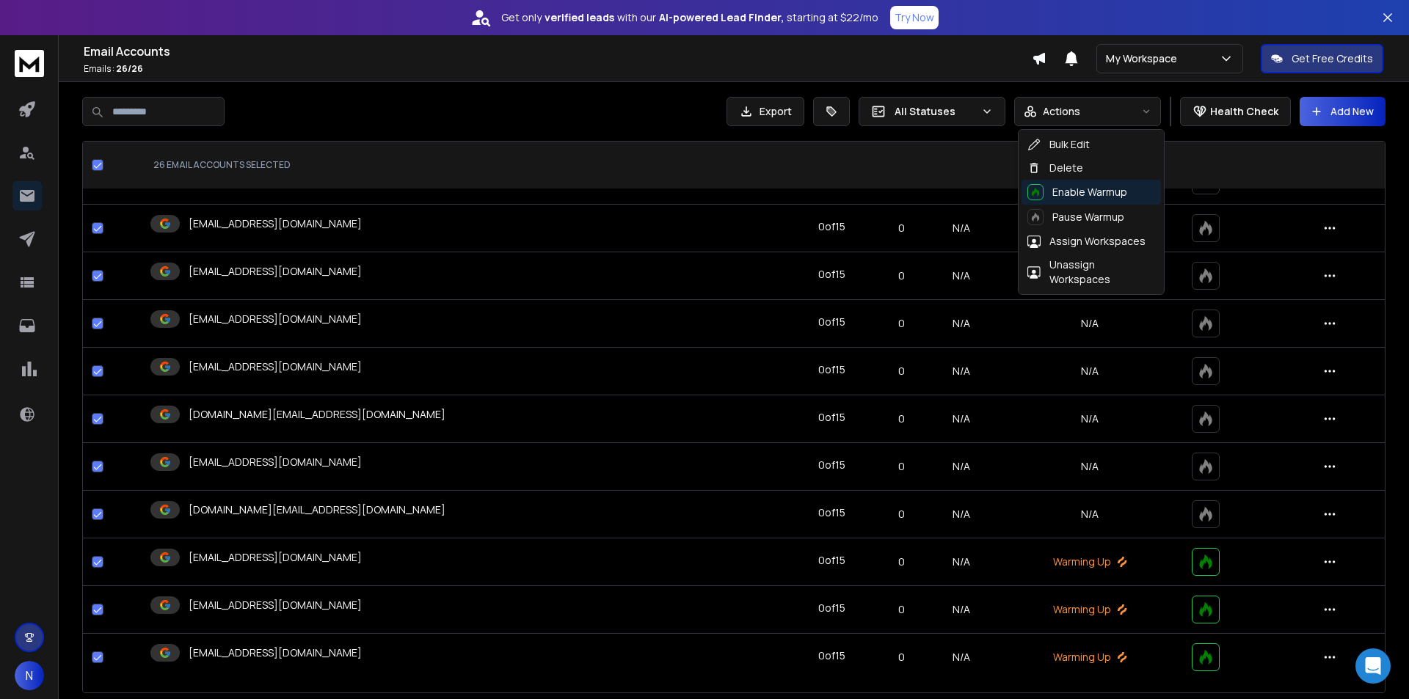
click at [1069, 193] on div "Enable Warmup" at bounding box center [1078, 192] width 100 height 16
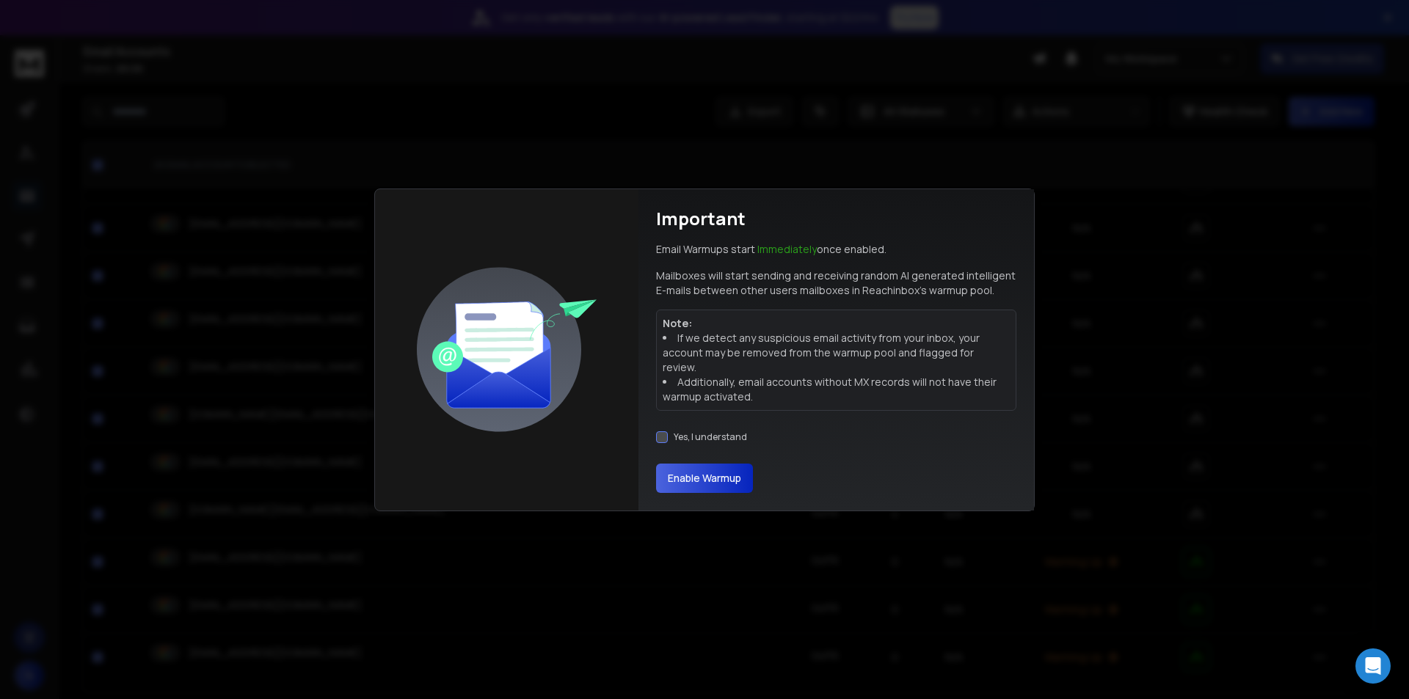
click at [662, 432] on button "Yes, I understand" at bounding box center [662, 438] width 12 height 12
click at [688, 473] on button "Enable Warmup" at bounding box center [704, 478] width 97 height 29
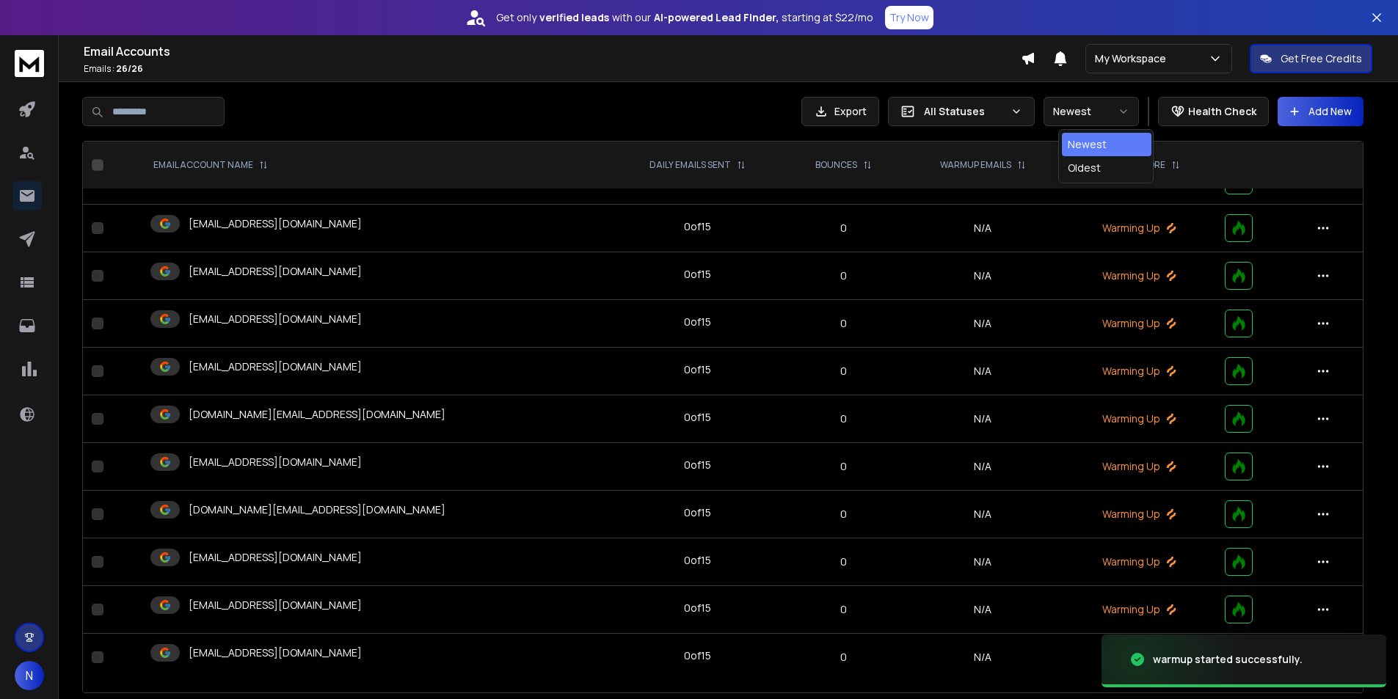
click at [1102, 107] on button "Newest" at bounding box center [1091, 111] width 95 height 29
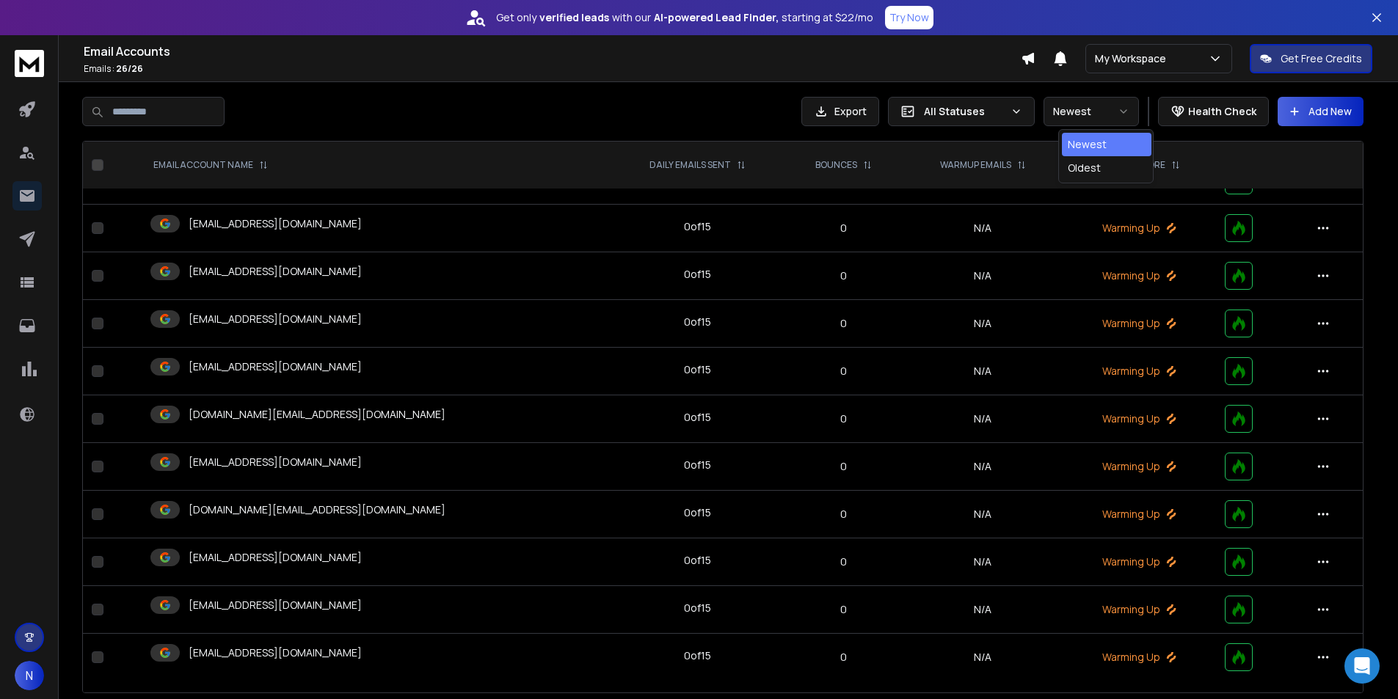
click at [1132, 111] on button "Newest" at bounding box center [1091, 111] width 95 height 29
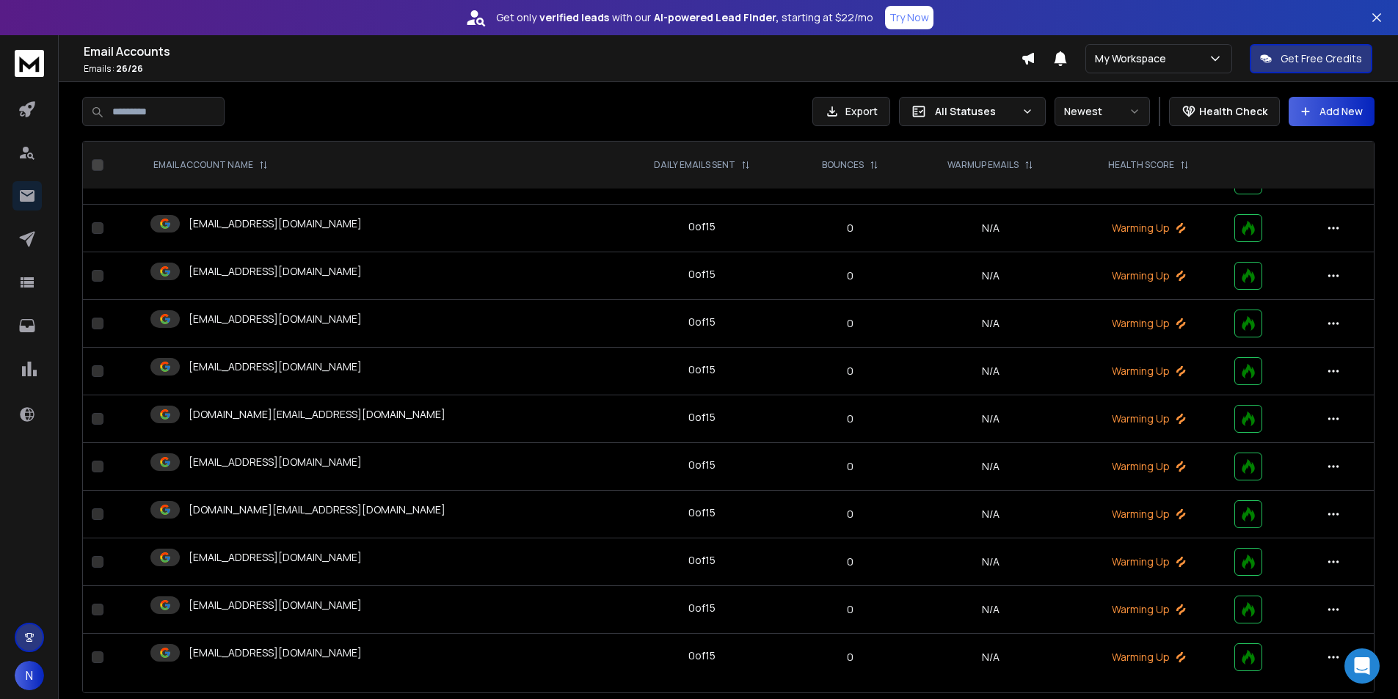
click at [1129, 114] on button "Newest" at bounding box center [1102, 111] width 95 height 29
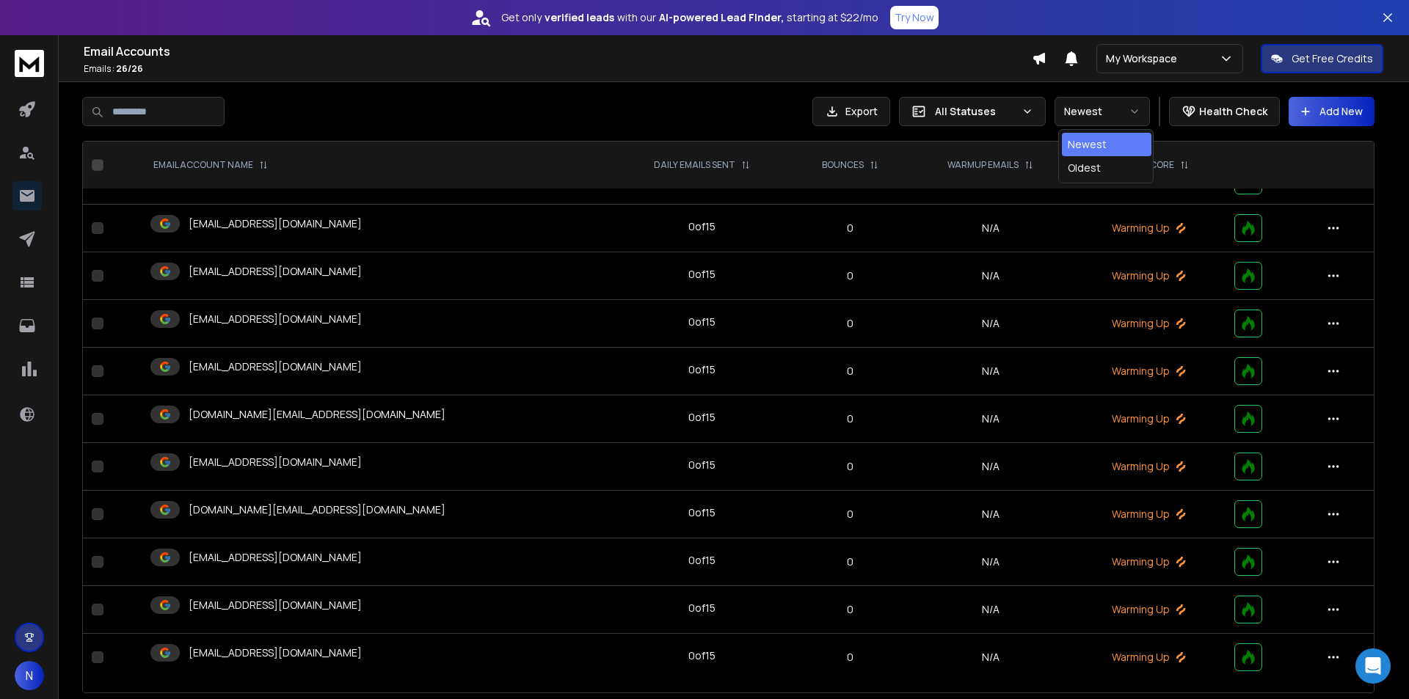
click at [101, 164] on button "button" at bounding box center [98, 165] width 12 height 12
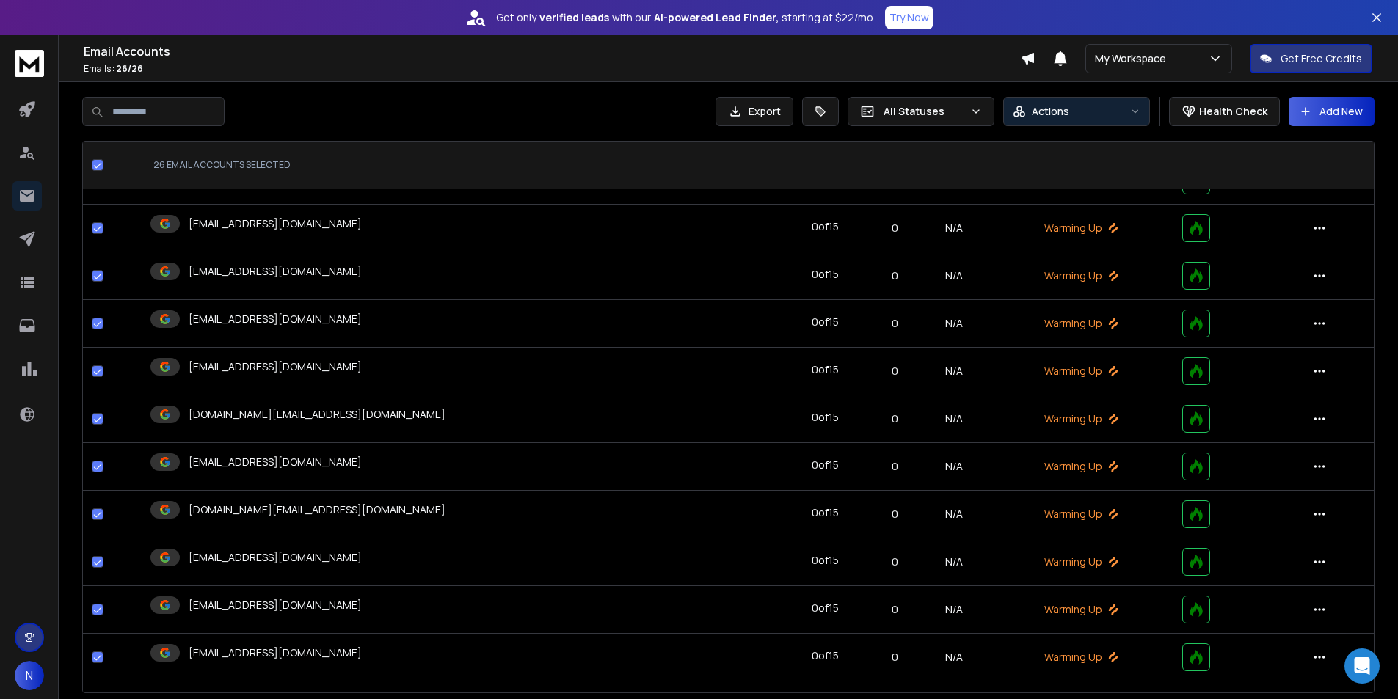
click at [1114, 113] on div "Actions" at bounding box center [1069, 111] width 112 height 15
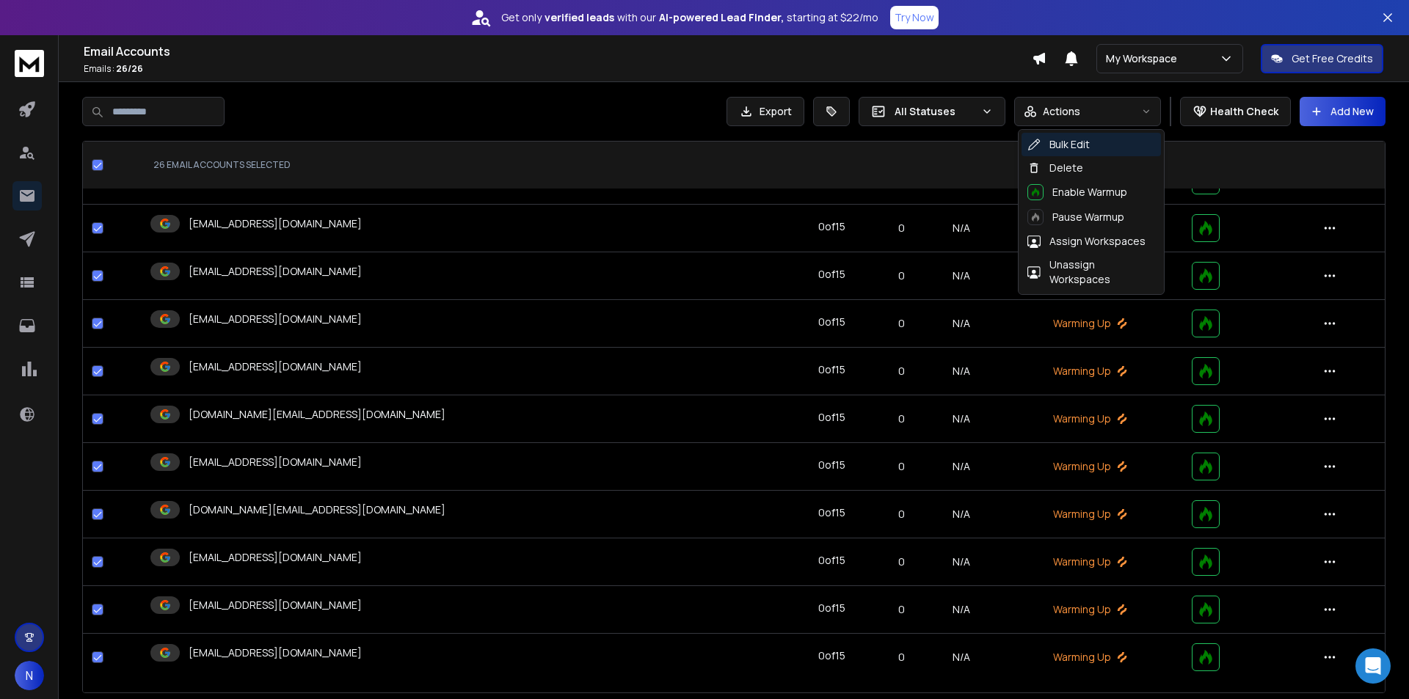
click at [1078, 144] on div "Bulk Edit" at bounding box center [1059, 144] width 62 height 15
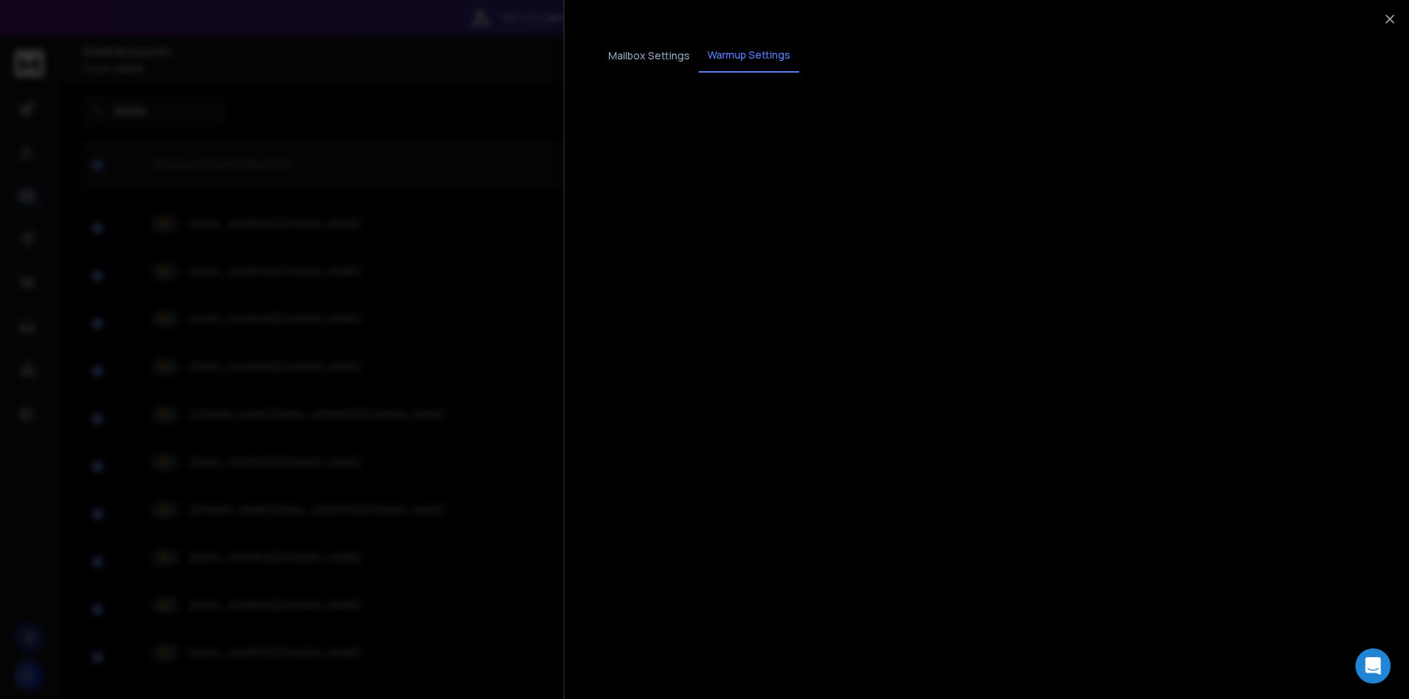
click at [748, 58] on button "Warmup Settings" at bounding box center [749, 56] width 101 height 34
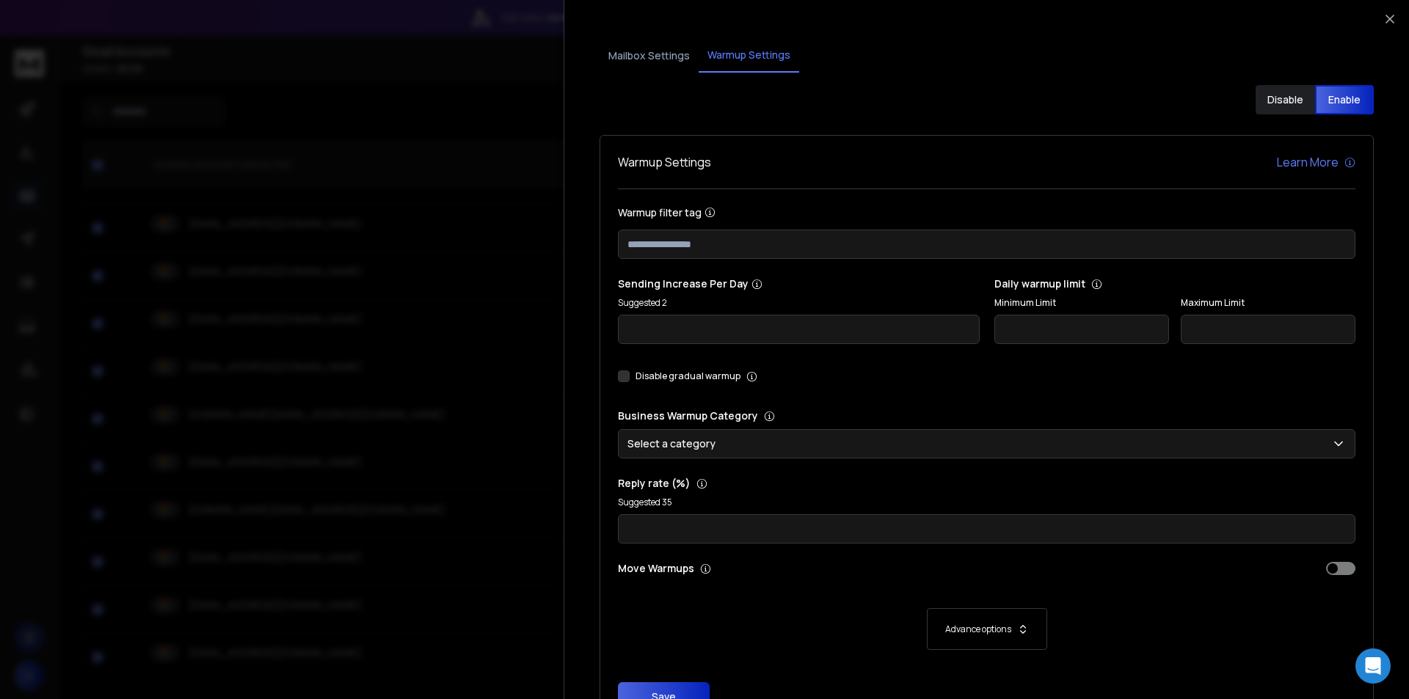
click at [677, 324] on input "number" at bounding box center [799, 329] width 362 height 29
type input "**"
click at [705, 530] on input "number" at bounding box center [987, 528] width 738 height 29
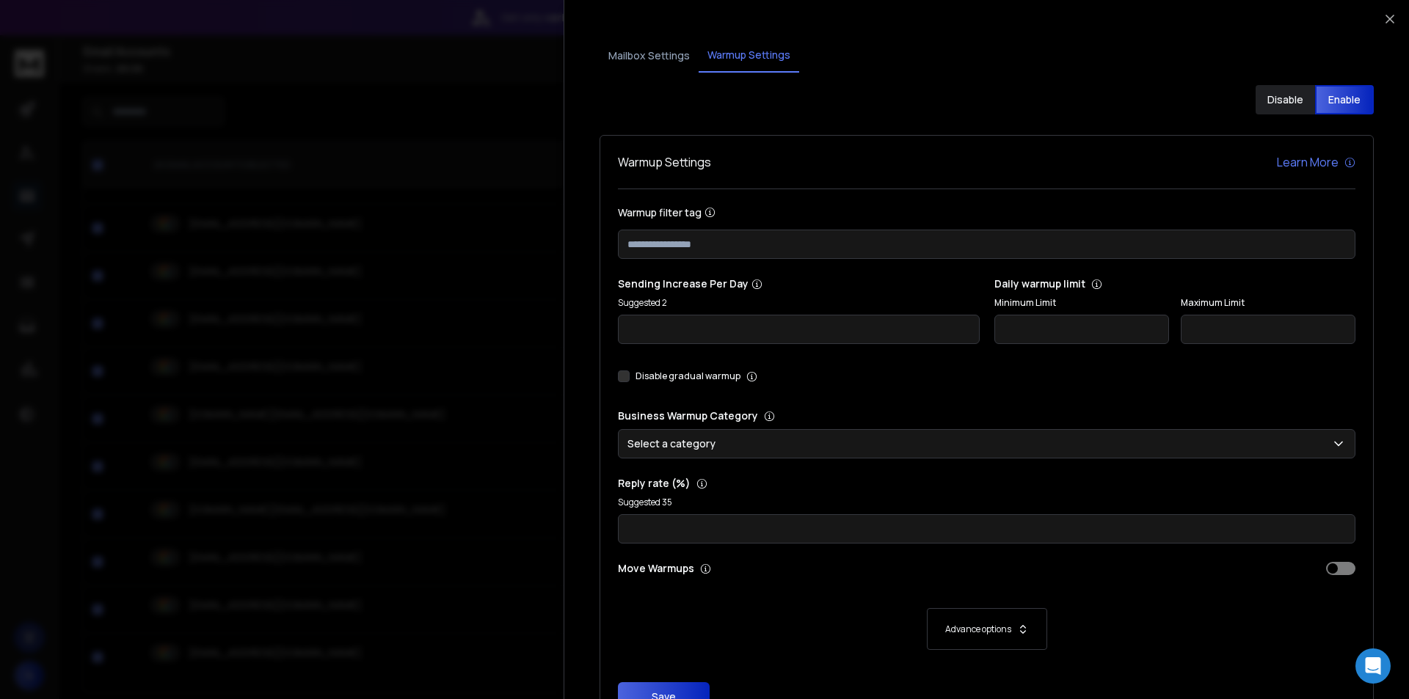
scroll to position [72, 0]
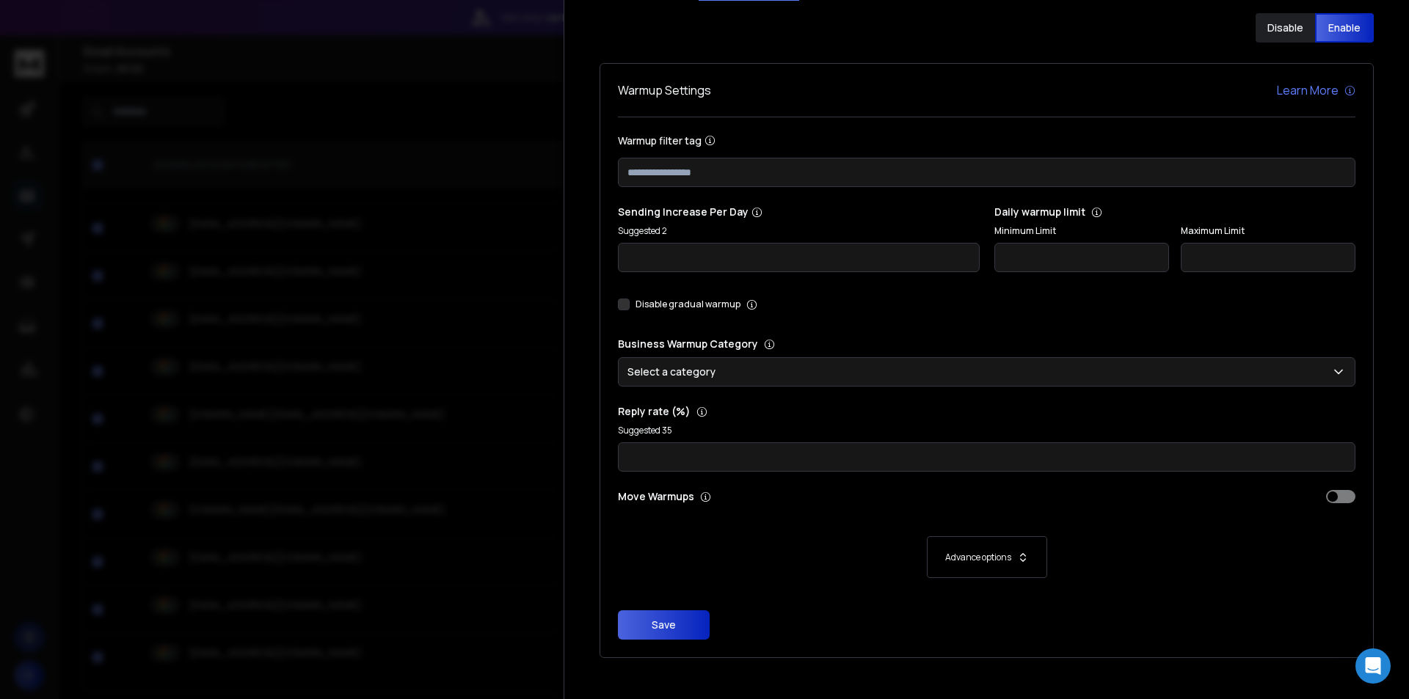
type input "**"
click at [669, 628] on button "Save" at bounding box center [664, 625] width 92 height 29
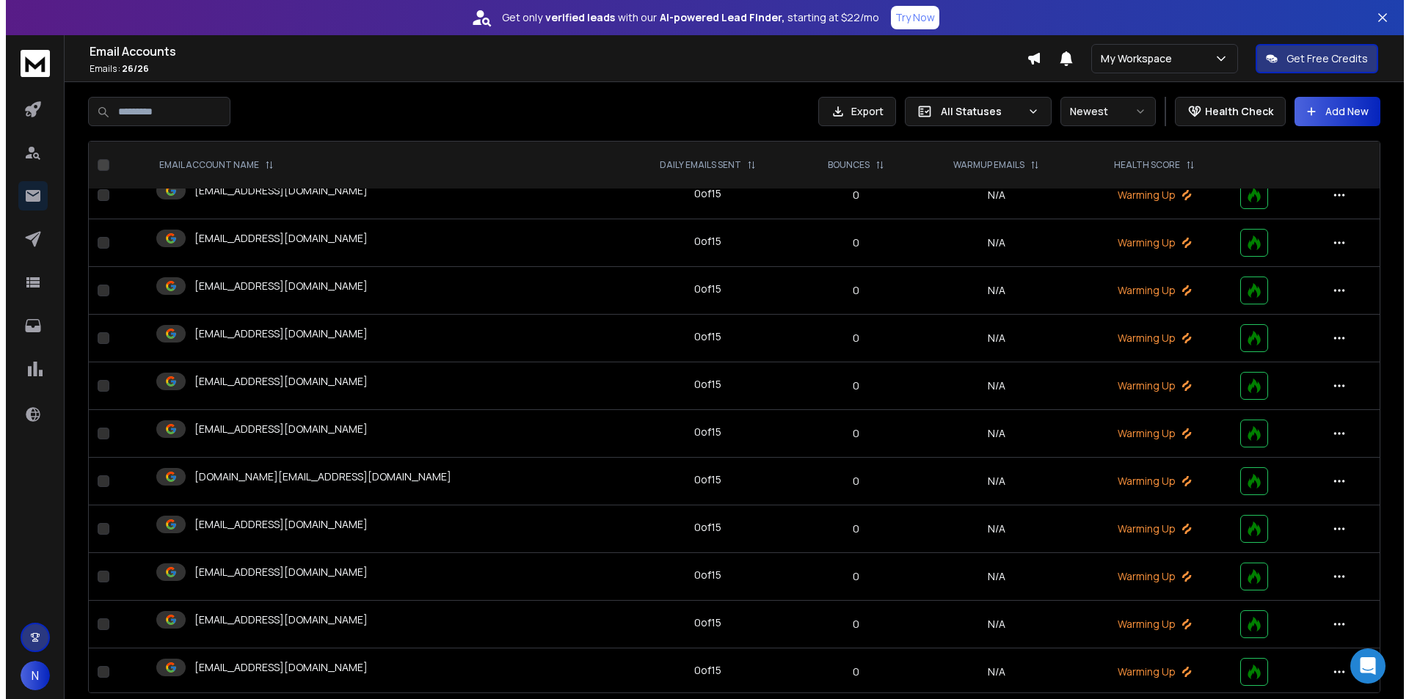
scroll to position [0, 0]
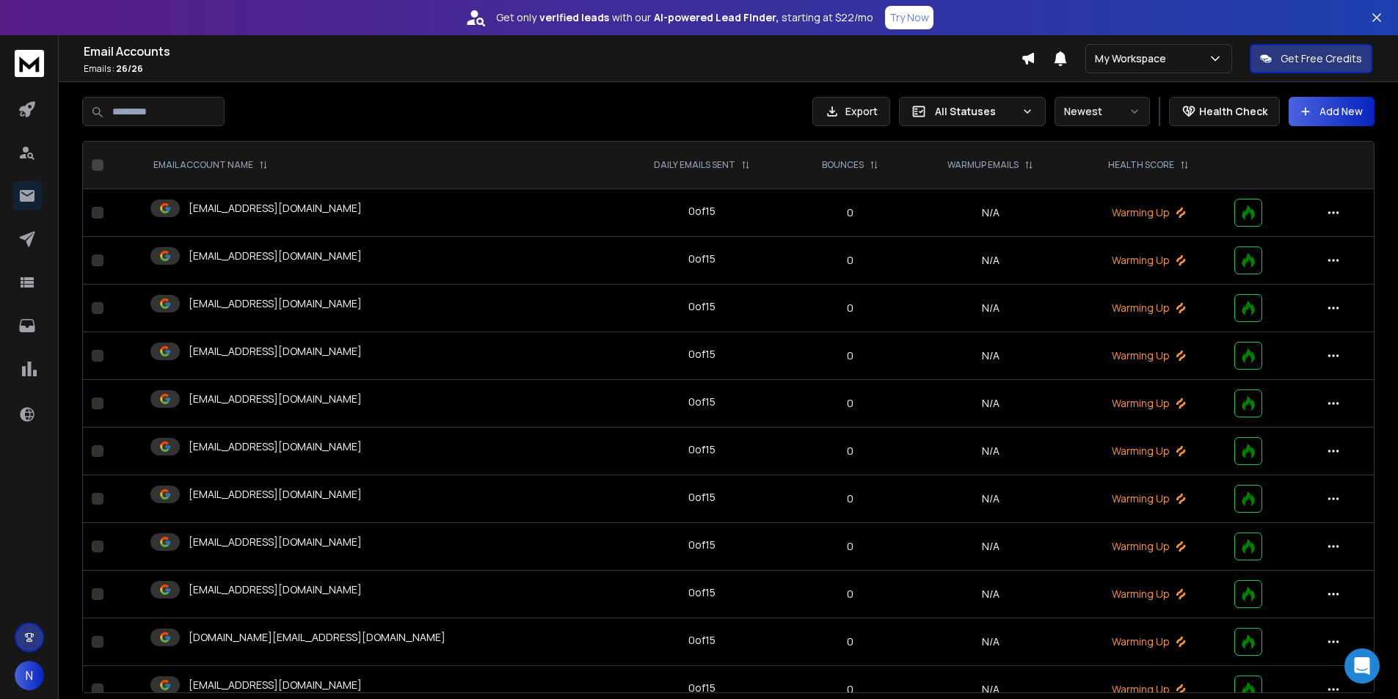
click at [274, 218] on td "talent@joinadagency.com" at bounding box center [378, 213] width 472 height 48
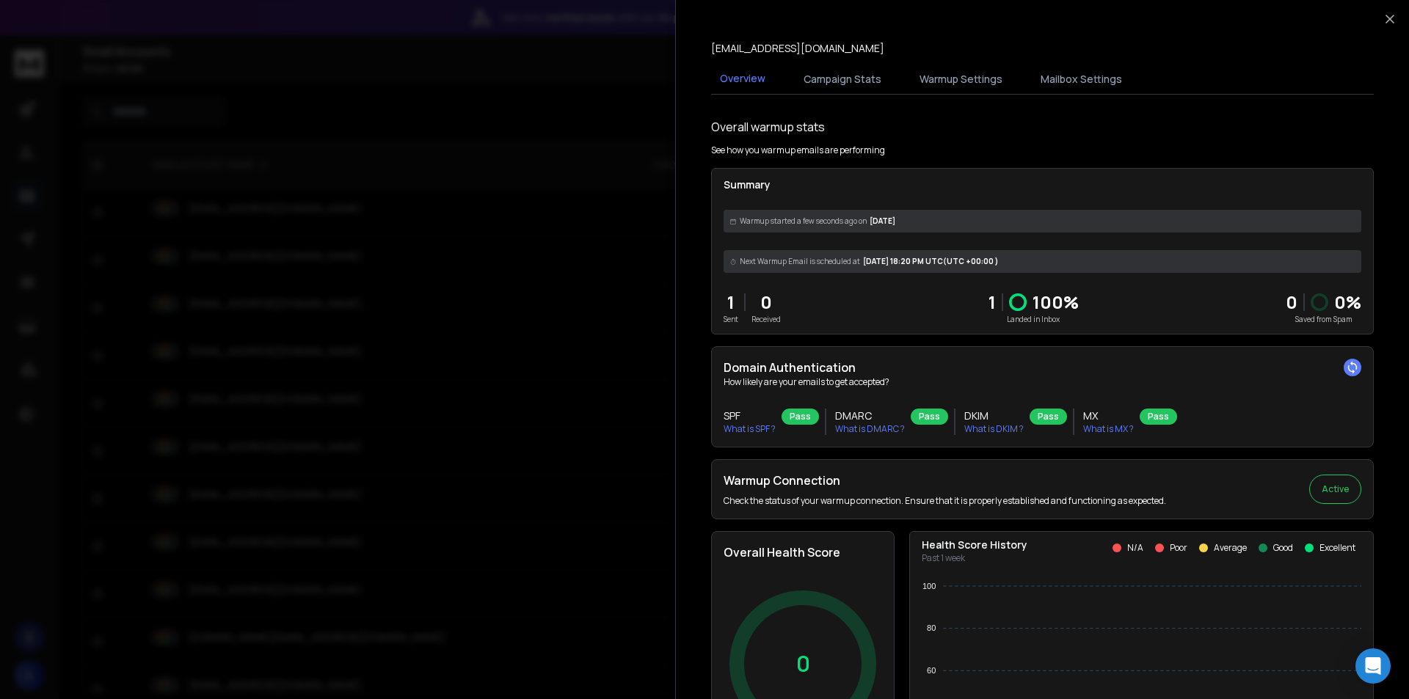
drag, startPoint x: 542, startPoint y: 353, endPoint x: 495, endPoint y: 343, distance: 48.8
click at [541, 353] on div at bounding box center [704, 349] width 1409 height 699
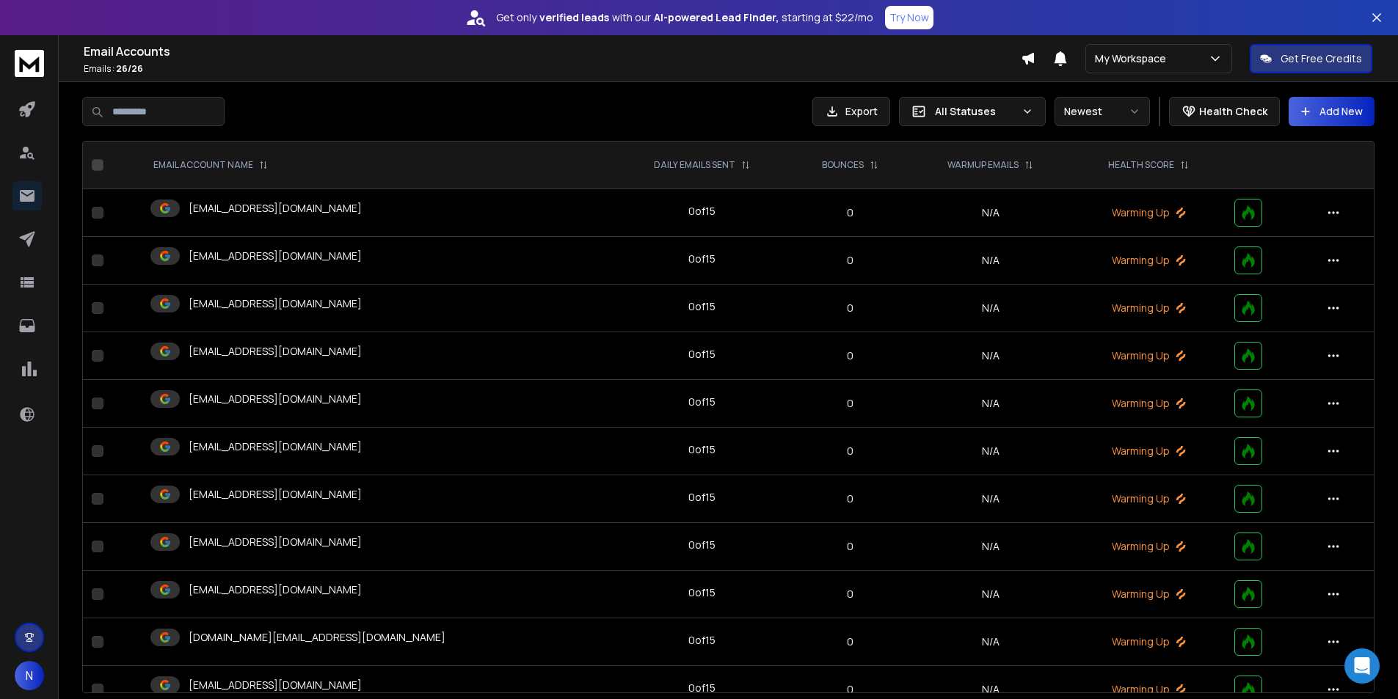
click at [264, 244] on td "apply@joinadagency.com" at bounding box center [378, 261] width 472 height 48
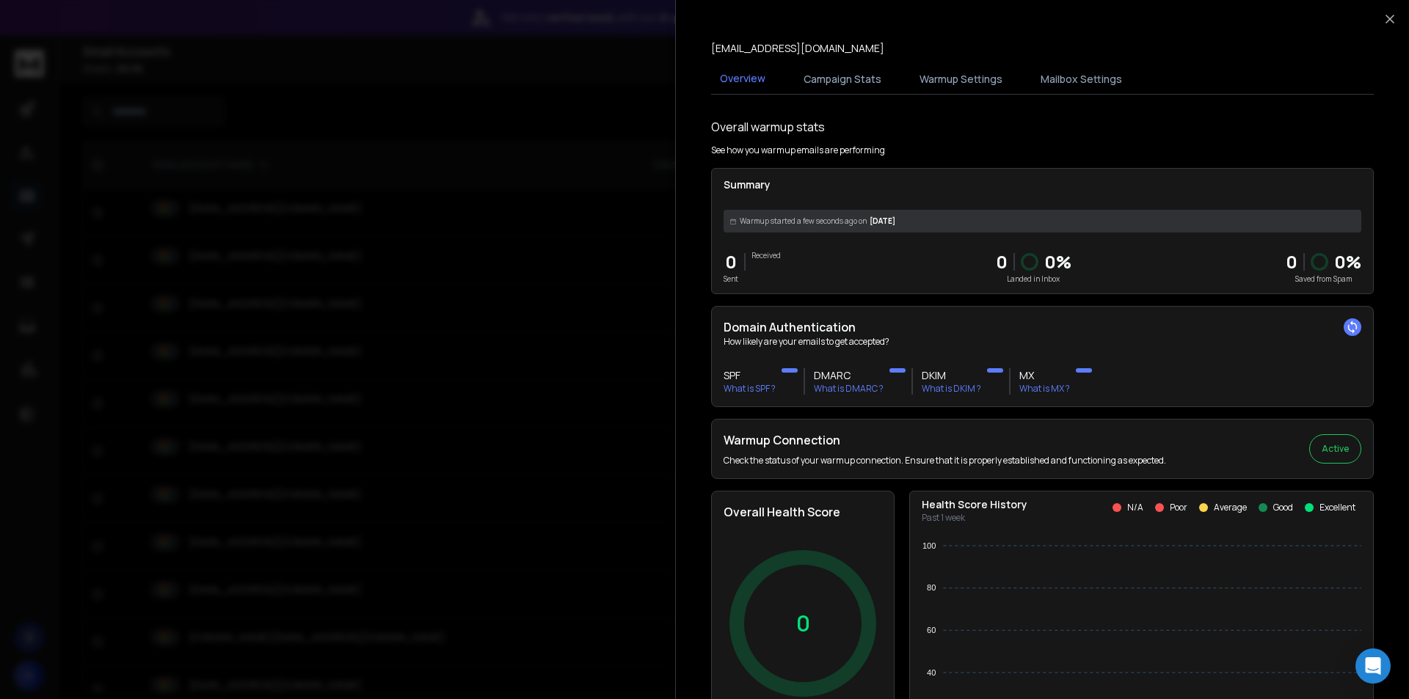
click at [238, 306] on div at bounding box center [704, 349] width 1409 height 699
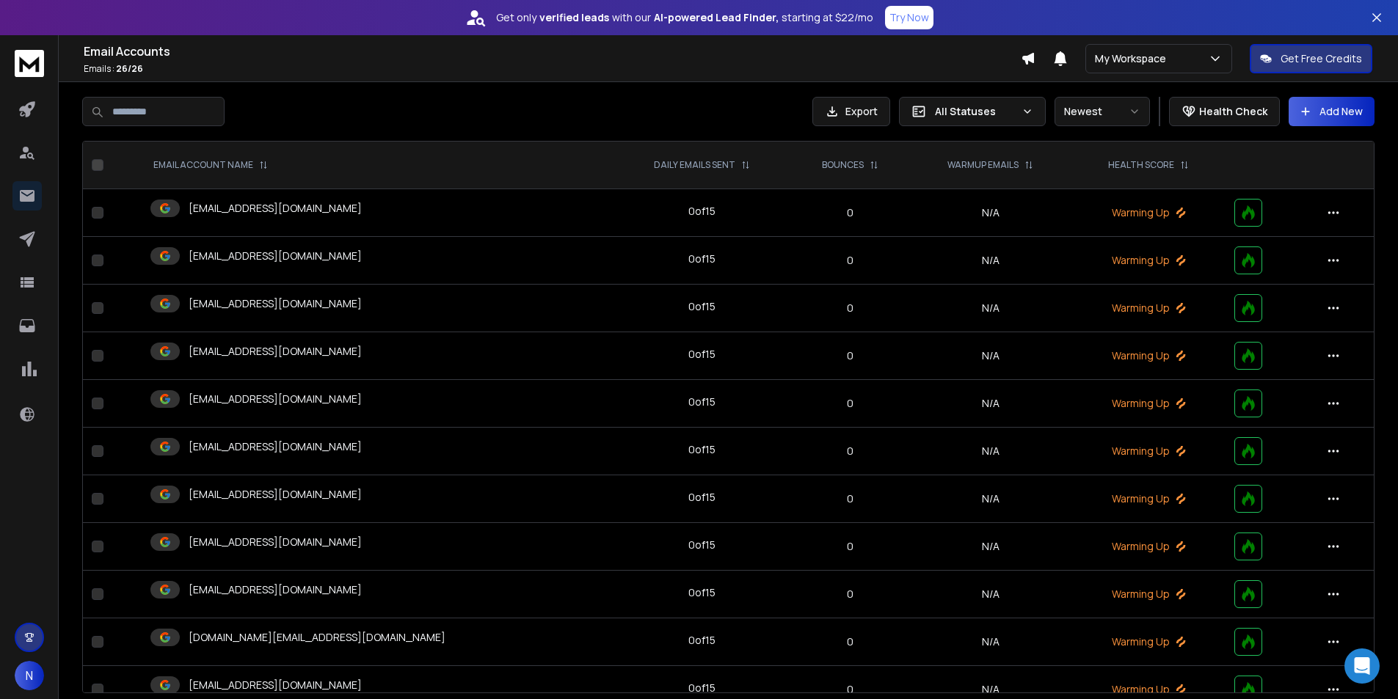
click at [238, 306] on p "hr@joinadagency.com" at bounding box center [275, 304] width 173 height 15
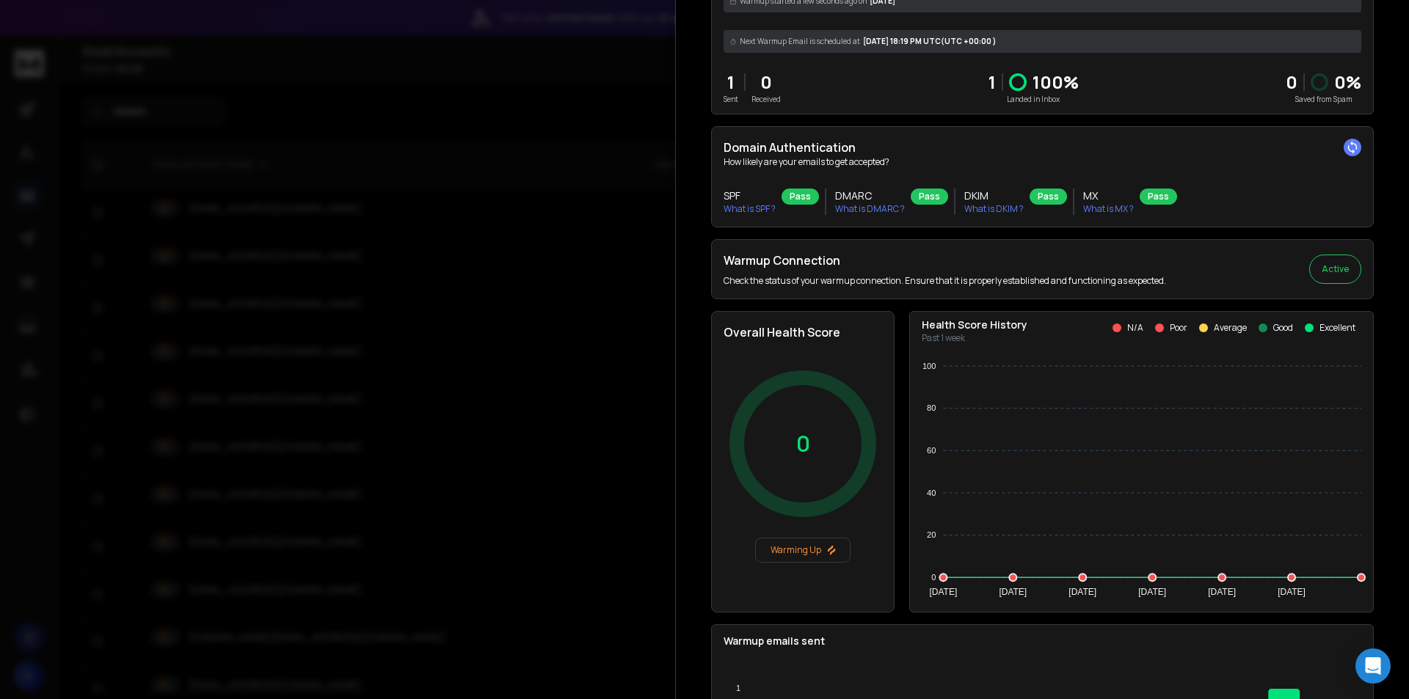
scroll to position [367, 0]
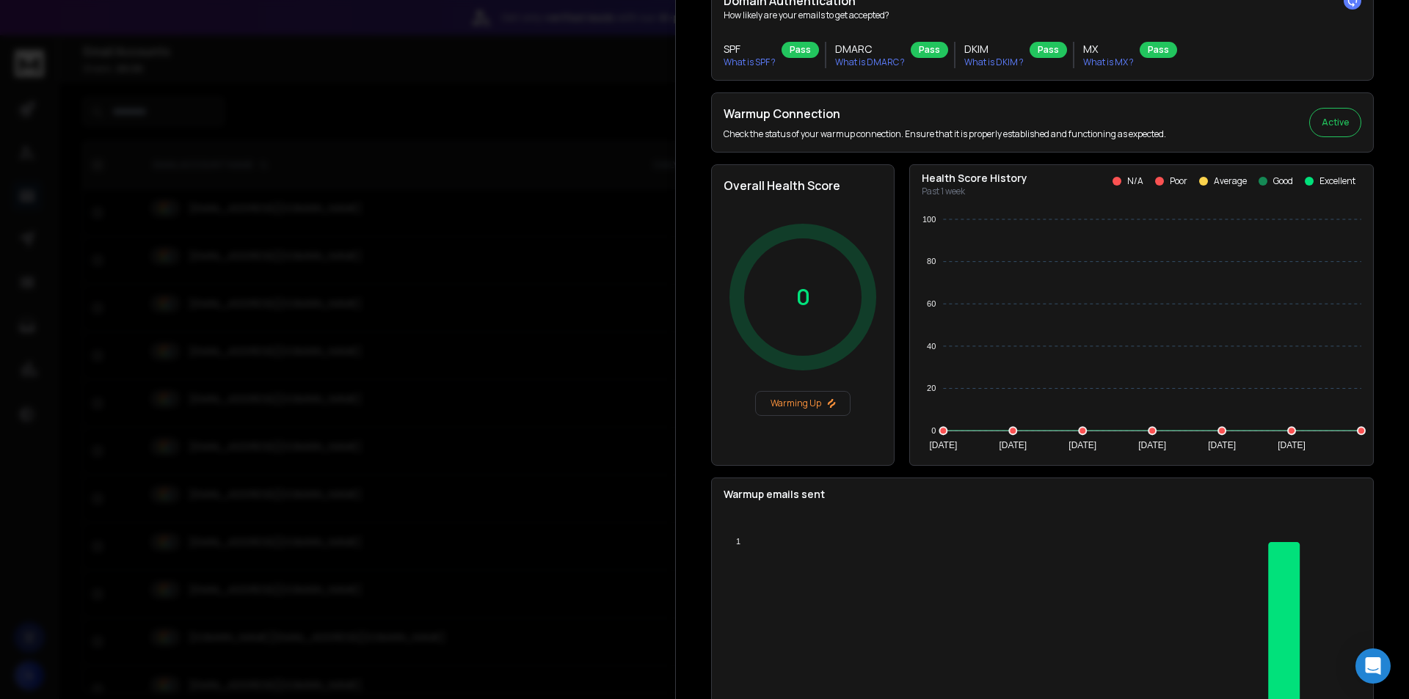
click at [377, 350] on div at bounding box center [704, 349] width 1409 height 699
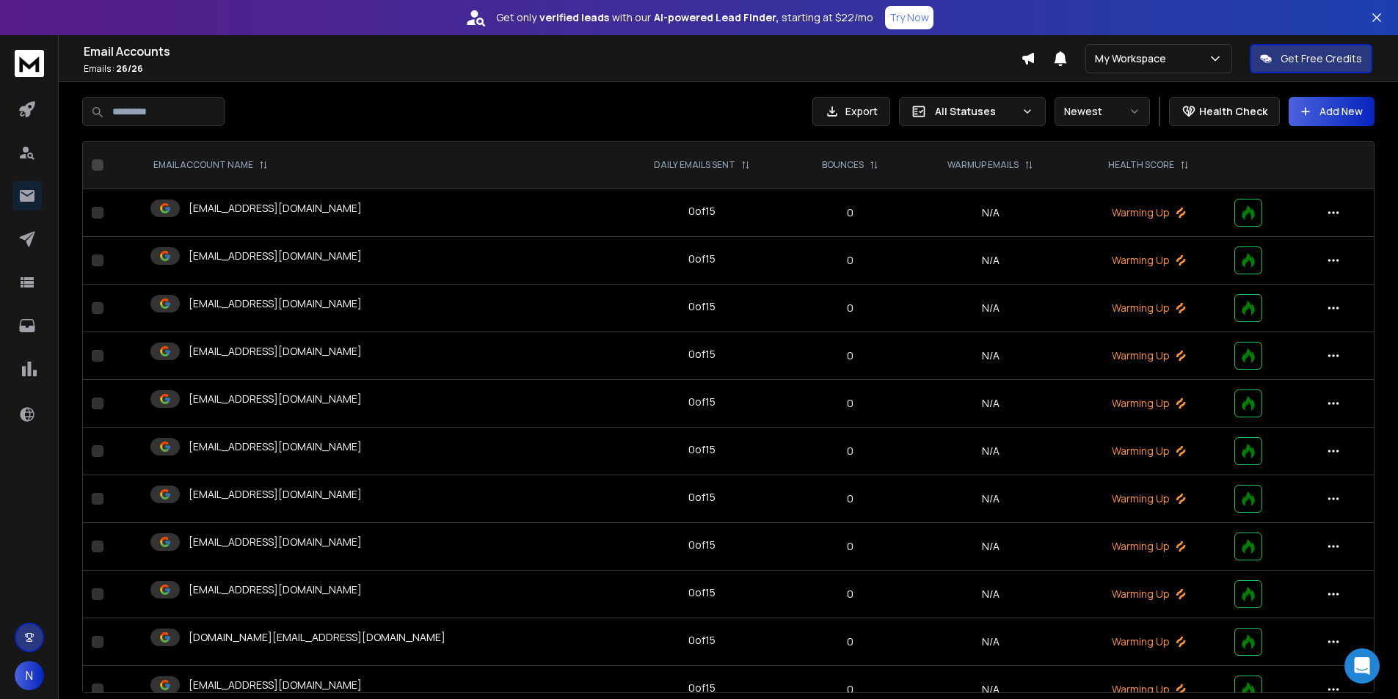
click at [366, 351] on div "workforce@joinadagency.com" at bounding box center [377, 352] width 454 height 18
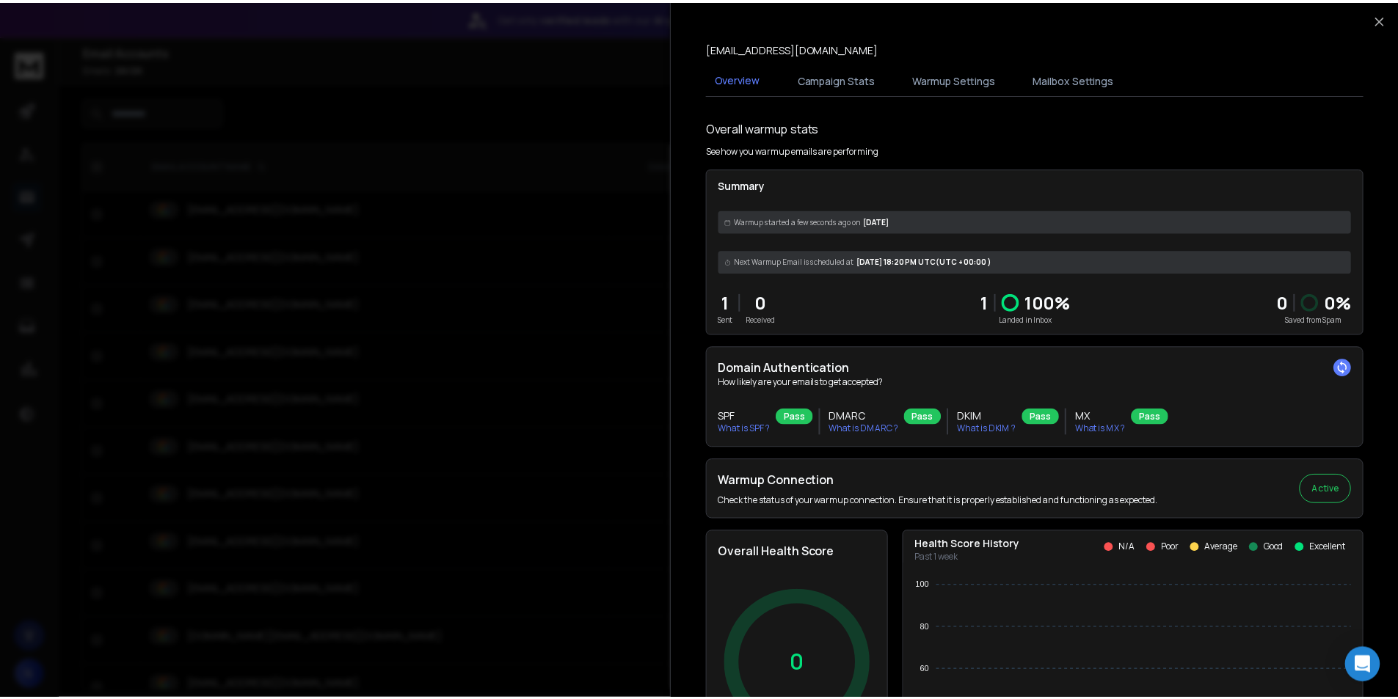
scroll to position [73, 0]
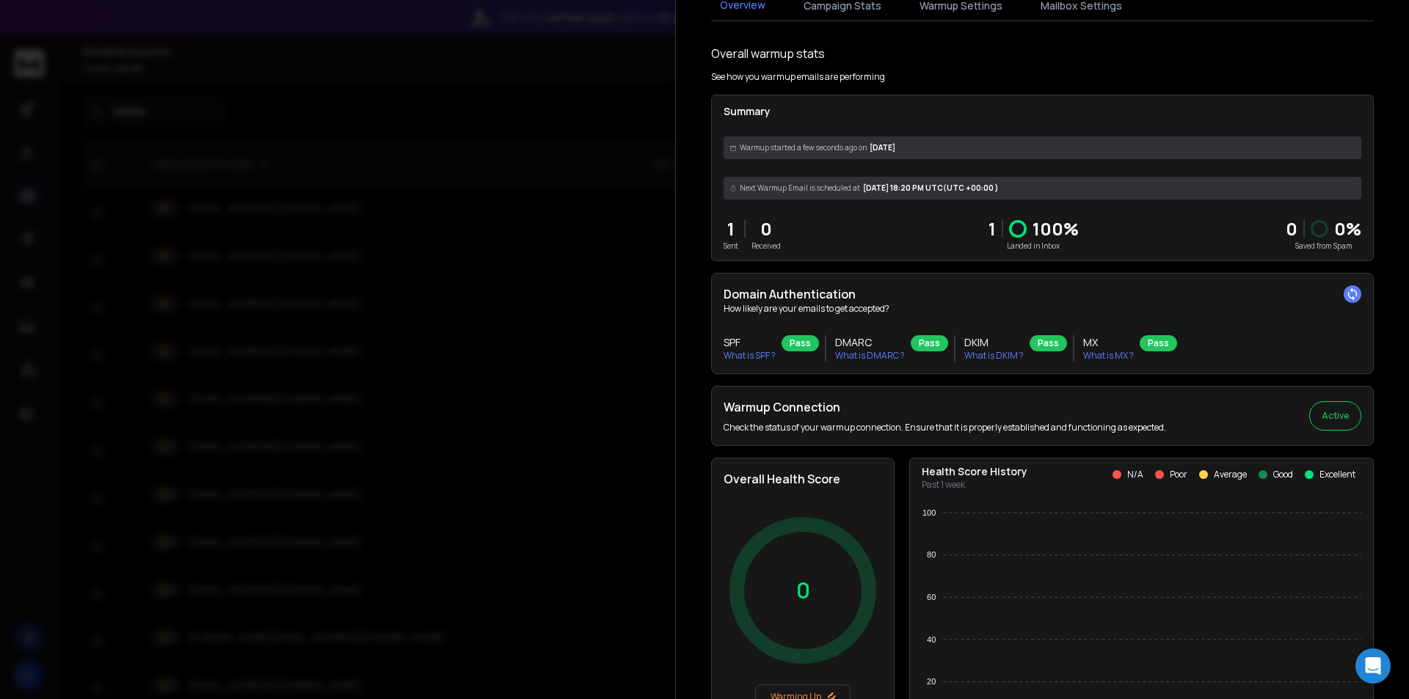
click at [581, 446] on div at bounding box center [704, 349] width 1409 height 699
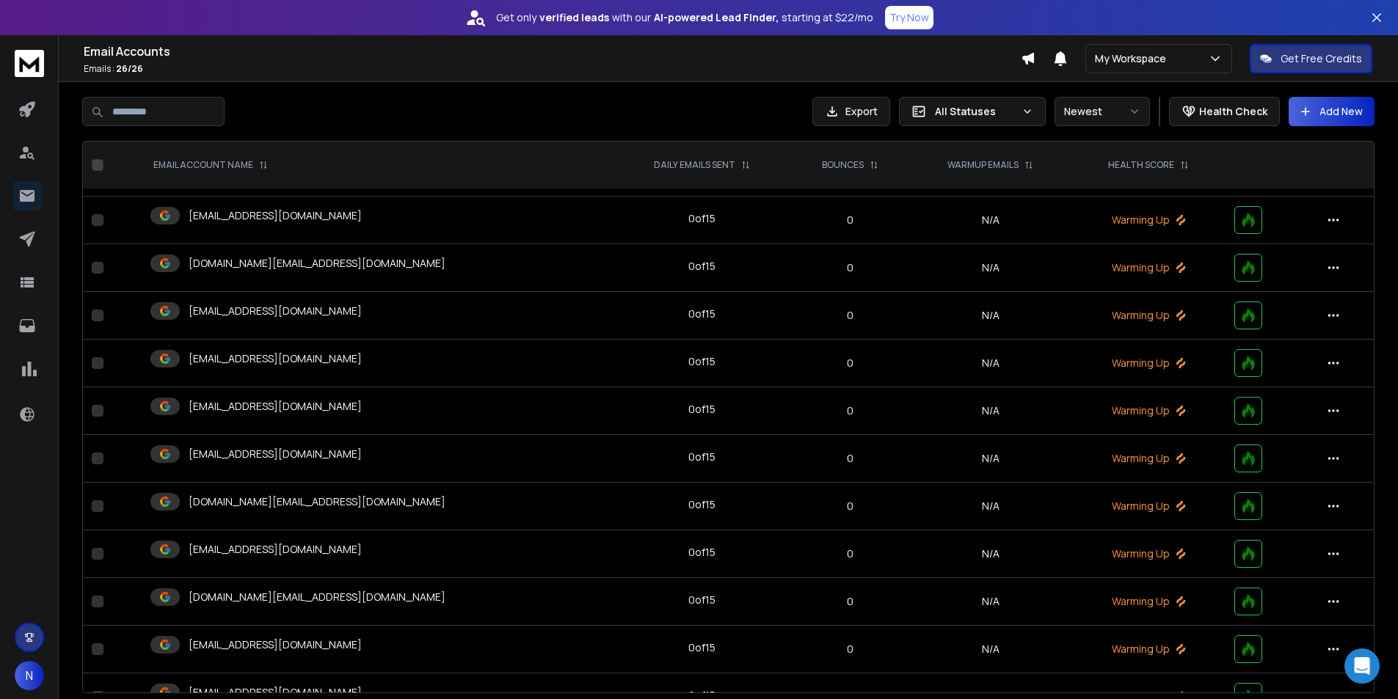
scroll to position [748, 0]
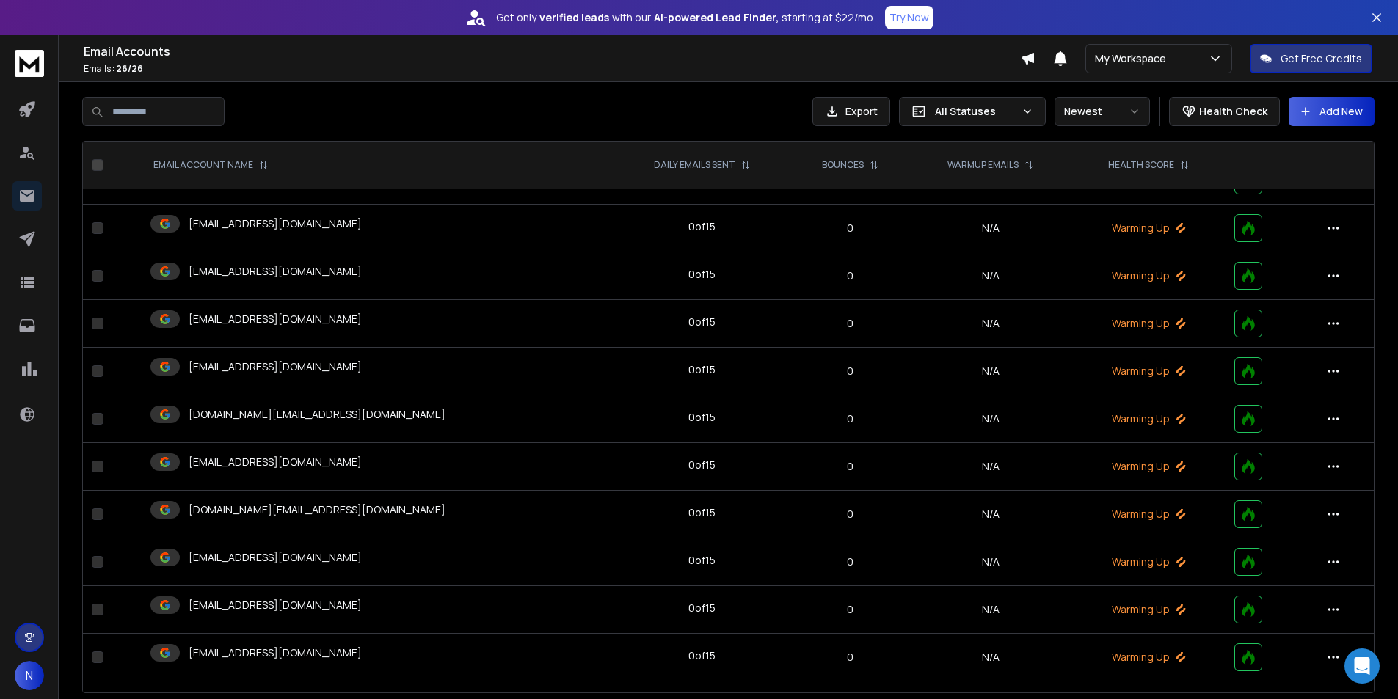
click at [410, 605] on div "candidate@mediacareersglobal.com" at bounding box center [377, 606] width 454 height 18
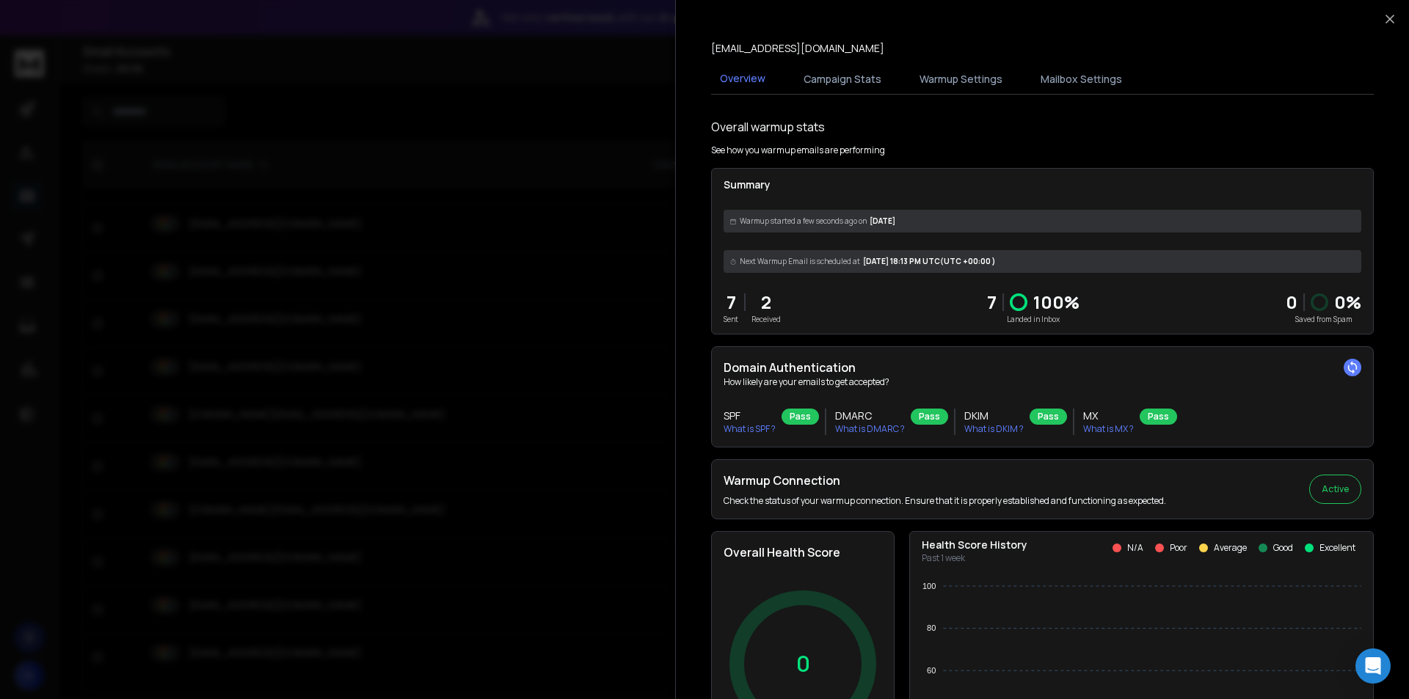
click at [454, 541] on div at bounding box center [704, 349] width 1409 height 699
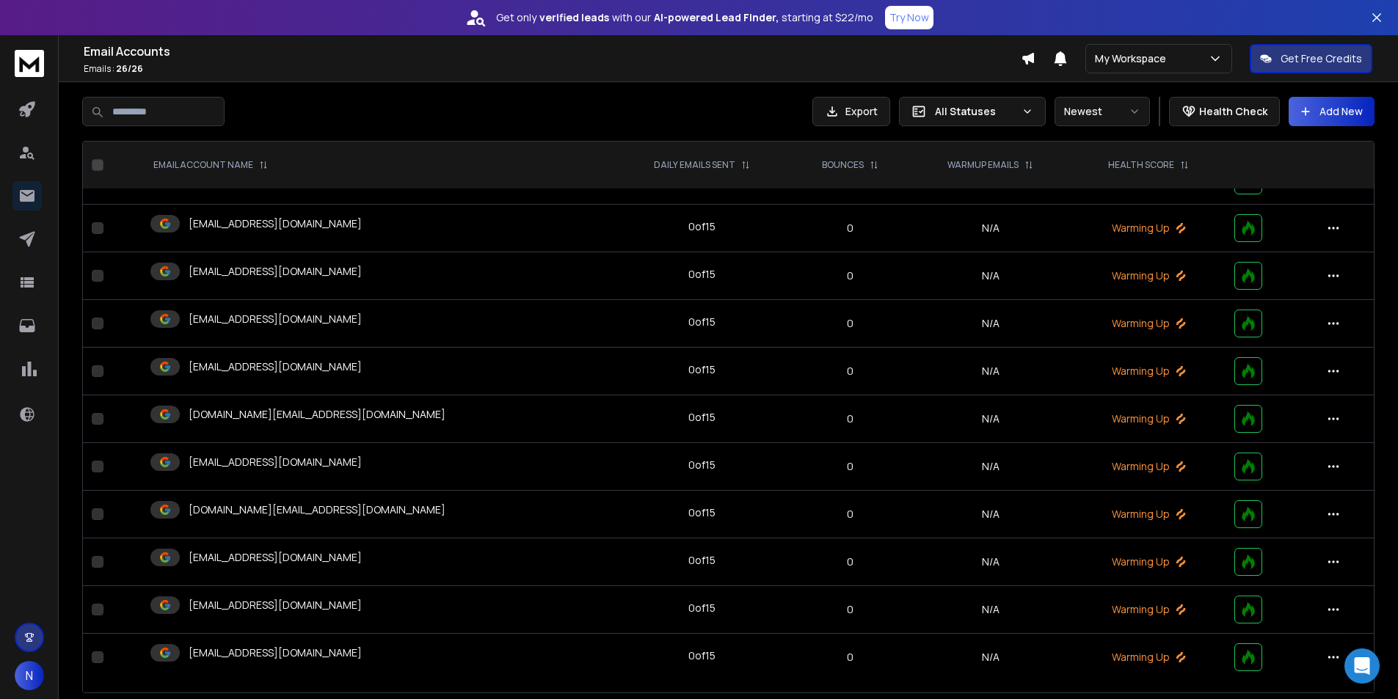
click at [368, 508] on p "enterprise.hr@mediacareersglobal.com" at bounding box center [317, 510] width 257 height 15
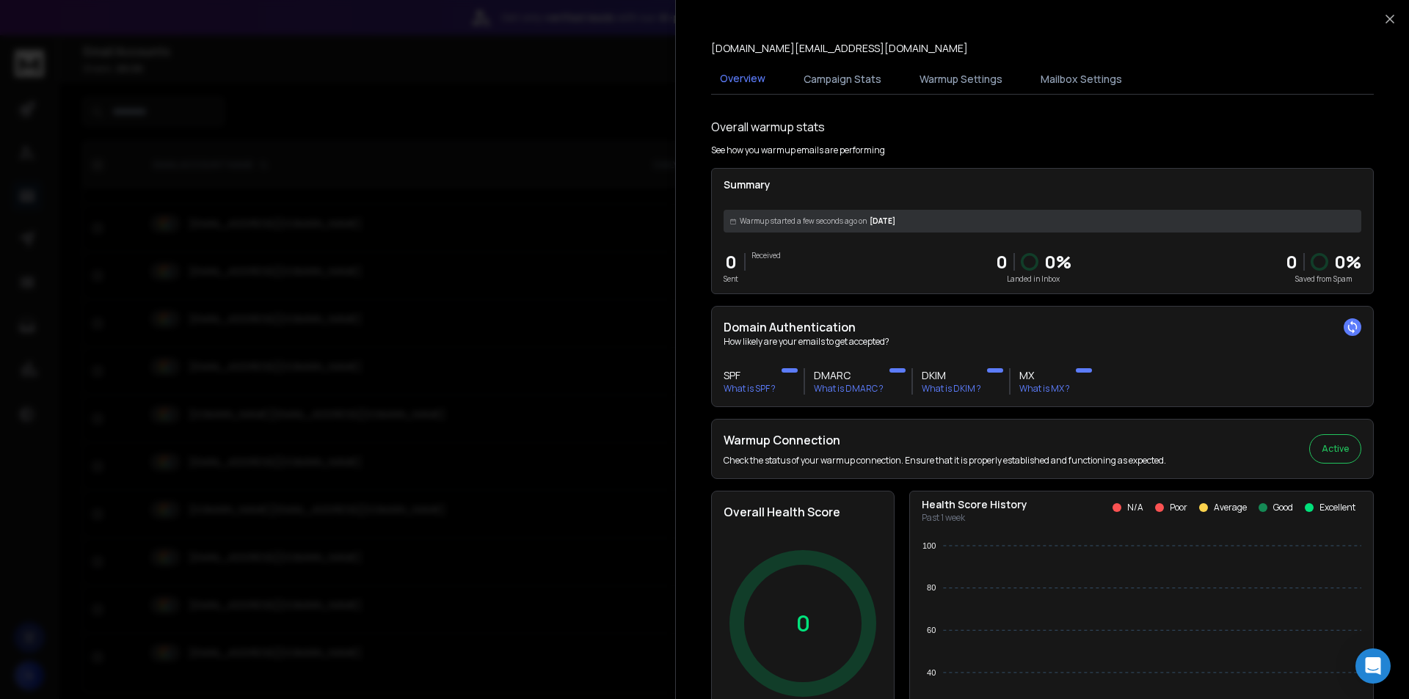
click at [567, 385] on div at bounding box center [704, 349] width 1409 height 699
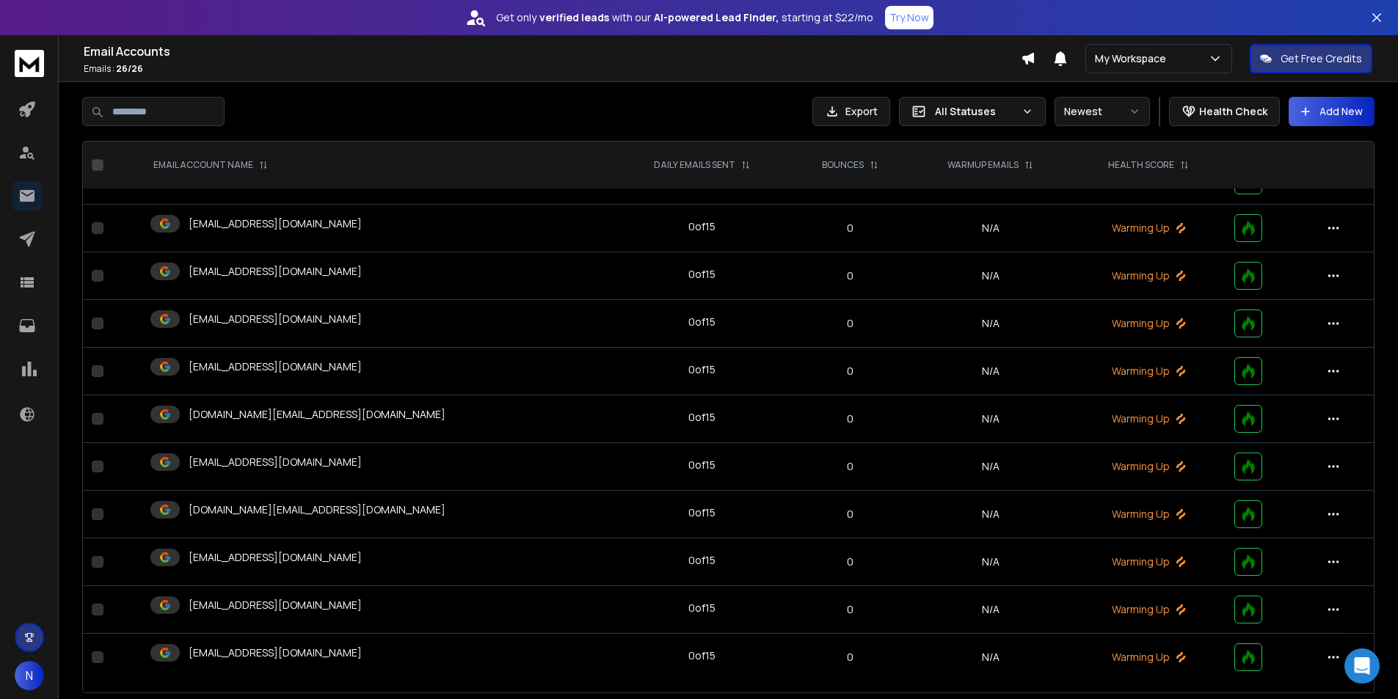
click at [372, 413] on p "talent.management@talentforads.com" at bounding box center [317, 414] width 257 height 15
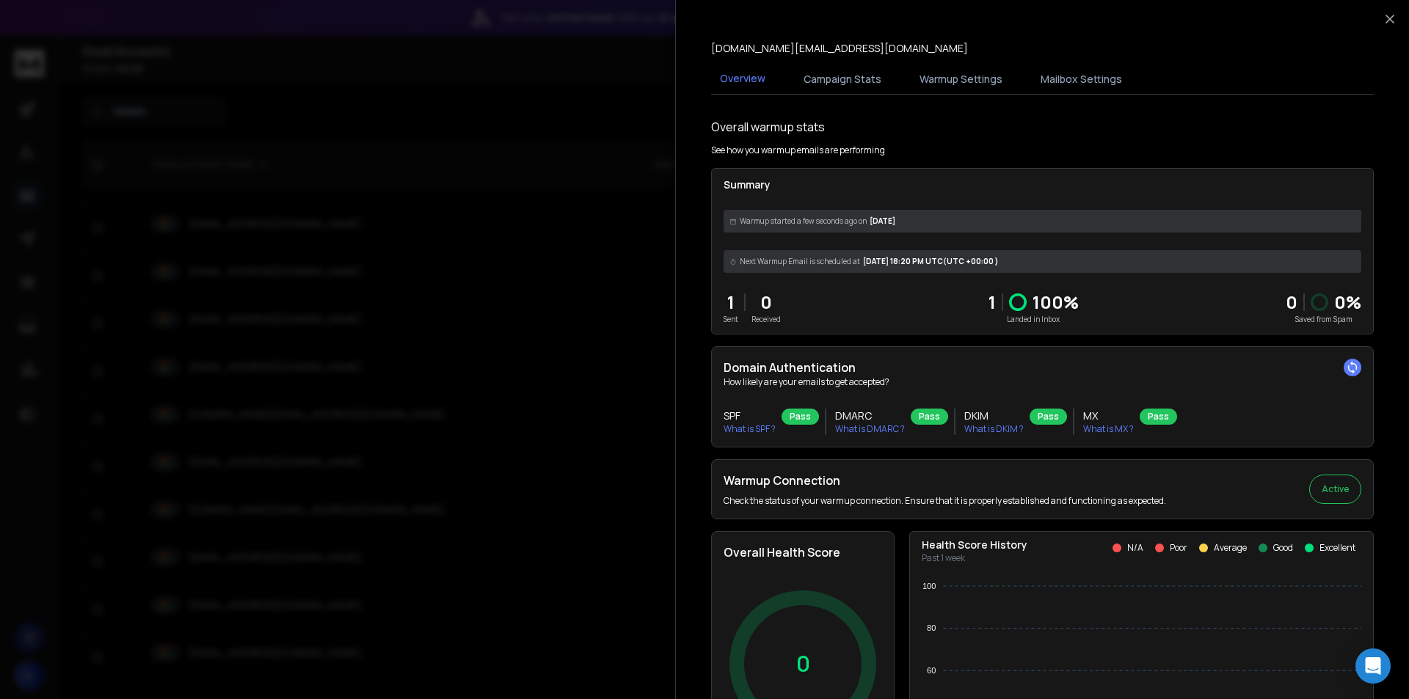
click at [346, 590] on div at bounding box center [704, 349] width 1409 height 699
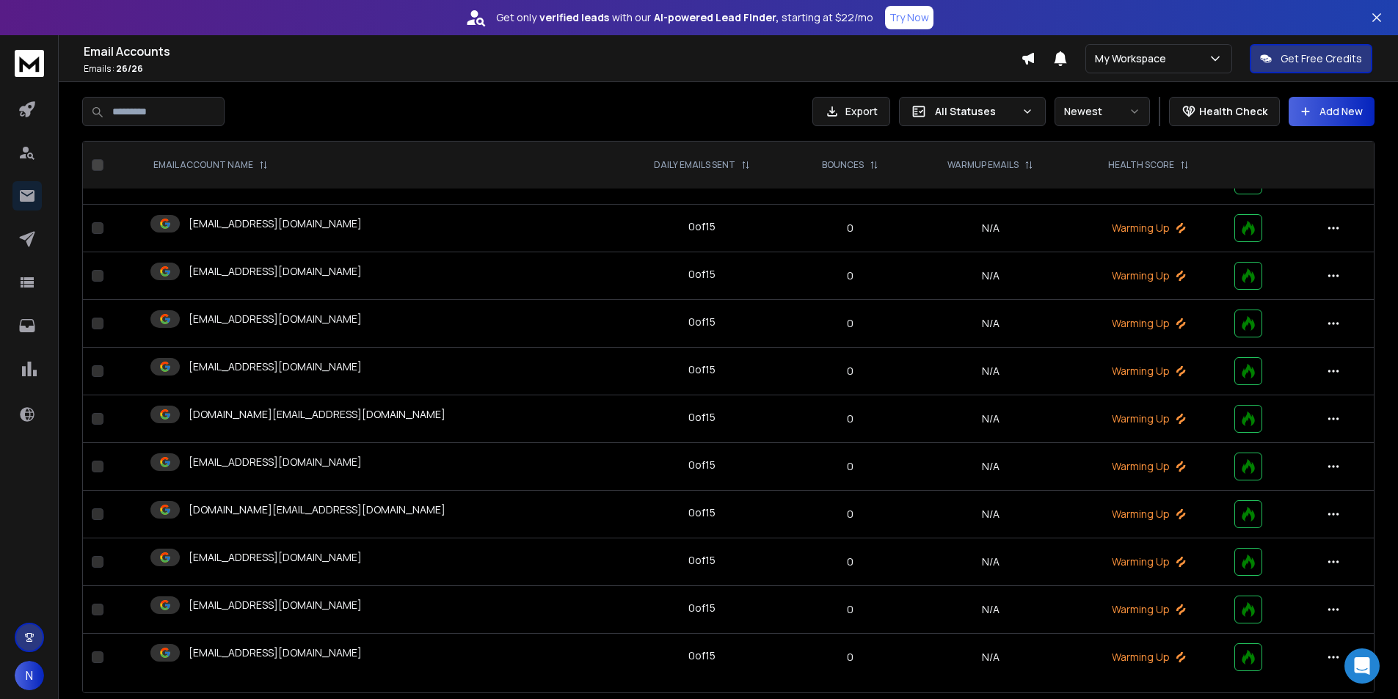
click at [303, 605] on p "candidate@mediacareersglobal.com" at bounding box center [275, 605] width 173 height 15
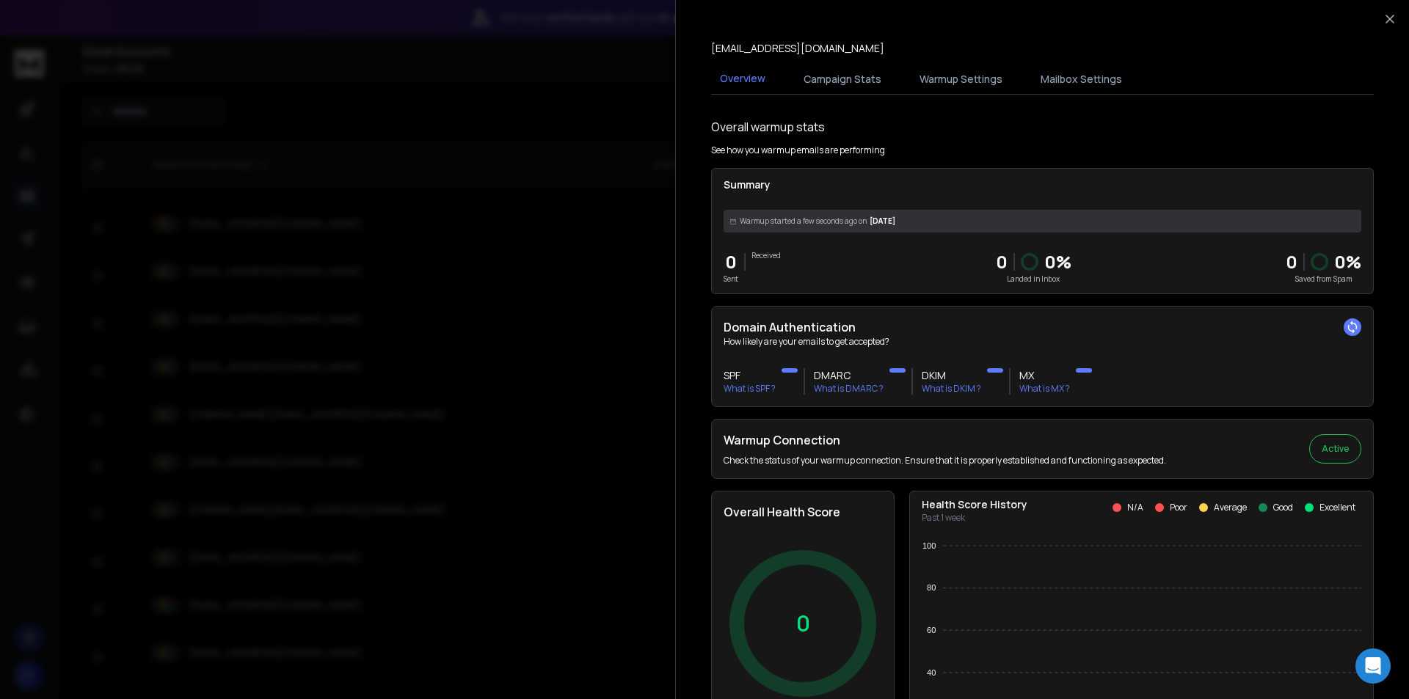
click at [354, 614] on div at bounding box center [704, 349] width 1409 height 699
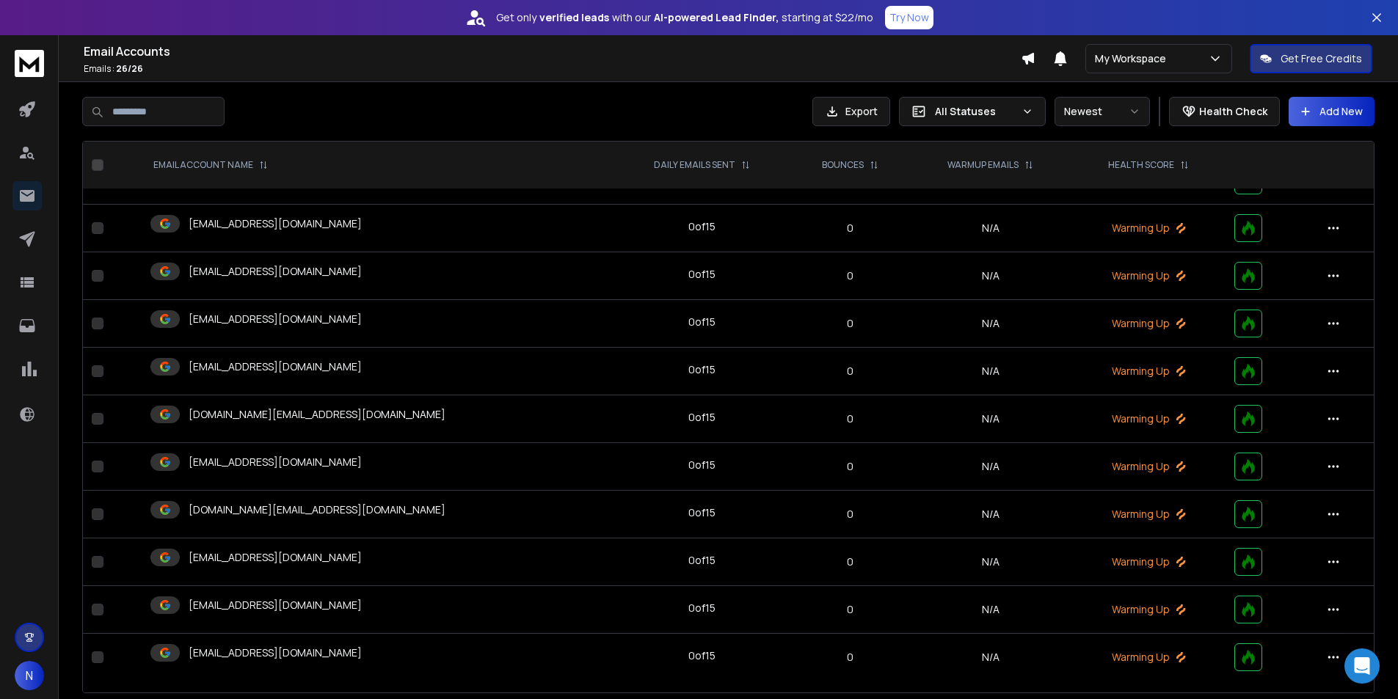
click at [346, 657] on div "hiring@mediacareersglobal.com" at bounding box center [377, 653] width 454 height 18
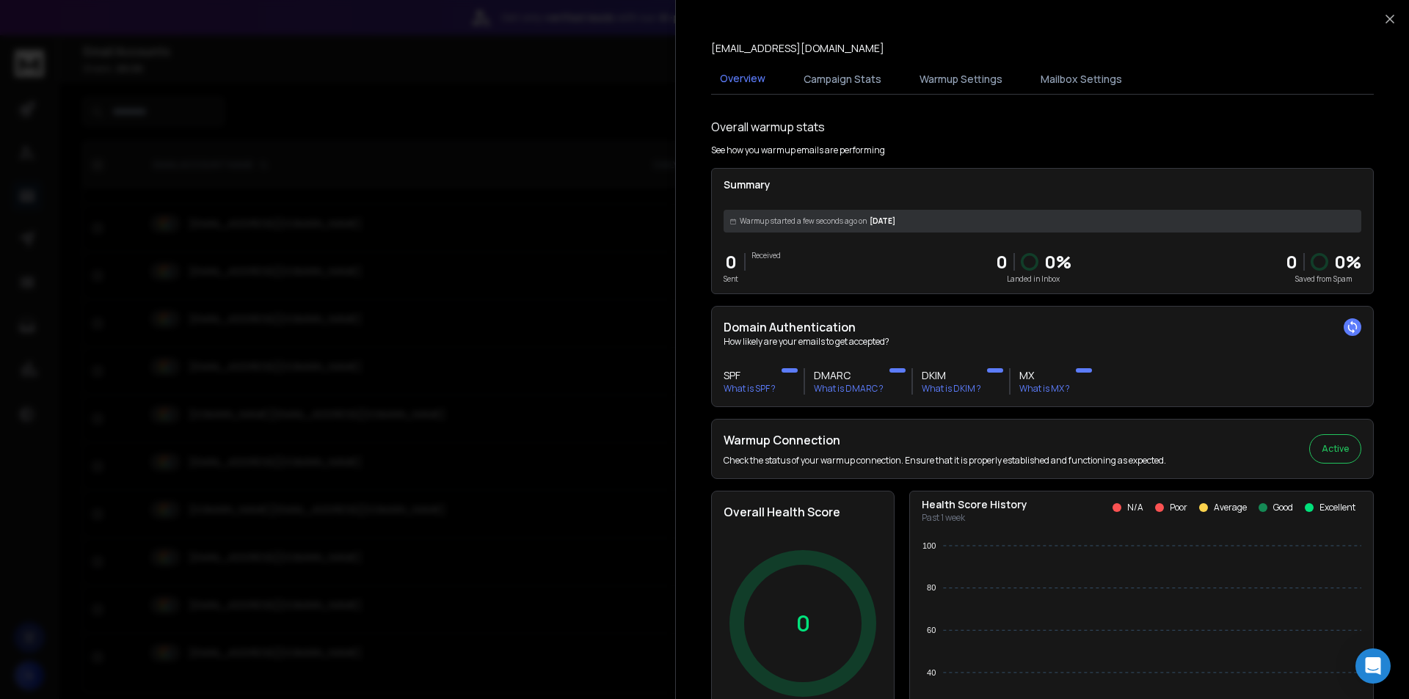
click at [431, 469] on div at bounding box center [704, 349] width 1409 height 699
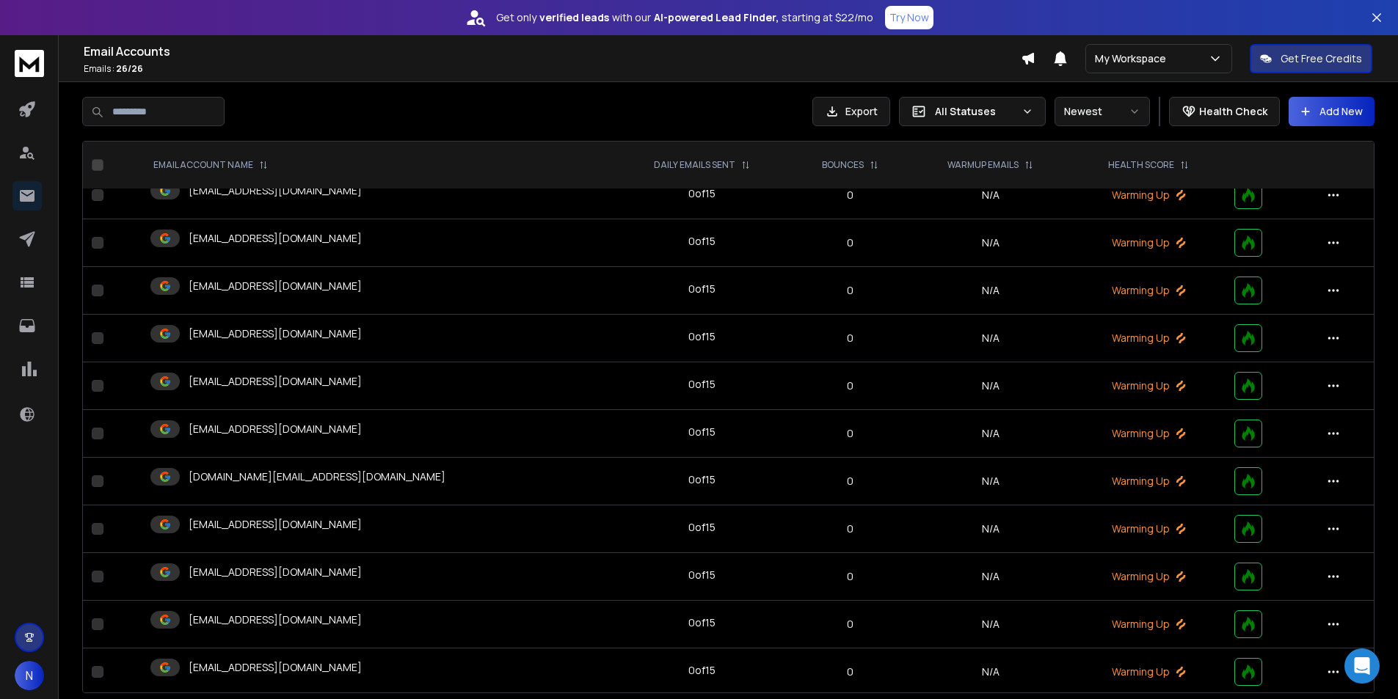
scroll to position [0, 0]
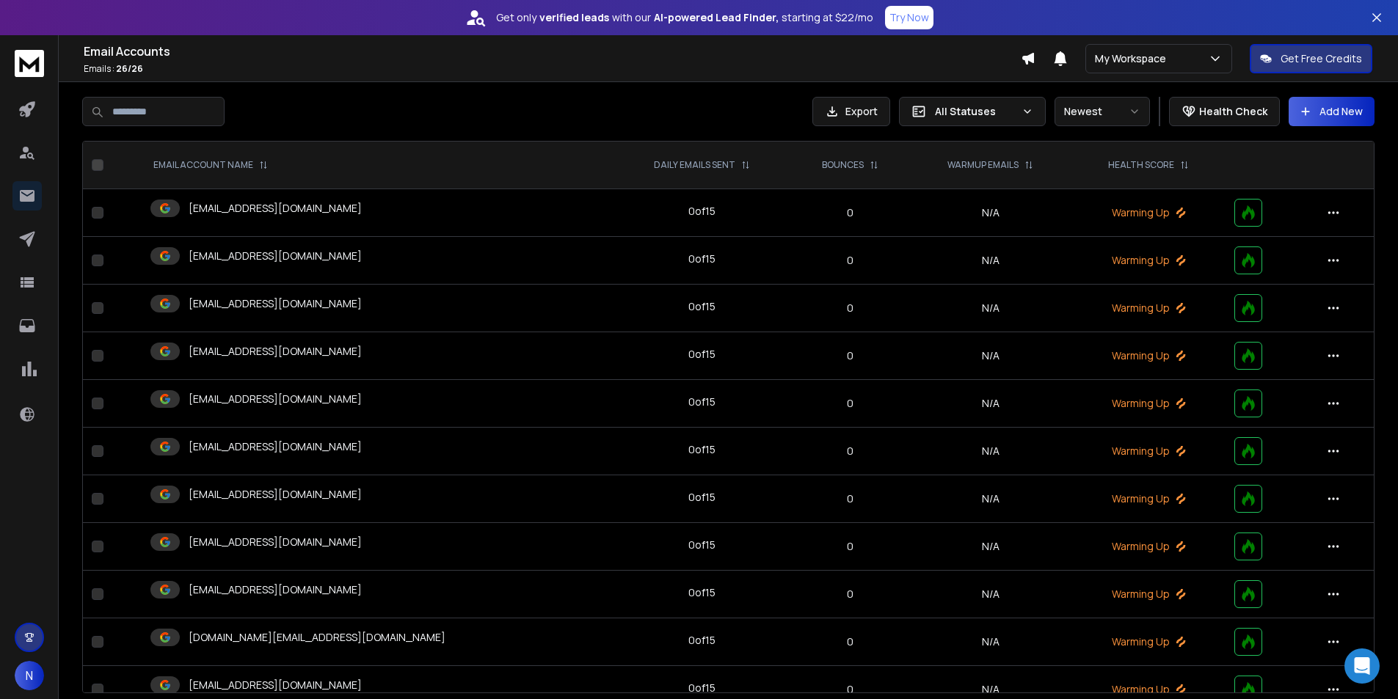
click at [485, 101] on div at bounding box center [442, 111] width 721 height 29
click at [310, 101] on div at bounding box center [442, 111] width 721 height 29
click icon
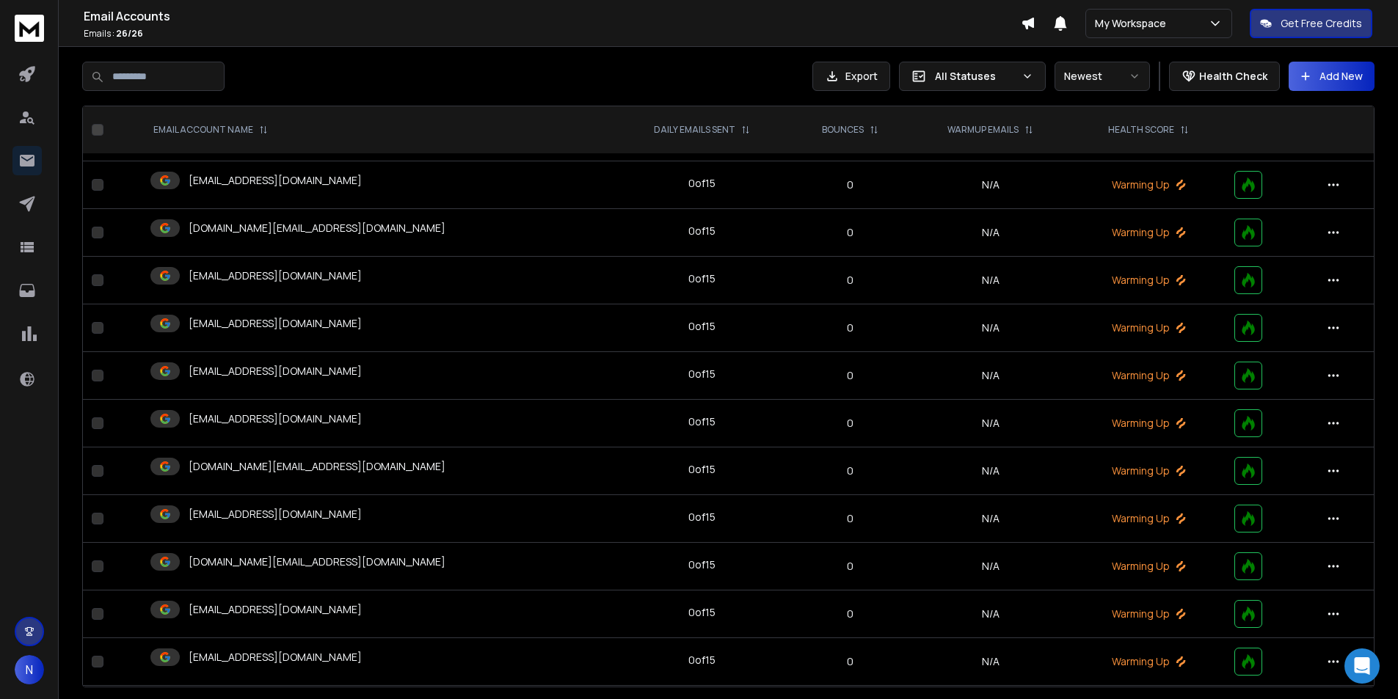
scroll to position [719, 0]
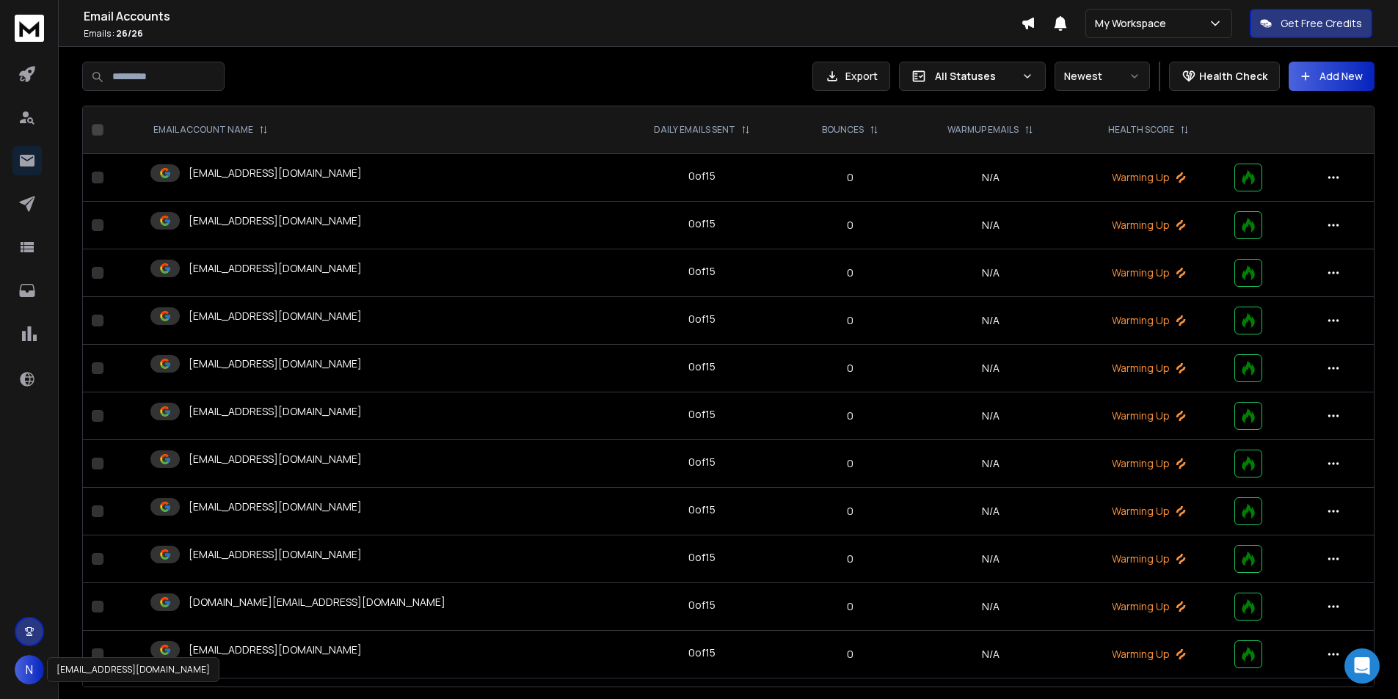
click at [76, 671] on div "[EMAIL_ADDRESS][DOMAIN_NAME]" at bounding box center [133, 670] width 172 height 25
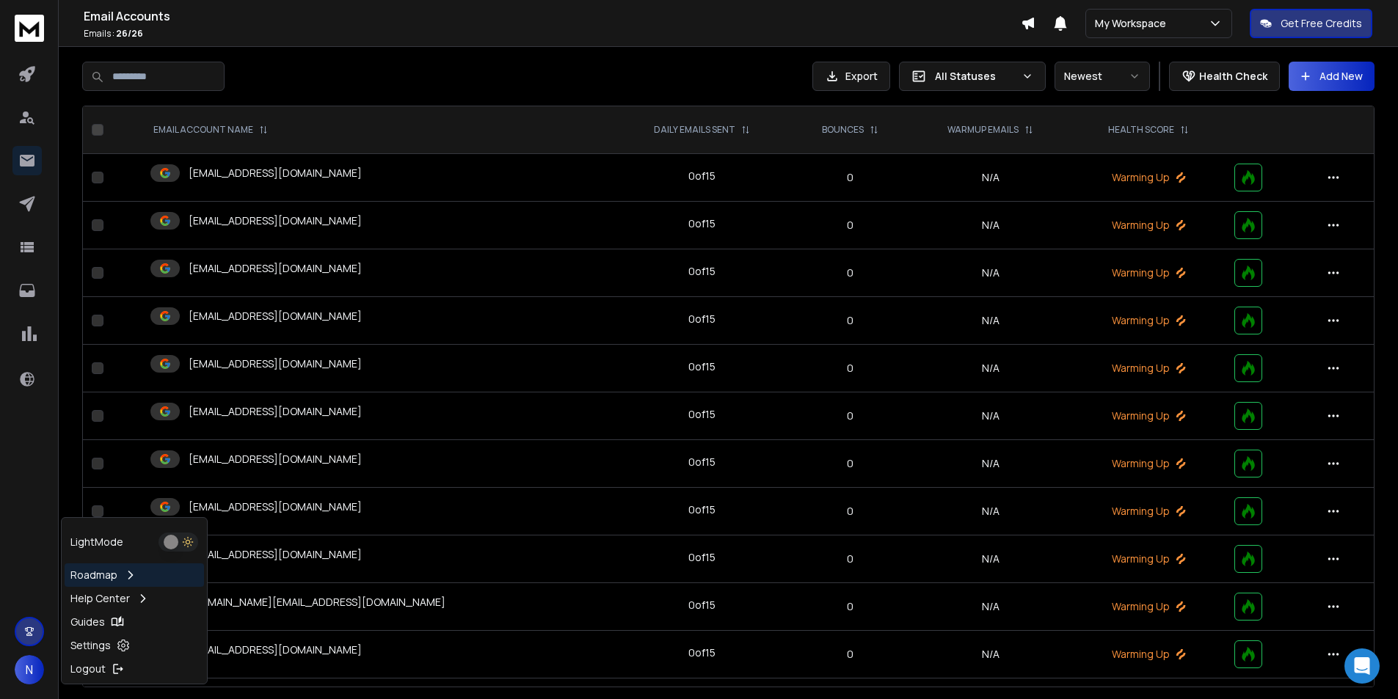
click at [76, 671] on p "Logout" at bounding box center [87, 669] width 35 height 15
click at [76, 670] on p "Logout" at bounding box center [87, 669] width 35 height 15
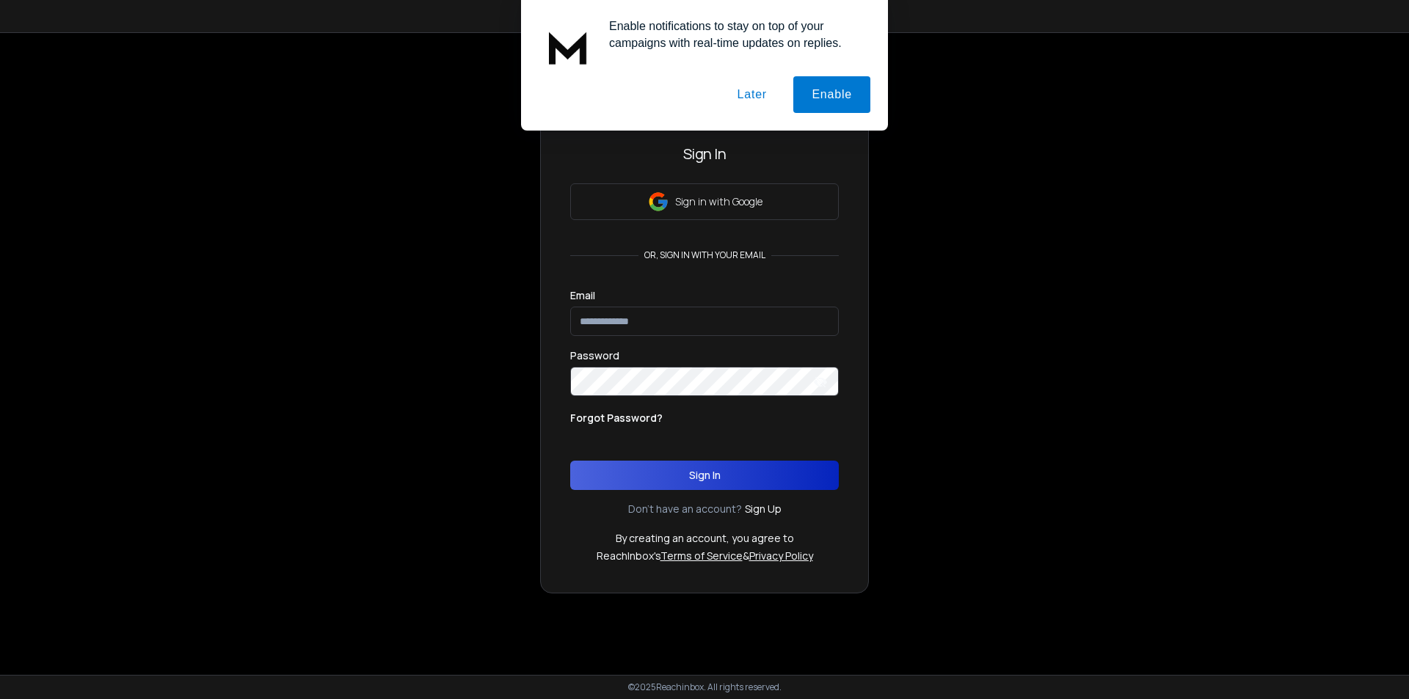
click at [627, 335] on input "email" at bounding box center [704, 321] width 269 height 29
type input "**********"
click at [639, 321] on input "**********" at bounding box center [704, 321] width 269 height 29
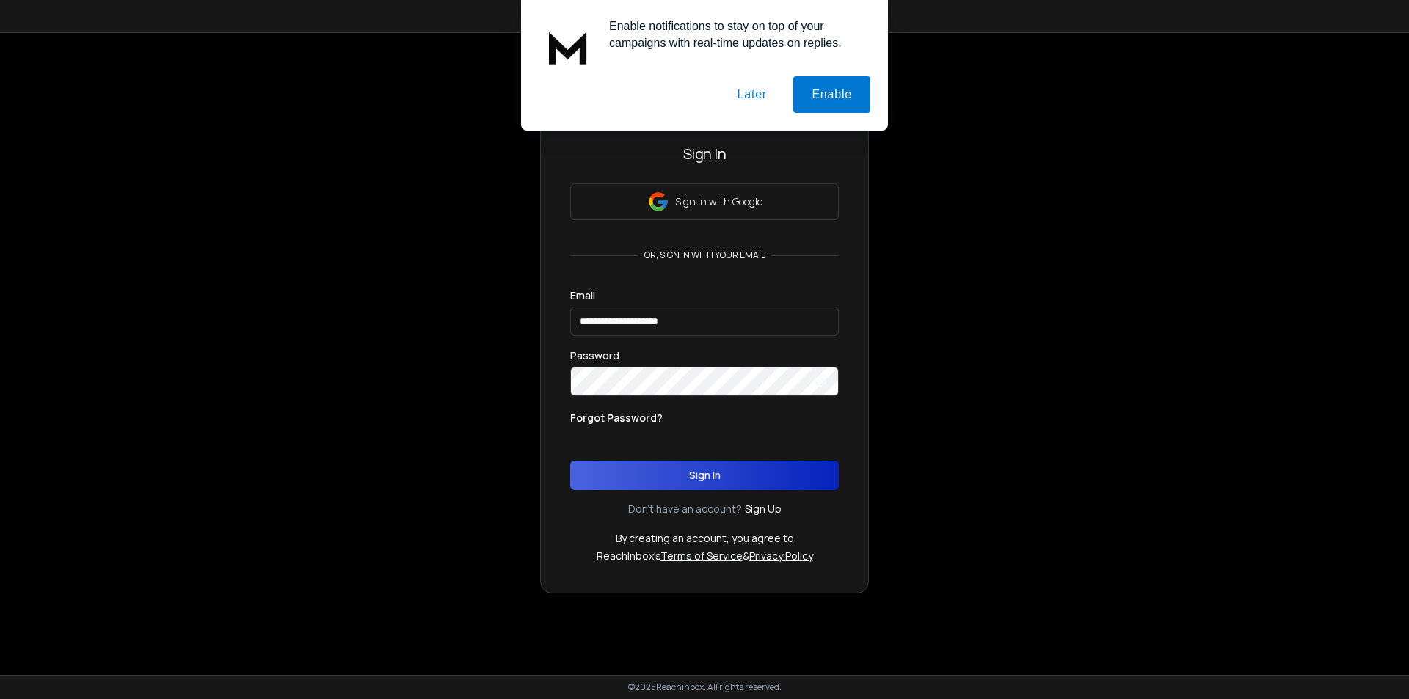
click at [639, 321] on input "**********" at bounding box center [704, 321] width 269 height 29
click at [570, 461] on button "Sign In" at bounding box center [704, 475] width 269 height 29
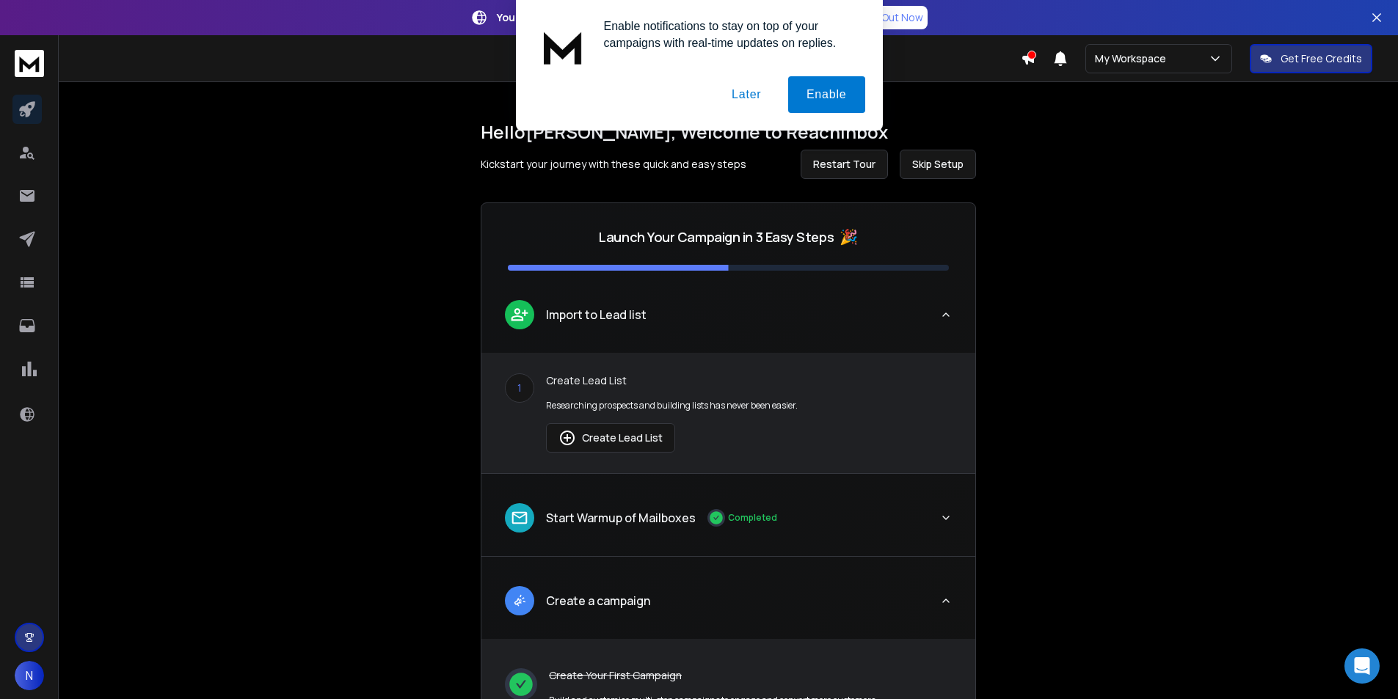
click at [747, 109] on button "Later" at bounding box center [746, 94] width 66 height 37
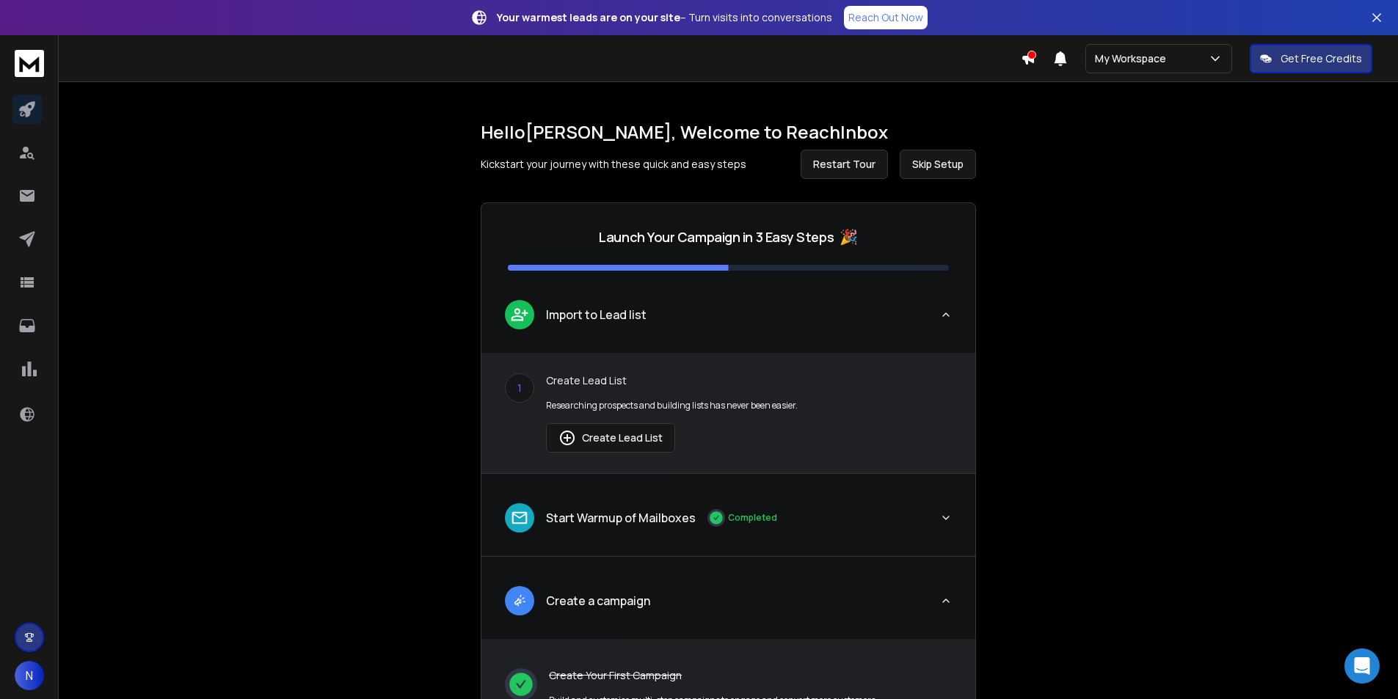
drag, startPoint x: 334, startPoint y: 211, endPoint x: 792, endPoint y: 156, distance: 461.3
click at [335, 211] on div "Hello [PERSON_NAME] , Welcome to ReachInbox Kickstart your journey with these q…" at bounding box center [728, 622] width 1292 height 1050
click at [230, 208] on div "Hello [PERSON_NAME] , Welcome to ReachInbox Kickstart your journey with these q…" at bounding box center [728, 622] width 1292 height 1050
click at [18, 204] on icon at bounding box center [27, 196] width 18 height 18
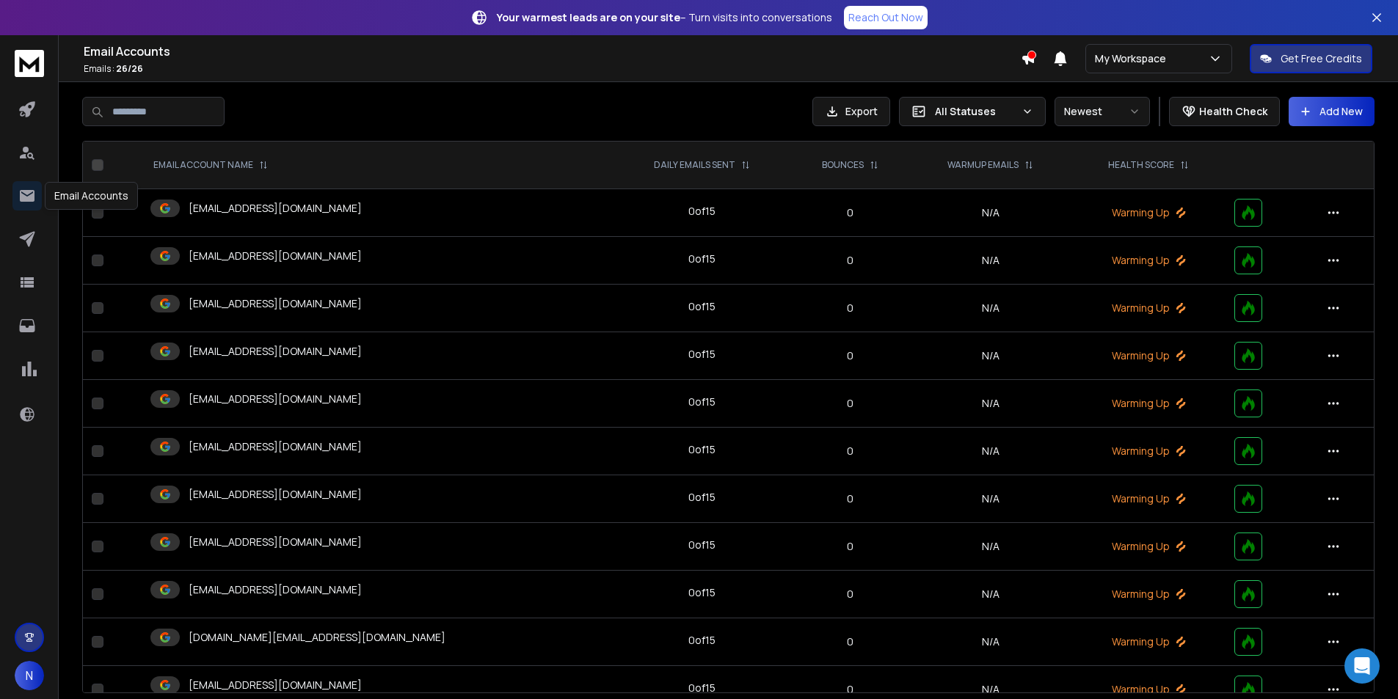
click at [31, 190] on icon at bounding box center [27, 196] width 18 height 18
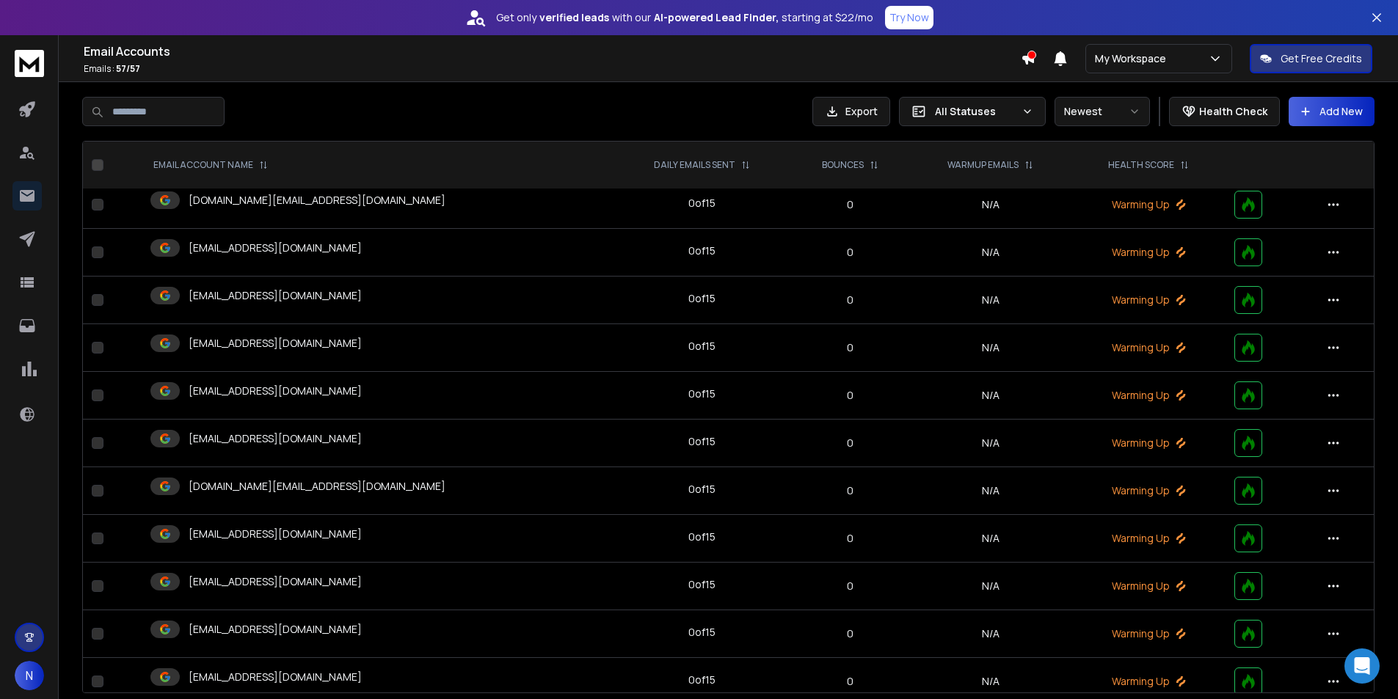
scroll to position [2227, 0]
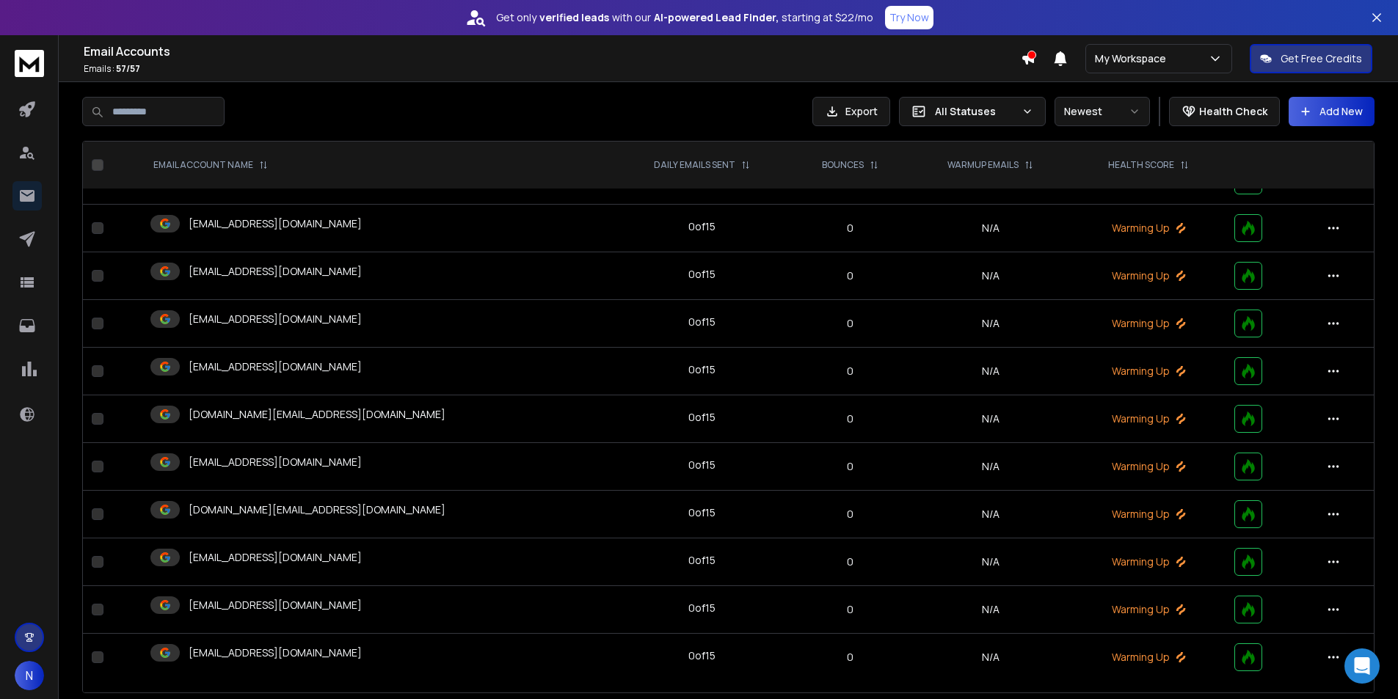
click at [560, 602] on td "[EMAIL_ADDRESS][DOMAIN_NAME]" at bounding box center [378, 610] width 472 height 48
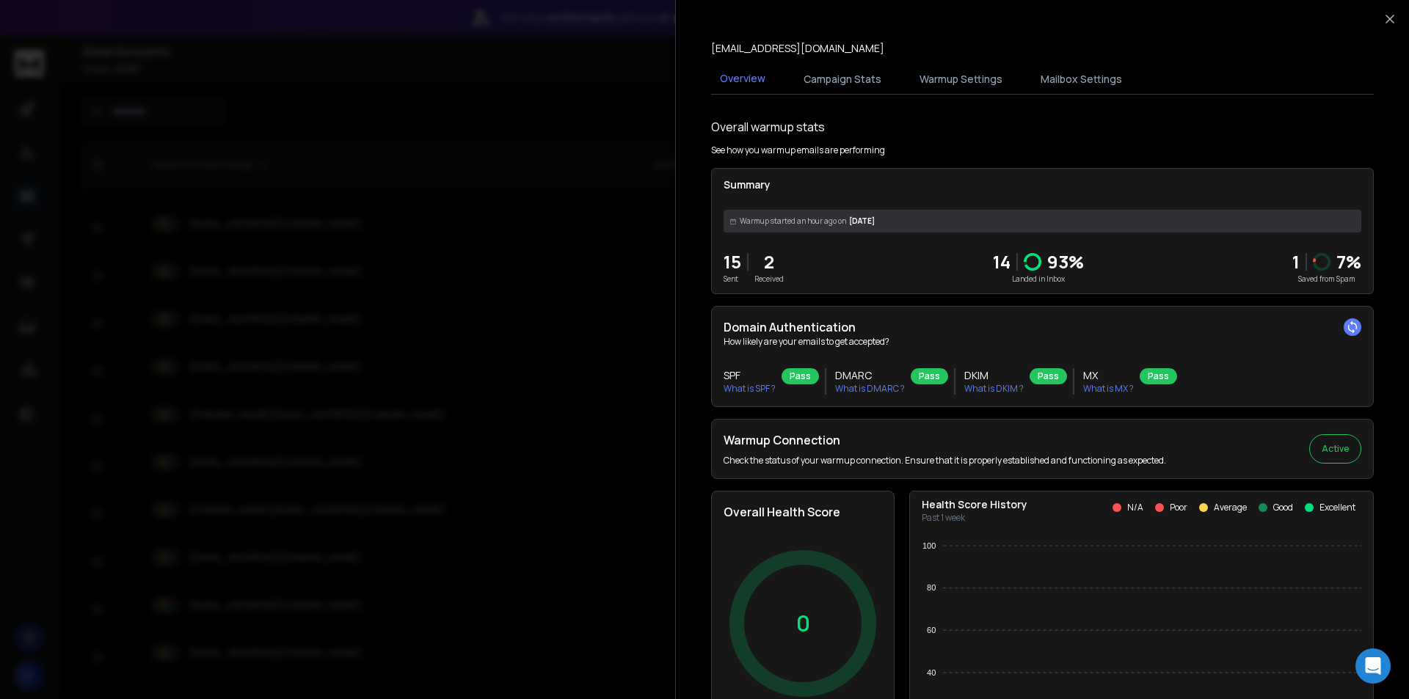
click at [502, 556] on div at bounding box center [704, 349] width 1409 height 699
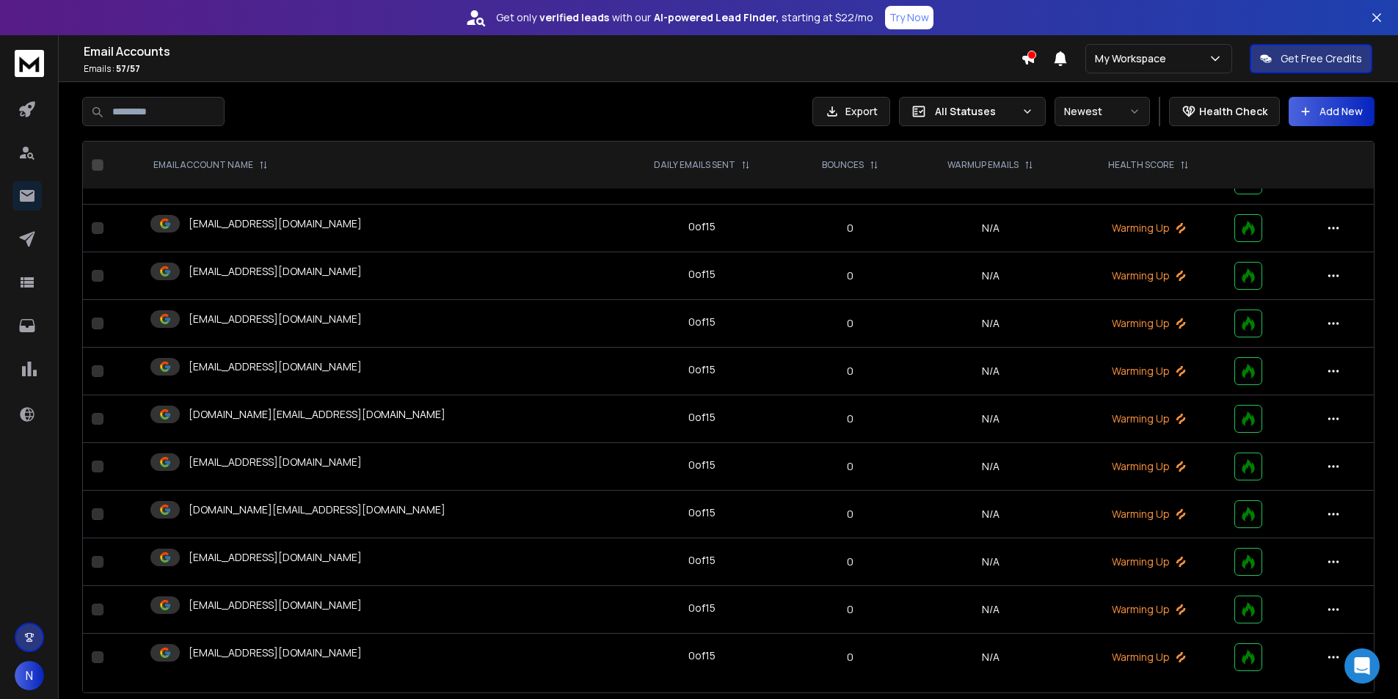
click at [424, 653] on div "[EMAIL_ADDRESS][DOMAIN_NAME]" at bounding box center [377, 653] width 454 height 18
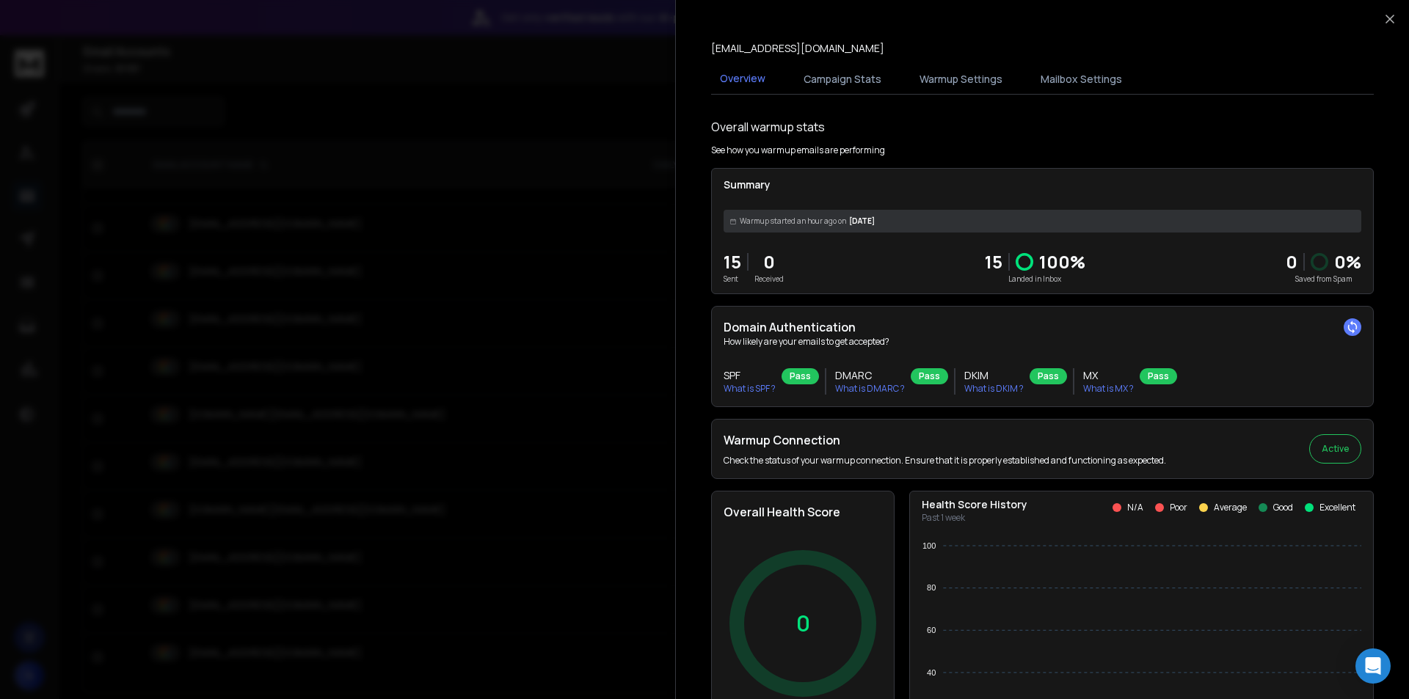
click at [412, 535] on div at bounding box center [704, 349] width 1409 height 699
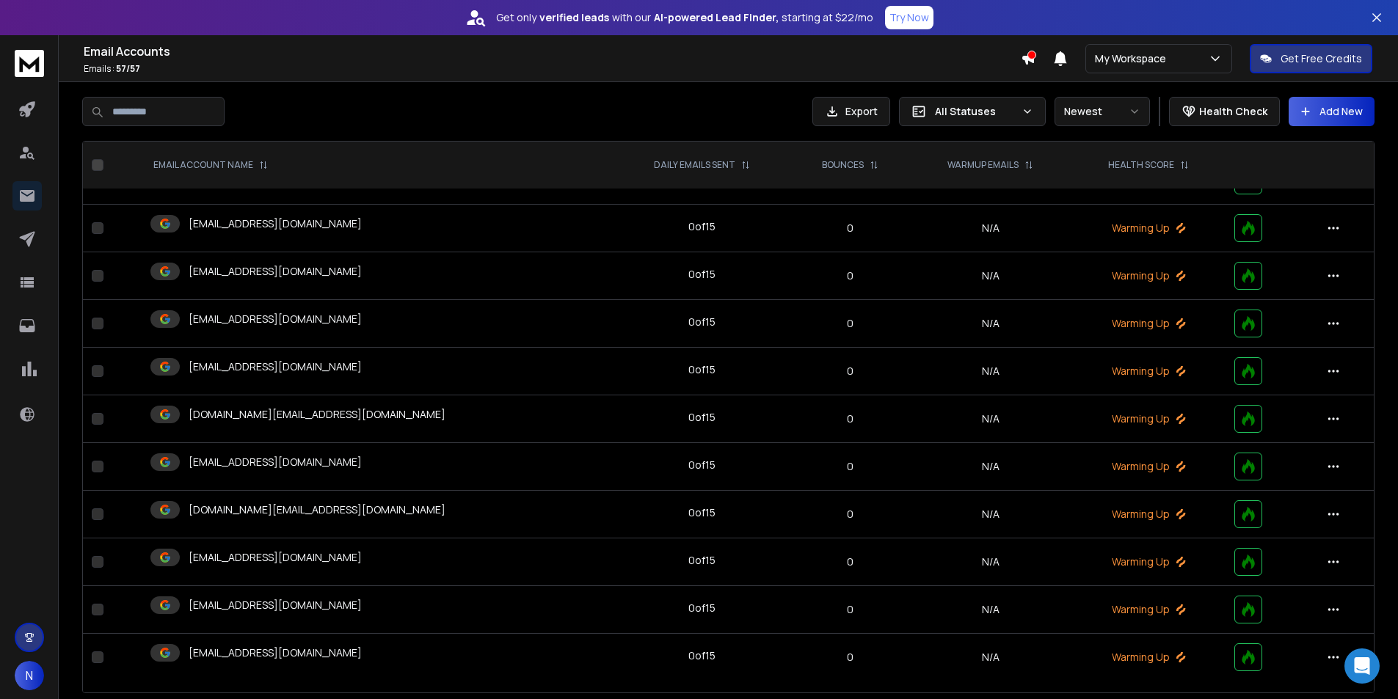
click at [376, 507] on div "enterprise.hr@mediacareersglobal.com" at bounding box center [377, 510] width 454 height 18
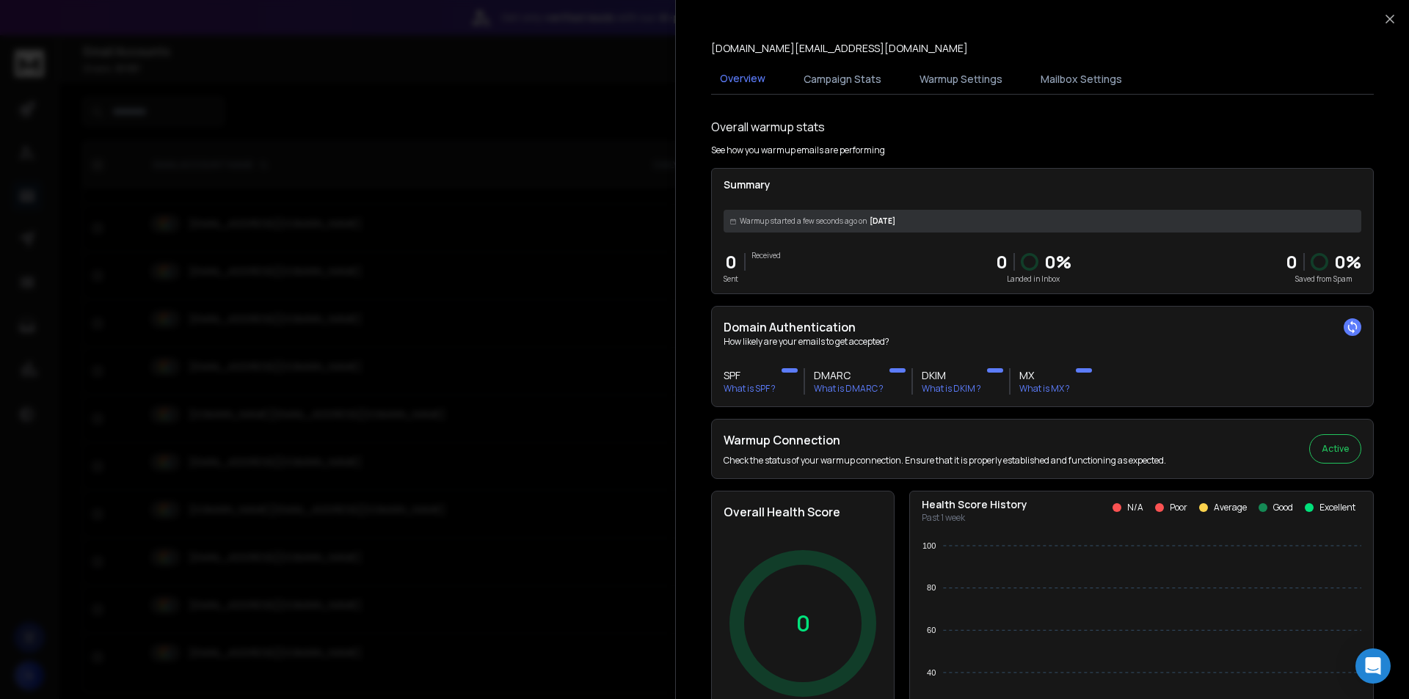
click at [310, 434] on div at bounding box center [704, 349] width 1409 height 699
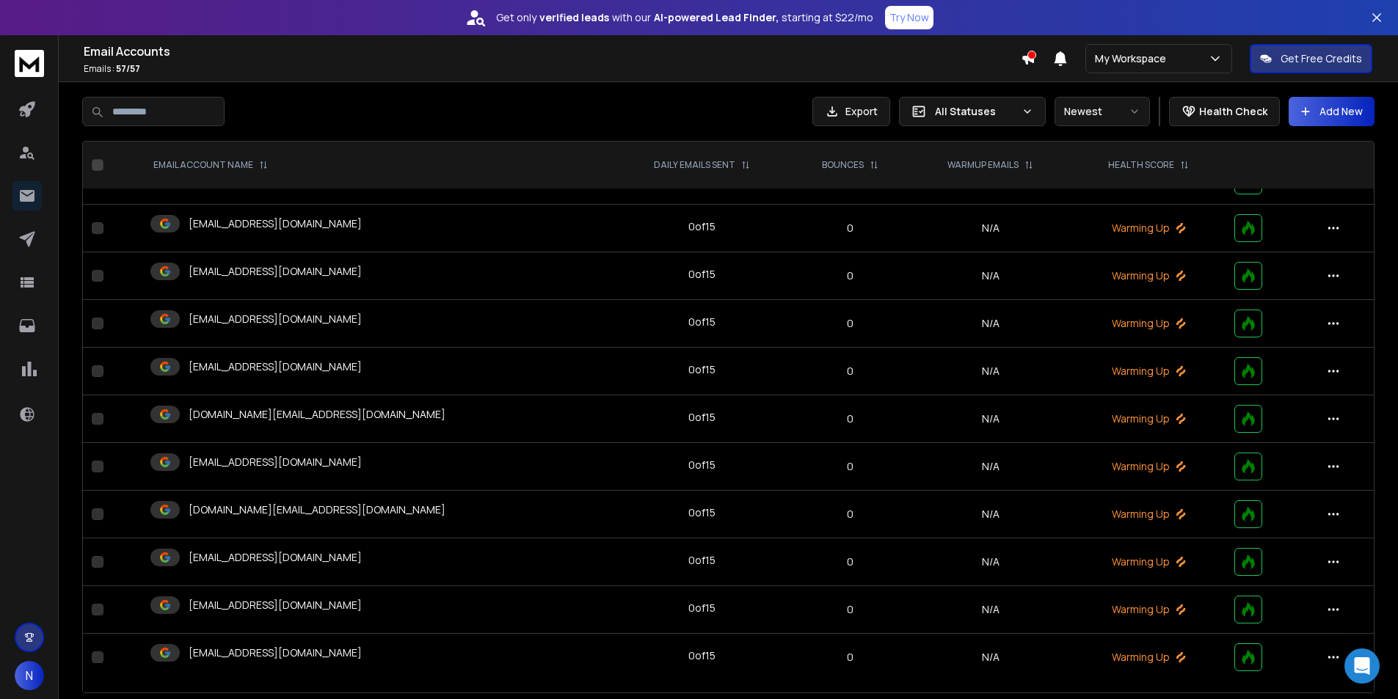
click at [318, 404] on td "talent.management@talentforads.com" at bounding box center [378, 420] width 472 height 48
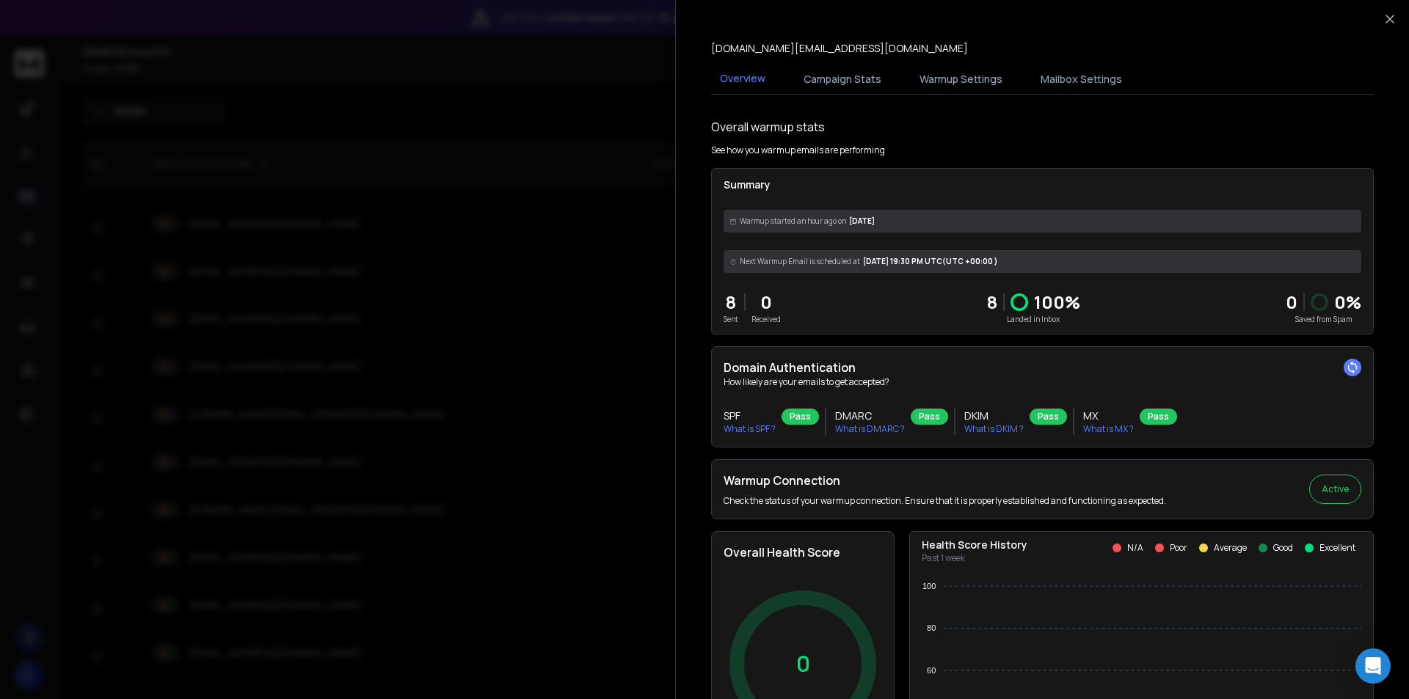
click at [316, 404] on div at bounding box center [704, 349] width 1409 height 699
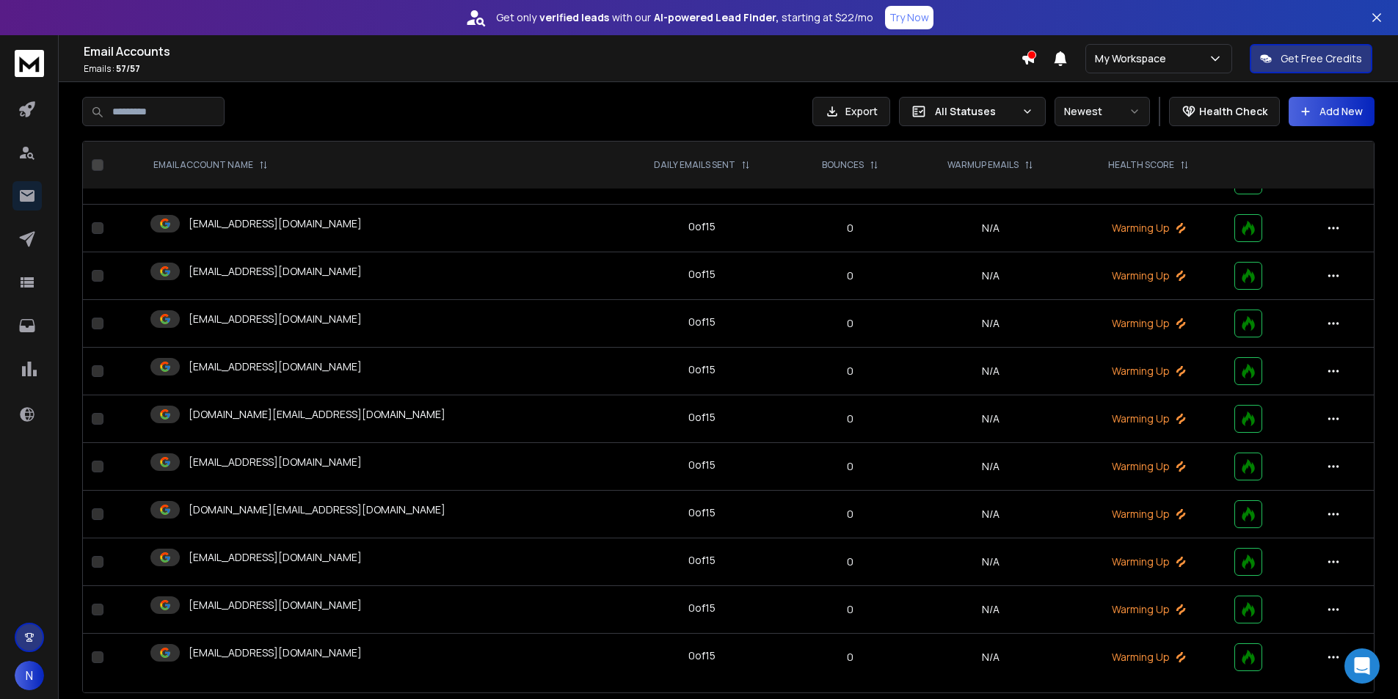
scroll to position [2007, 0]
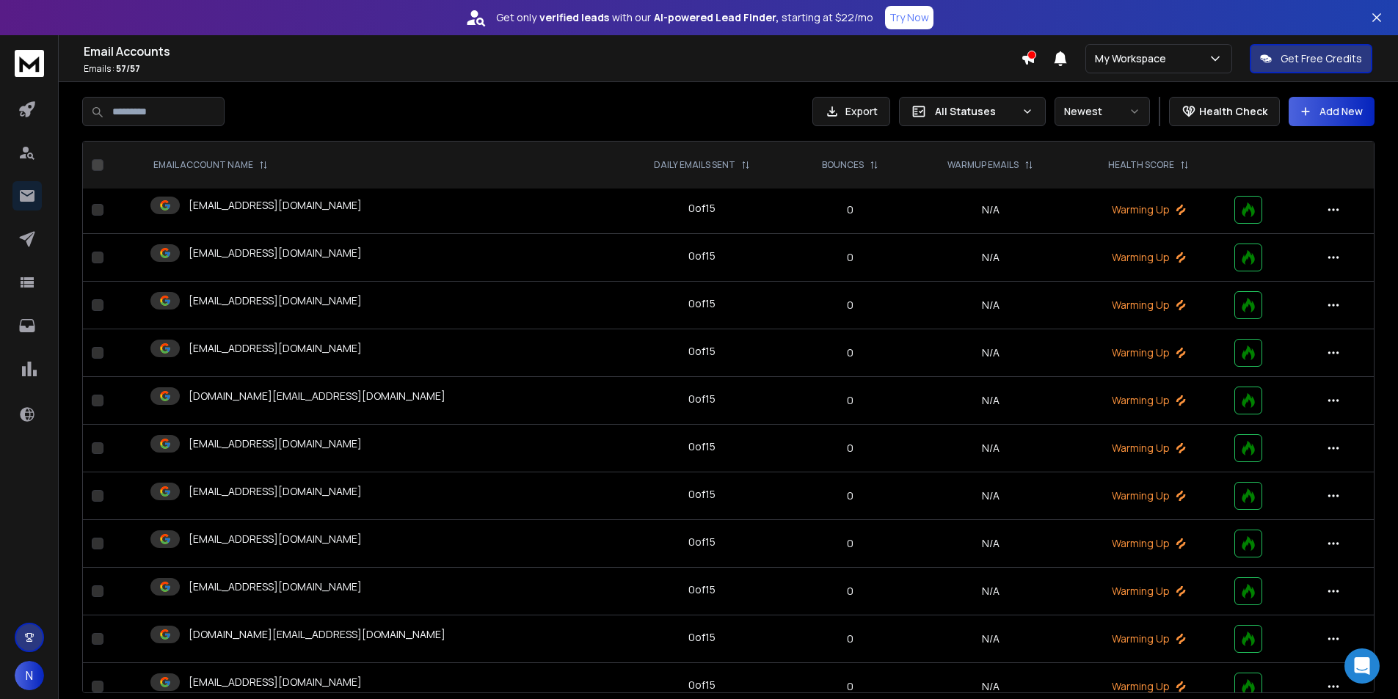
click at [300, 348] on p "cv@applymediajobs.com" at bounding box center [275, 348] width 173 height 15
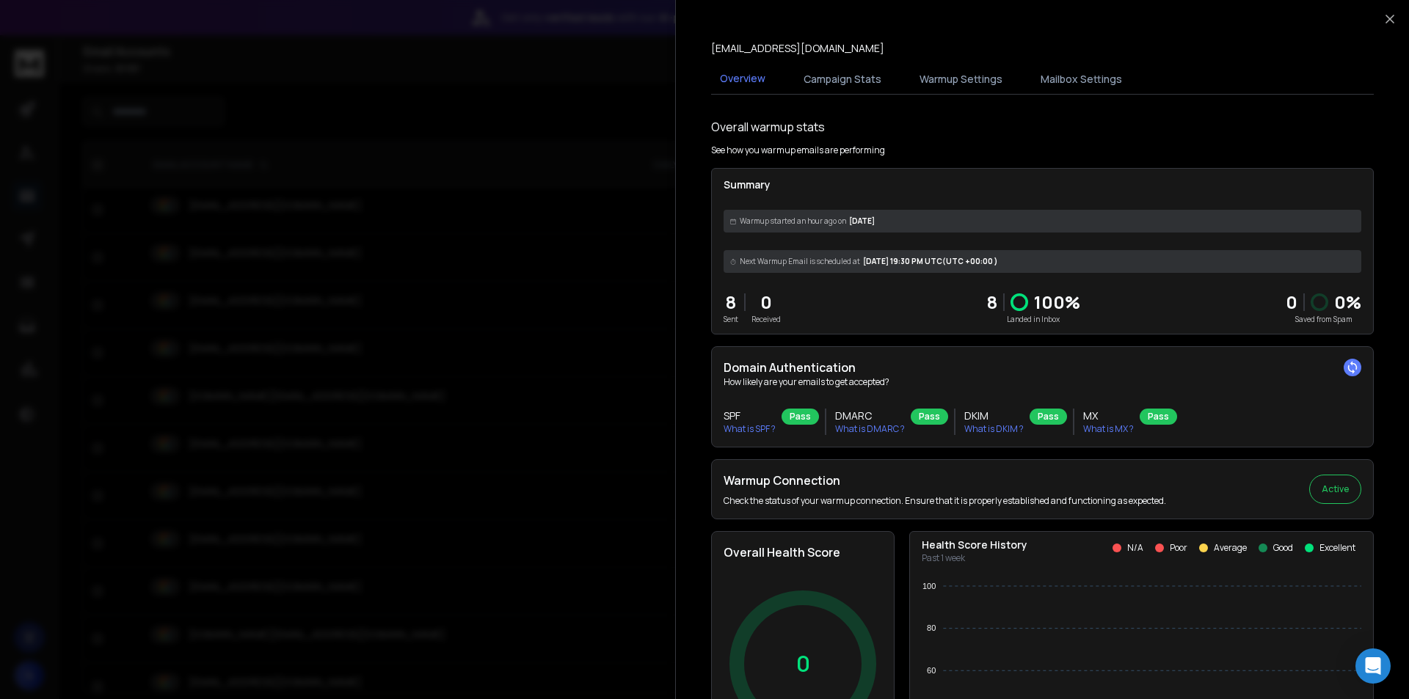
click at [270, 376] on div at bounding box center [704, 349] width 1409 height 699
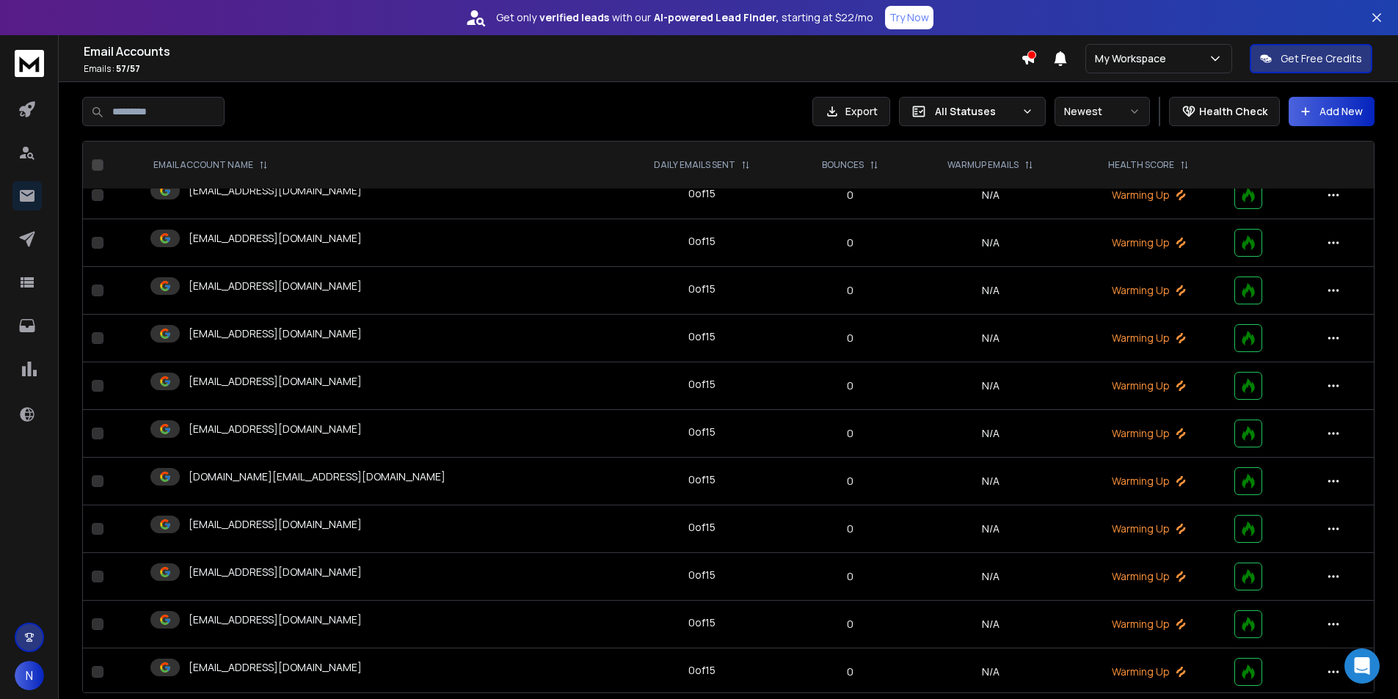
scroll to position [1419, 0]
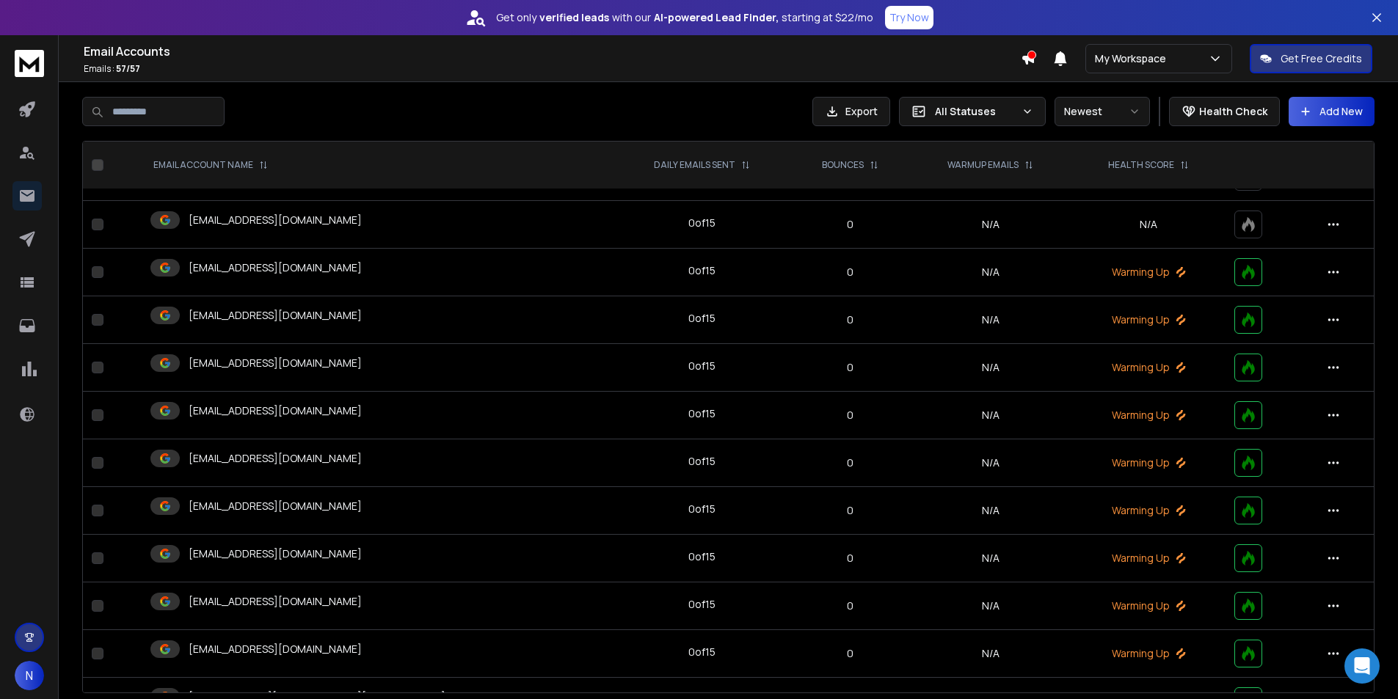
click at [403, 352] on td "hr@joinadagency.com" at bounding box center [378, 368] width 472 height 48
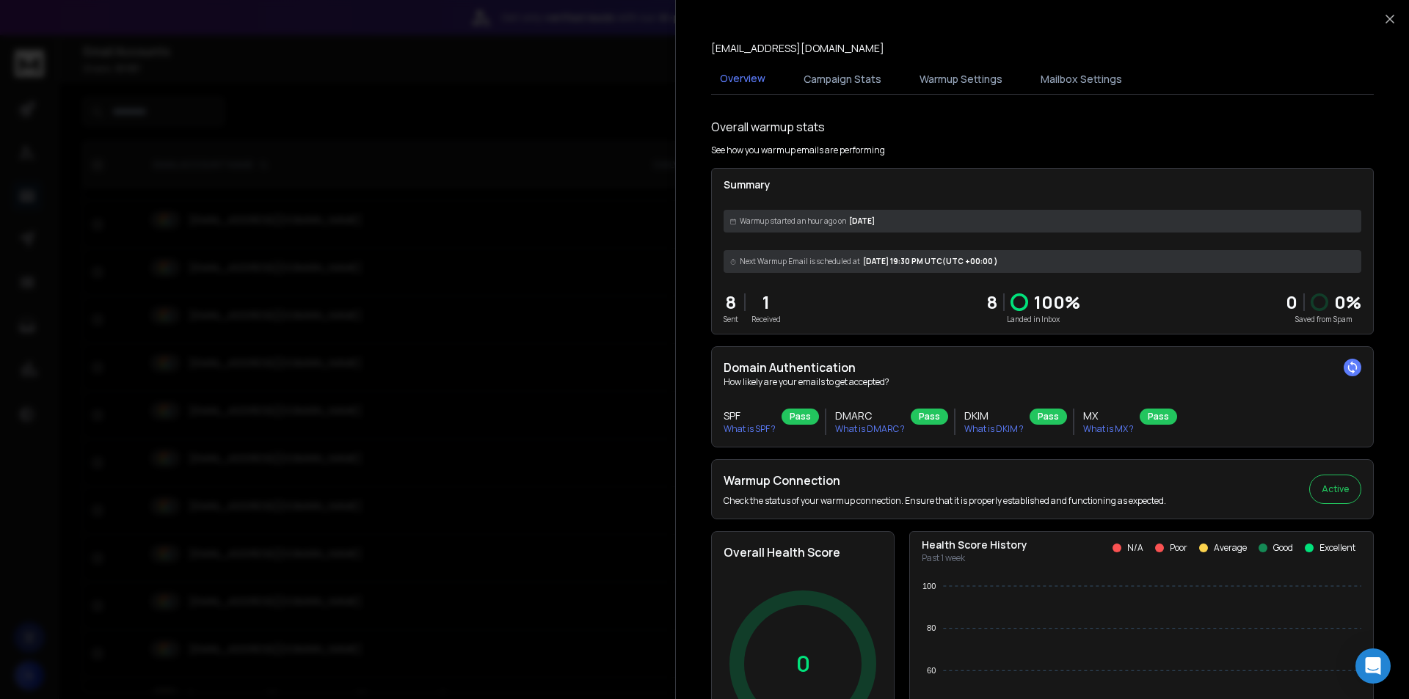
click at [396, 357] on div at bounding box center [704, 349] width 1409 height 699
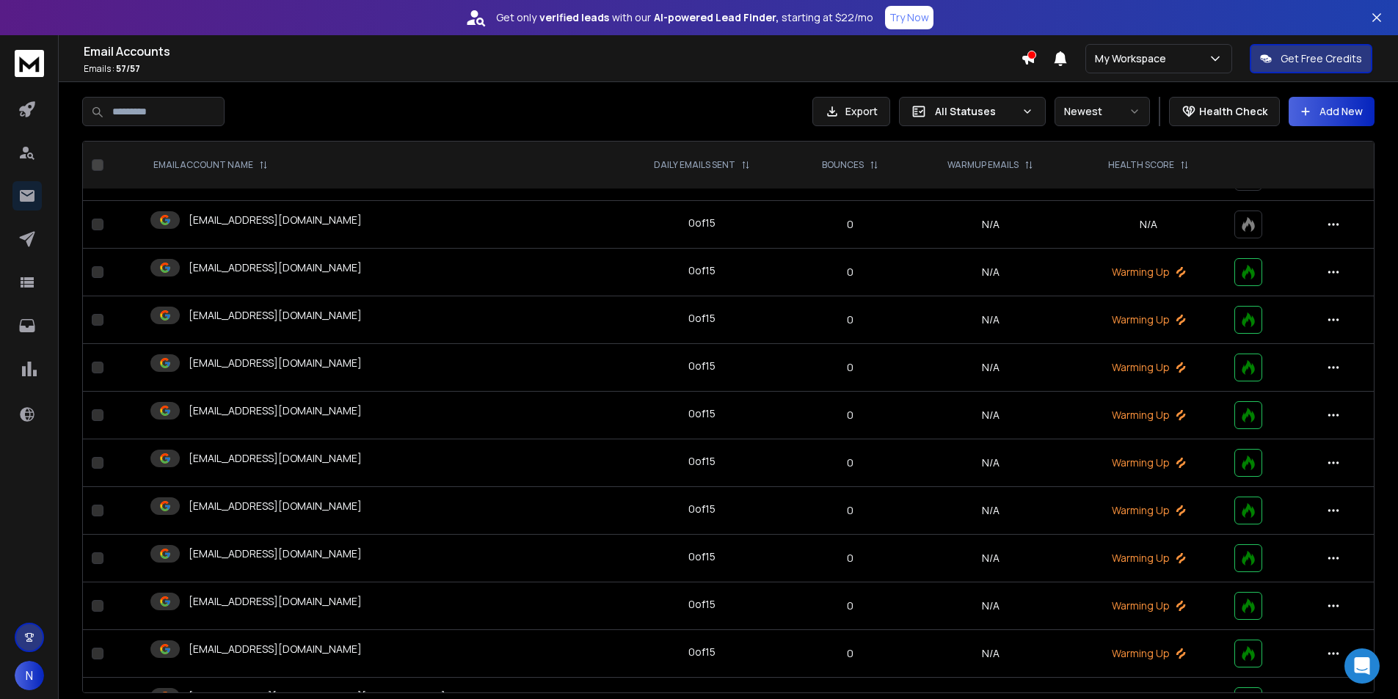
scroll to position [1199, 0]
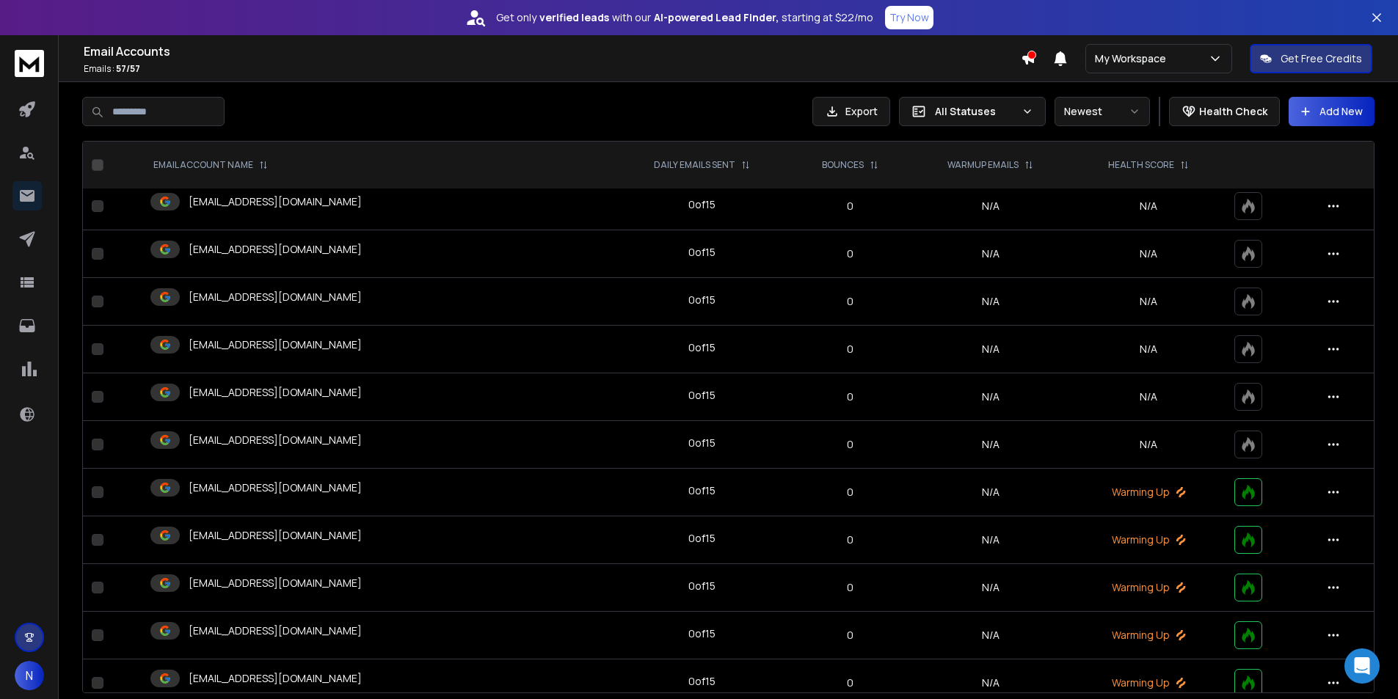
click at [291, 301] on p "talent.committee@adscareershub.com" at bounding box center [275, 297] width 173 height 15
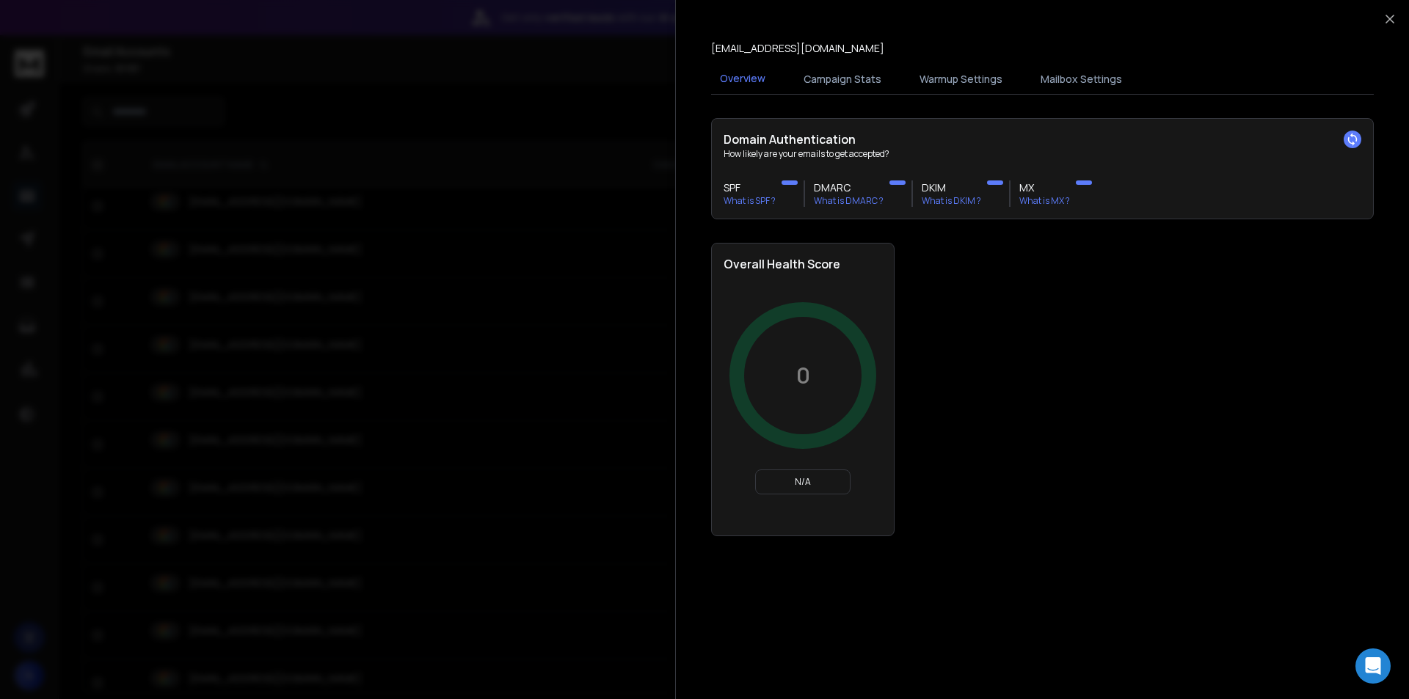
click at [291, 301] on div at bounding box center [704, 349] width 1409 height 699
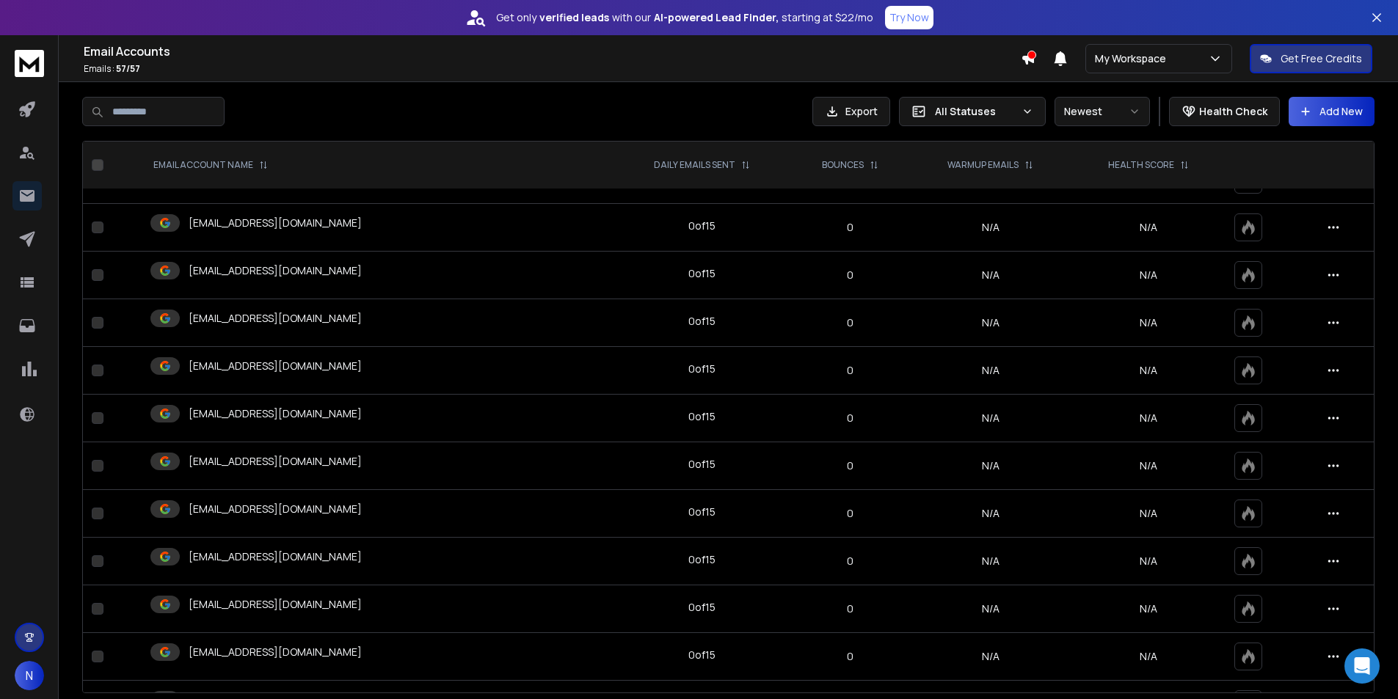
scroll to position [0, 0]
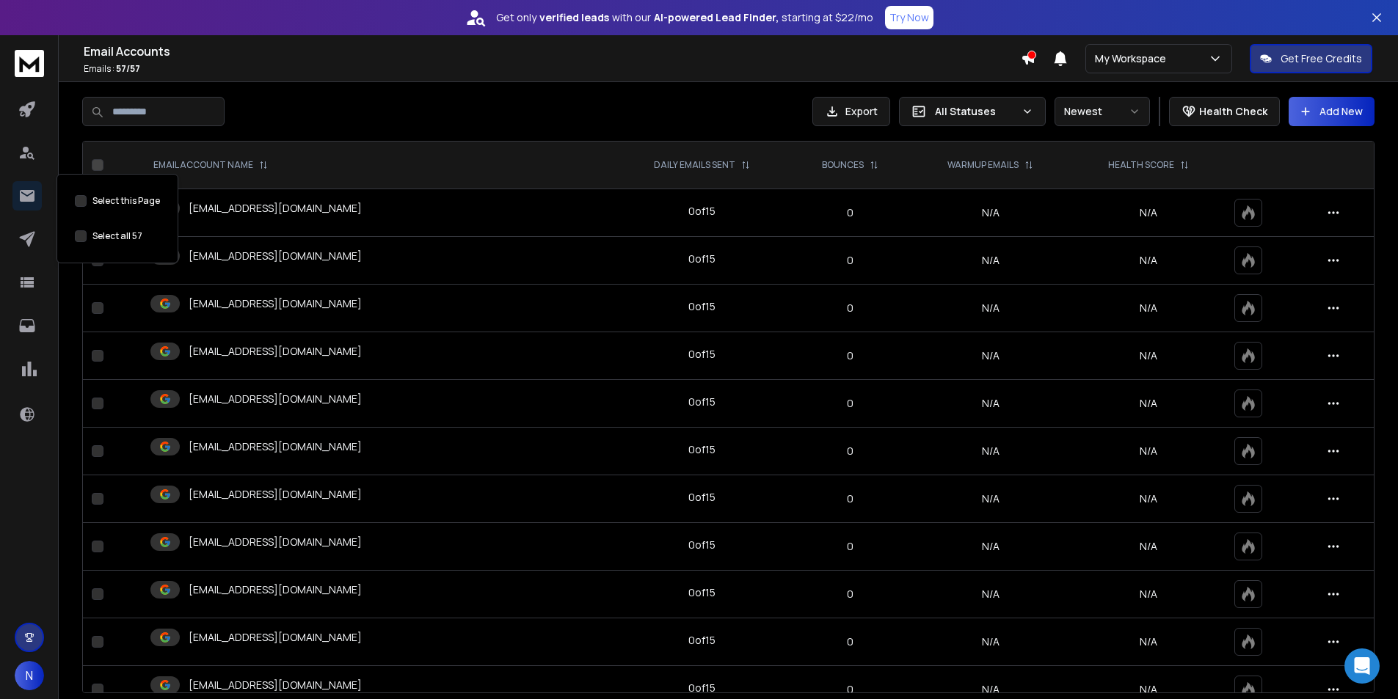
click at [92, 165] on button "Select this Page" at bounding box center [98, 165] width 12 height 12
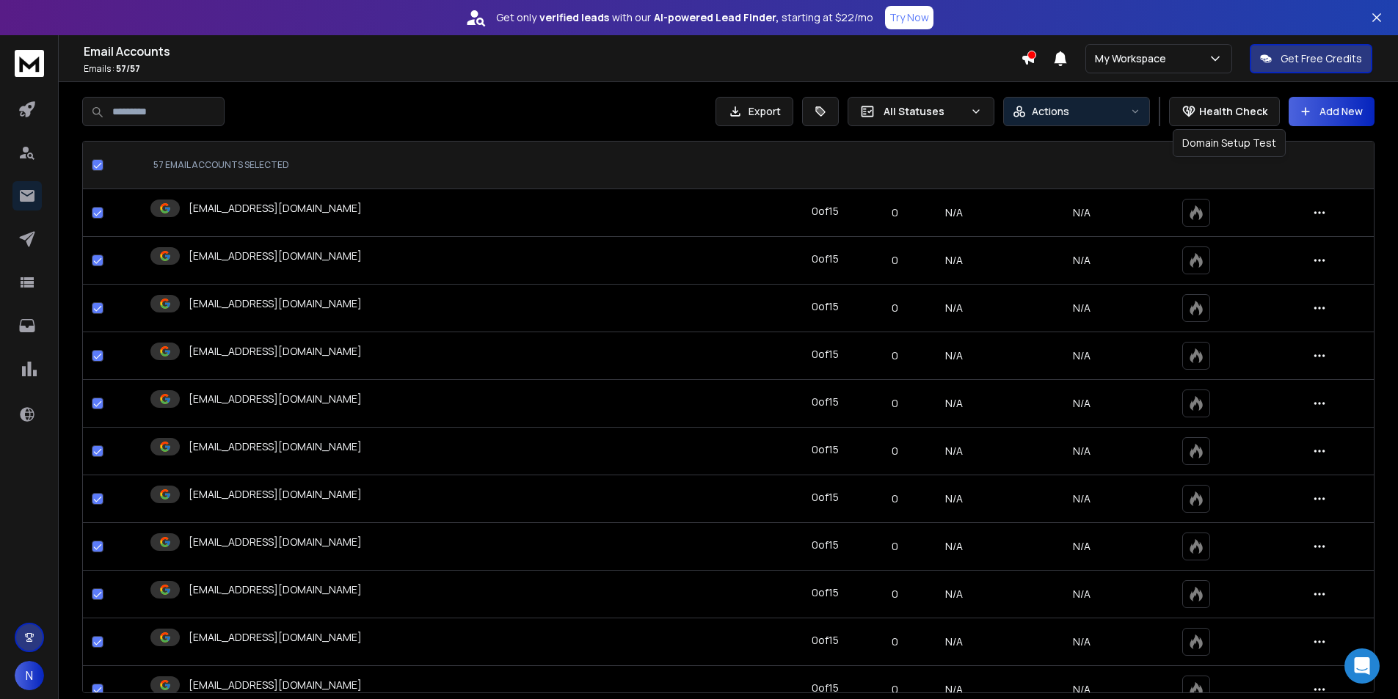
click at [1113, 110] on div "Actions" at bounding box center [1069, 111] width 112 height 15
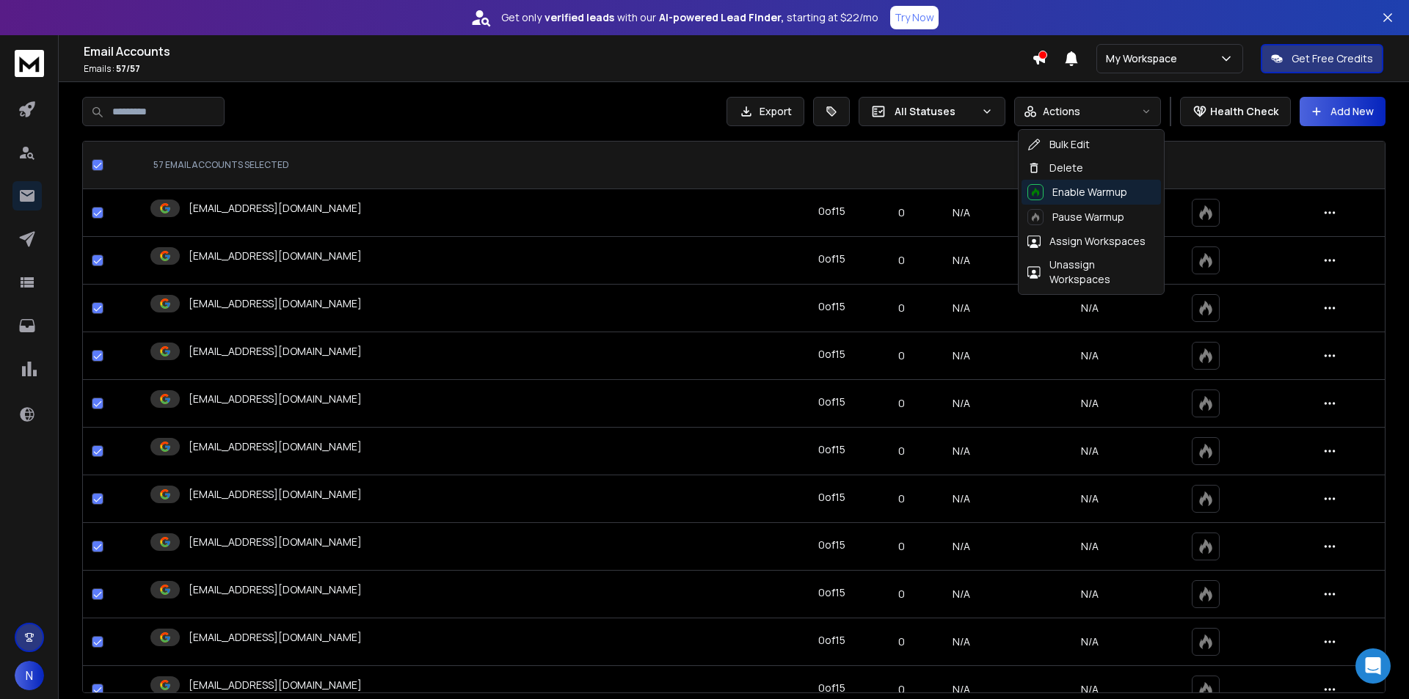
click at [1069, 192] on div "Enable Warmup" at bounding box center [1078, 192] width 100 height 16
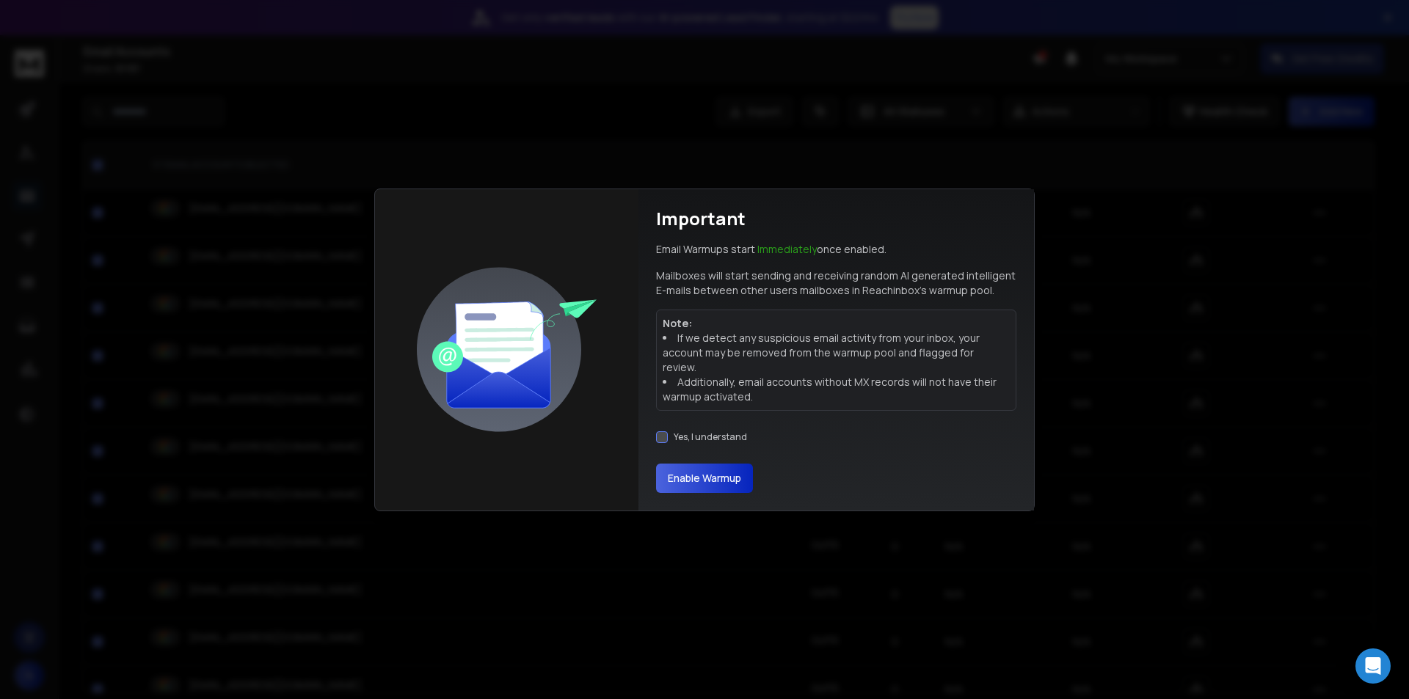
click at [661, 432] on button "Yes, I understand" at bounding box center [662, 438] width 12 height 12
click at [677, 470] on button "Enable Warmup" at bounding box center [704, 478] width 97 height 29
